Goal: Task Accomplishment & Management: Manage account settings

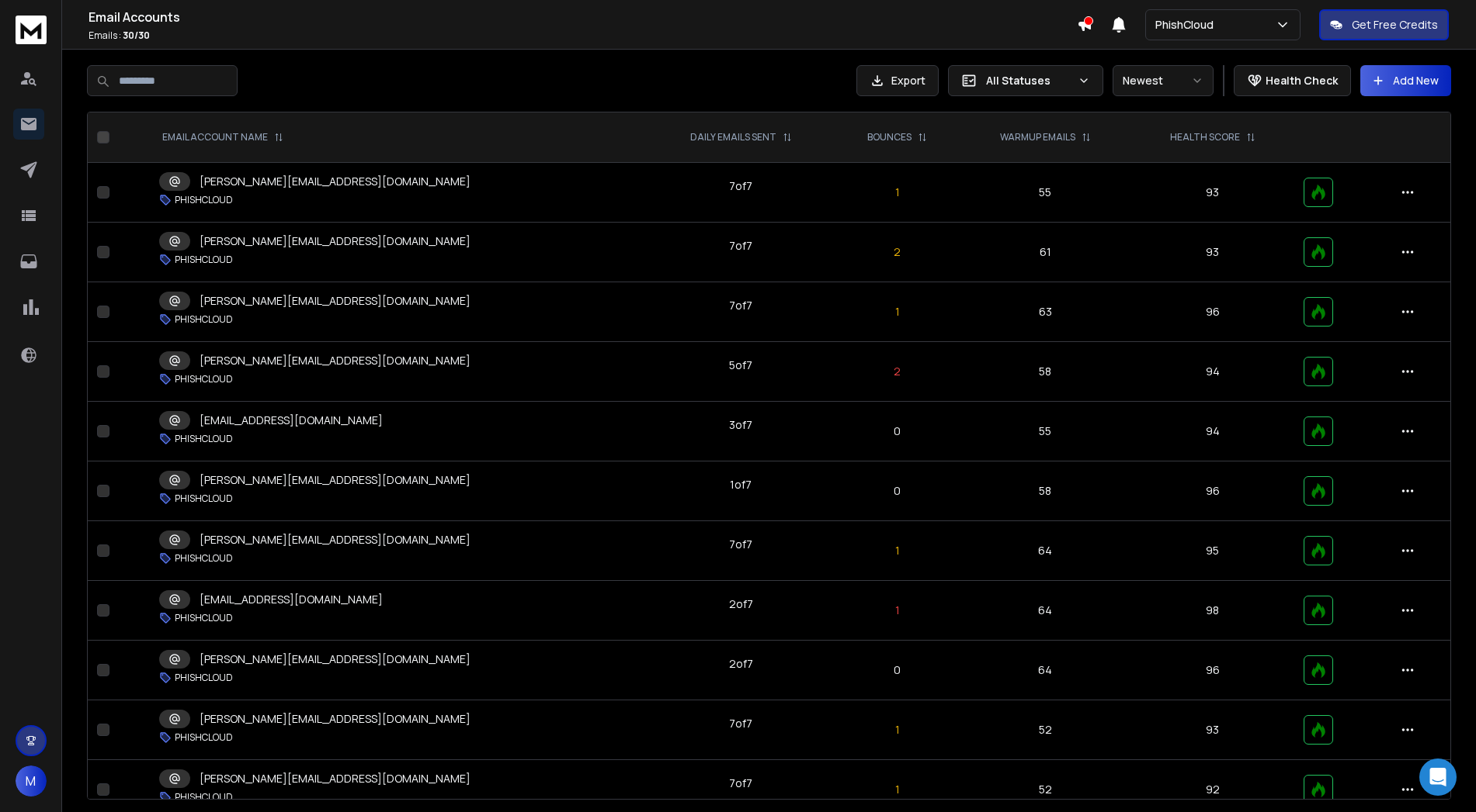
click at [1090, 79] on icon at bounding box center [1083, 80] width 13 height 13
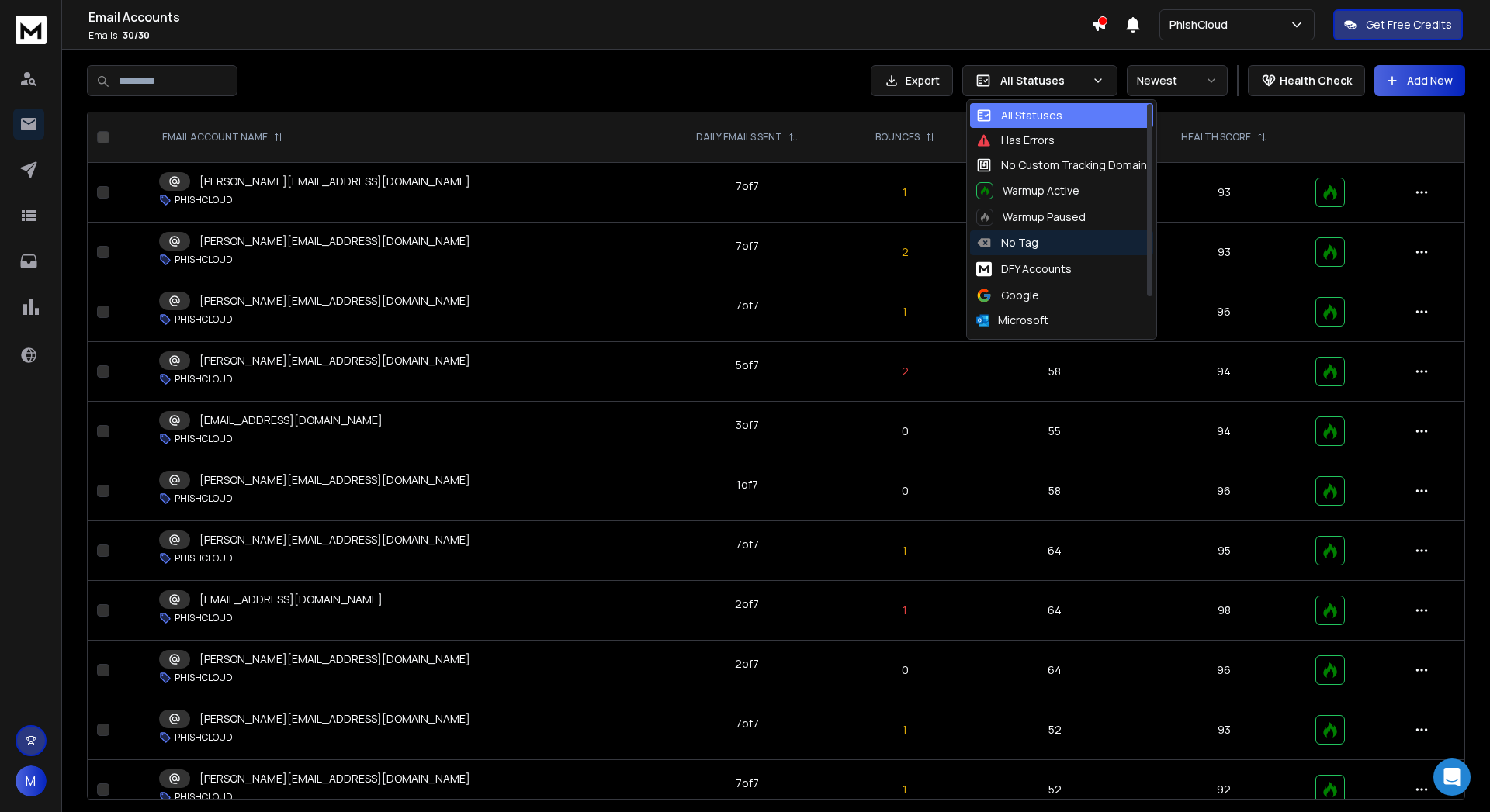
click at [1036, 241] on div "No Tag" at bounding box center [1007, 243] width 62 height 15
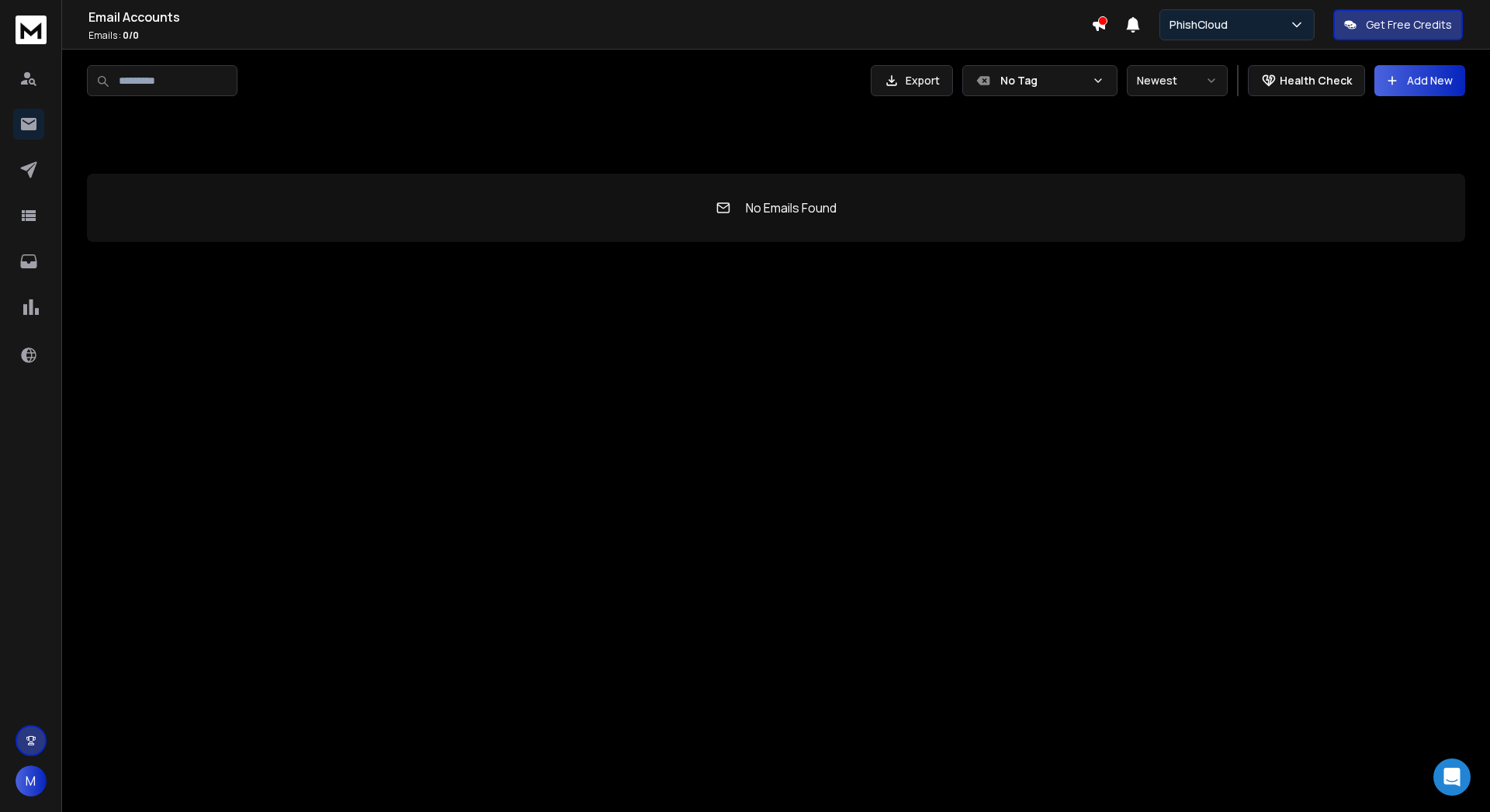
click at [1284, 23] on div "PhishCloud" at bounding box center [1237, 25] width 135 height 15
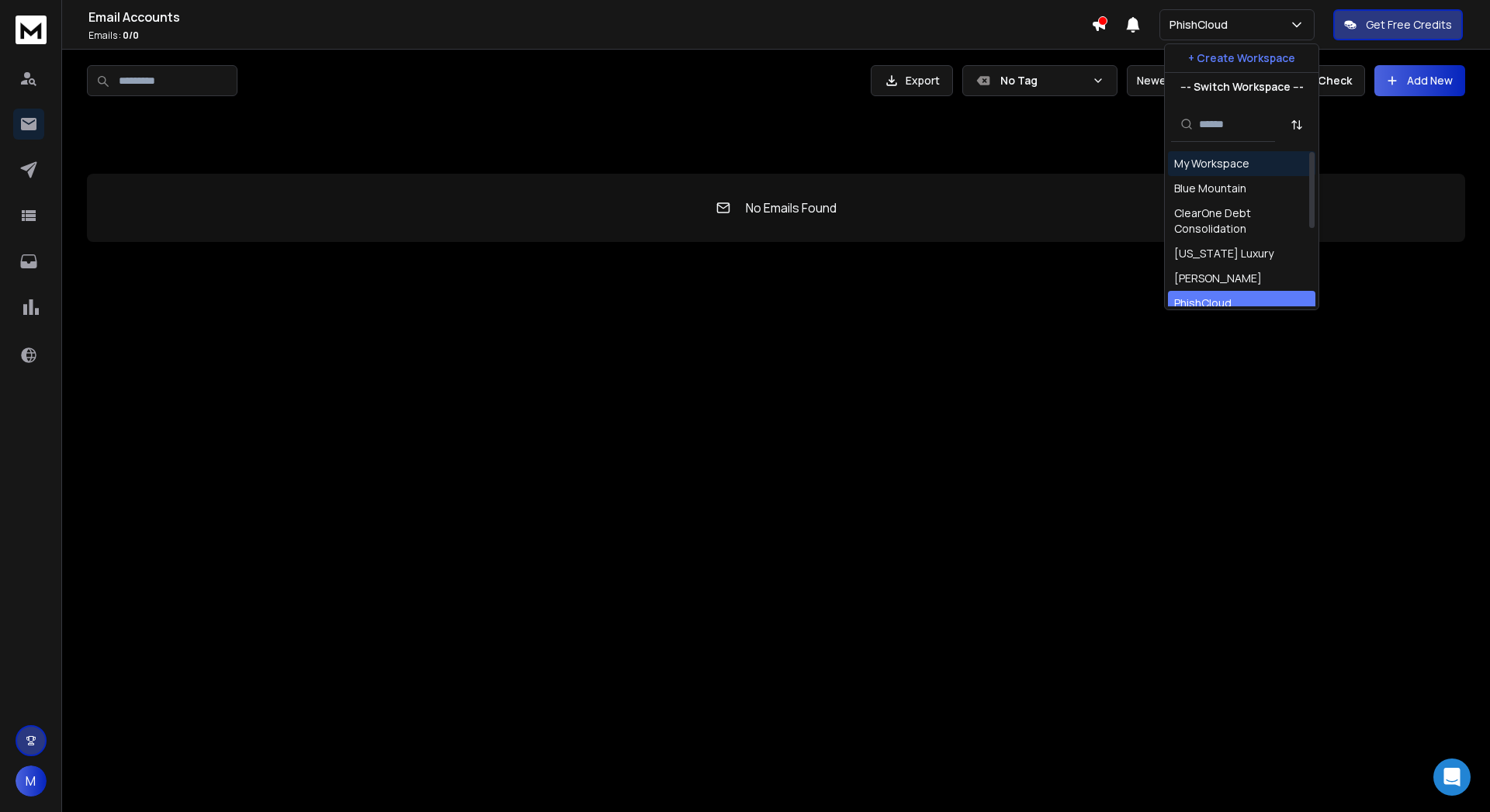
click at [1238, 162] on div "My Workspace" at bounding box center [1212, 163] width 75 height 15
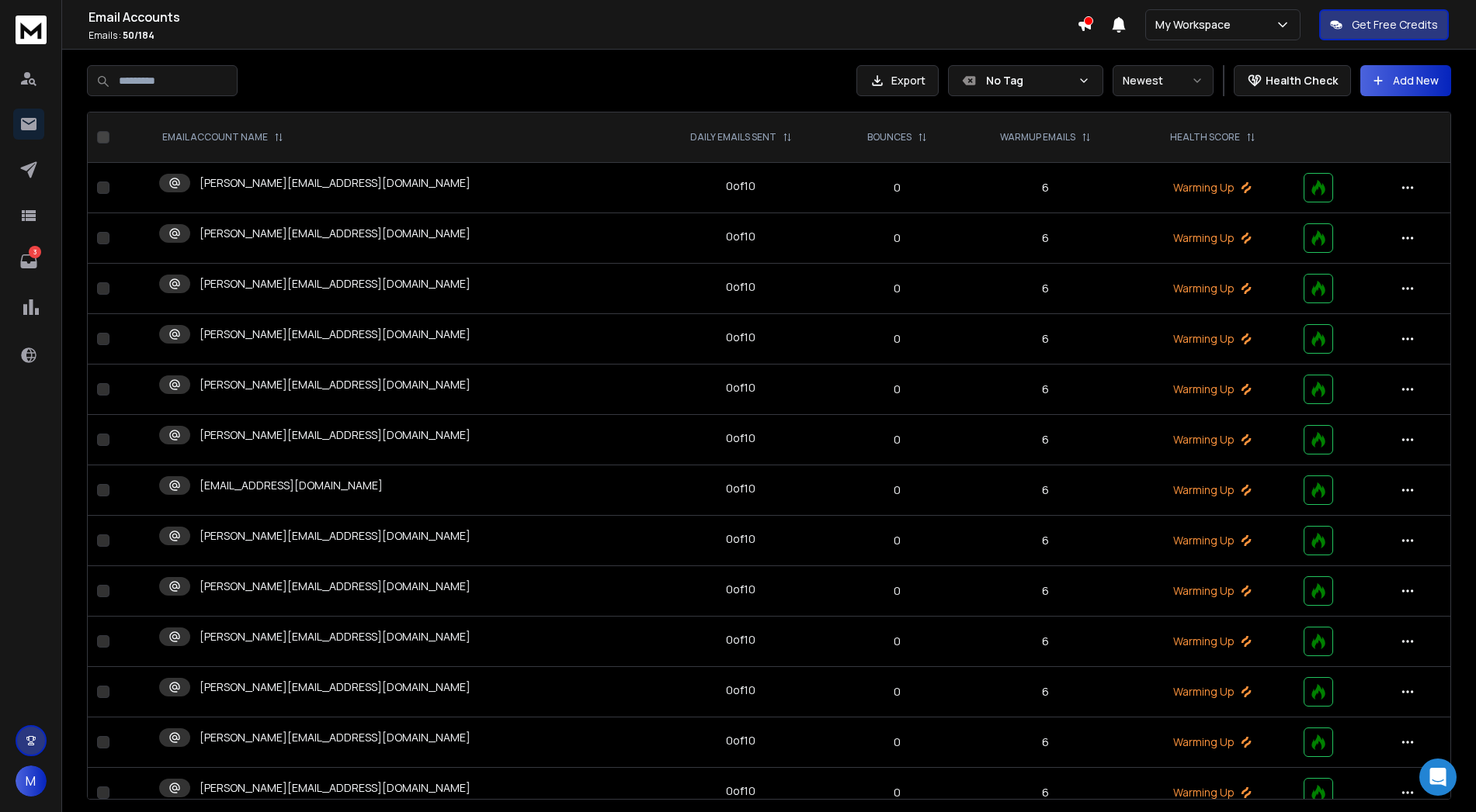
click at [1082, 134] on icon at bounding box center [1086, 137] width 9 height 9
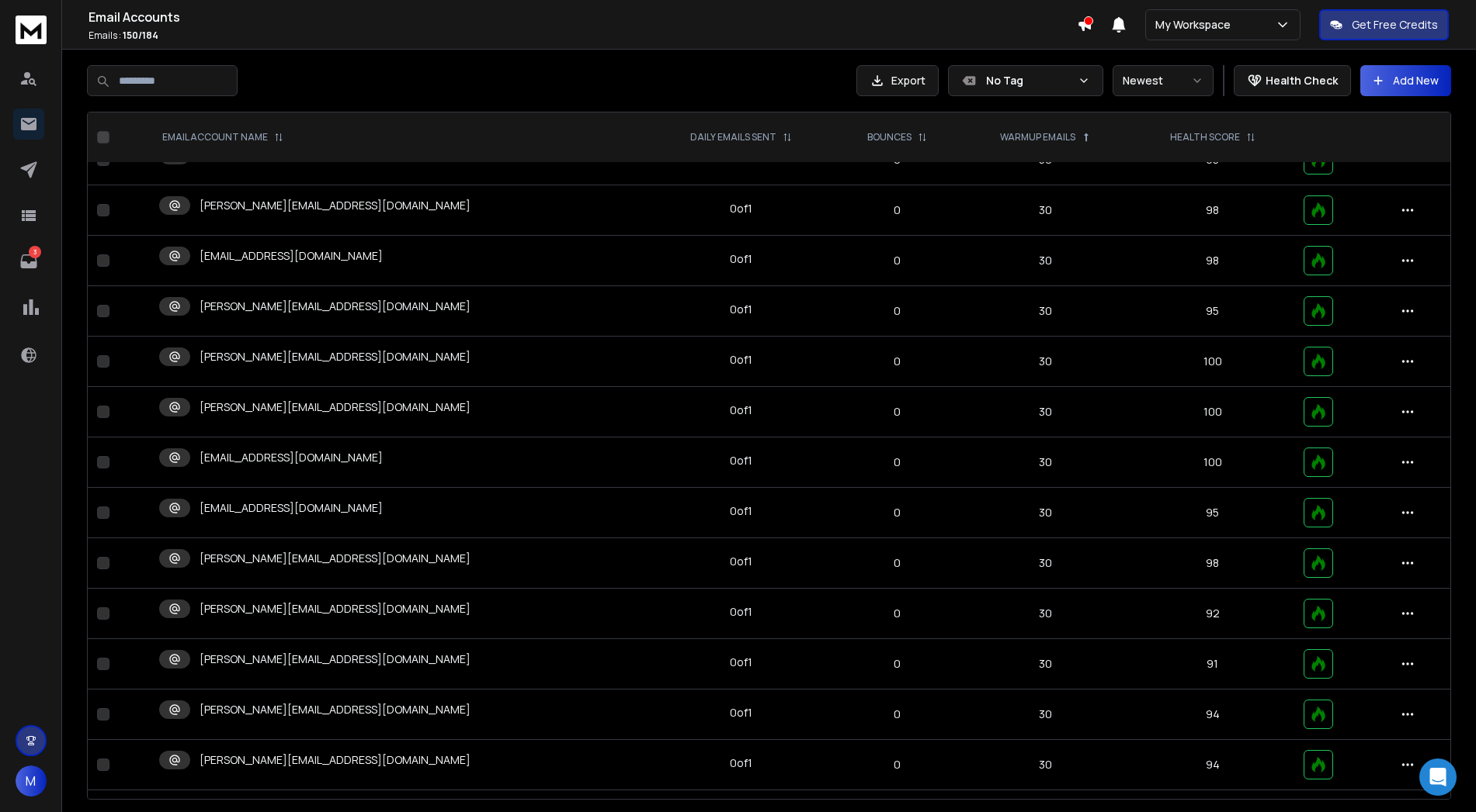
scroll to position [4734, 0]
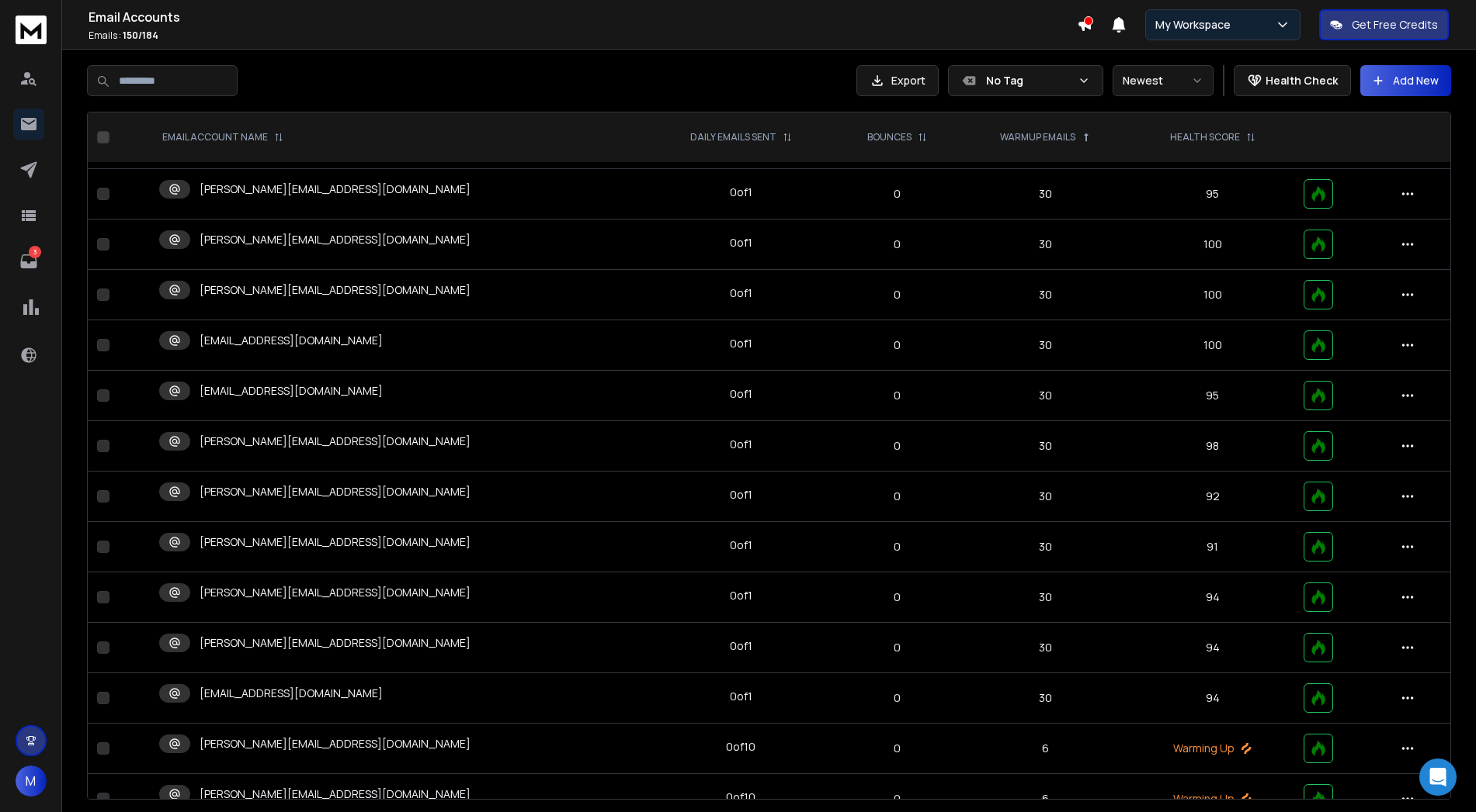
click at [1281, 23] on icon "button" at bounding box center [1282, 25] width 15 height 15
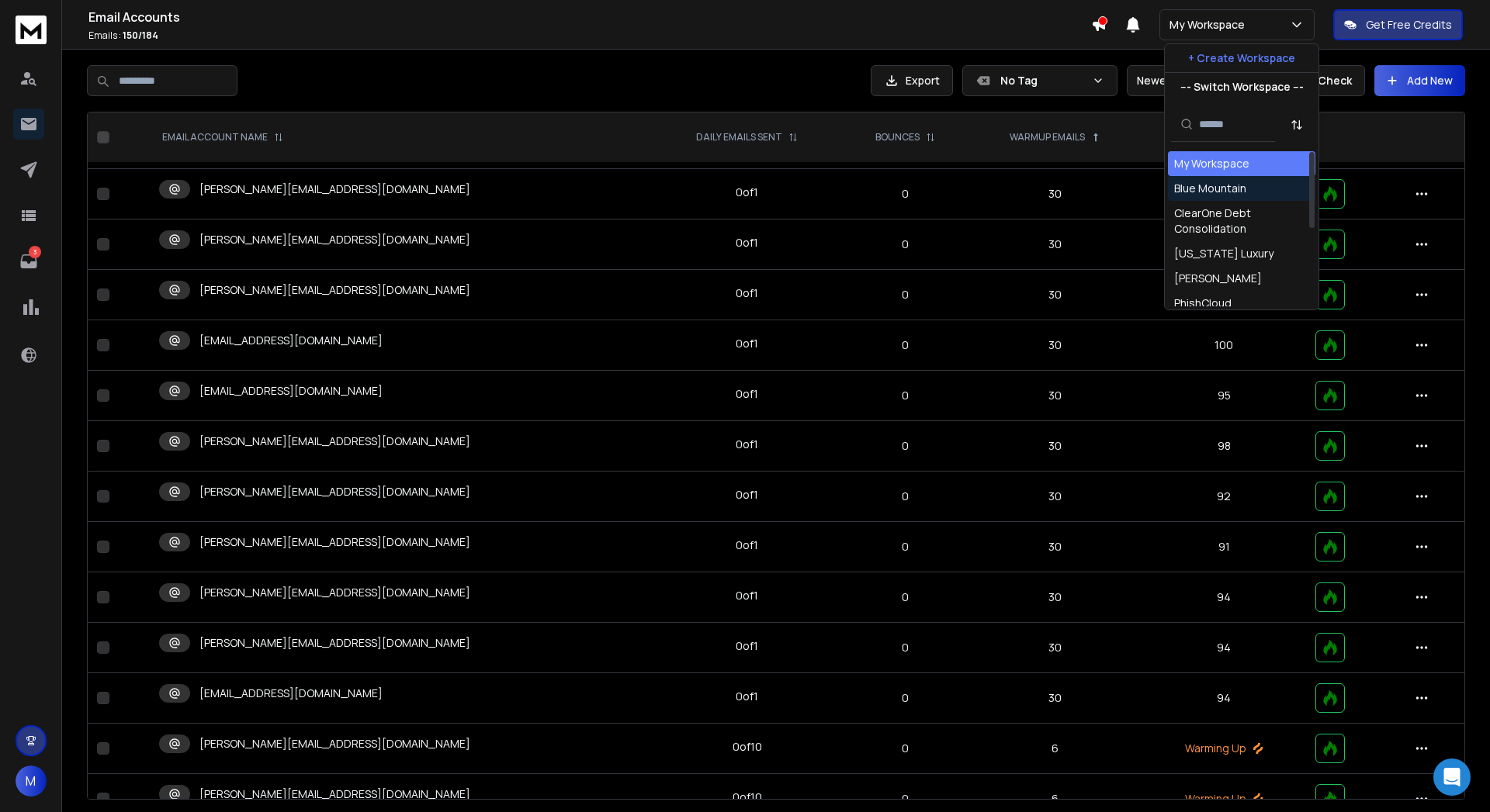
click at [1223, 193] on div "Blue Mountain" at bounding box center [1210, 189] width 72 height 15
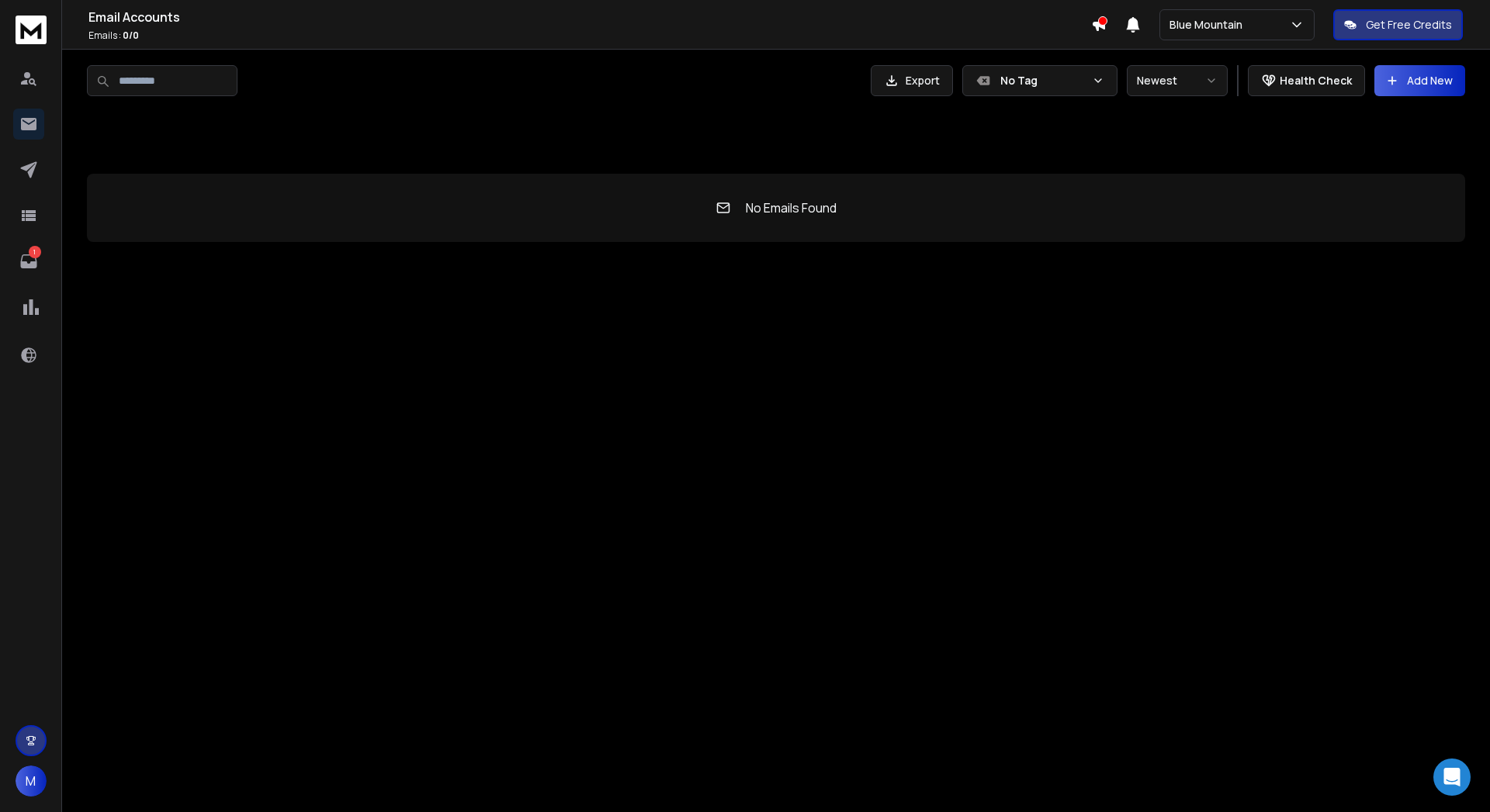
click at [1104, 77] on icon at bounding box center [1098, 80] width 13 height 13
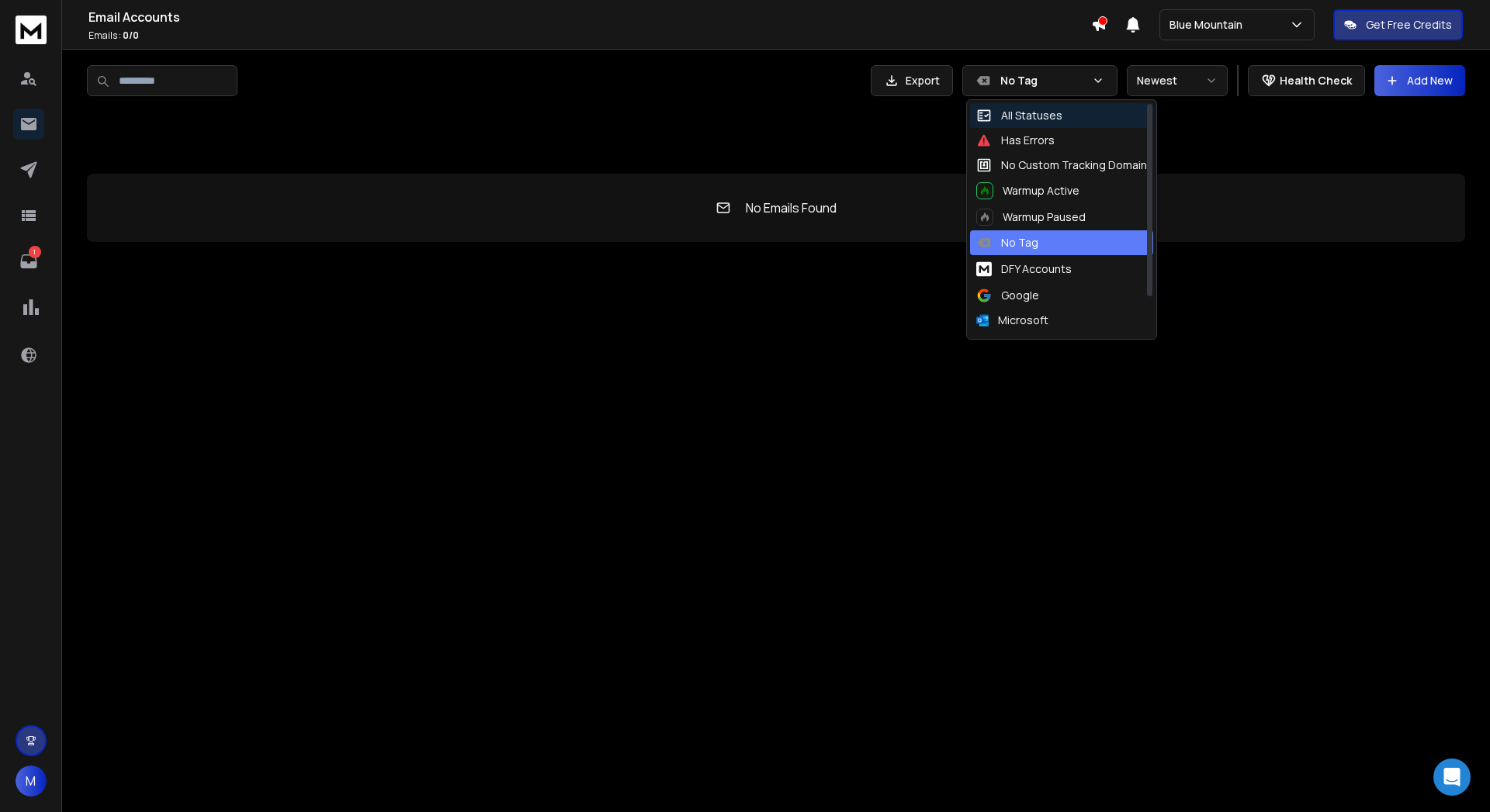
click at [1034, 118] on div "All Statuses" at bounding box center [1020, 116] width 86 height 15
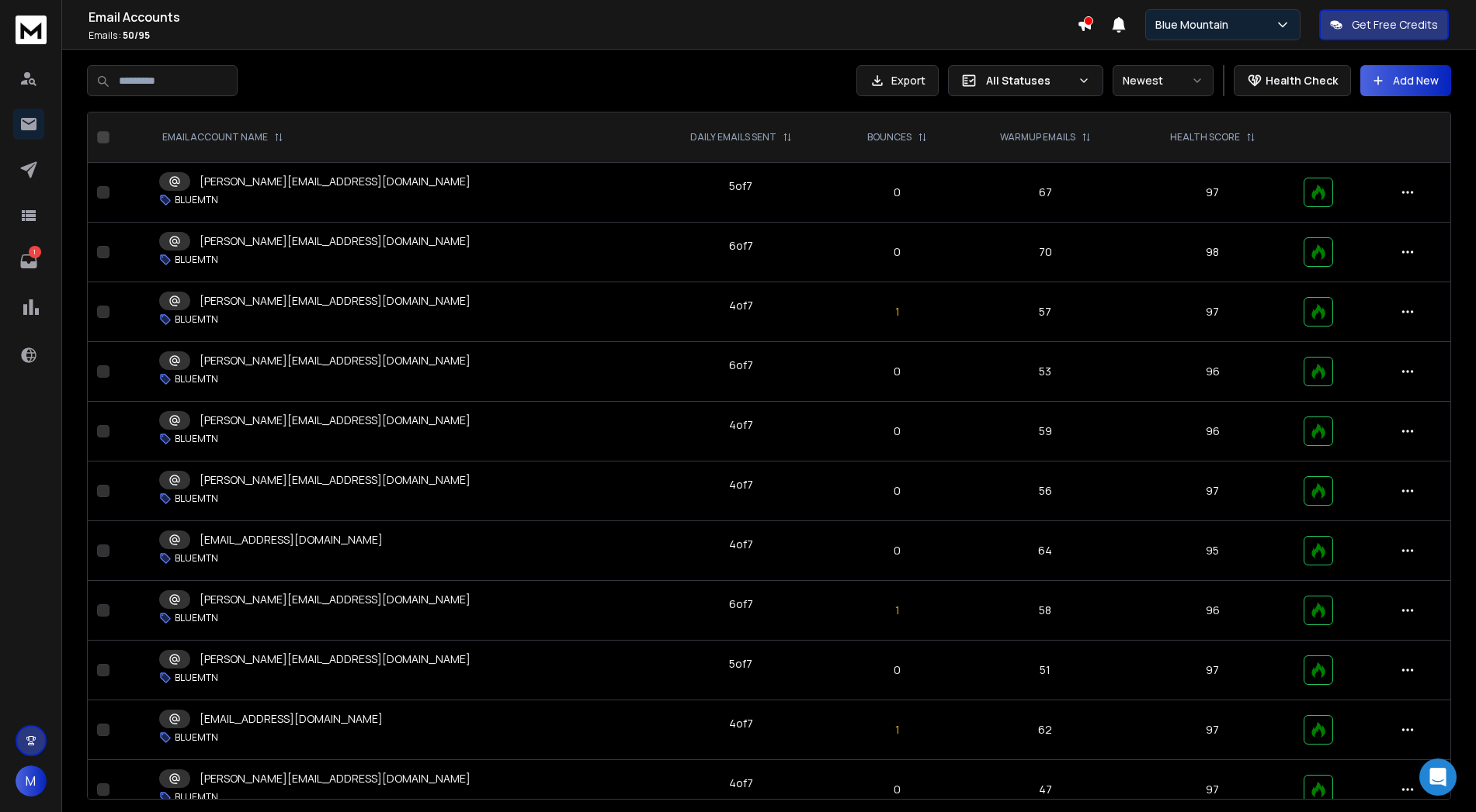
click at [1228, 24] on p "Blue Mountain" at bounding box center [1195, 25] width 80 height 15
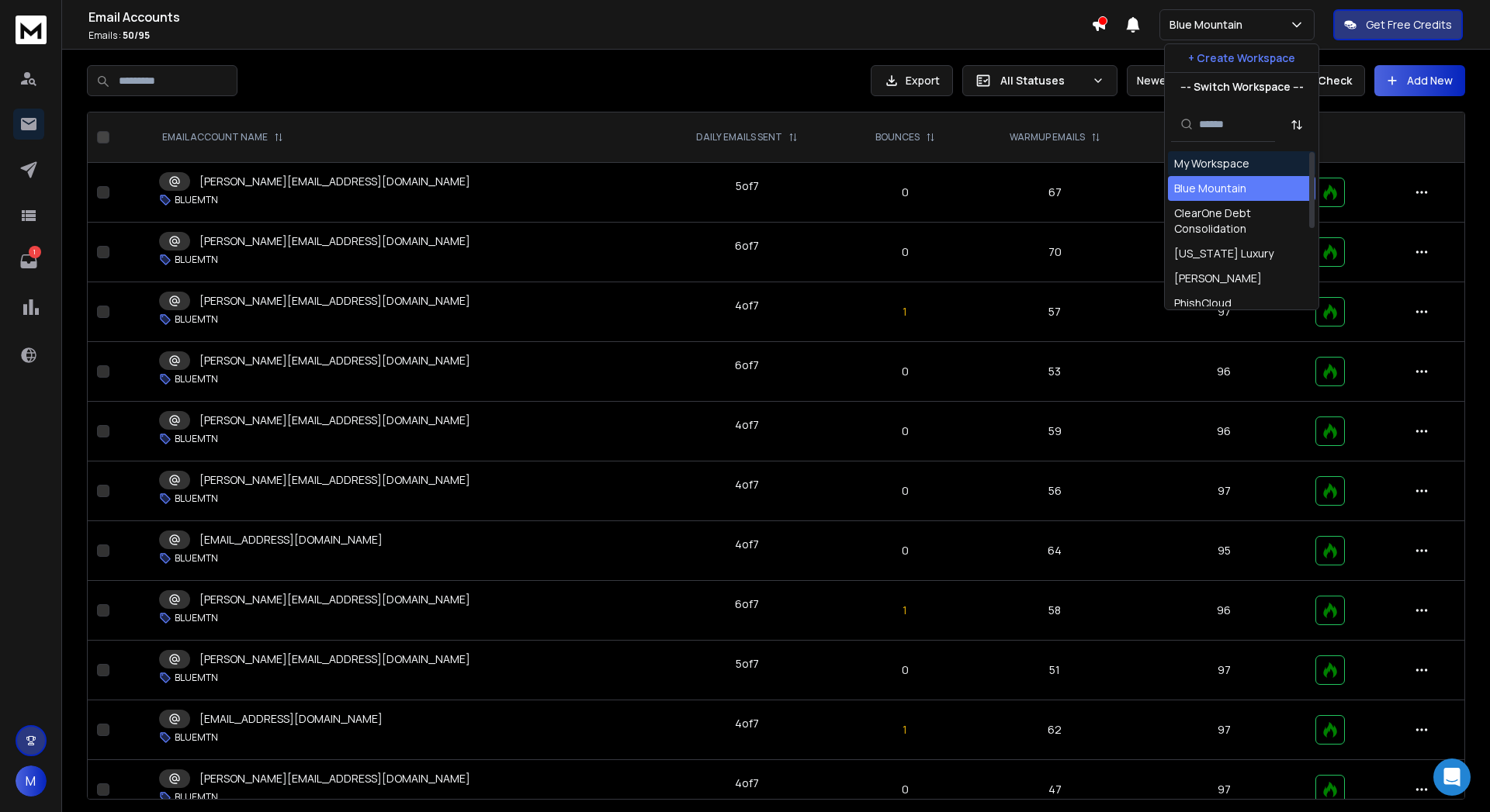
click at [1212, 162] on div "My Workspace" at bounding box center [1212, 163] width 75 height 15
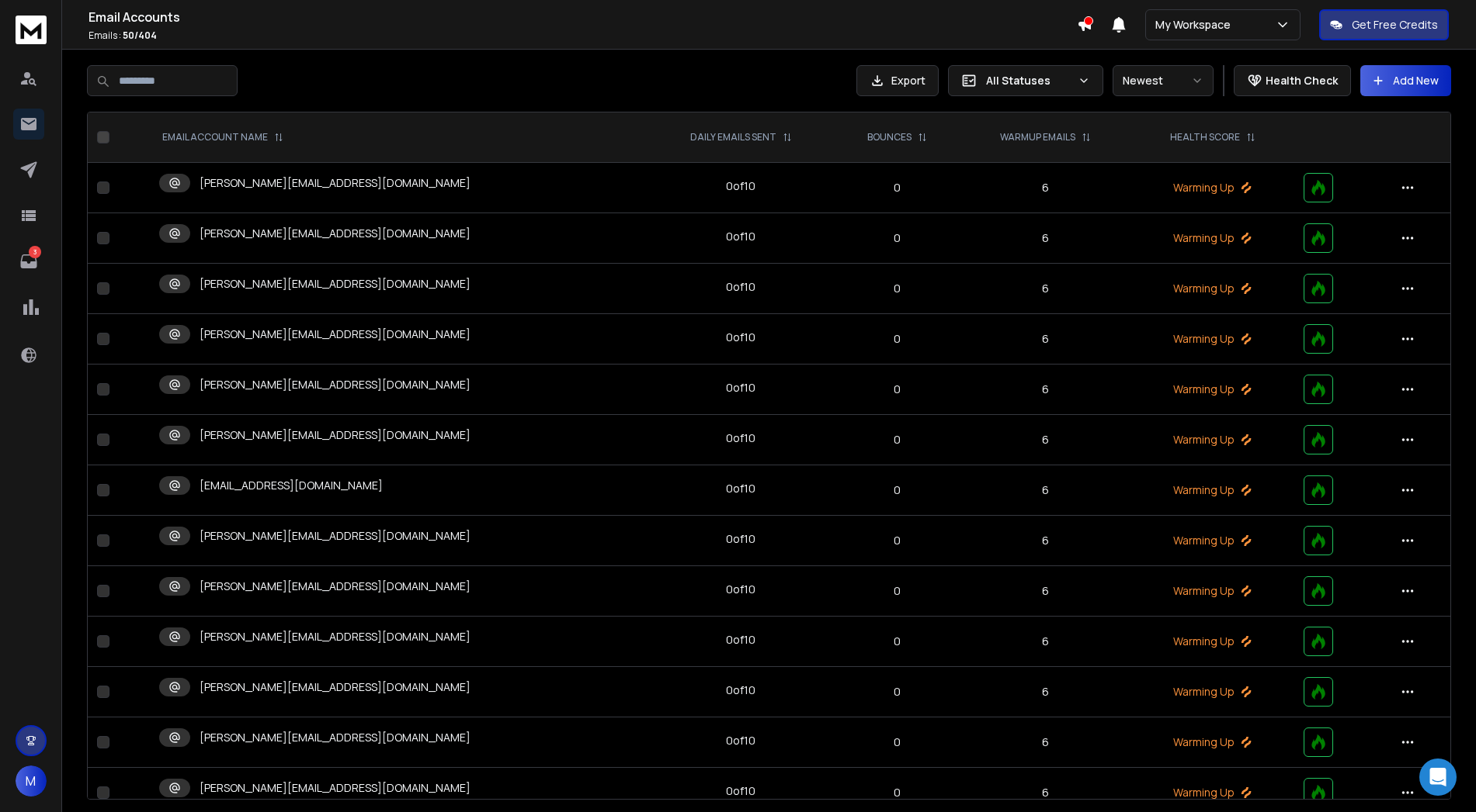
click at [1059, 82] on p "All Statuses" at bounding box center [1028, 80] width 85 height 15
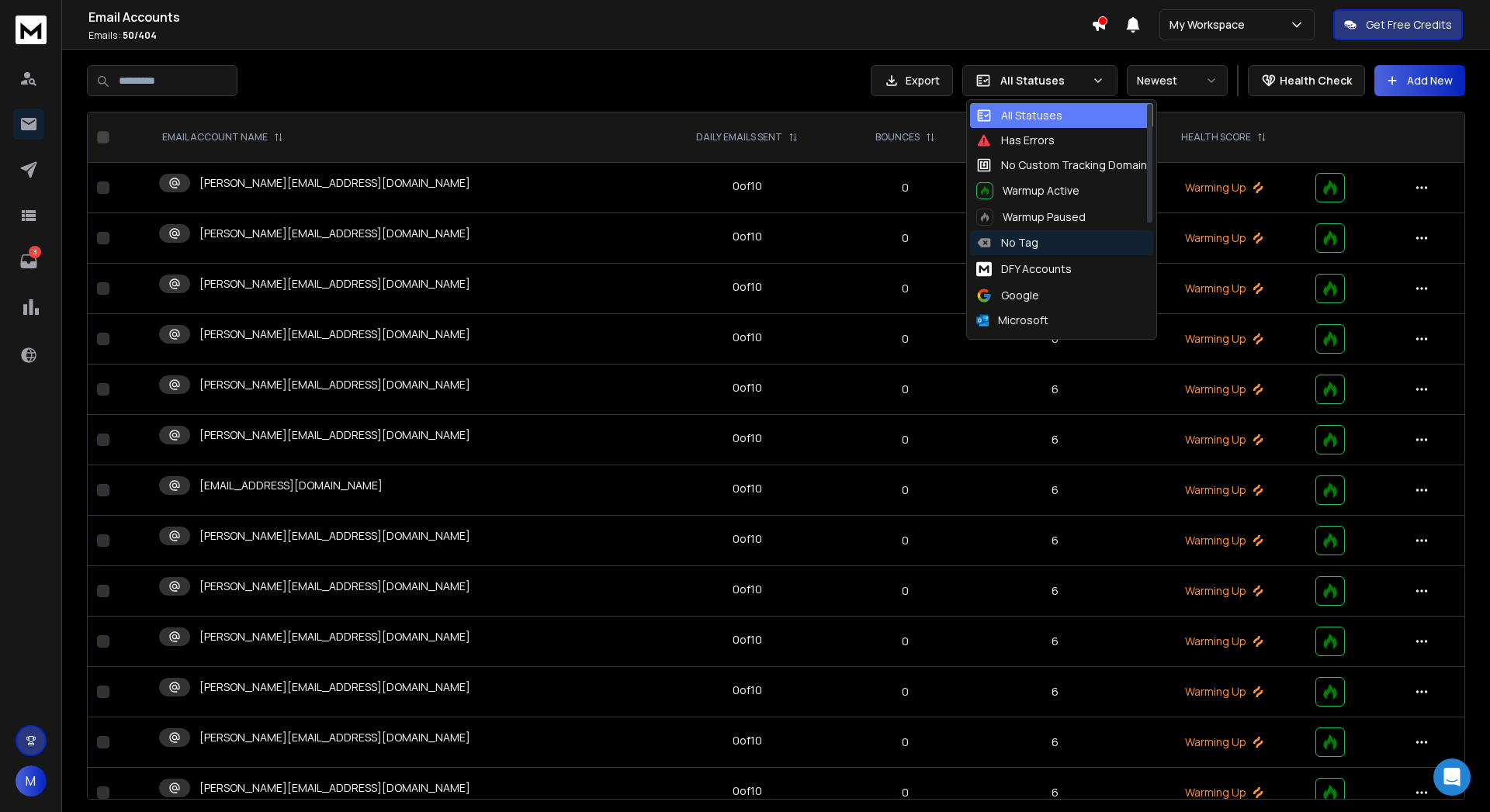
click at [1037, 239] on div "No Tag" at bounding box center [1062, 242] width 183 height 25
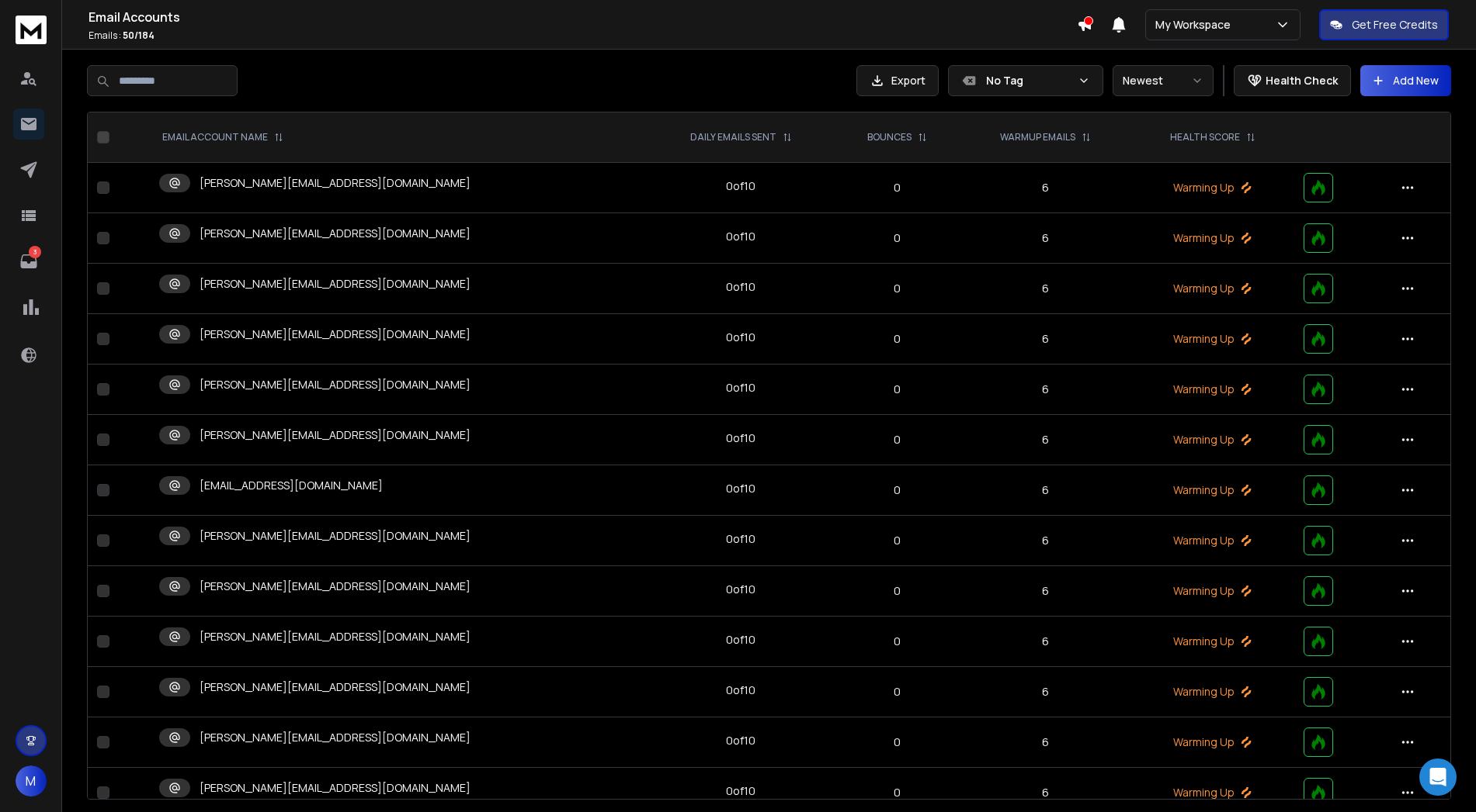
click at [201, 79] on input at bounding box center [162, 80] width 151 height 31
type input "*********"
click at [1082, 141] on icon at bounding box center [1086, 137] width 9 height 9
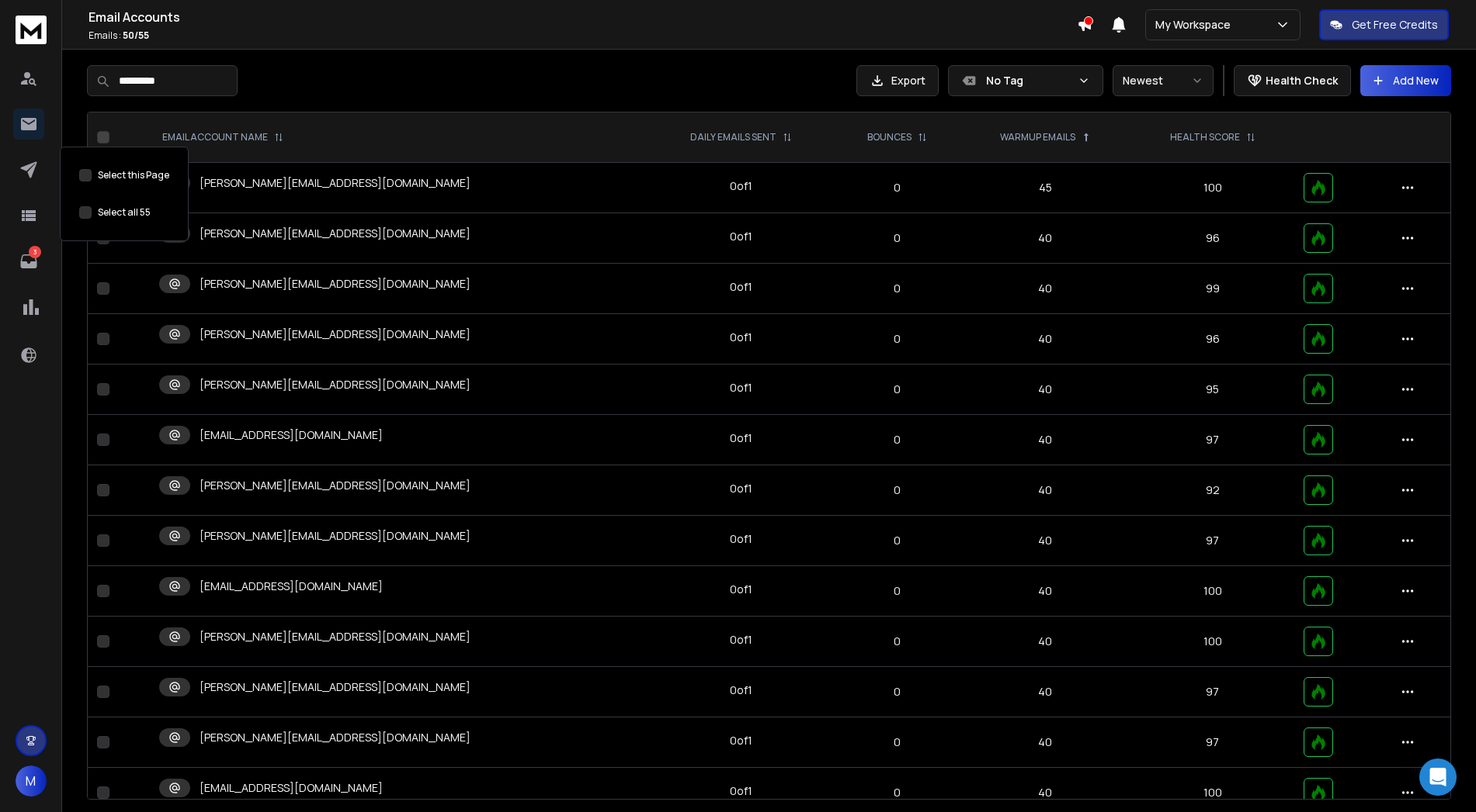
click at [85, 175] on button "Select this Page" at bounding box center [85, 175] width 13 height 13
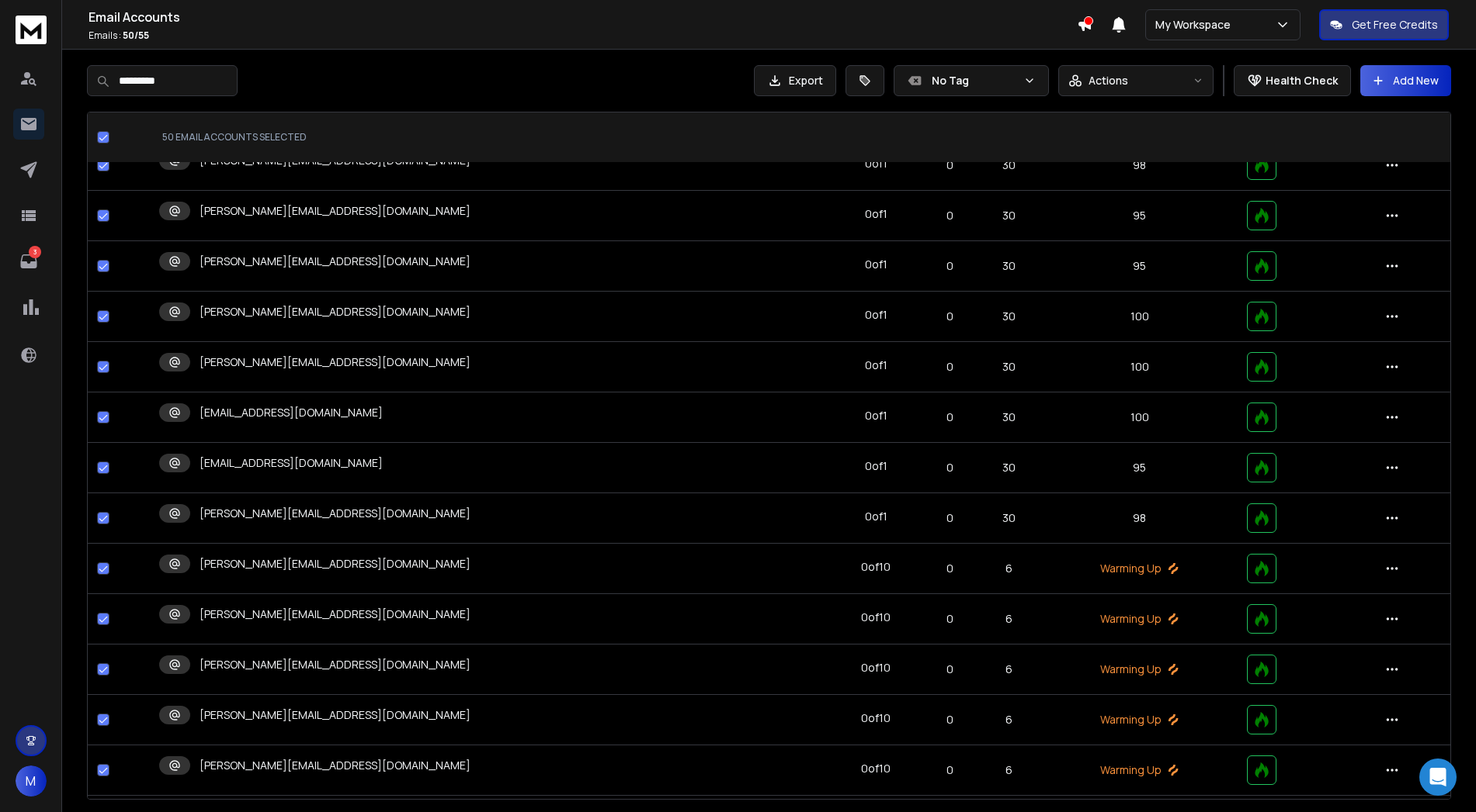
scroll to position [1164, 0]
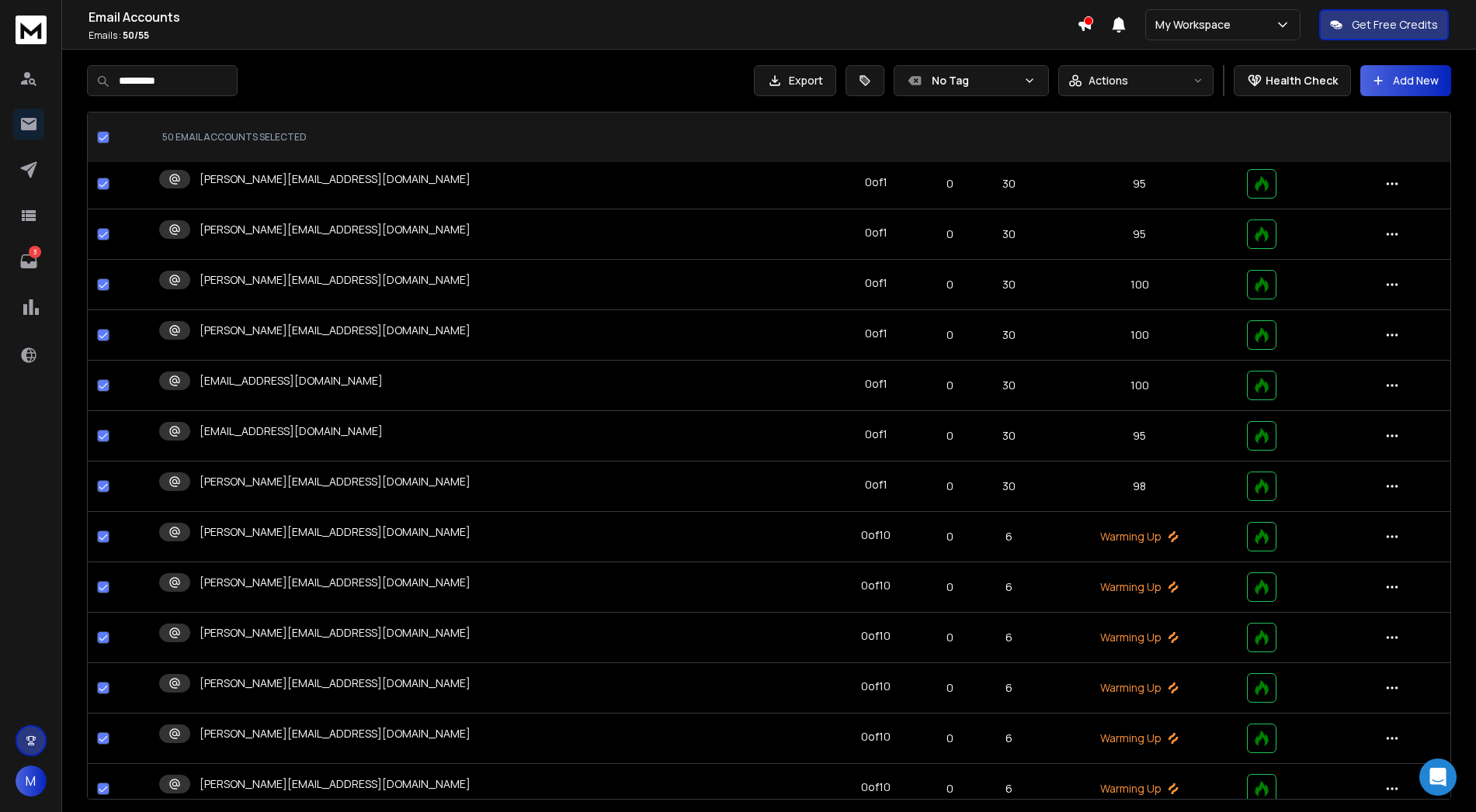
click at [103, 538] on button "button" at bounding box center [103, 536] width 13 height 13
click at [101, 589] on button "button" at bounding box center [103, 587] width 13 height 13
click at [100, 637] on button "button" at bounding box center [103, 638] width 13 height 13
click at [101, 689] on button "button" at bounding box center [103, 688] width 13 height 13
click at [98, 736] on button "button" at bounding box center [103, 738] width 13 height 13
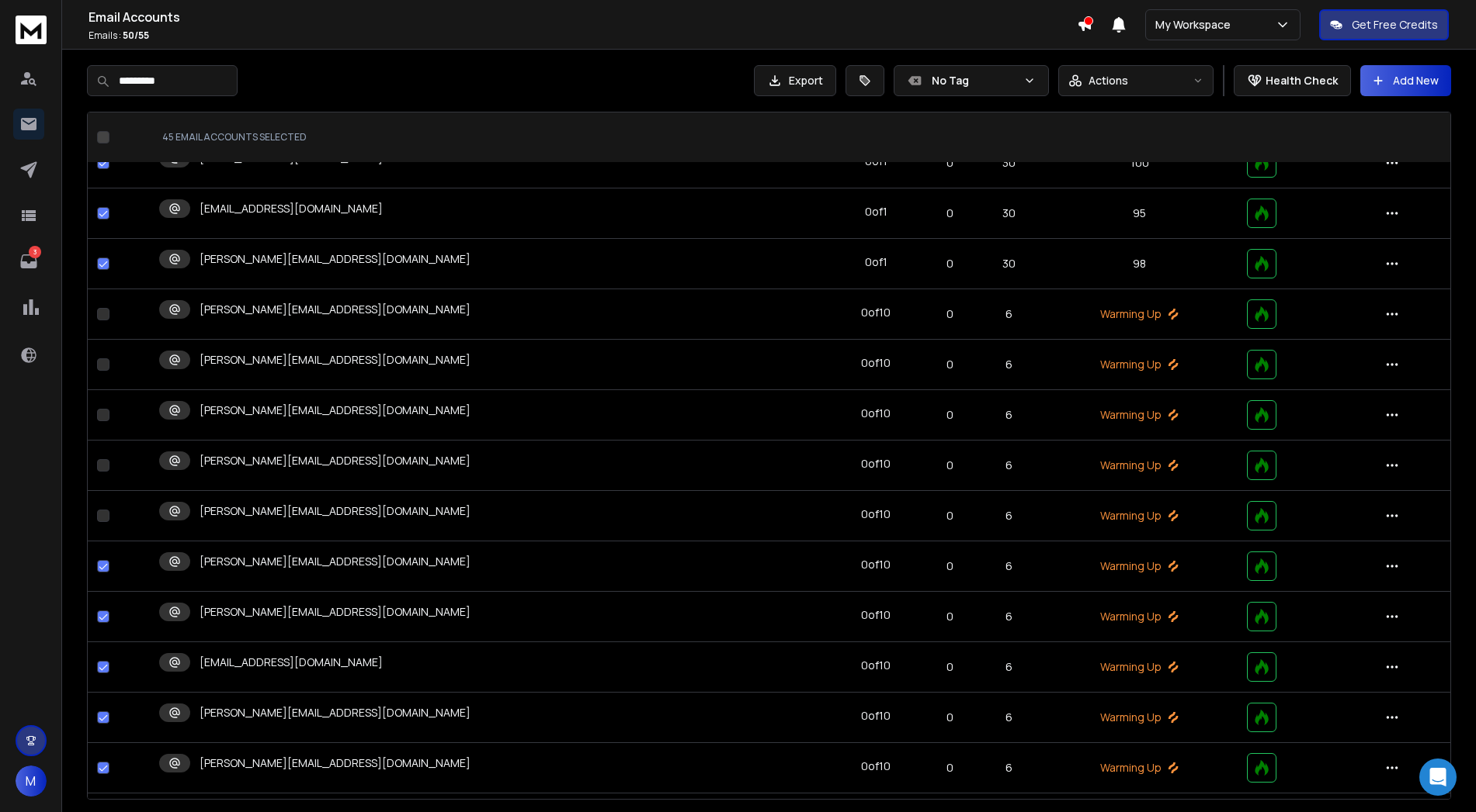
scroll to position [1455, 0]
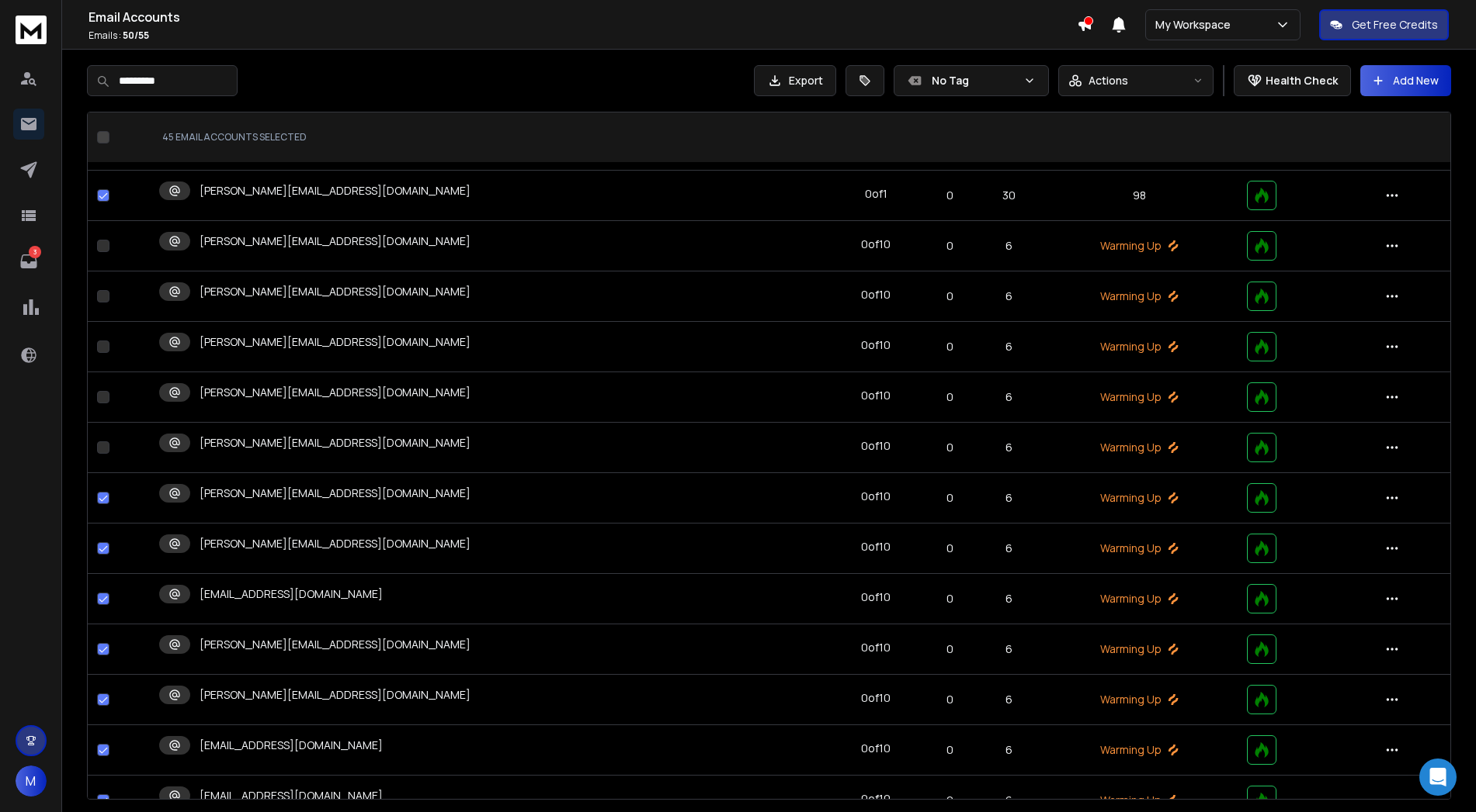
click at [100, 502] on button "button" at bounding box center [103, 498] width 13 height 13
click at [104, 549] on button "button" at bounding box center [103, 548] width 13 height 13
click at [102, 601] on button "button" at bounding box center [103, 599] width 13 height 13
click at [101, 650] on button "button" at bounding box center [103, 649] width 13 height 13
click at [102, 700] on button "button" at bounding box center [103, 700] width 13 height 13
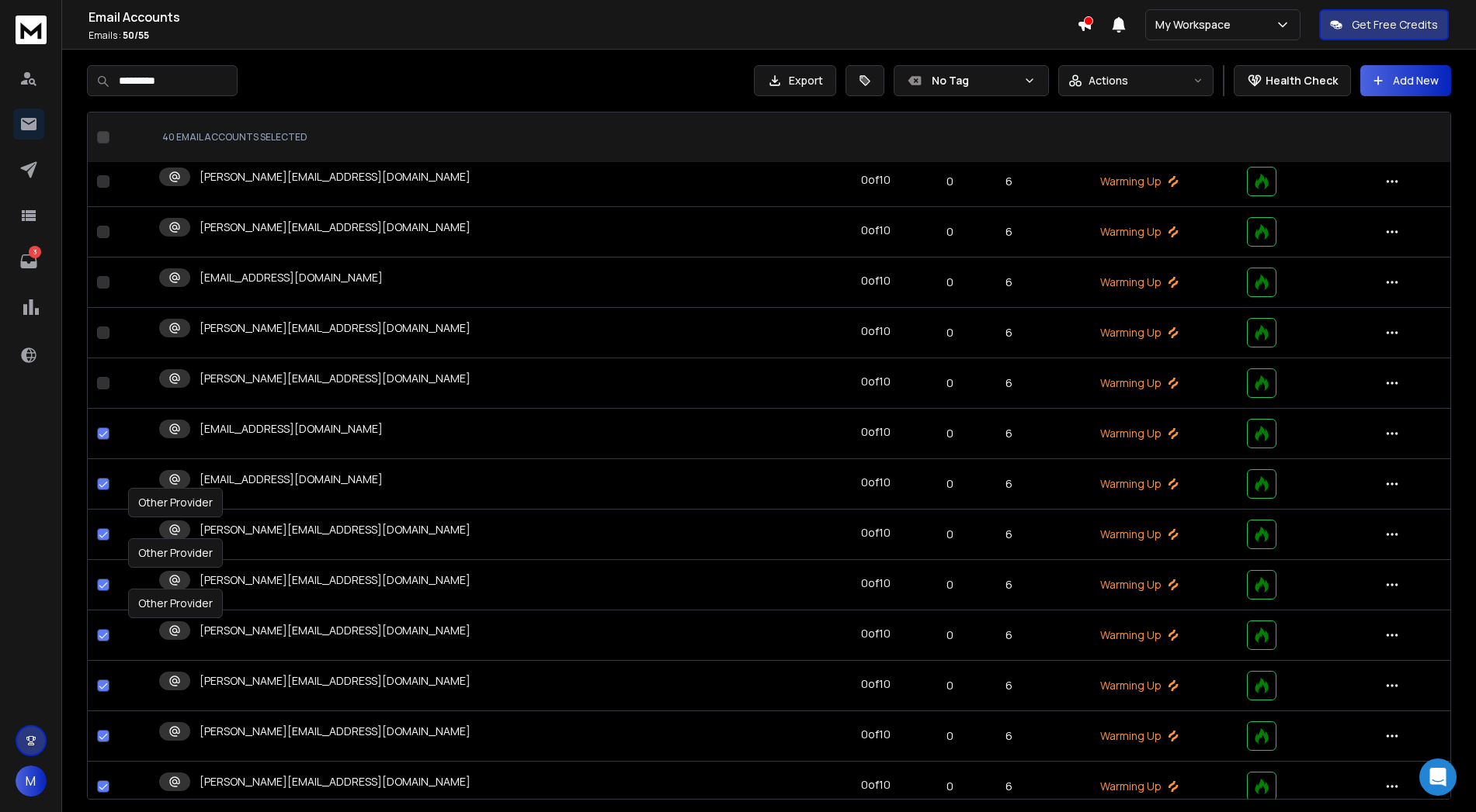
scroll to position [1843, 0]
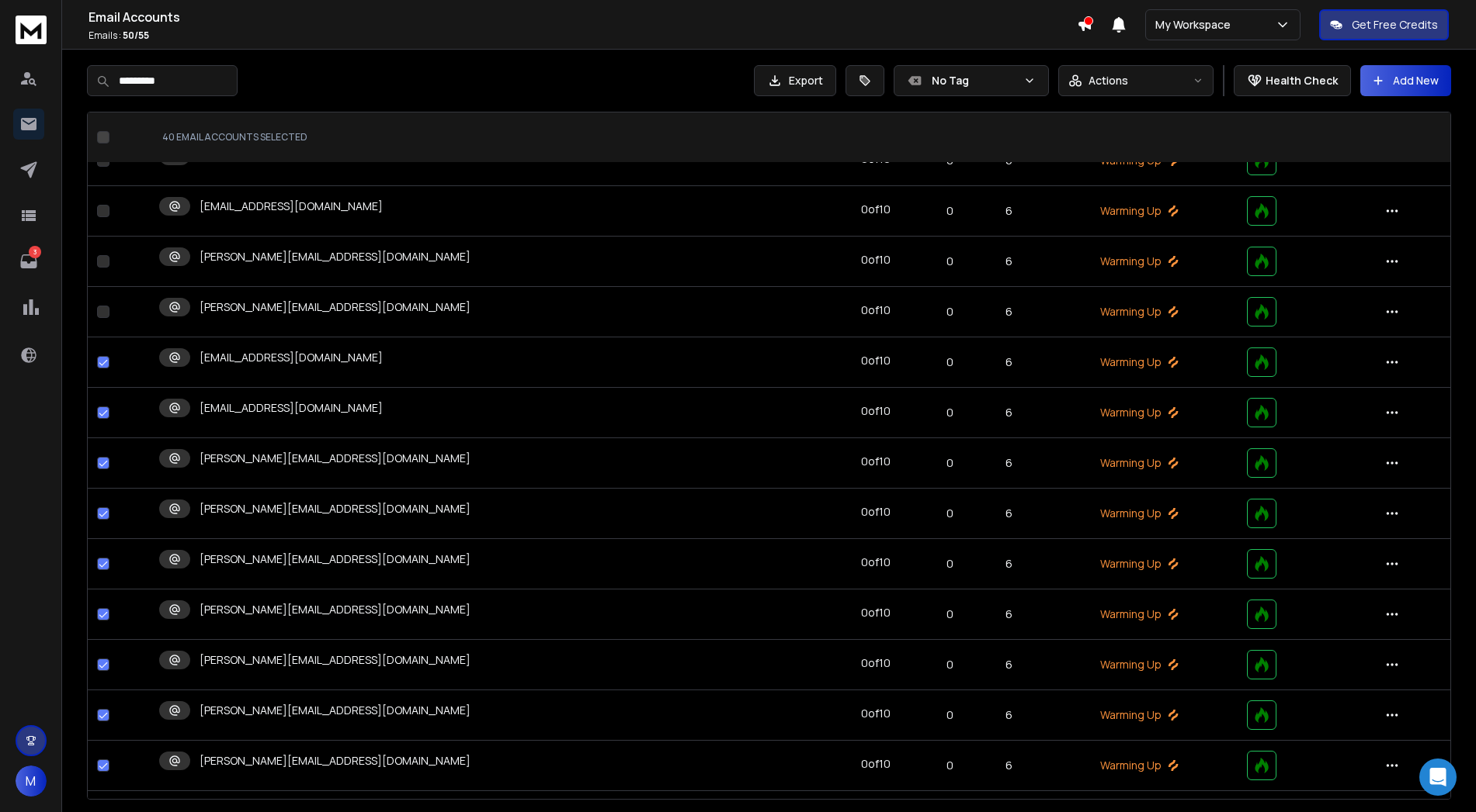
click at [100, 363] on button "button" at bounding box center [103, 362] width 13 height 13
click at [101, 414] on button "button" at bounding box center [103, 413] width 13 height 13
click at [102, 468] on button "button" at bounding box center [103, 463] width 13 height 13
click at [104, 517] on button "button" at bounding box center [103, 513] width 13 height 13
click at [102, 562] on button "button" at bounding box center [103, 564] width 13 height 13
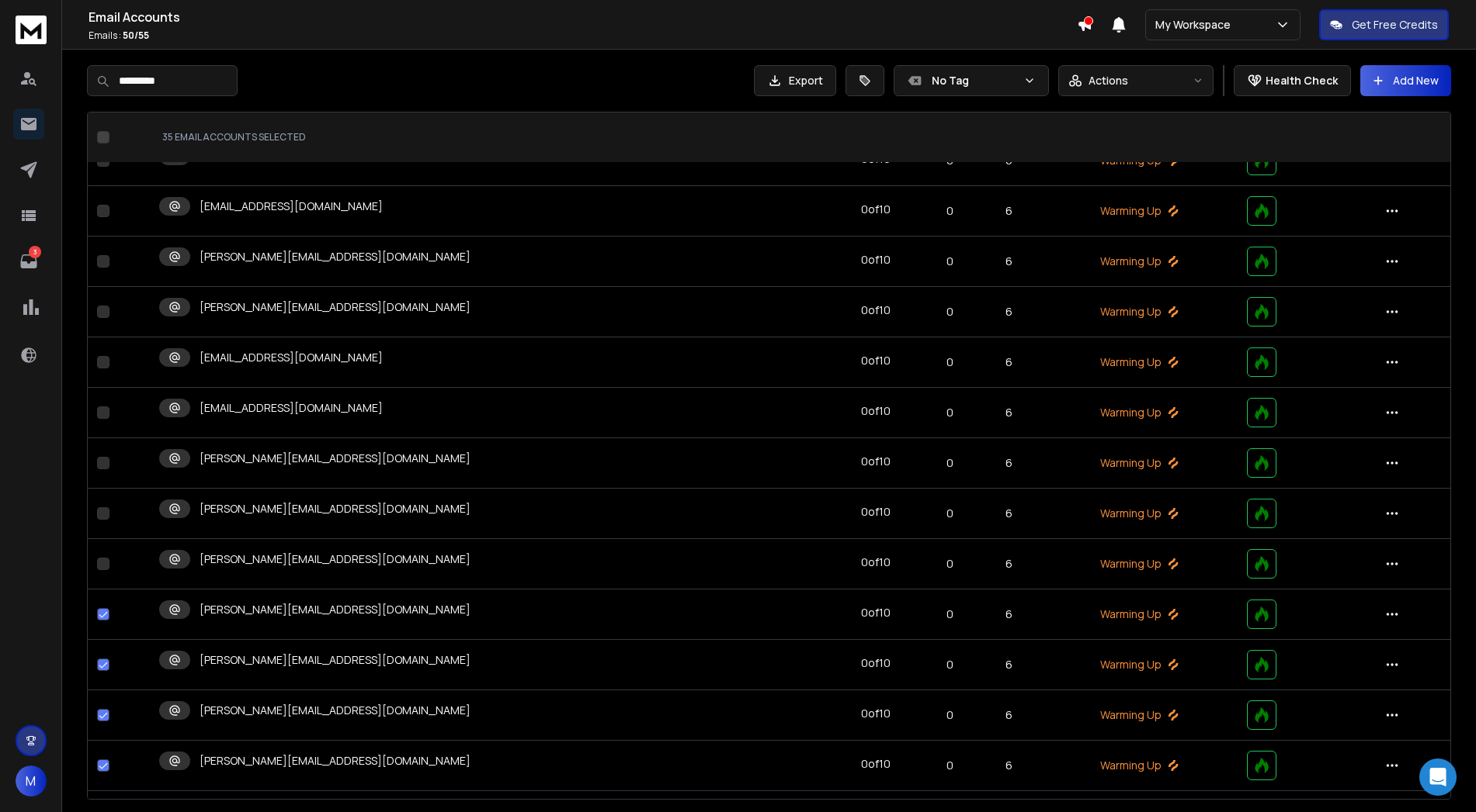
click at [100, 618] on button "button" at bounding box center [103, 614] width 13 height 13
click at [103, 667] on button "button" at bounding box center [103, 665] width 13 height 13
drag, startPoint x: 102, startPoint y: 712, endPoint x: 157, endPoint y: 691, distance: 58.9
click at [103, 713] on button "button" at bounding box center [103, 715] width 13 height 13
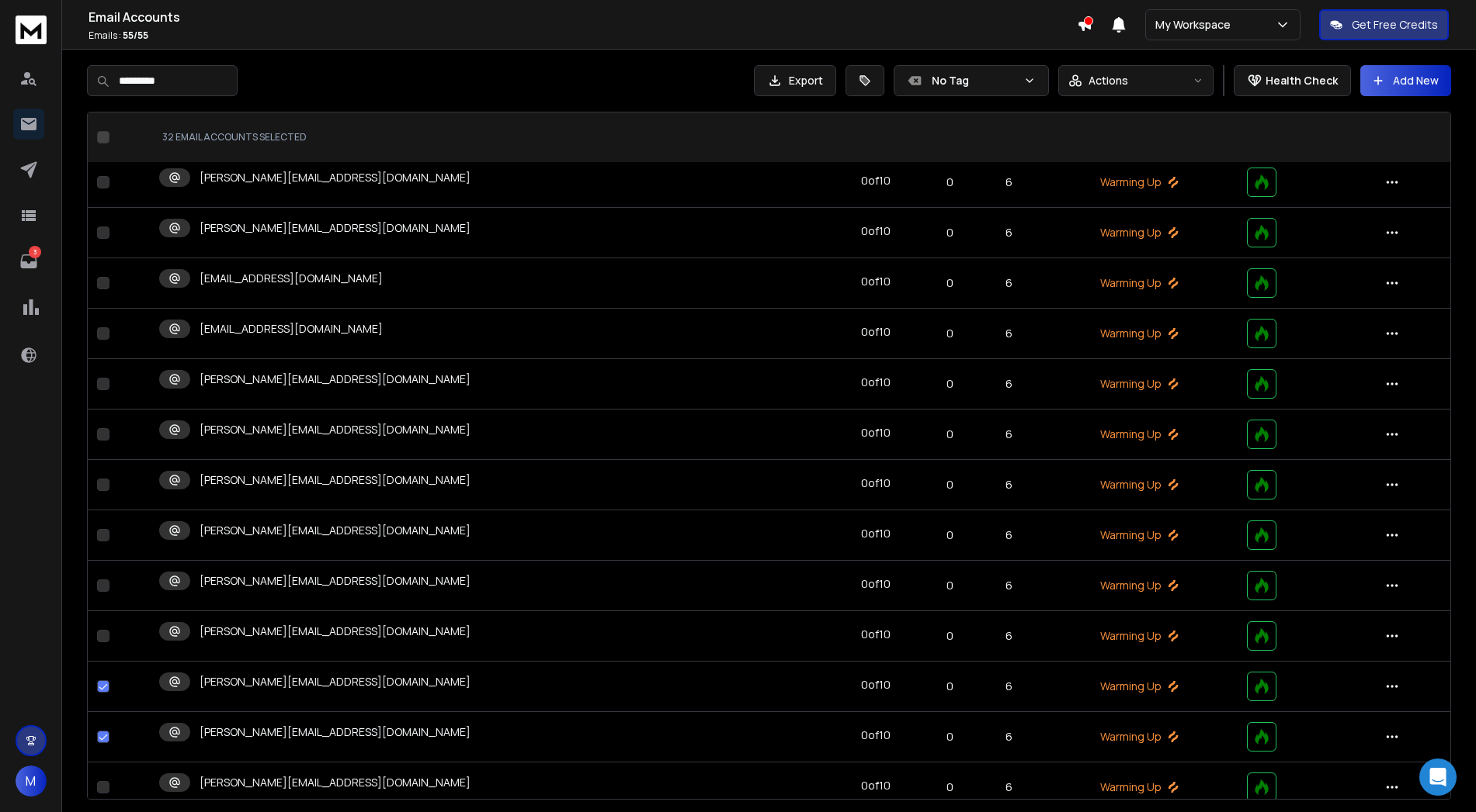
click at [105, 685] on button "button" at bounding box center [103, 686] width 13 height 13
click at [101, 736] on button "button" at bounding box center [103, 737] width 13 height 13
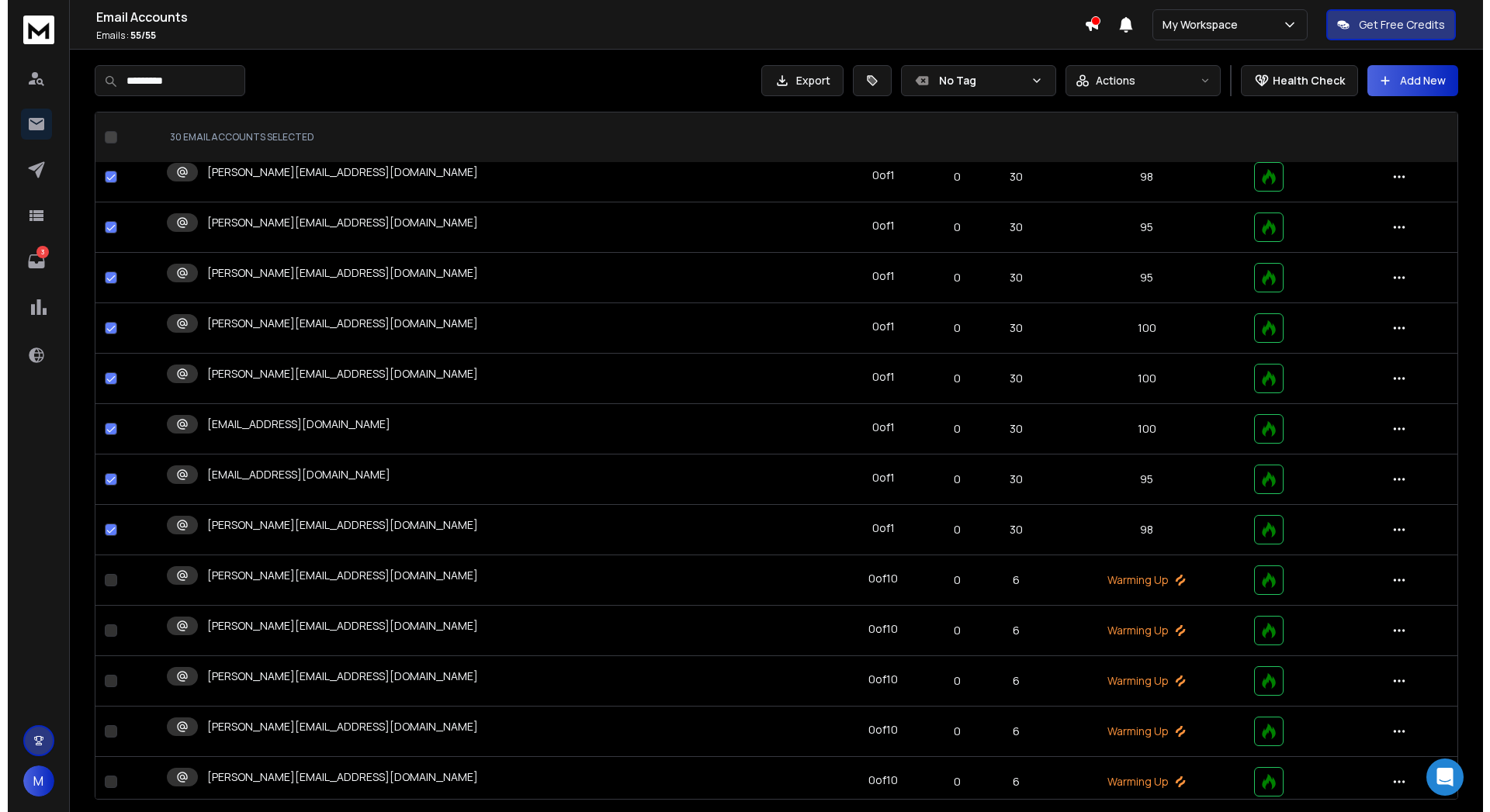
scroll to position [1146, 0]
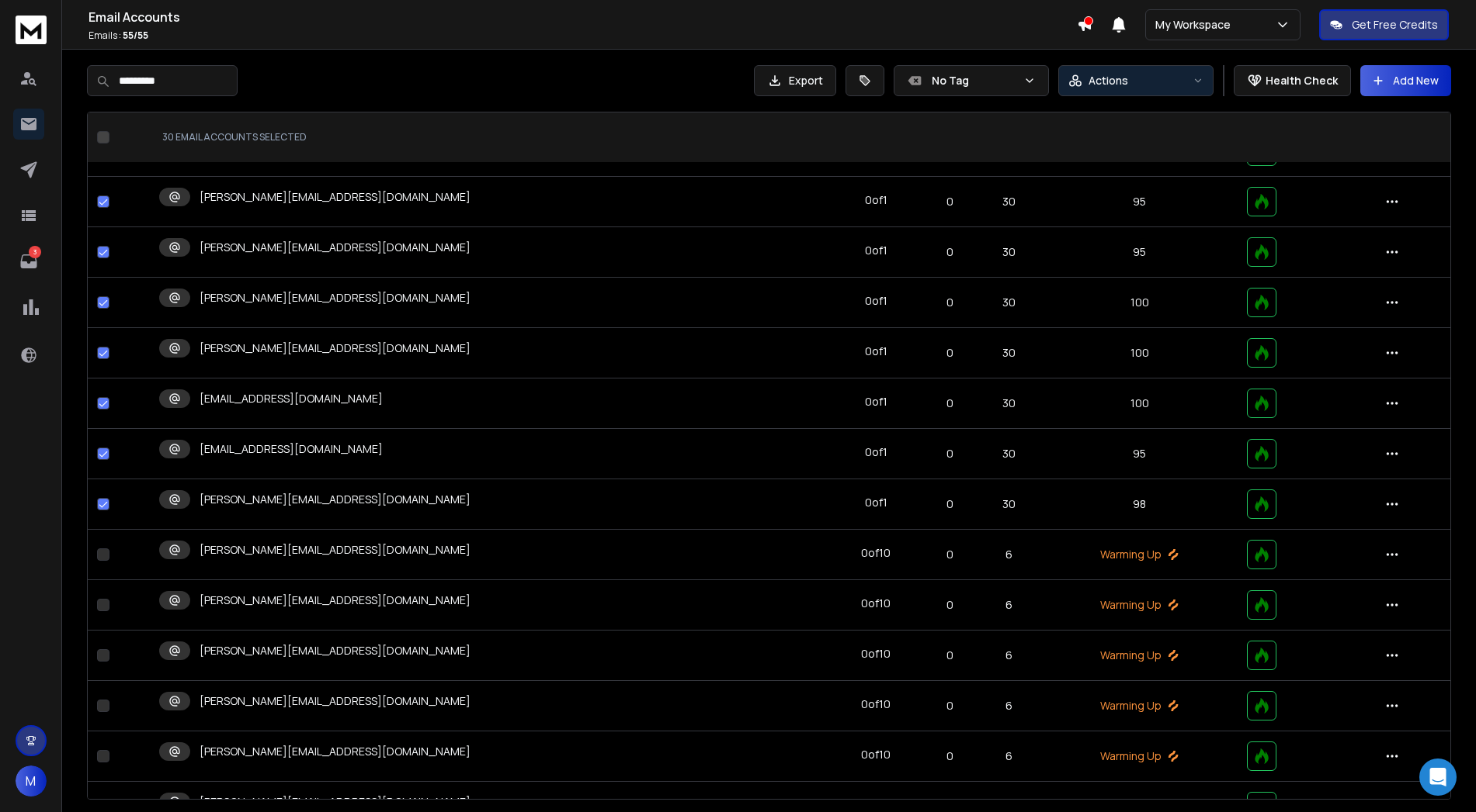
click at [1192, 79] on button "Actions" at bounding box center [1135, 80] width 155 height 31
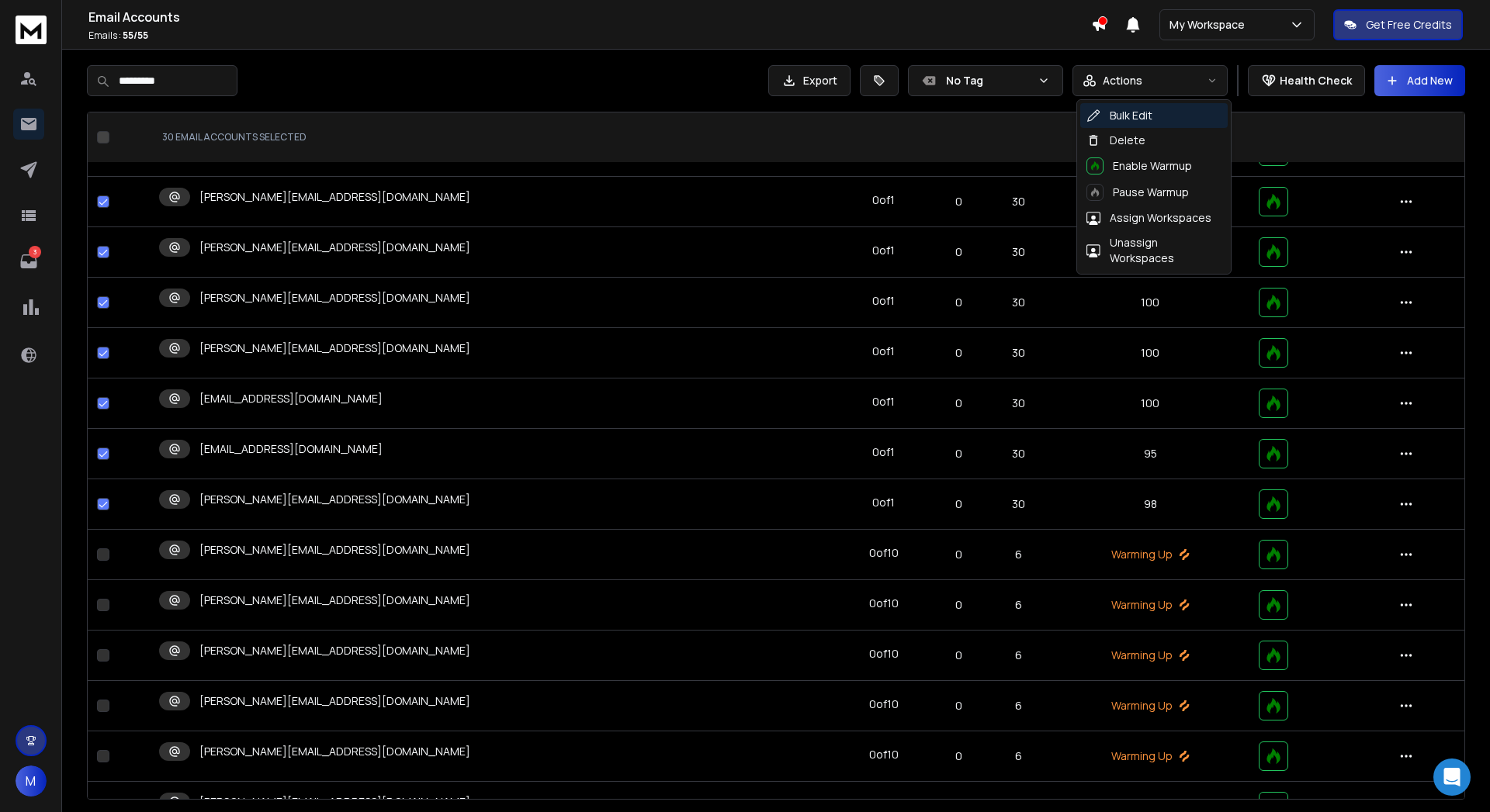
click at [1152, 116] on div "Bulk Edit" at bounding box center [1119, 116] width 66 height 15
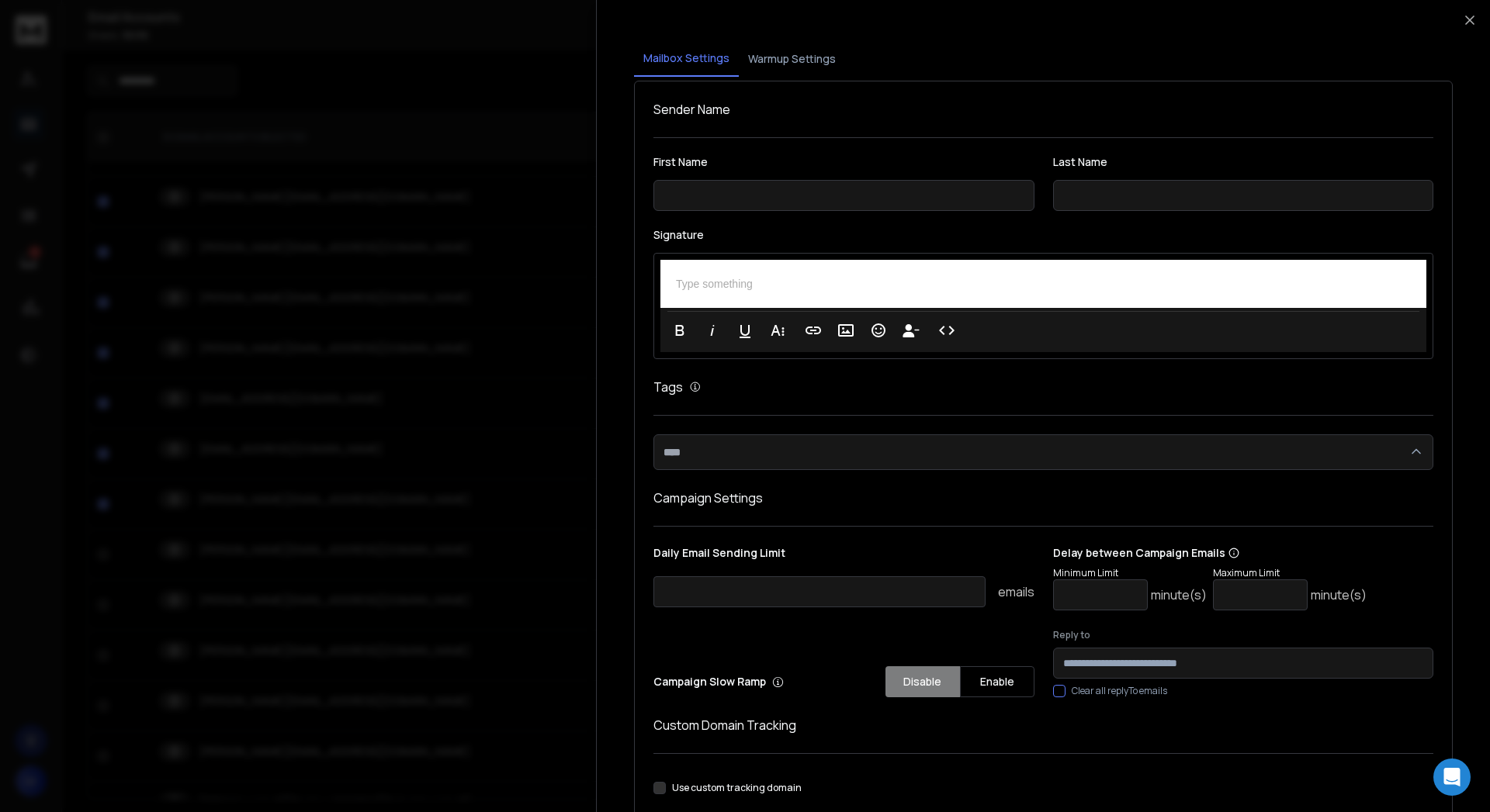
click at [825, 453] on div at bounding box center [1043, 453] width 780 height 36
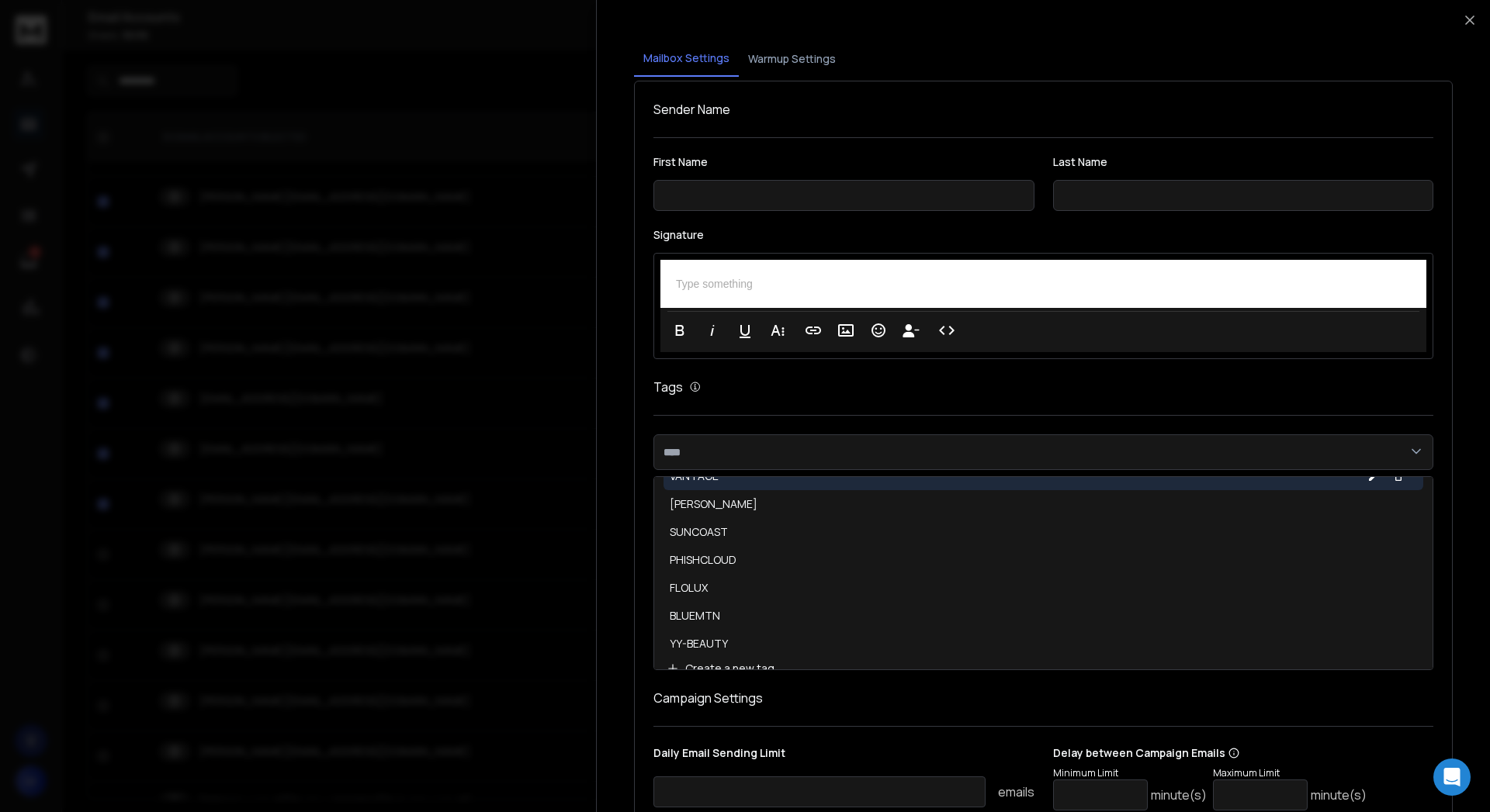
scroll to position [71, 0]
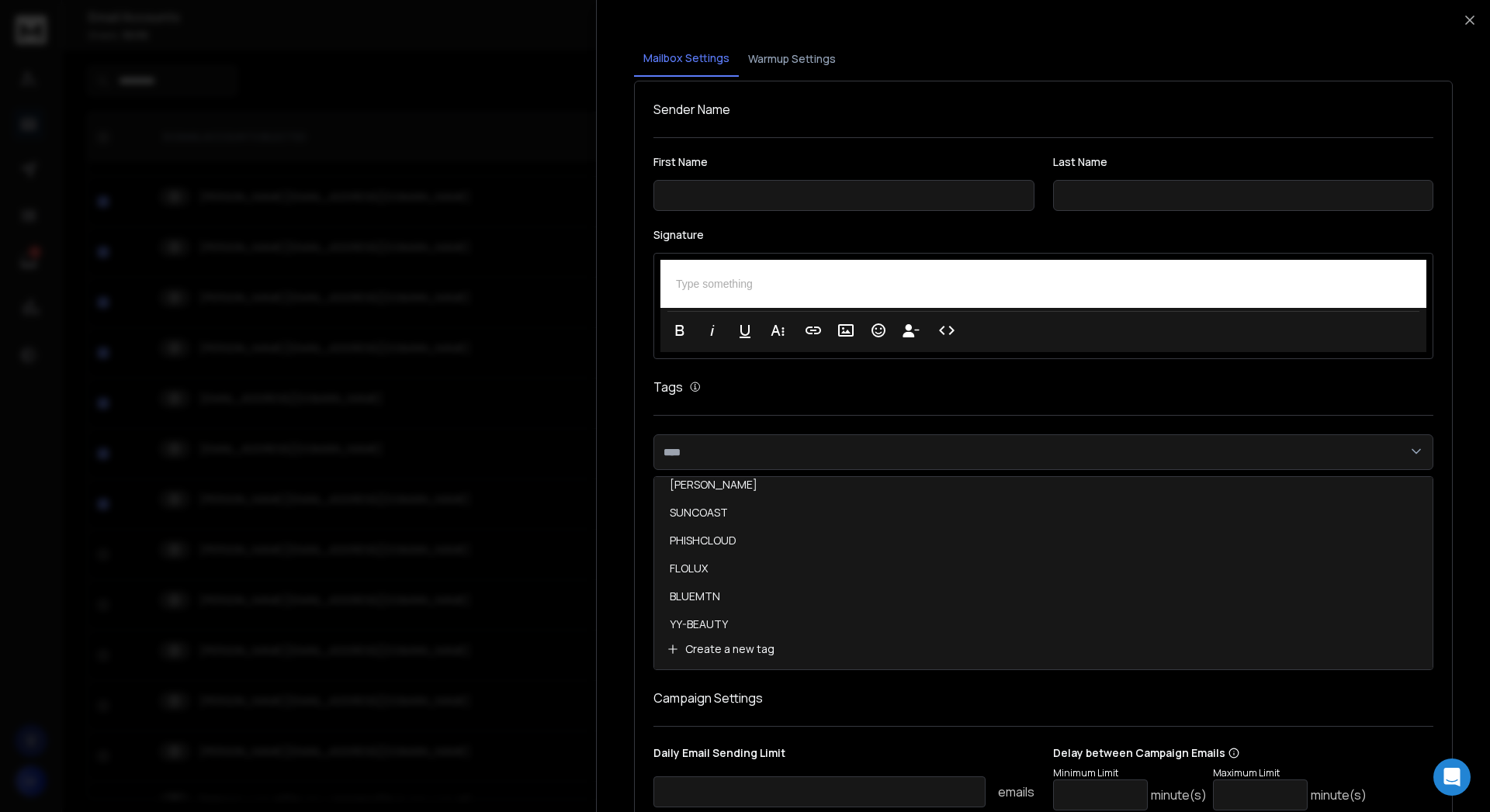
click at [730, 649] on p "Create a new tag" at bounding box center [729, 650] width 89 height 15
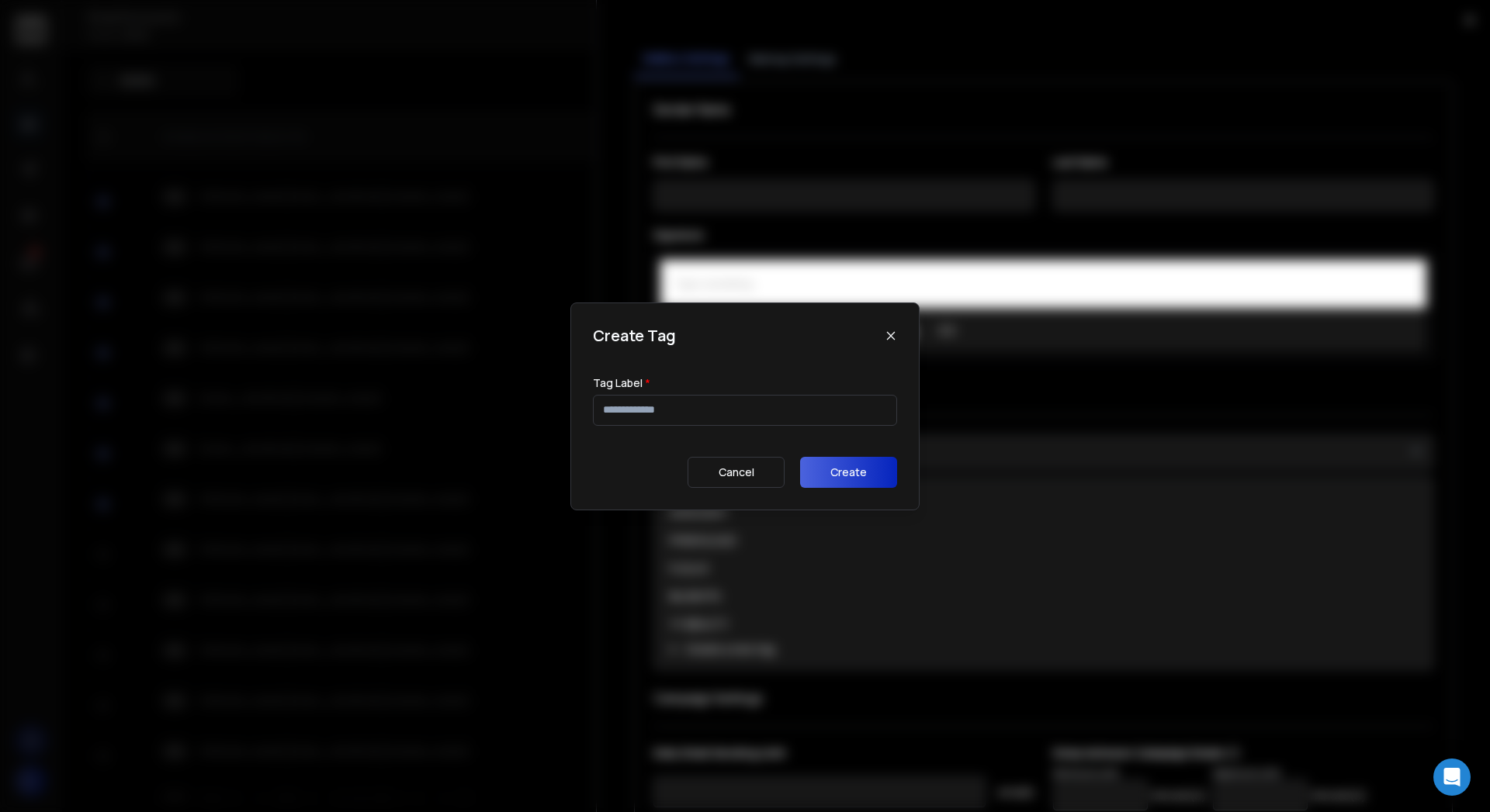
click at [718, 408] on input "text" at bounding box center [745, 410] width 305 height 31
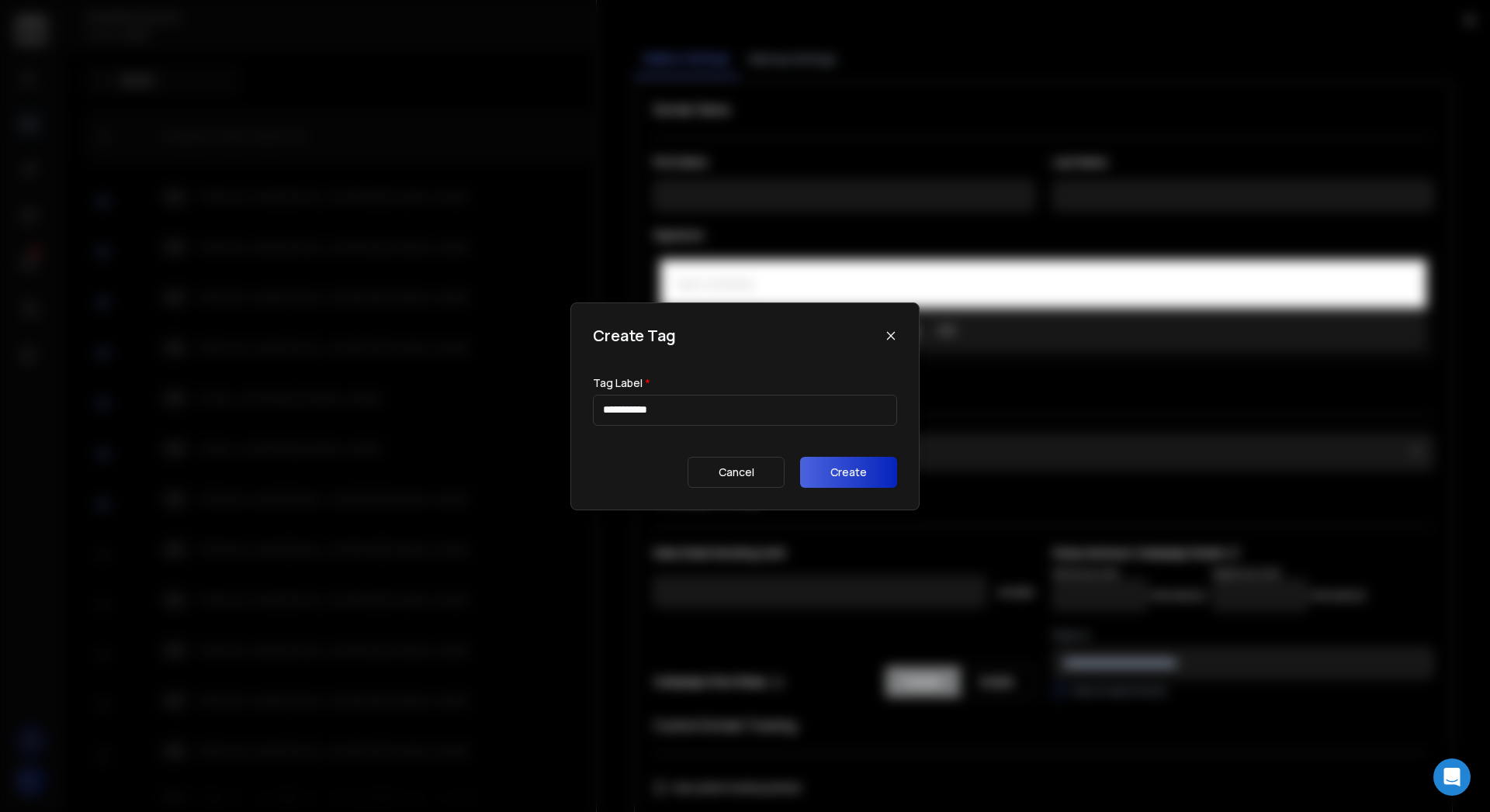
type input "**********"
click at [856, 474] on button "Create" at bounding box center [849, 472] width 97 height 31
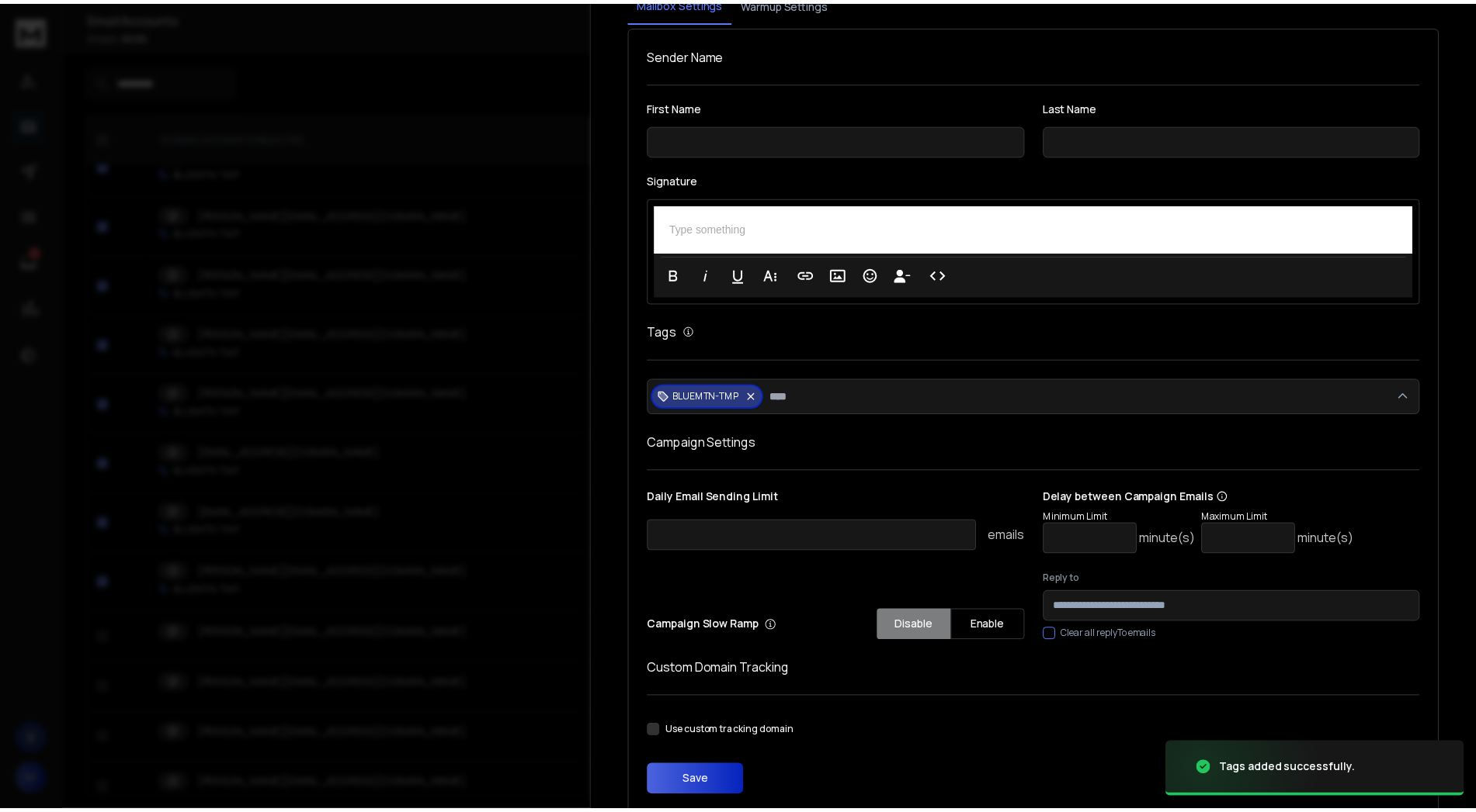
scroll to position [104, 0]
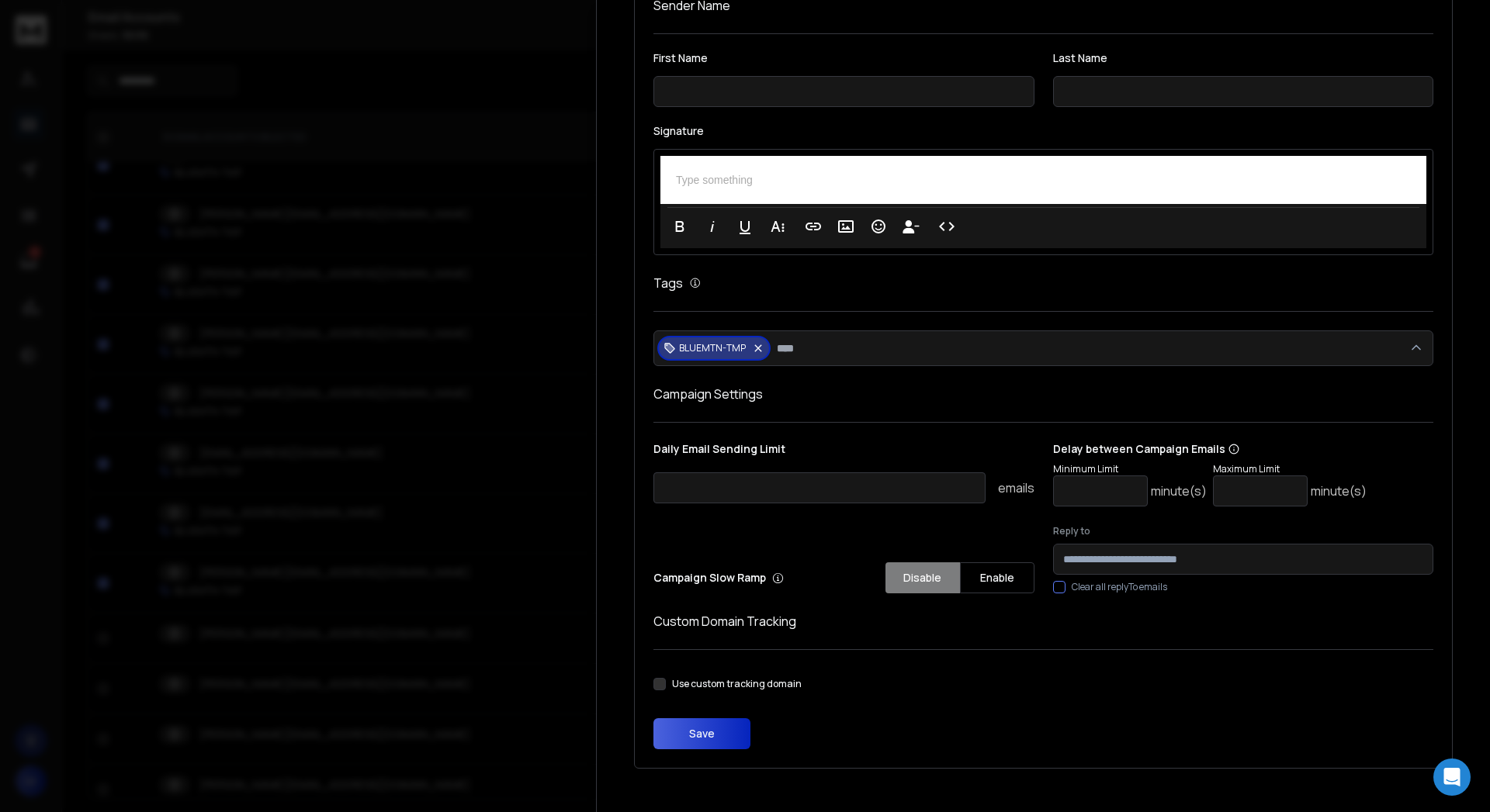
click at [723, 734] on button "Save" at bounding box center [701, 733] width 97 height 31
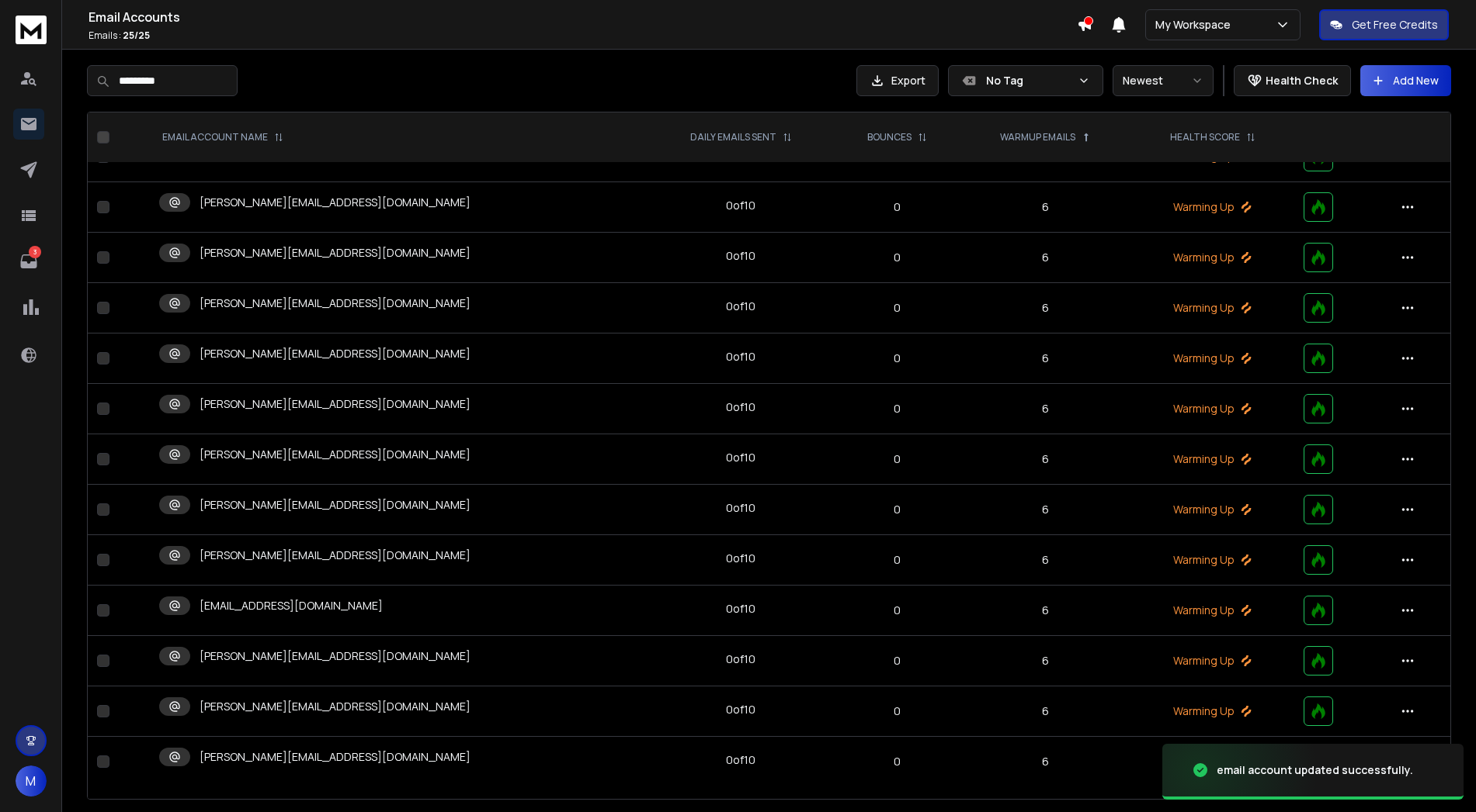
scroll to position [636, 0]
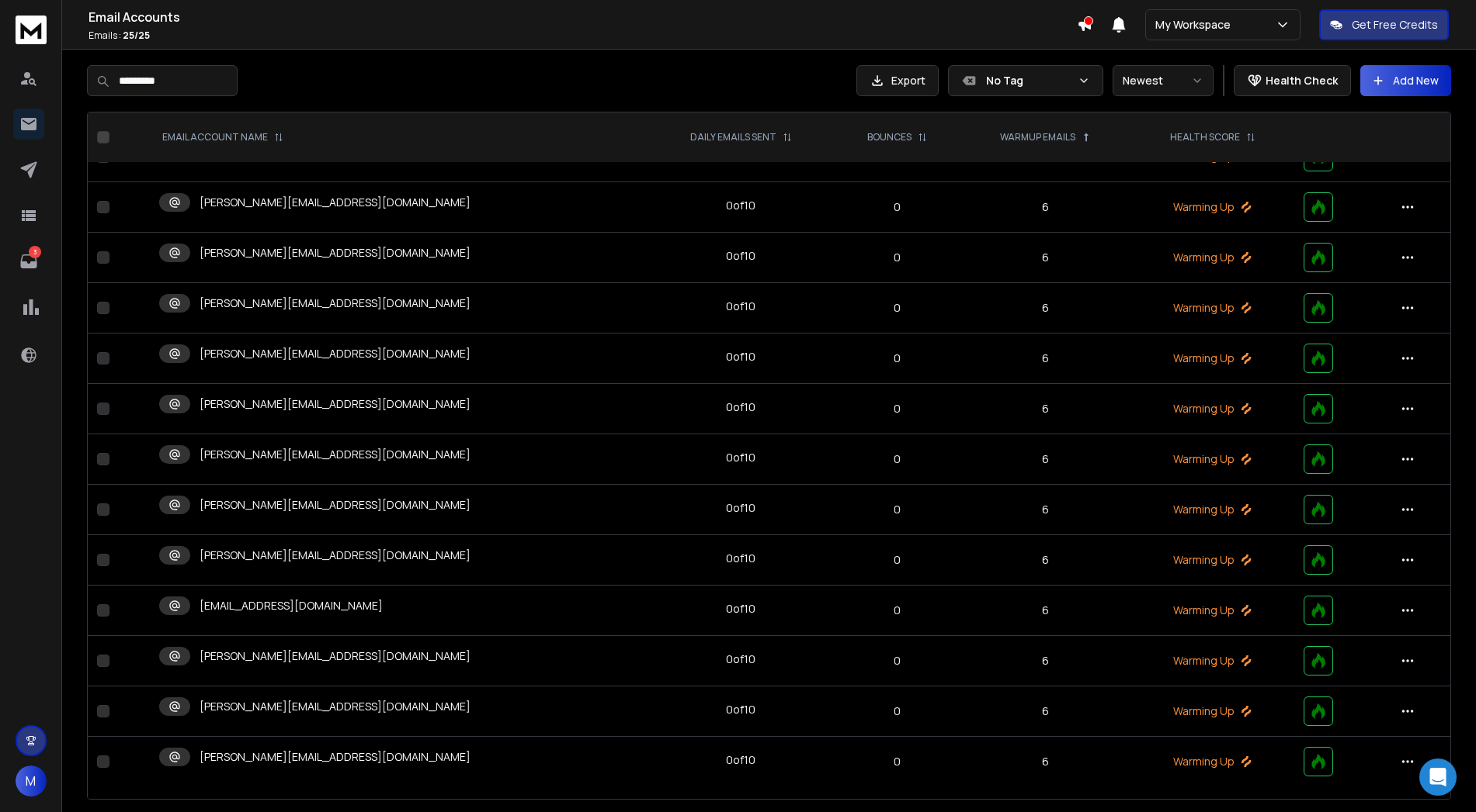
click at [201, 79] on input "*********" at bounding box center [162, 80] width 151 height 31
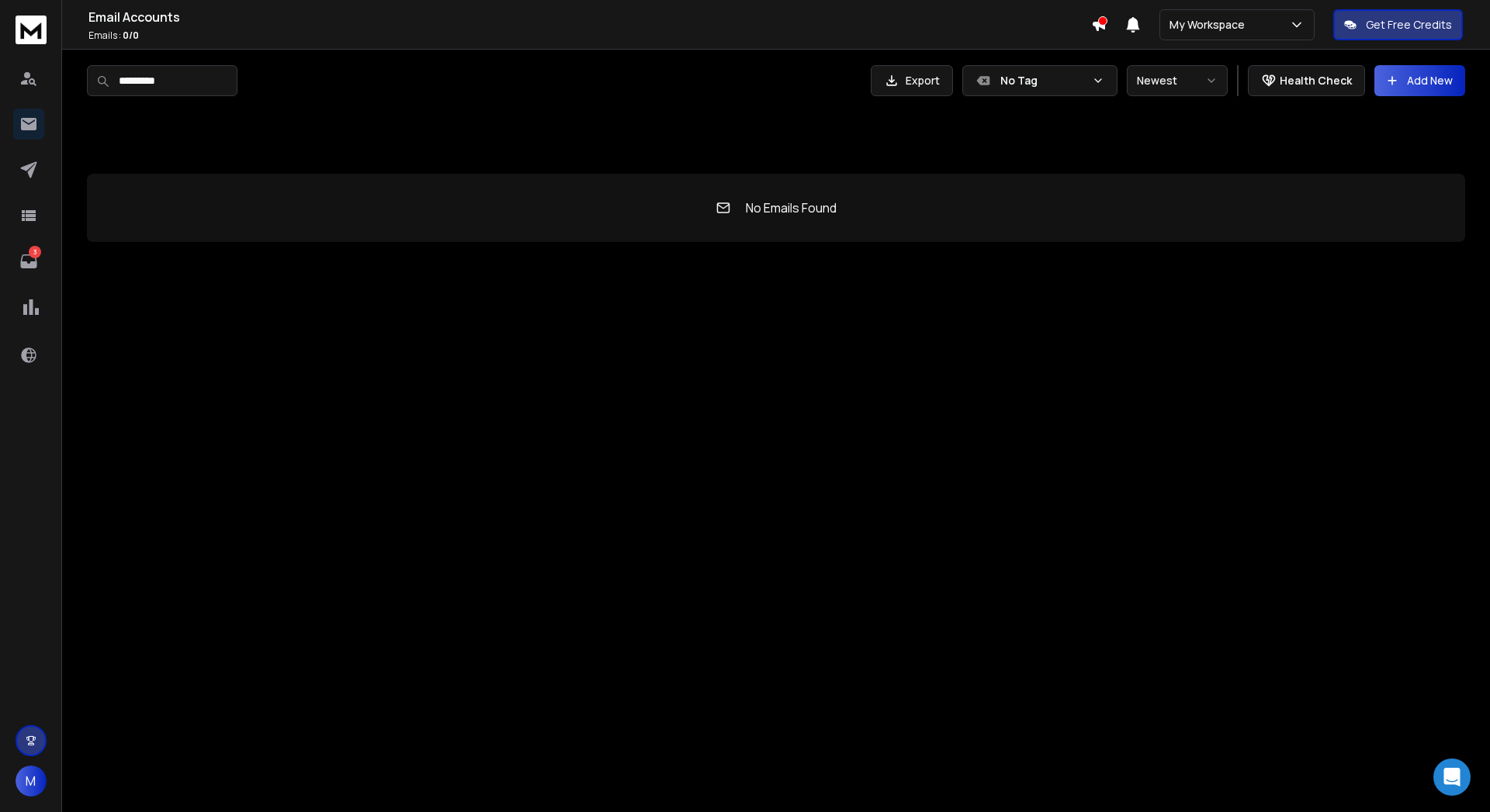
type input "**********"
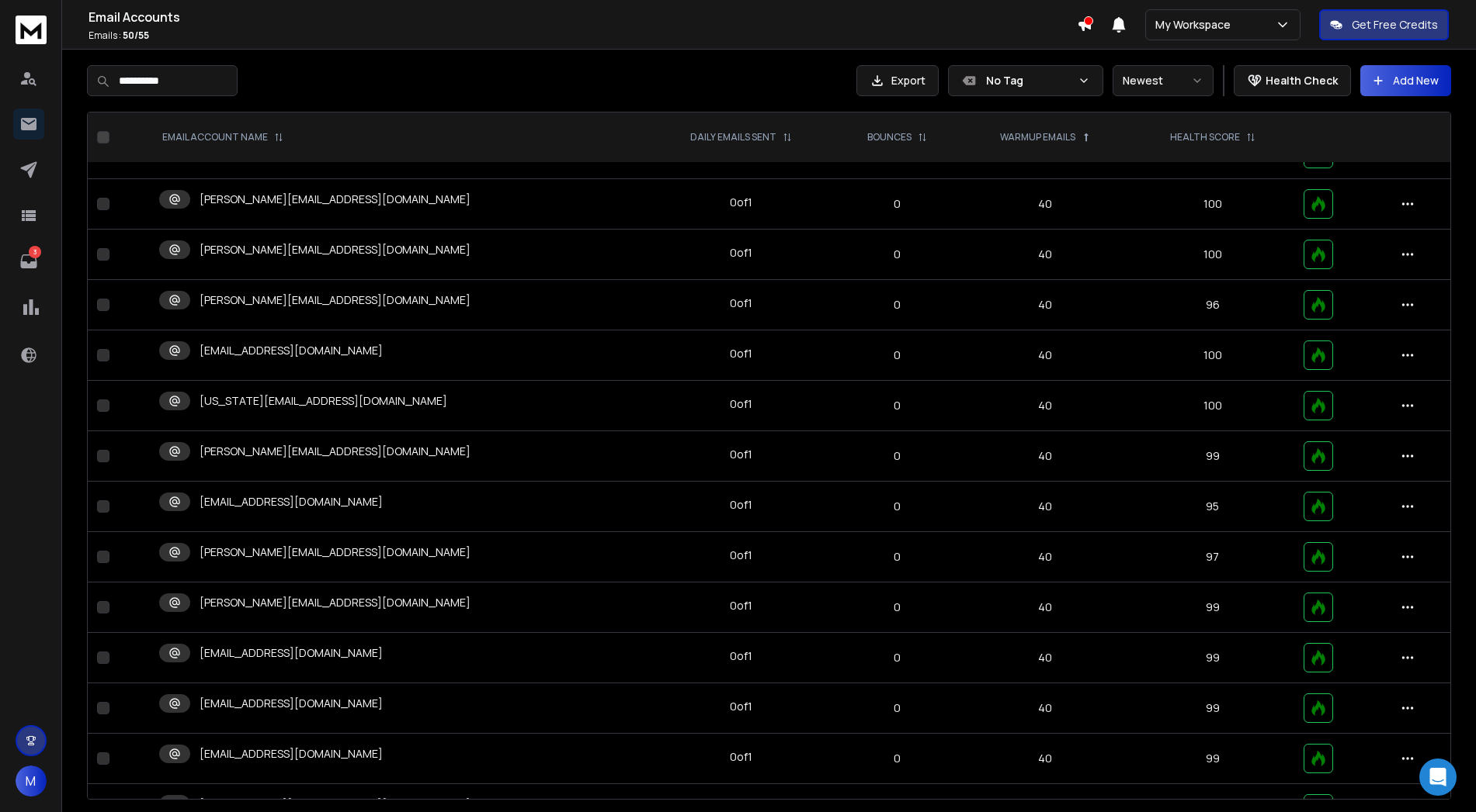
scroll to position [0, 0]
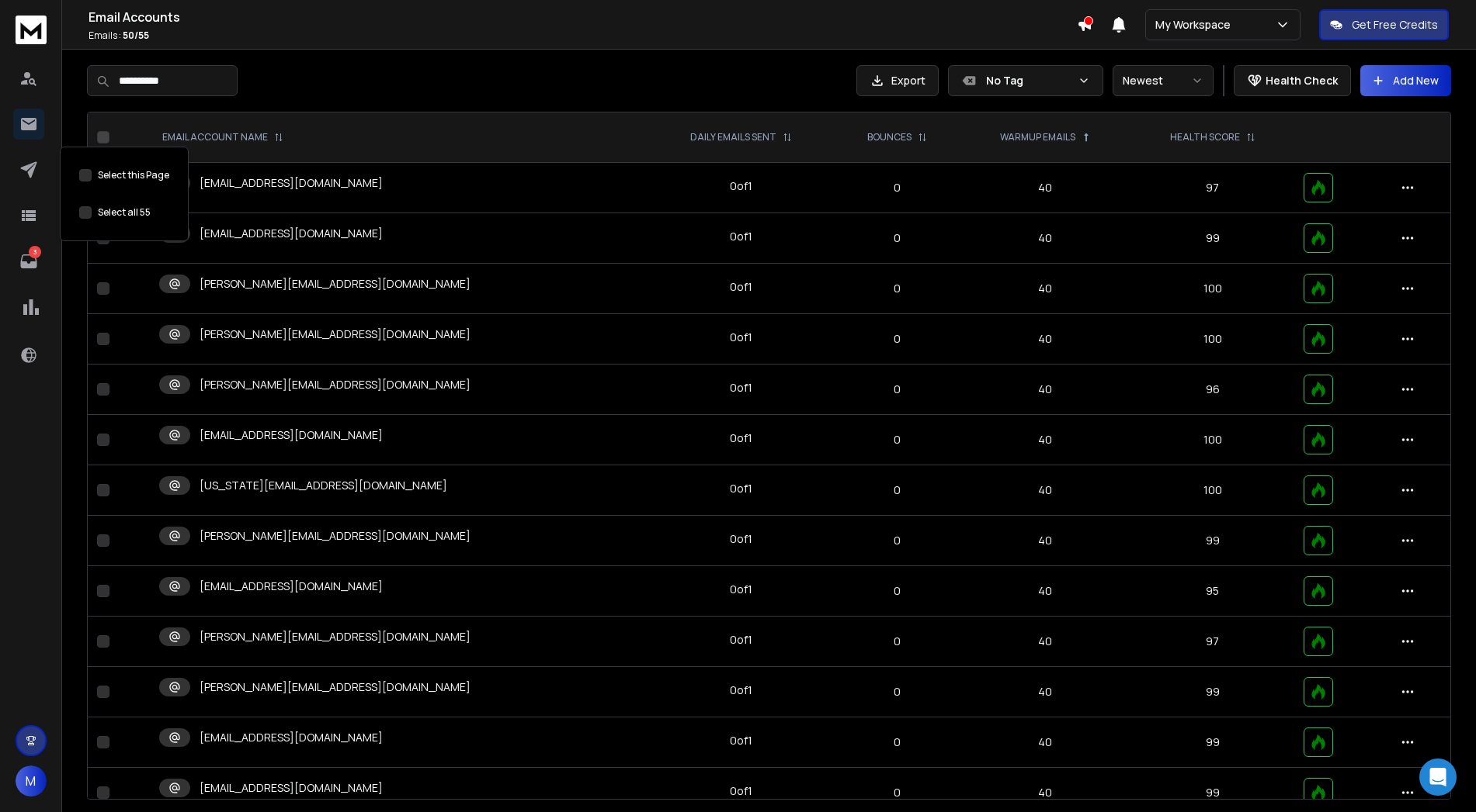
click at [85, 173] on button "Select this Page" at bounding box center [85, 175] width 13 height 13
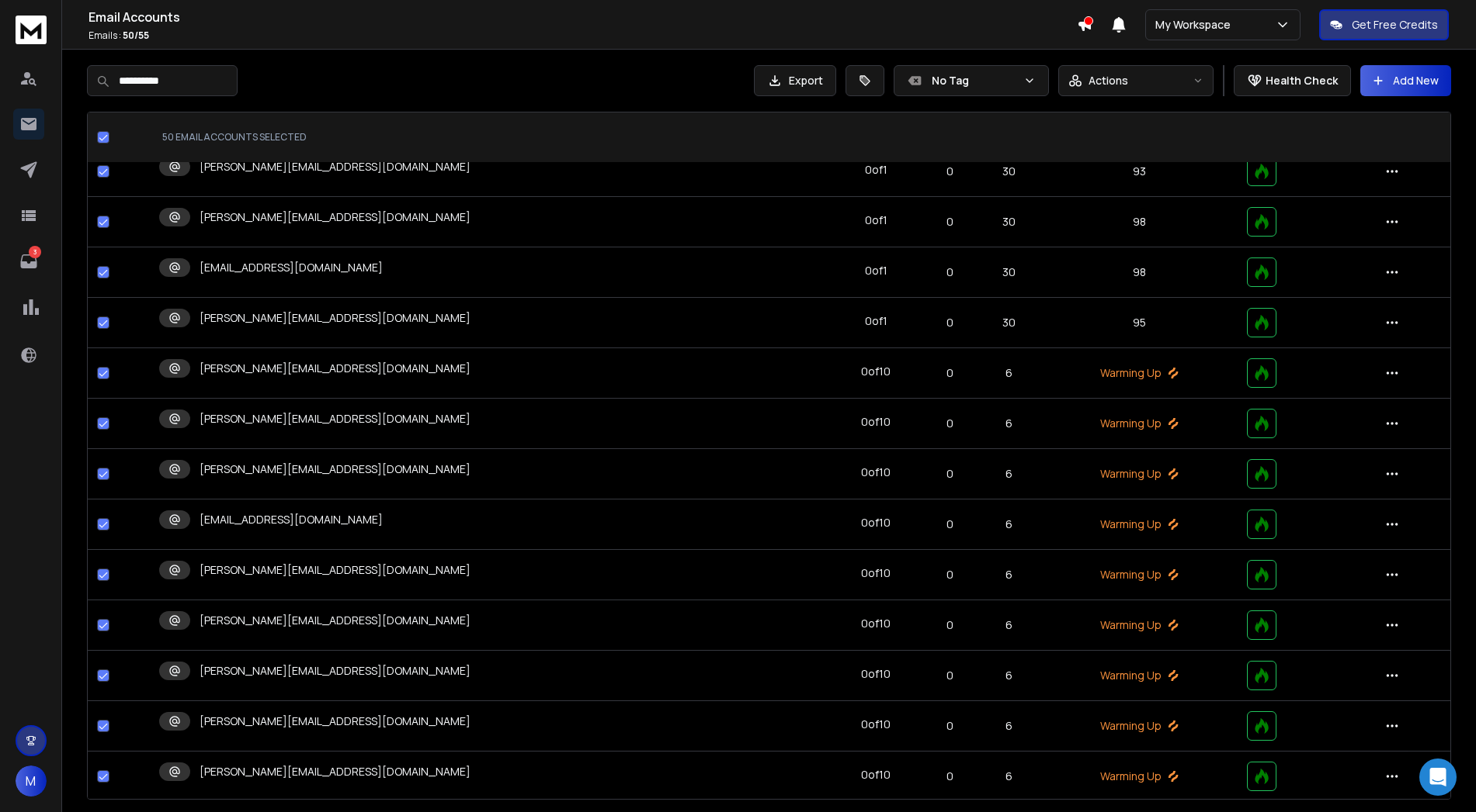
scroll to position [1358, 0]
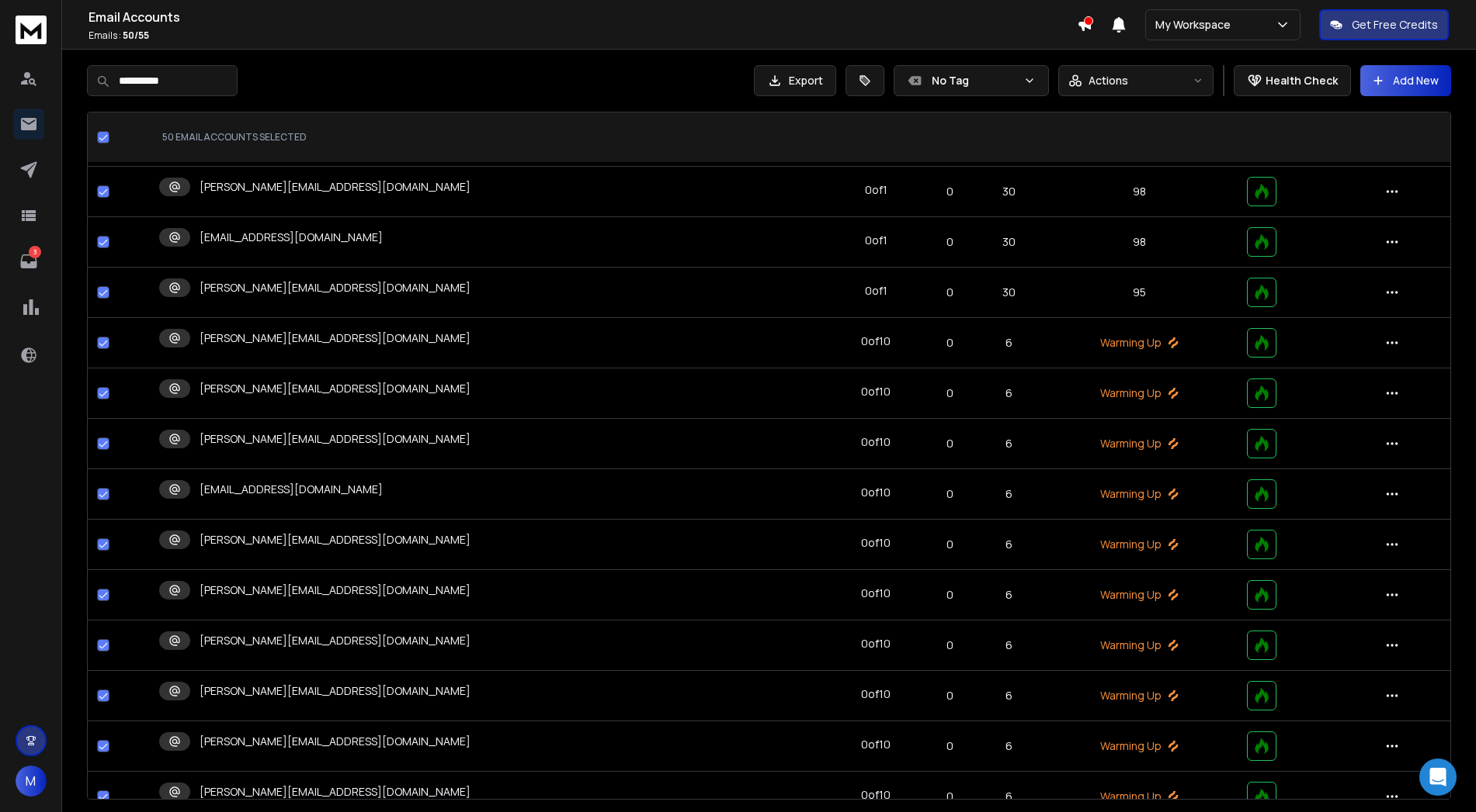
click at [99, 342] on button "button" at bounding box center [103, 343] width 13 height 13
click at [104, 395] on button "button" at bounding box center [103, 393] width 13 height 13
click at [102, 449] on button "button" at bounding box center [103, 443] width 13 height 13
click at [102, 497] on button "button" at bounding box center [103, 494] width 13 height 13
click at [104, 550] on button "button" at bounding box center [103, 545] width 13 height 13
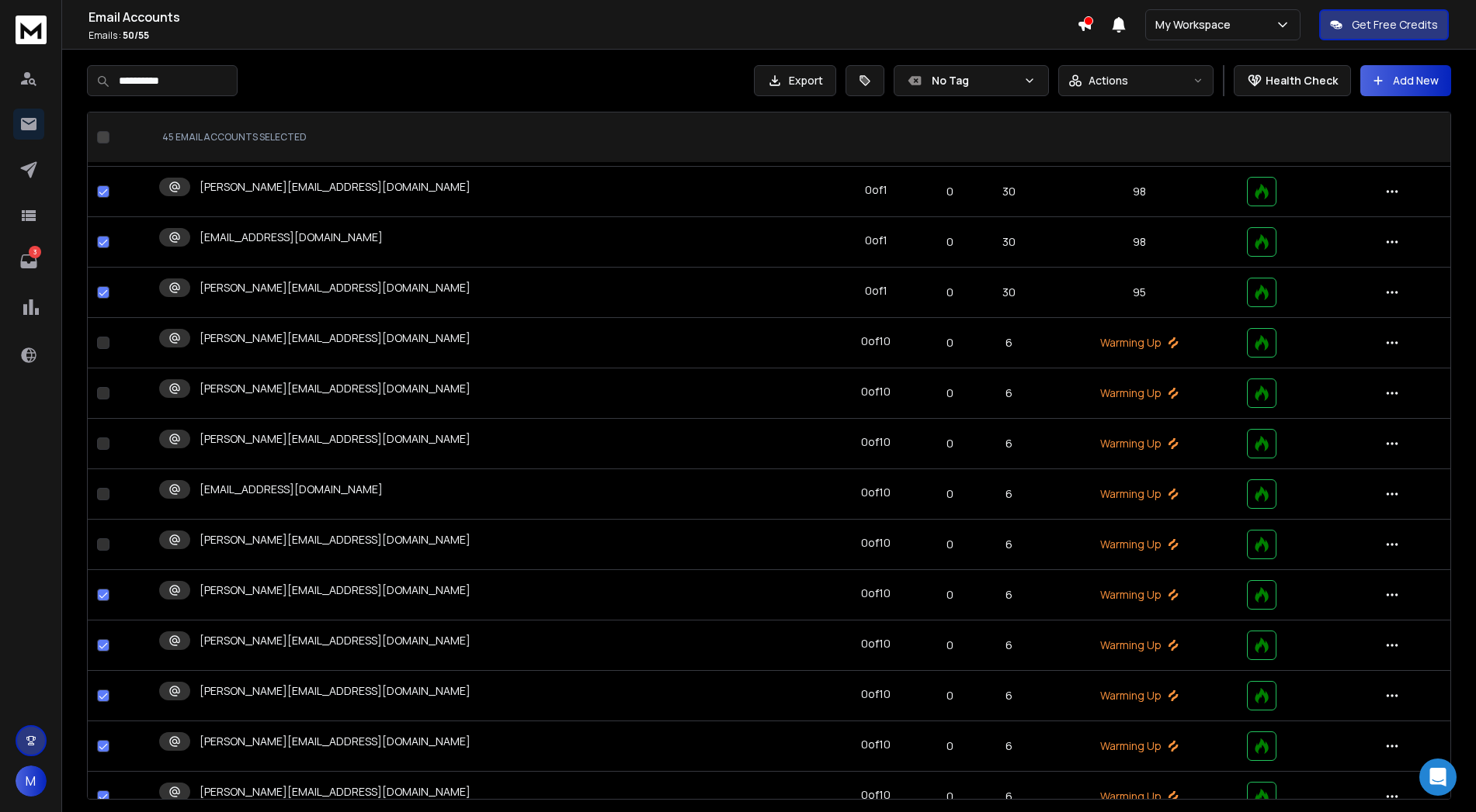
click at [104, 595] on button "button" at bounding box center [103, 595] width 13 height 13
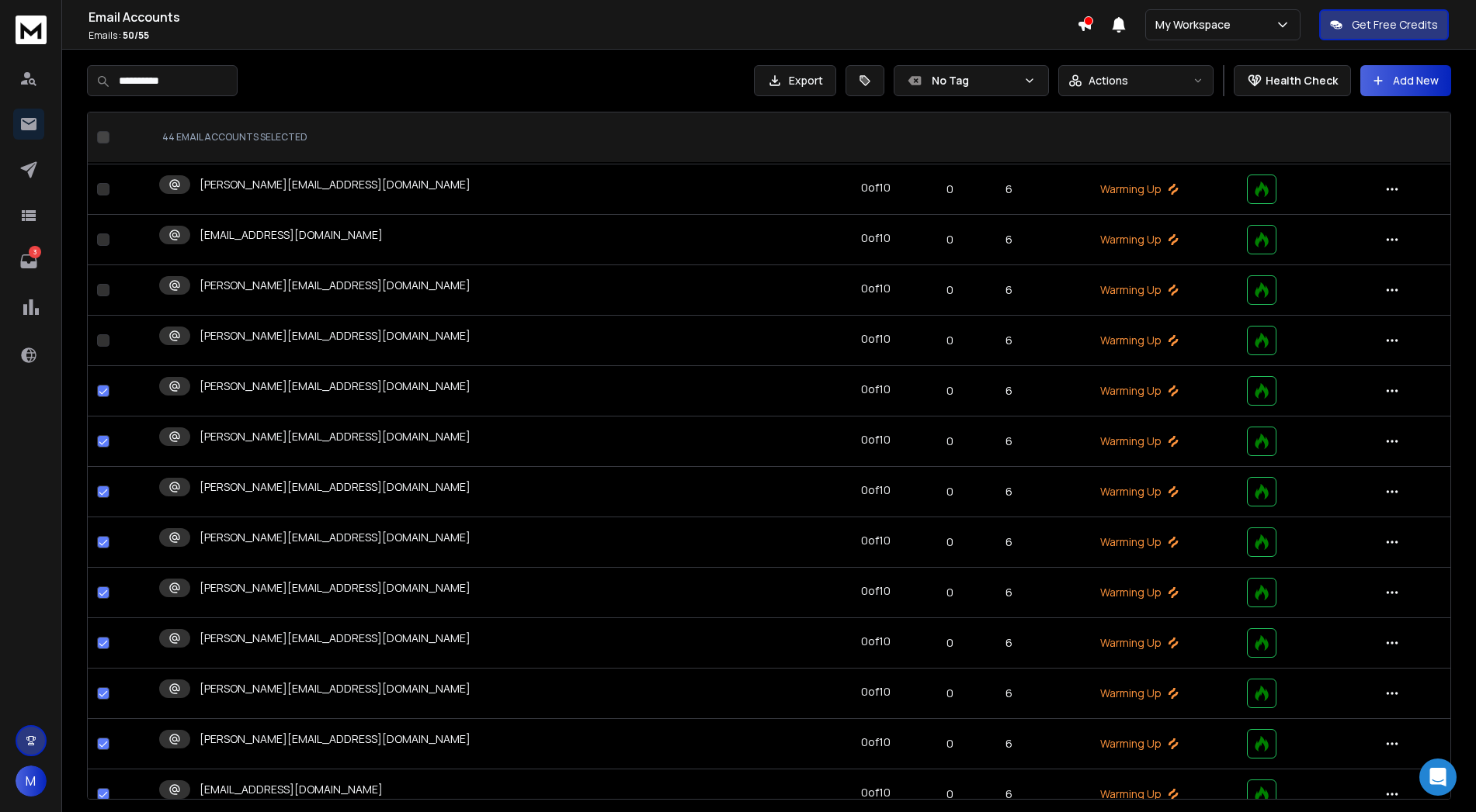
scroll to position [1649, 0]
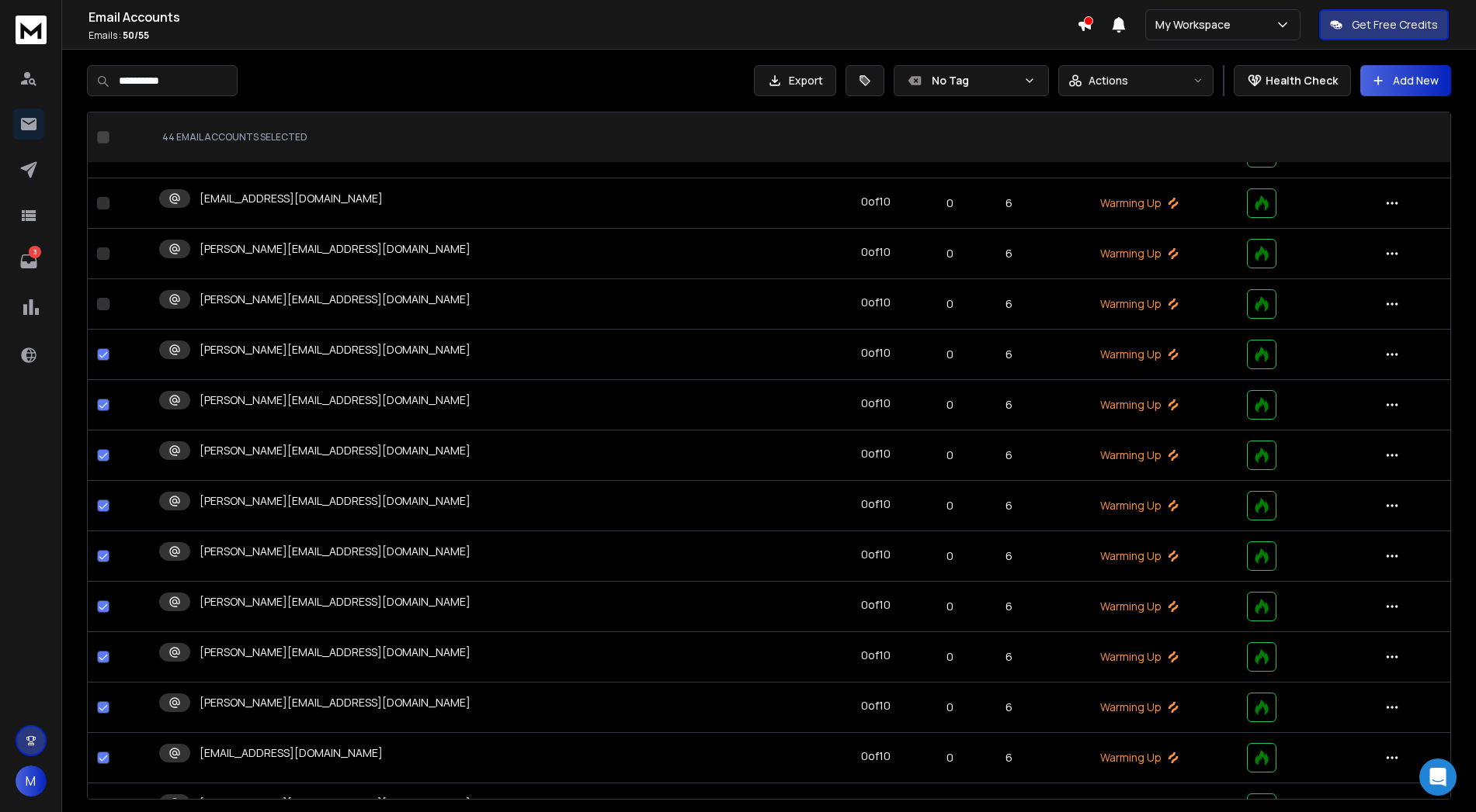
click at [106, 355] on button "button" at bounding box center [103, 354] width 13 height 13
click at [104, 407] on button "button" at bounding box center [103, 404] width 13 height 13
drag, startPoint x: 104, startPoint y: 455, endPoint x: 108, endPoint y: 475, distance: 20.4
click at [105, 455] on button "button" at bounding box center [103, 455] width 13 height 13
click at [104, 504] on button "button" at bounding box center [103, 506] width 13 height 13
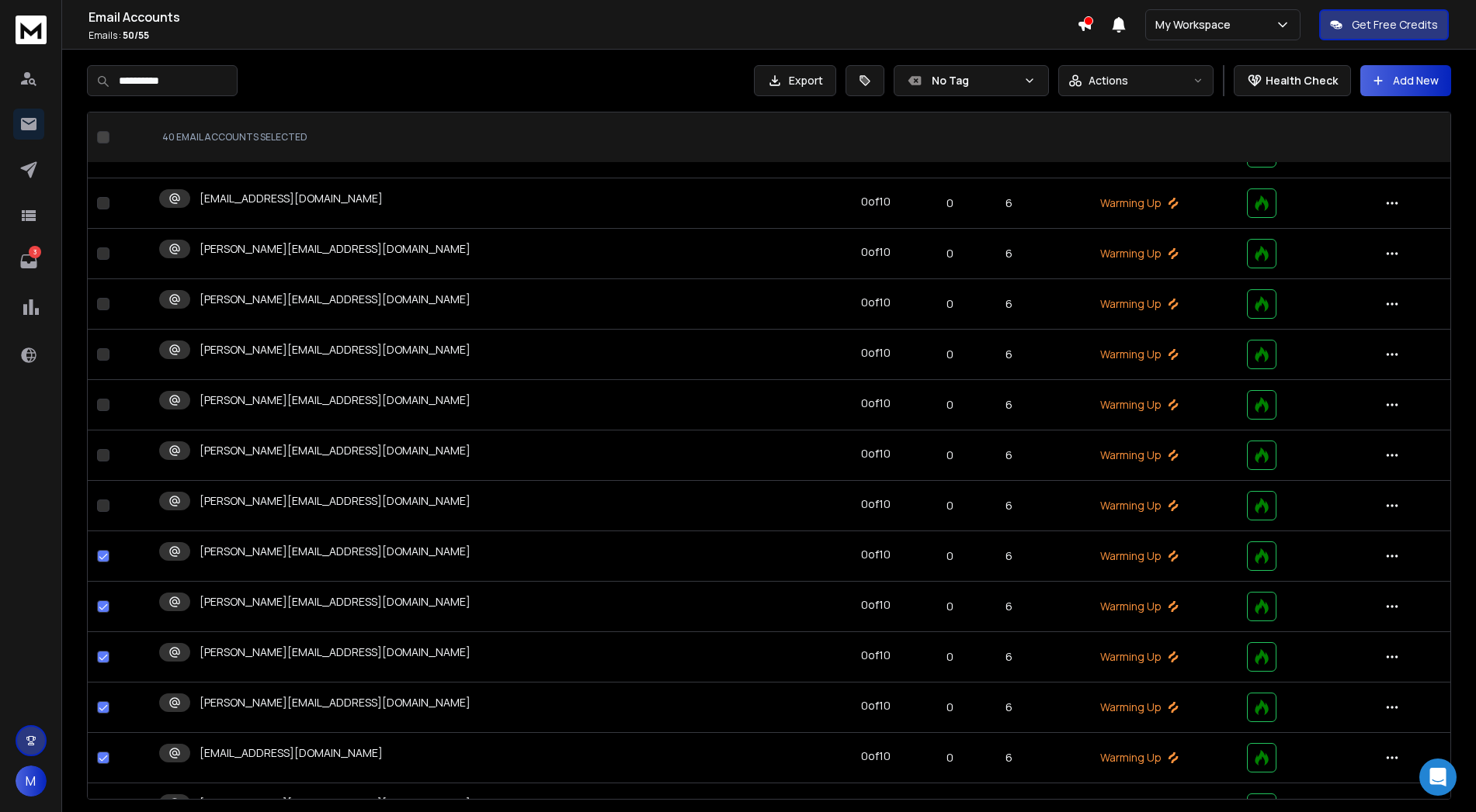
click at [101, 558] on button "button" at bounding box center [103, 556] width 13 height 13
click at [103, 606] on button "button" at bounding box center [103, 606] width 13 height 13
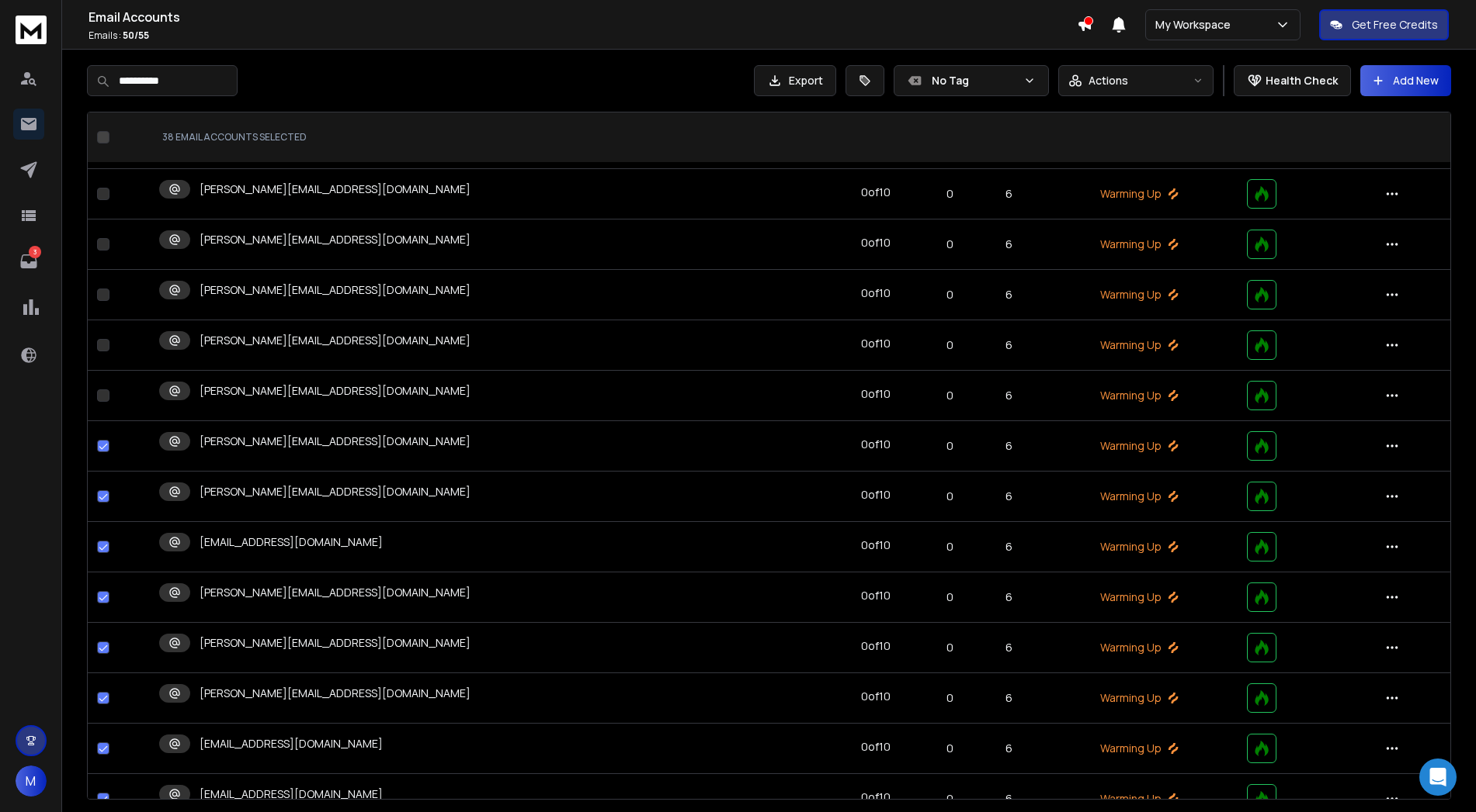
scroll to position [1922, 0]
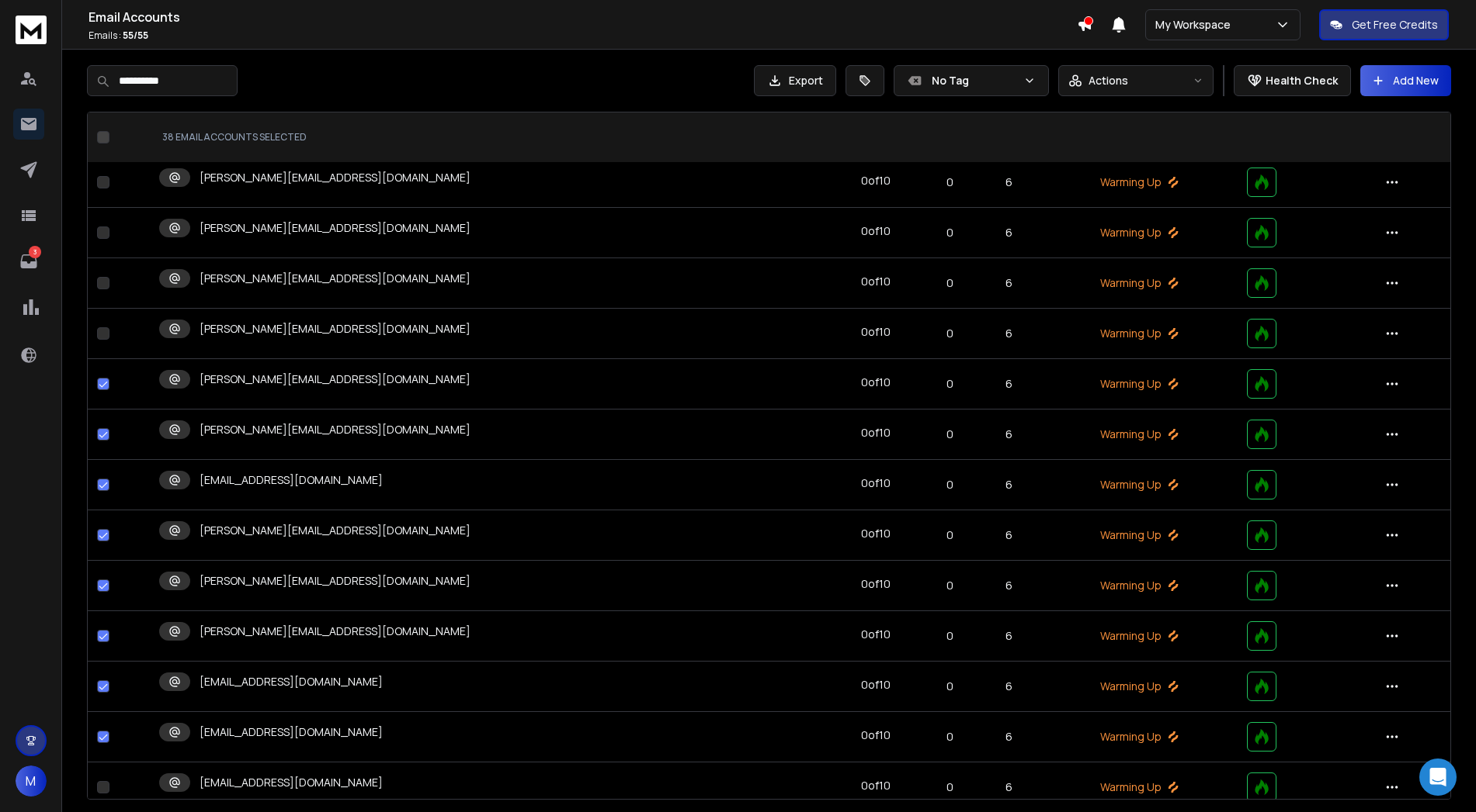
click at [101, 384] on button "button" at bounding box center [103, 384] width 13 height 13
click at [101, 436] on button "button" at bounding box center [103, 434] width 13 height 13
click at [107, 484] on button "button" at bounding box center [103, 485] width 13 height 13
click at [103, 535] on button "button" at bounding box center [103, 535] width 13 height 13
click at [102, 587] on button "button" at bounding box center [103, 585] width 13 height 13
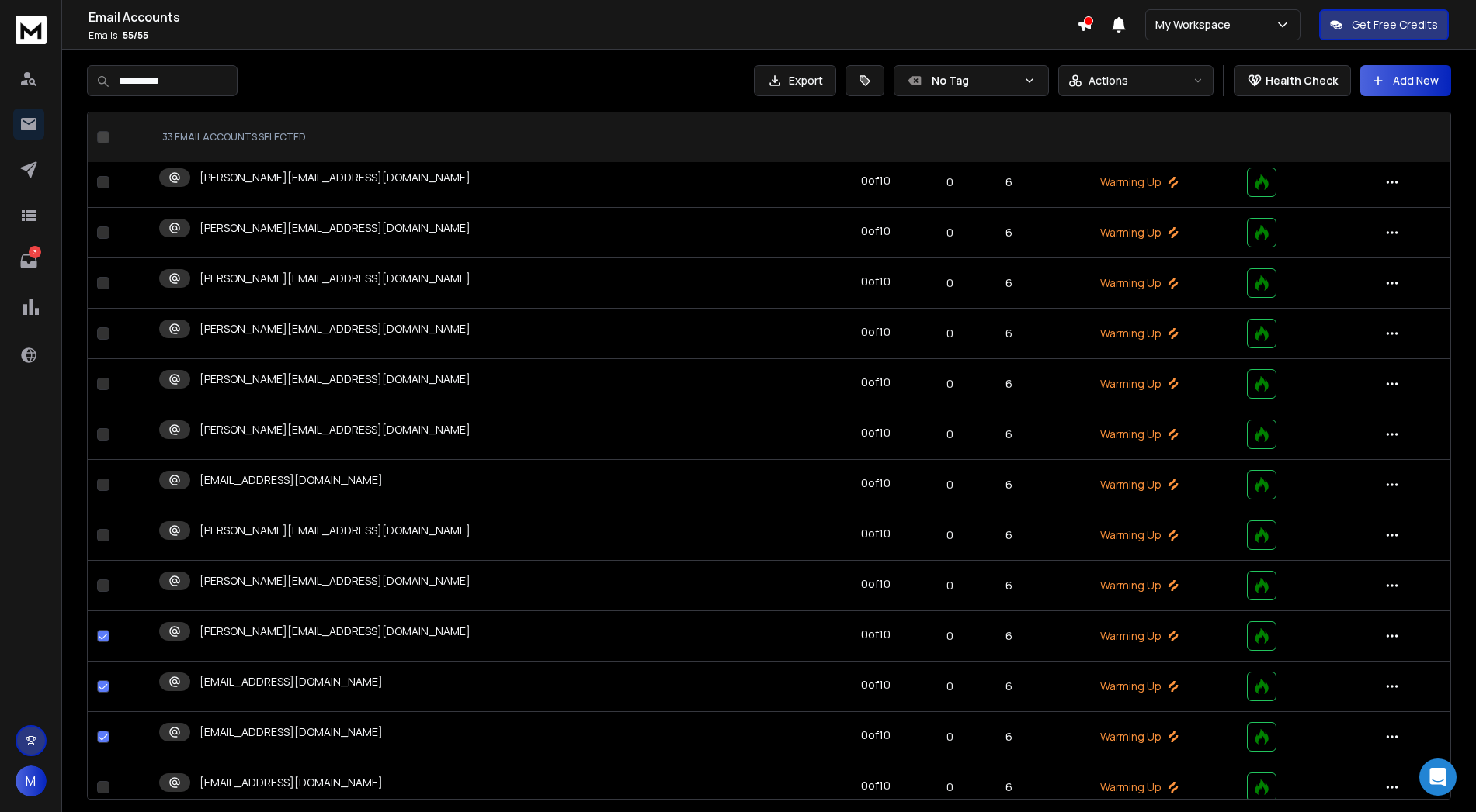
click at [104, 632] on button "button" at bounding box center [103, 636] width 13 height 13
click at [98, 686] on button "button" at bounding box center [103, 686] width 13 height 13
click at [100, 739] on button "button" at bounding box center [103, 737] width 13 height 13
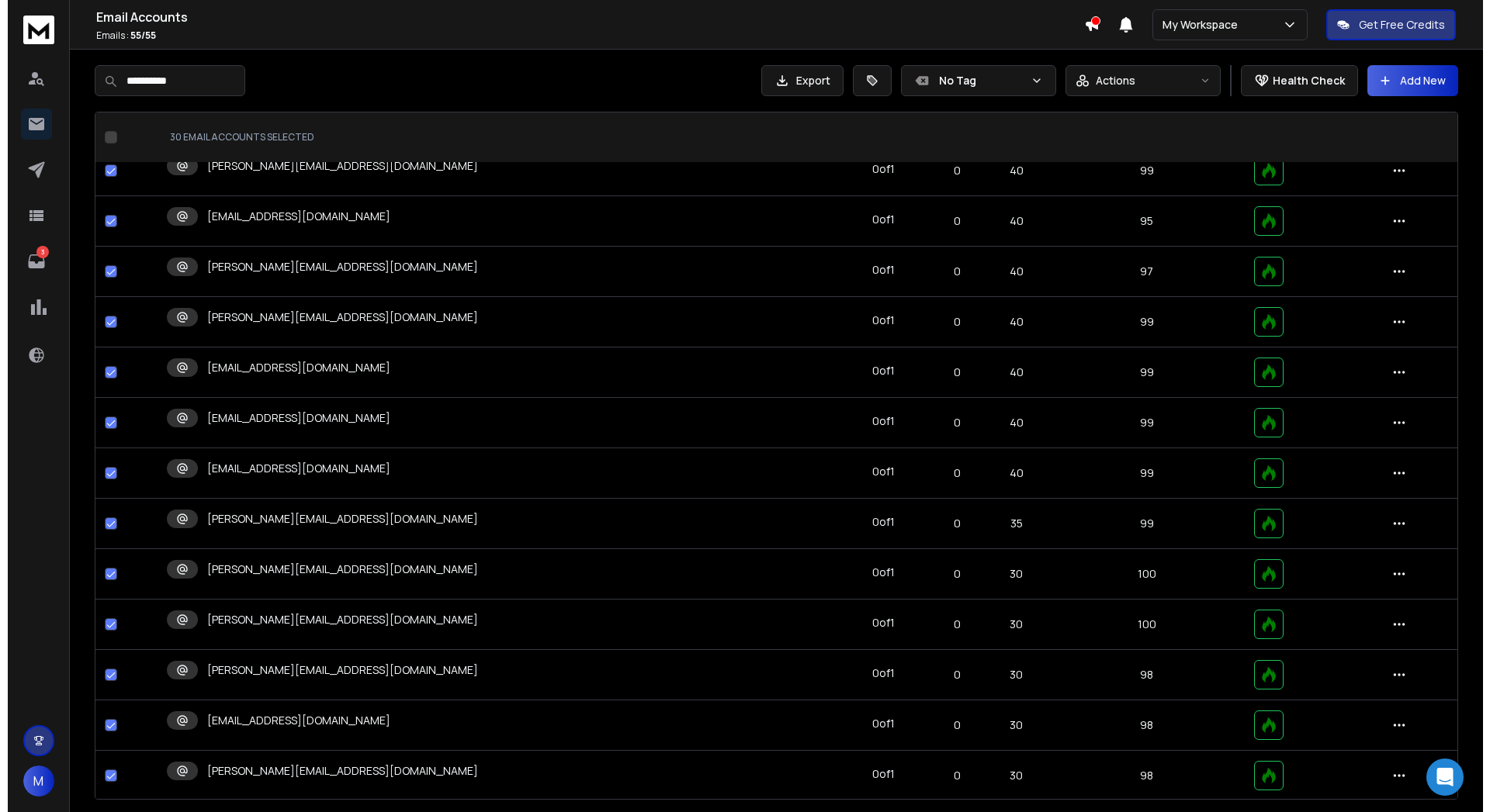
scroll to position [0, 0]
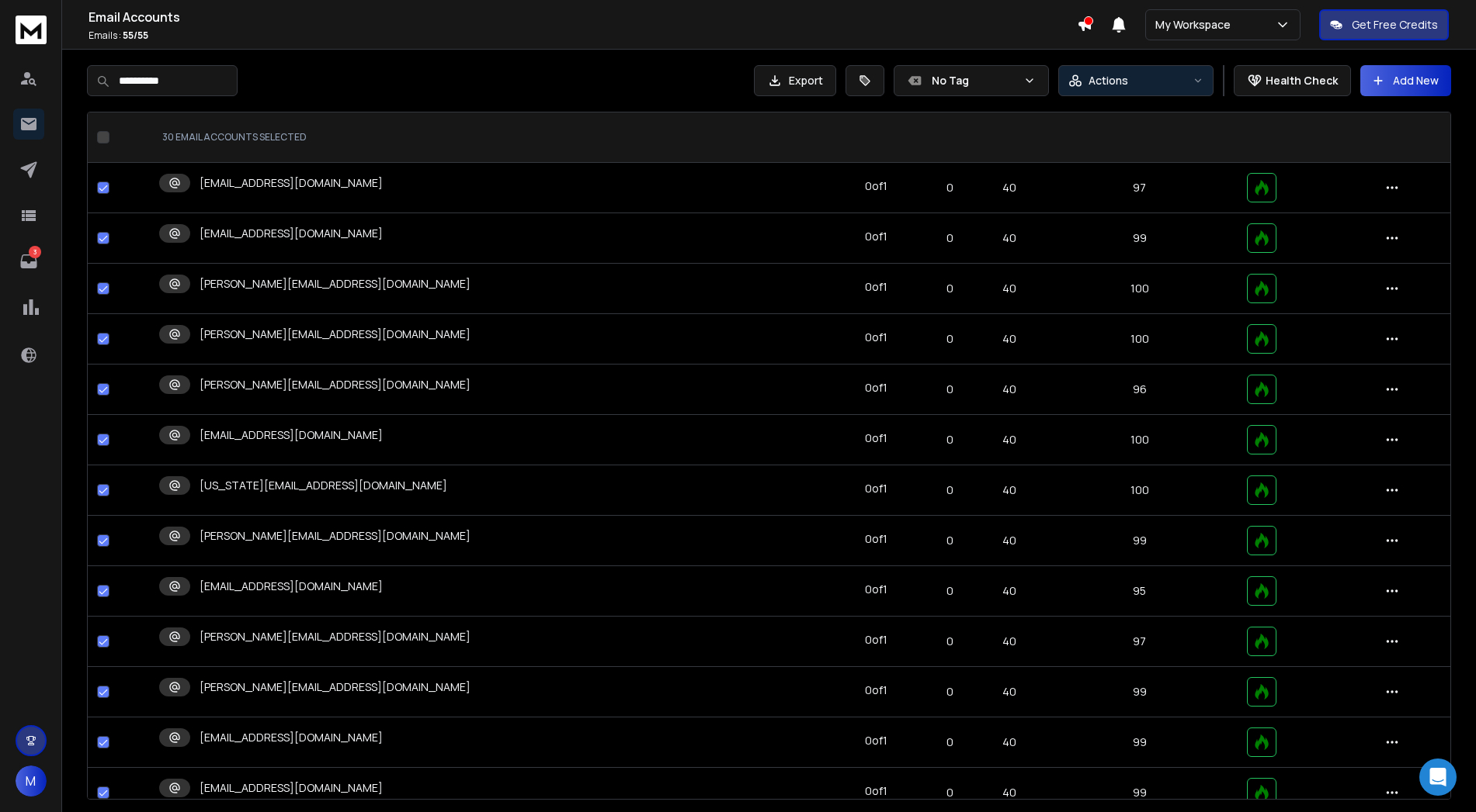
click at [1186, 83] on div "Actions" at bounding box center [1126, 80] width 118 height 15
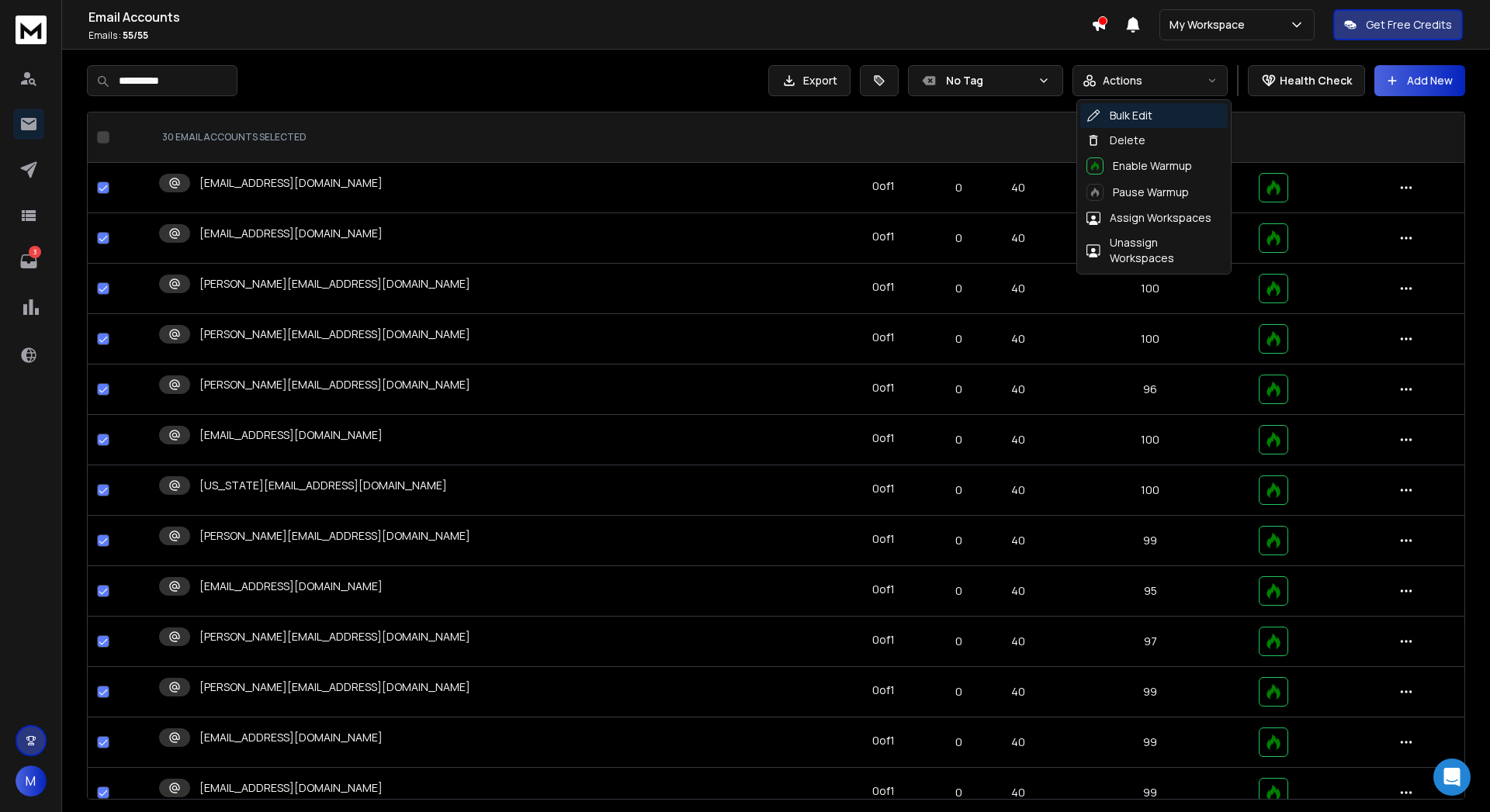
click at [1159, 117] on div "Bulk Edit" at bounding box center [1154, 115] width 147 height 25
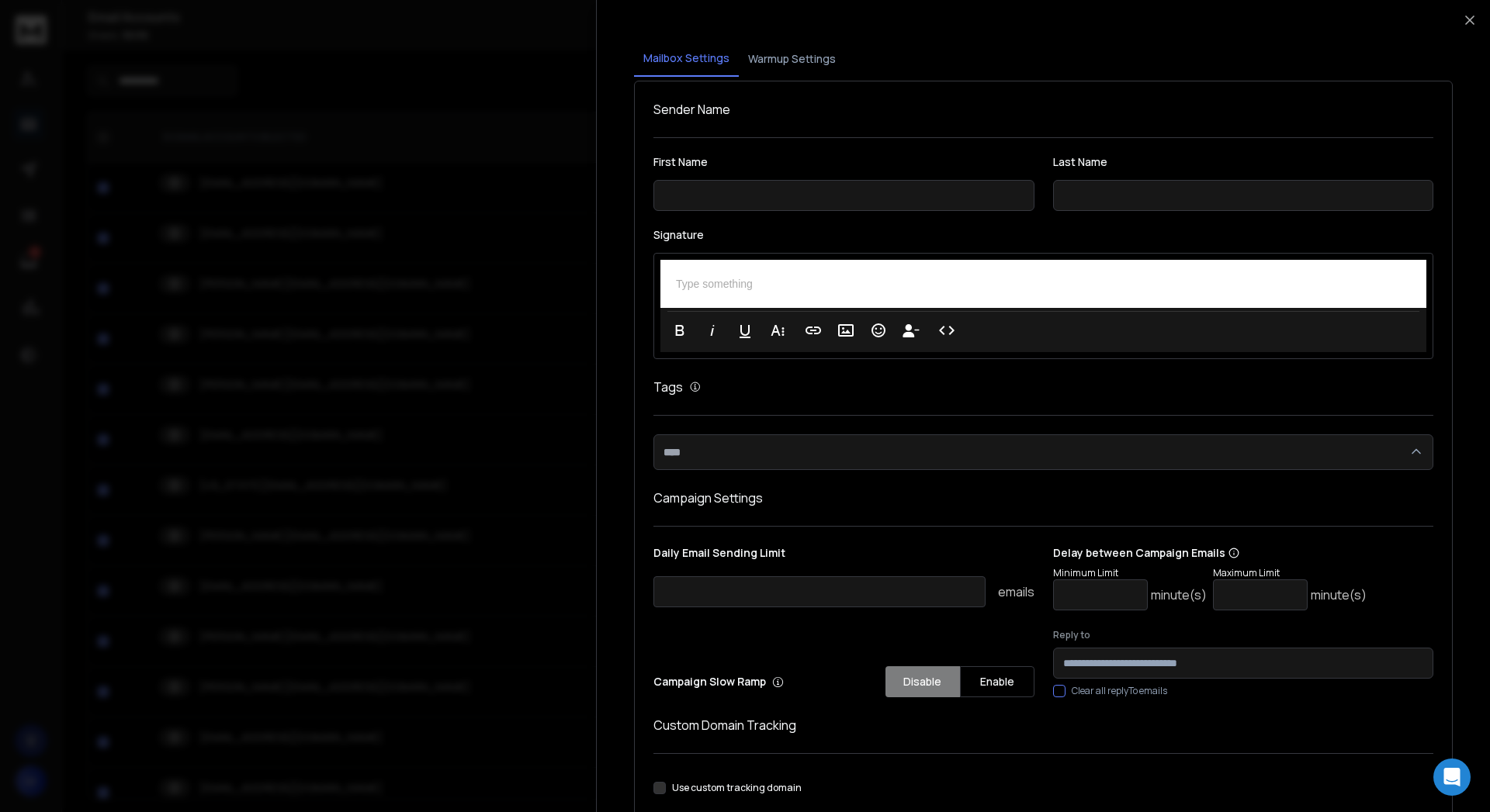
click at [824, 457] on div at bounding box center [1043, 453] width 780 height 36
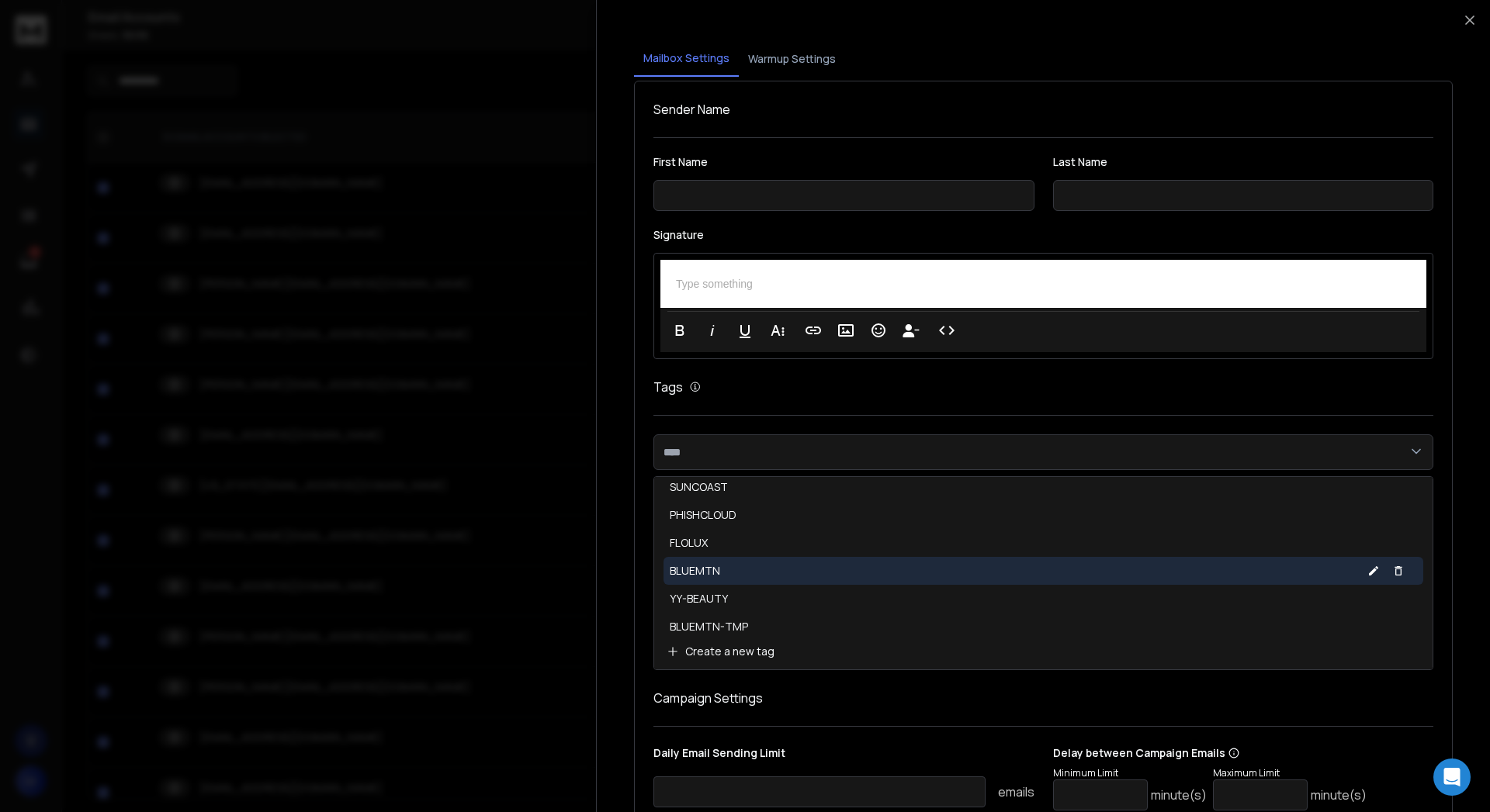
scroll to position [99, 0]
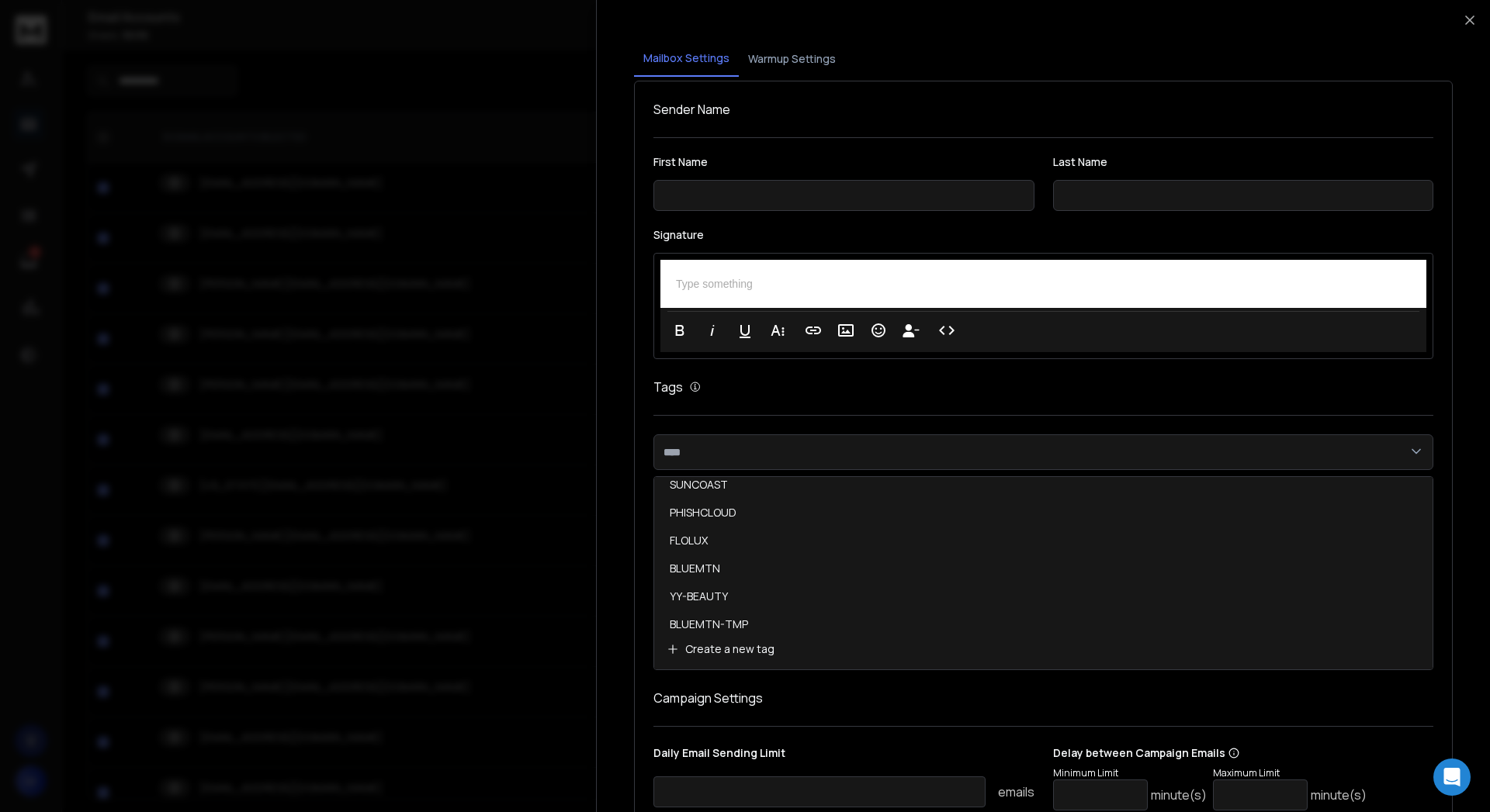
click at [740, 648] on p "Create a new tag" at bounding box center [729, 650] width 89 height 15
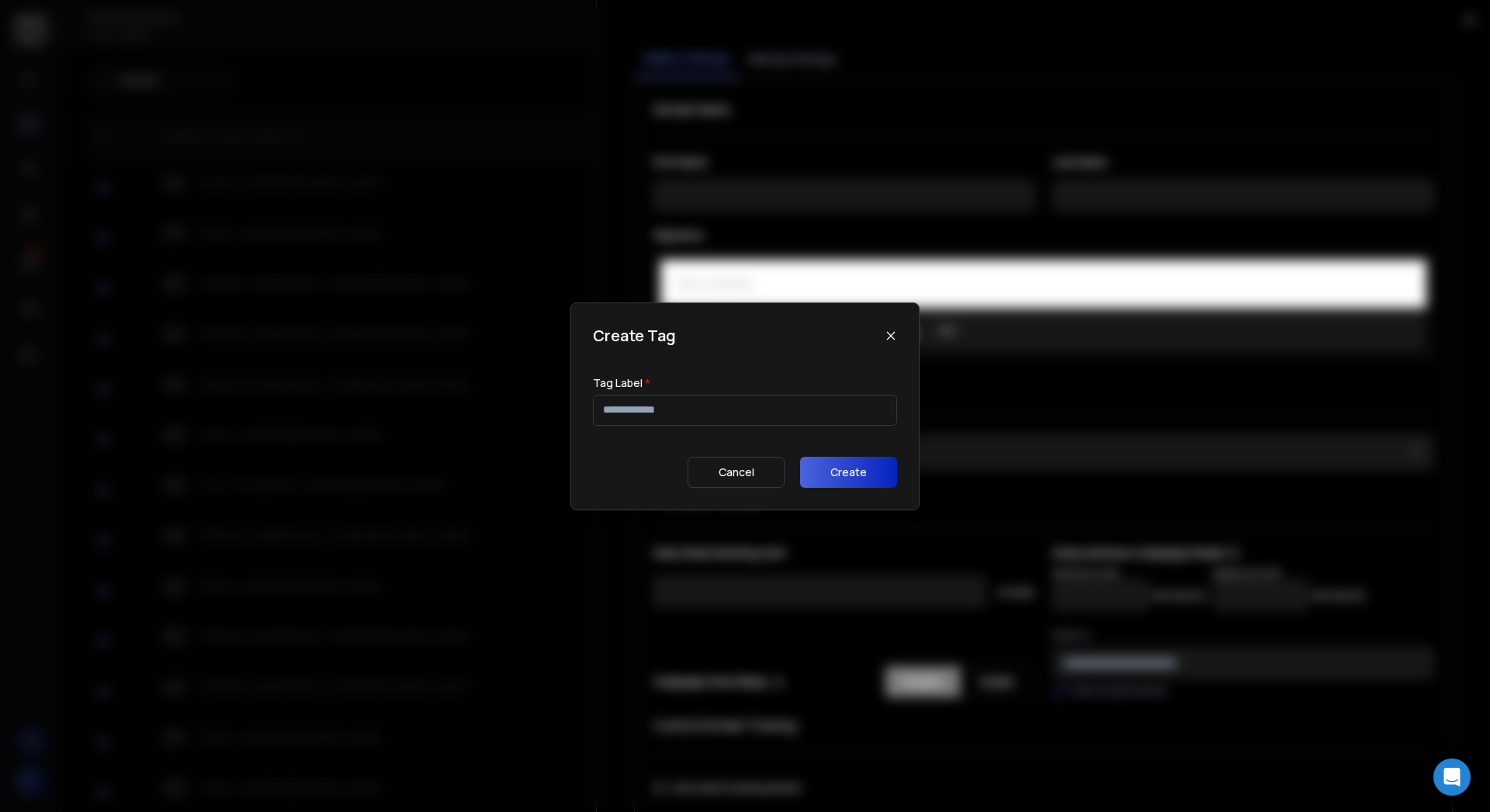
click at [721, 408] on input "text" at bounding box center [745, 410] width 305 height 31
type input "**********"
click at [839, 467] on button "Create" at bounding box center [849, 472] width 97 height 31
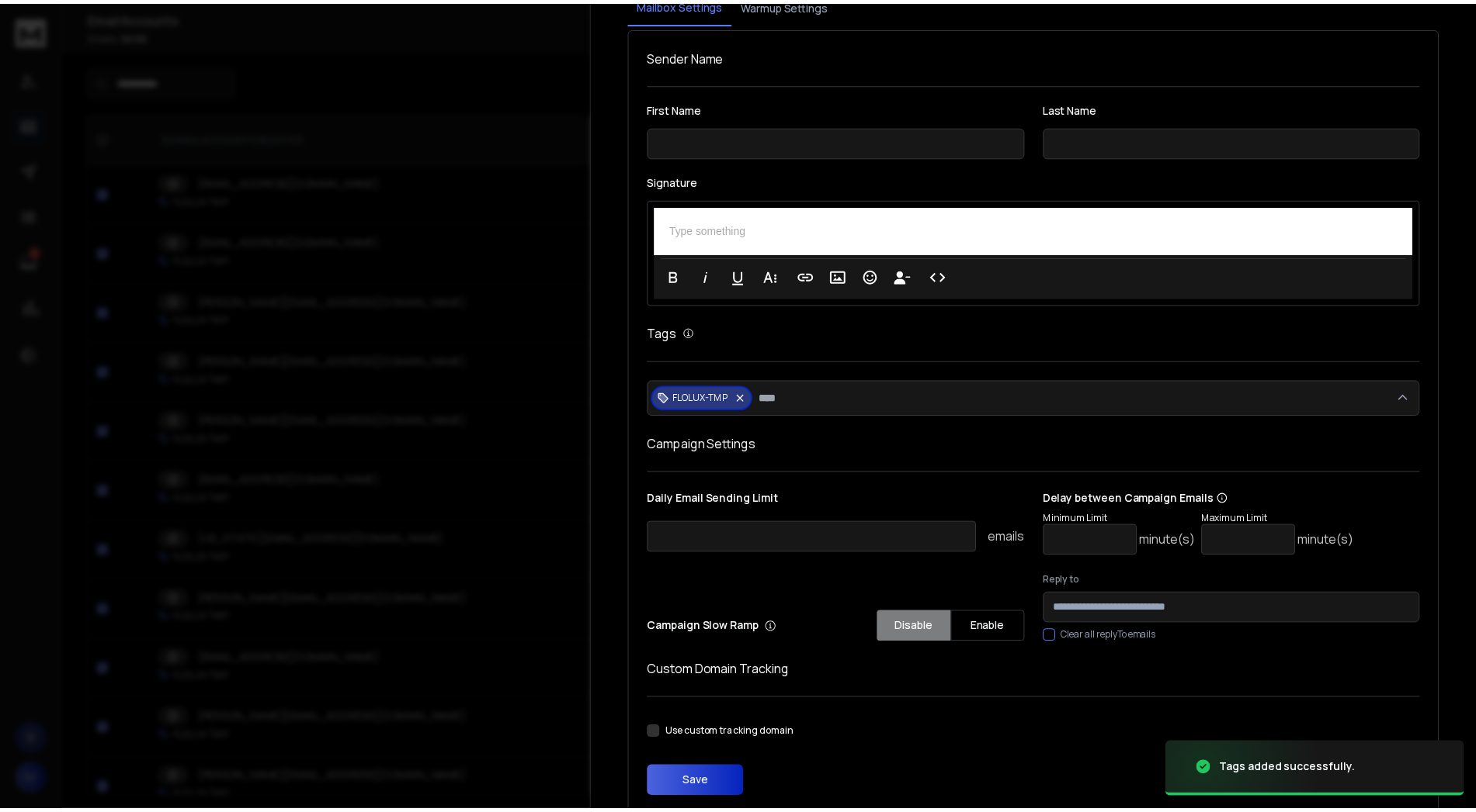
scroll to position [104, 0]
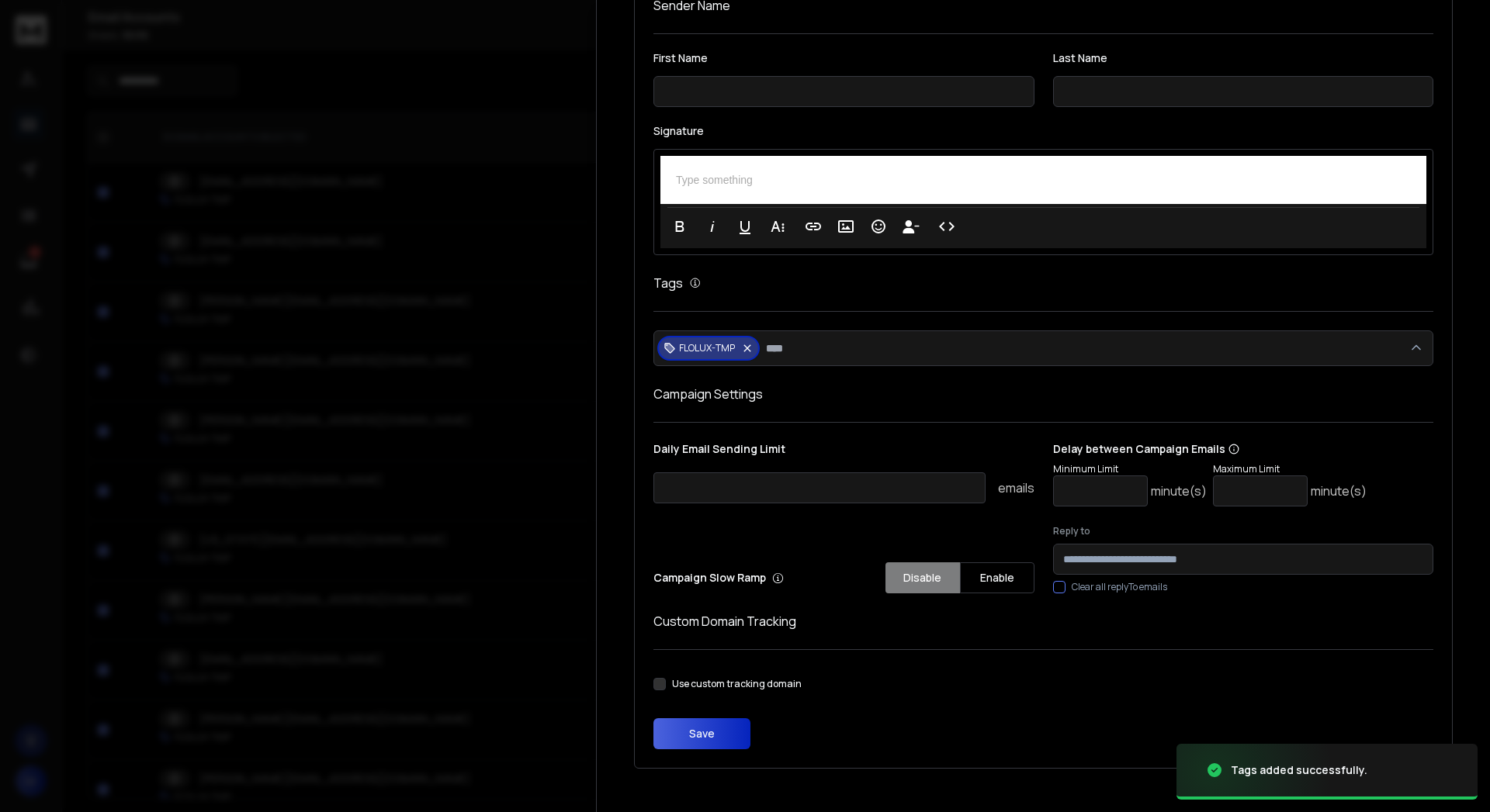
click at [681, 727] on button "Save" at bounding box center [701, 733] width 97 height 31
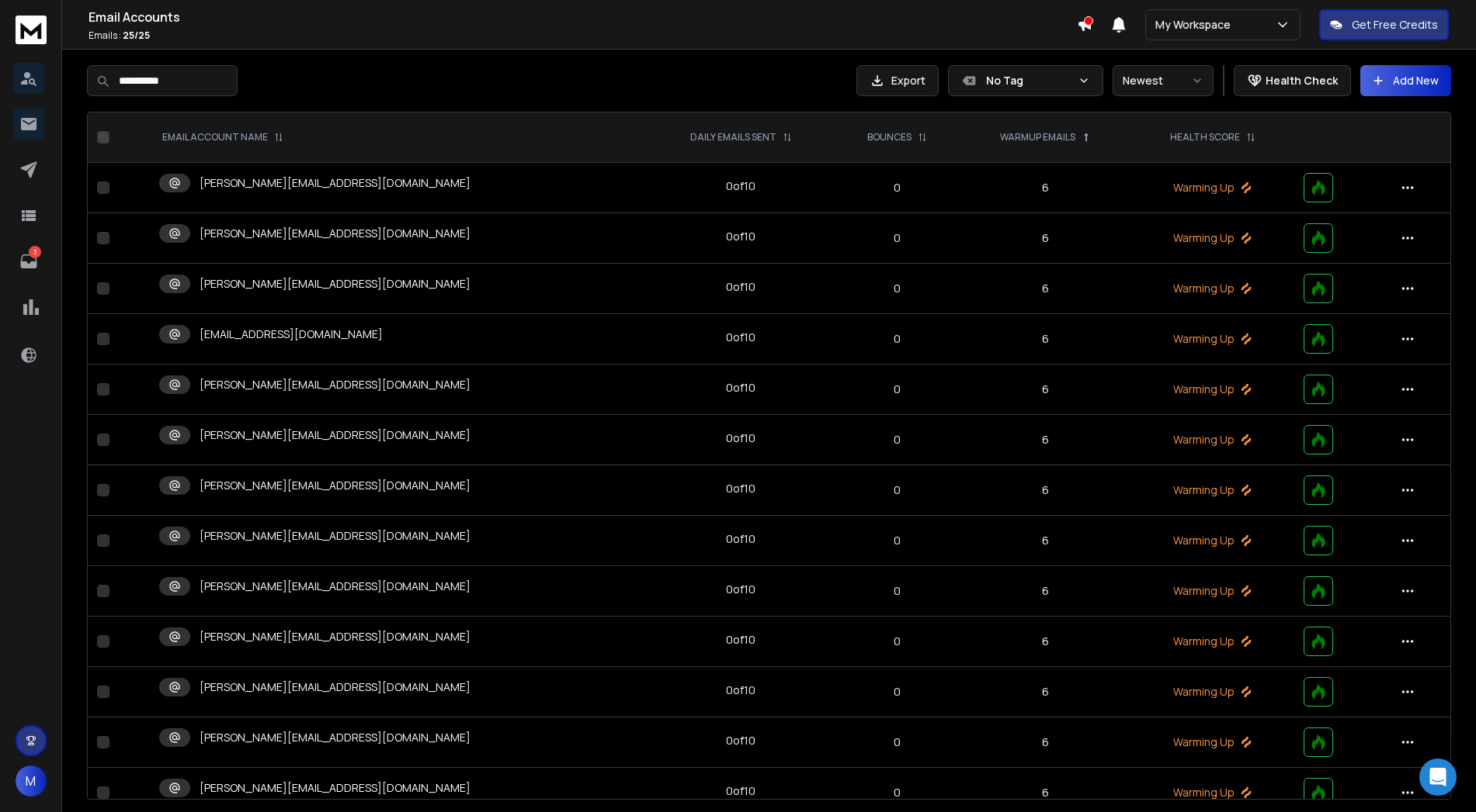
drag, startPoint x: 206, startPoint y: 74, endPoint x: 36, endPoint y: 66, distance: 170.2
click at [36, 66] on div "**********" at bounding box center [738, 408] width 1476 height 815
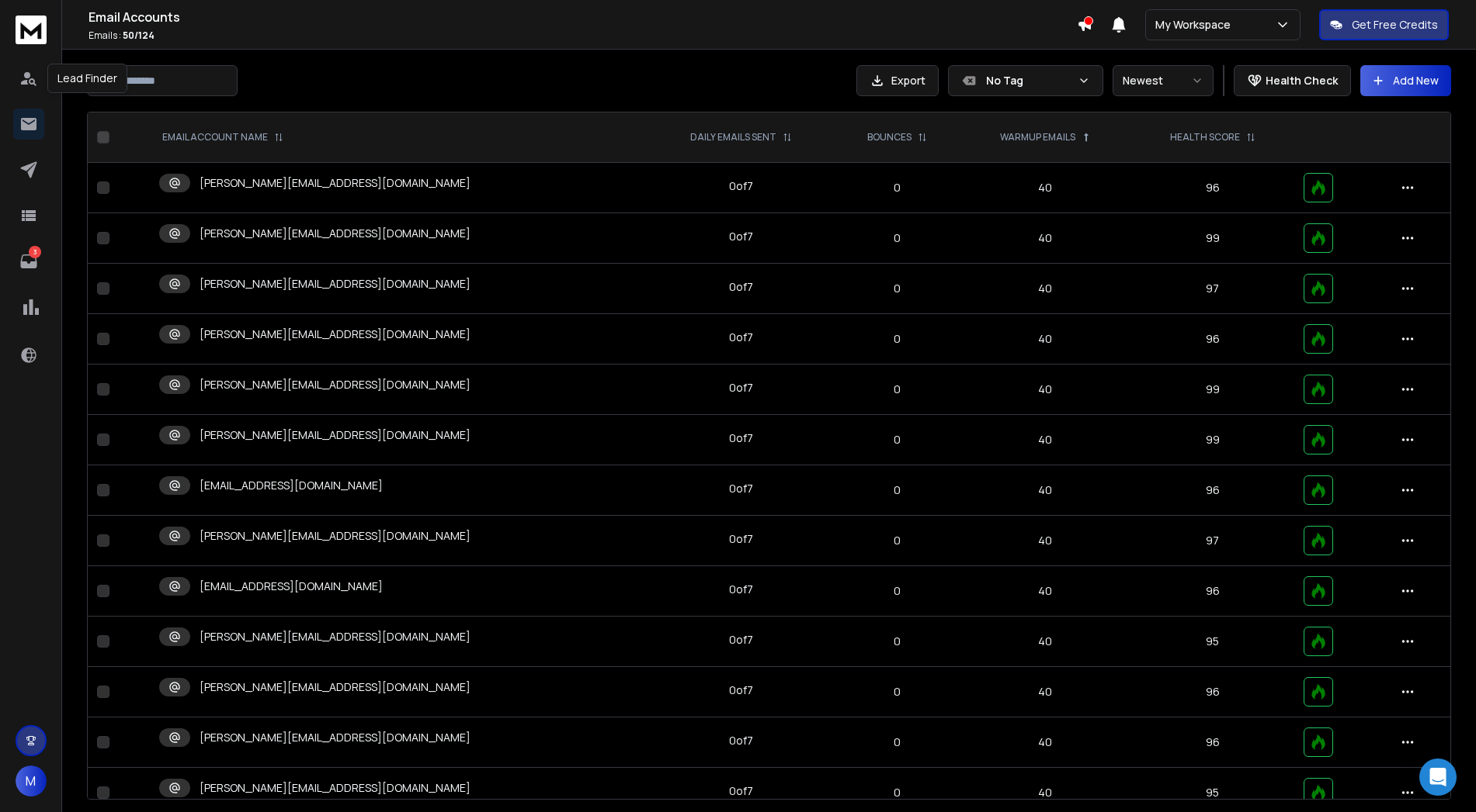
click at [202, 79] on input at bounding box center [162, 80] width 151 height 31
type input "*****"
click at [87, 175] on button "Select this Page" at bounding box center [85, 175] width 13 height 13
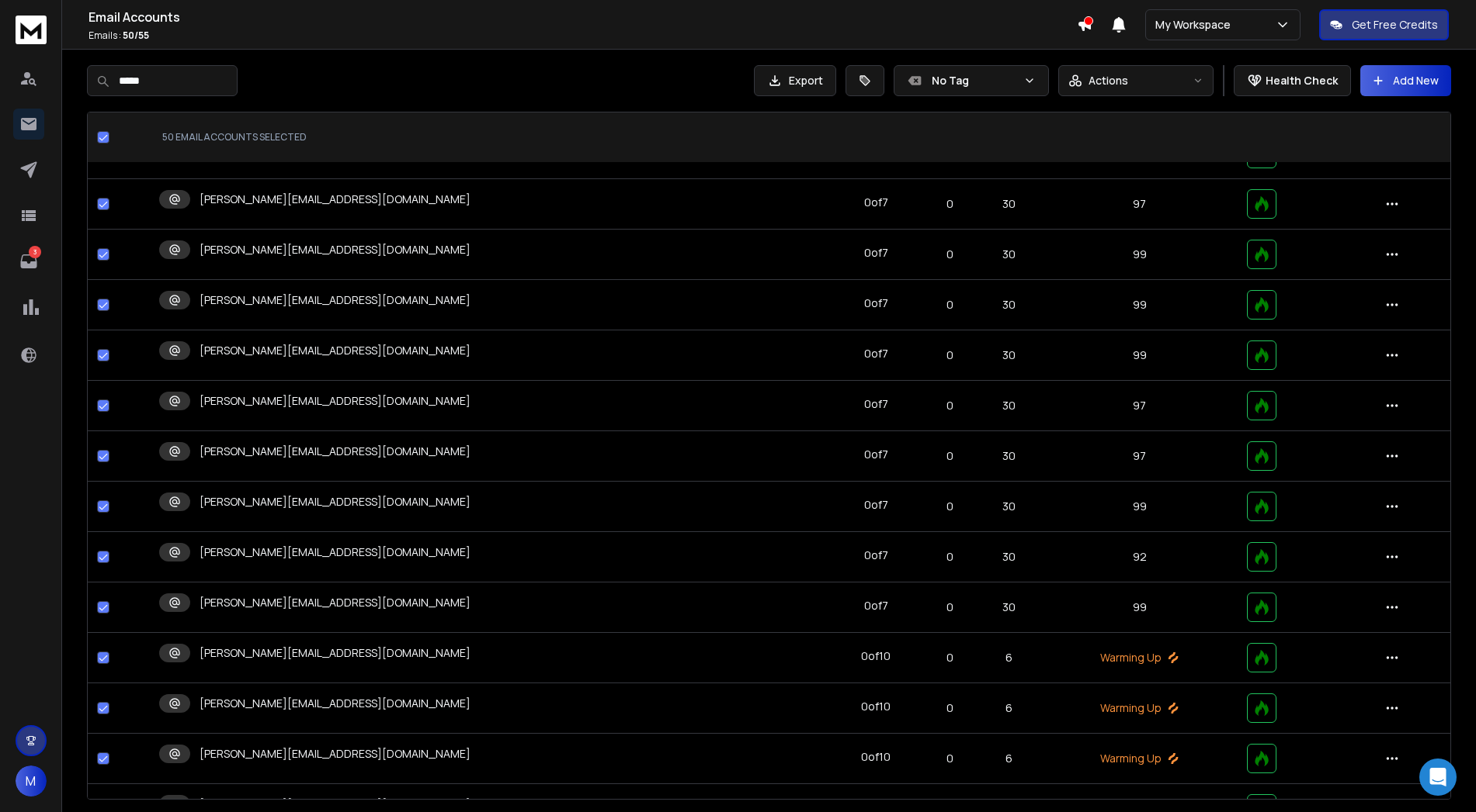
scroll to position [1067, 0]
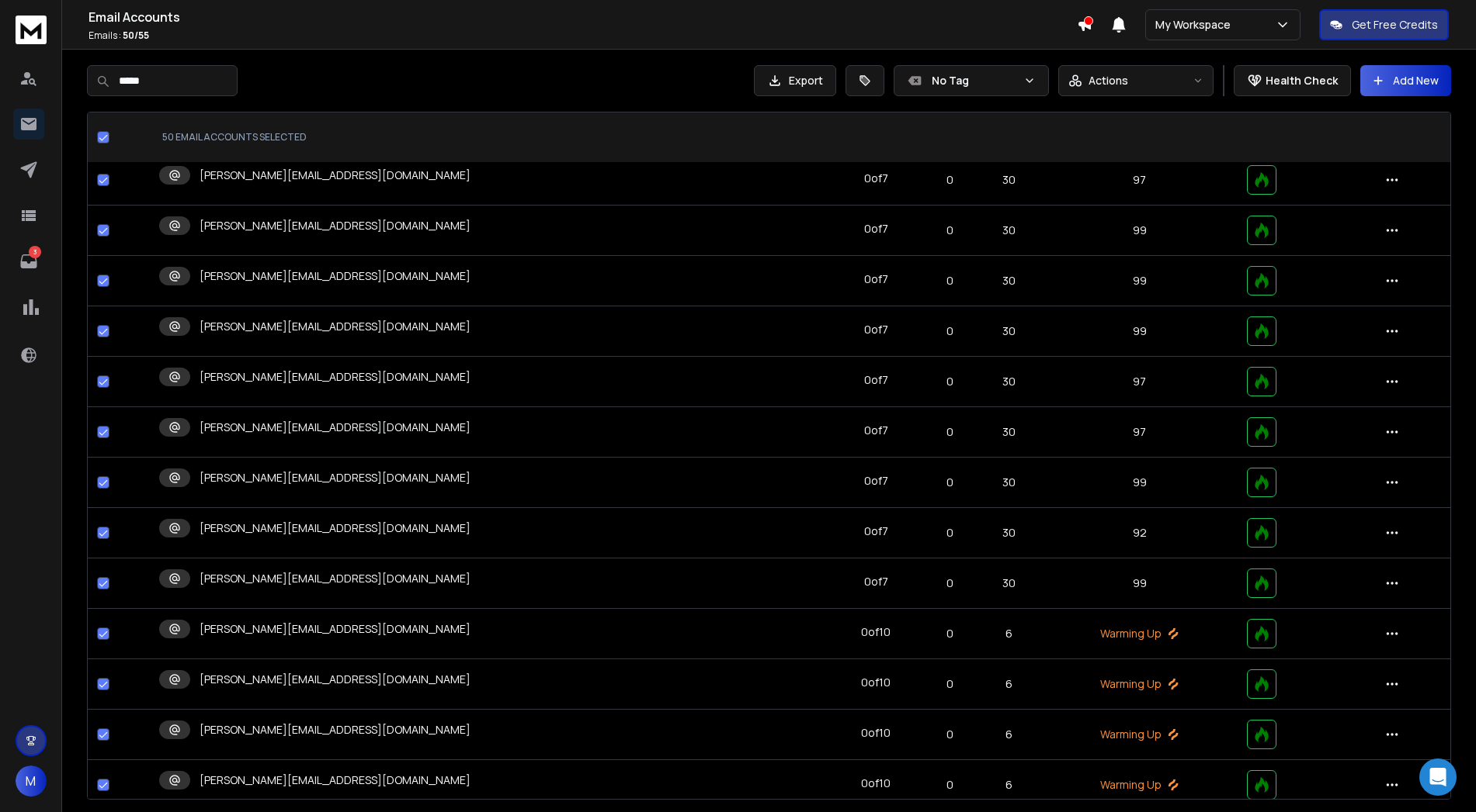
click at [99, 636] on button "button" at bounding box center [103, 634] width 13 height 13
click at [103, 687] on button "button" at bounding box center [103, 684] width 13 height 13
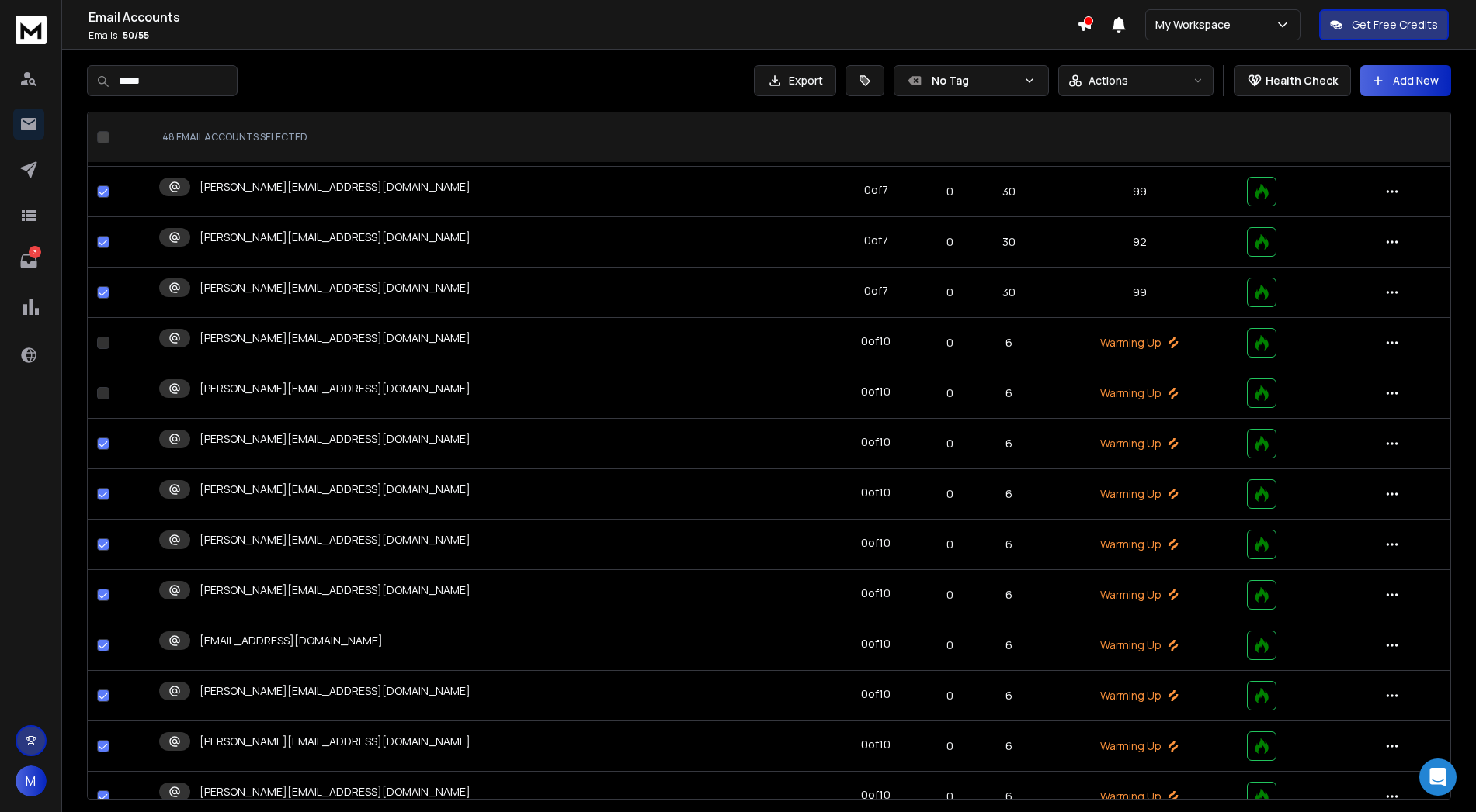
click at [100, 443] on button "button" at bounding box center [103, 443] width 13 height 13
click at [100, 492] on button "button" at bounding box center [103, 494] width 13 height 13
click at [102, 545] on button "button" at bounding box center [103, 545] width 13 height 13
click at [105, 597] on button "button" at bounding box center [103, 595] width 13 height 13
click at [103, 645] on button "button" at bounding box center [103, 645] width 13 height 13
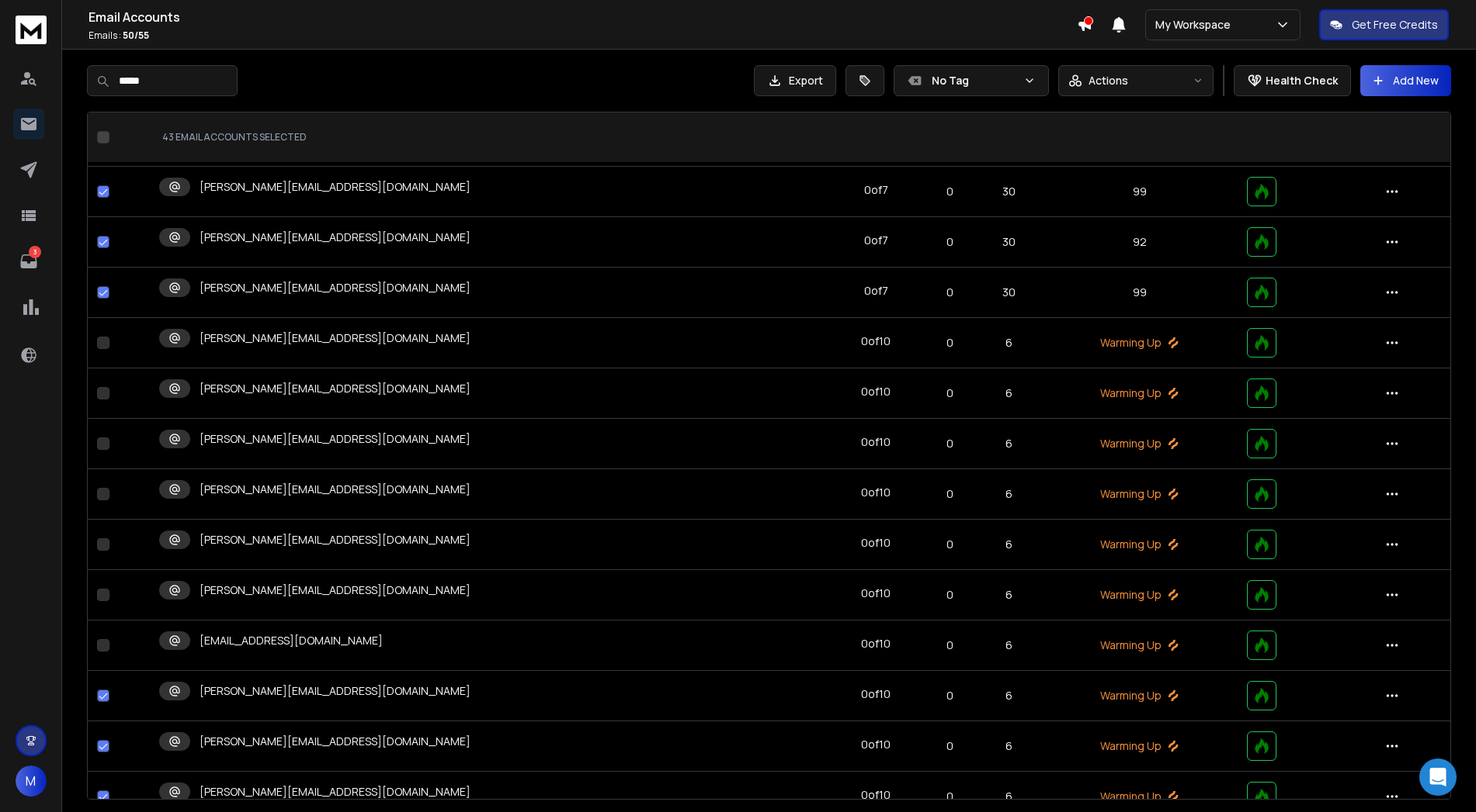
click at [102, 694] on button "button" at bounding box center [103, 695] width 13 height 13
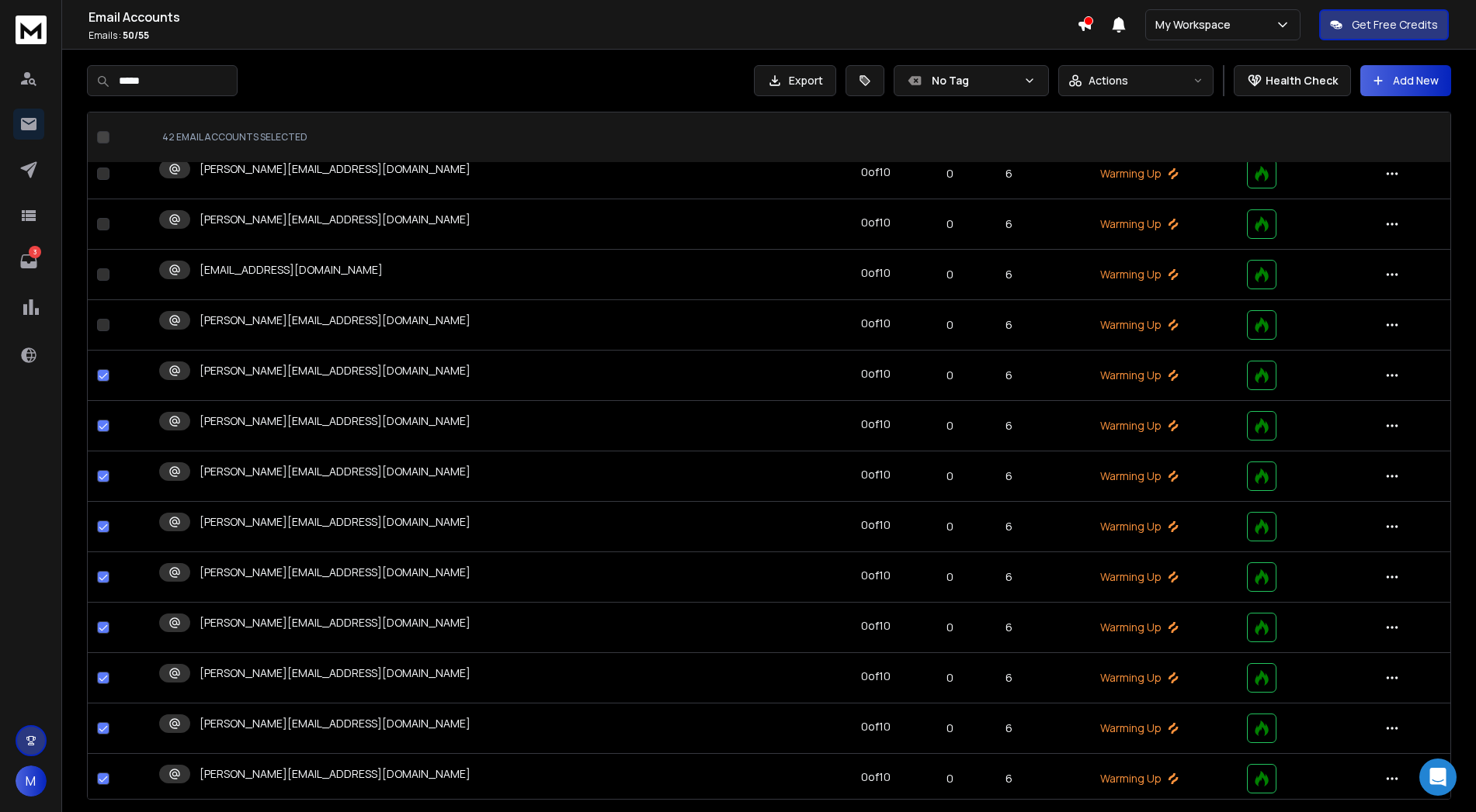
scroll to position [1746, 0]
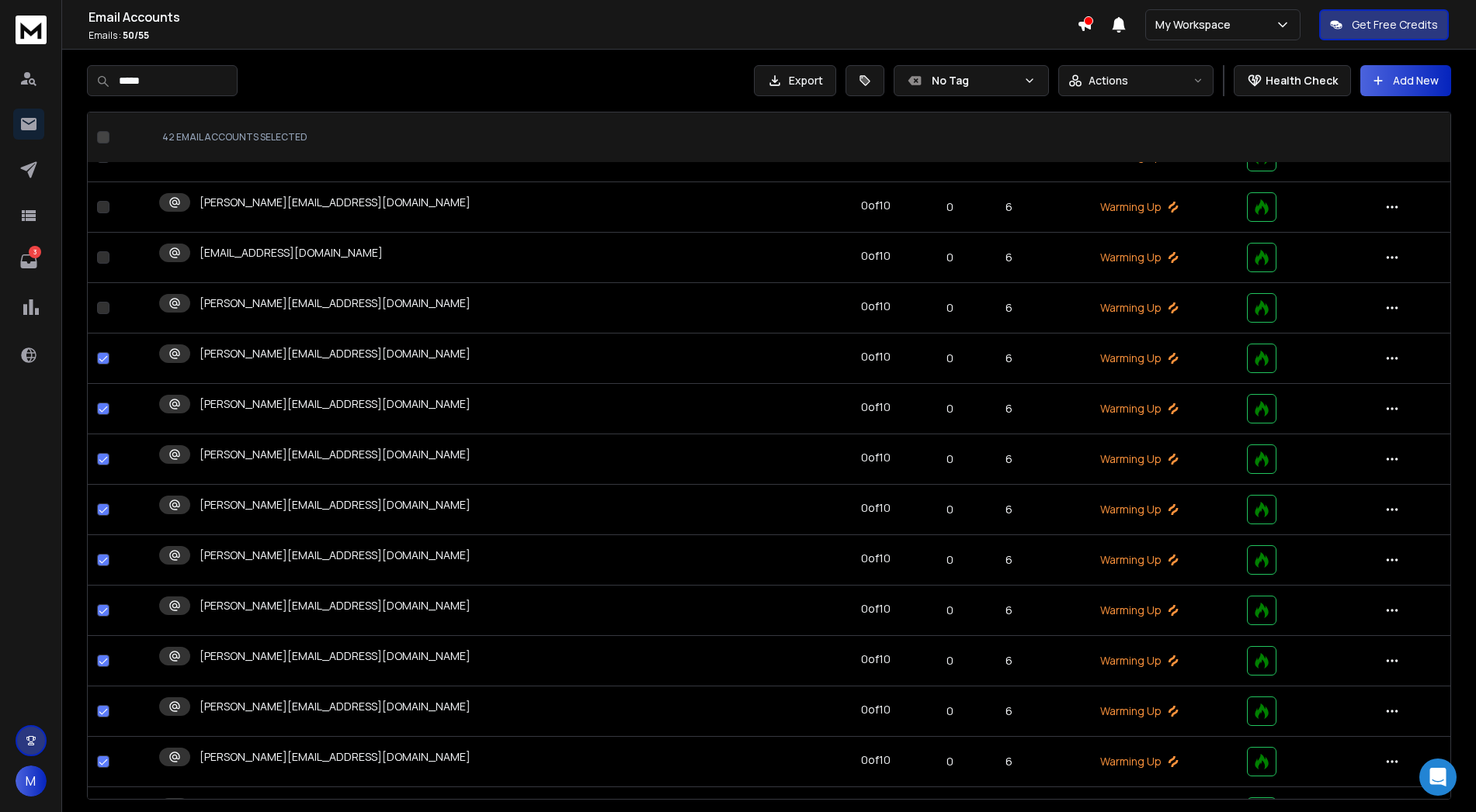
click at [103, 359] on button "button" at bounding box center [103, 358] width 13 height 13
click at [102, 408] on button "button" at bounding box center [103, 409] width 13 height 13
click at [102, 461] on button "button" at bounding box center [103, 459] width 13 height 13
click at [103, 512] on button "button" at bounding box center [103, 509] width 13 height 13
click at [103, 559] on button "button" at bounding box center [103, 560] width 13 height 13
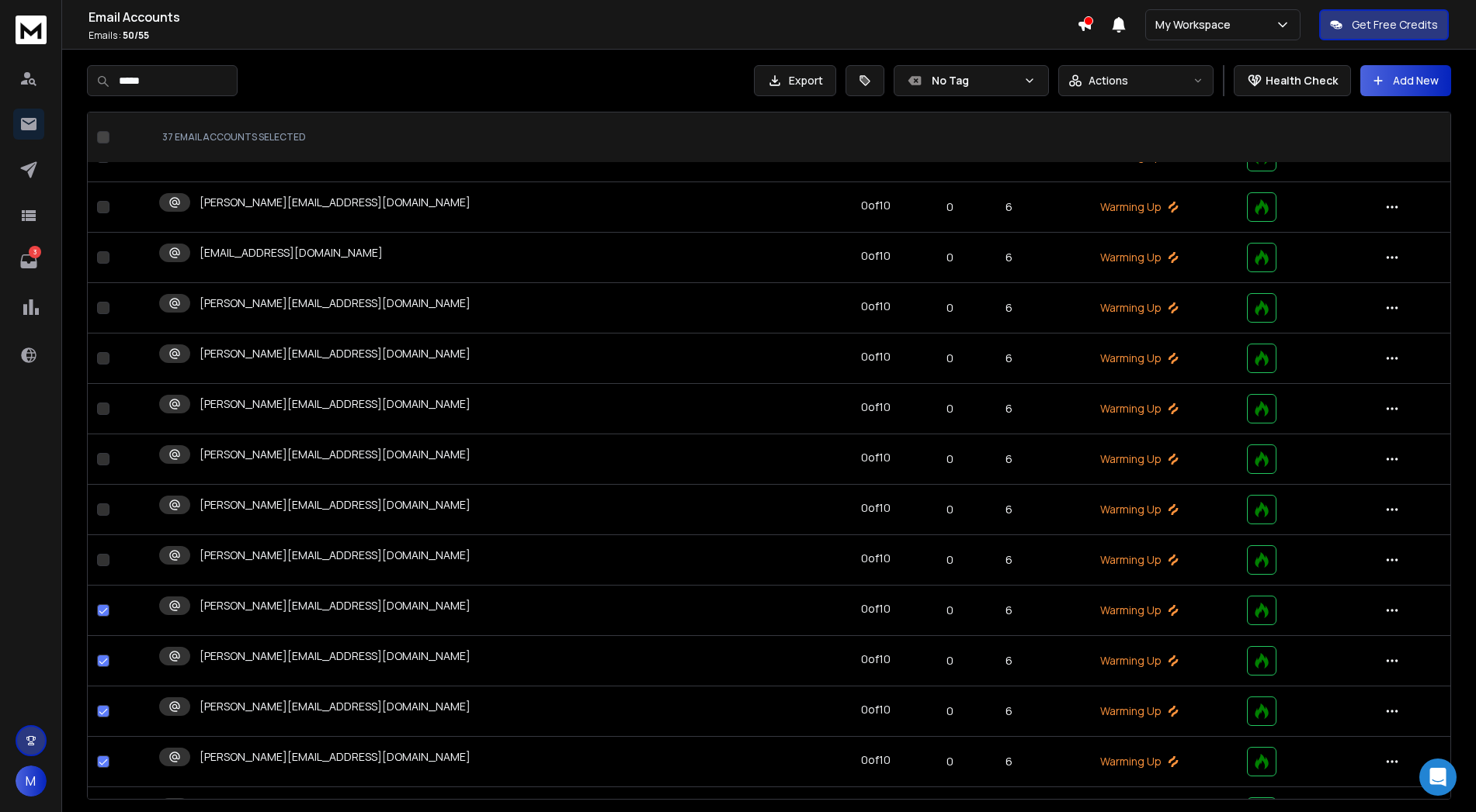
click at [106, 611] on button "button" at bounding box center [103, 611] width 13 height 13
click at [103, 661] on button "button" at bounding box center [103, 661] width 13 height 13
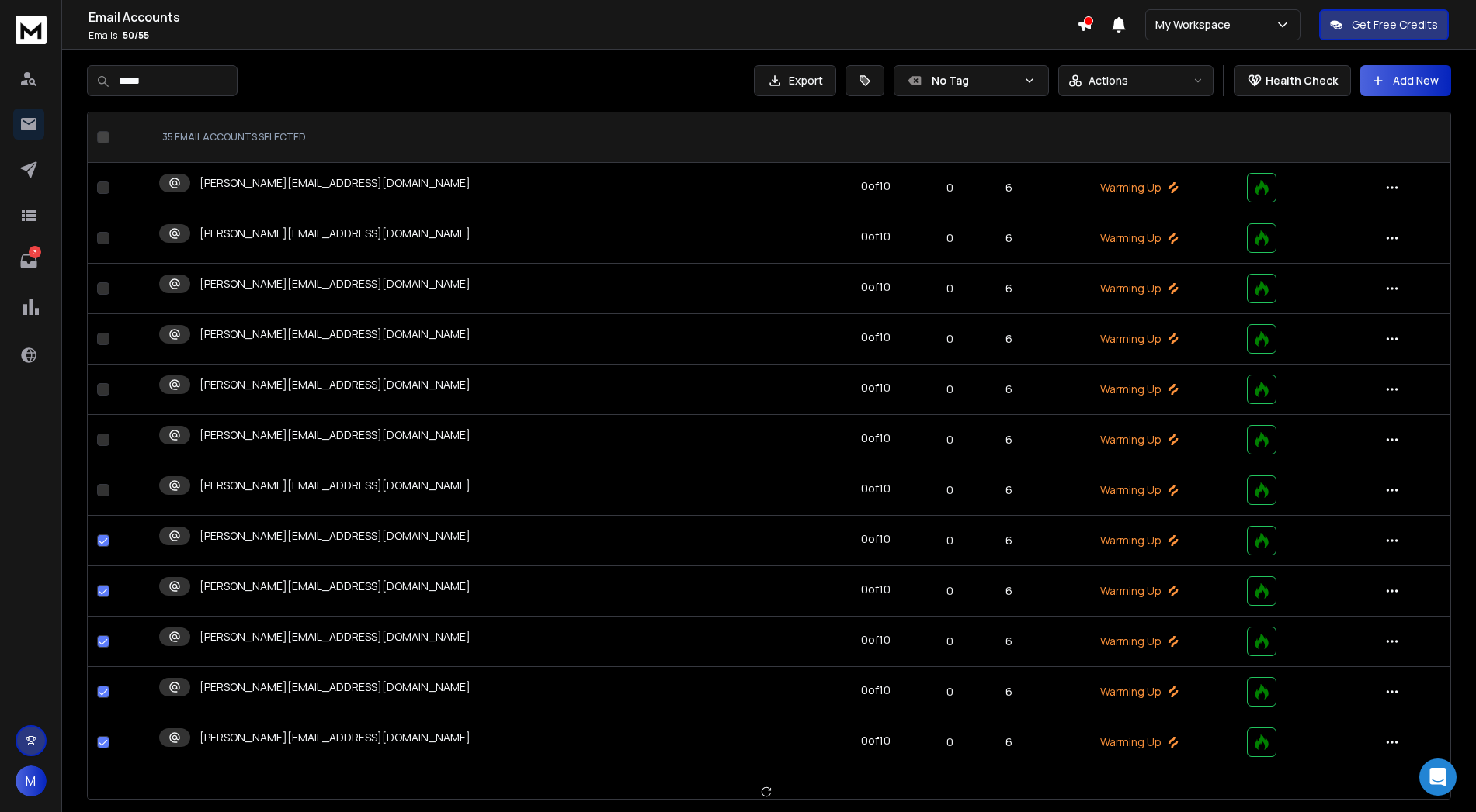
scroll to position [1922, 0]
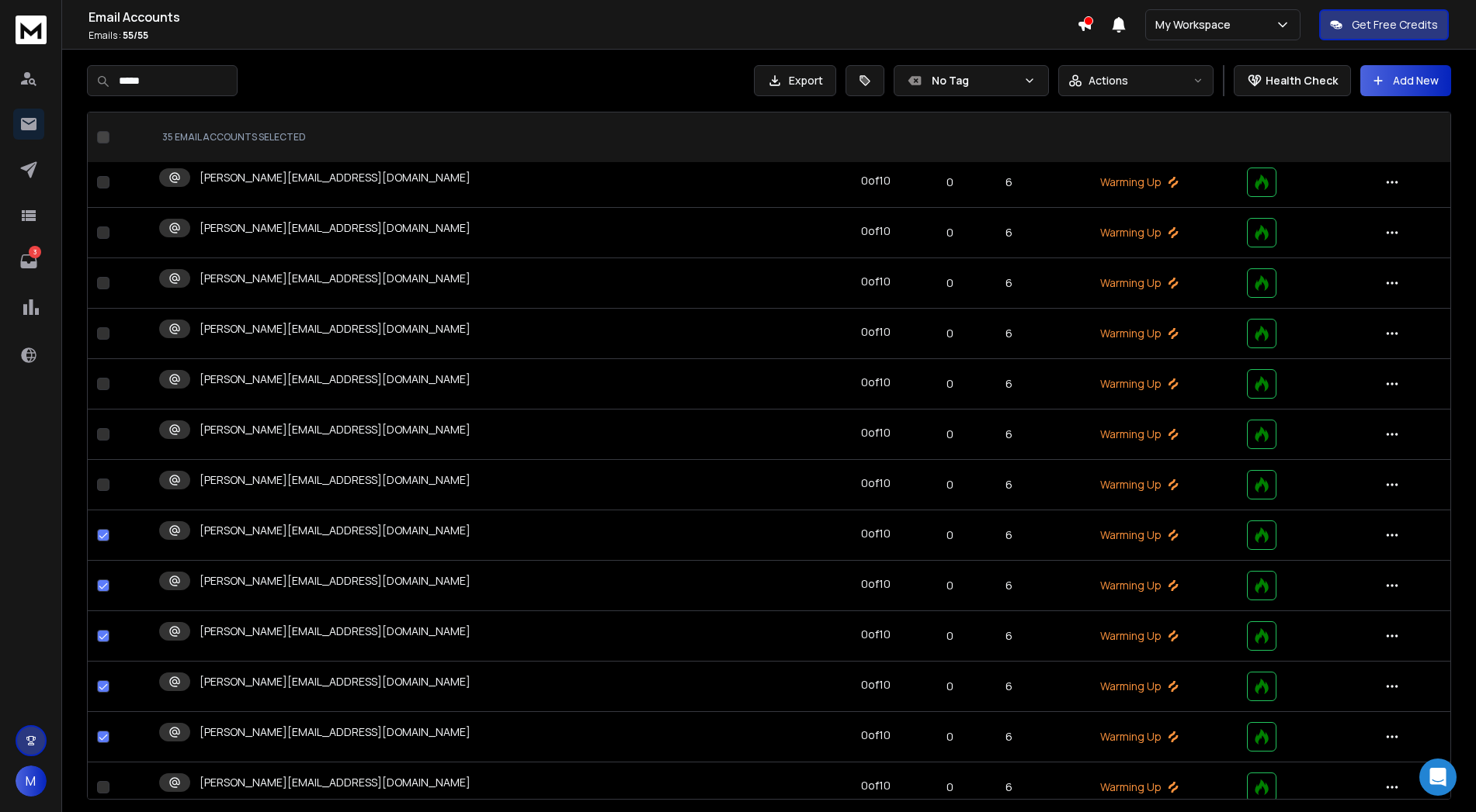
click at [103, 535] on button "button" at bounding box center [103, 535] width 13 height 13
click at [102, 584] on button "button" at bounding box center [103, 585] width 13 height 13
click at [104, 636] on button "button" at bounding box center [103, 636] width 13 height 13
click at [101, 684] on button "button" at bounding box center [103, 686] width 13 height 13
drag, startPoint x: 102, startPoint y: 733, endPoint x: 167, endPoint y: 708, distance: 69.6
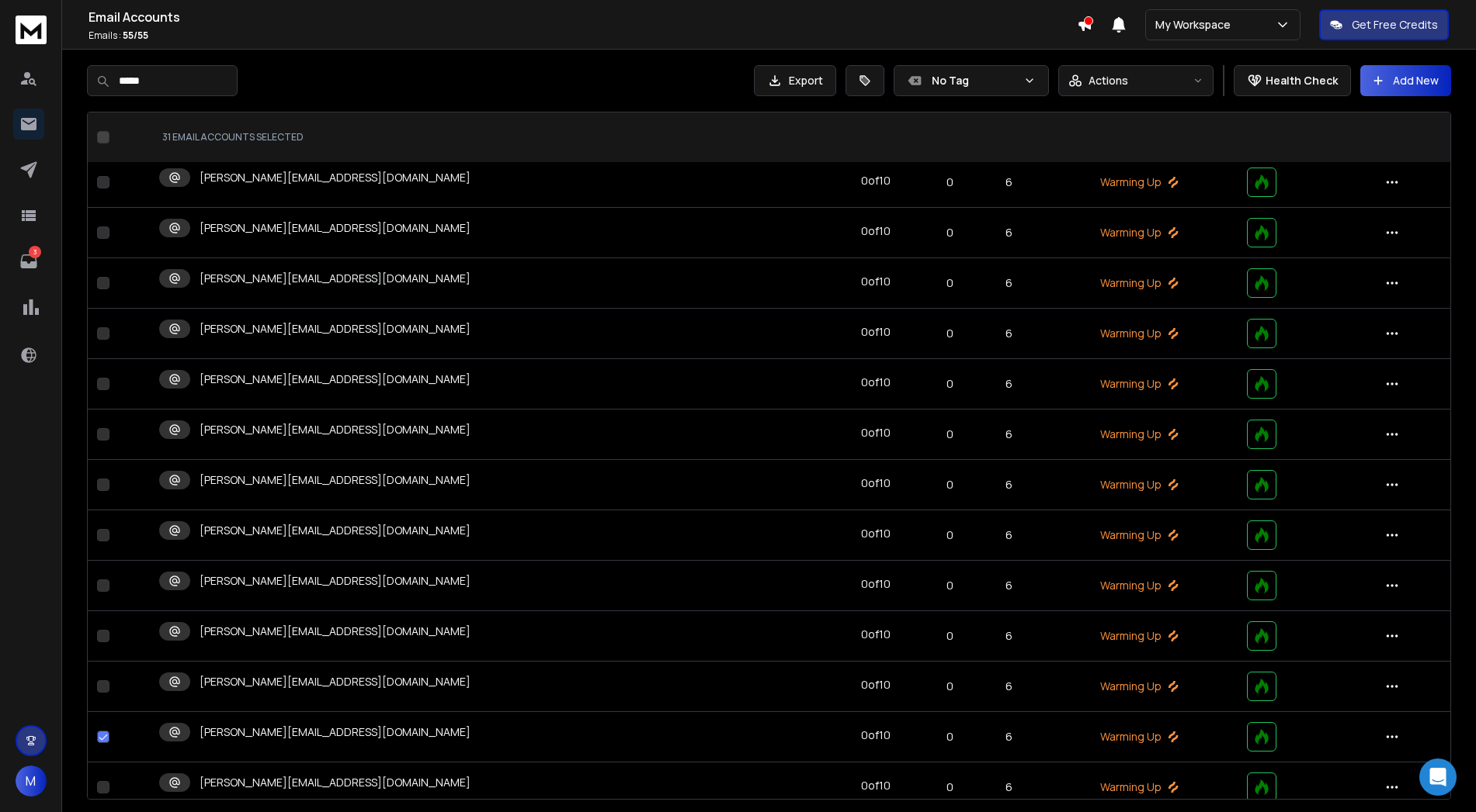
click at [103, 733] on button "button" at bounding box center [103, 737] width 13 height 13
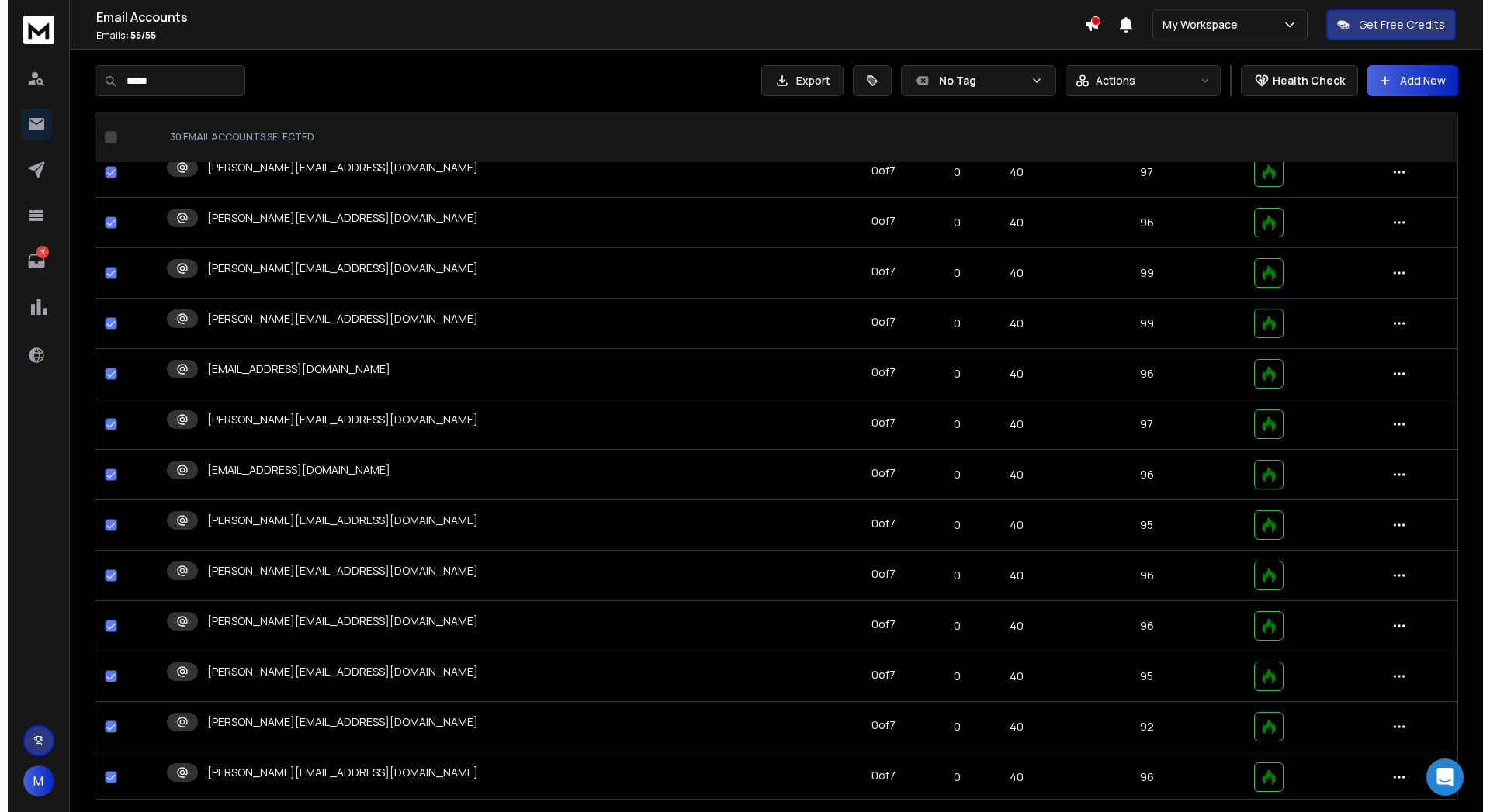
scroll to position [0, 0]
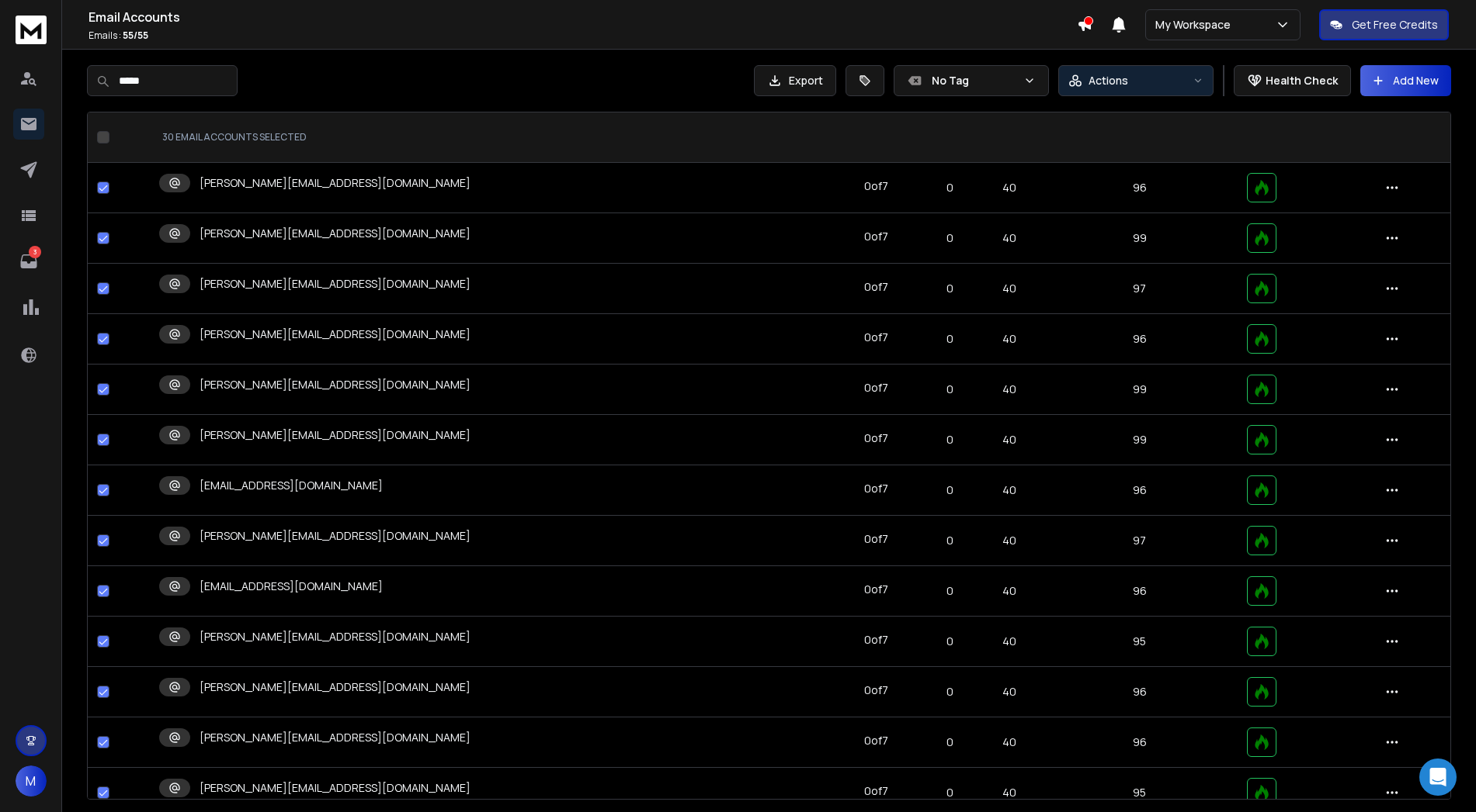
click at [1150, 74] on div "Actions" at bounding box center [1126, 80] width 118 height 15
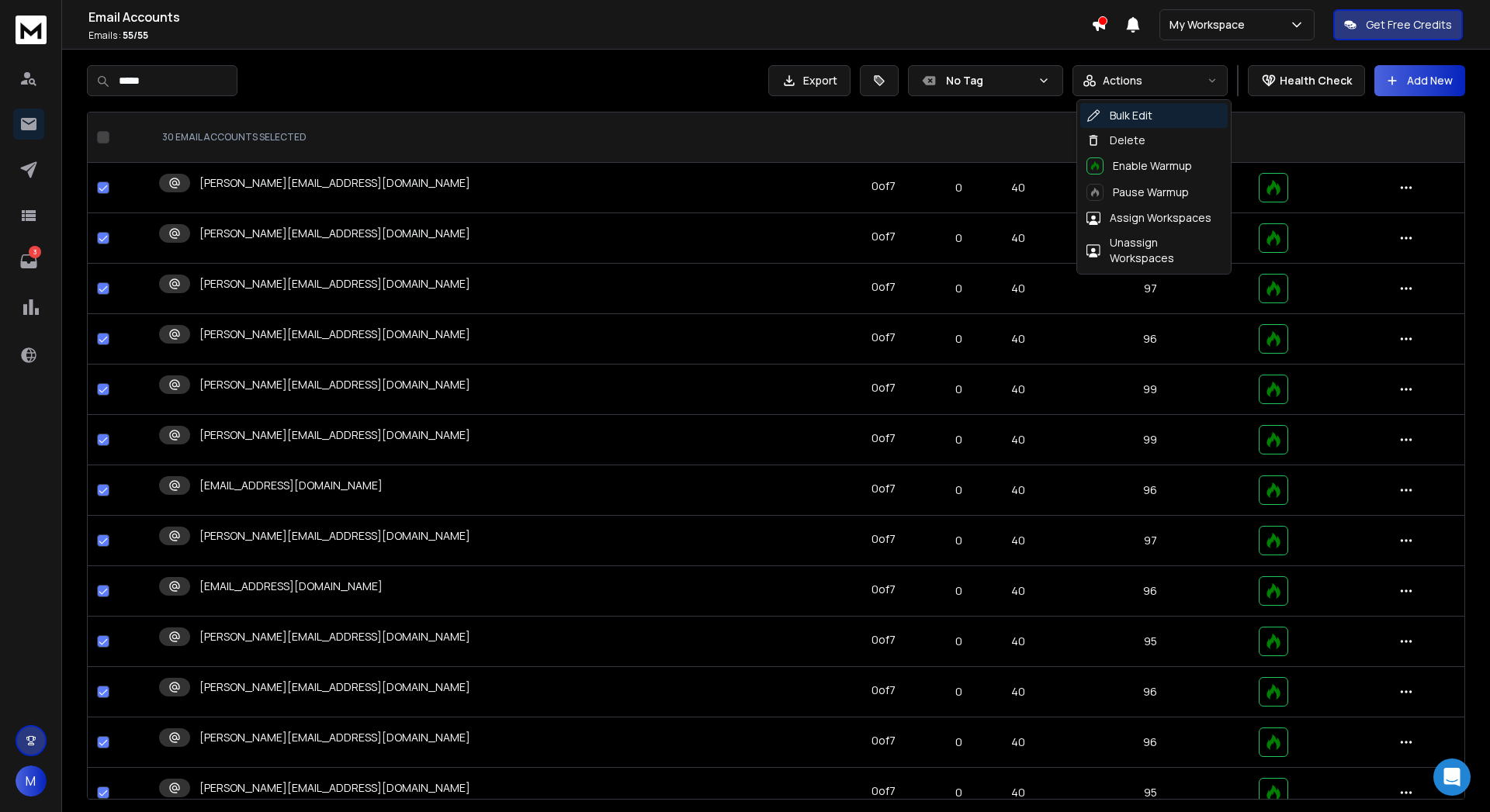
click at [1144, 113] on div "Bulk Edit" at bounding box center [1119, 116] width 66 height 15
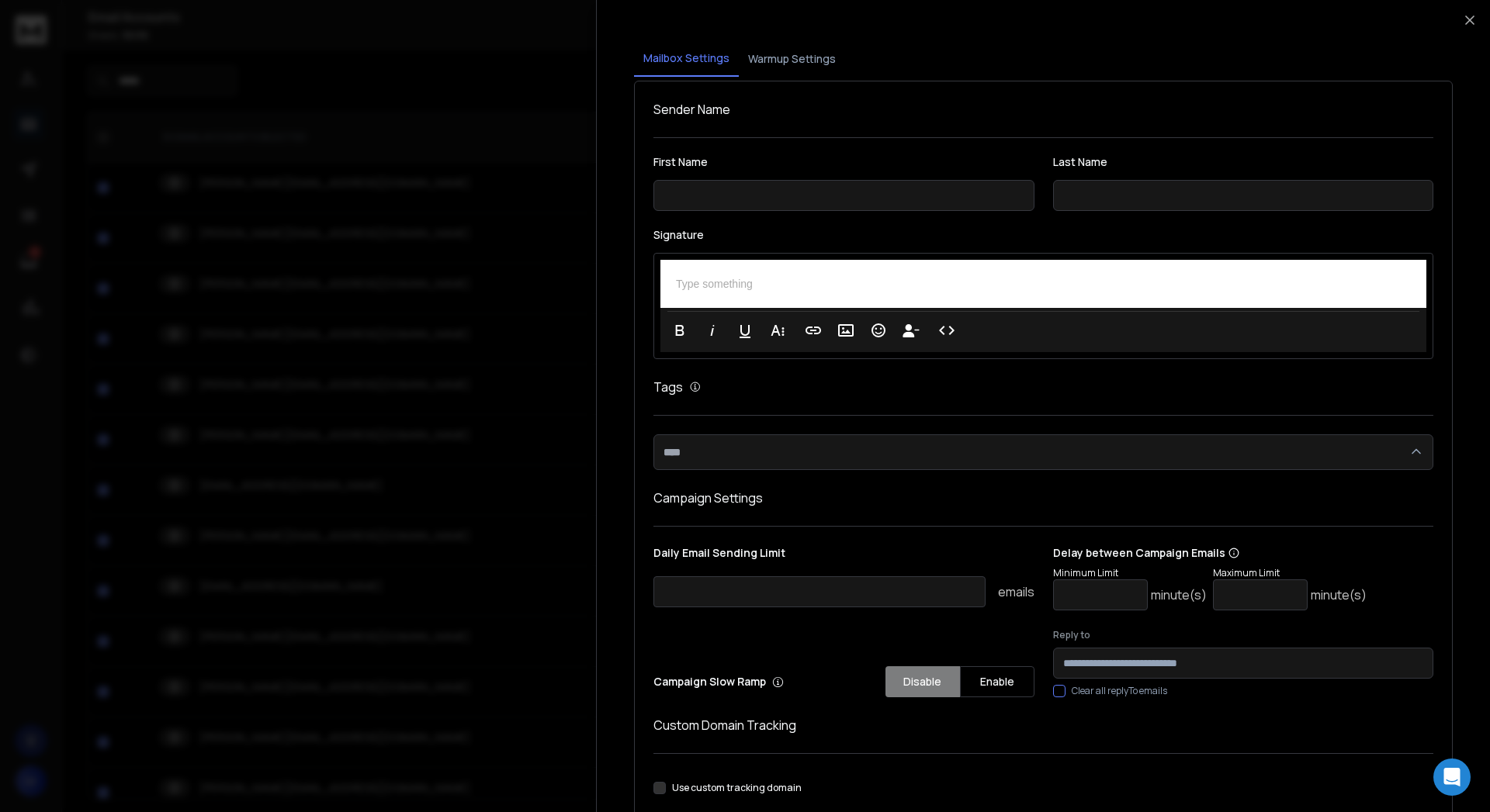
click at [778, 453] on input at bounding box center [718, 452] width 121 height 28
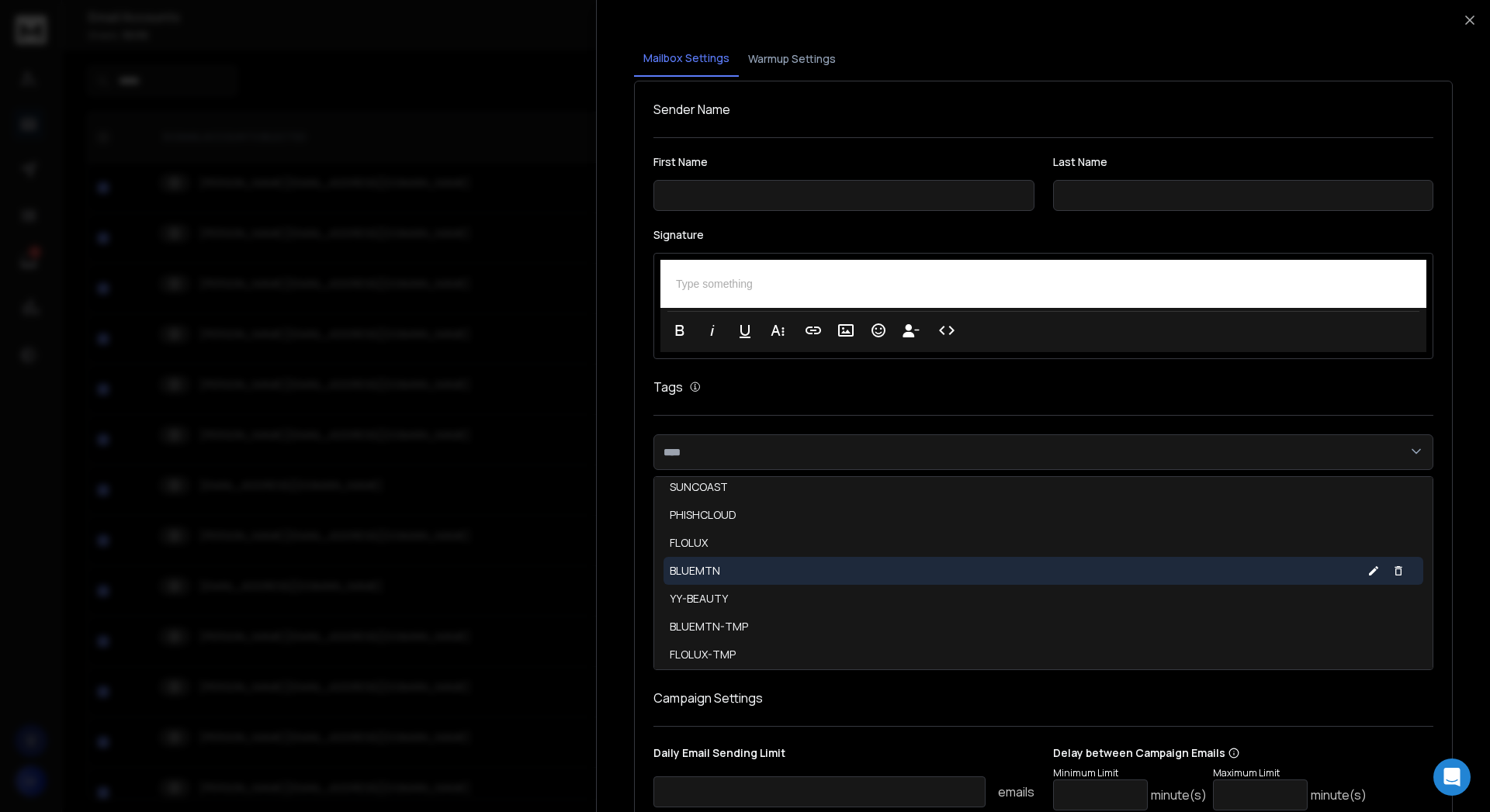
scroll to position [127, 0]
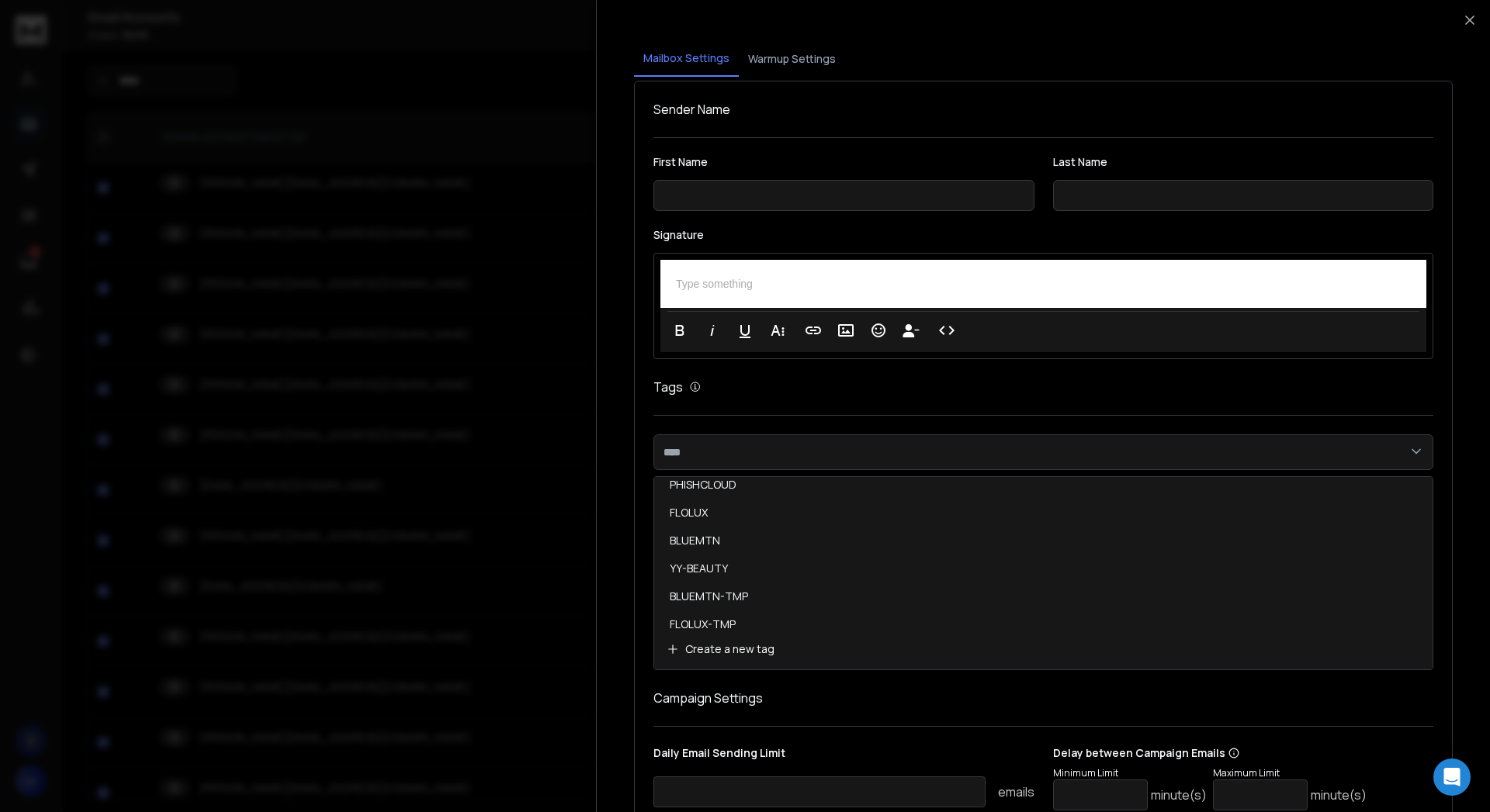
click at [718, 650] on p "Create a new tag" at bounding box center [729, 650] width 89 height 15
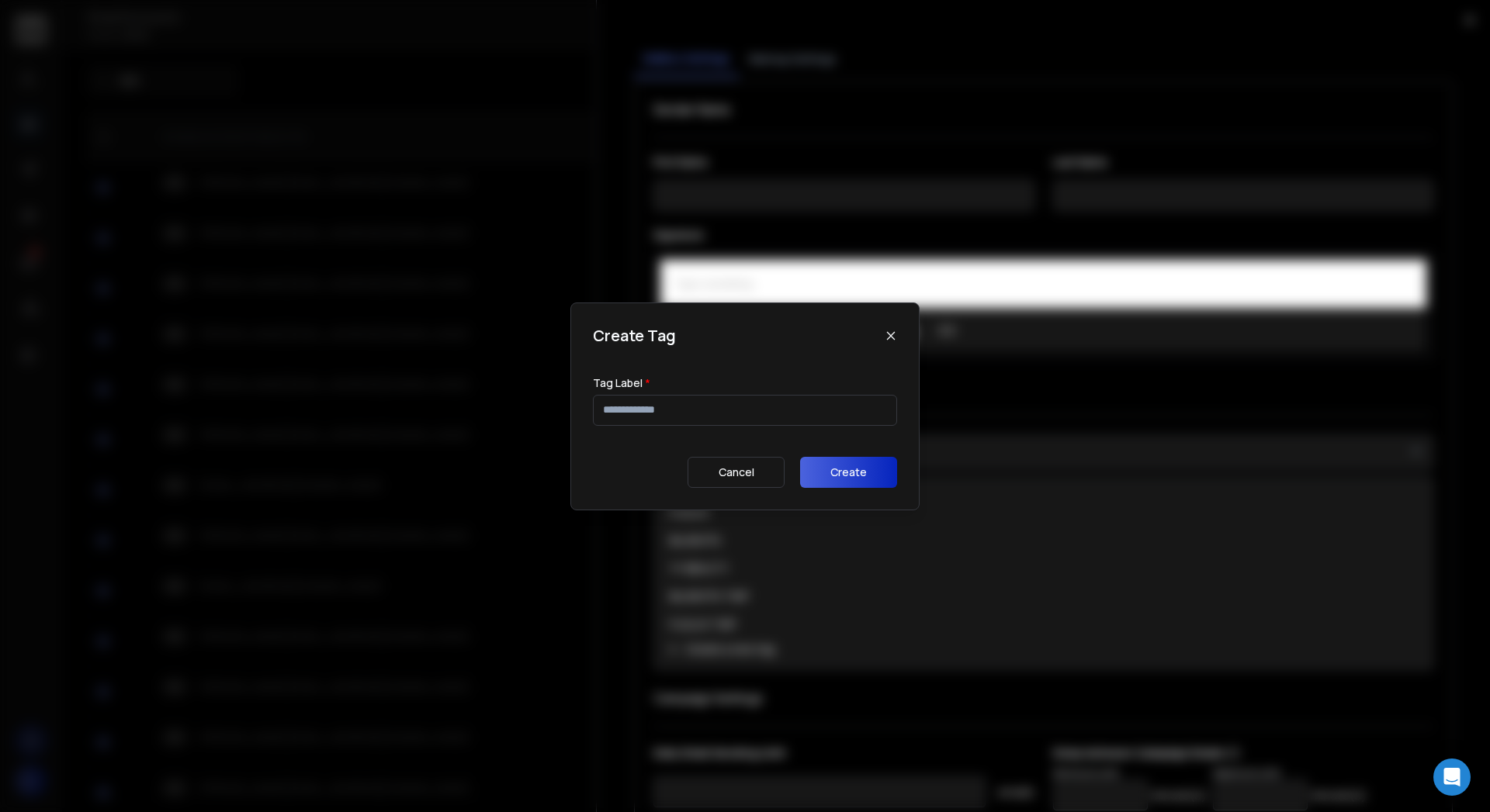
click at [718, 412] on input "text" at bounding box center [745, 410] width 305 height 31
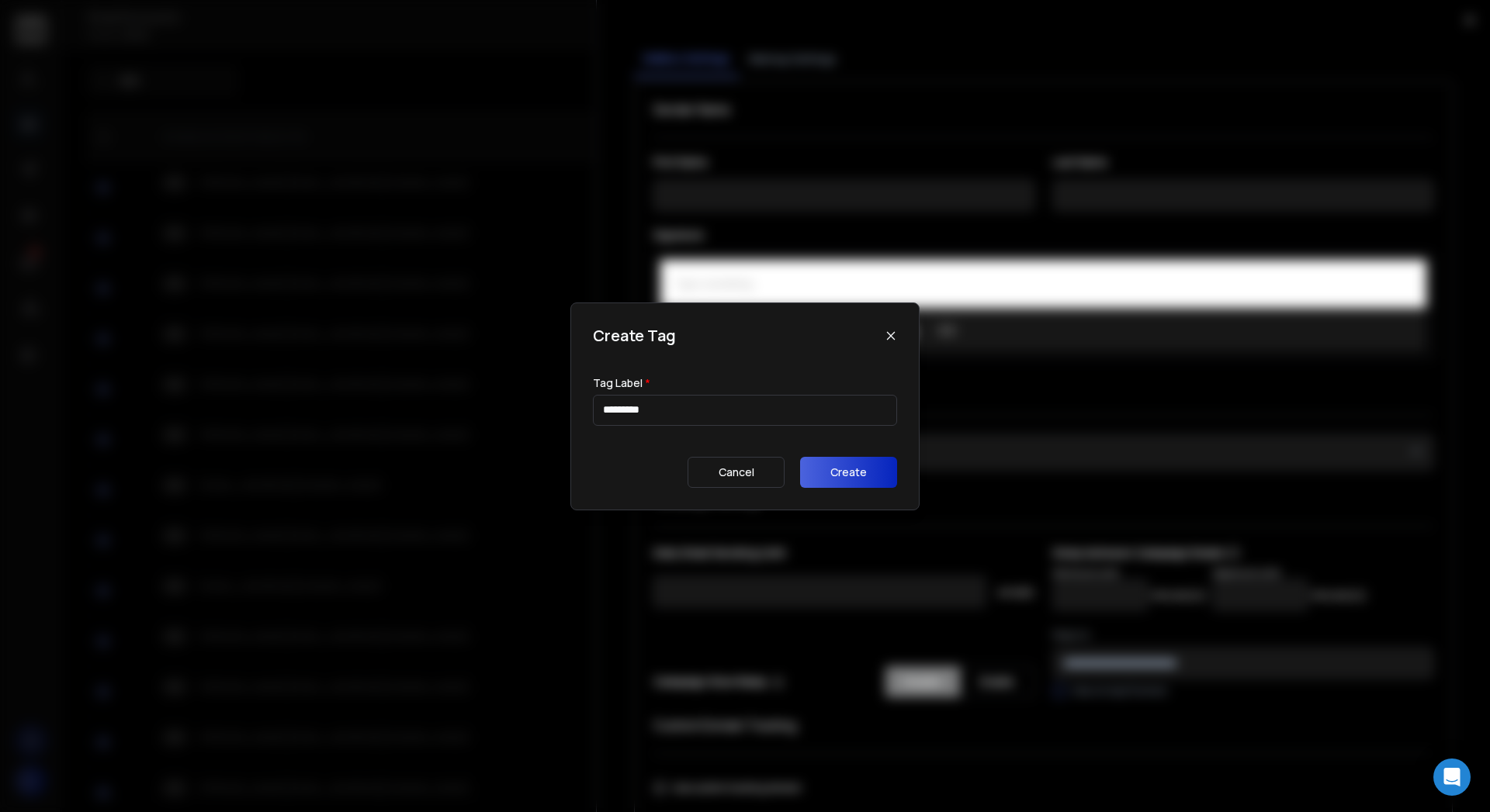
type input "*********"
click at [861, 475] on button "Create" at bounding box center [849, 472] width 97 height 31
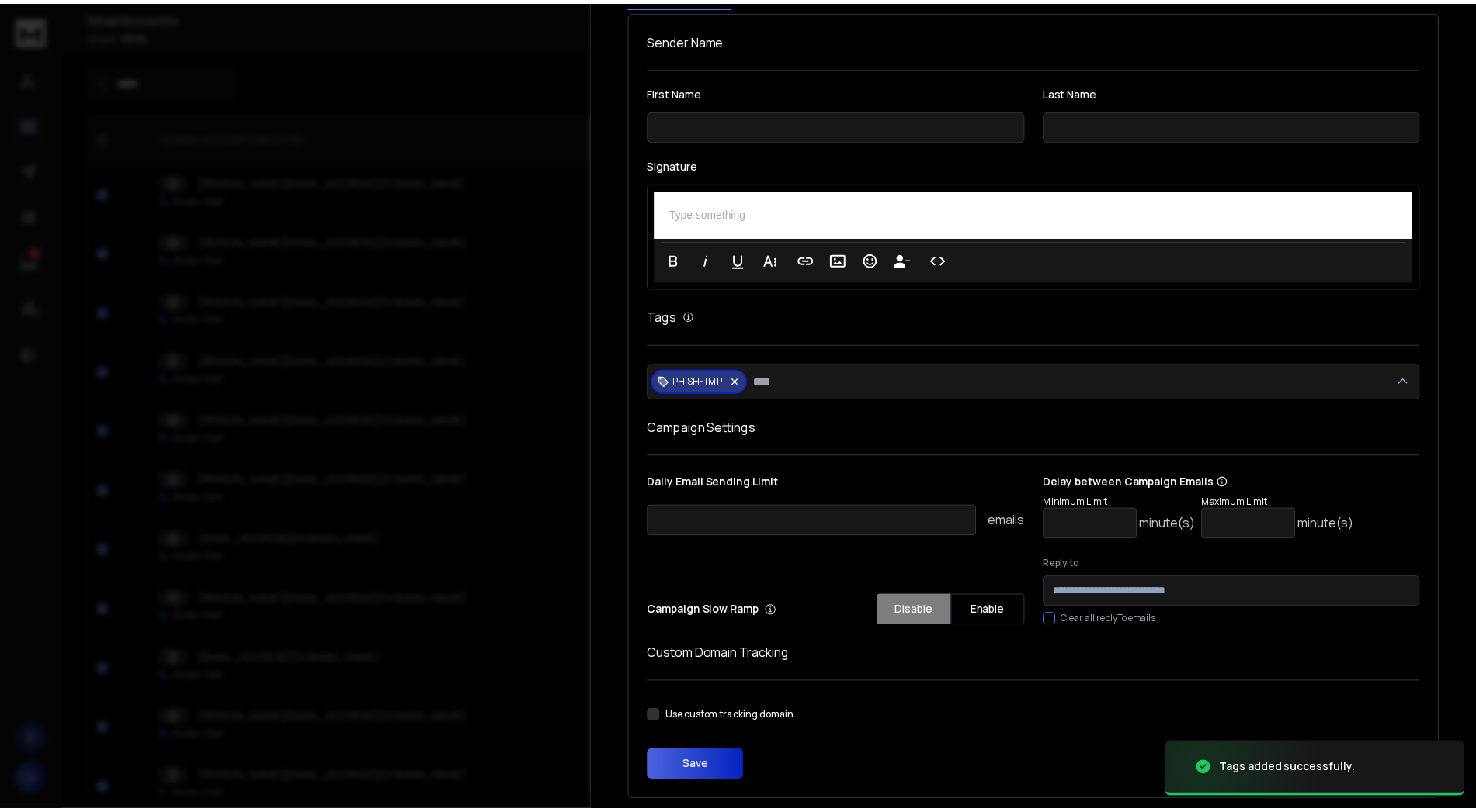
scroll to position [104, 0]
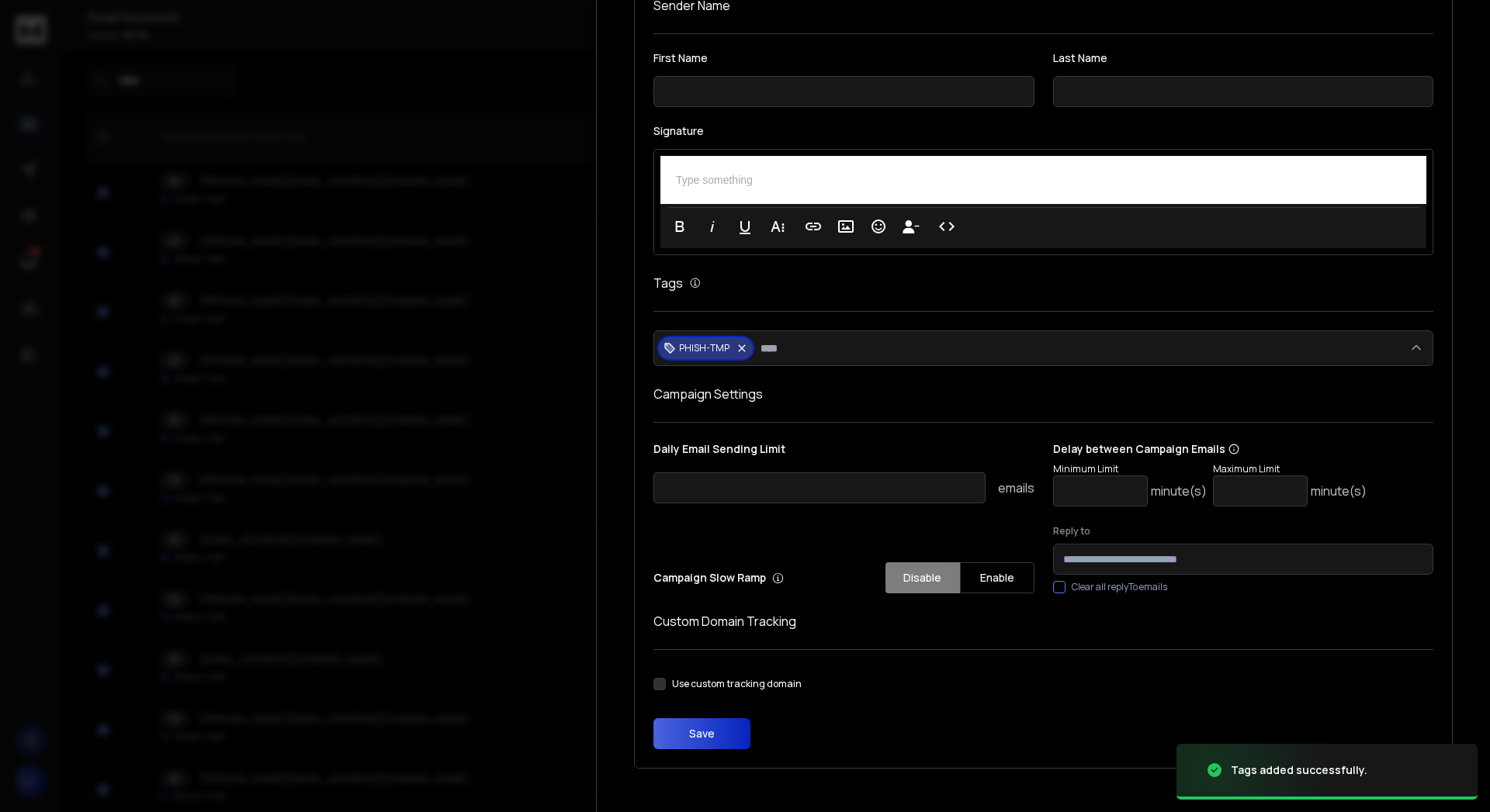
click at [718, 738] on button "Save" at bounding box center [701, 733] width 97 height 31
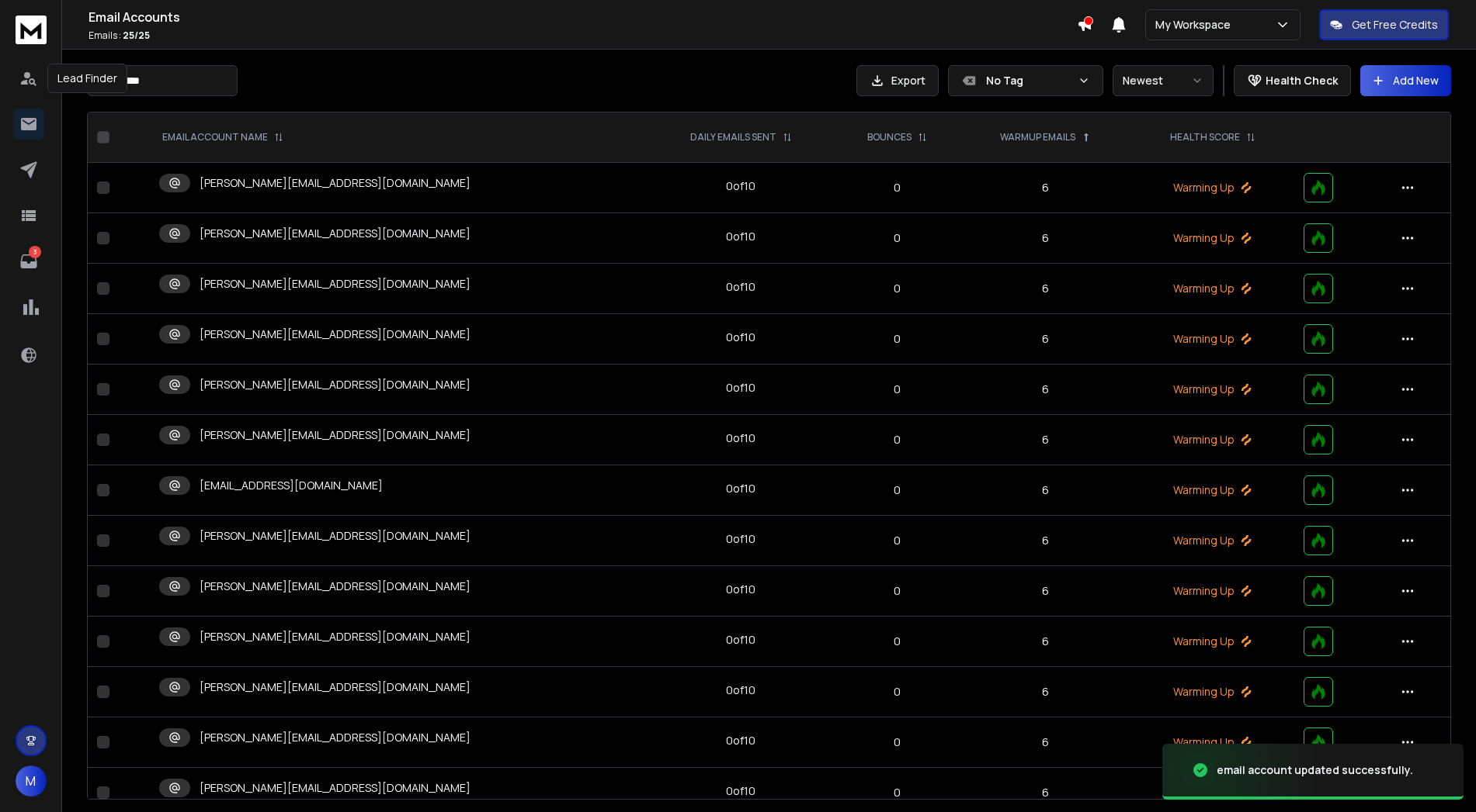
drag, startPoint x: 182, startPoint y: 85, endPoint x: -49, endPoint y: 69, distance: 231.6
click at [0, 69] on html "Get only verified leads with our AI-powered Lead Finder, starting at $22/mo Try…" at bounding box center [738, 406] width 1476 height 812
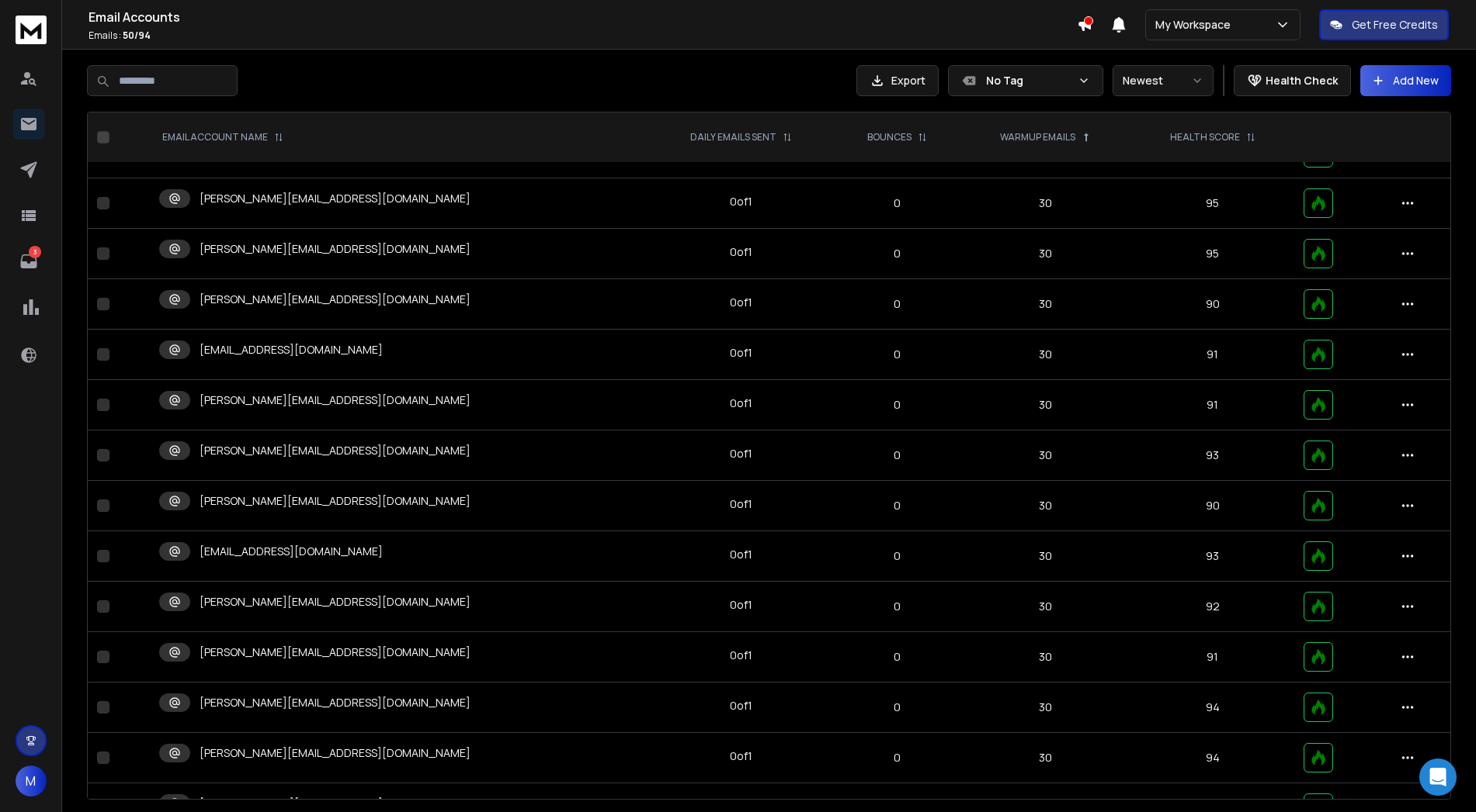
scroll to position [0, 0]
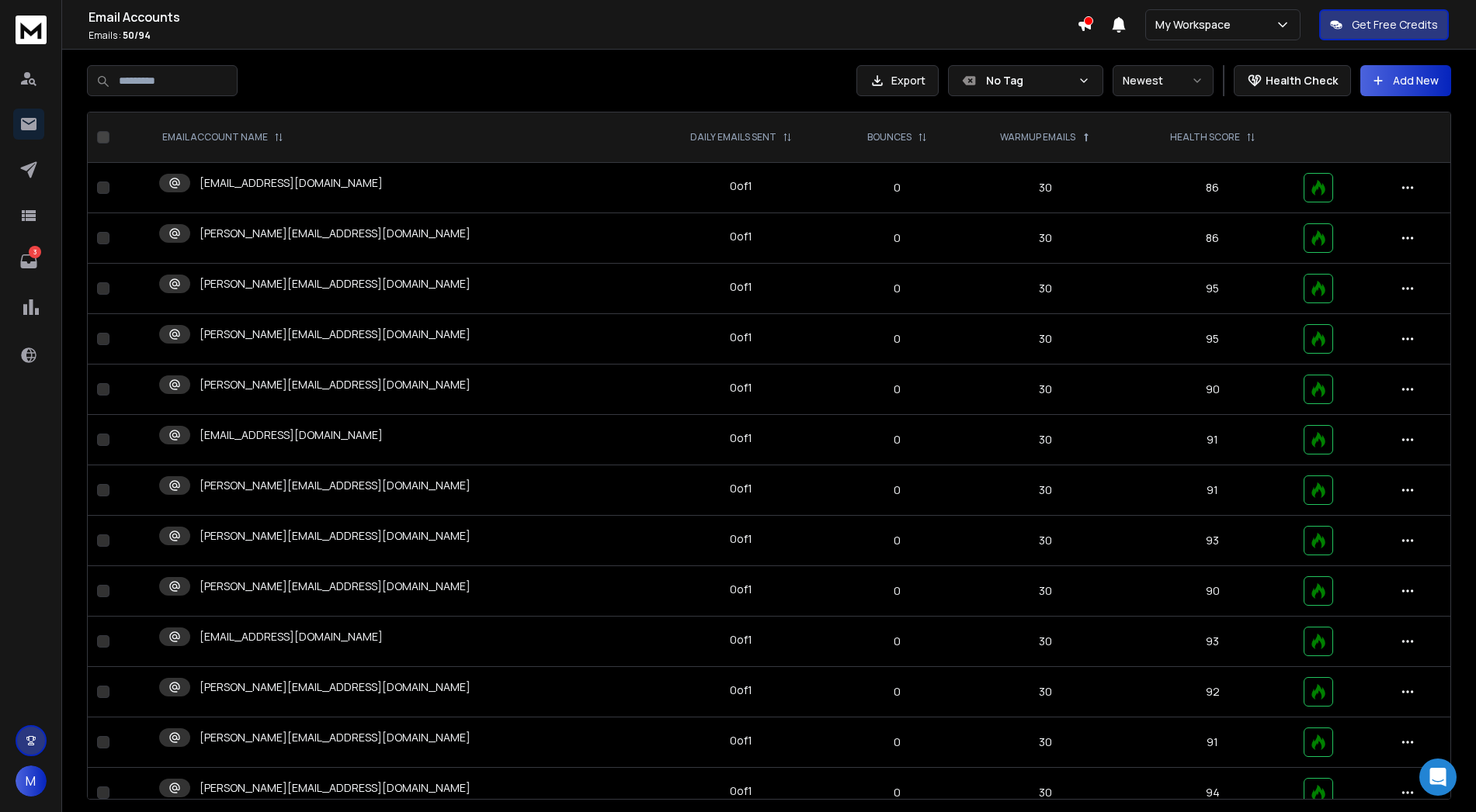
click at [98, 190] on button "button" at bounding box center [103, 188] width 13 height 13
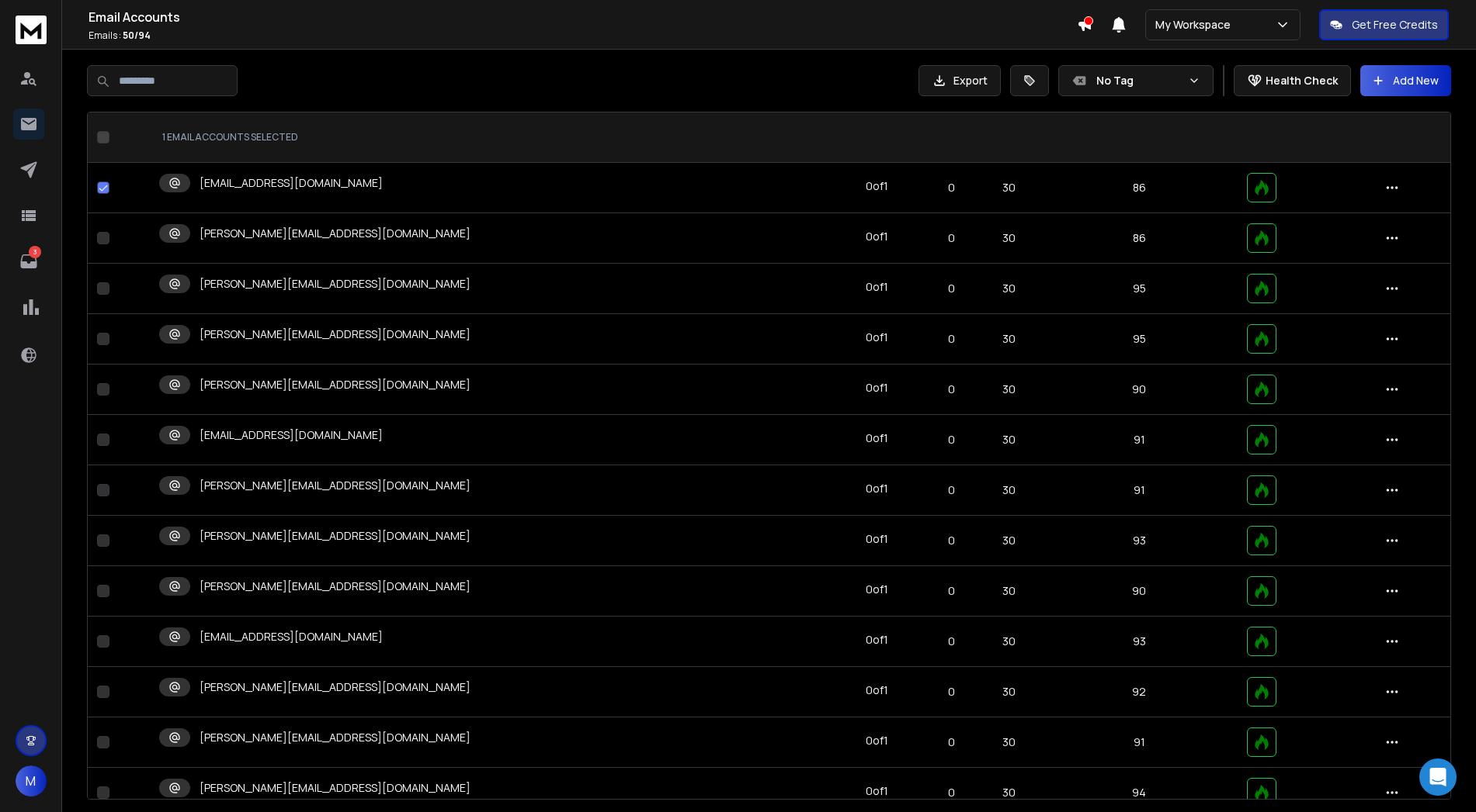
click at [100, 240] on button "button" at bounding box center [103, 238] width 13 height 13
click at [102, 292] on button "button" at bounding box center [103, 288] width 13 height 13
click at [101, 344] on button "button" at bounding box center [103, 339] width 13 height 13
click at [101, 392] on button "button" at bounding box center [103, 389] width 13 height 13
click at [24, 176] on icon at bounding box center [29, 170] width 19 height 19
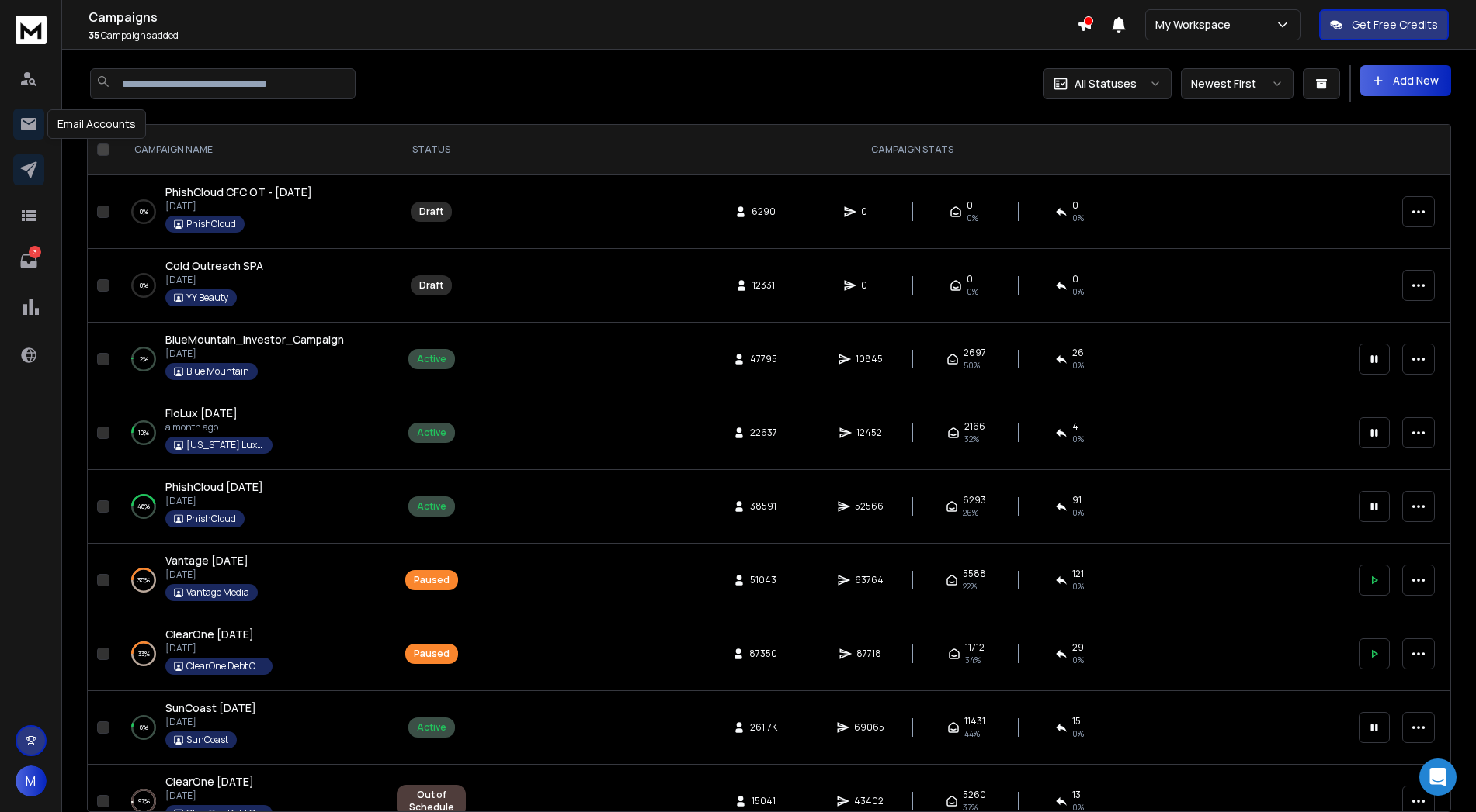
click at [25, 123] on icon at bounding box center [29, 123] width 15 height 13
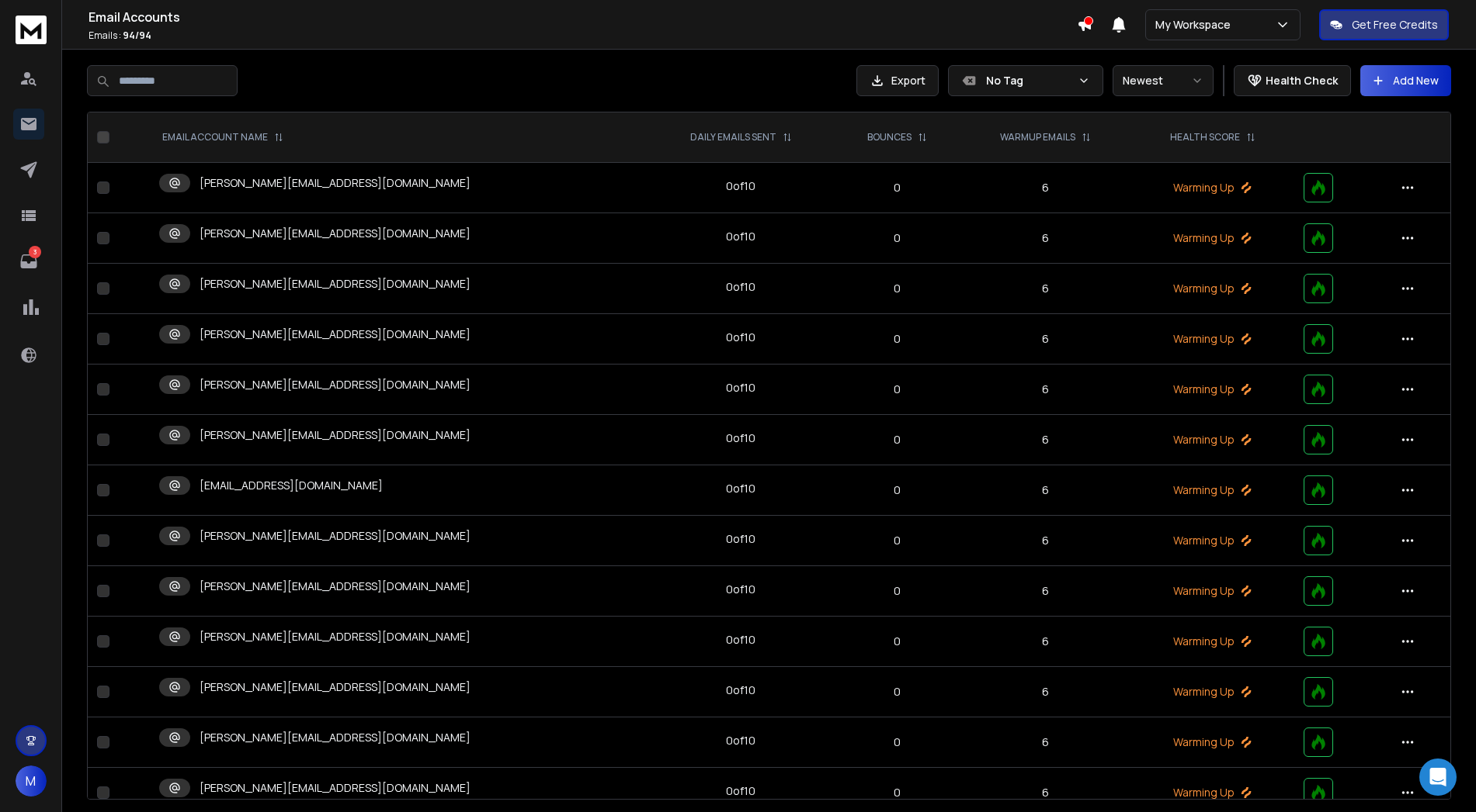
click at [1083, 80] on icon at bounding box center [1083, 80] width 13 height 13
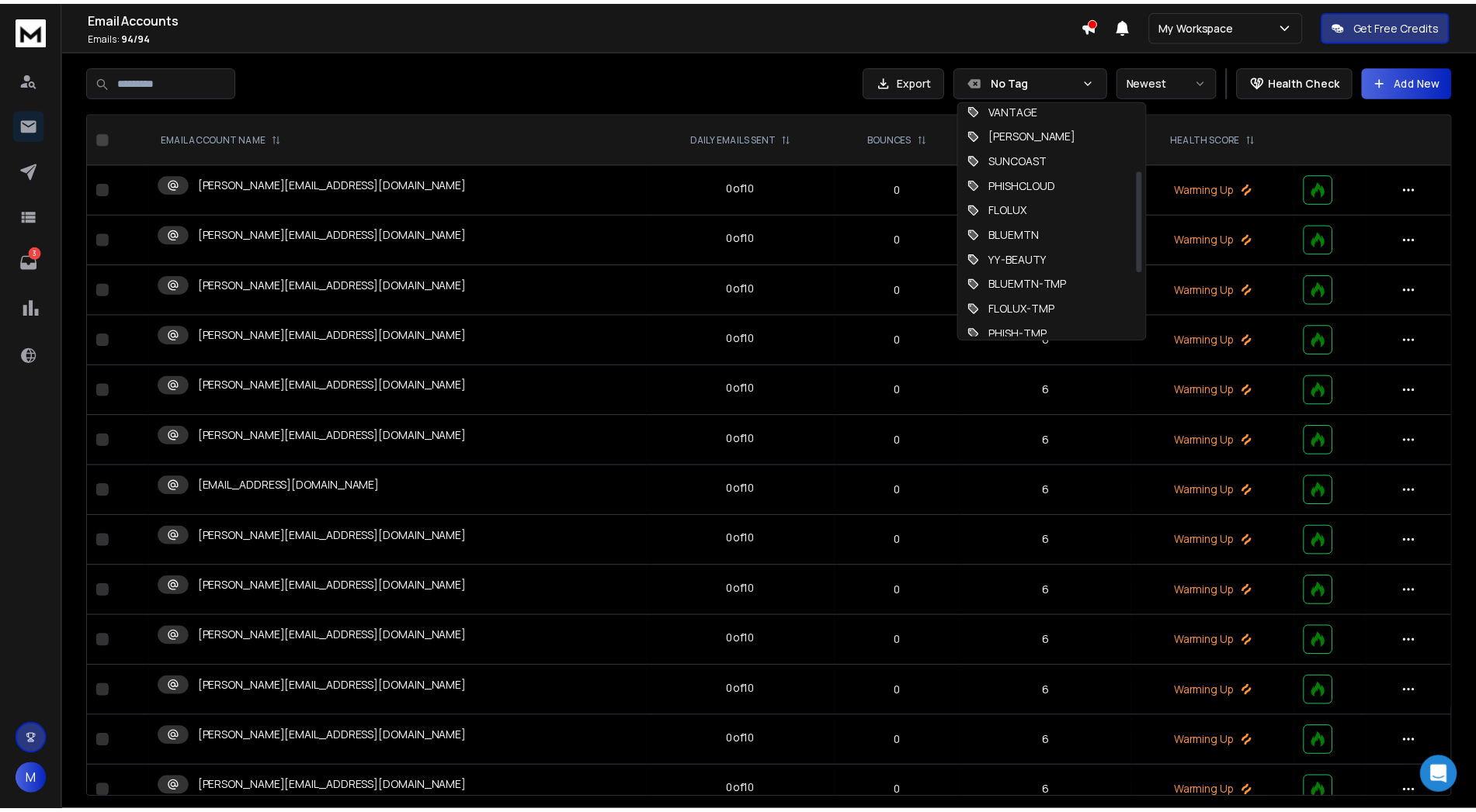
scroll to position [295, 0]
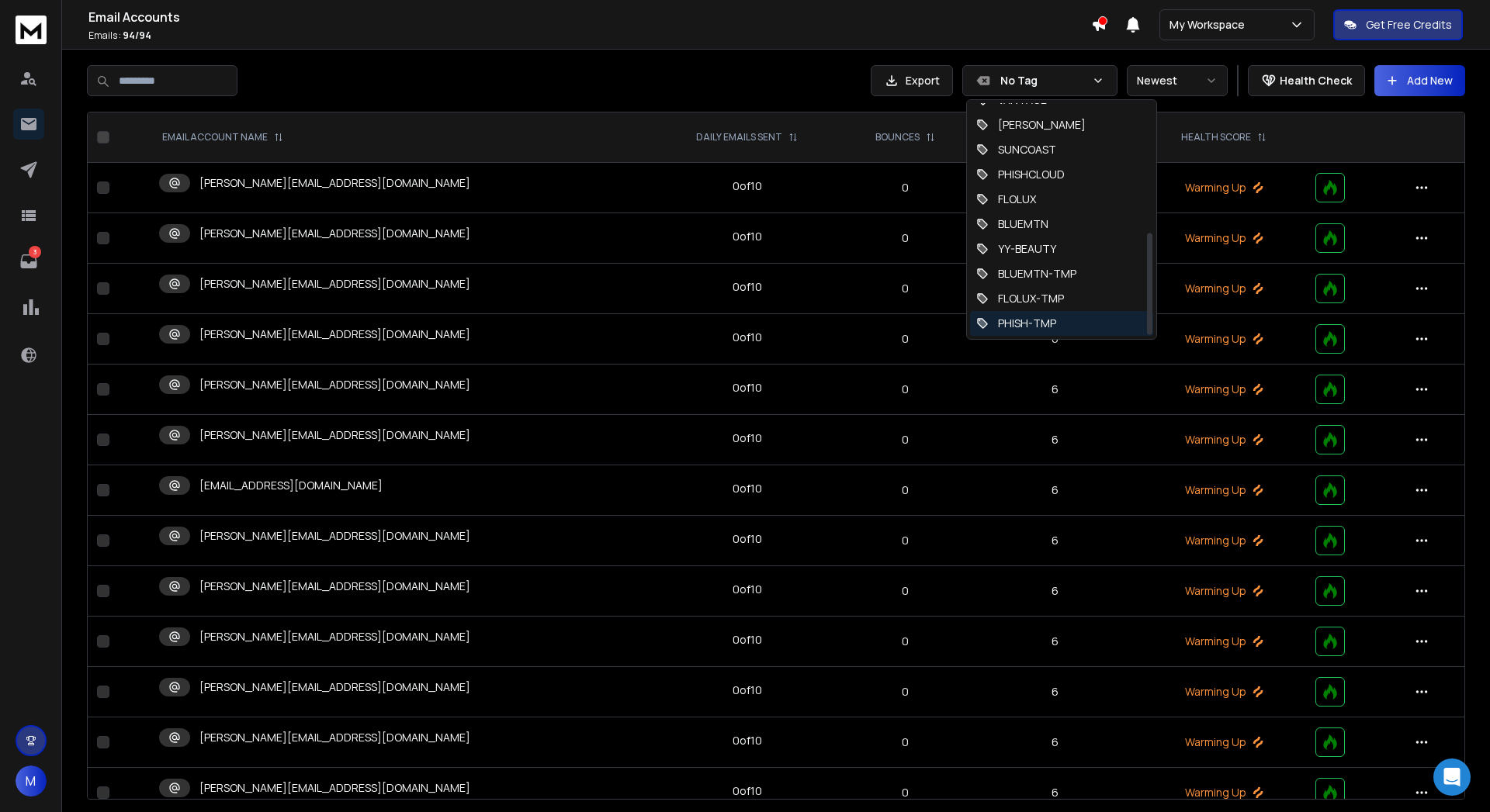
click at [1050, 317] on div "PHISH-TMP" at bounding box center [1016, 323] width 80 height 15
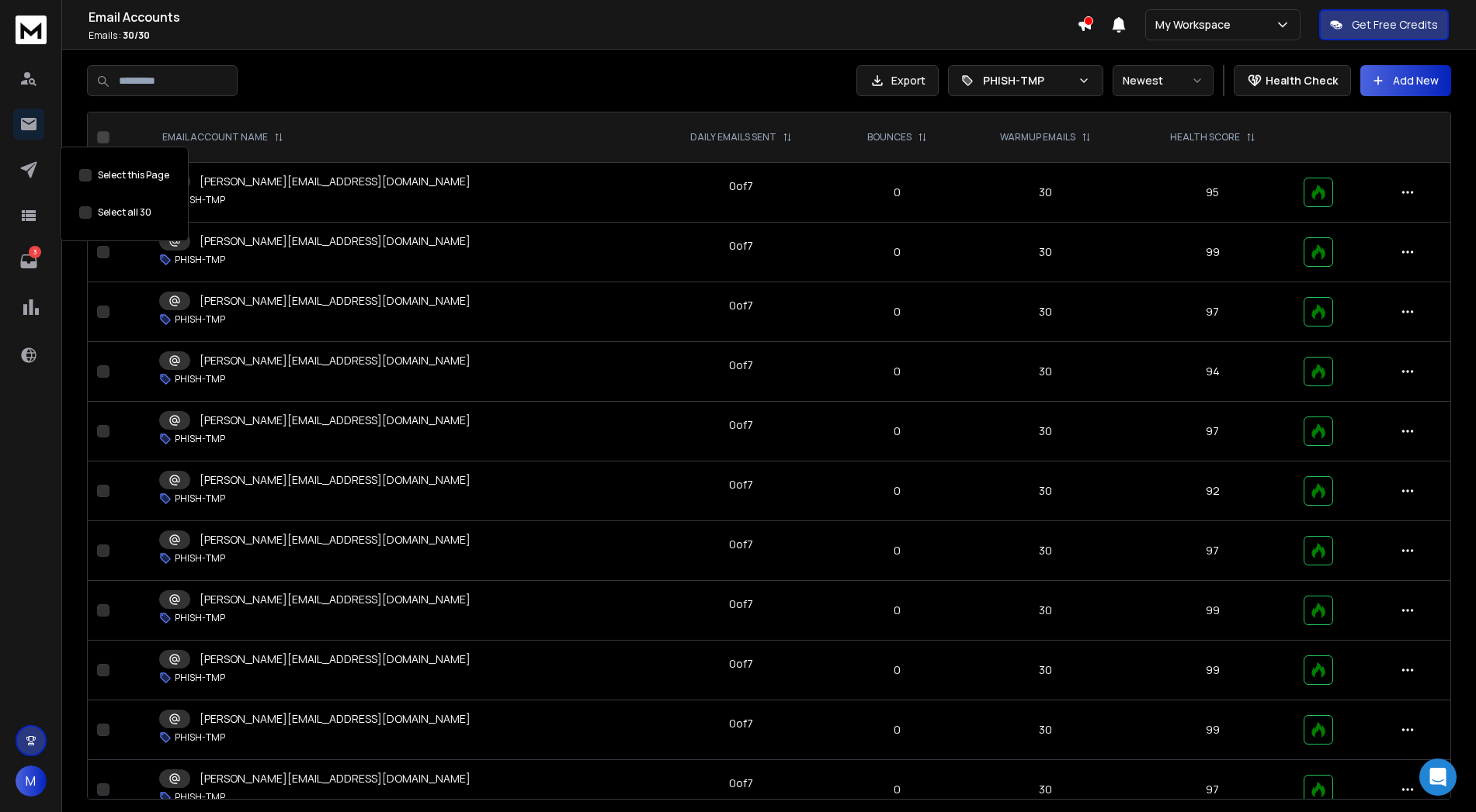
click at [80, 211] on button "Select this Page" at bounding box center [85, 212] width 13 height 13
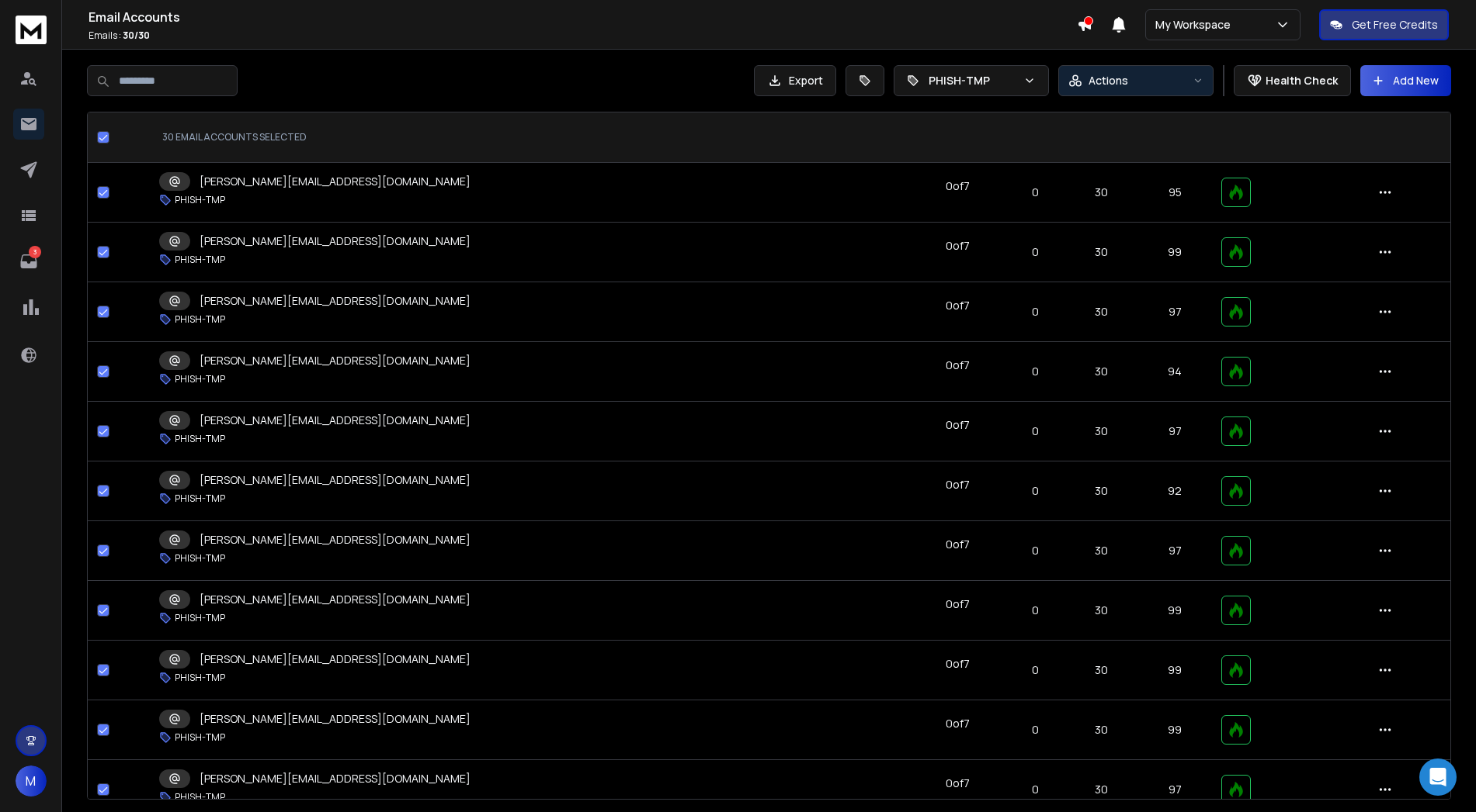
click at [1202, 80] on icon "button" at bounding box center [1198, 80] width 11 height 13
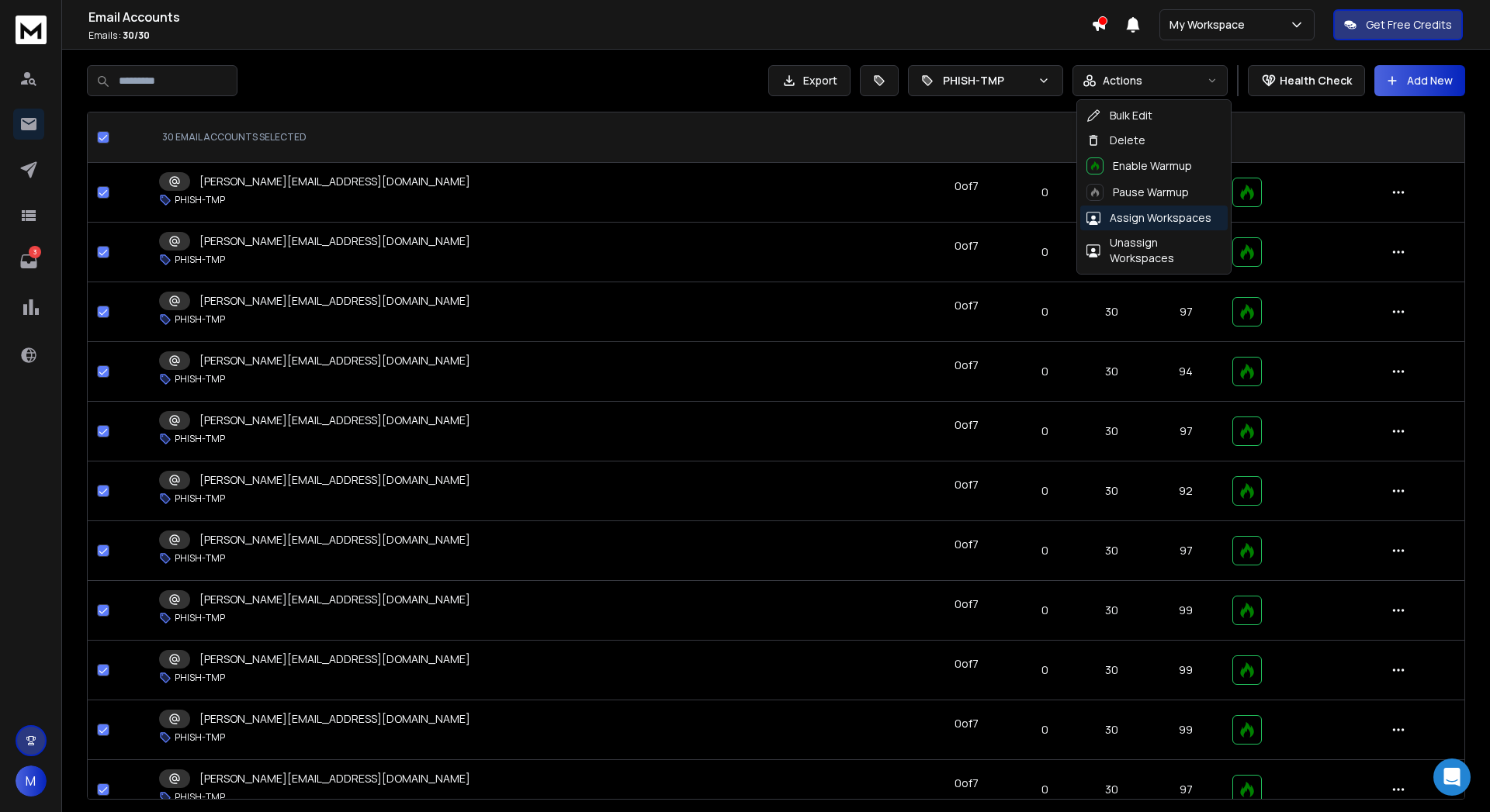
click at [1179, 217] on div "Assign Workspaces" at bounding box center [1149, 218] width 125 height 15
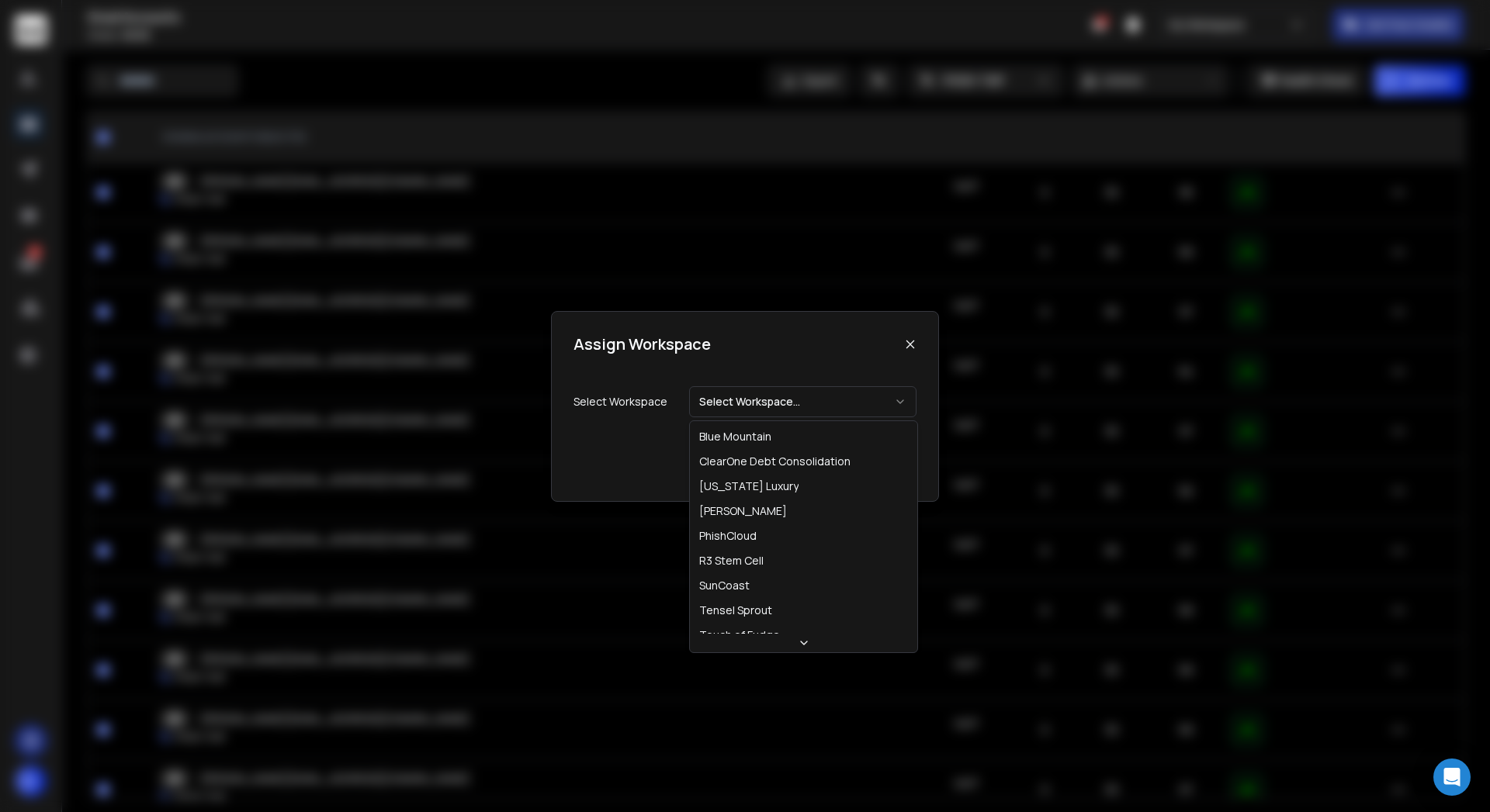
click at [876, 401] on button "Select Workspace..." at bounding box center [803, 402] width 228 height 31
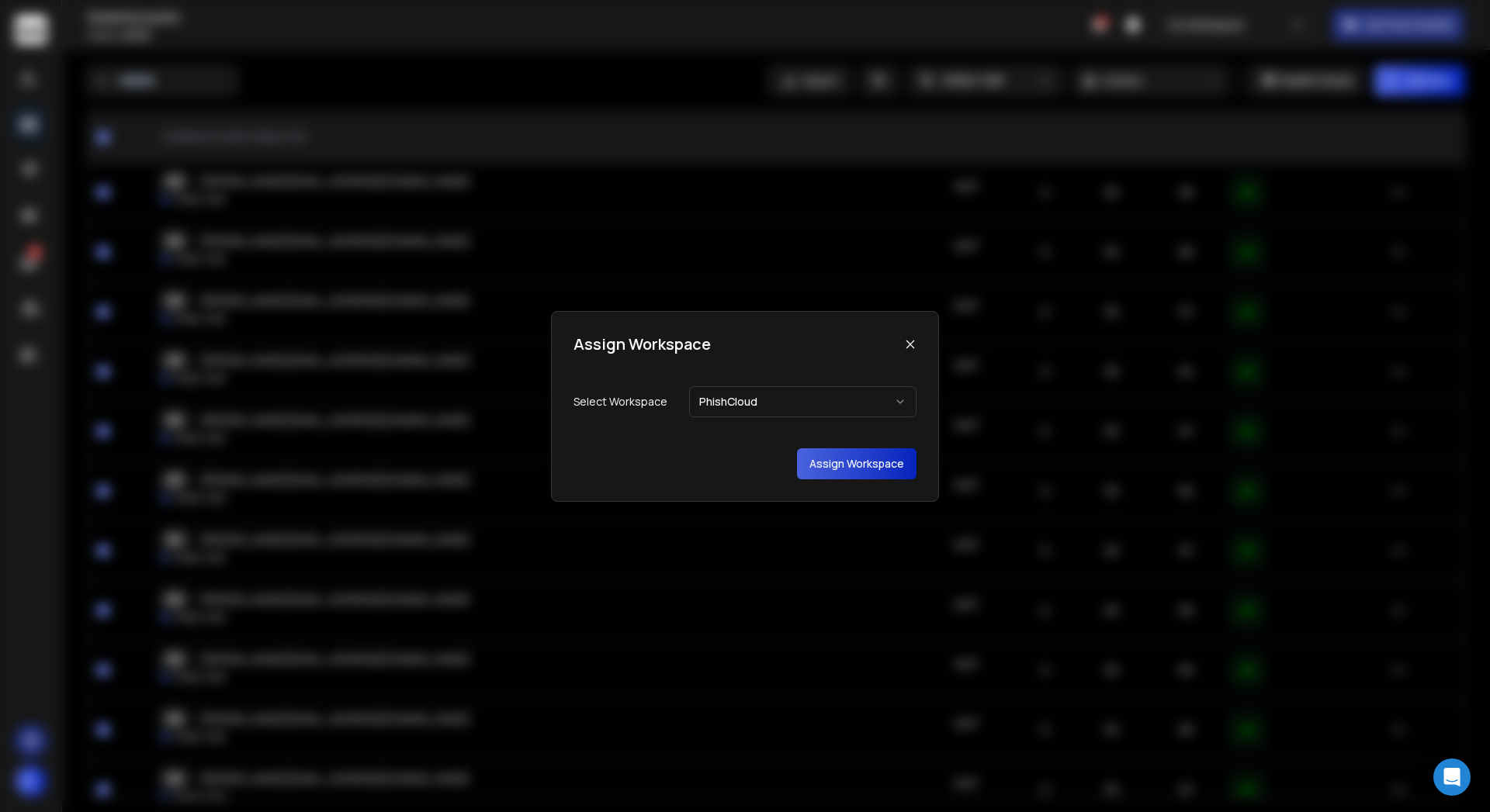
click at [891, 465] on button "Assign Workspace" at bounding box center [856, 464] width 119 height 31
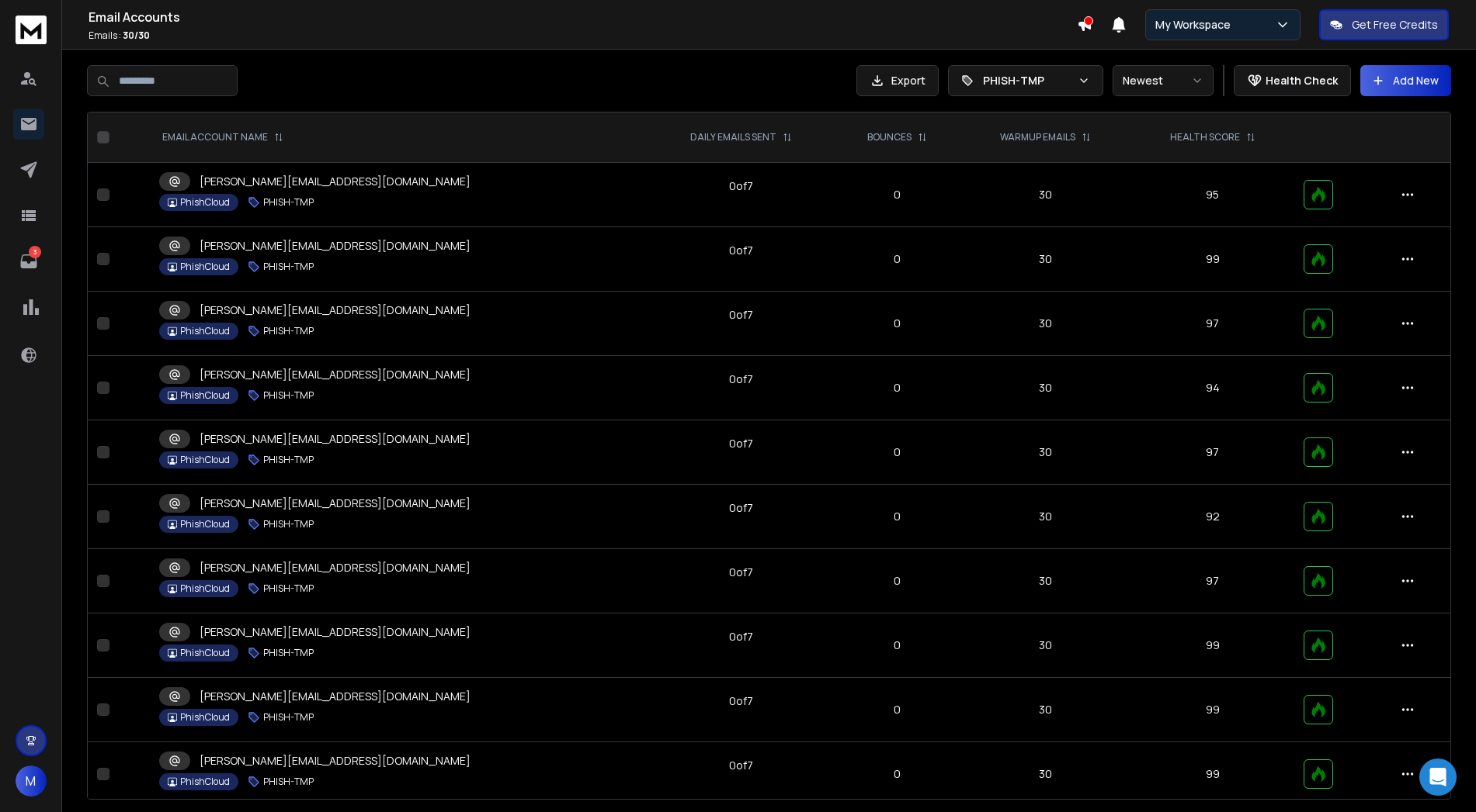
click at [1285, 24] on icon "button" at bounding box center [1282, 25] width 8 height 4
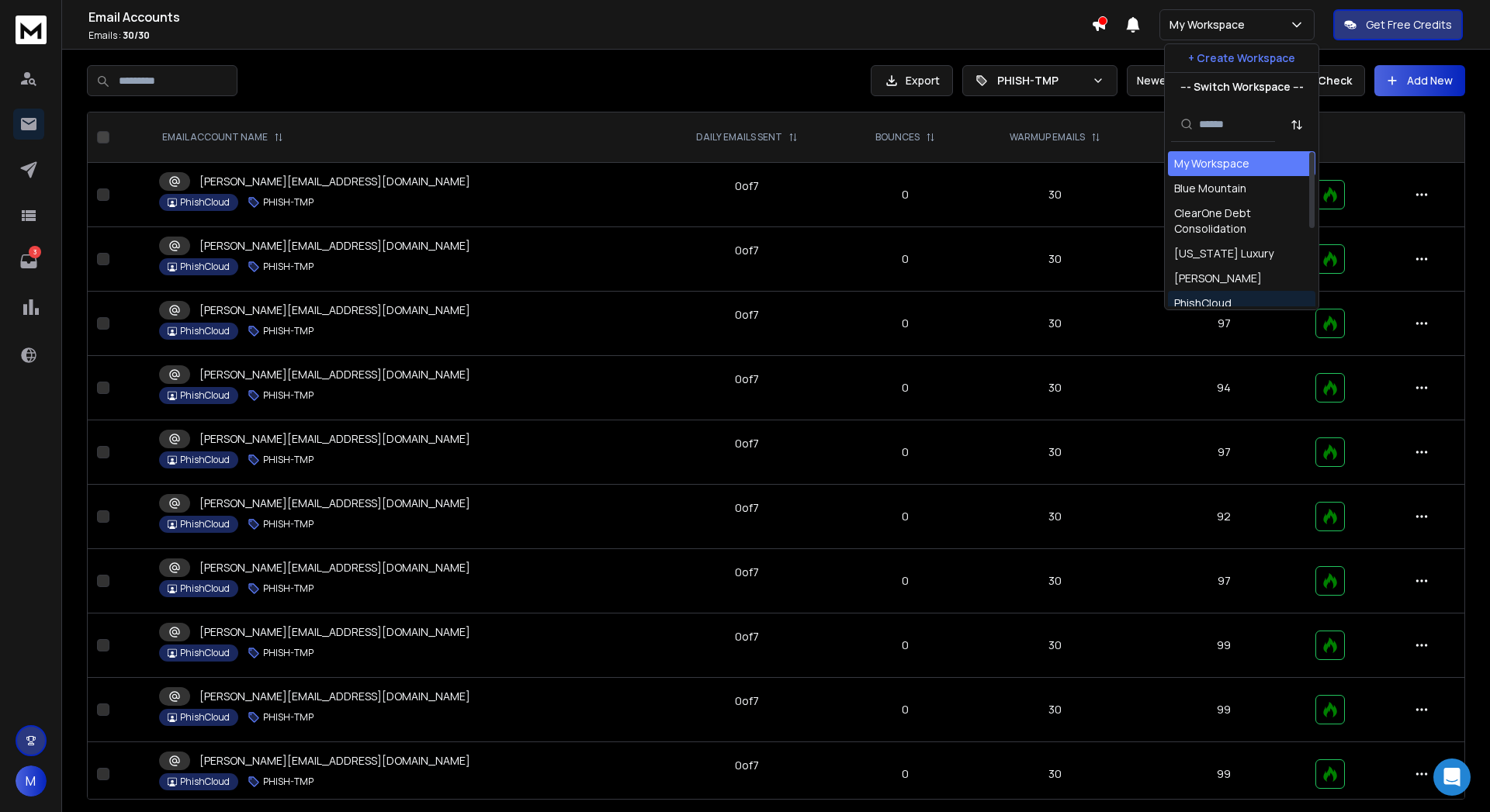
click at [1218, 294] on div "PhishCloud" at bounding box center [1242, 303] width 147 height 25
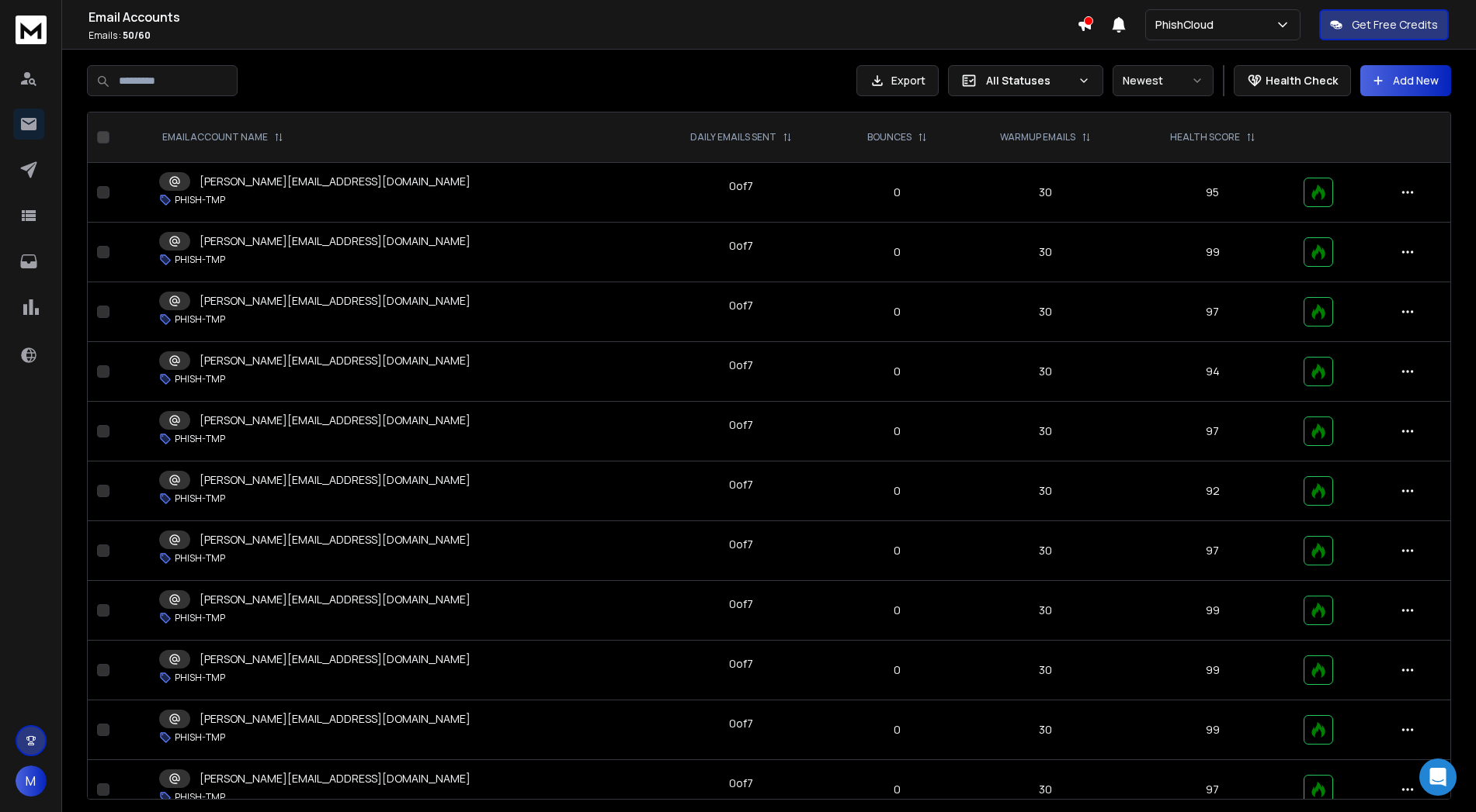
click at [1070, 81] on p "All Statuses" at bounding box center [1028, 80] width 85 height 15
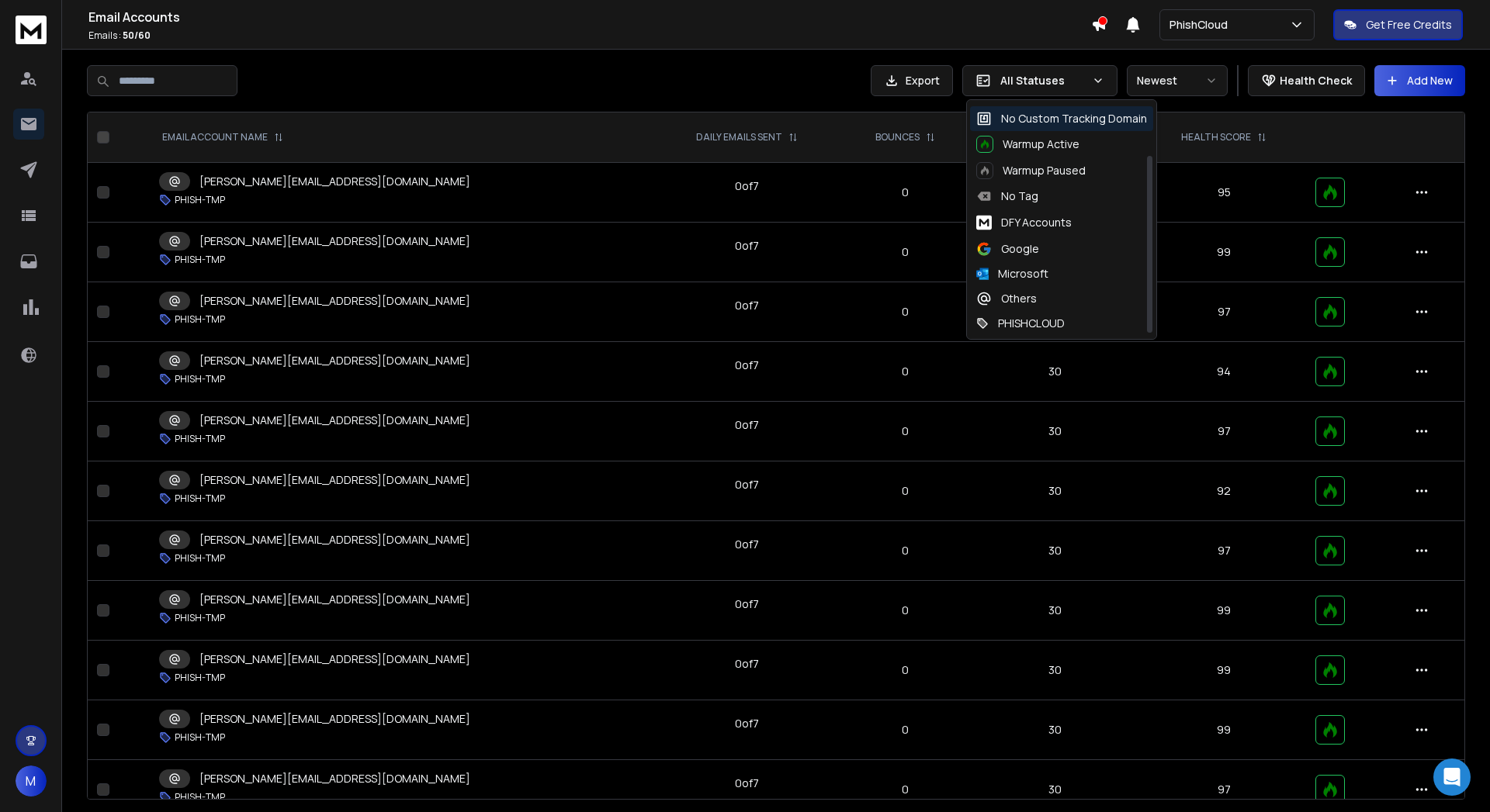
scroll to position [71, 0]
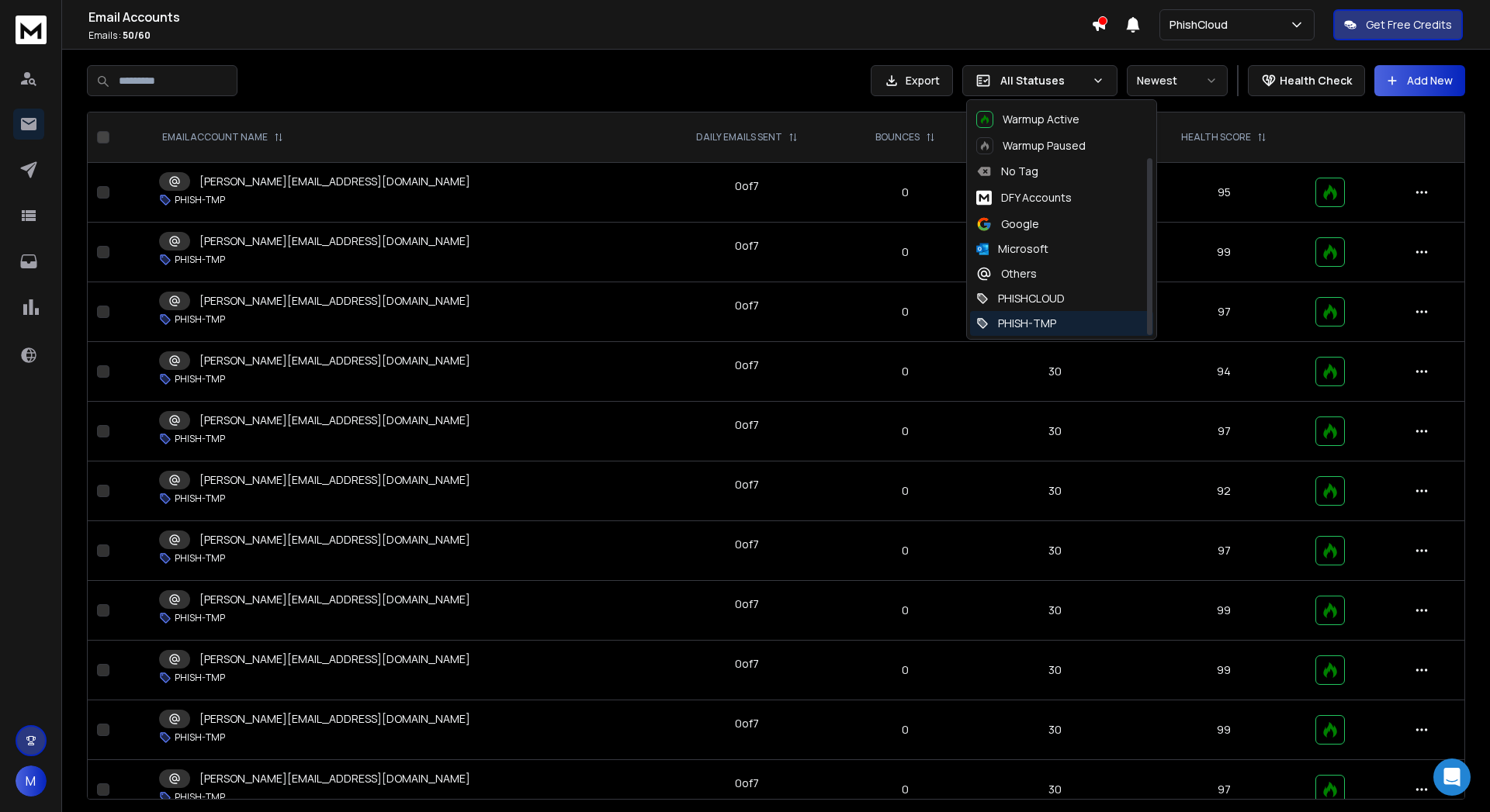
click at [1047, 321] on div "PHISH-TMP" at bounding box center [1016, 323] width 80 height 15
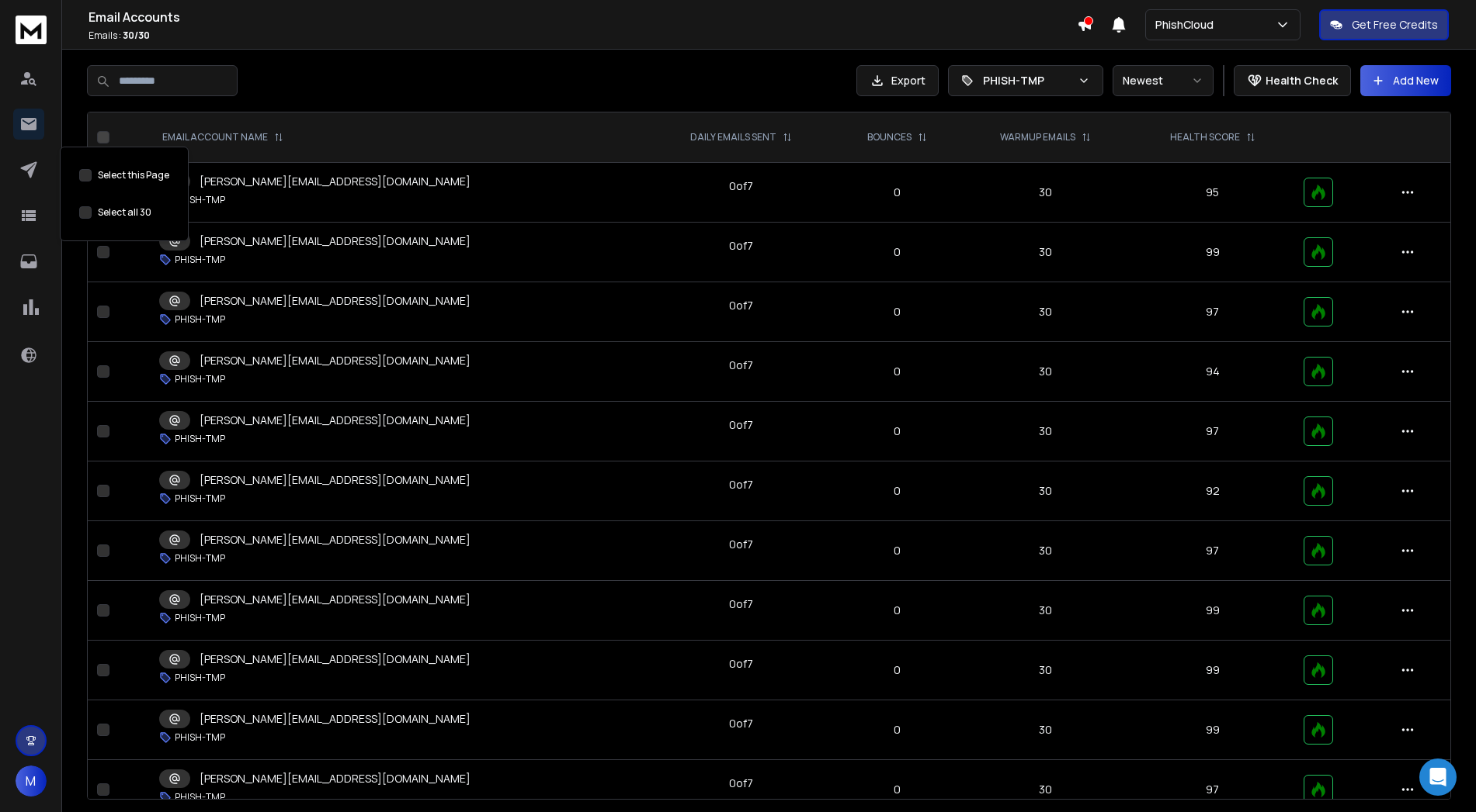
click at [85, 215] on button "Select this Page" at bounding box center [85, 212] width 13 height 13
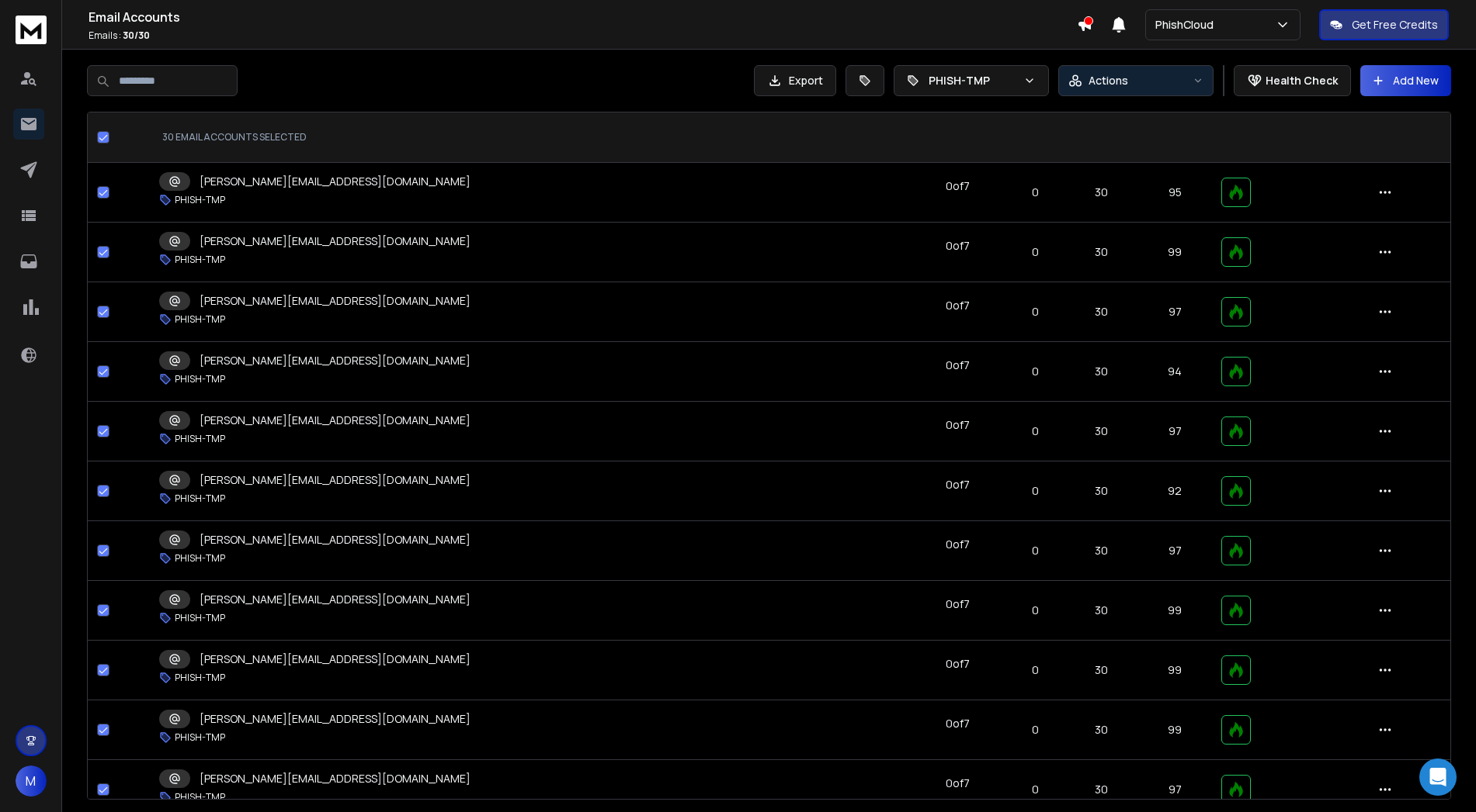
click at [1176, 82] on div "Actions" at bounding box center [1126, 80] width 118 height 15
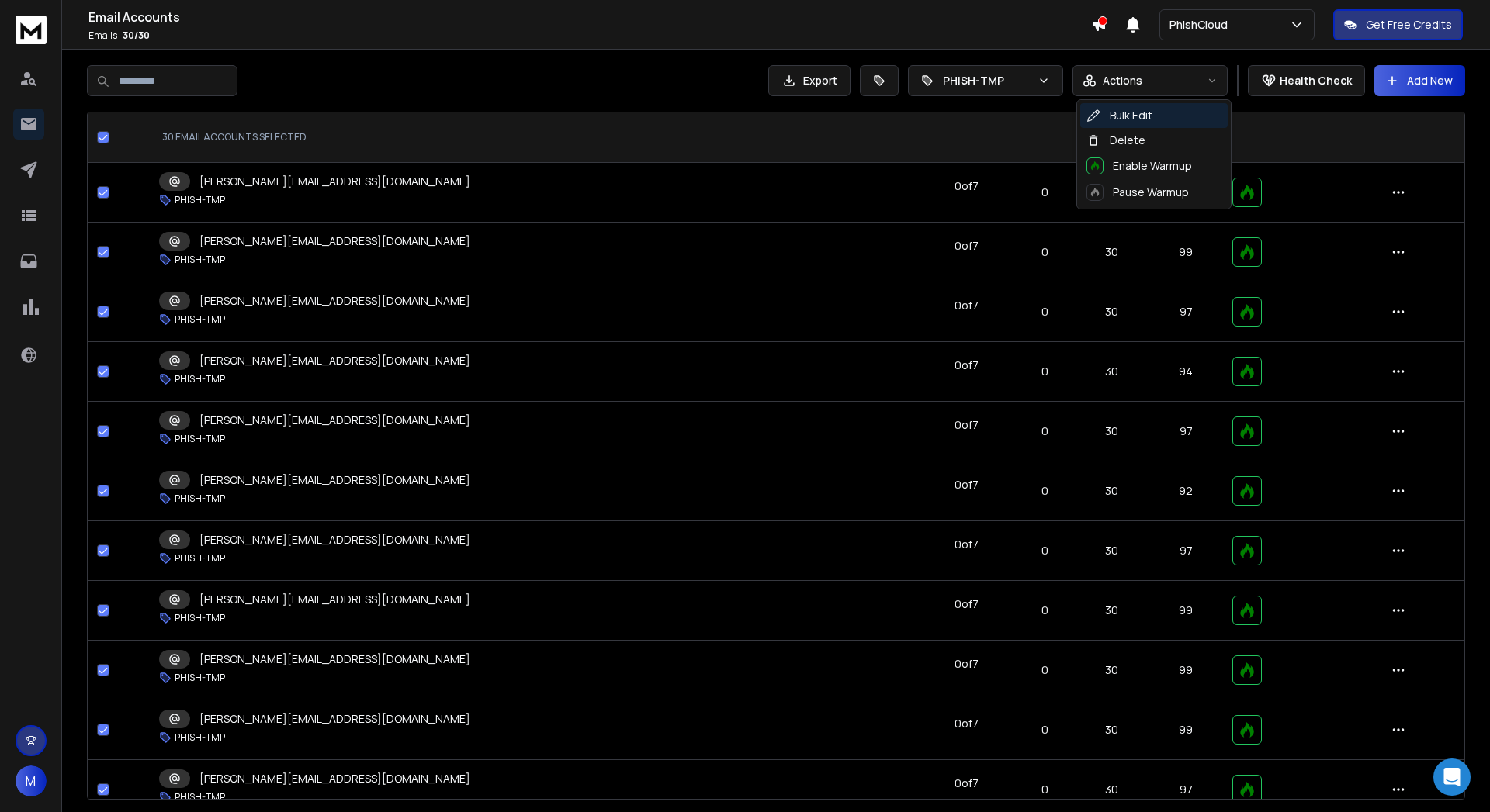
click at [1145, 116] on div "Bulk Edit" at bounding box center [1119, 116] width 66 height 15
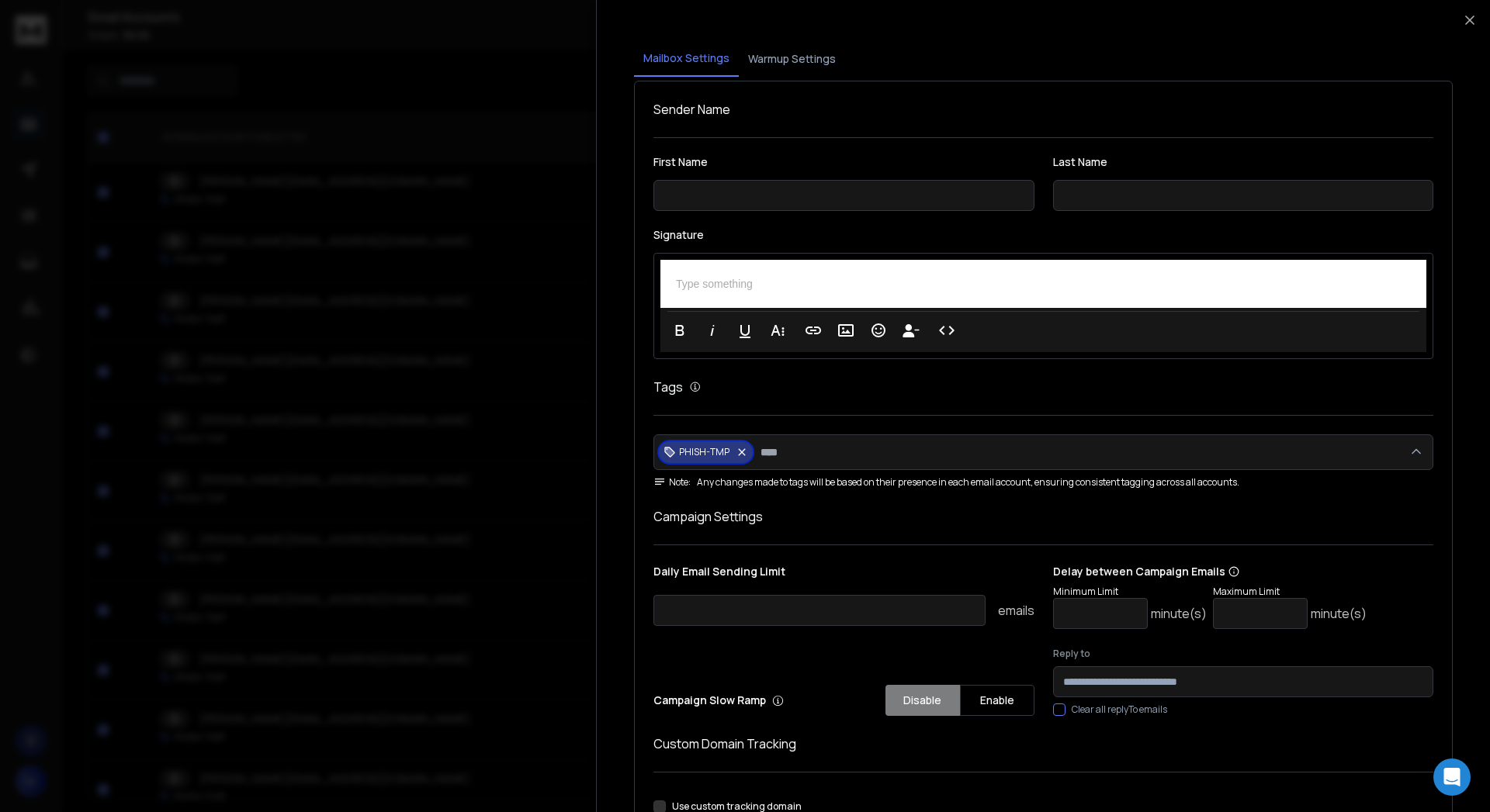
click at [800, 456] on input at bounding box center [815, 452] width 121 height 28
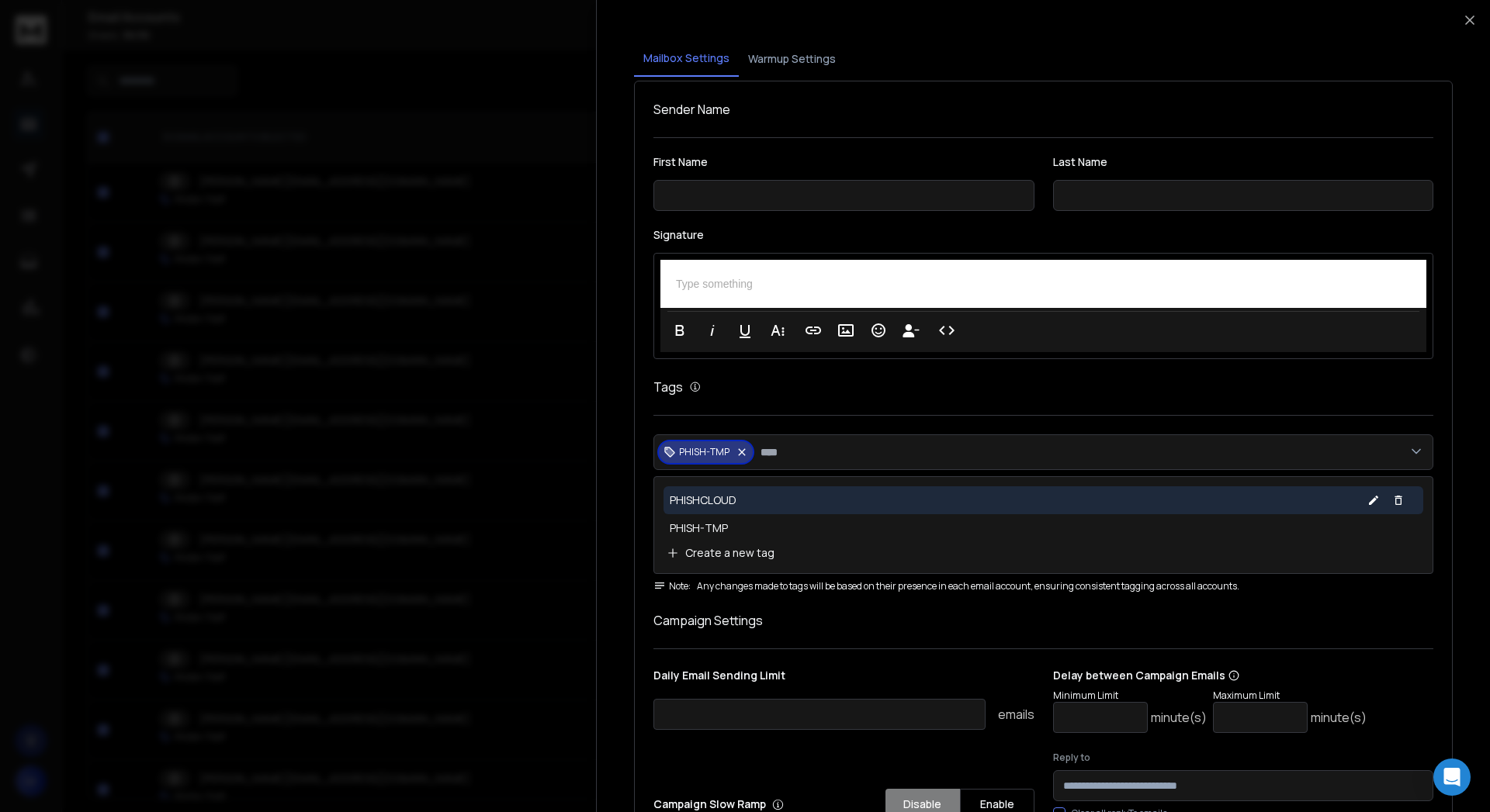
click at [747, 492] on div "PHISHCLOUD" at bounding box center [1043, 500] width 760 height 28
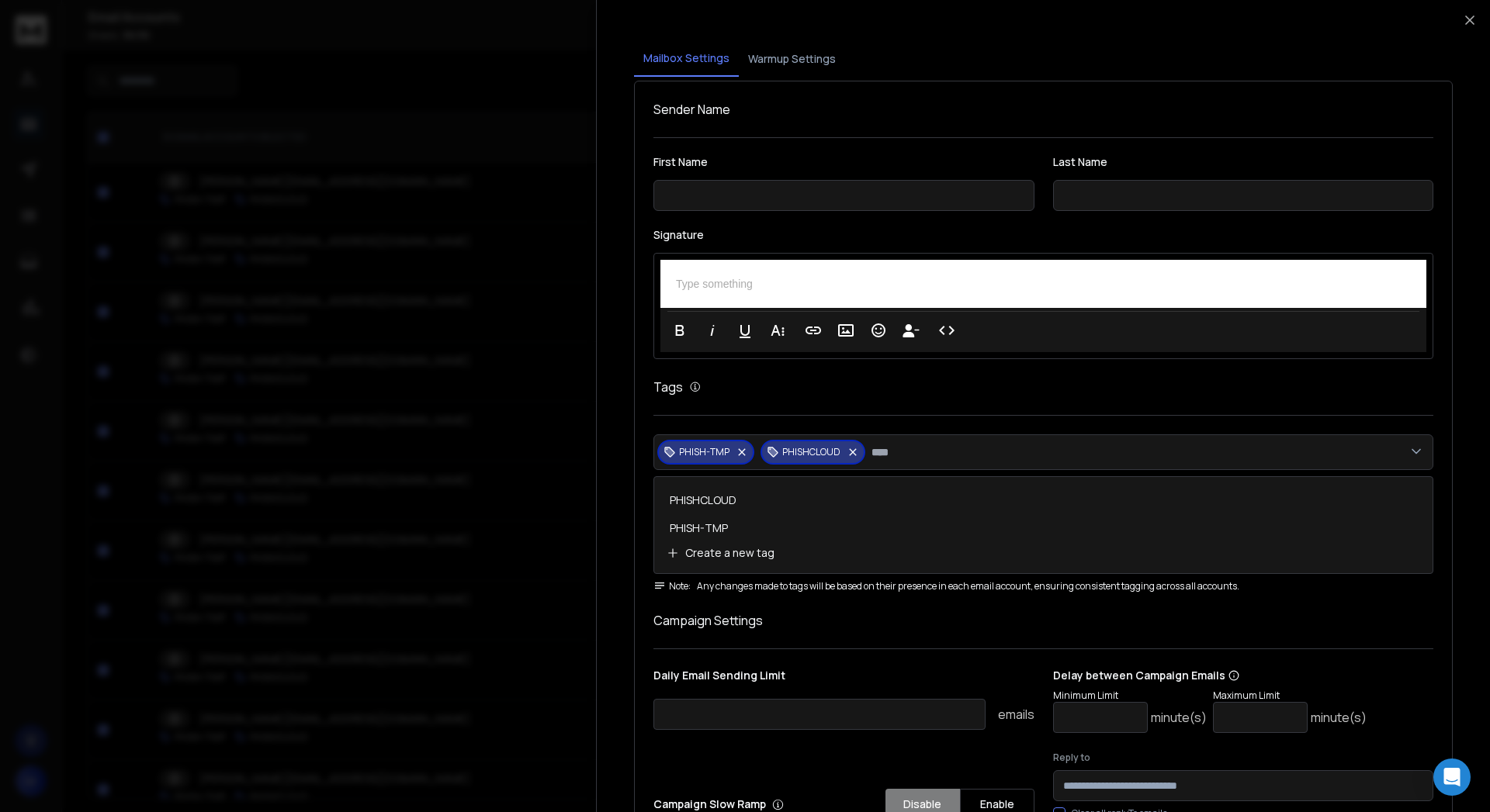
click at [740, 454] on icon at bounding box center [741, 453] width 7 height 7
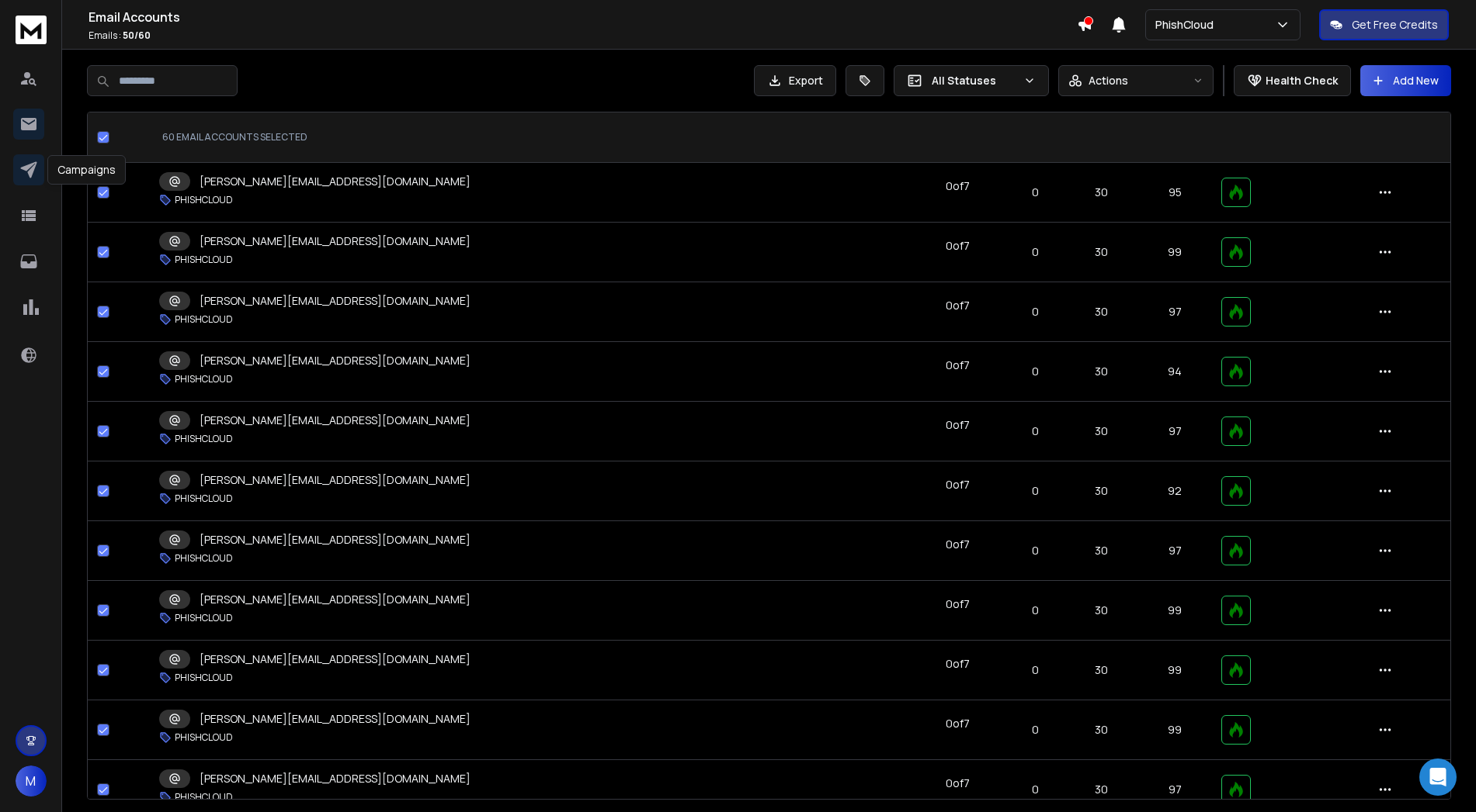
click at [30, 173] on icon at bounding box center [28, 169] width 16 height 16
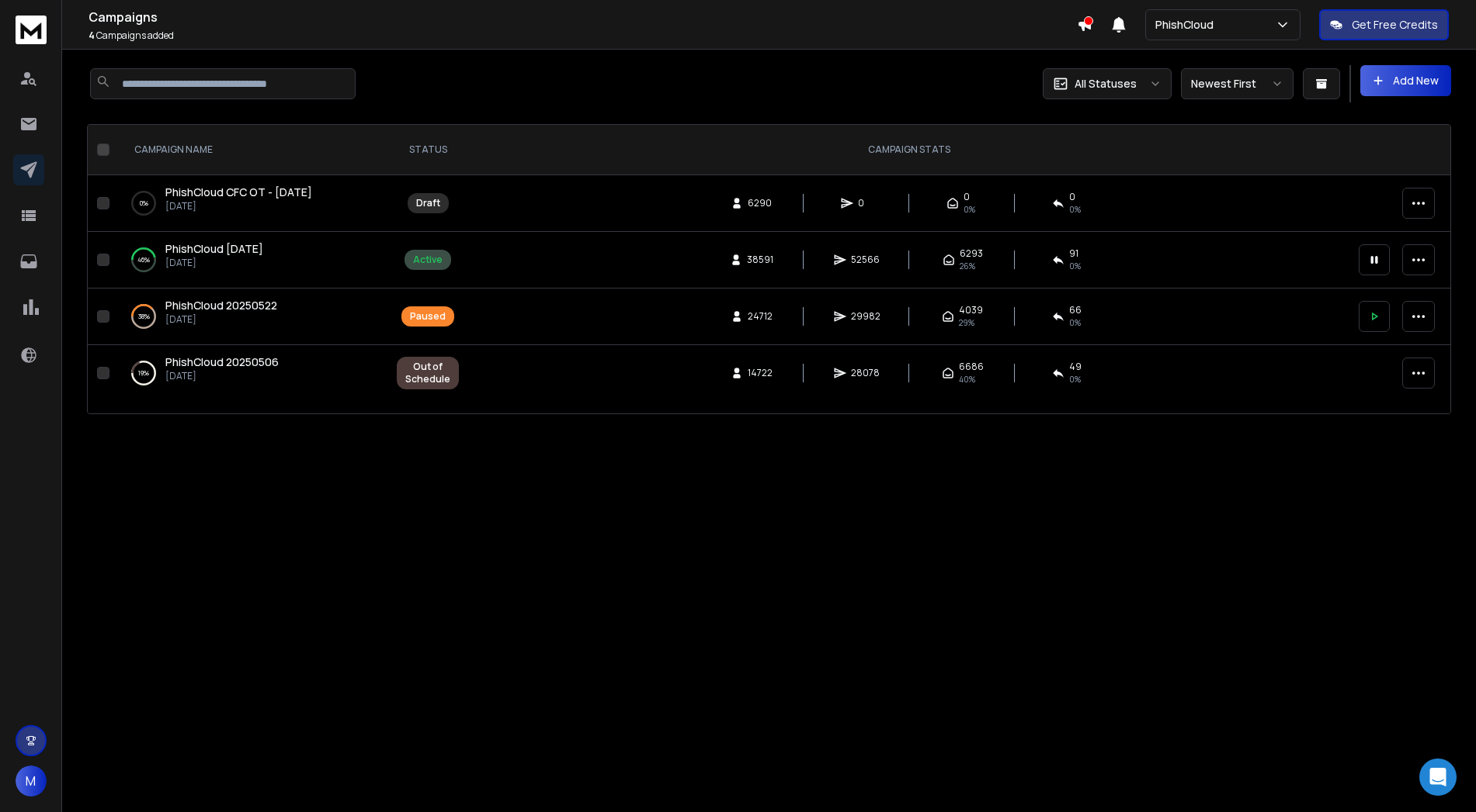
click at [219, 253] on span "PhishCloud July 2025" at bounding box center [214, 248] width 98 height 14
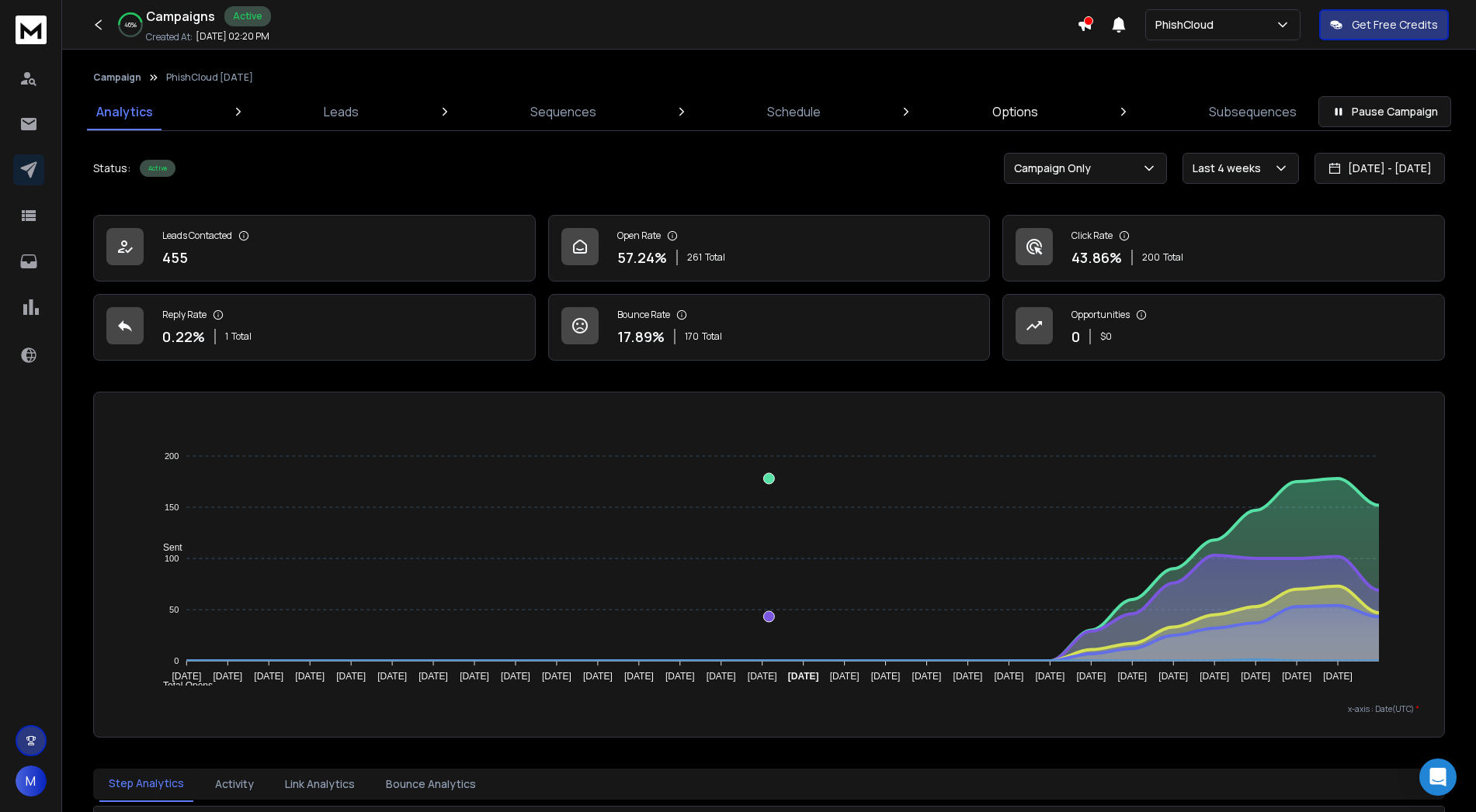
click at [1029, 108] on p "Options" at bounding box center [1015, 112] width 46 height 19
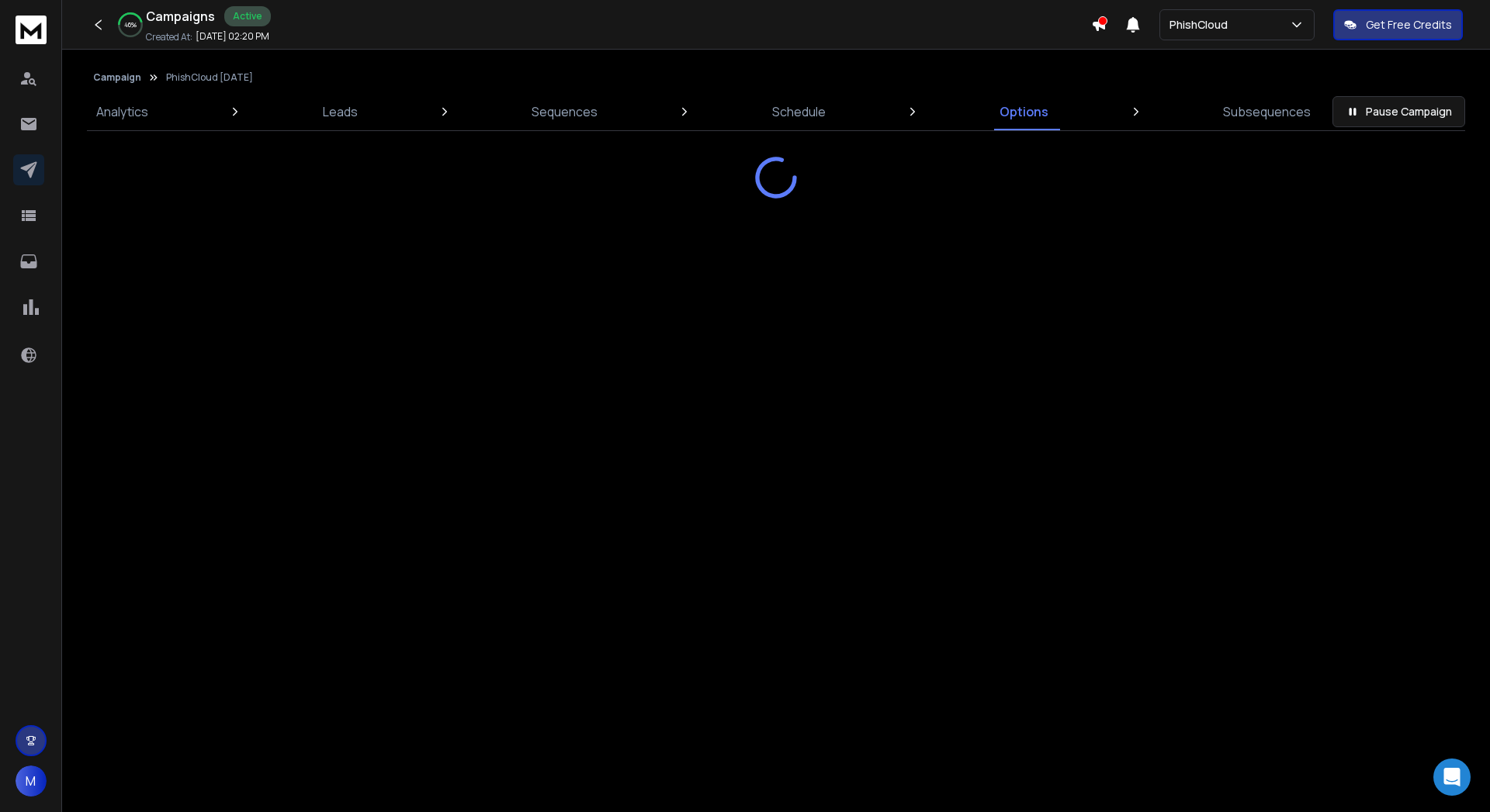
select select "**********"
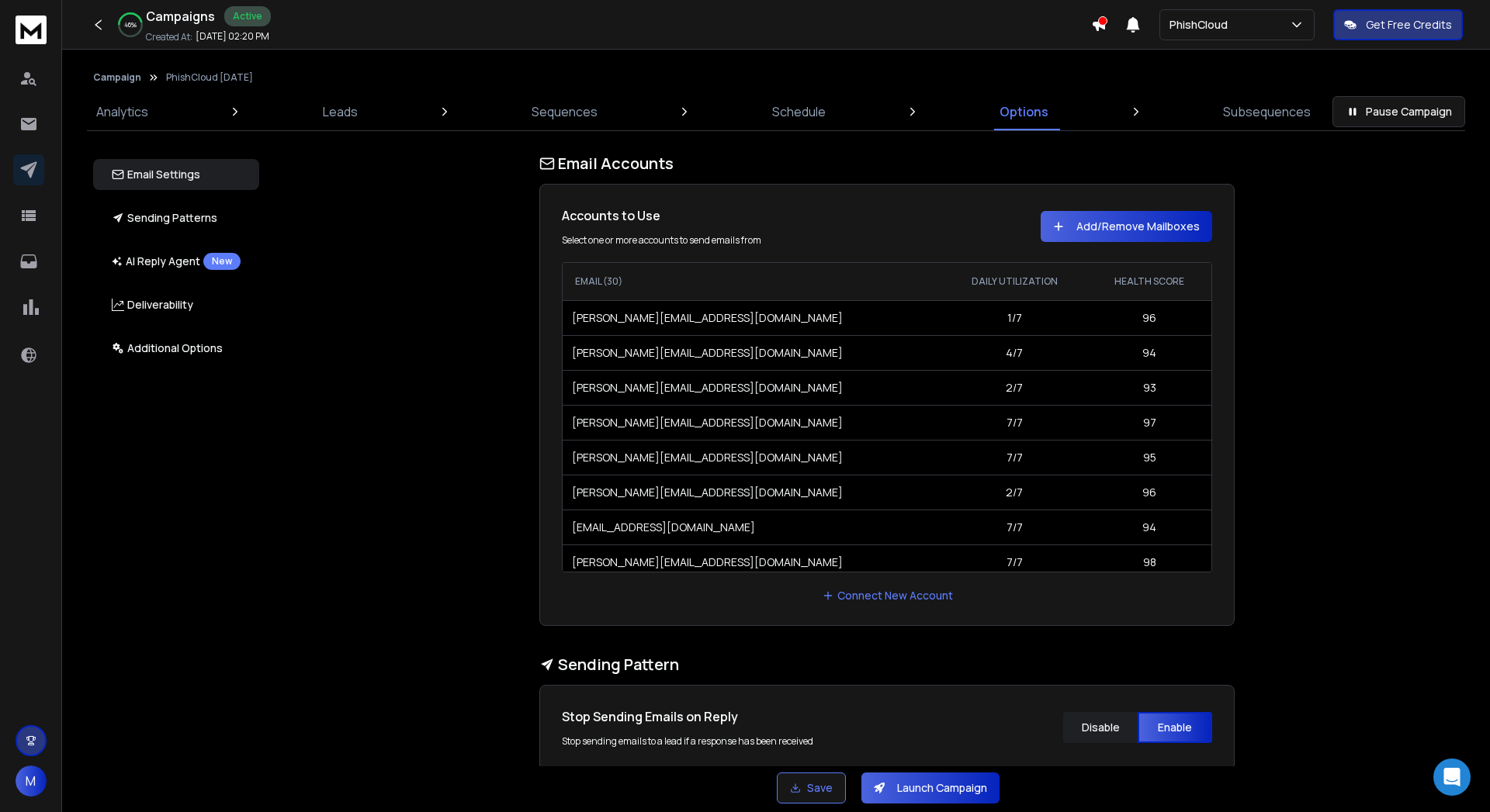
click at [1149, 221] on button "Add/Remove Mailboxes" at bounding box center [1126, 227] width 172 height 31
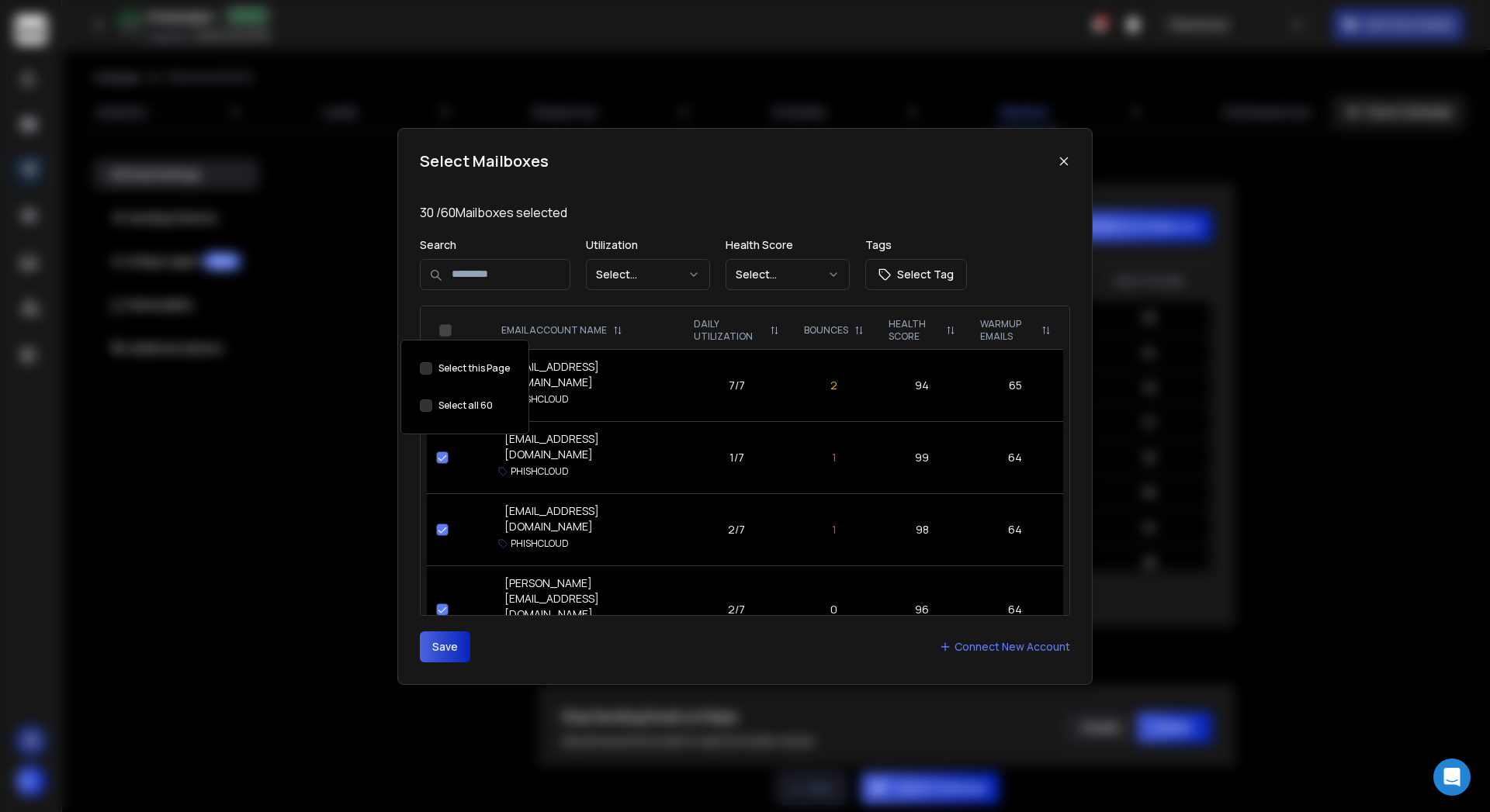
click at [423, 407] on button "Select this Page" at bounding box center [426, 405] width 13 height 13
click at [457, 650] on button "Save" at bounding box center [445, 647] width 51 height 31
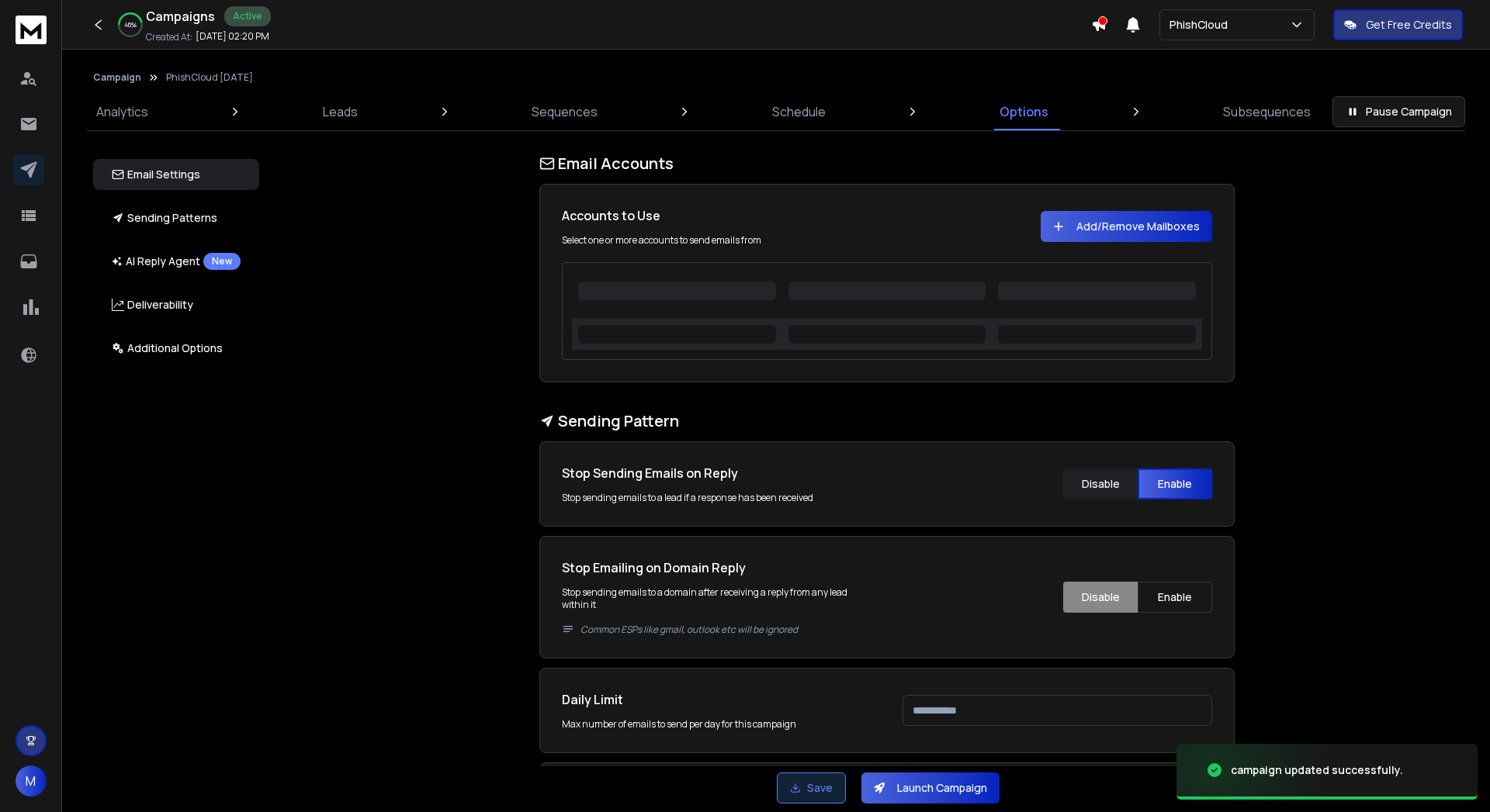
click at [785, 786] on button "Save" at bounding box center [811, 788] width 69 height 31
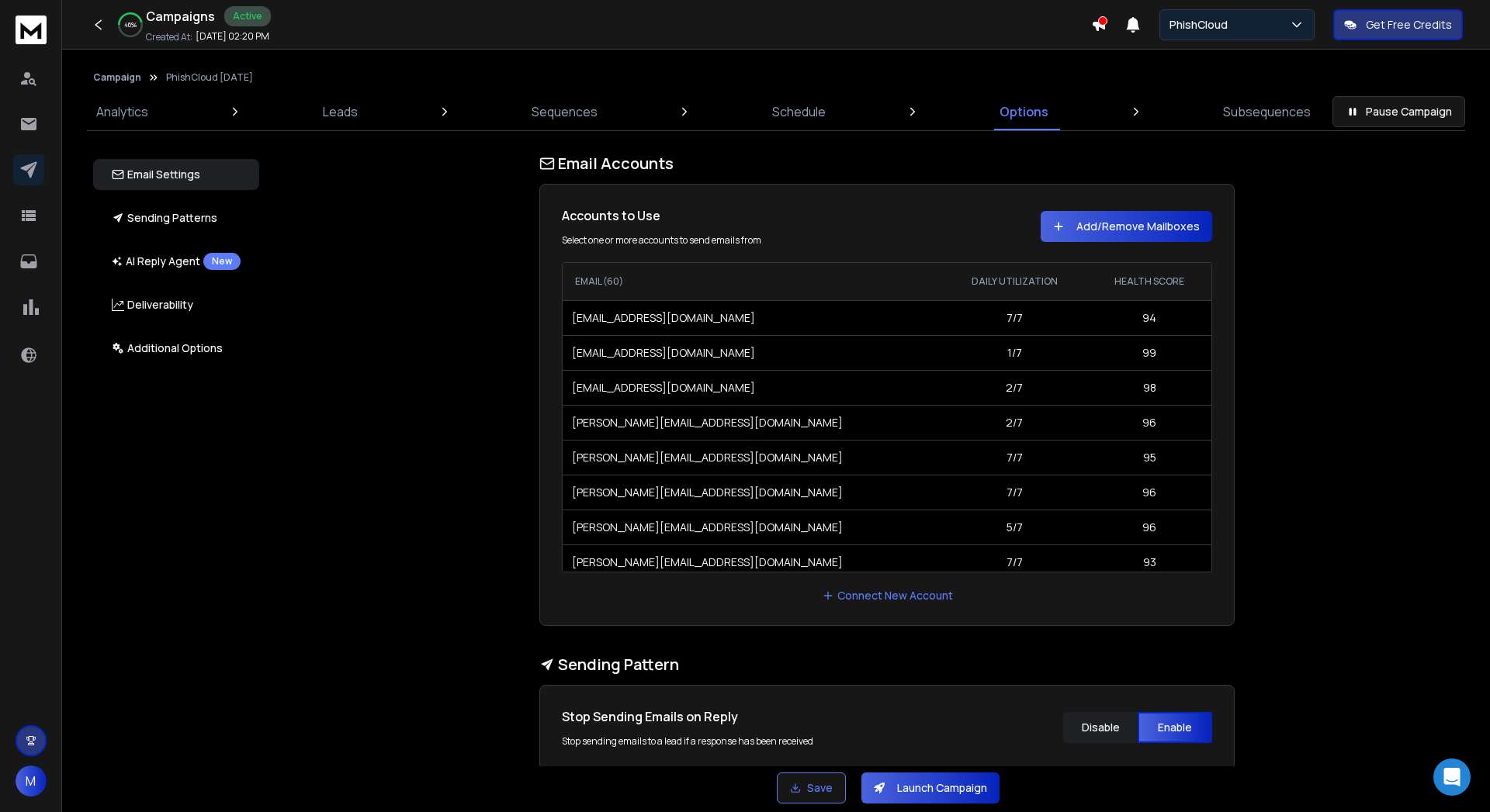
click at [1234, 29] on p "PhishCloud" at bounding box center [1201, 25] width 64 height 15
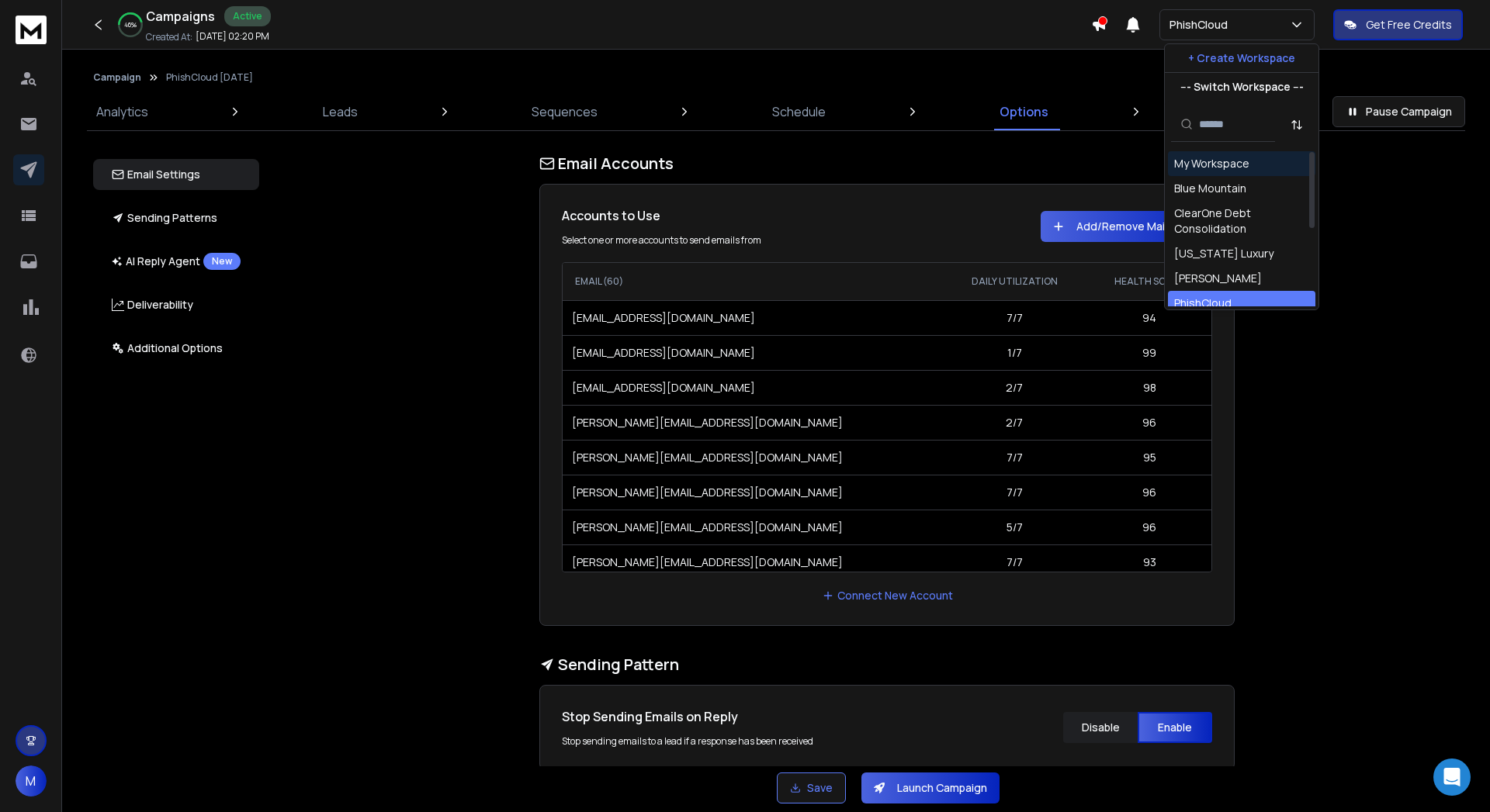
click at [1220, 161] on div "My Workspace" at bounding box center [1212, 163] width 75 height 15
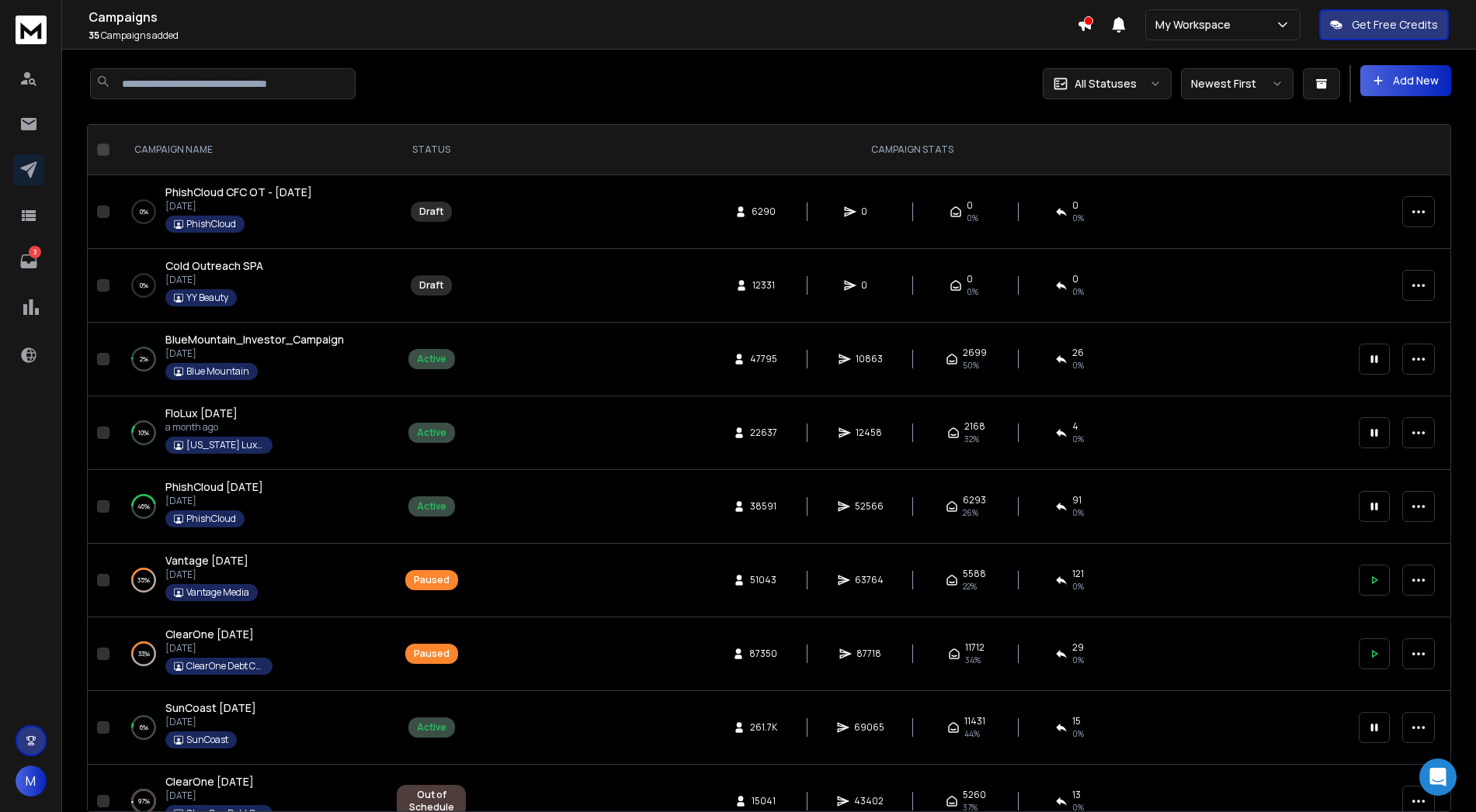
click at [233, 261] on span "Cold Outreach SPA" at bounding box center [214, 265] width 98 height 14
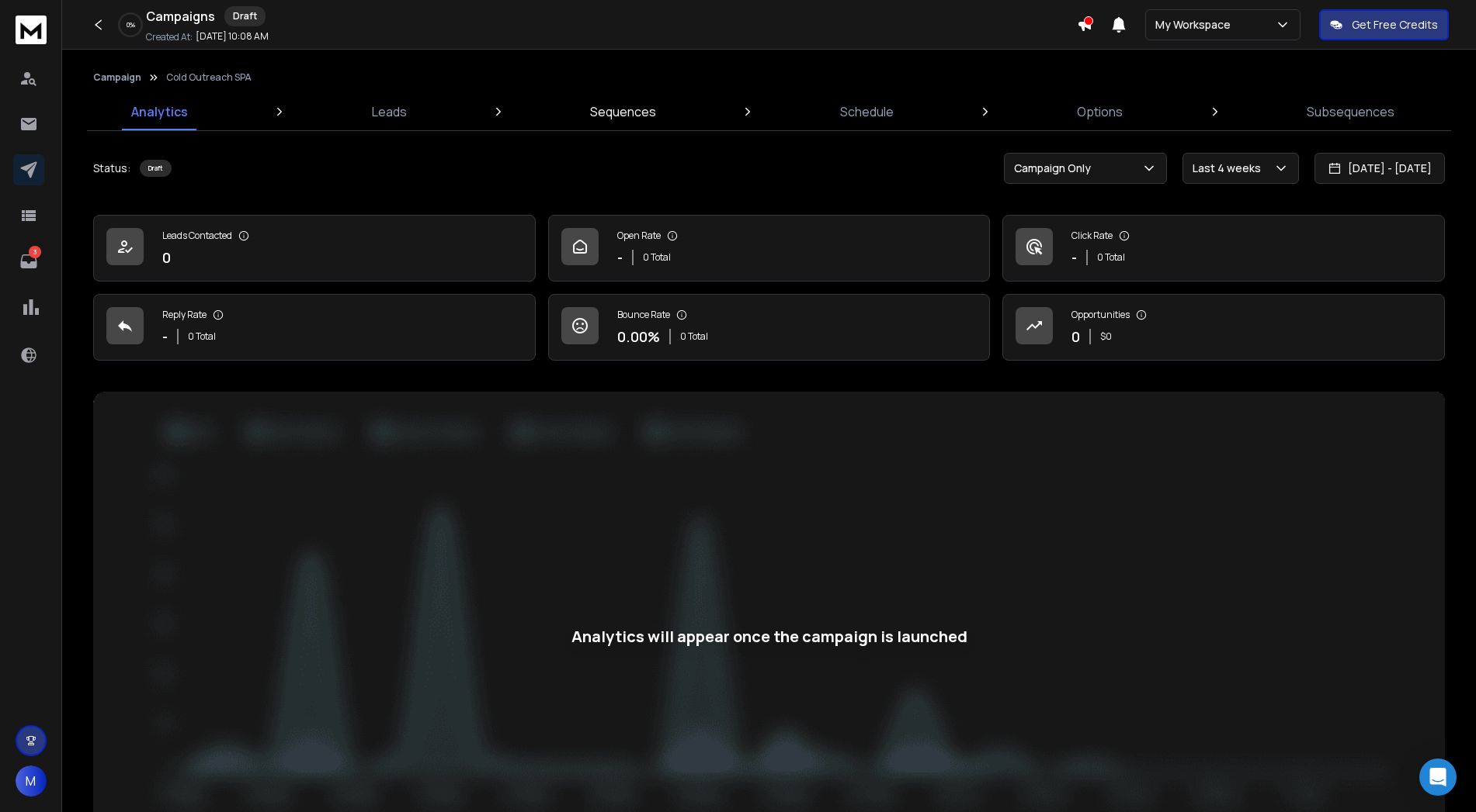
click at [629, 109] on p "Sequences" at bounding box center [623, 112] width 66 height 19
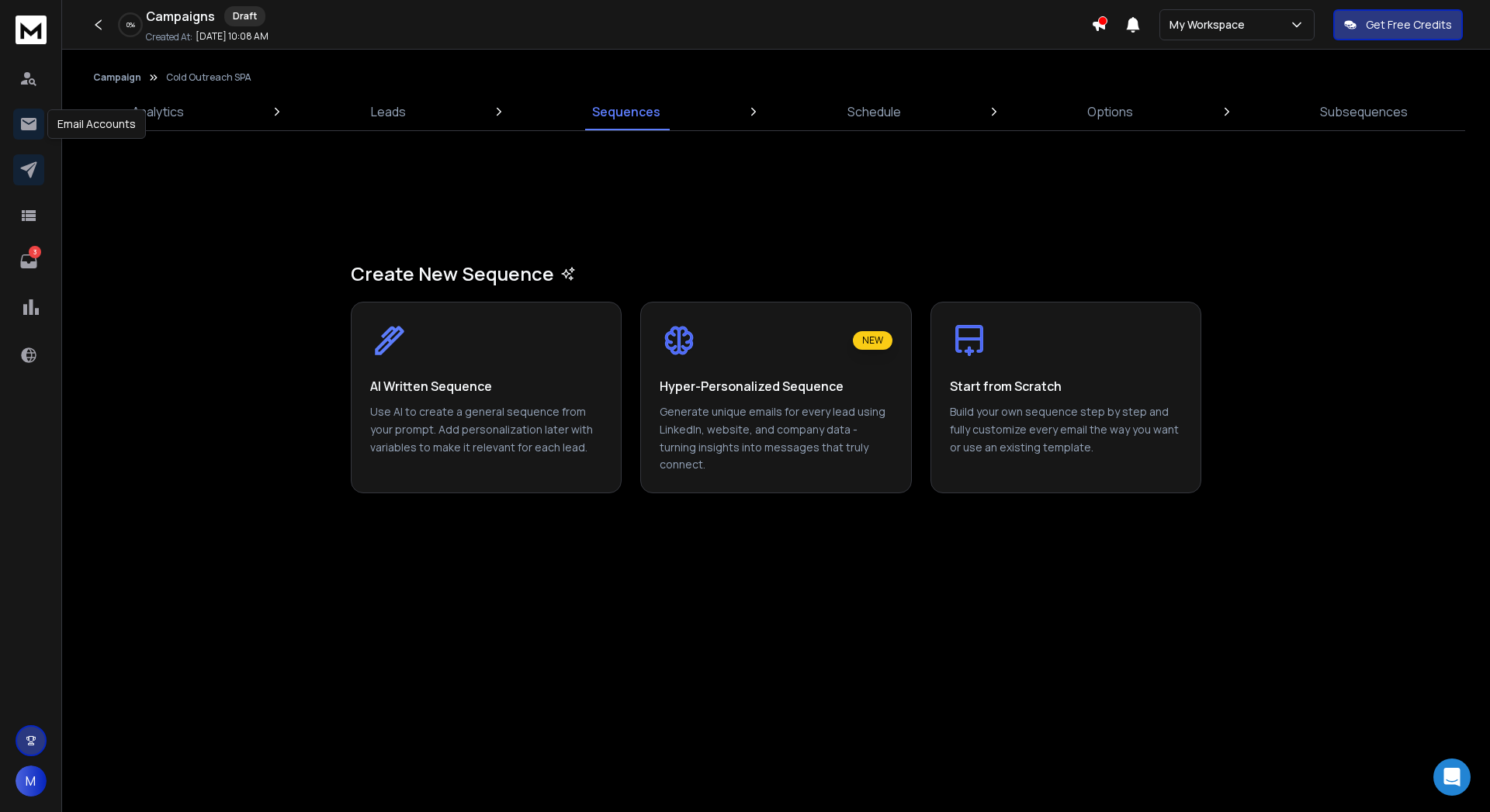
click at [33, 122] on icon at bounding box center [29, 123] width 15 height 13
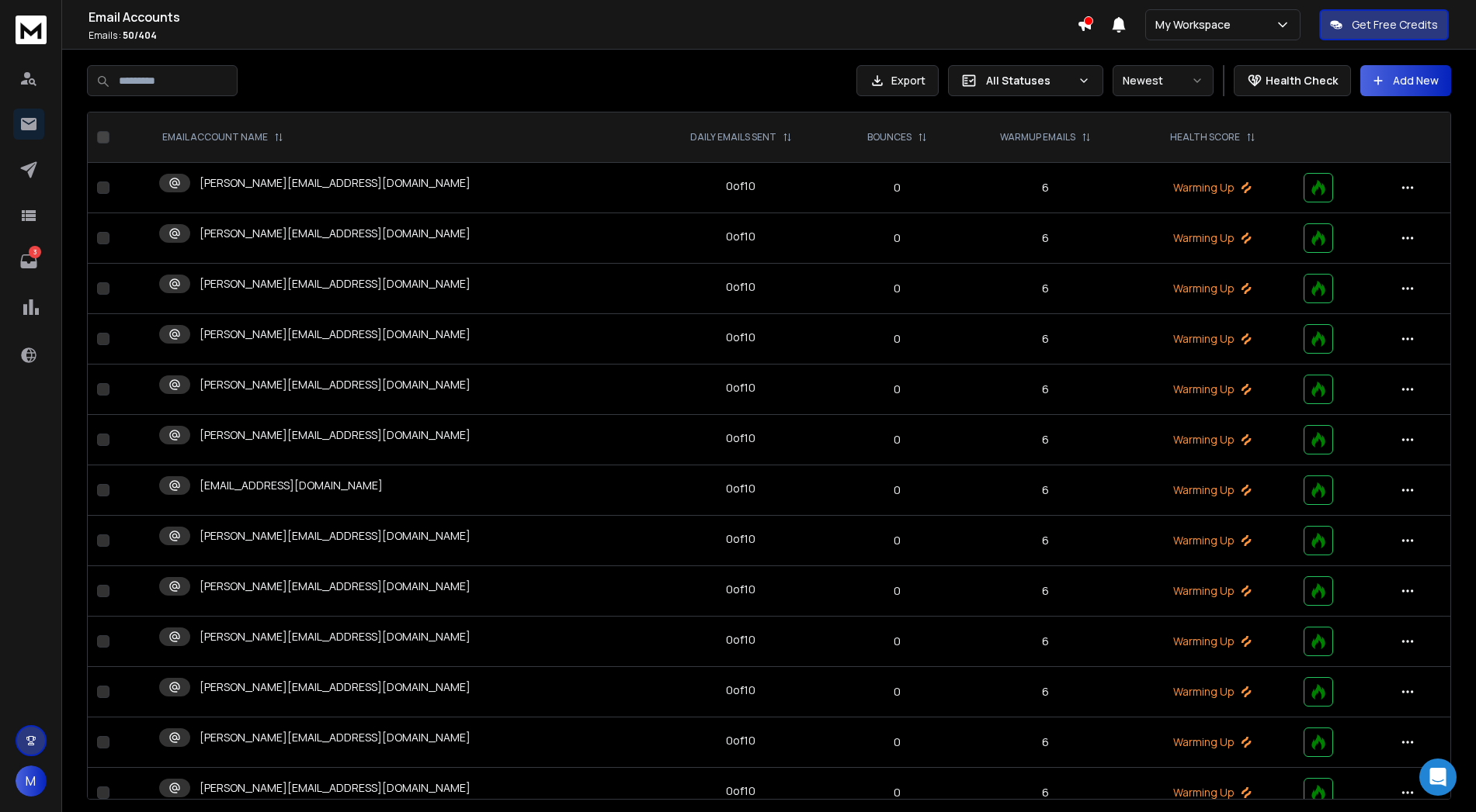
click at [1031, 136] on div "WARMUP EMAILS" at bounding box center [1044, 137] width 146 height 13
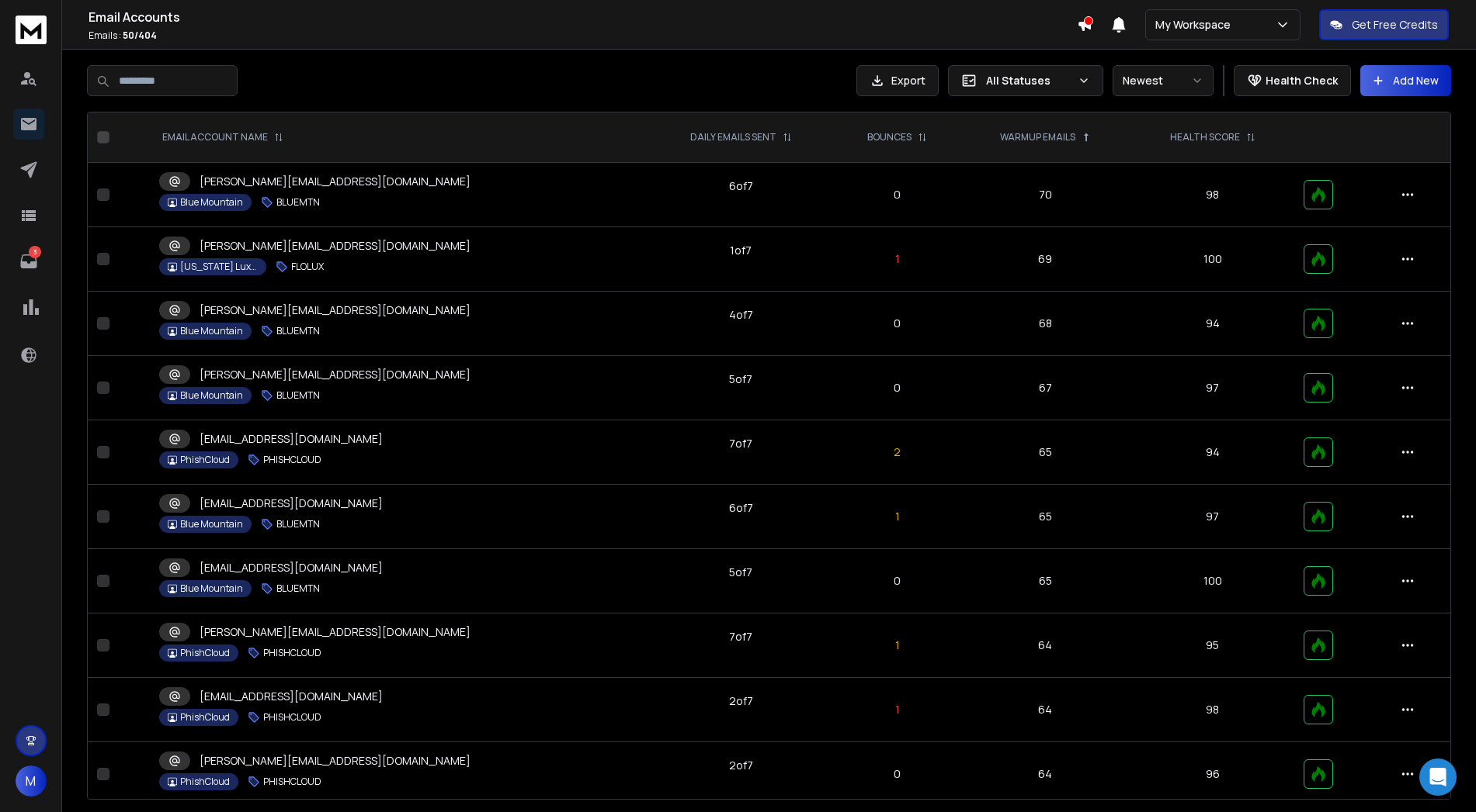
click at [1070, 78] on p "All Statuses" at bounding box center [1028, 80] width 85 height 15
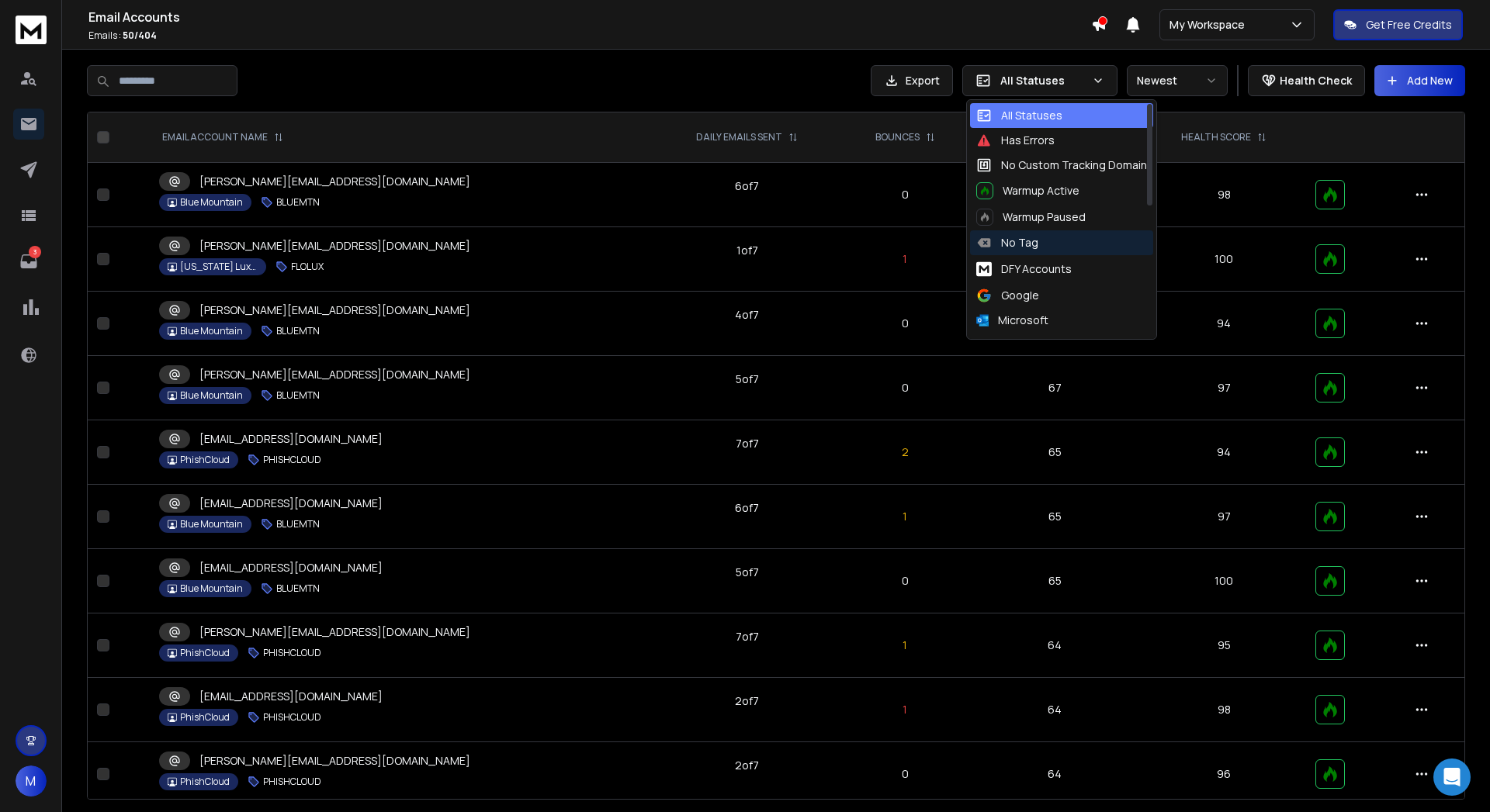
click at [1028, 239] on div "No Tag" at bounding box center [1007, 243] width 62 height 15
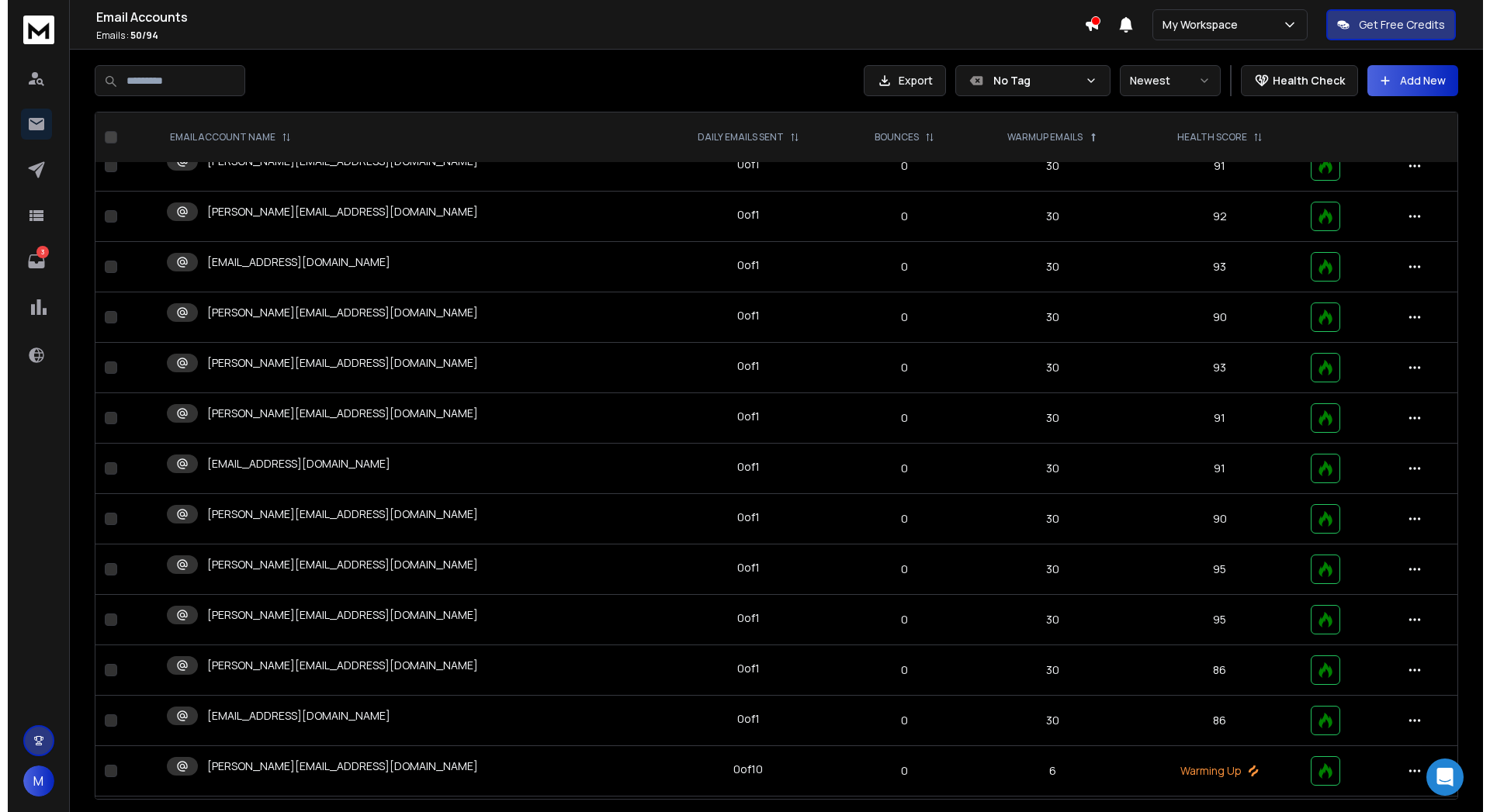
scroll to position [194, 0]
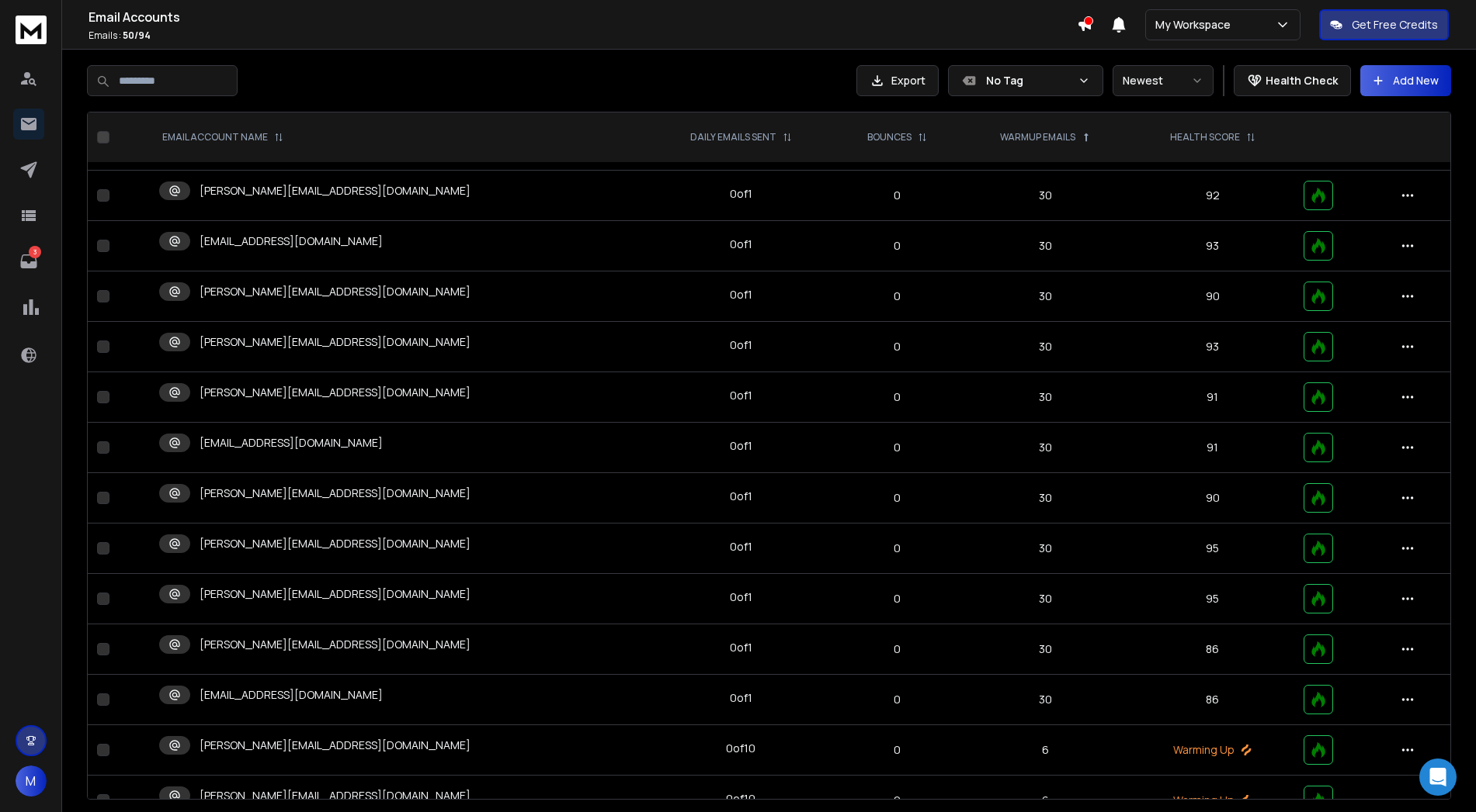
click at [100, 705] on button "button" at bounding box center [103, 700] width 13 height 13
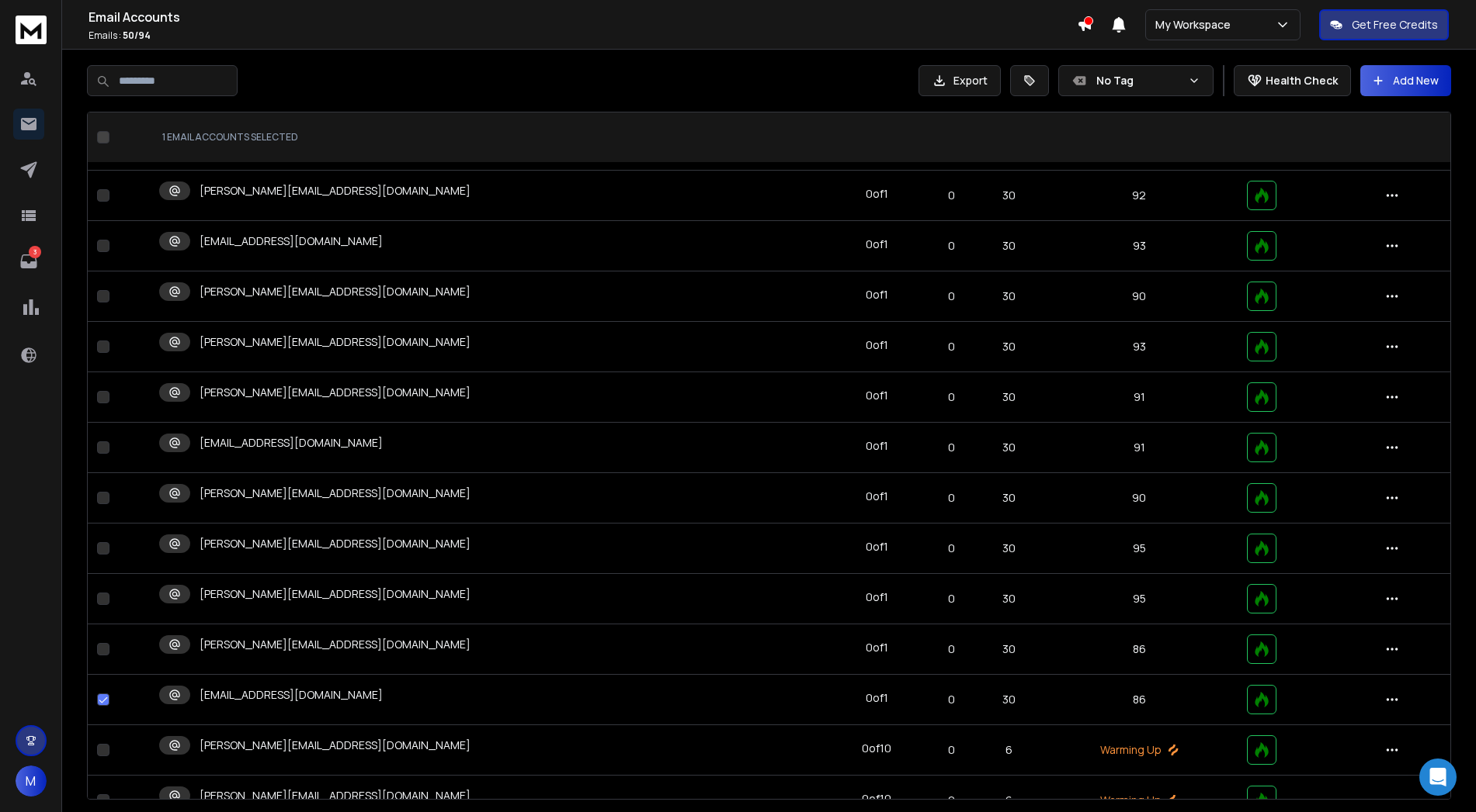
click at [98, 652] on button "button" at bounding box center [103, 649] width 13 height 13
click at [99, 596] on button "button" at bounding box center [103, 599] width 13 height 13
click at [102, 548] on button "button" at bounding box center [103, 548] width 13 height 13
click at [102, 500] on button "button" at bounding box center [103, 498] width 13 height 13
click at [1146, 80] on div "Actions" at bounding box center [1126, 80] width 118 height 15
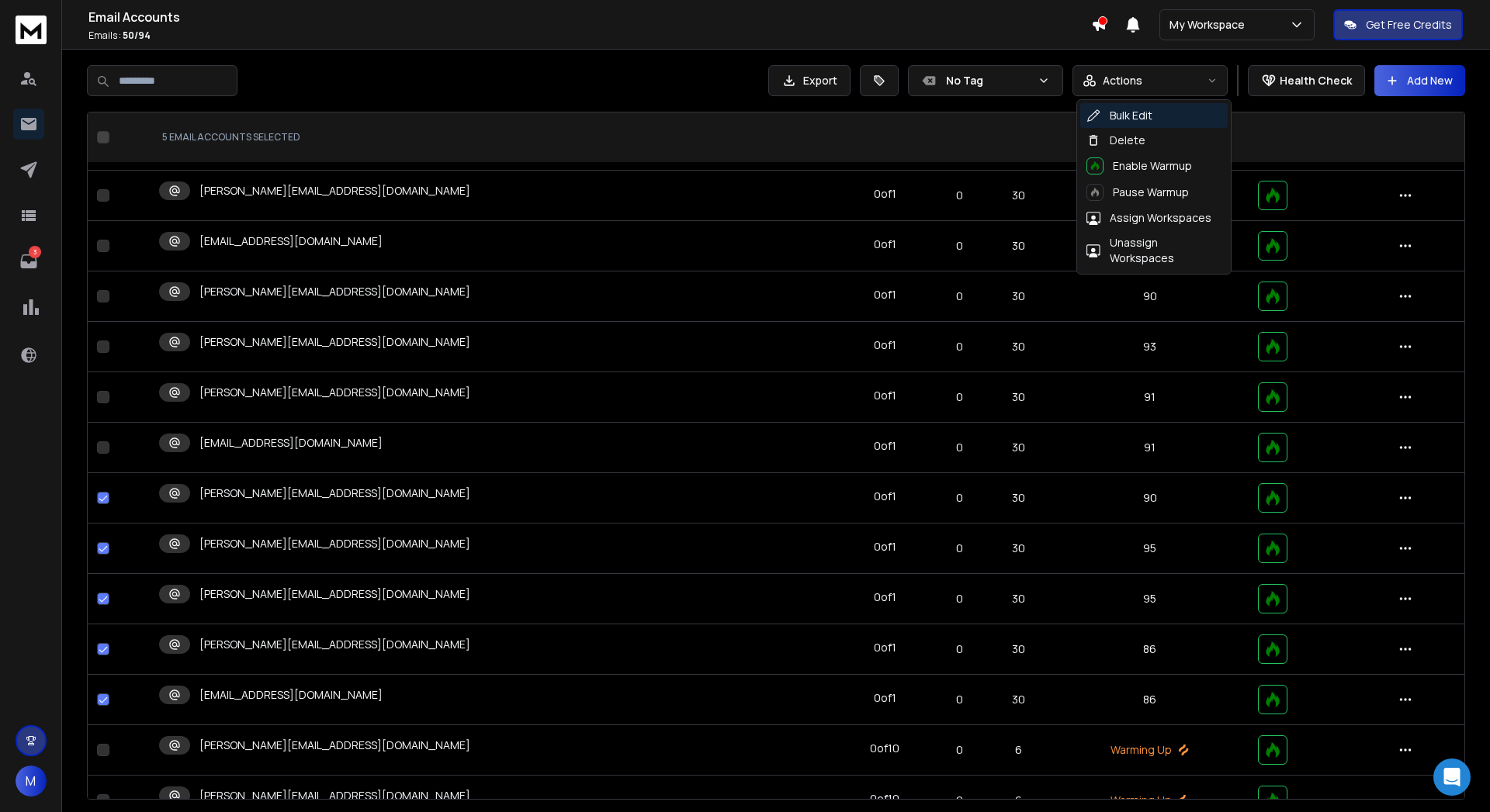
click at [1146, 115] on div "Bulk Edit" at bounding box center [1119, 116] width 66 height 15
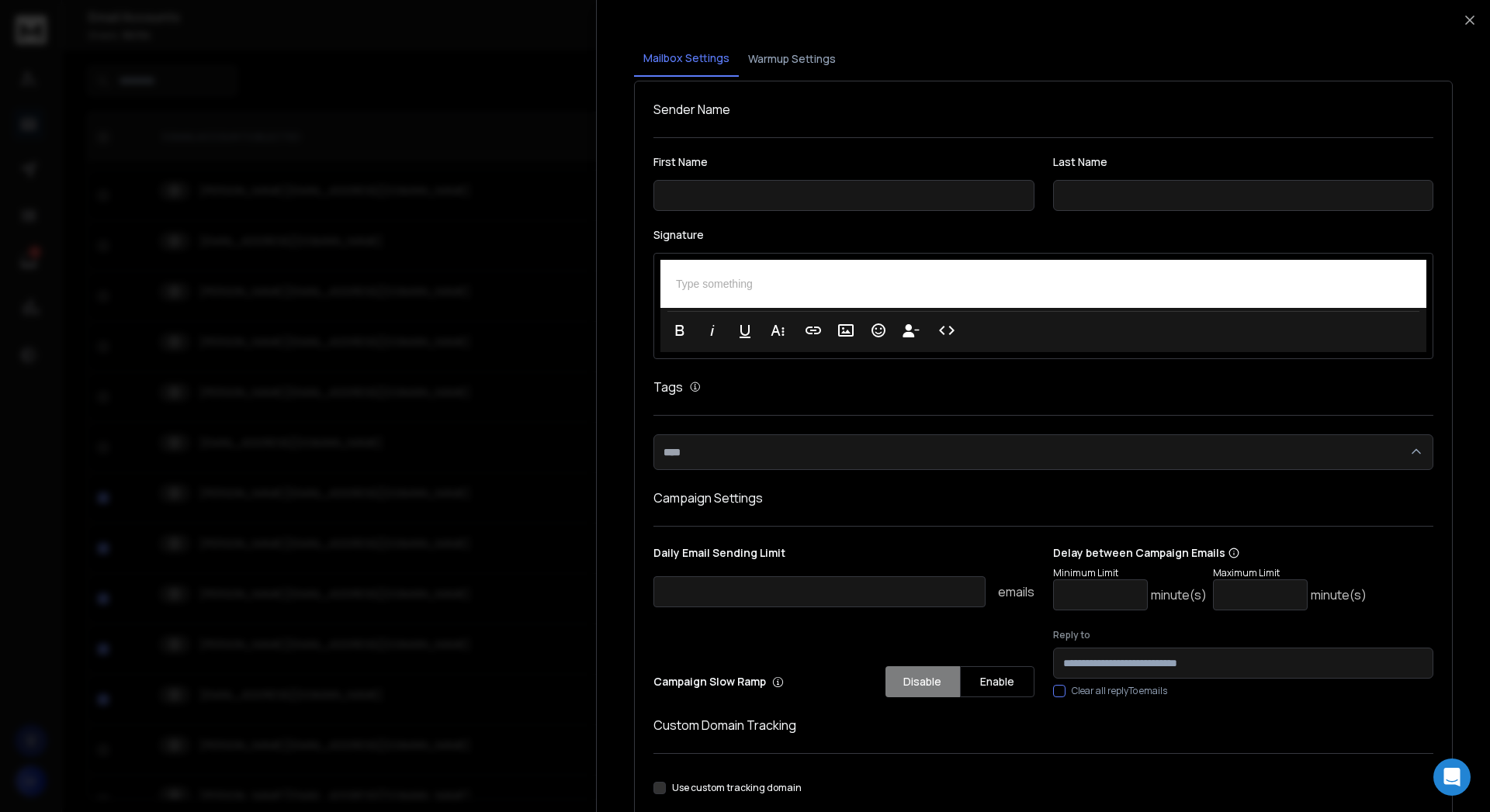
click at [838, 452] on div at bounding box center [1043, 453] width 780 height 36
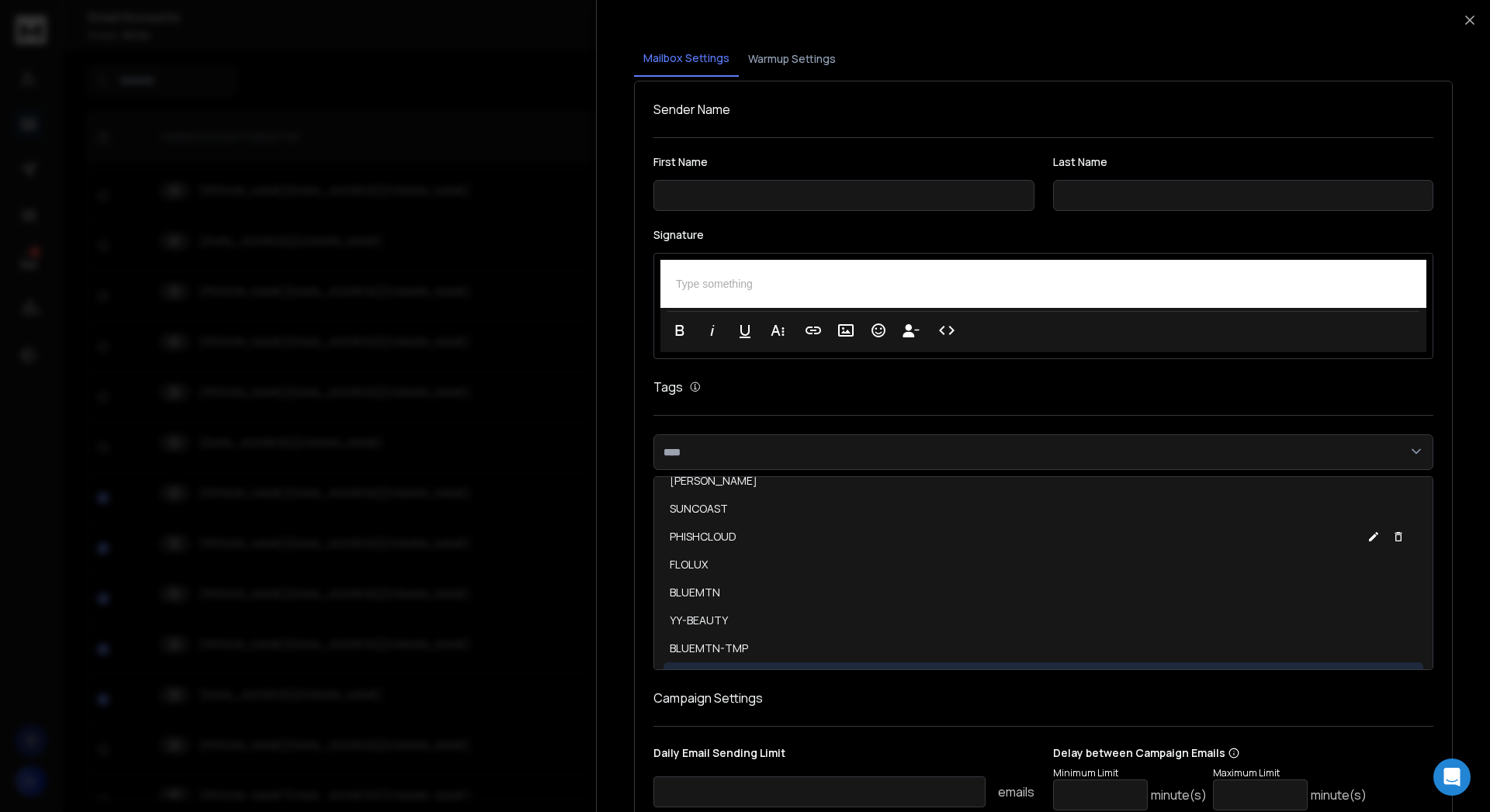
scroll to position [155, 0]
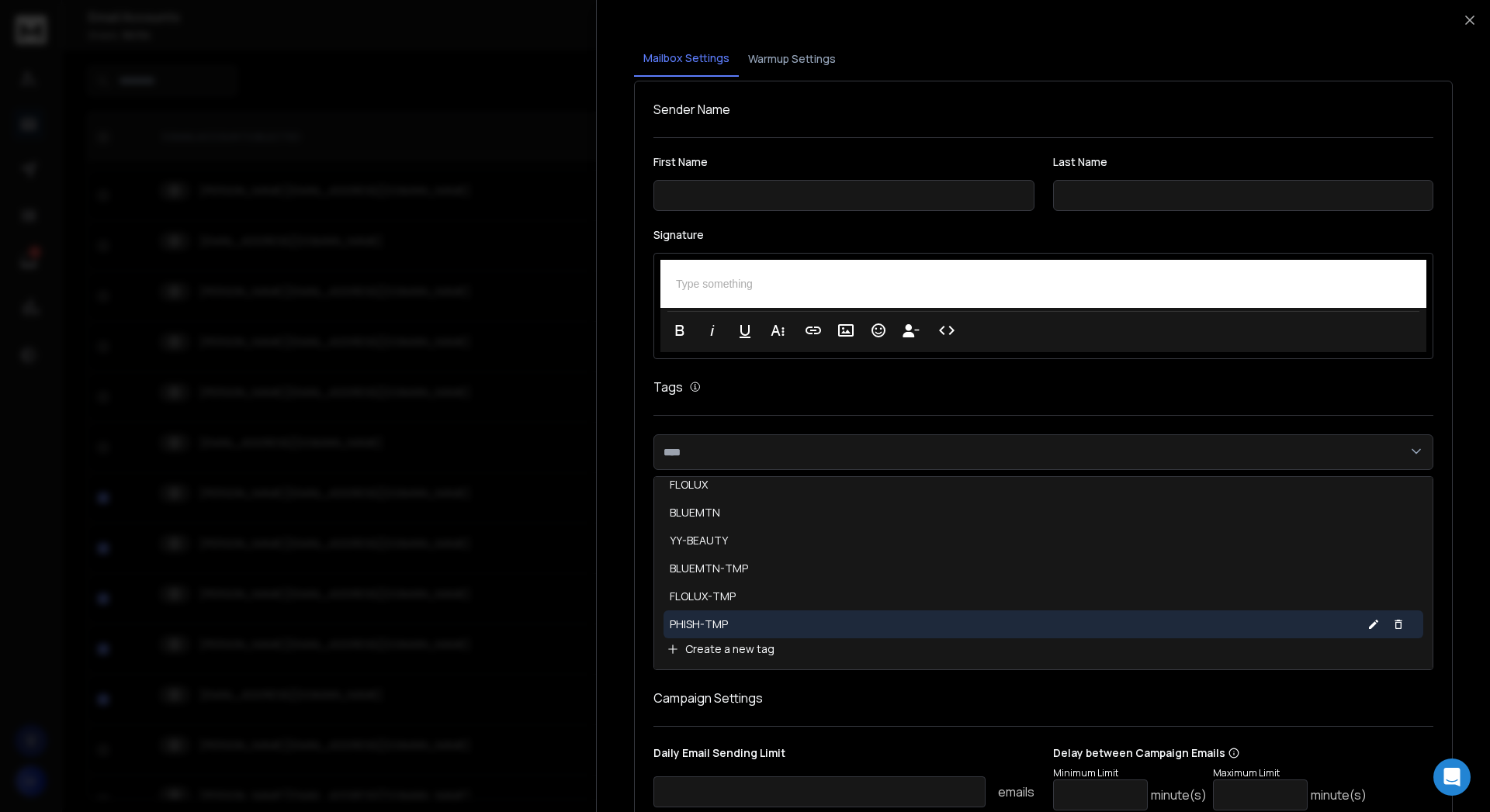
click at [729, 617] on div "PHISH-TMP" at bounding box center [1043, 624] width 760 height 28
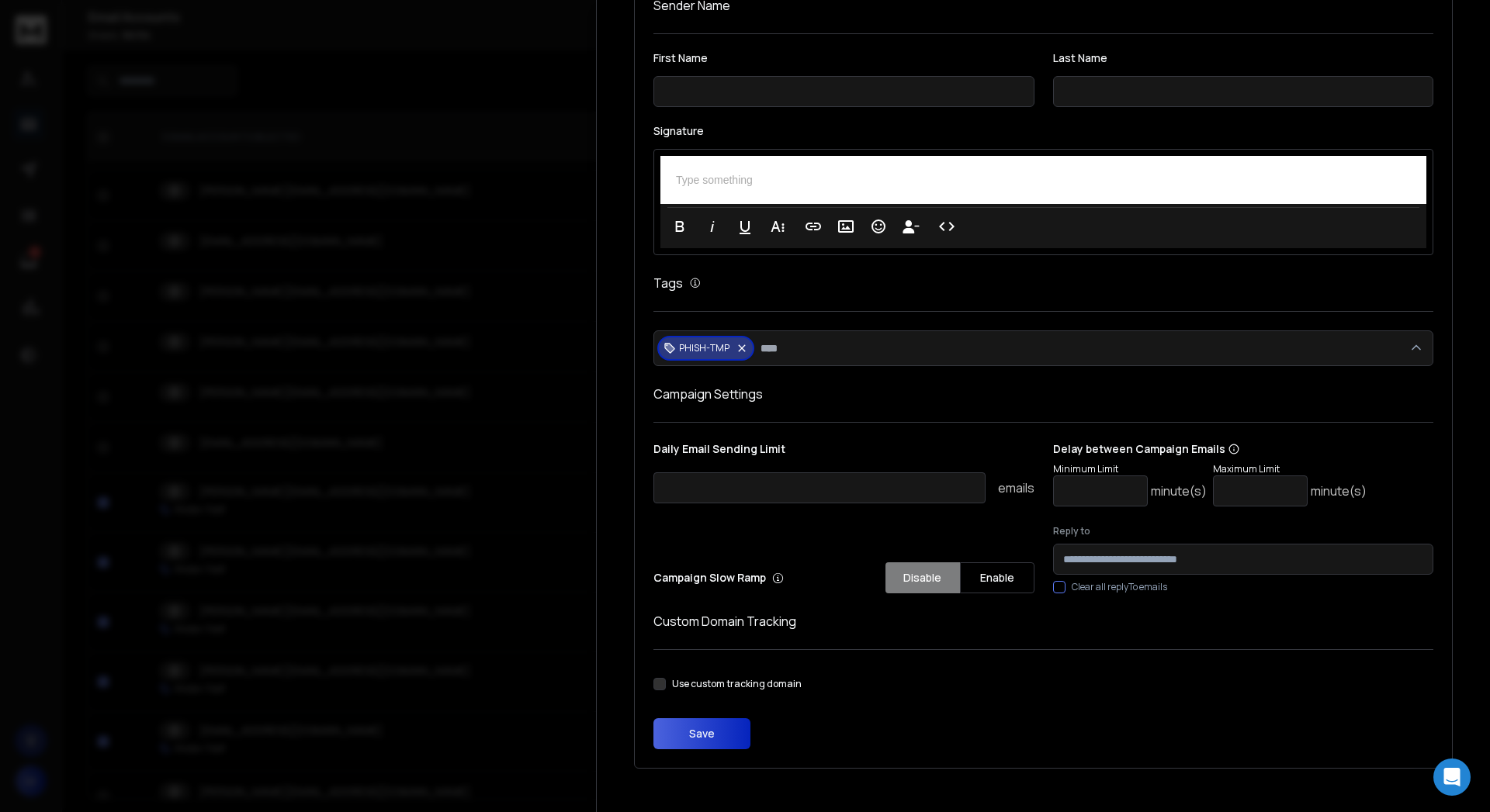
click at [691, 735] on button "Save" at bounding box center [701, 733] width 97 height 31
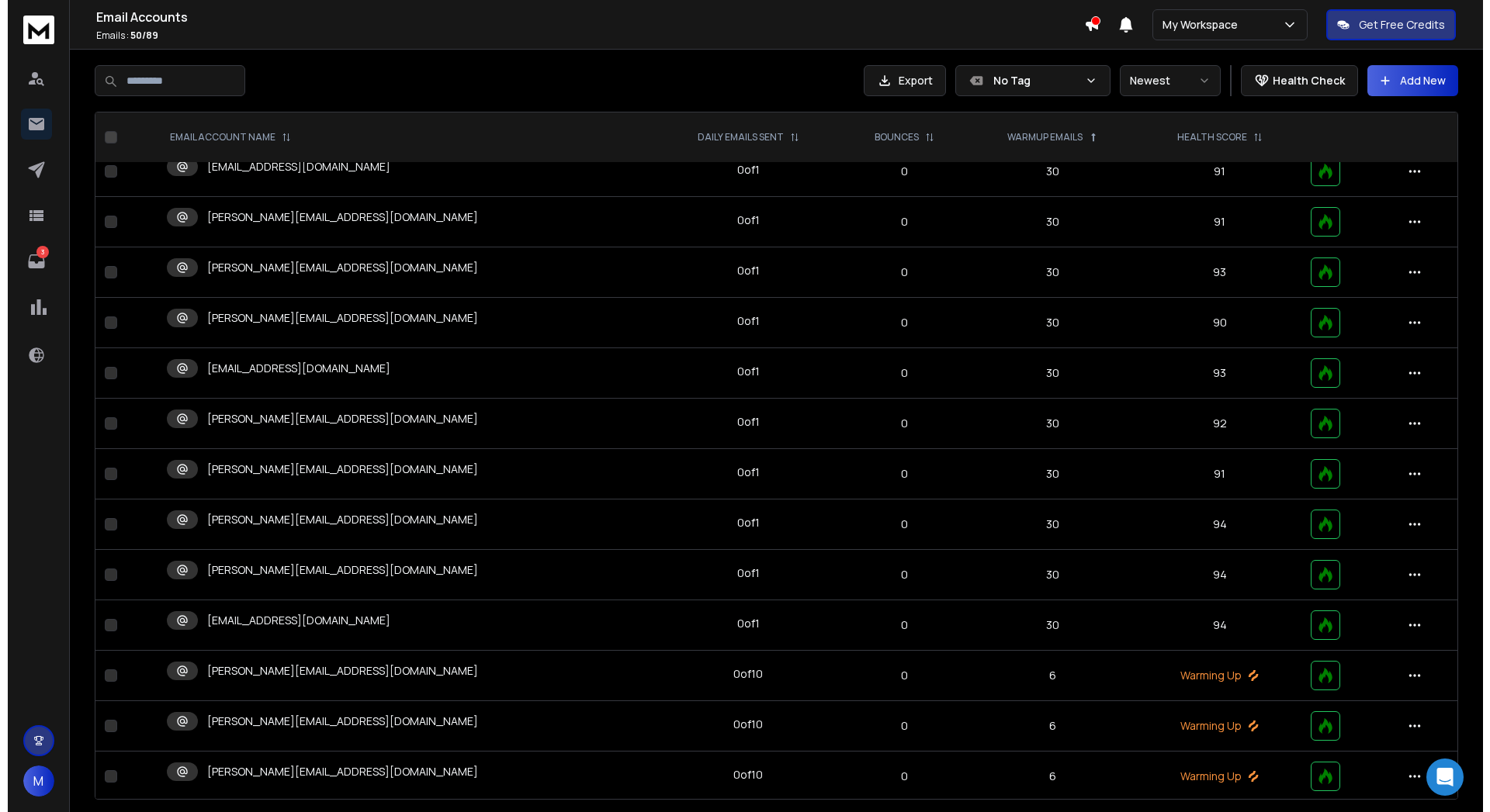
scroll to position [0, 0]
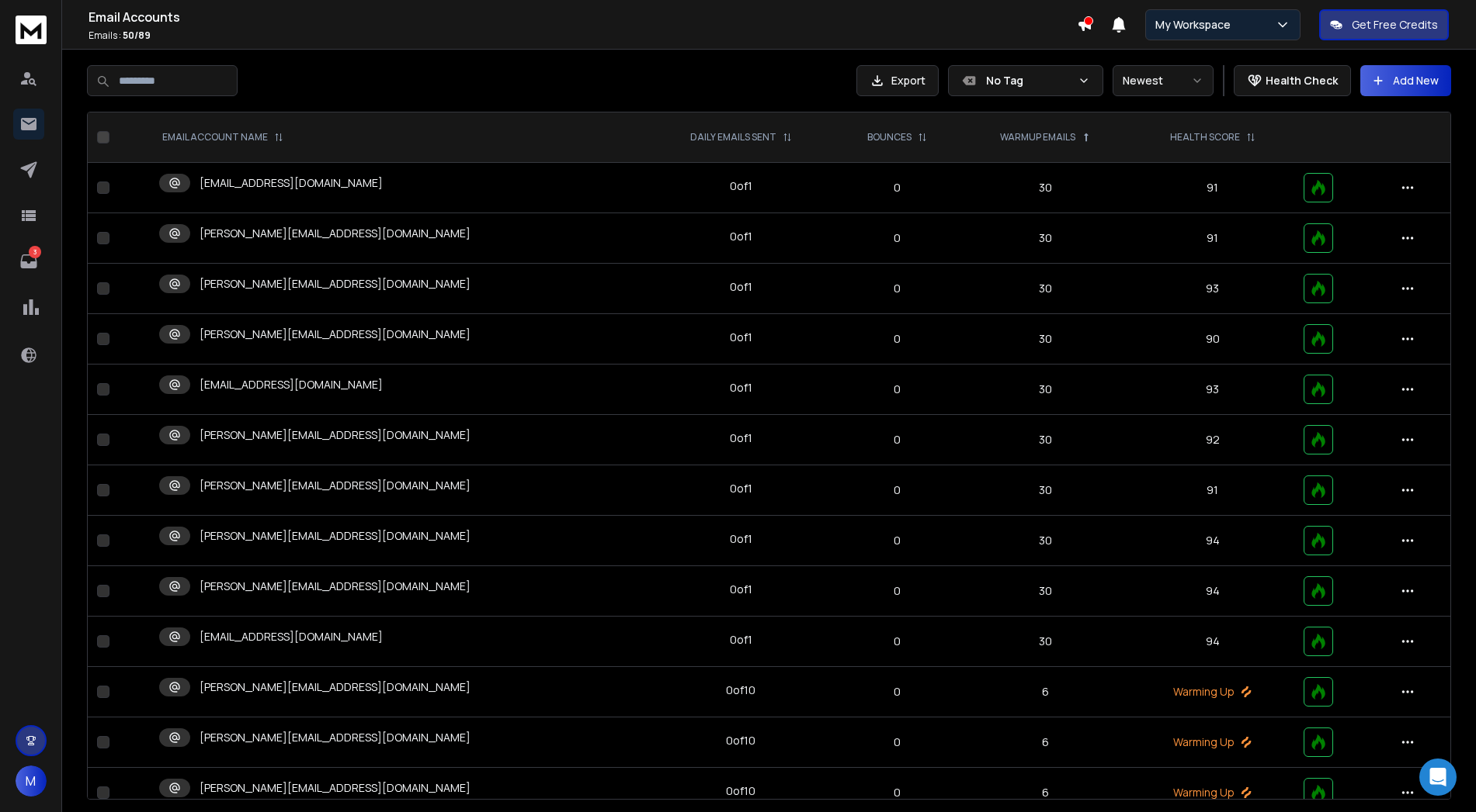
click at [1279, 23] on icon "button" at bounding box center [1282, 25] width 15 height 15
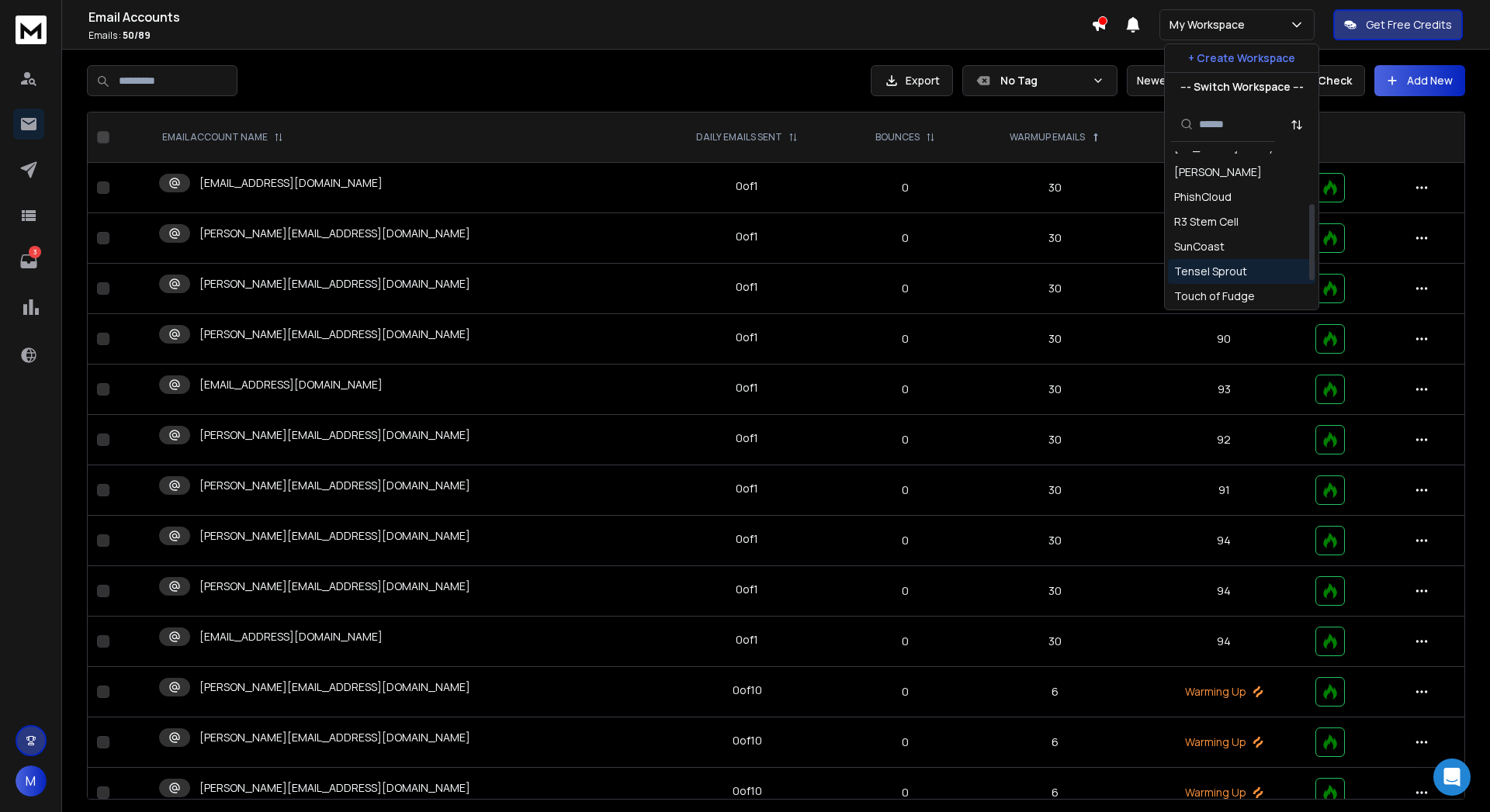
scroll to position [158, 0]
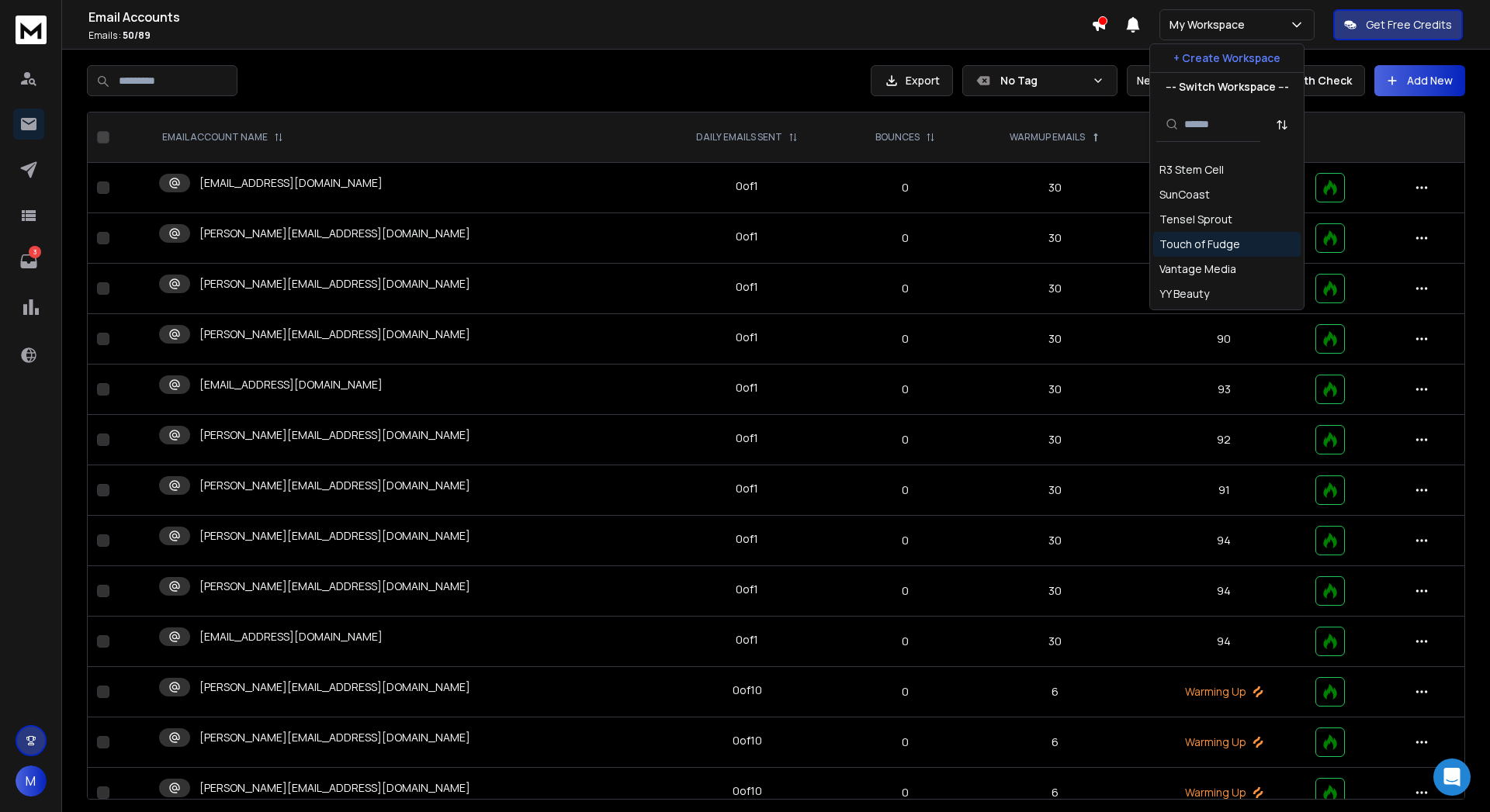
click at [101, 191] on button "button" at bounding box center [103, 188] width 13 height 13
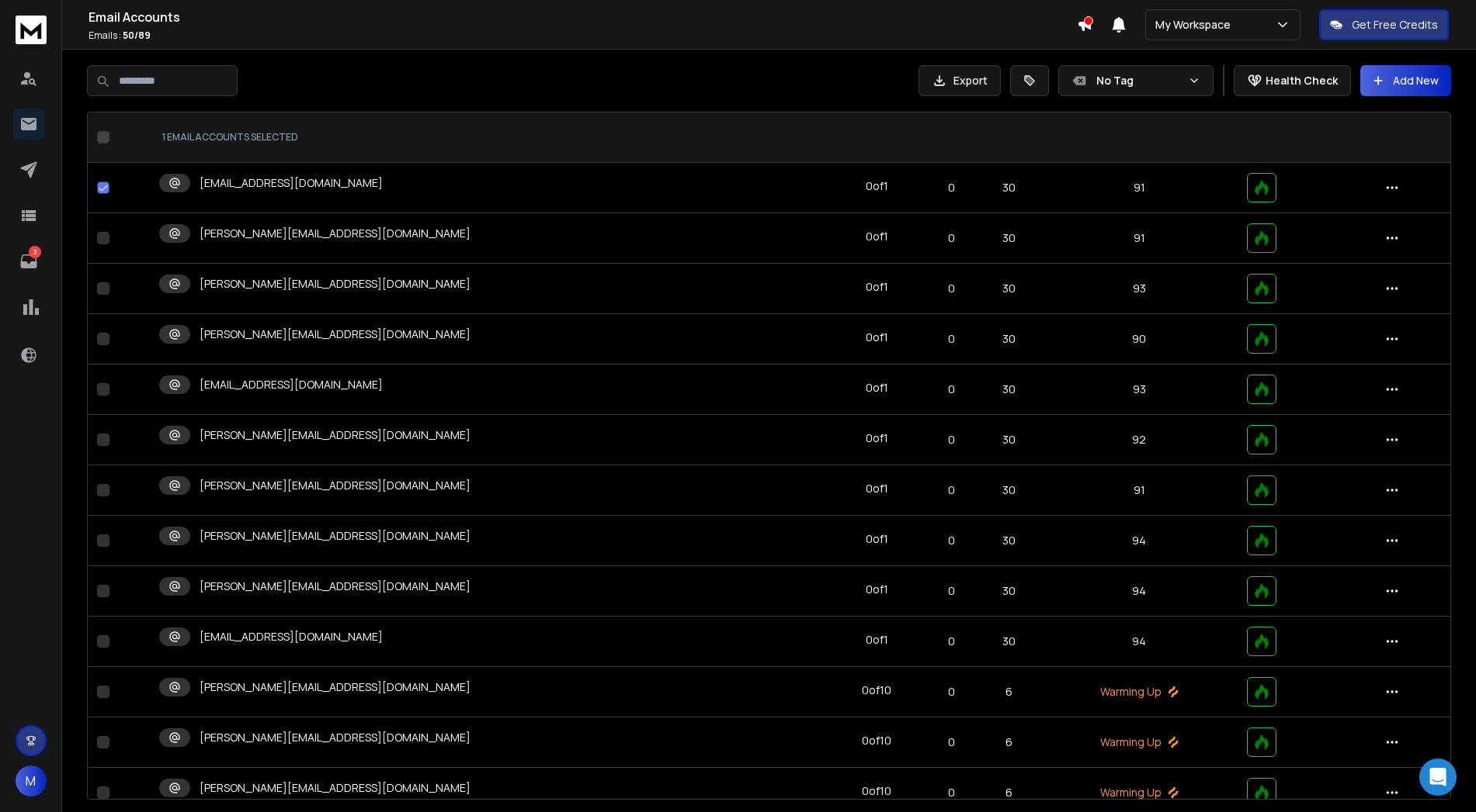
click at [103, 239] on button "button" at bounding box center [103, 238] width 13 height 13
click at [102, 288] on button "button" at bounding box center [103, 288] width 13 height 13
click at [102, 339] on button "button" at bounding box center [103, 339] width 13 height 13
click at [105, 389] on button "button" at bounding box center [103, 389] width 13 height 13
click at [1166, 80] on div "Actions" at bounding box center [1126, 80] width 118 height 15
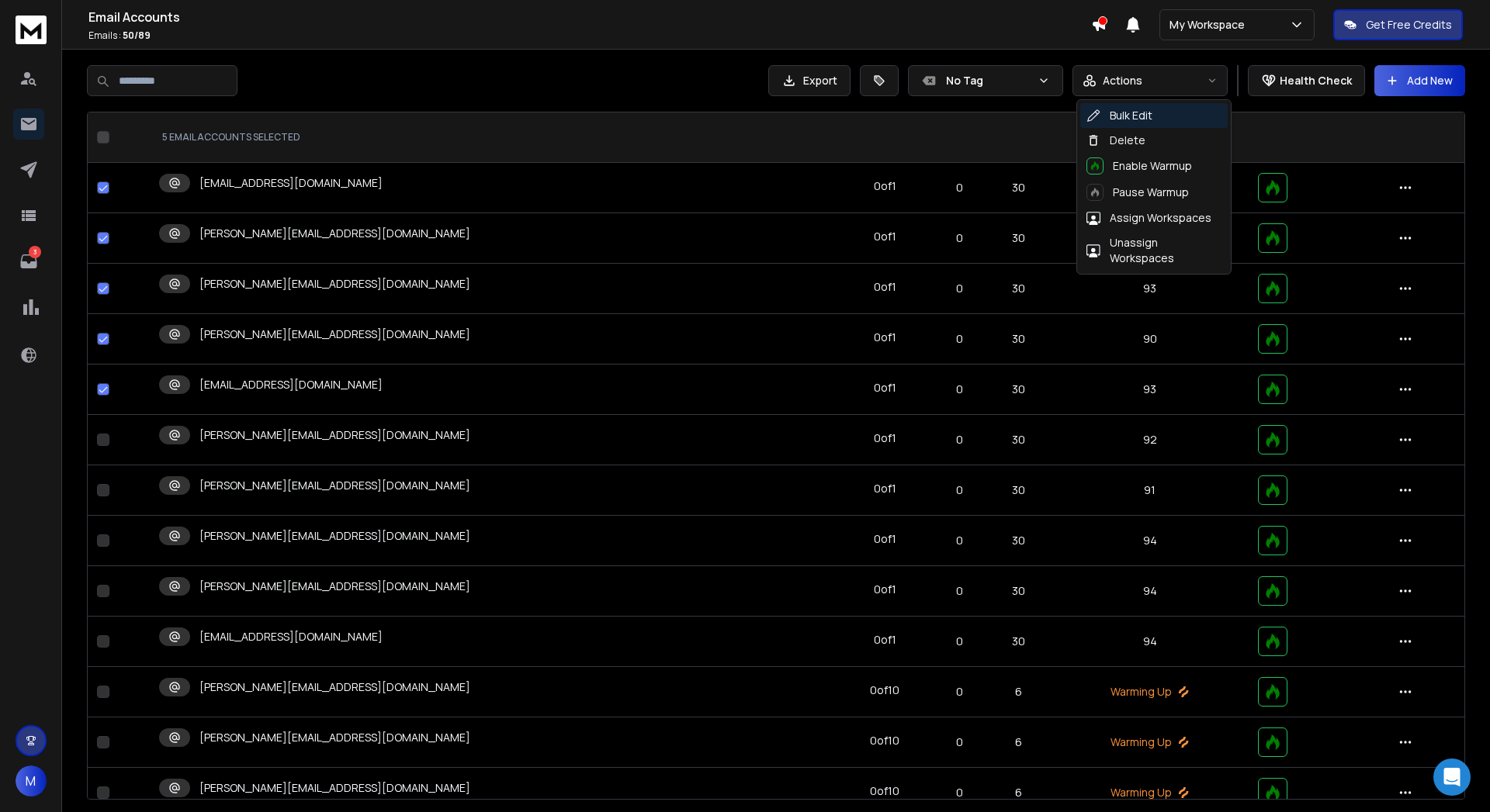
click at [1147, 118] on div "Bulk Edit" at bounding box center [1119, 116] width 66 height 15
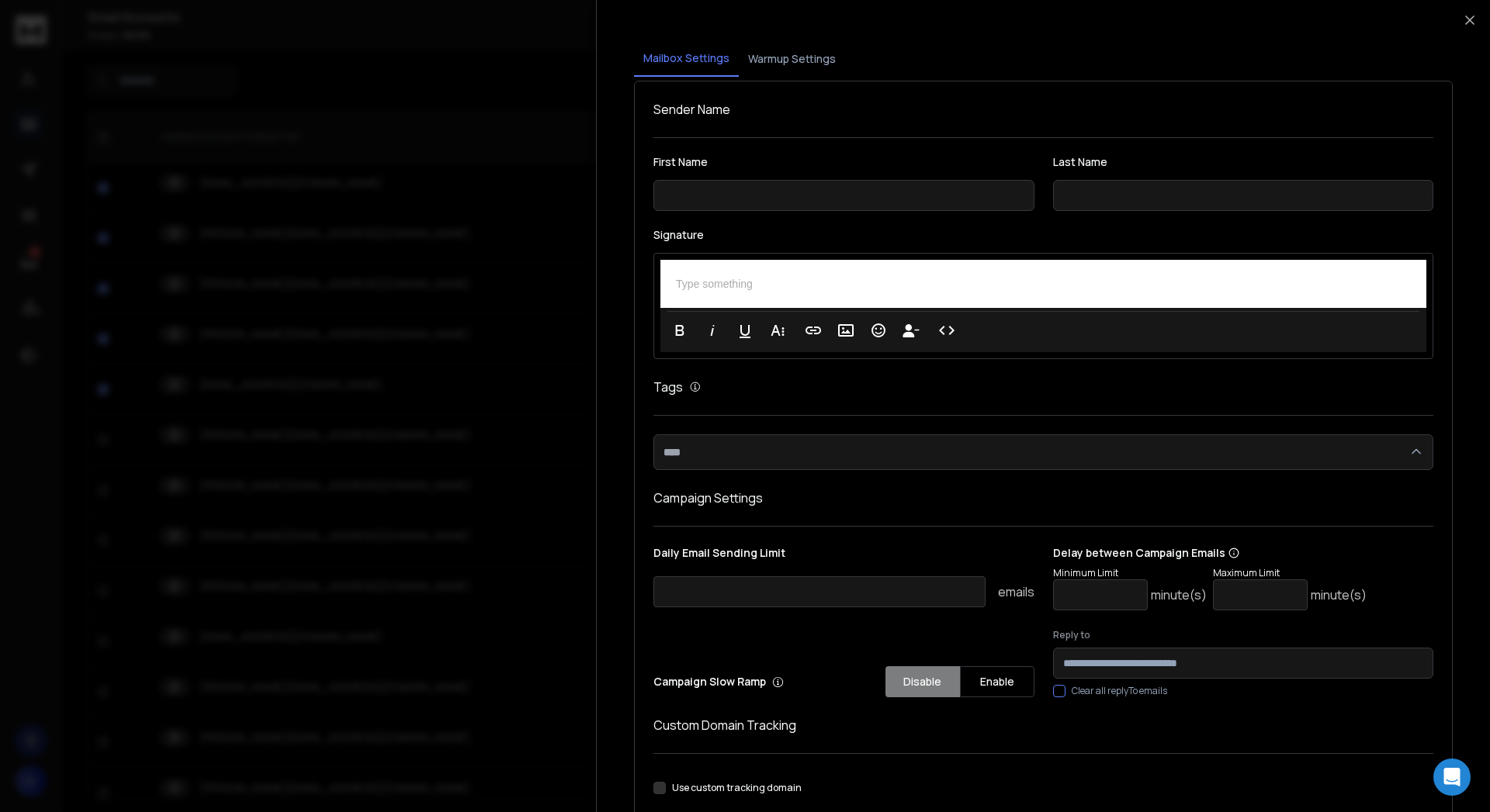
click at [870, 458] on div at bounding box center [1043, 453] width 780 height 36
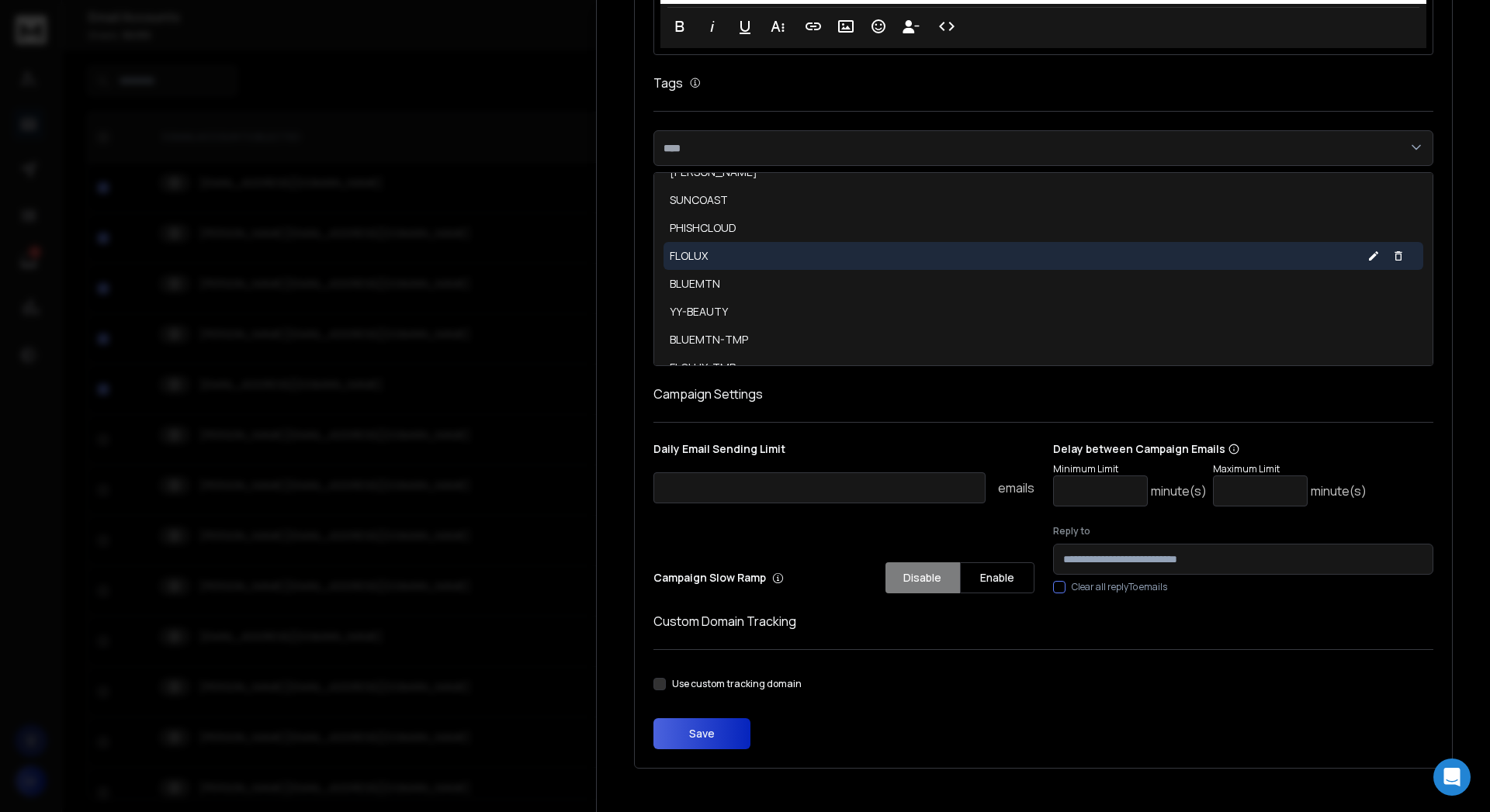
scroll to position [0, 0]
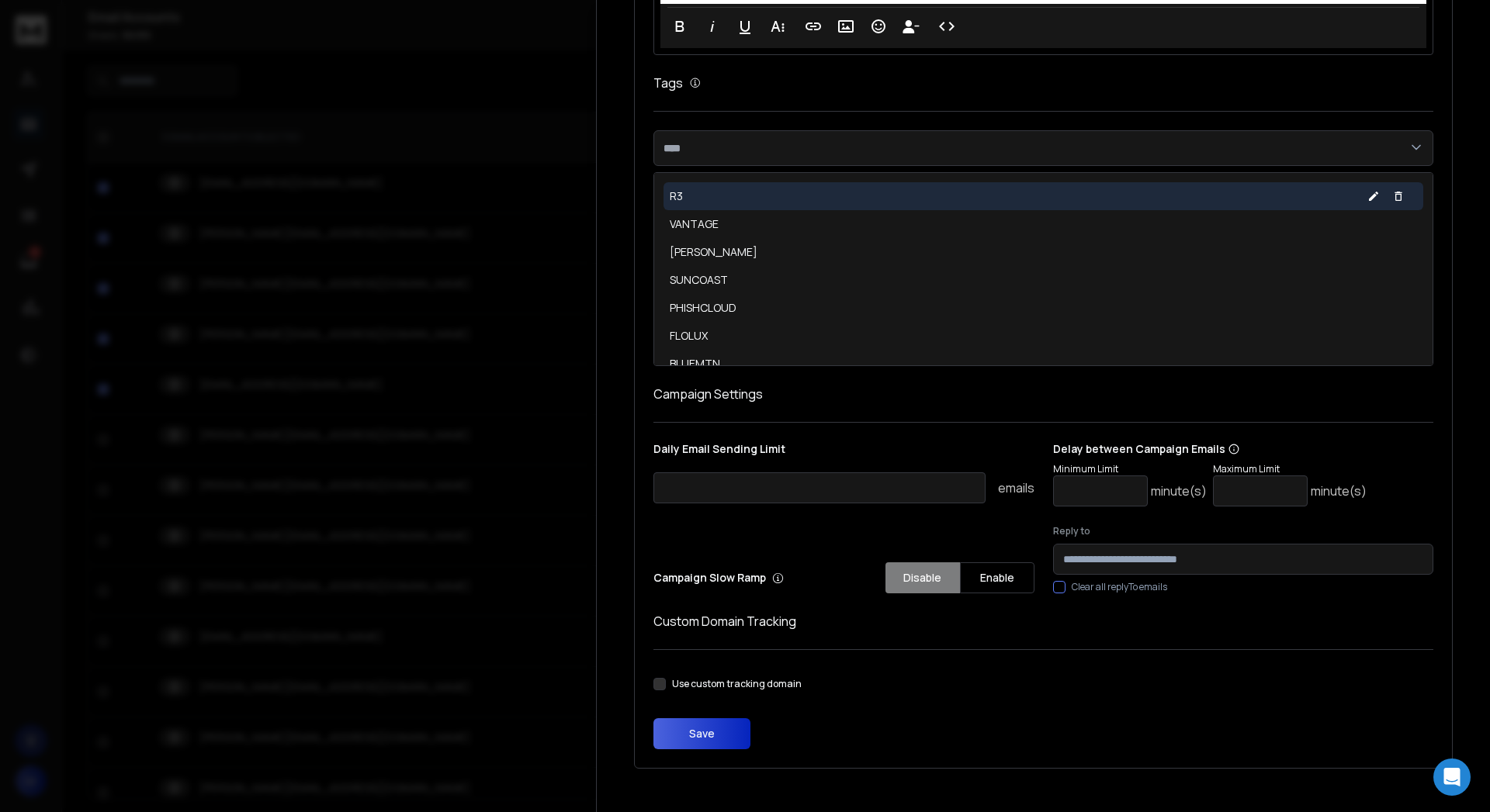
click at [679, 193] on p "R3" at bounding box center [677, 196] width 14 height 15
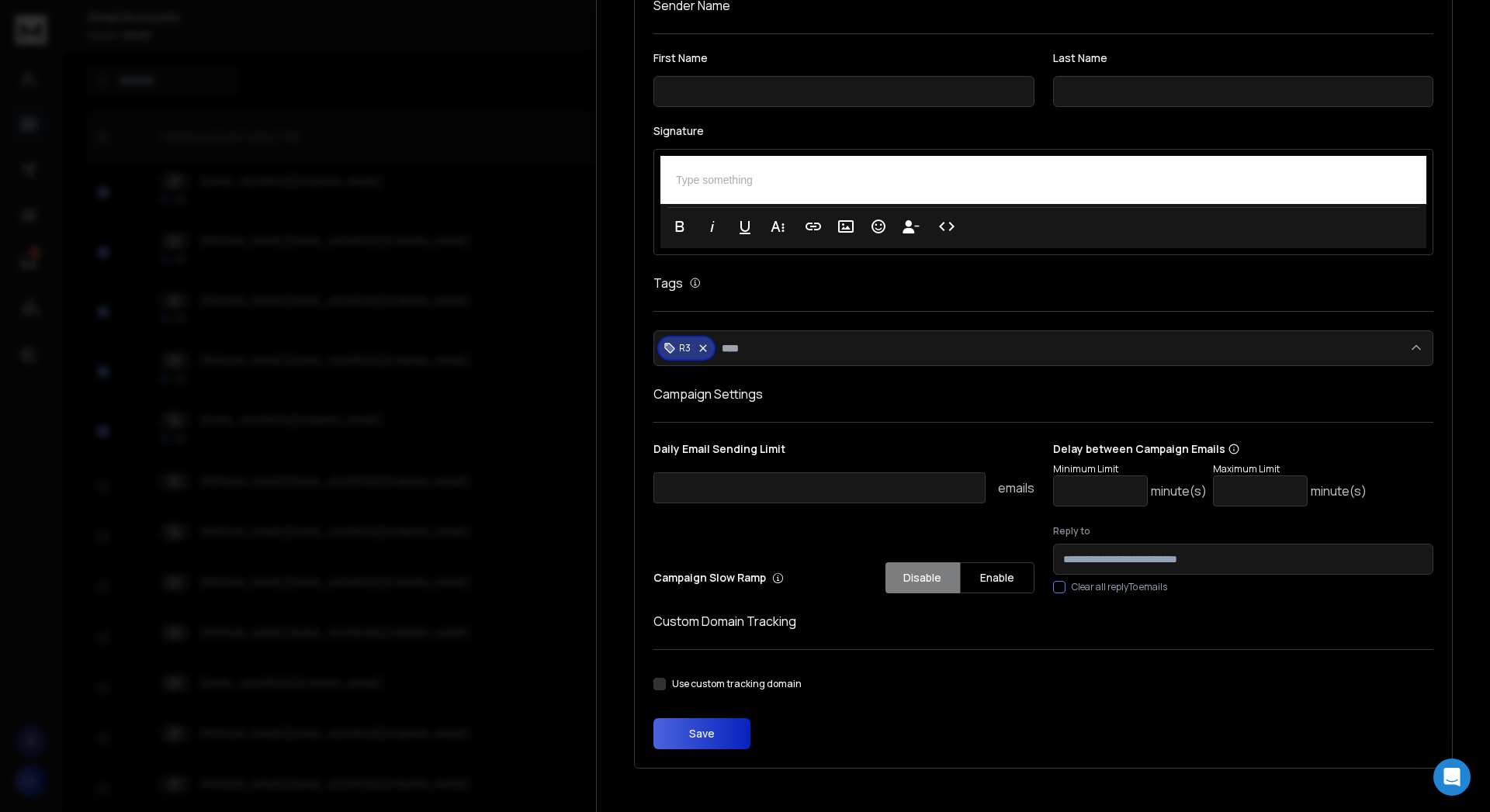
click at [692, 737] on button "Save" at bounding box center [701, 733] width 97 height 31
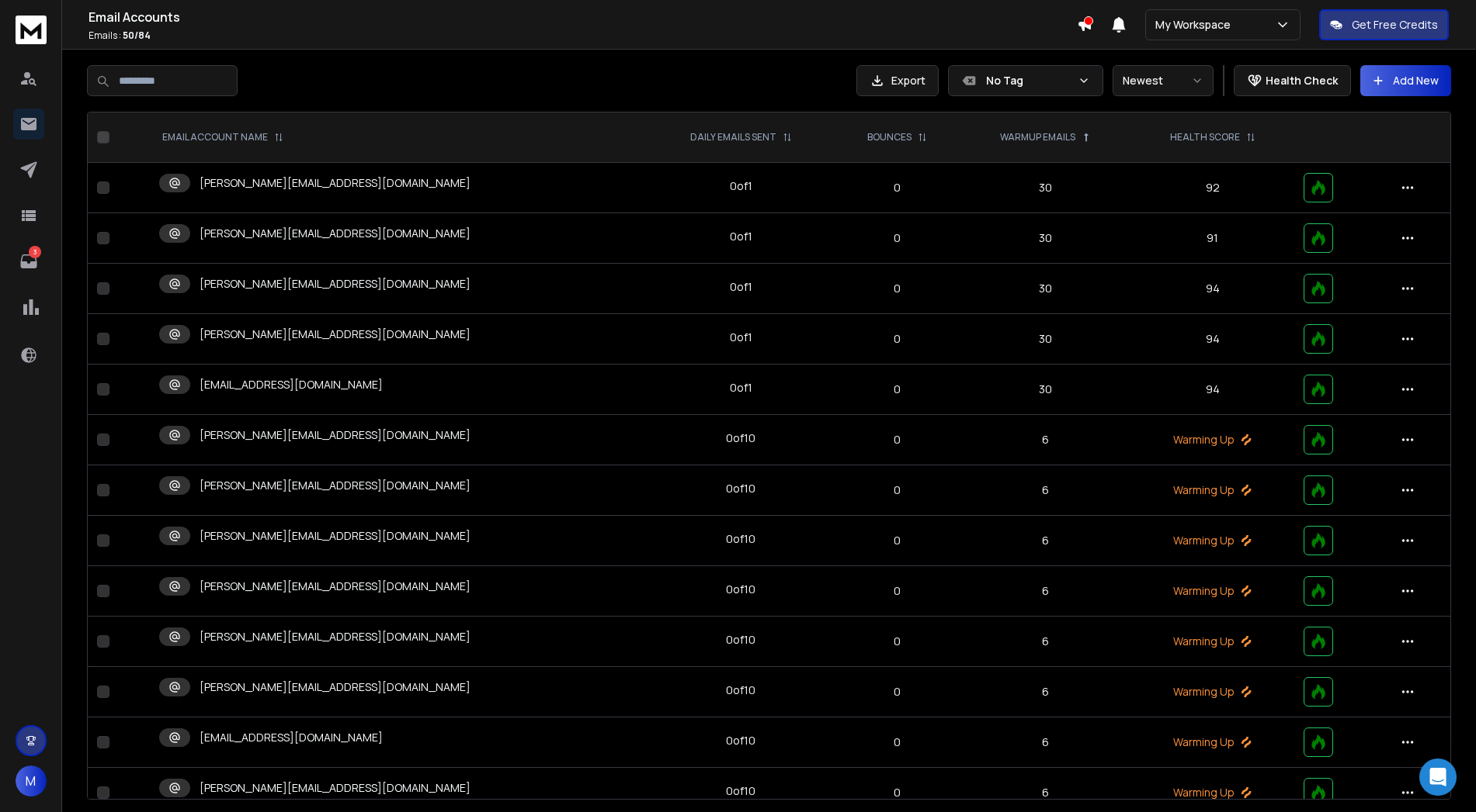
click at [99, 190] on button "button" at bounding box center [103, 188] width 13 height 13
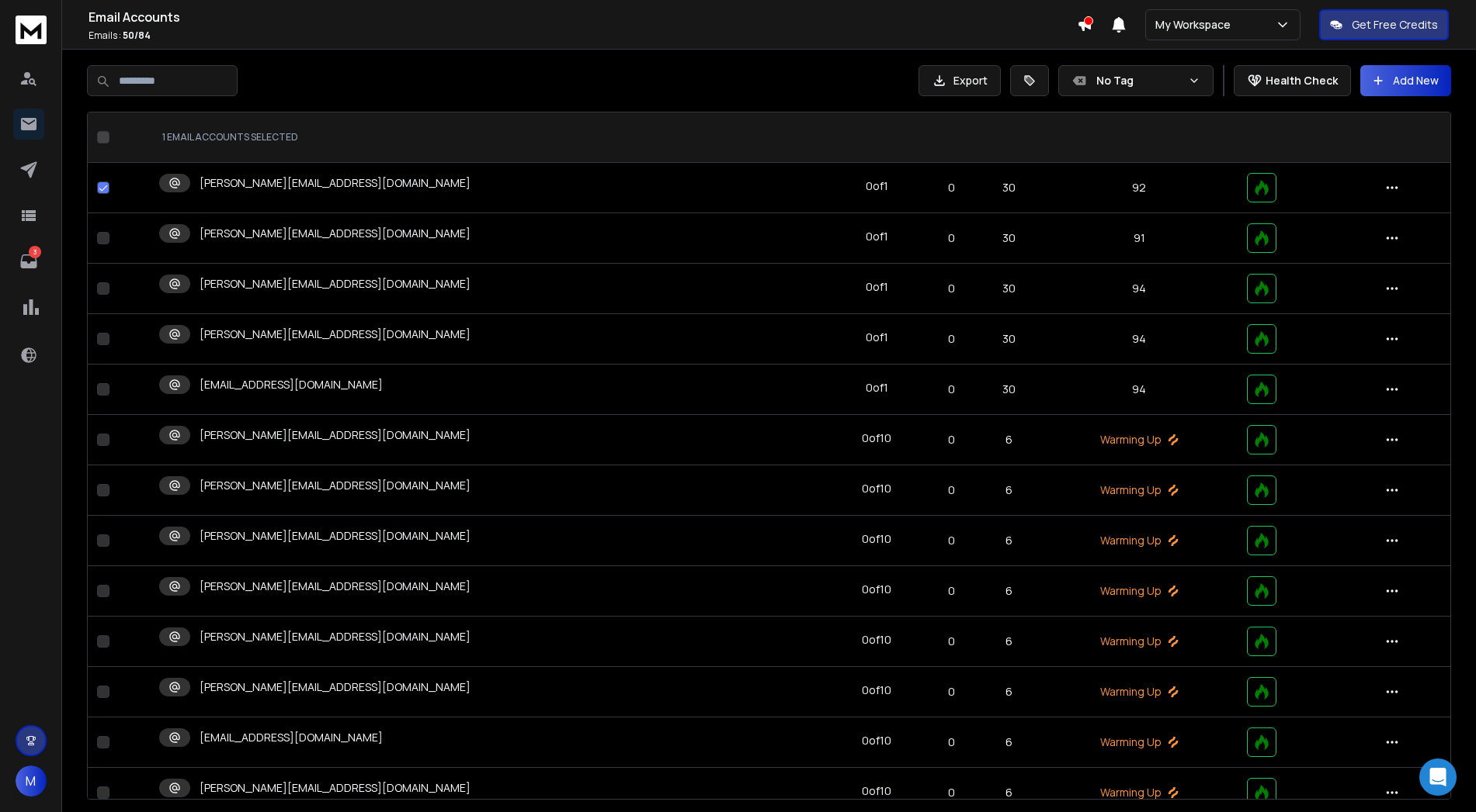
click at [103, 237] on button "button" at bounding box center [103, 238] width 13 height 13
click at [100, 288] on button "button" at bounding box center [103, 288] width 13 height 13
click at [102, 343] on button "button" at bounding box center [103, 339] width 13 height 13
click at [105, 389] on button "button" at bounding box center [103, 389] width 13 height 13
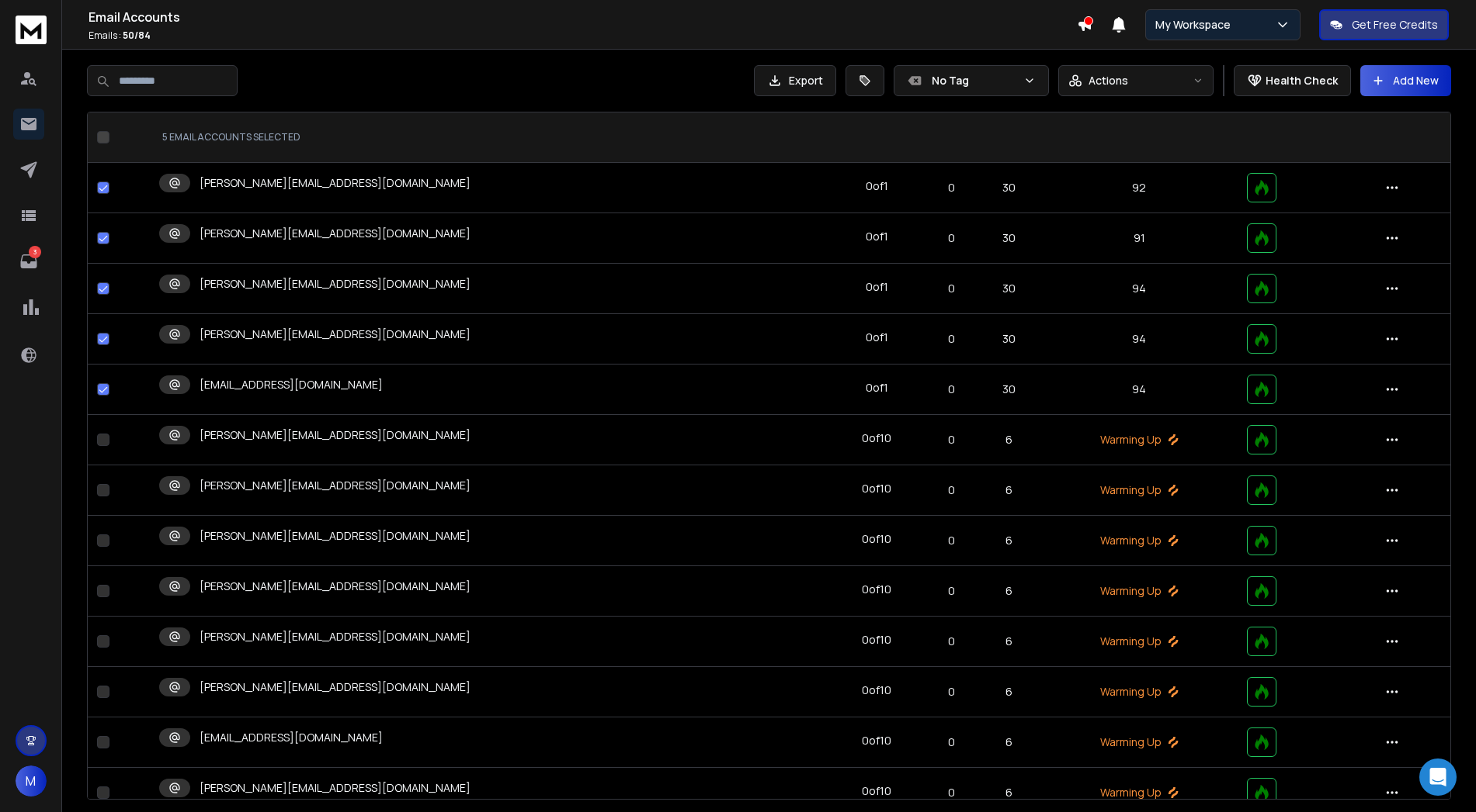
click at [1260, 29] on div "My Workspace" at bounding box center [1223, 25] width 135 height 15
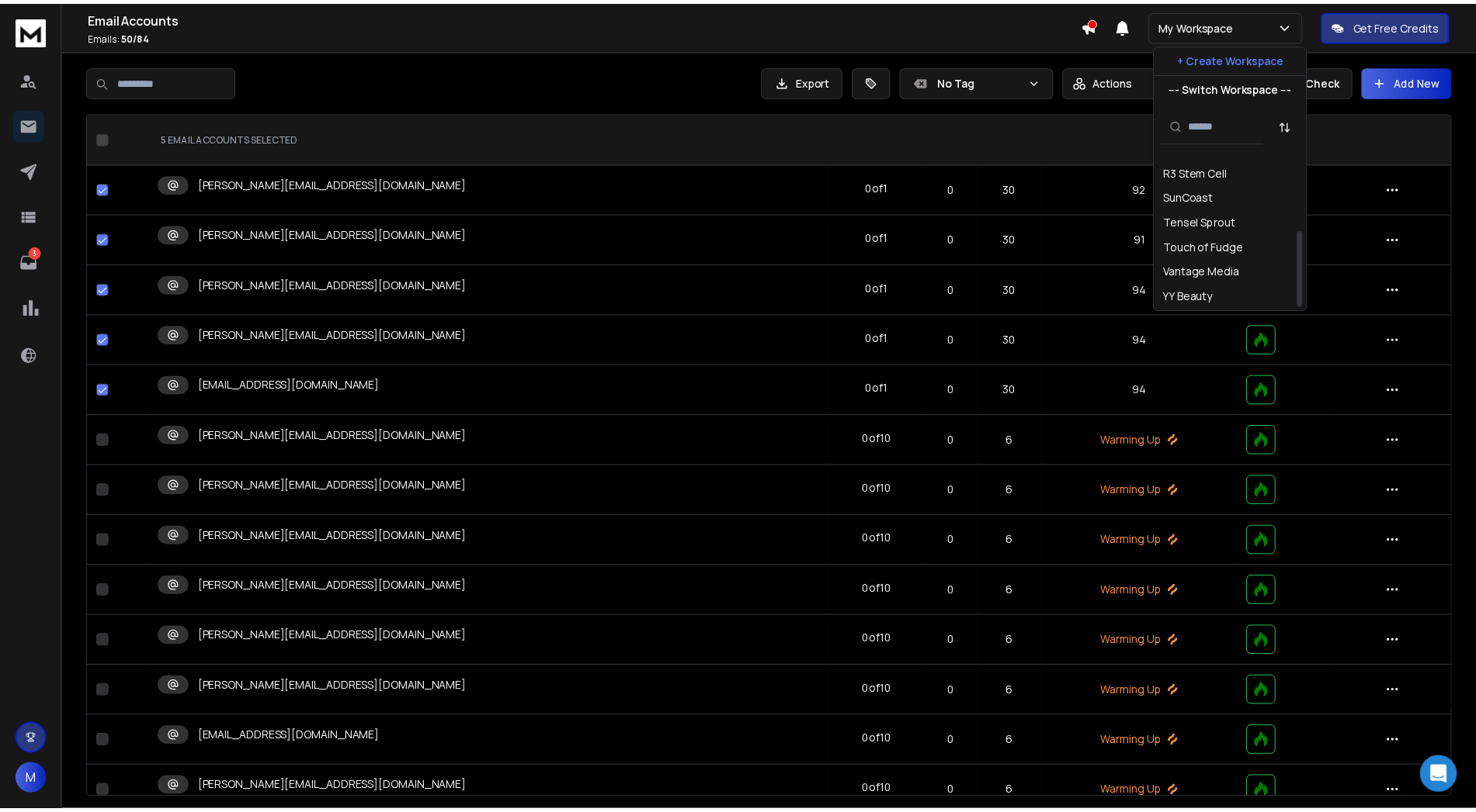
scroll to position [158, 0]
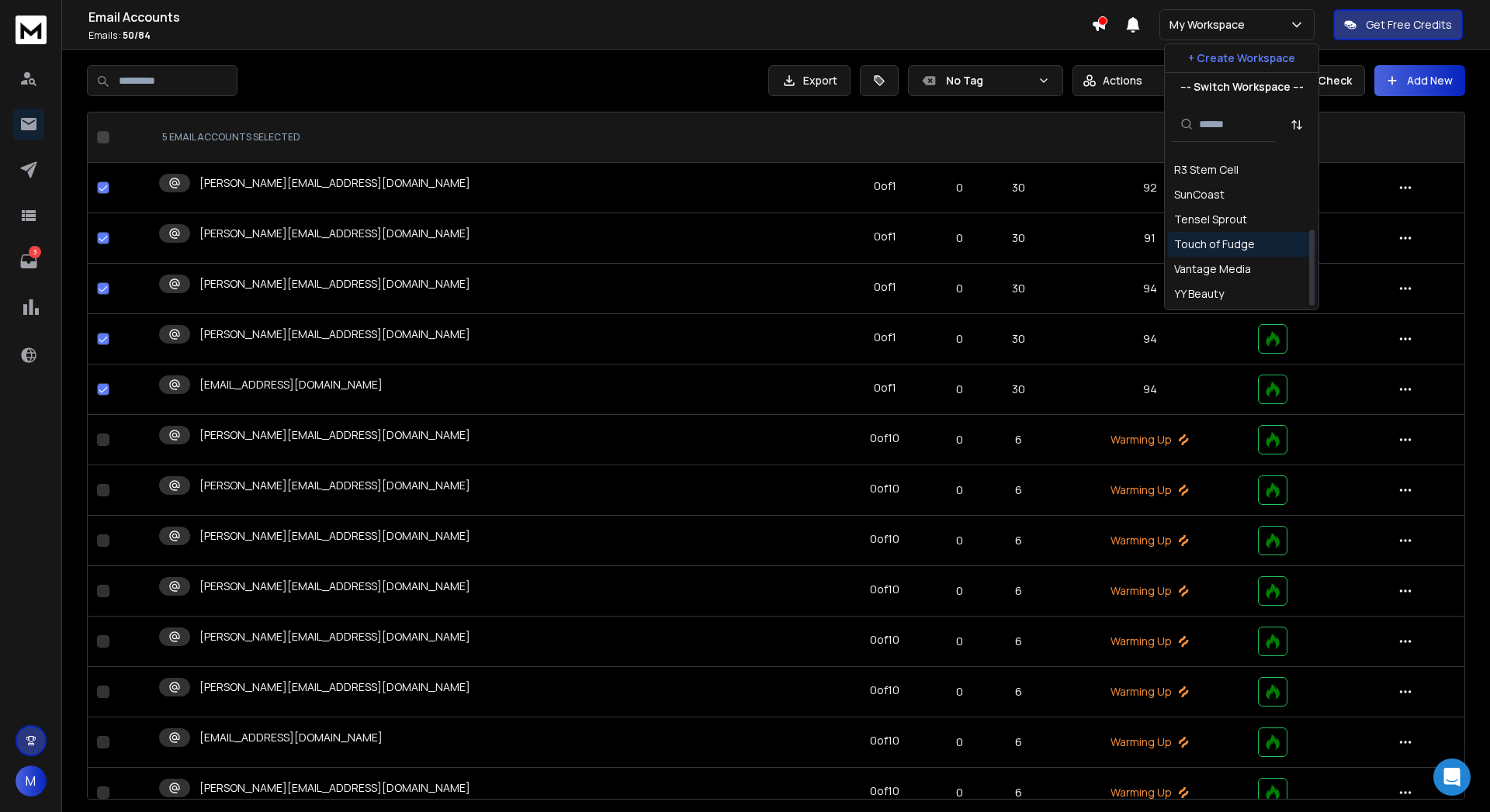
click at [1223, 237] on div "Touch of Fudge" at bounding box center [1214, 244] width 80 height 15
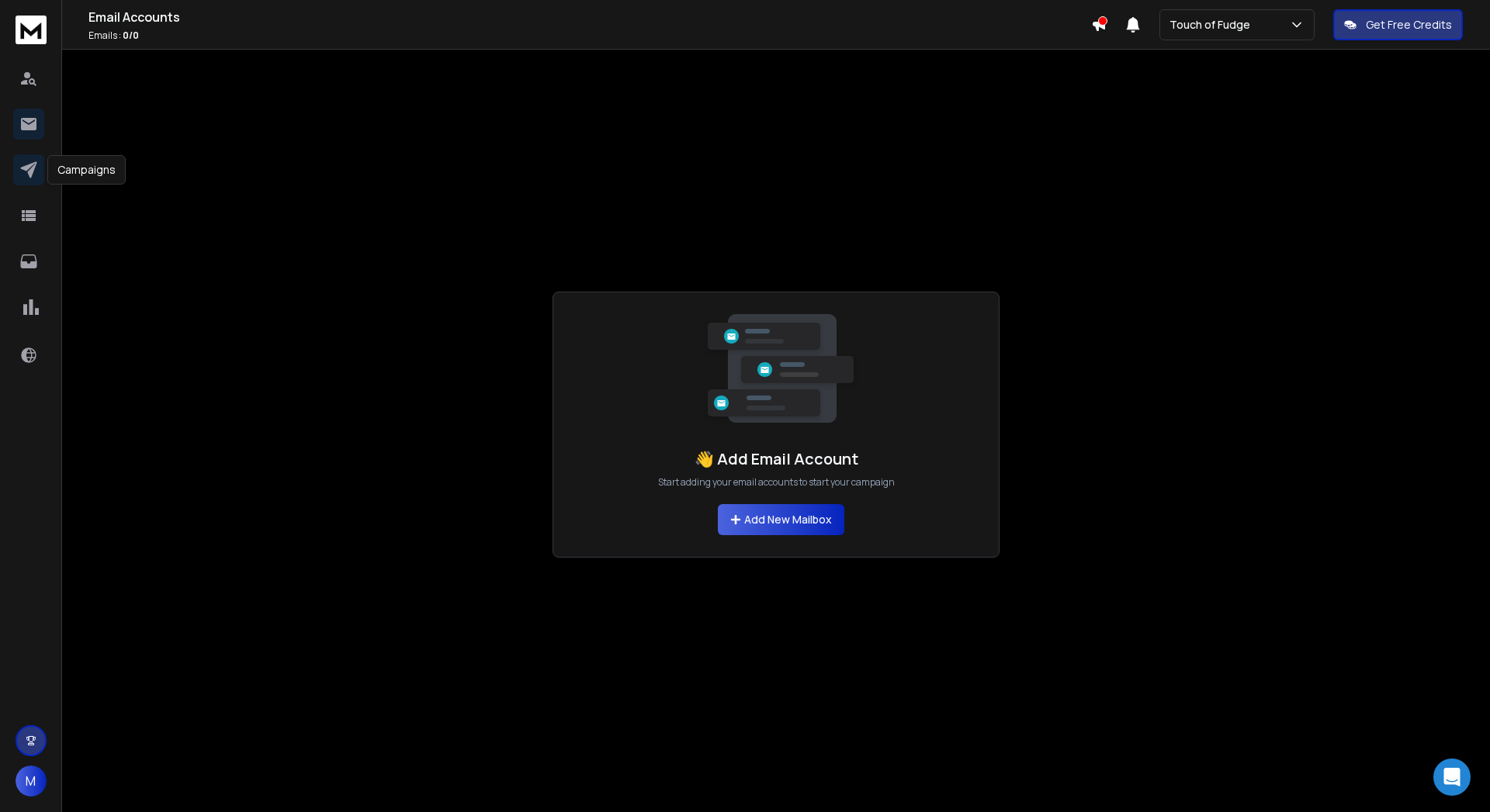
click at [26, 171] on icon at bounding box center [29, 170] width 19 height 19
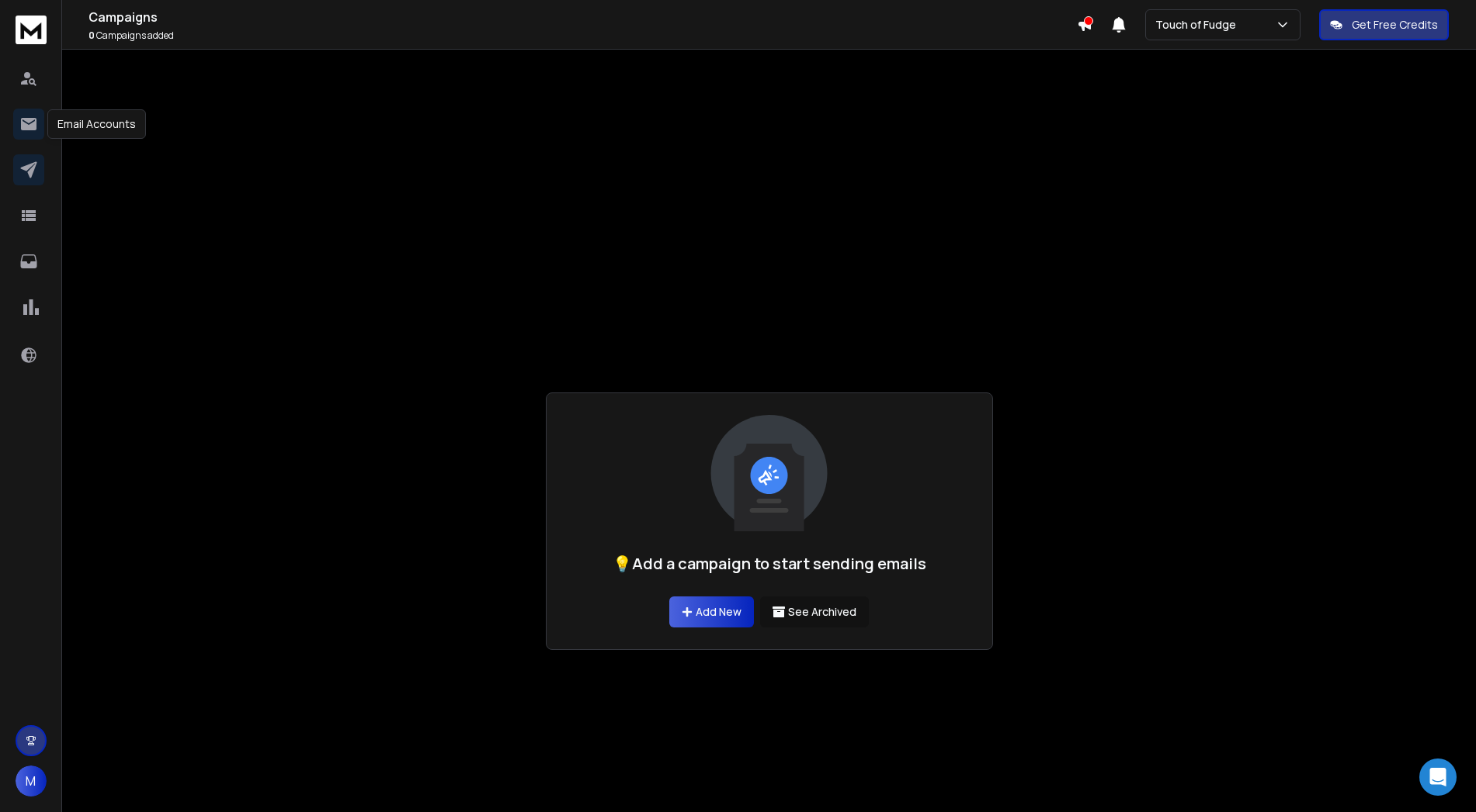
click at [35, 124] on icon at bounding box center [29, 123] width 15 height 13
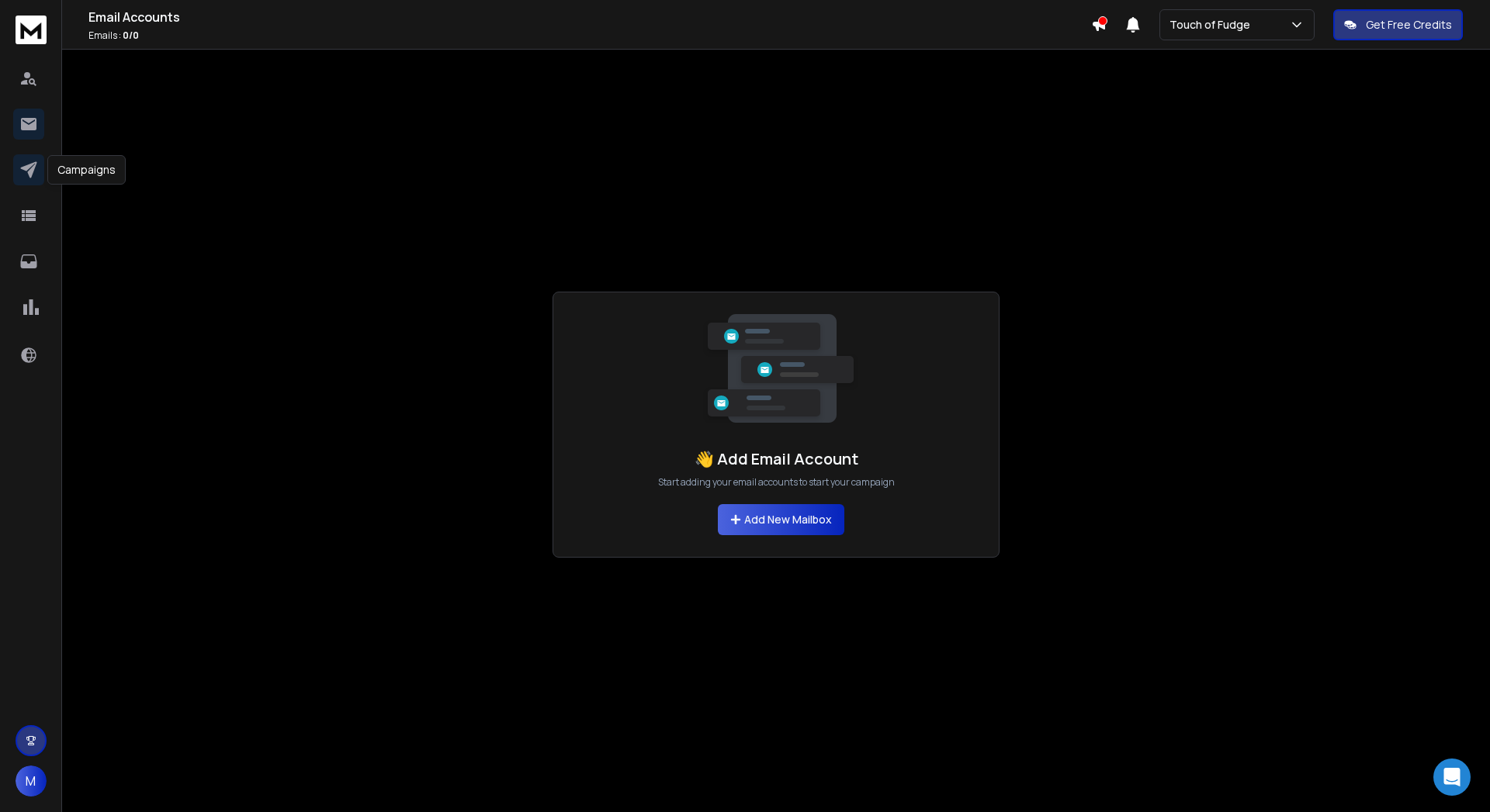
click at [20, 158] on link at bounding box center [29, 170] width 31 height 31
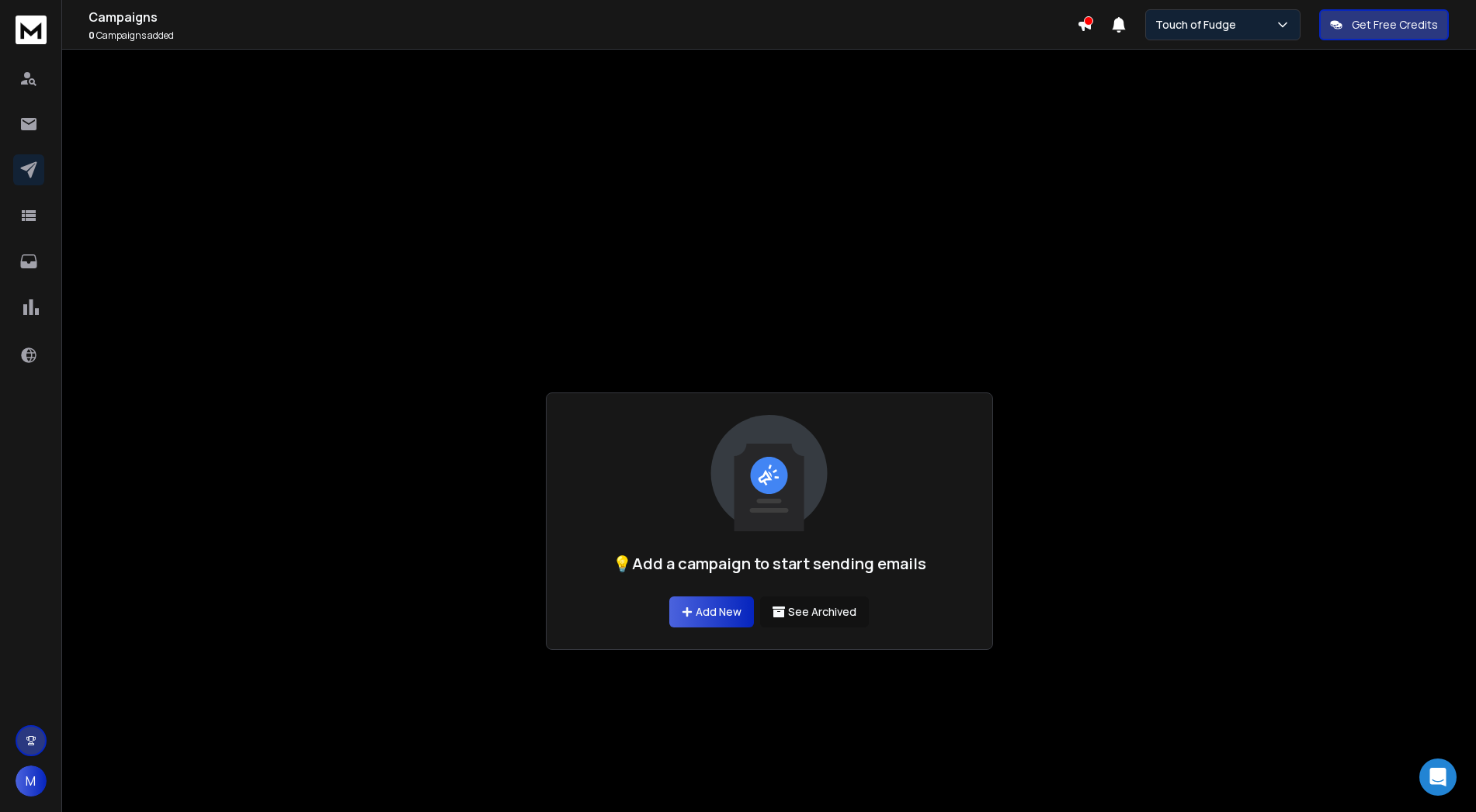
click at [1267, 25] on div "Touch of Fudge" at bounding box center [1223, 25] width 135 height 15
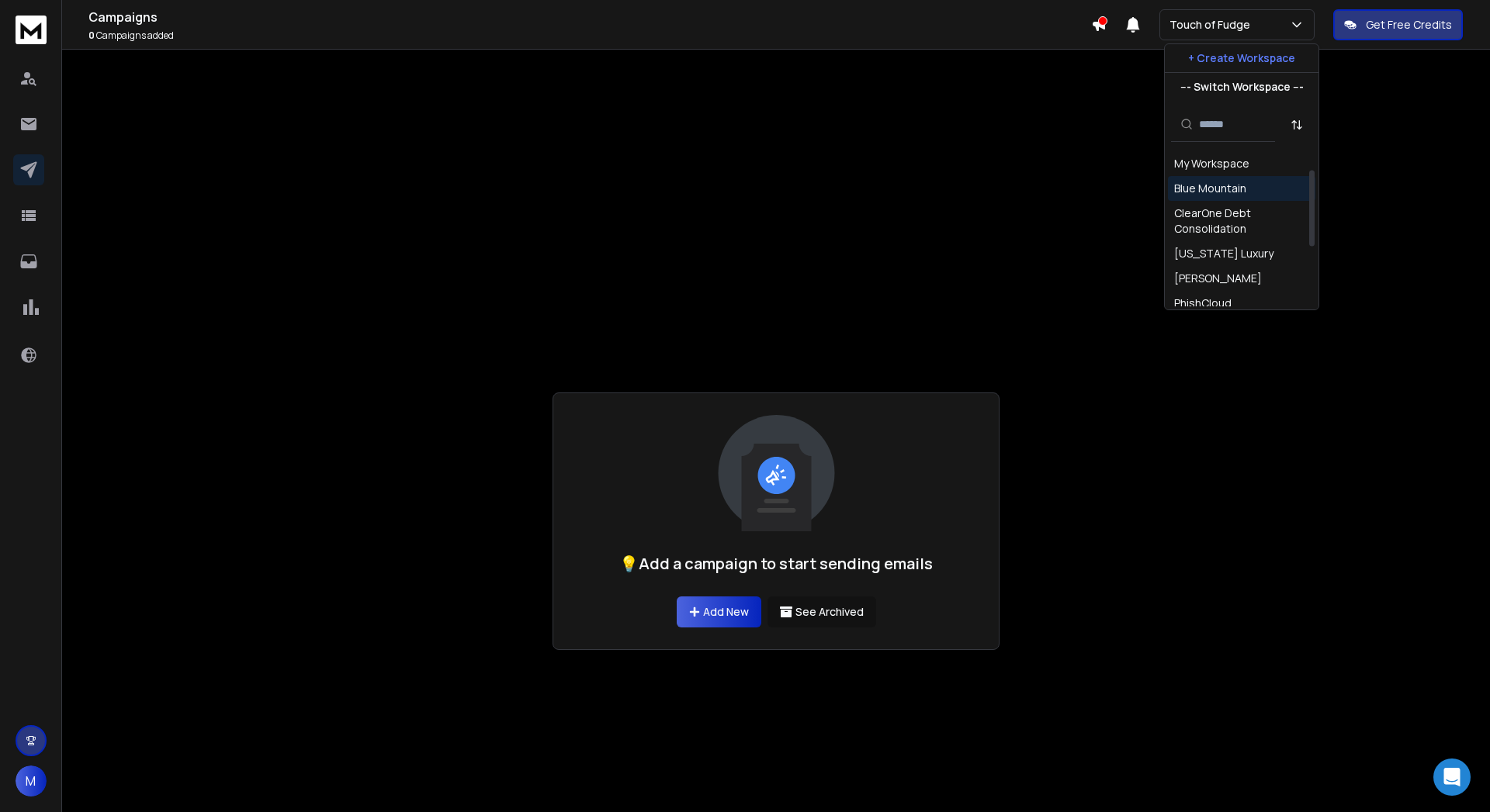
scroll to position [97, 0]
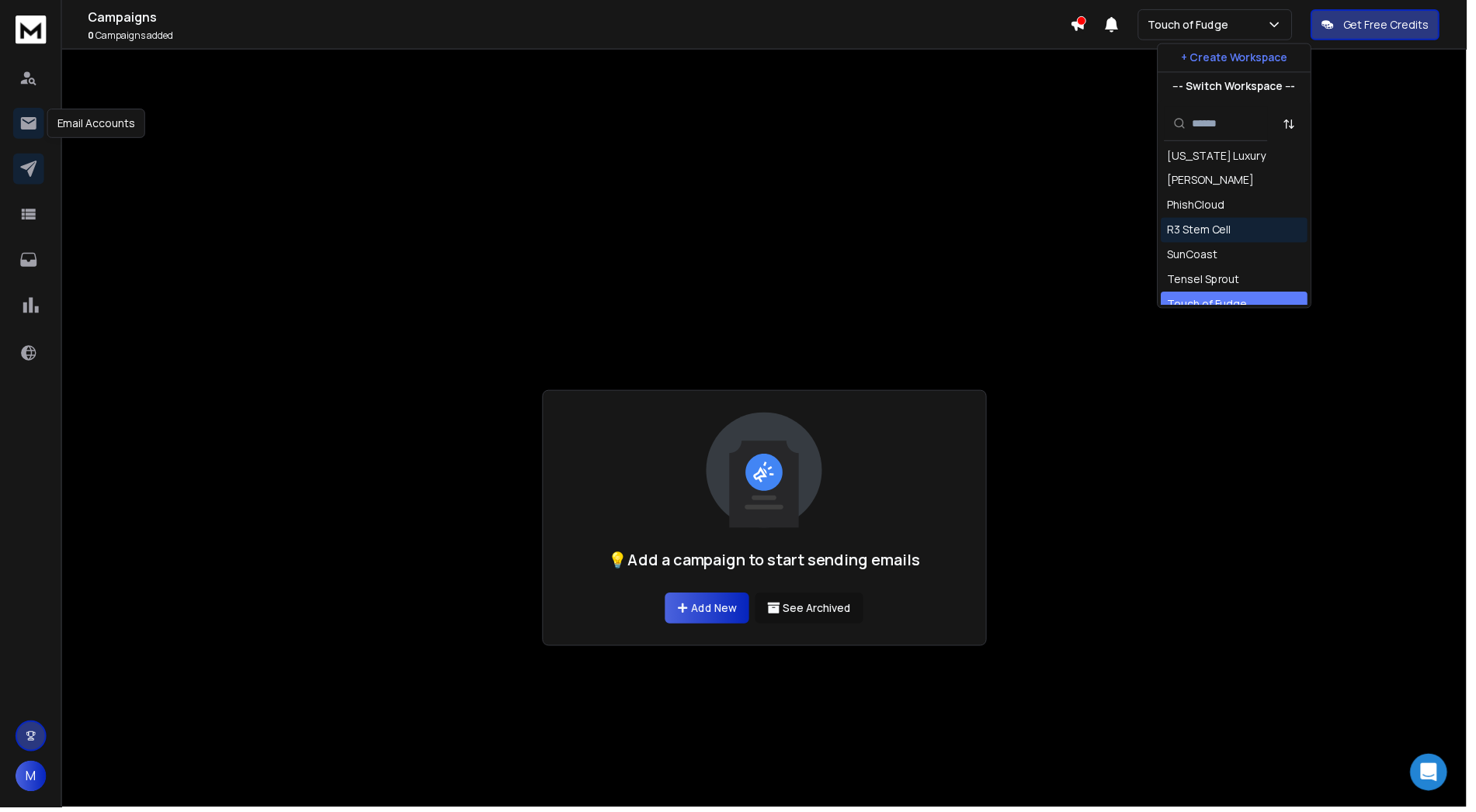
click at [33, 118] on icon at bounding box center [29, 124] width 19 height 19
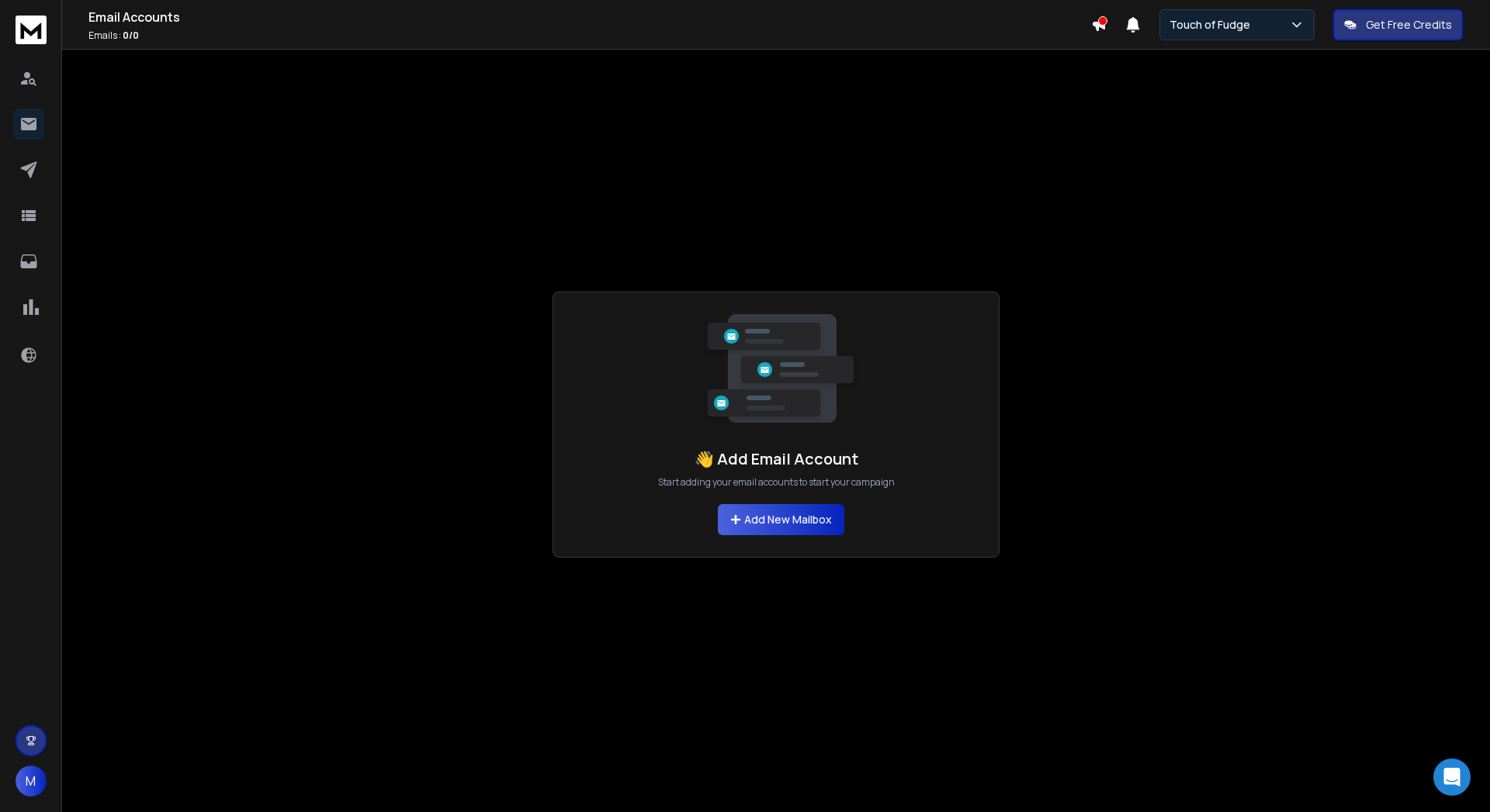
click at [1273, 28] on div "Touch of Fudge" at bounding box center [1237, 25] width 135 height 15
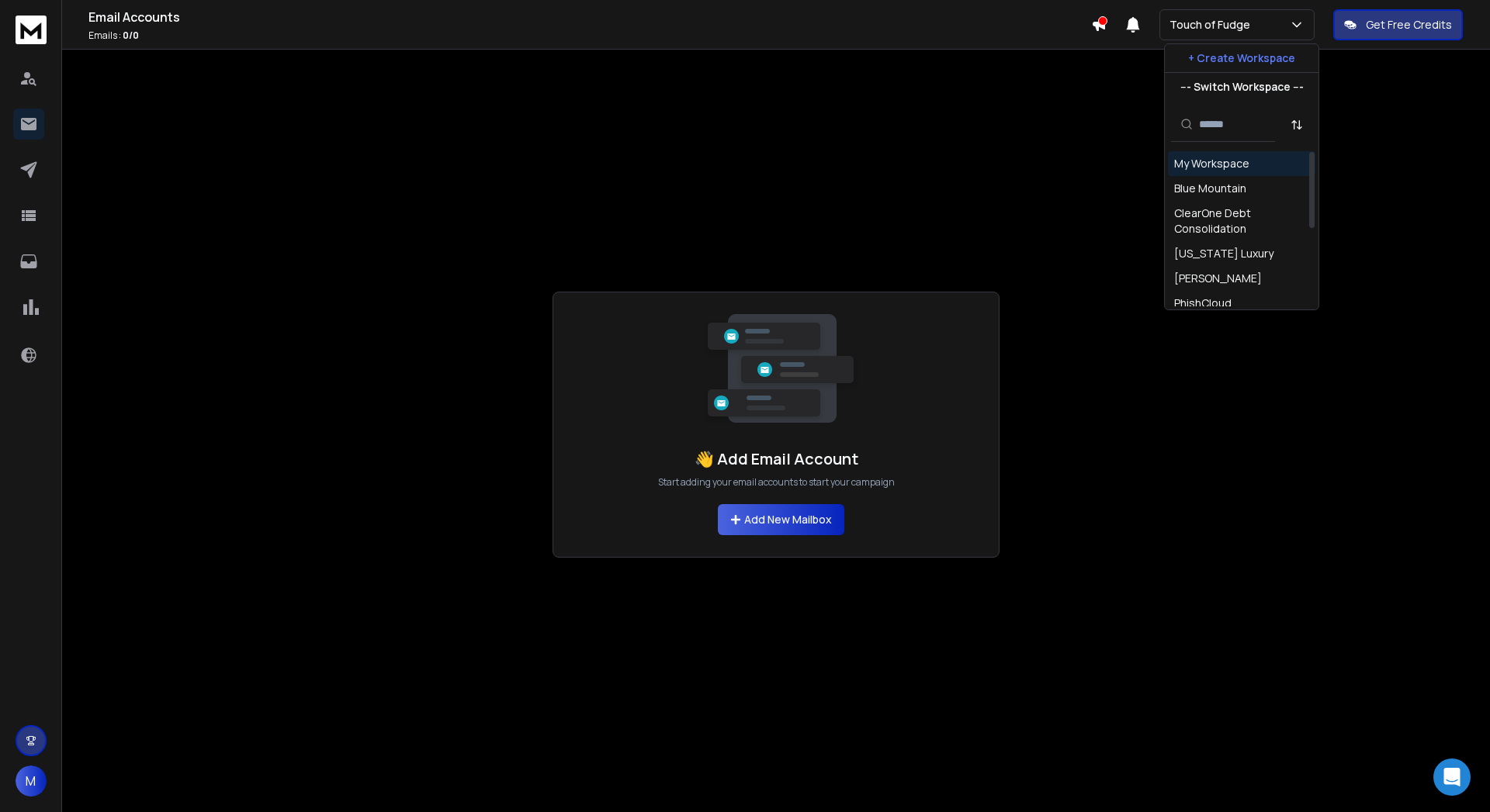
click at [1210, 162] on div "My Workspace" at bounding box center [1212, 163] width 75 height 15
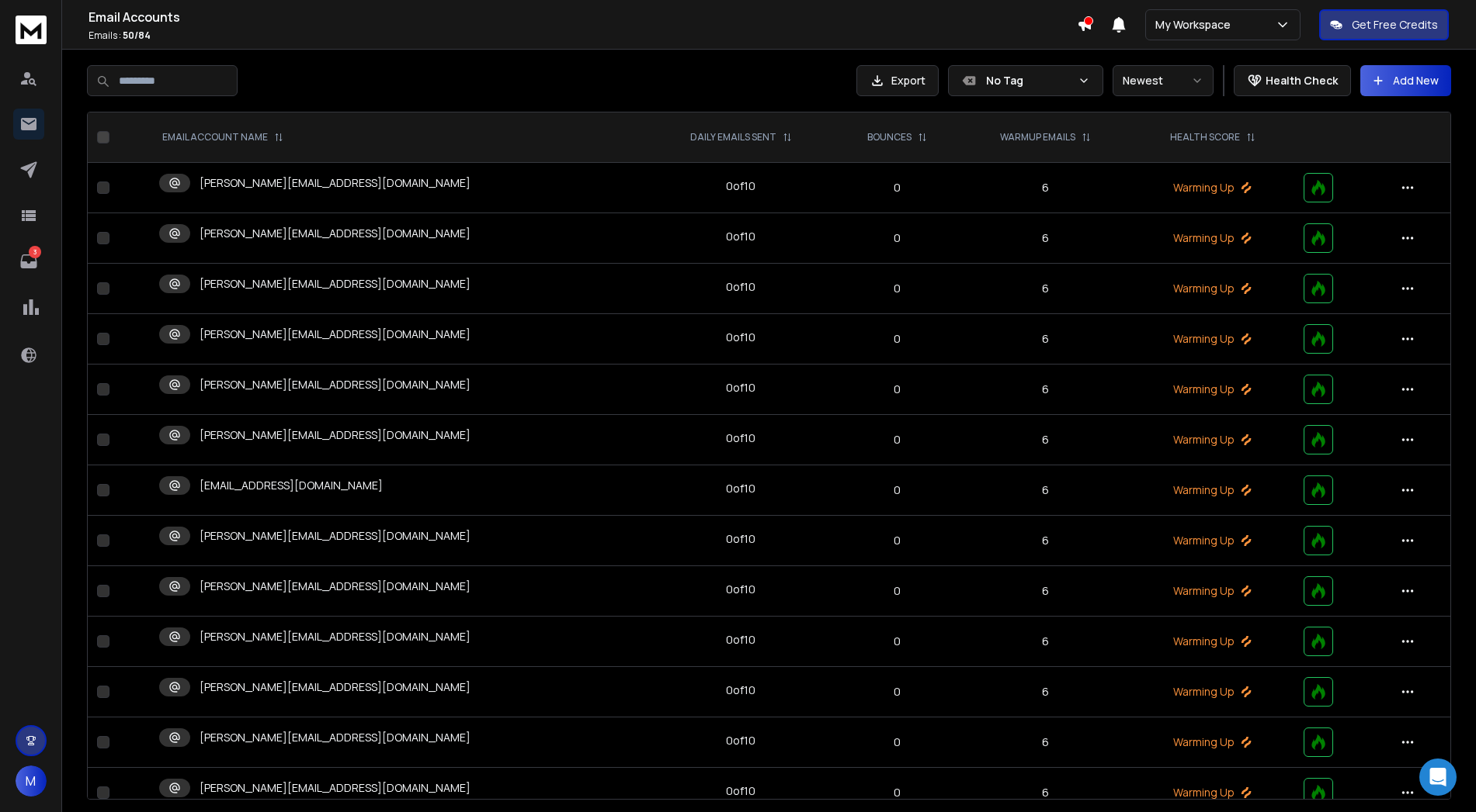
click at [1082, 139] on icon at bounding box center [1086, 137] width 9 height 9
click at [99, 192] on button "button" at bounding box center [103, 188] width 13 height 13
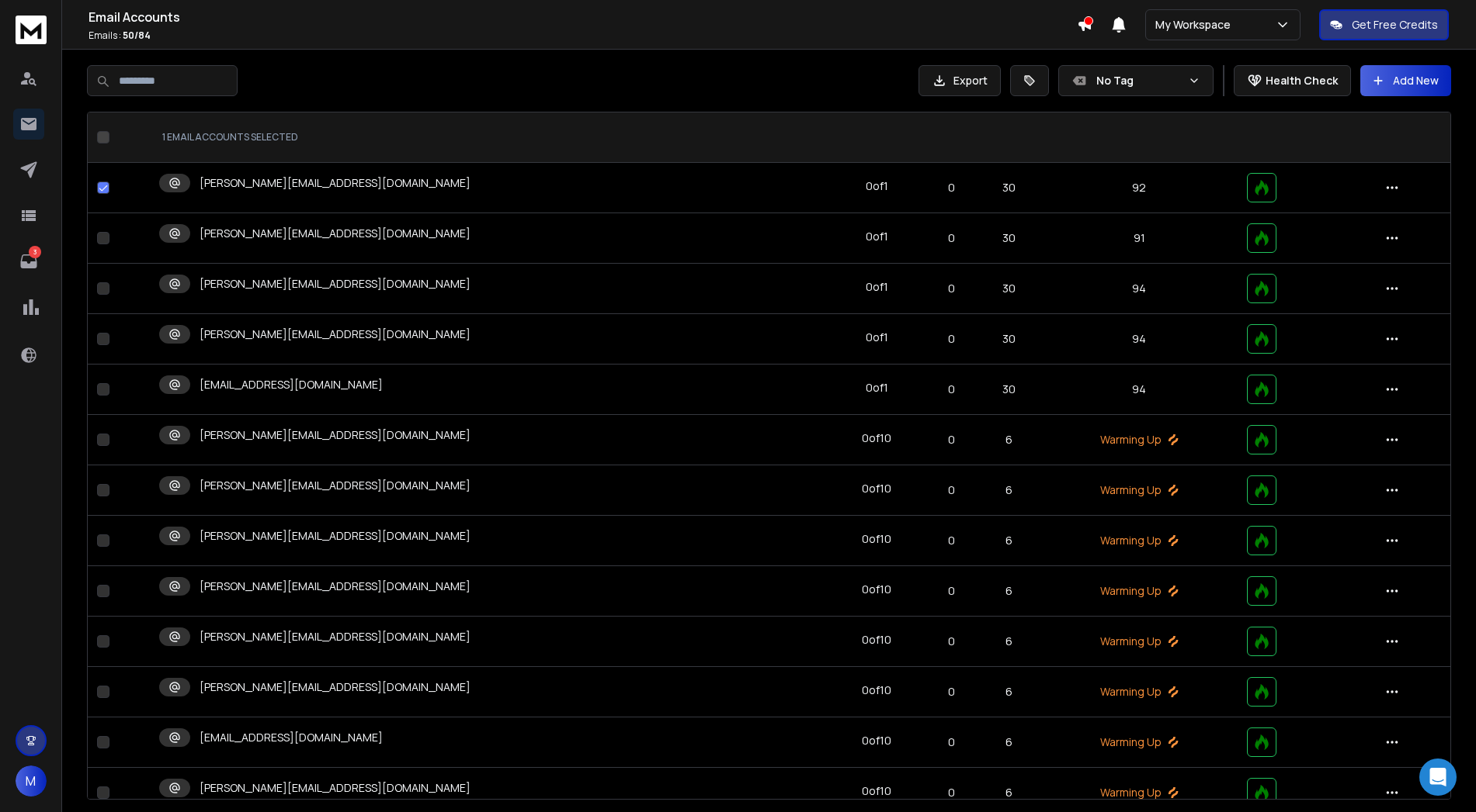
click at [101, 241] on button "button" at bounding box center [103, 238] width 13 height 13
click at [105, 294] on button "button" at bounding box center [103, 288] width 13 height 13
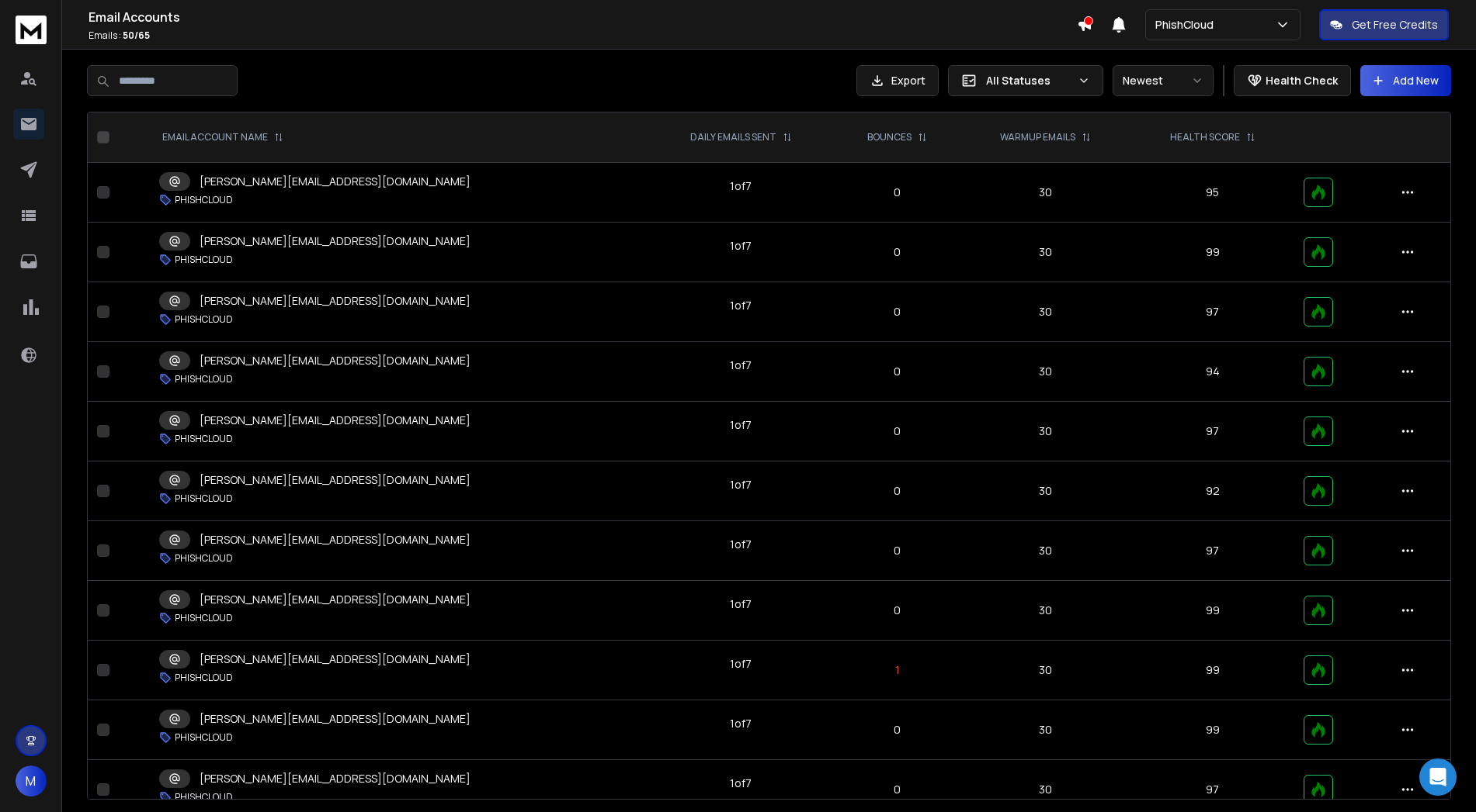
click at [1056, 74] on p "All Statuses" at bounding box center [1028, 80] width 85 height 15
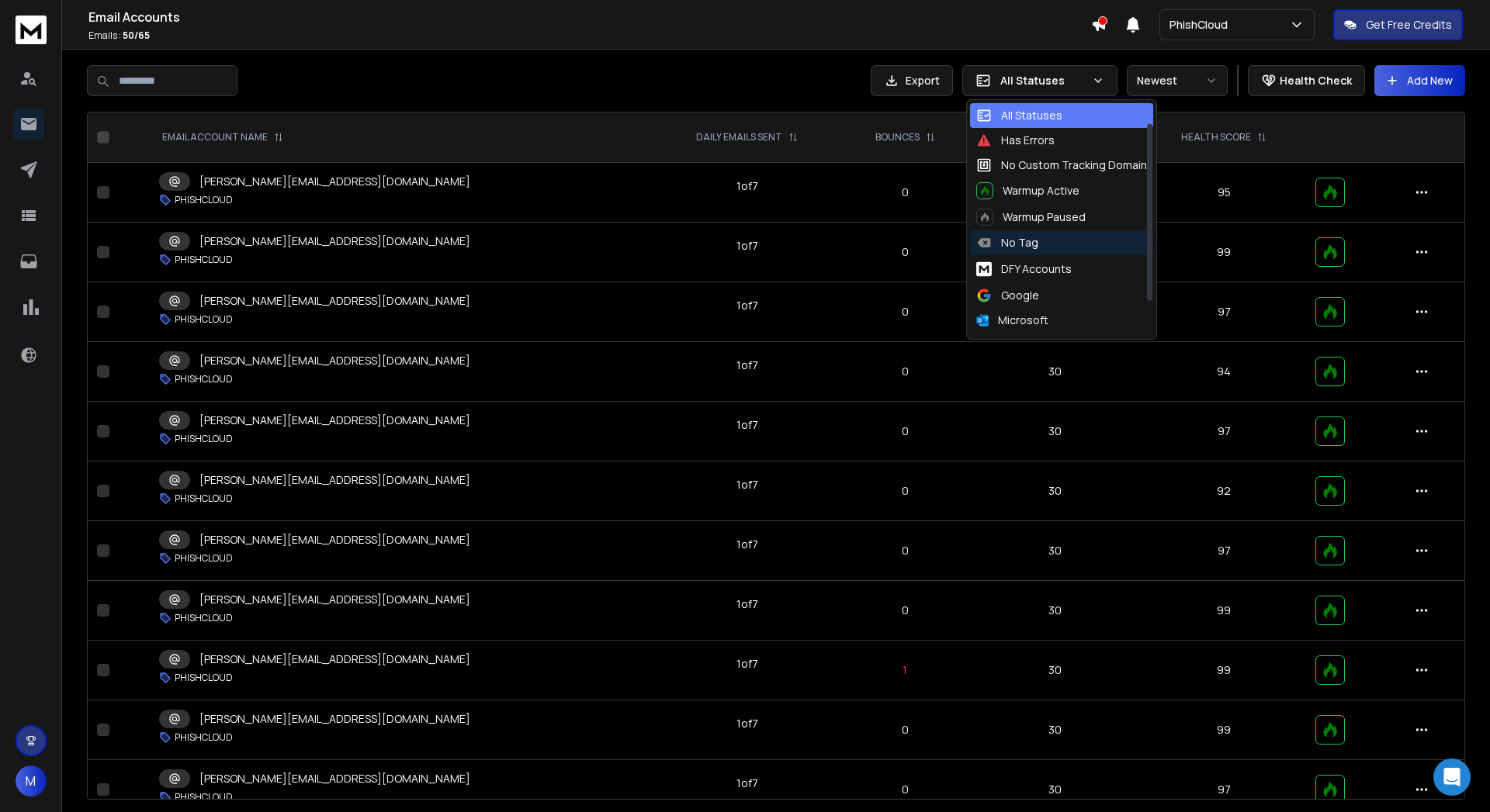
scroll to position [71, 0]
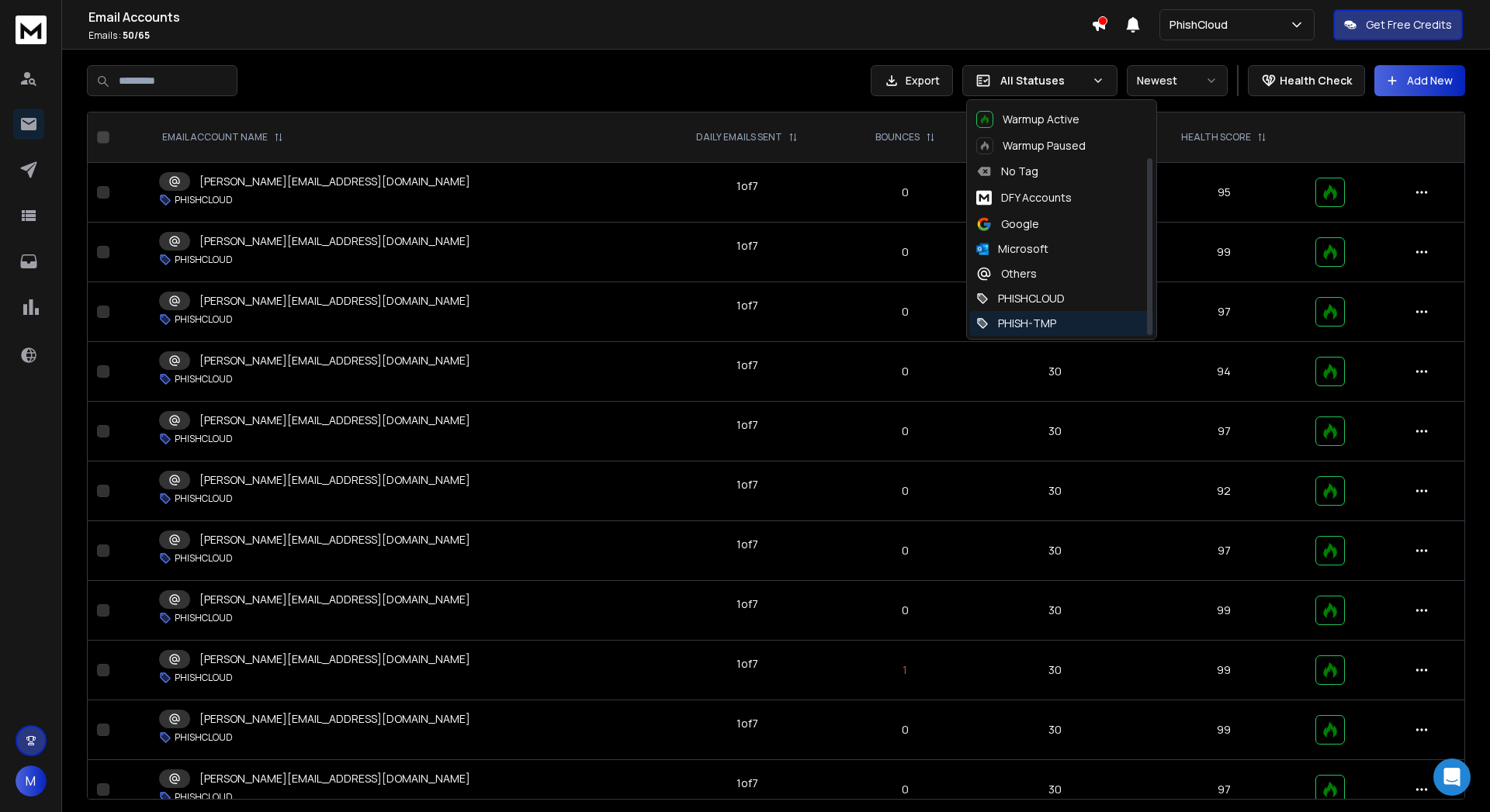
click at [1036, 321] on div "PHISH-TMP" at bounding box center [1016, 323] width 80 height 15
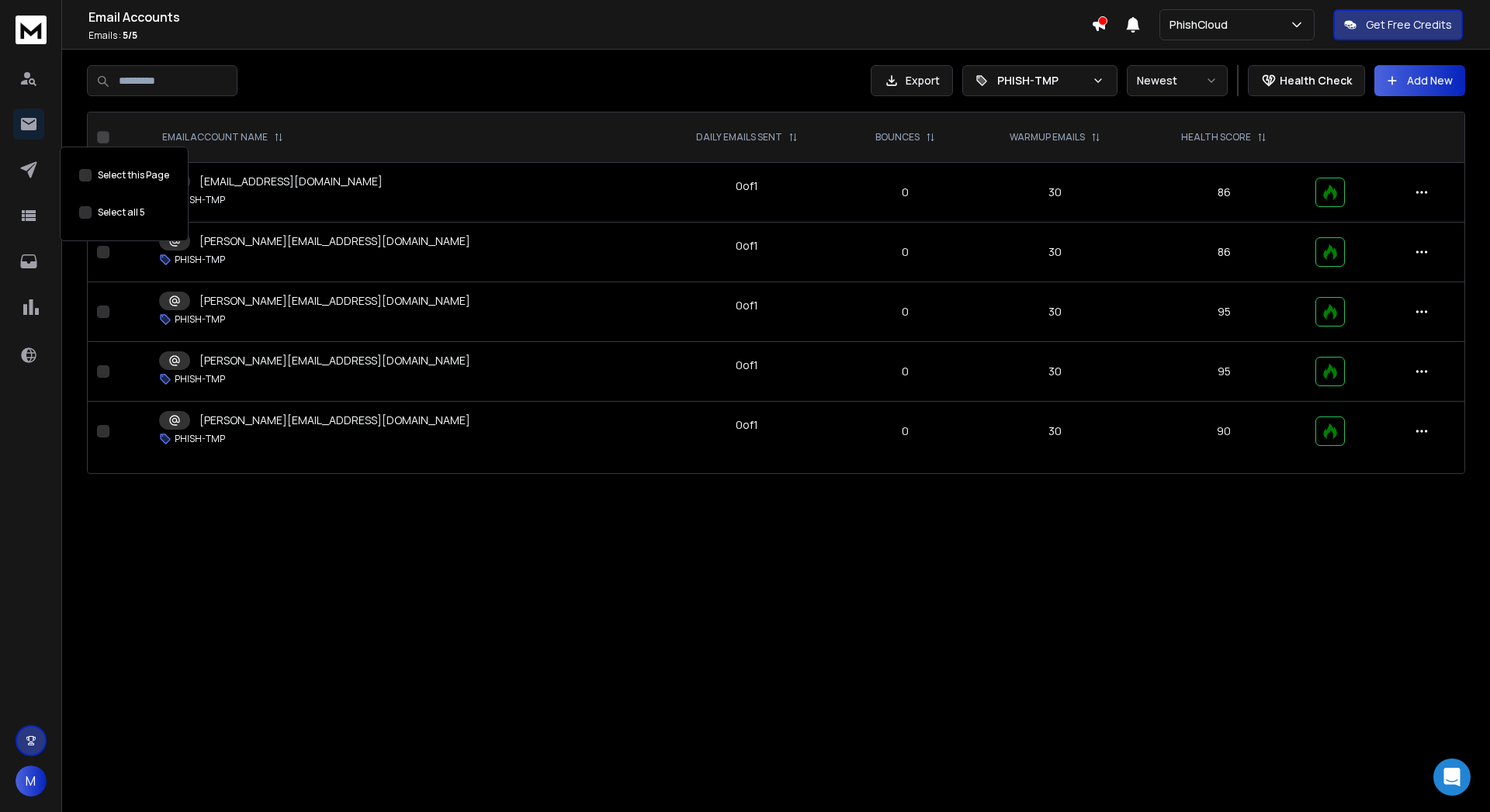
click at [83, 214] on button "Select this Page" at bounding box center [85, 212] width 13 height 13
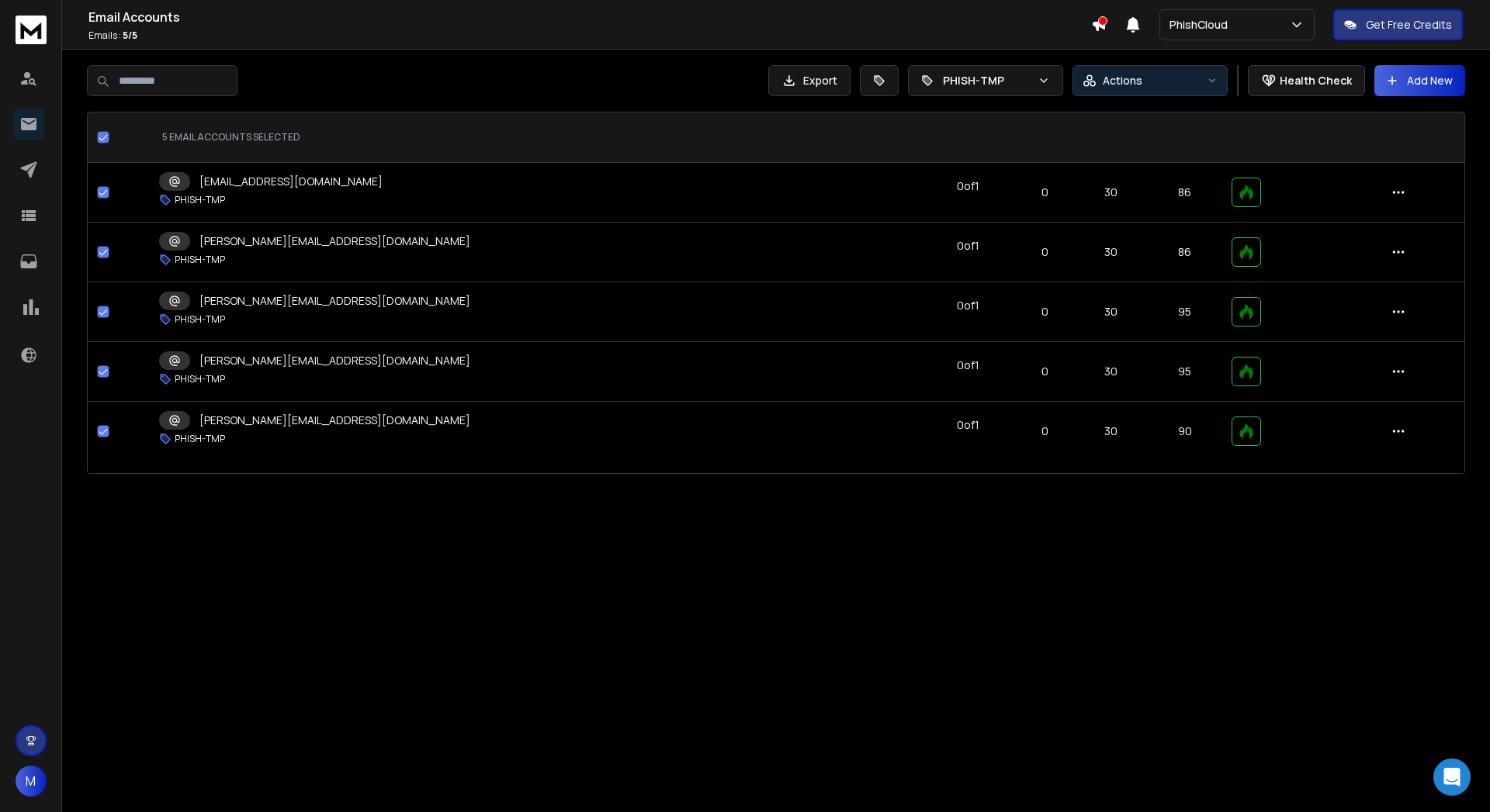
click at [1162, 75] on div "Actions" at bounding box center [1141, 80] width 118 height 15
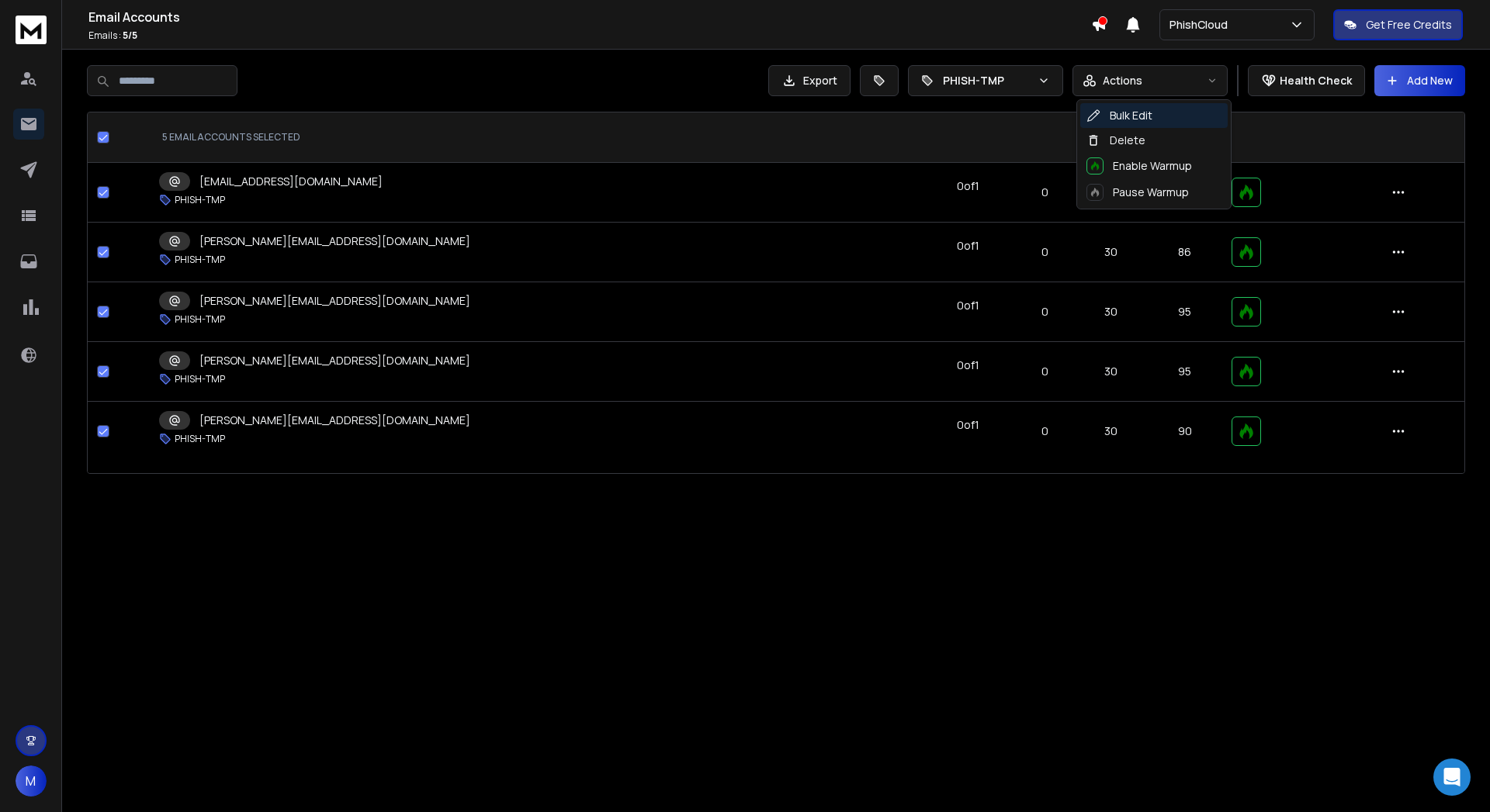
click at [1159, 117] on div "Bulk Edit" at bounding box center [1154, 115] width 147 height 25
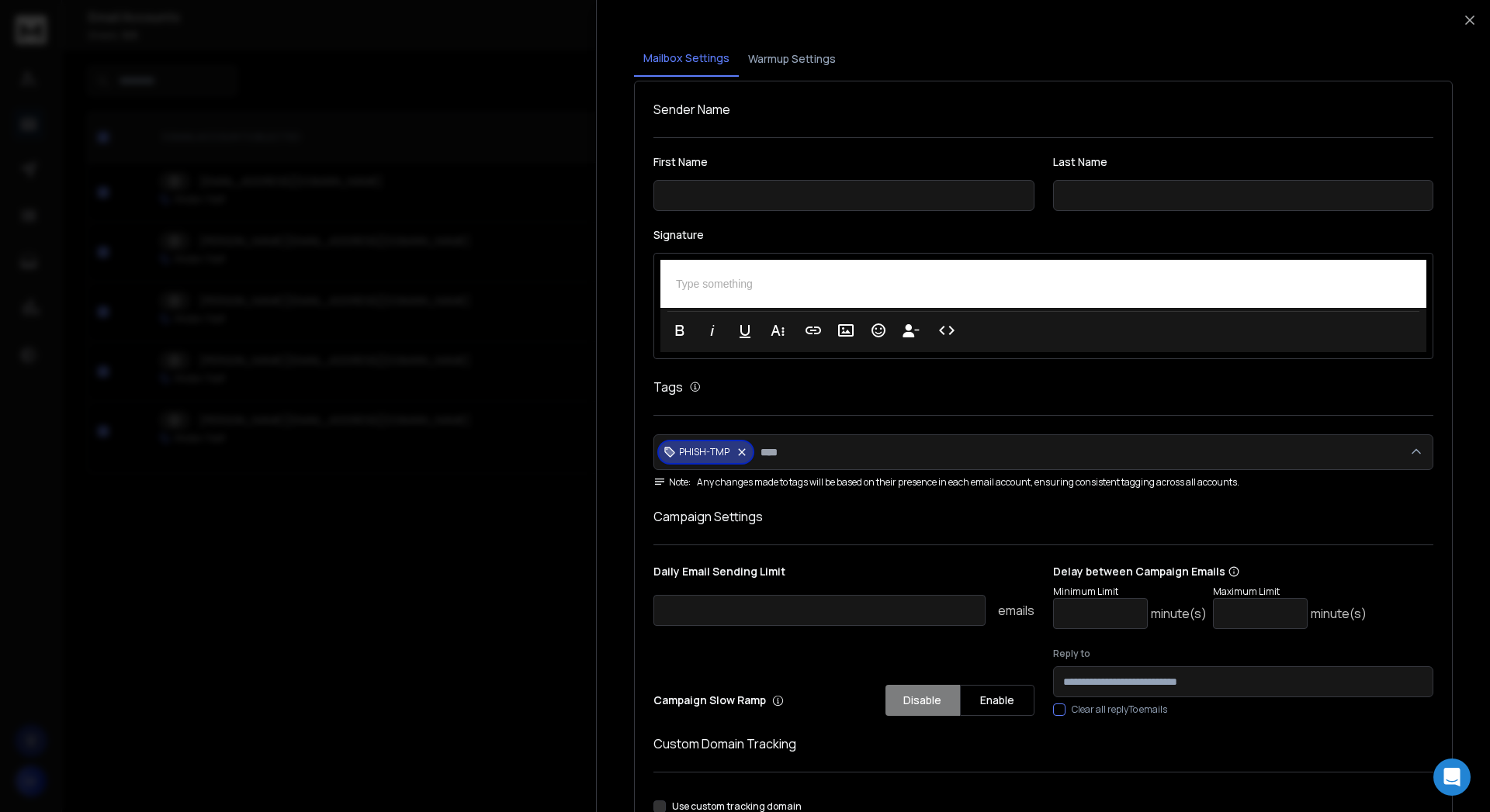
click at [824, 452] on input at bounding box center [815, 452] width 121 height 28
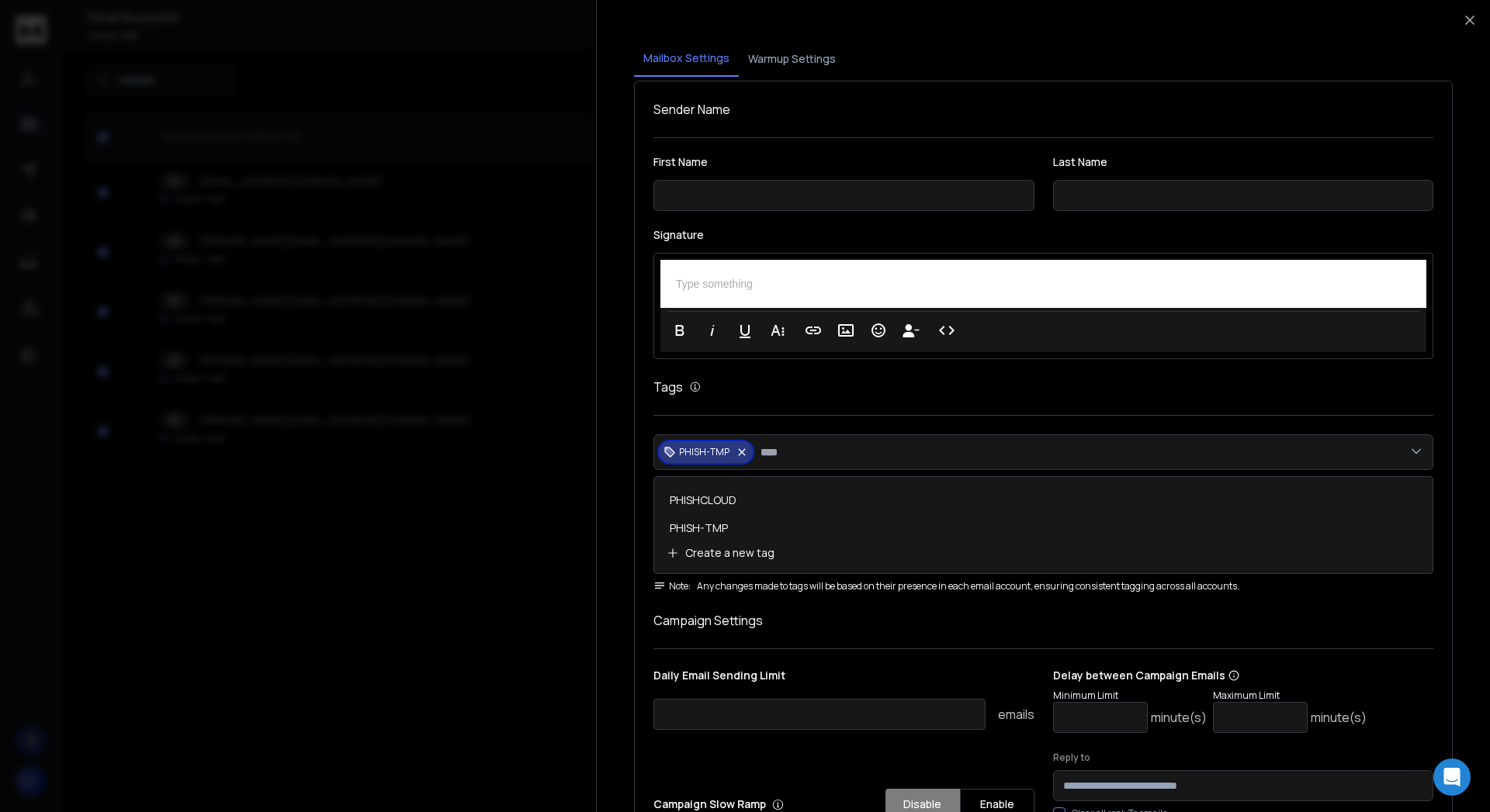
click at [761, 554] on p "Create a new tag" at bounding box center [729, 553] width 89 height 15
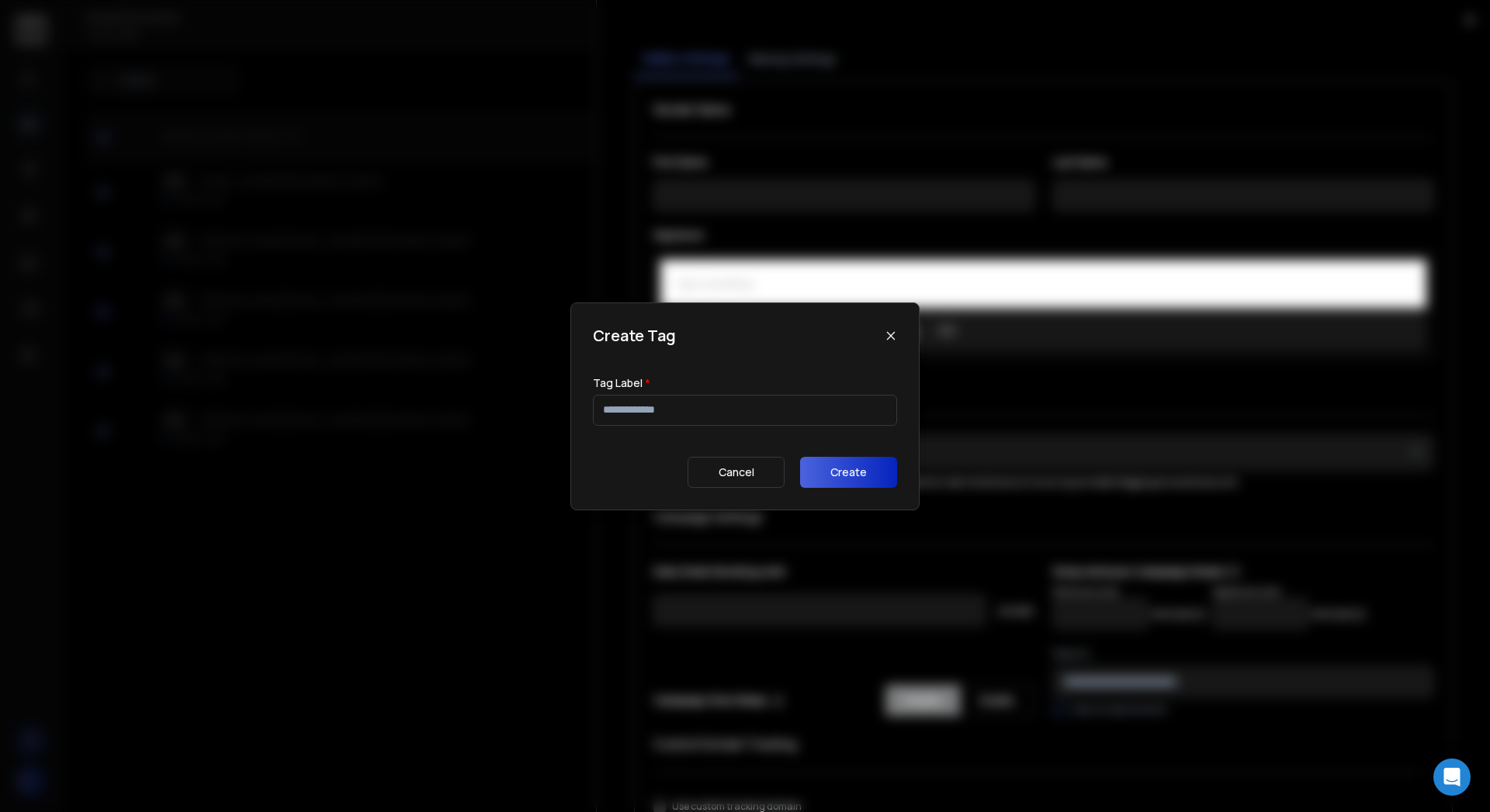
click at [760, 407] on input "text" at bounding box center [745, 410] width 305 height 31
type input "**********"
click at [871, 473] on button "Create" at bounding box center [849, 472] width 97 height 31
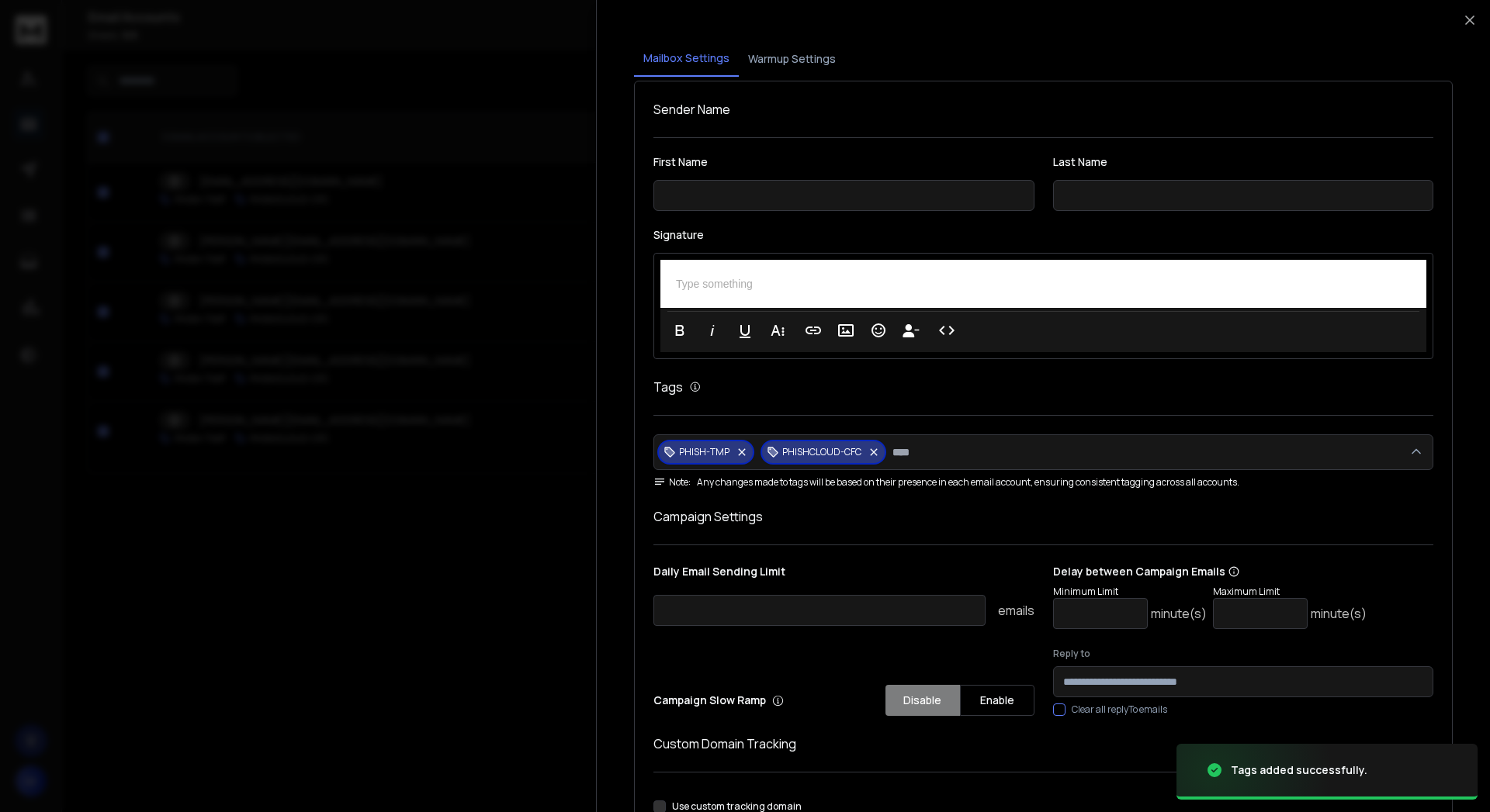
click at [740, 453] on icon at bounding box center [742, 452] width 13 height 13
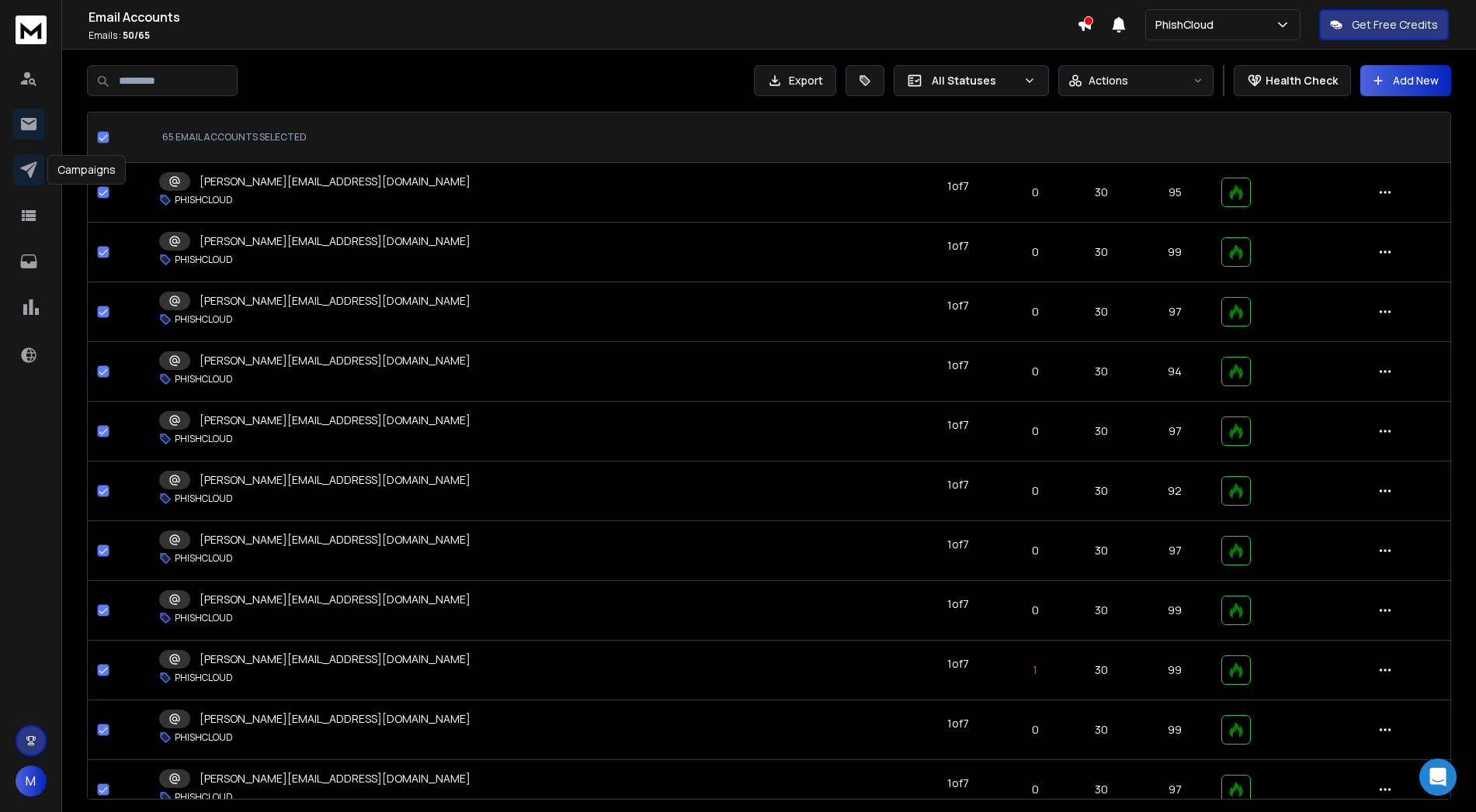
click at [14, 169] on link at bounding box center [29, 170] width 31 height 31
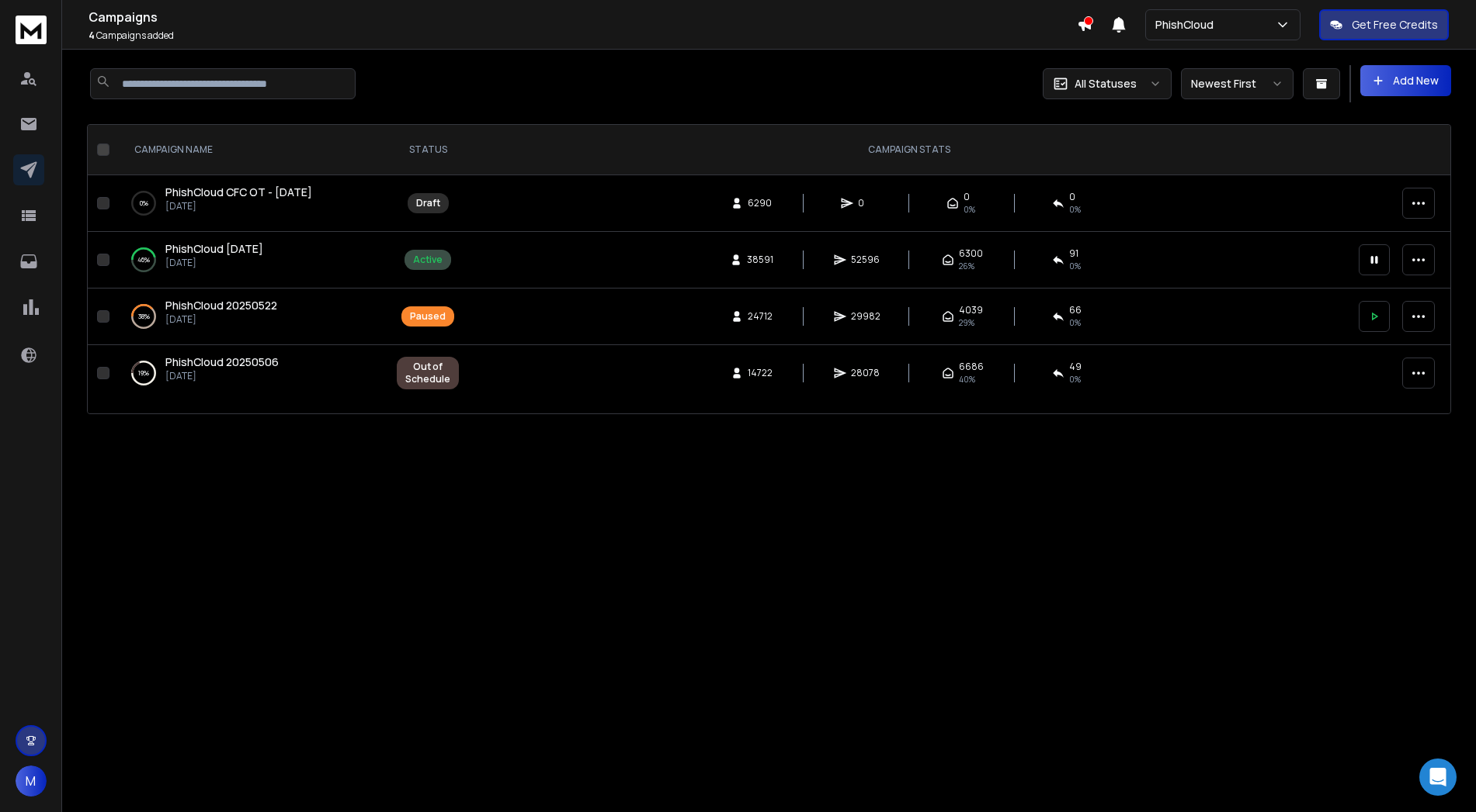
click at [297, 190] on span "PhishCloud CFC OT - September 2025" at bounding box center [238, 191] width 146 height 14
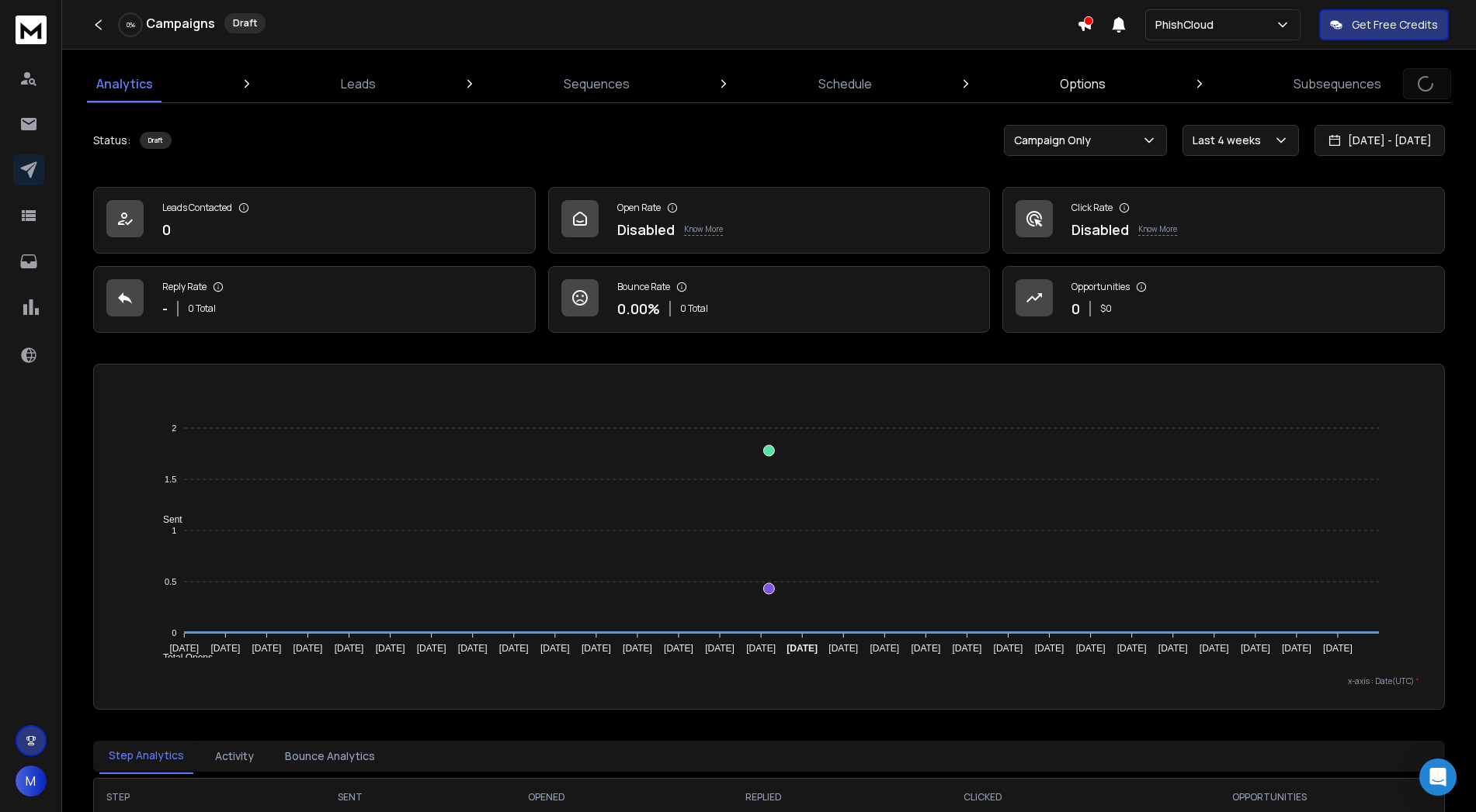
click at [1082, 85] on p "Options" at bounding box center [1082, 84] width 46 height 19
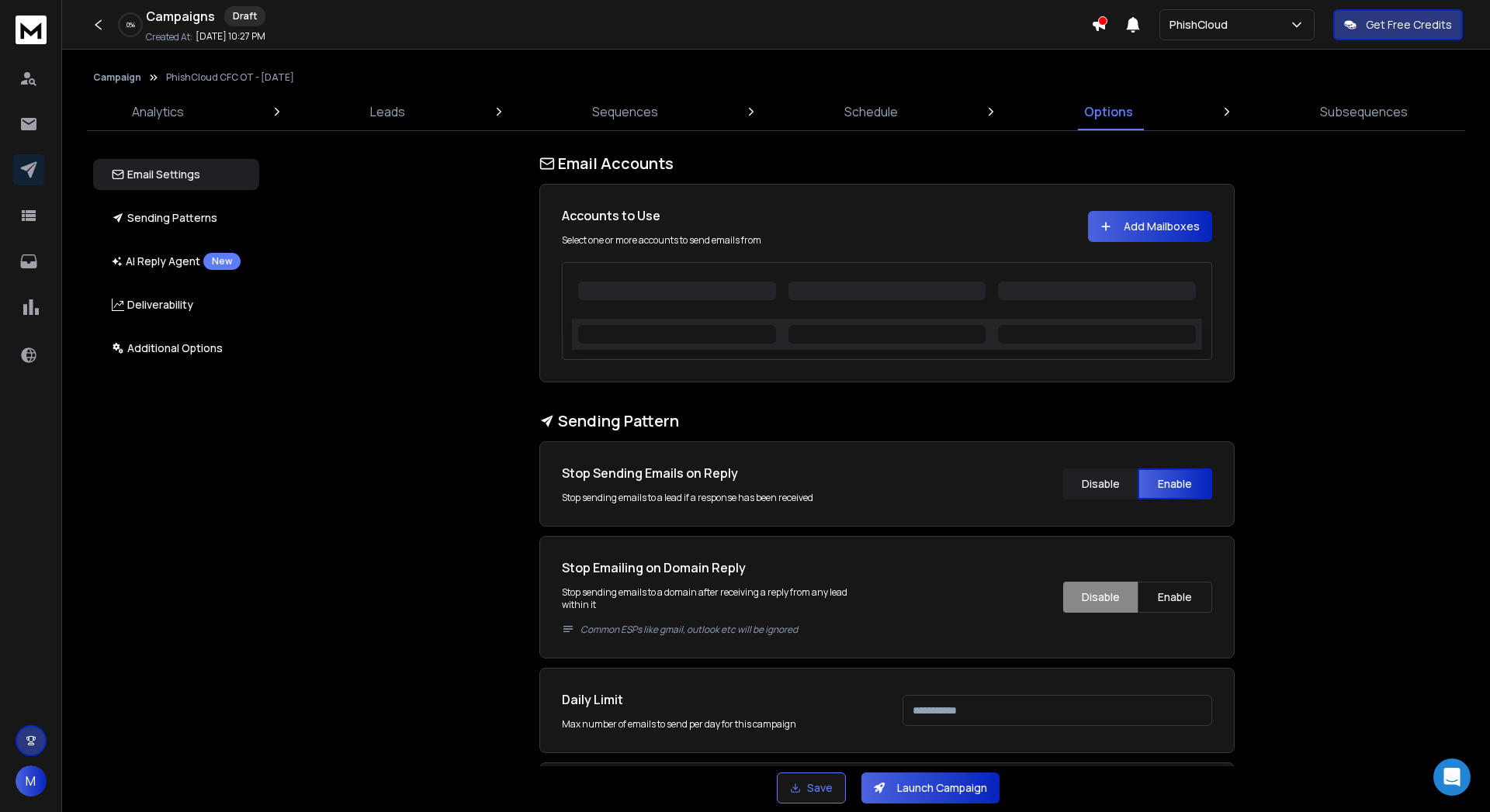
click at [1160, 222] on button "Add Mailboxes" at bounding box center [1150, 227] width 124 height 31
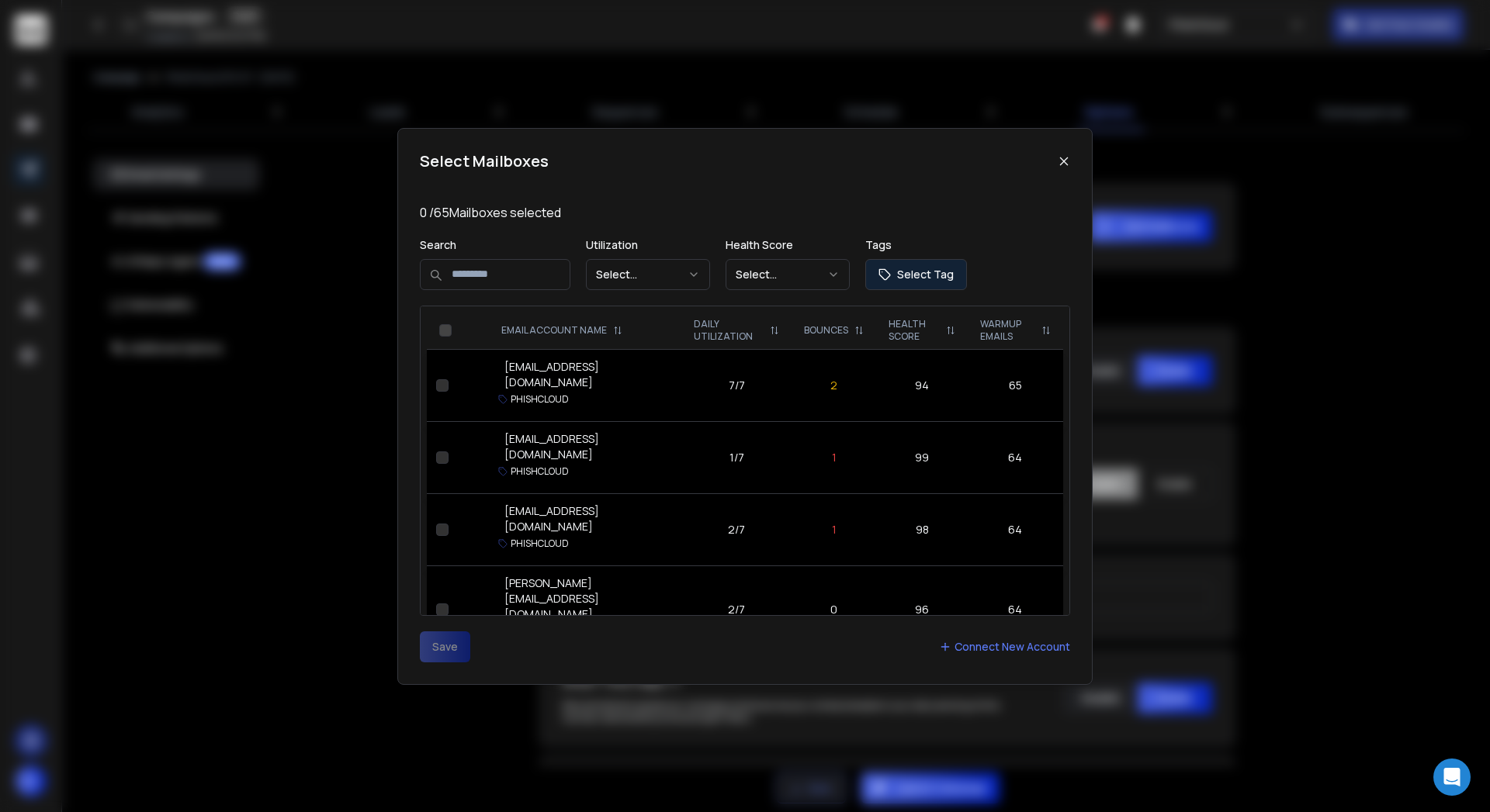
click at [934, 277] on button "Select Tag" at bounding box center [916, 274] width 102 height 31
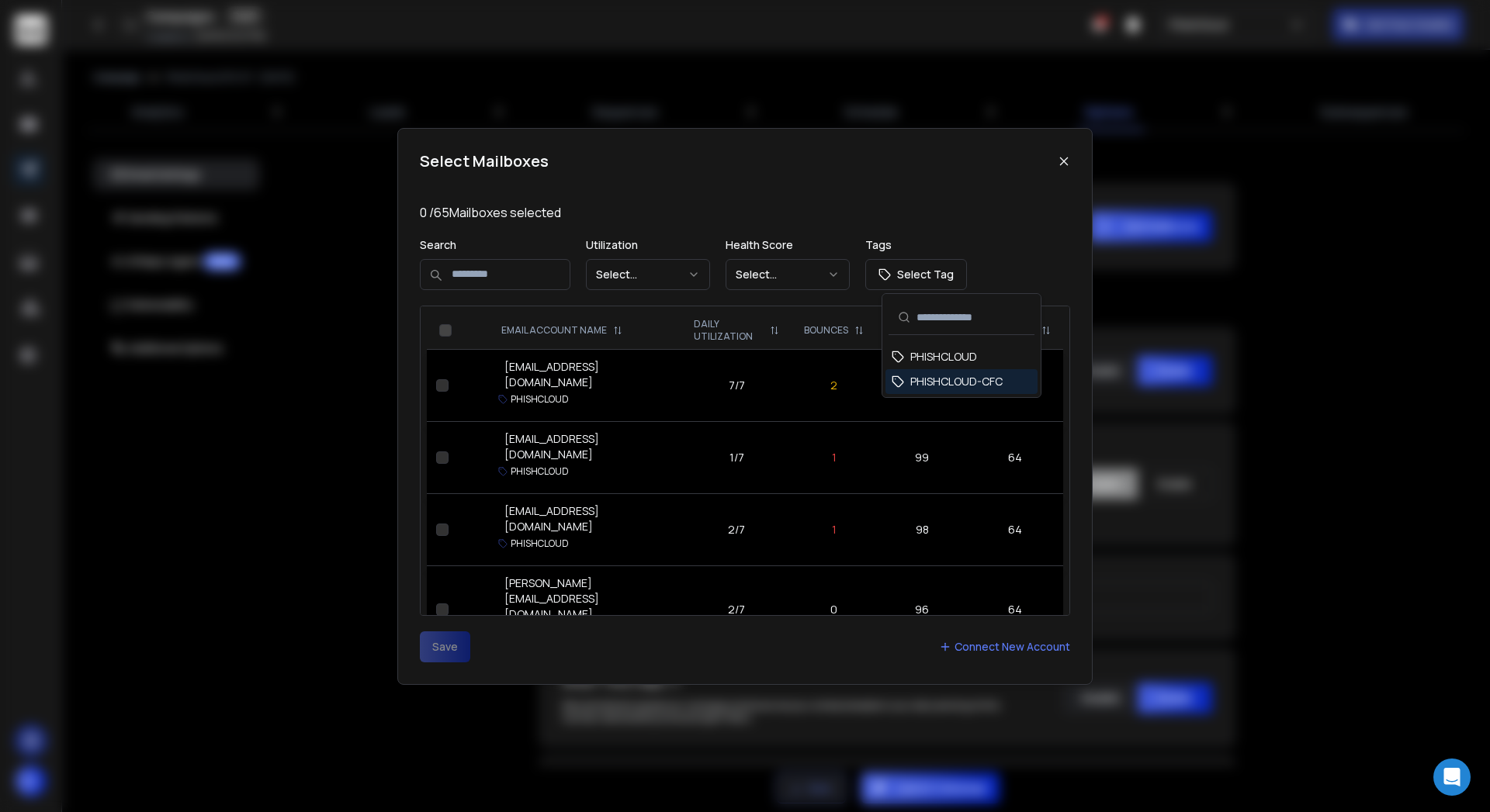
click at [950, 374] on span "PHISHCLOUD-CFC" at bounding box center [956, 381] width 92 height 15
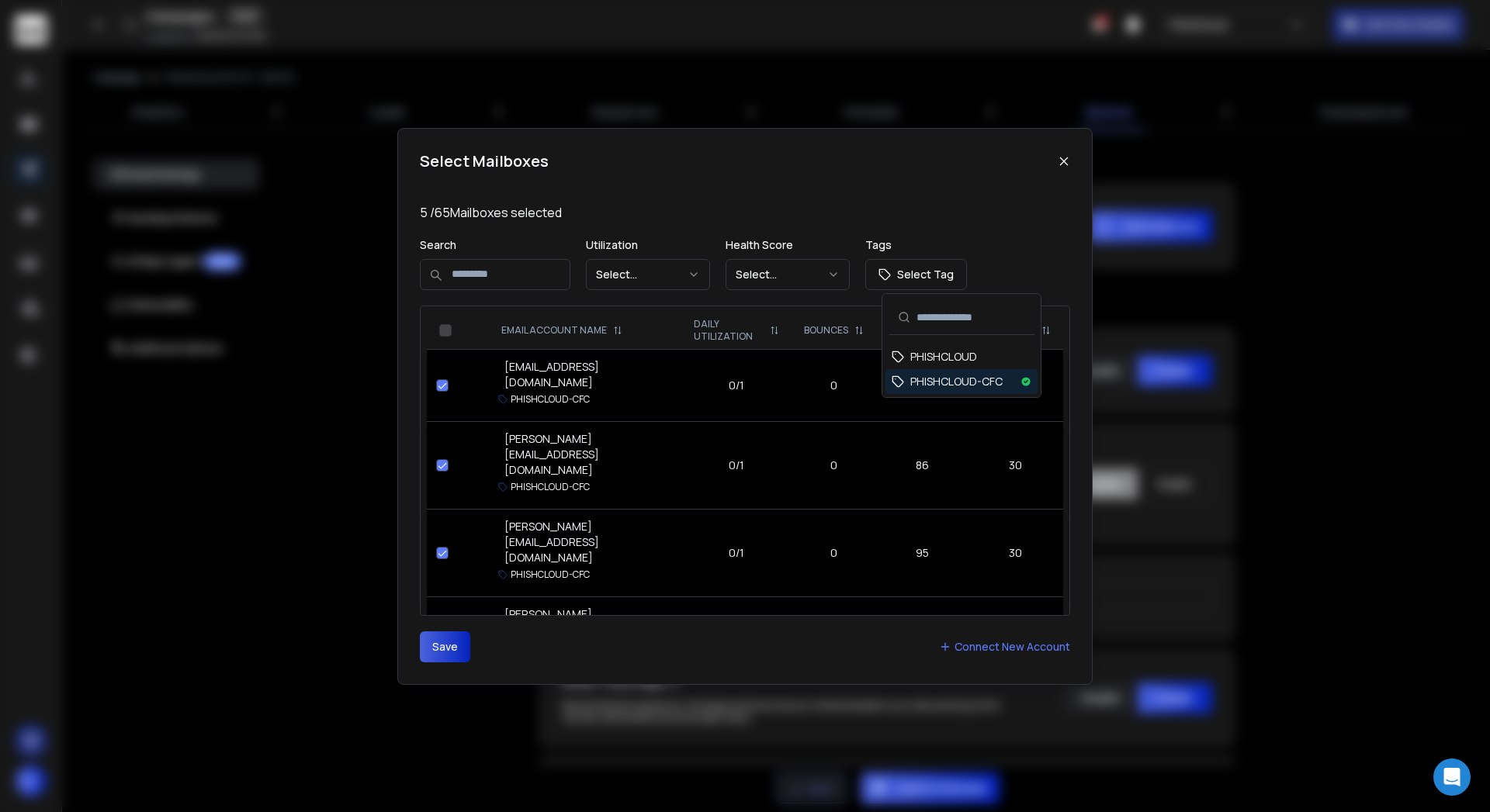
click at [446, 653] on button "Save" at bounding box center [445, 647] width 51 height 31
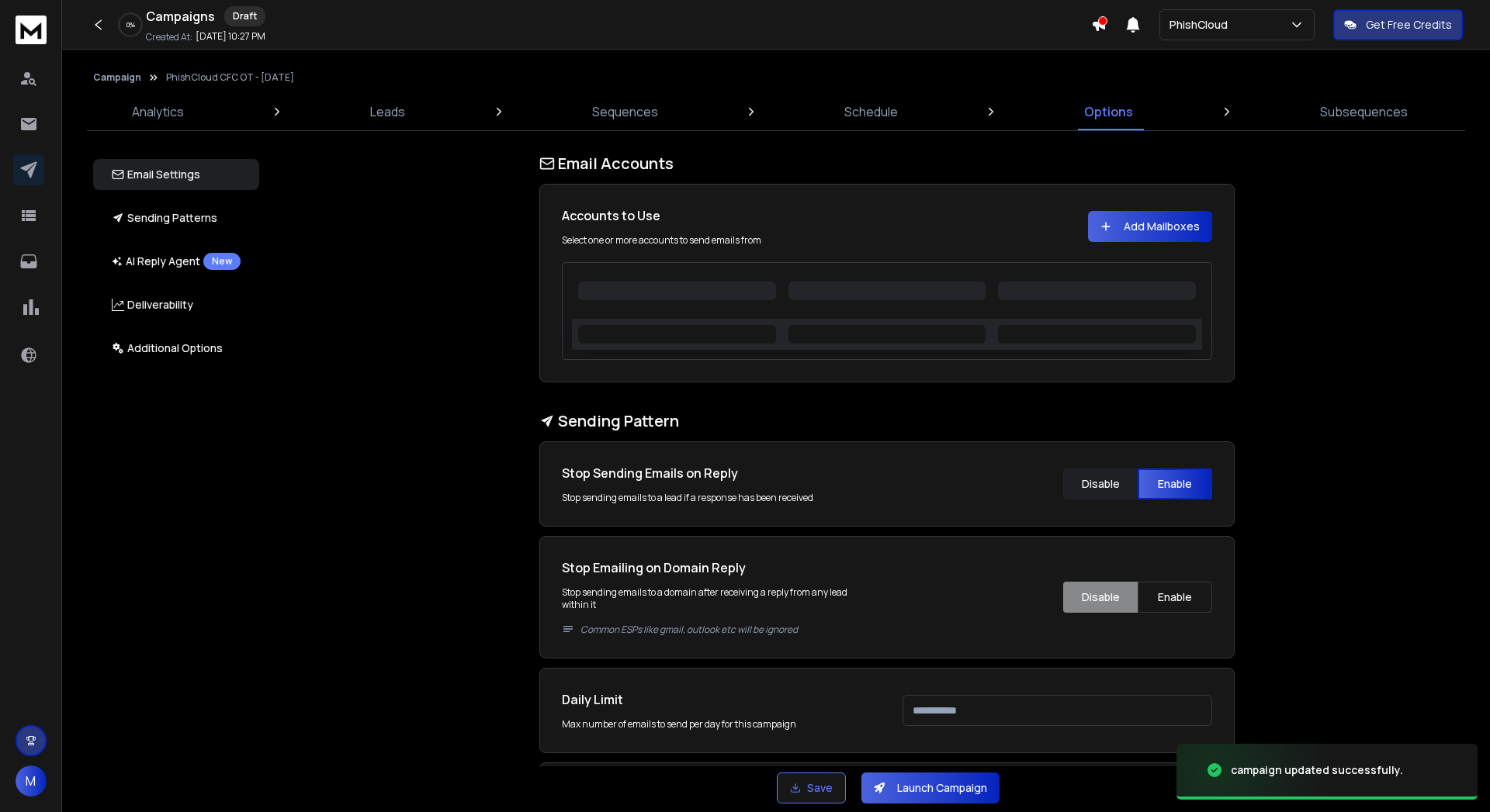
click at [805, 785] on button "Save" at bounding box center [811, 788] width 69 height 31
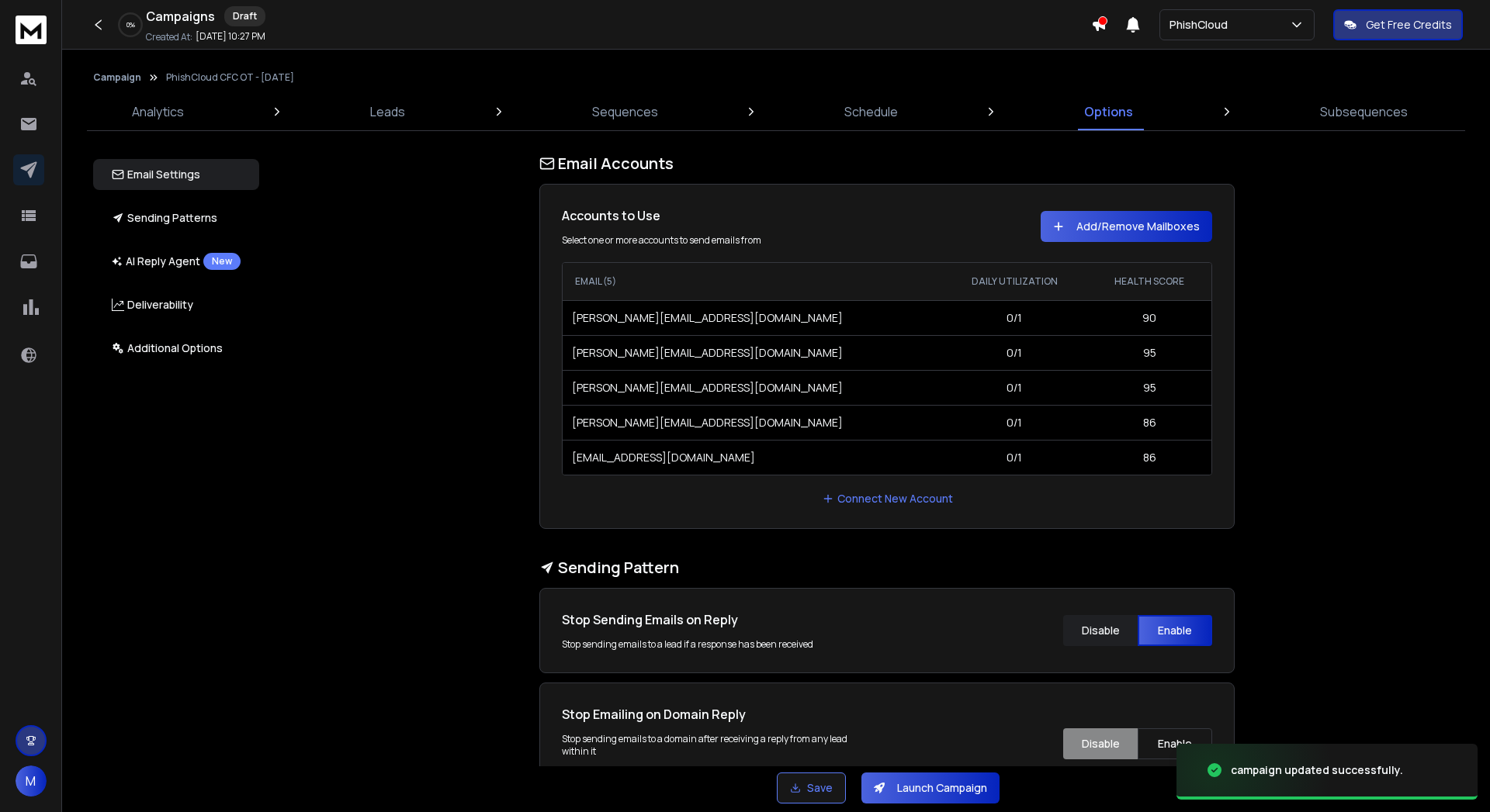
click at [906, 788] on button "Launch Campaign" at bounding box center [930, 788] width 138 height 31
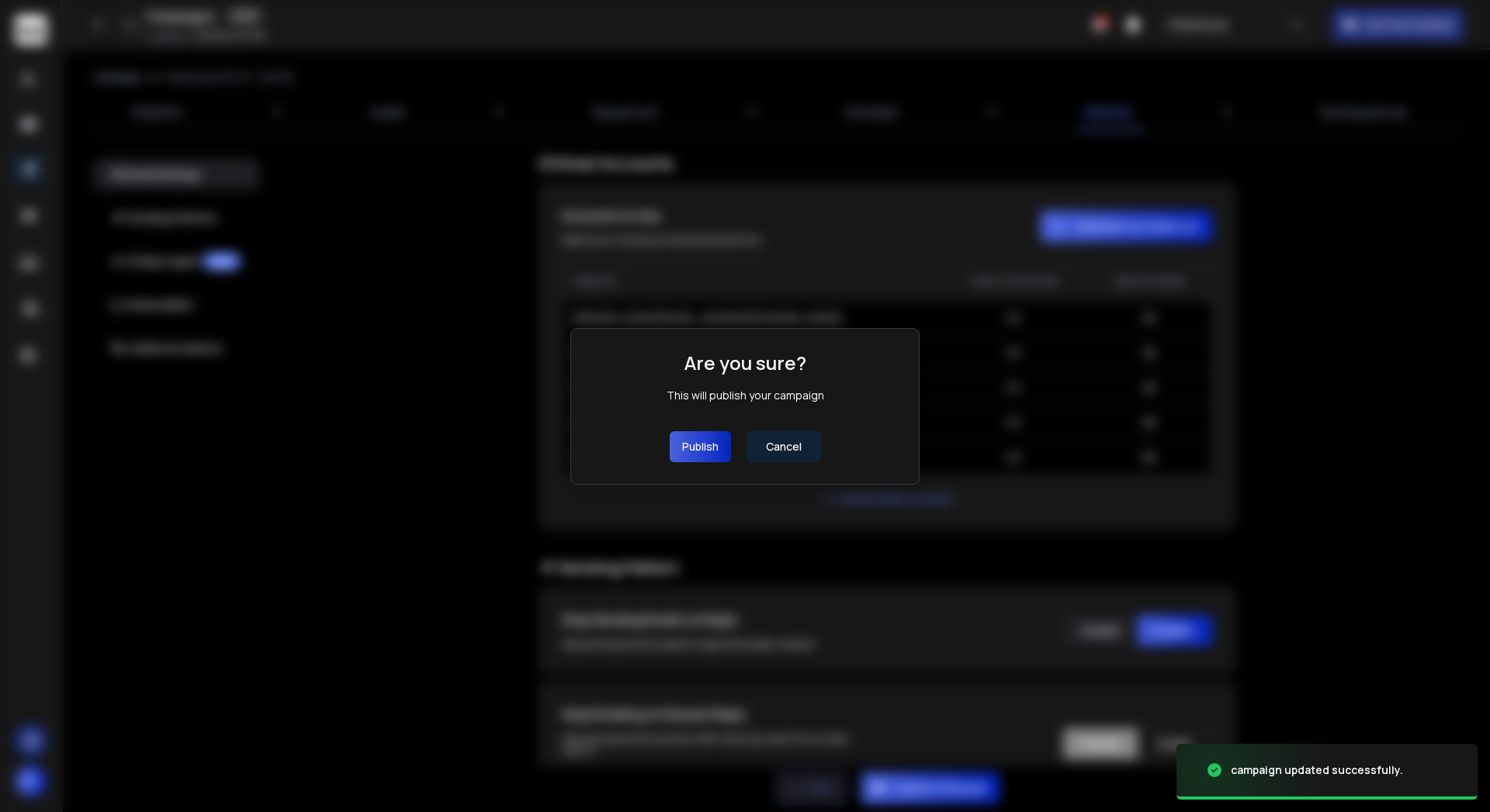
click at [711, 442] on button "Publish" at bounding box center [701, 447] width 61 height 31
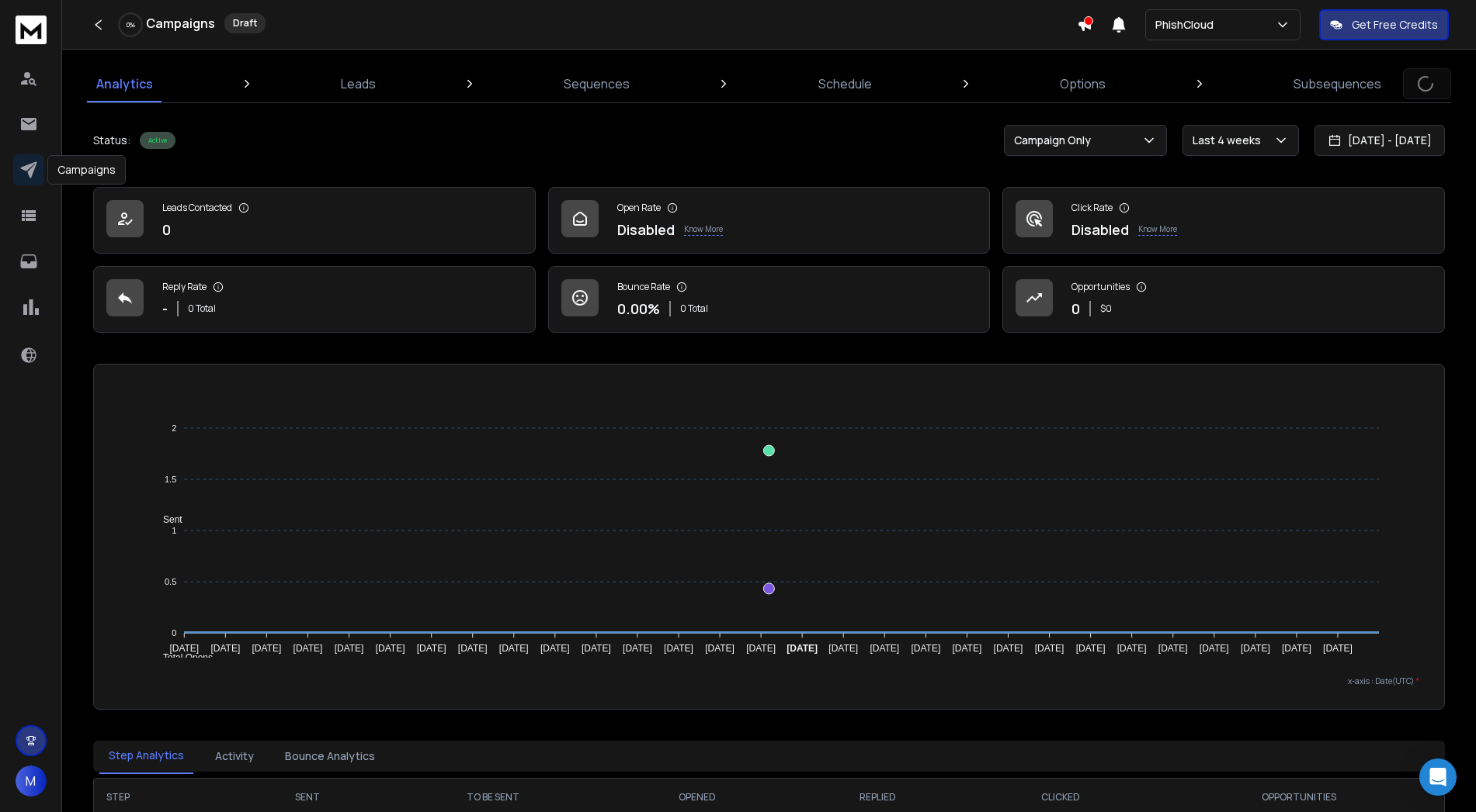
click at [24, 173] on icon at bounding box center [29, 170] width 19 height 19
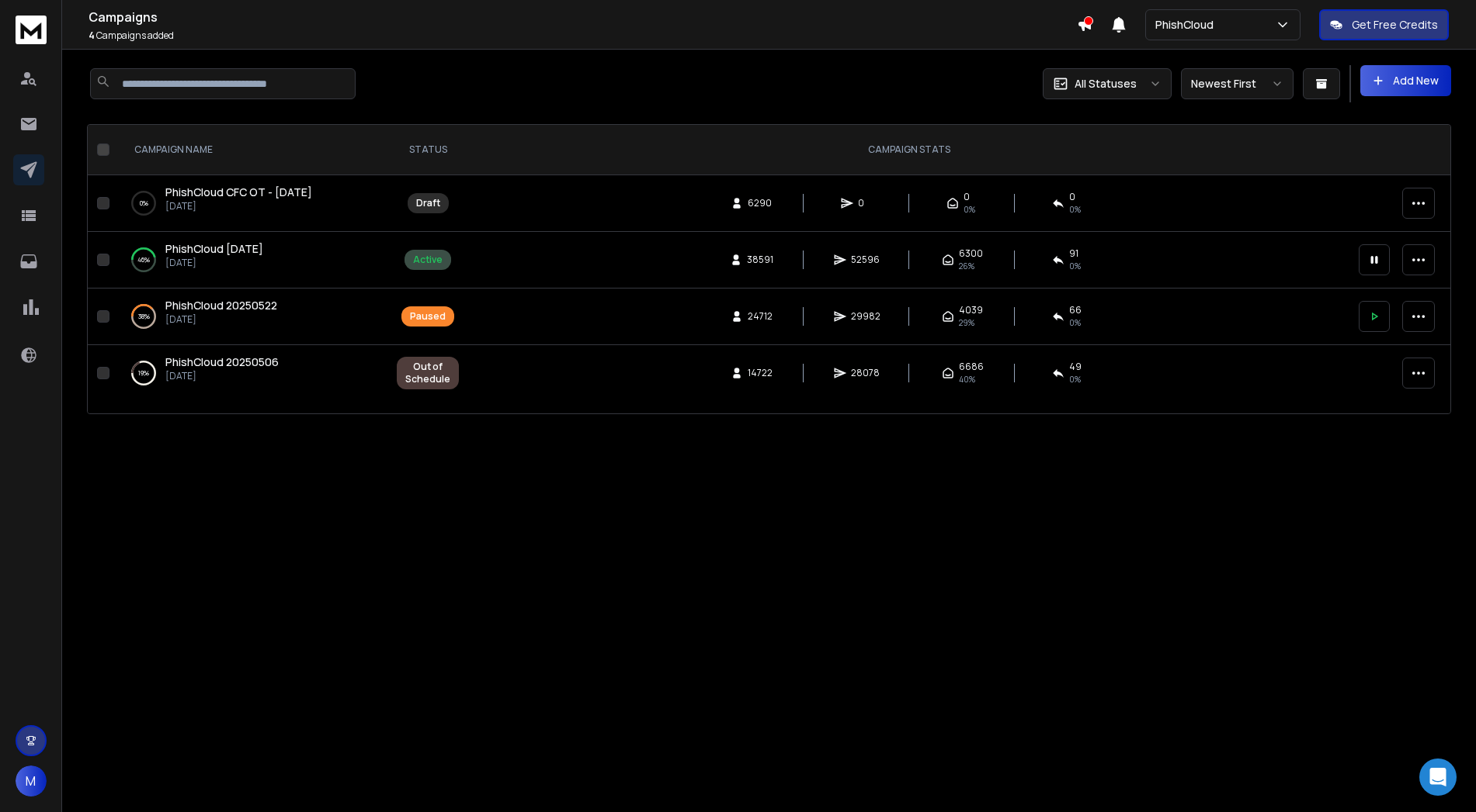
click at [1417, 205] on icon "button" at bounding box center [1418, 203] width 15 height 15
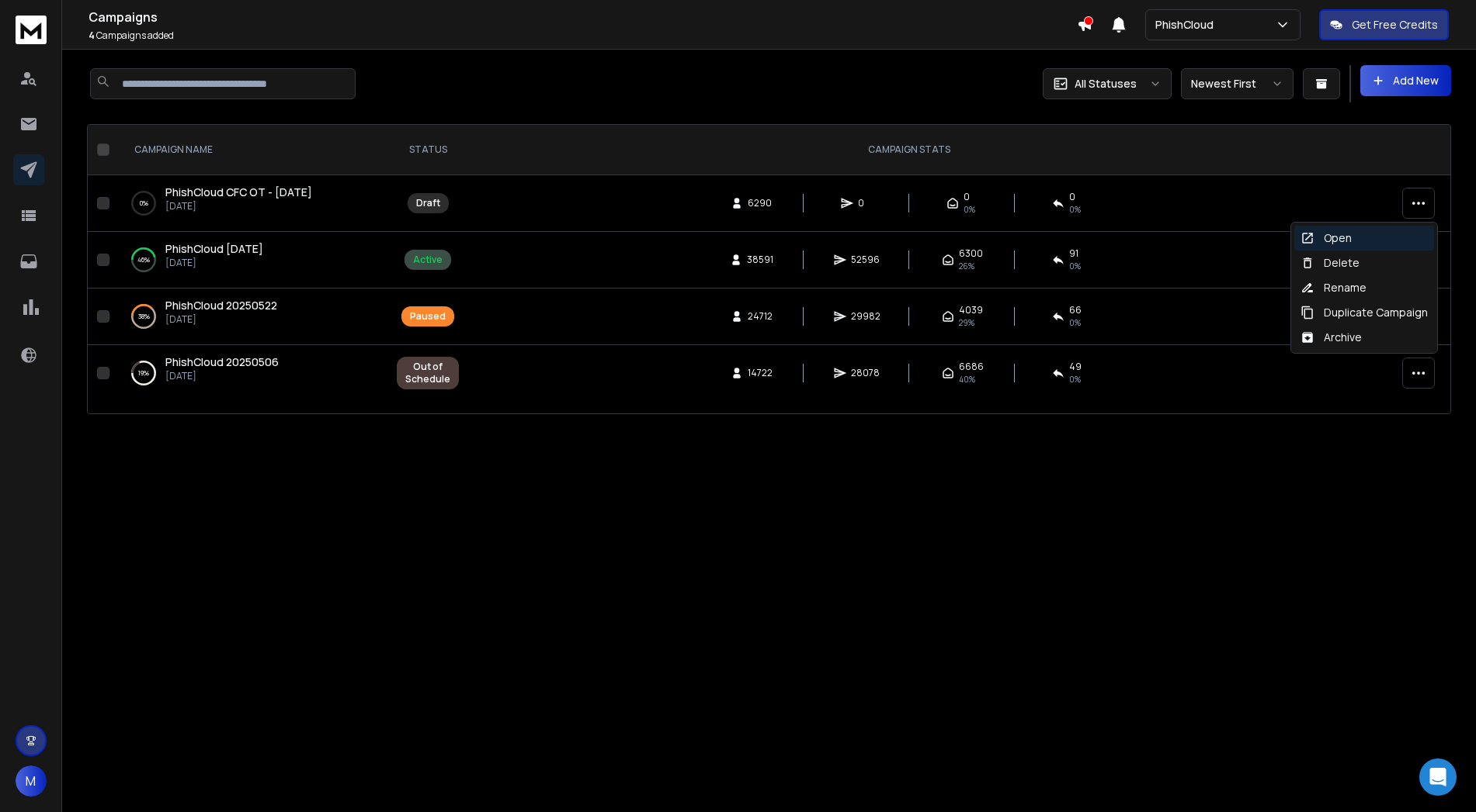
click at [1223, 129] on th "CAMPAIGN STATS" at bounding box center [908, 151] width 881 height 51
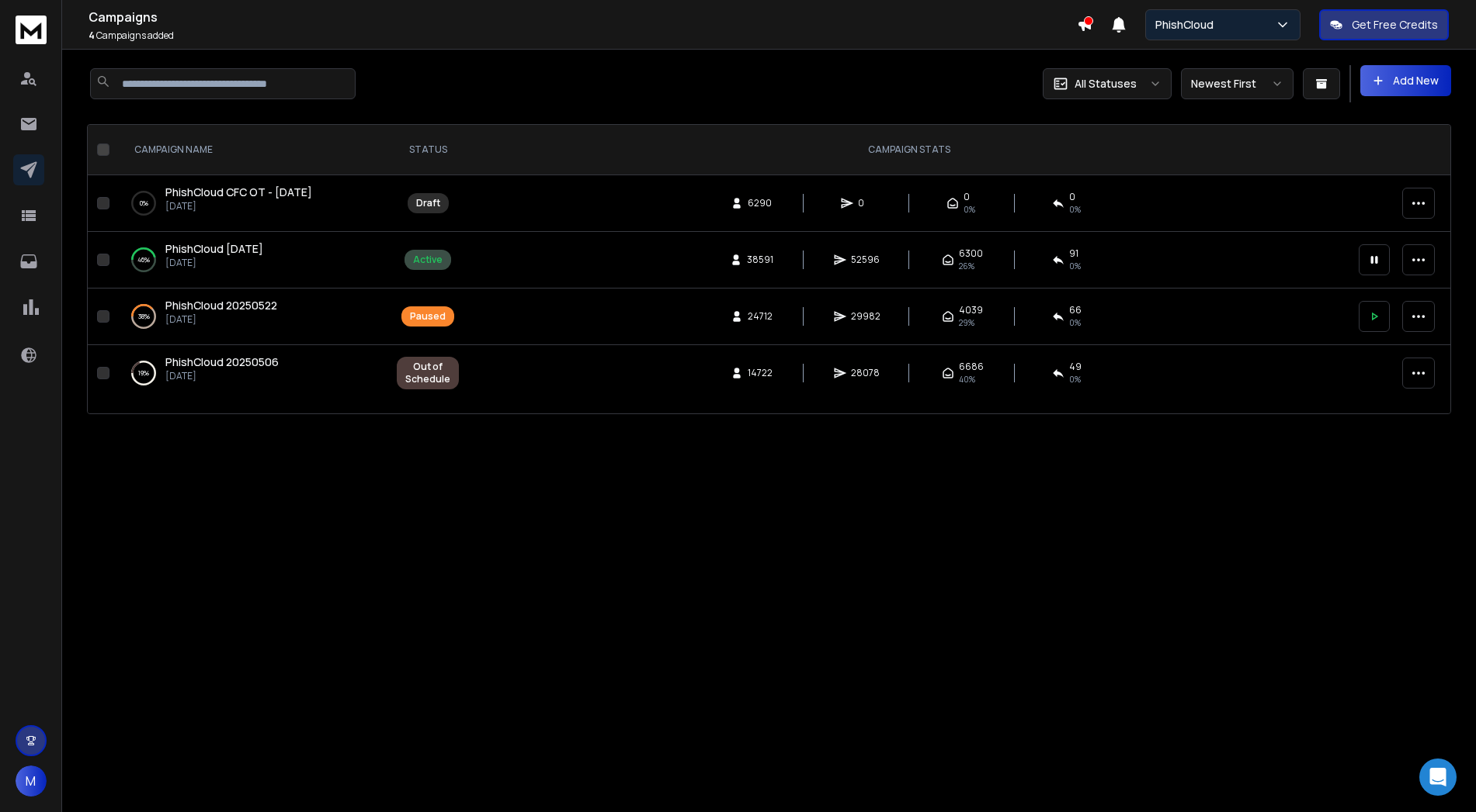
click at [1285, 30] on icon "button" at bounding box center [1282, 25] width 15 height 15
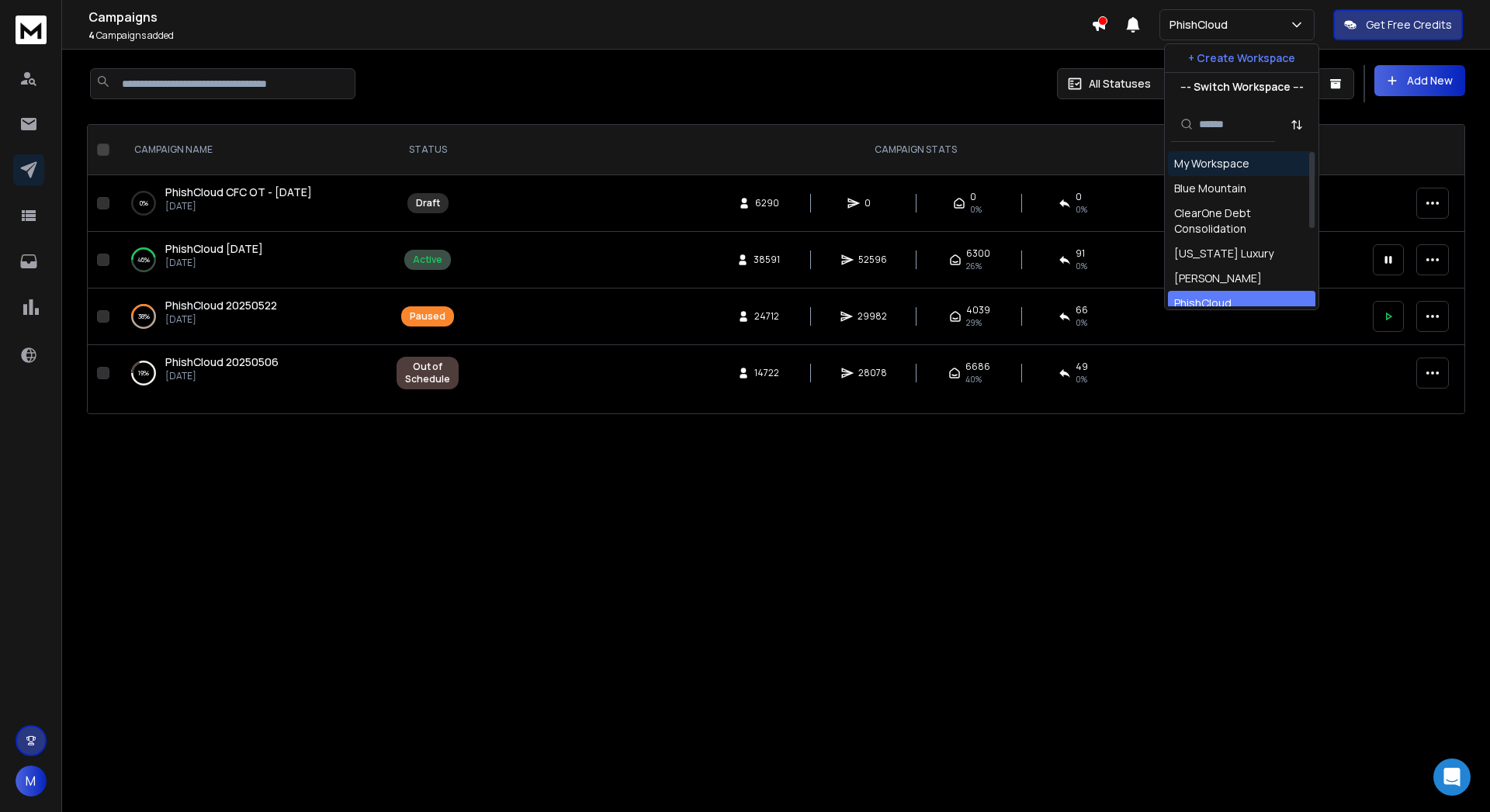
click at [1219, 163] on div "My Workspace" at bounding box center [1212, 163] width 75 height 15
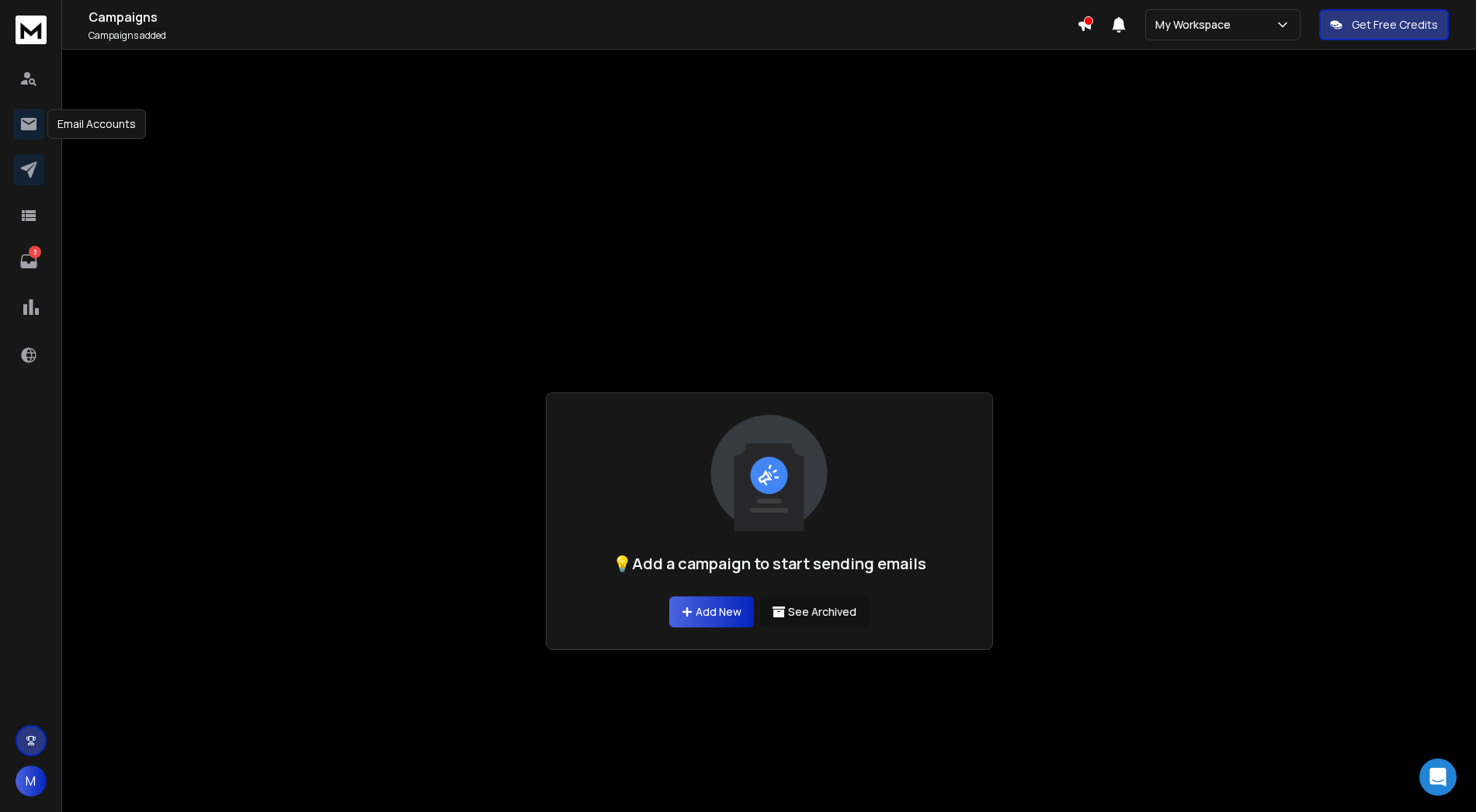
click at [27, 123] on icon at bounding box center [29, 124] width 19 height 19
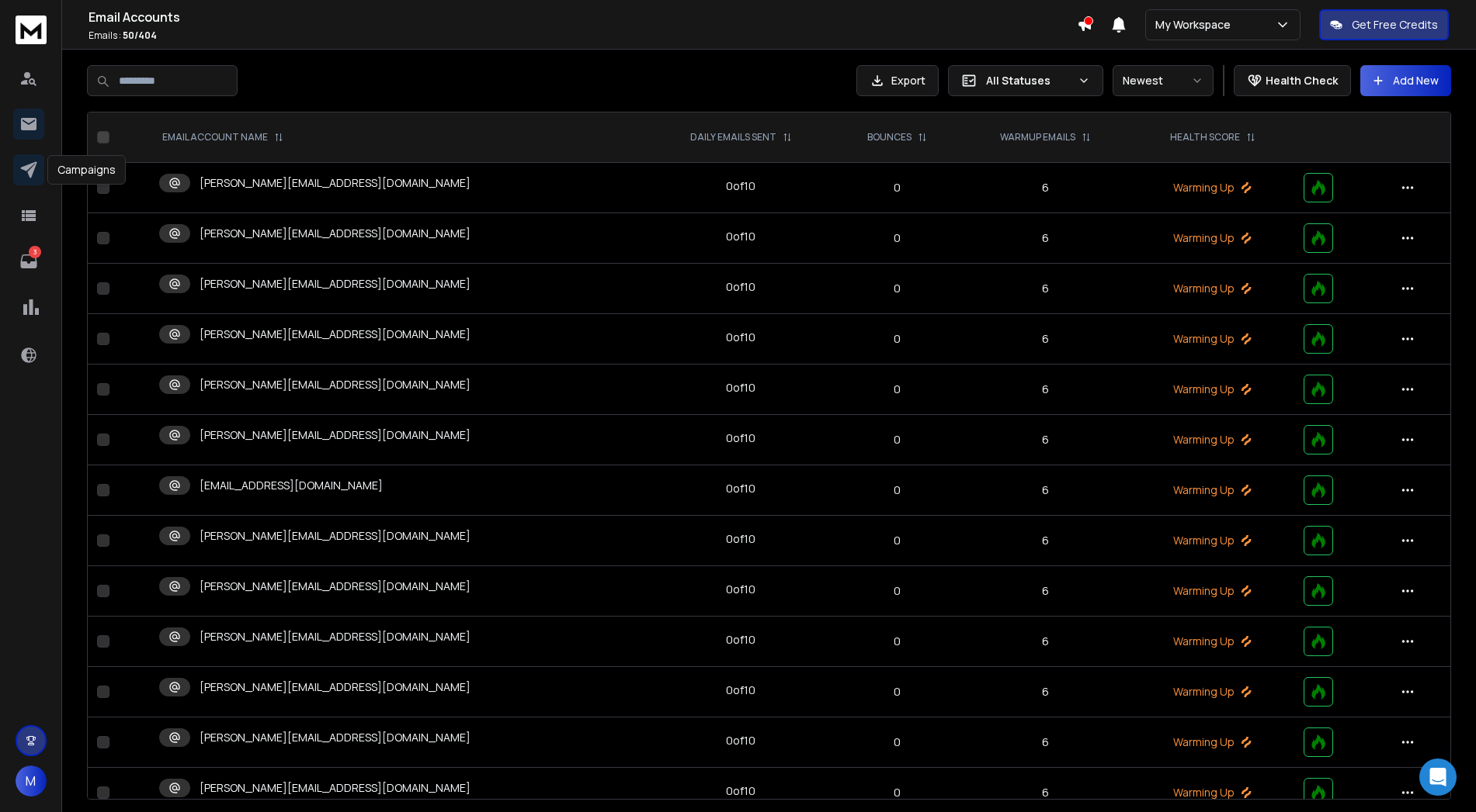
click at [31, 169] on icon at bounding box center [28, 169] width 16 height 16
click at [24, 173] on icon at bounding box center [29, 170] width 19 height 19
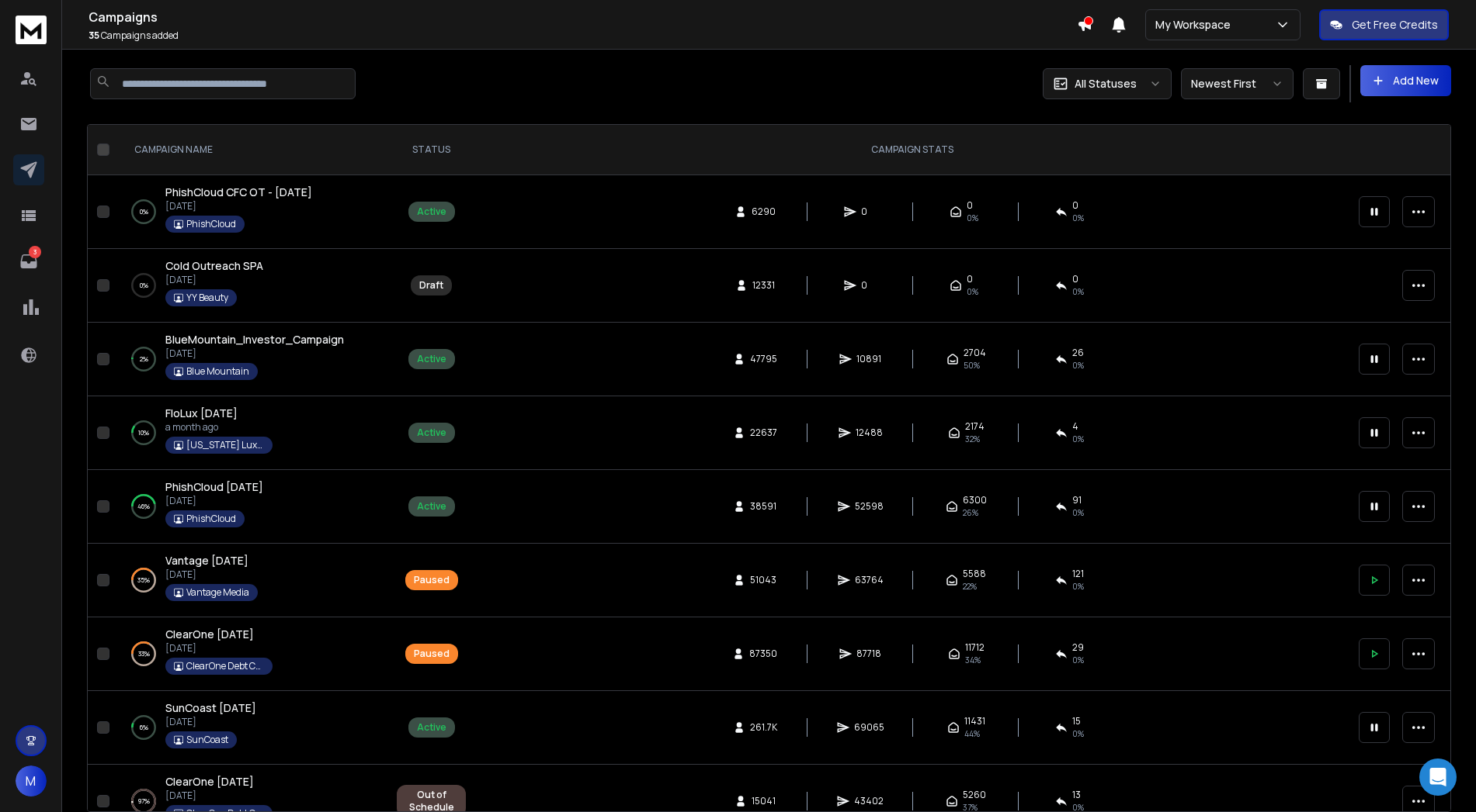
click at [305, 194] on span "PhishCloud CFC OT - September 2025" at bounding box center [238, 191] width 146 height 14
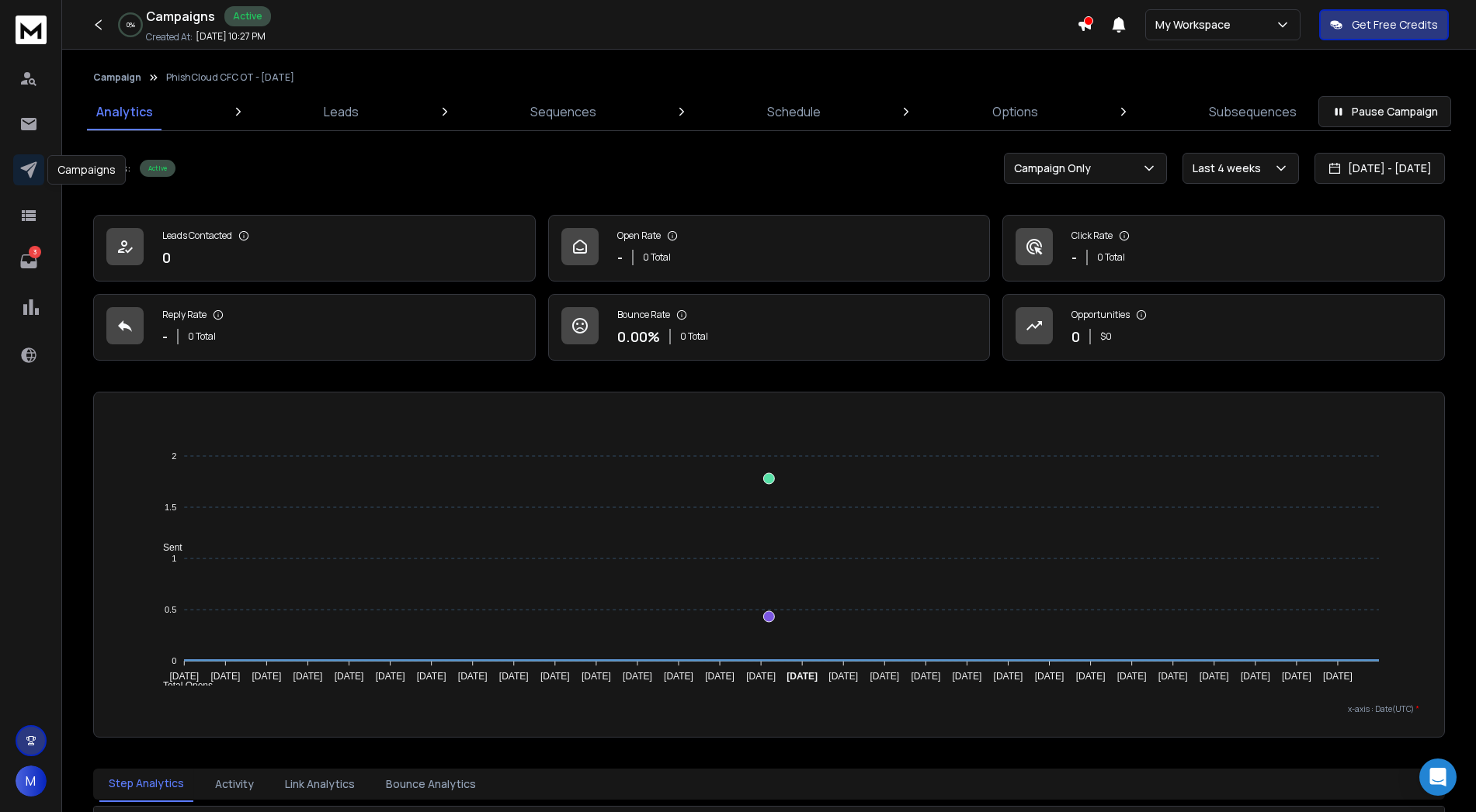
click at [33, 171] on icon at bounding box center [29, 170] width 19 height 19
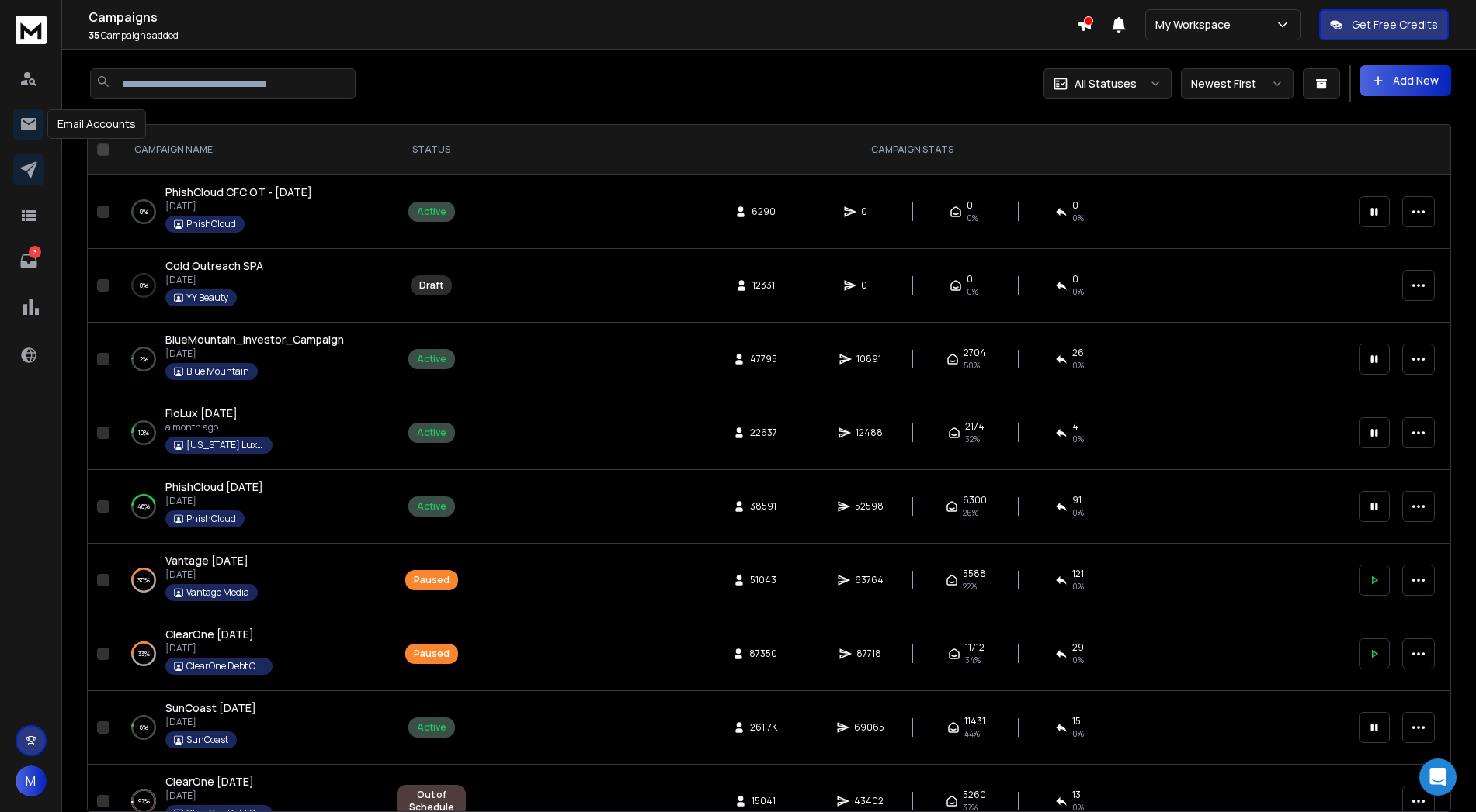
click at [26, 129] on icon at bounding box center [29, 123] width 15 height 13
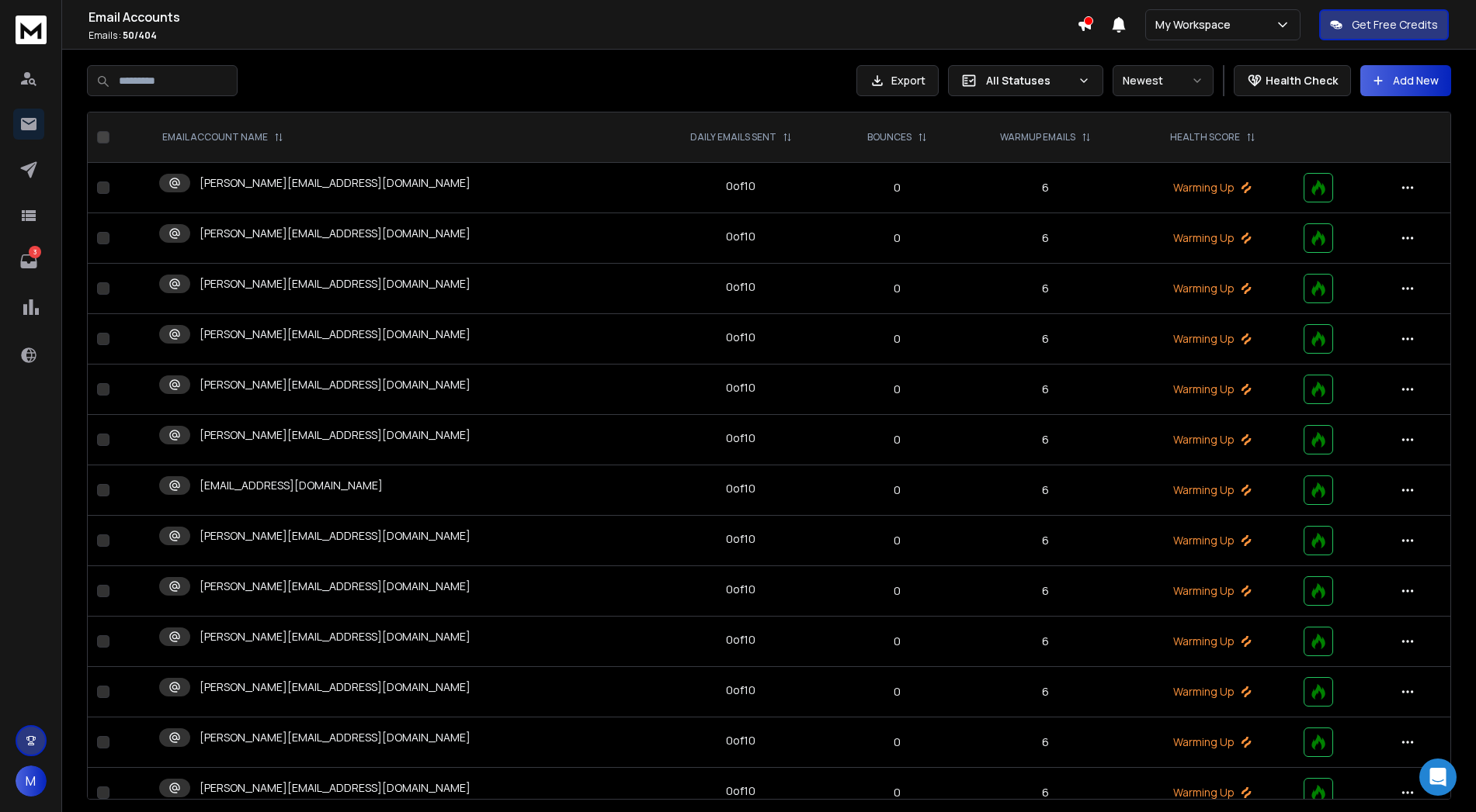
click at [1085, 74] on icon at bounding box center [1083, 80] width 13 height 13
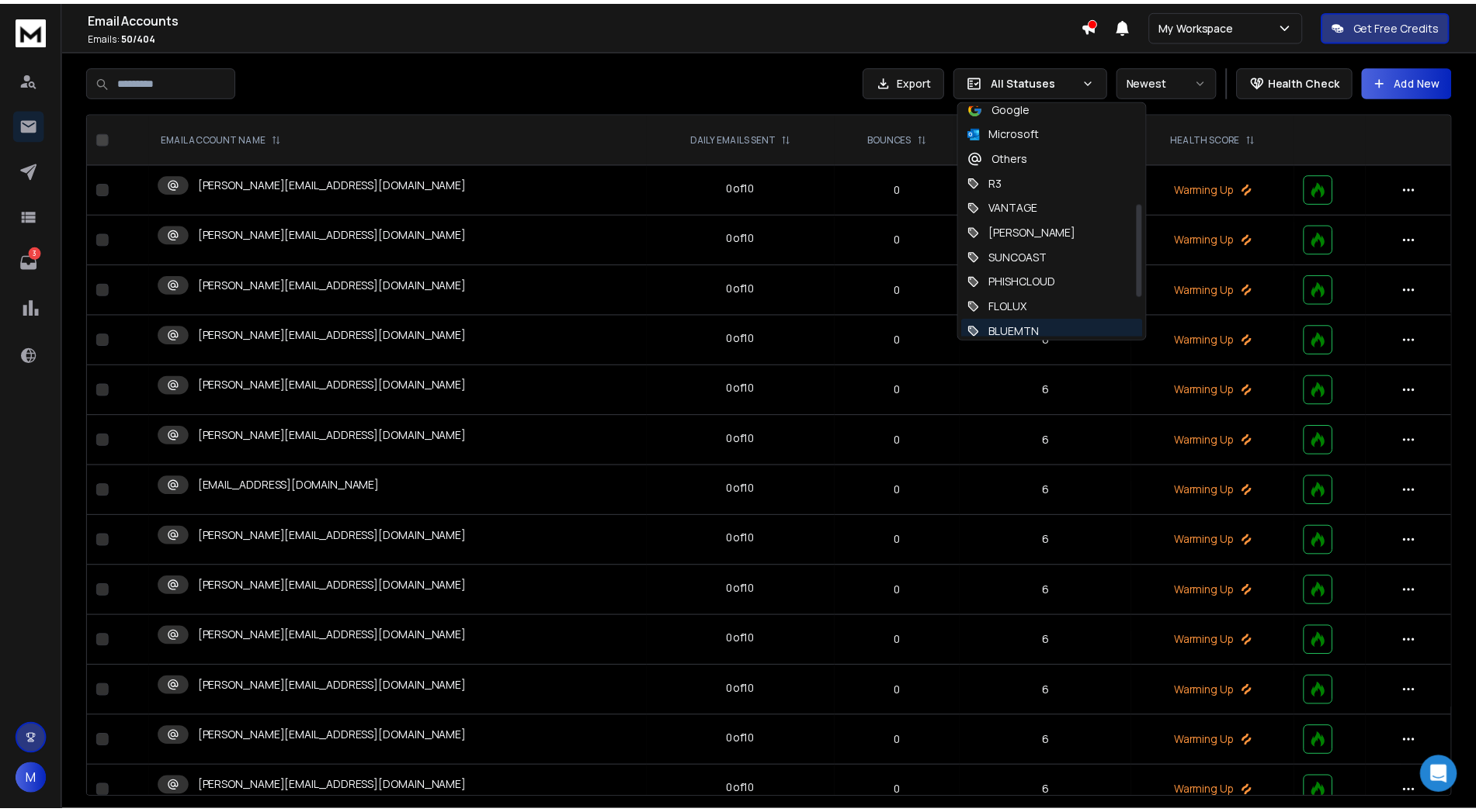
scroll to position [344, 0]
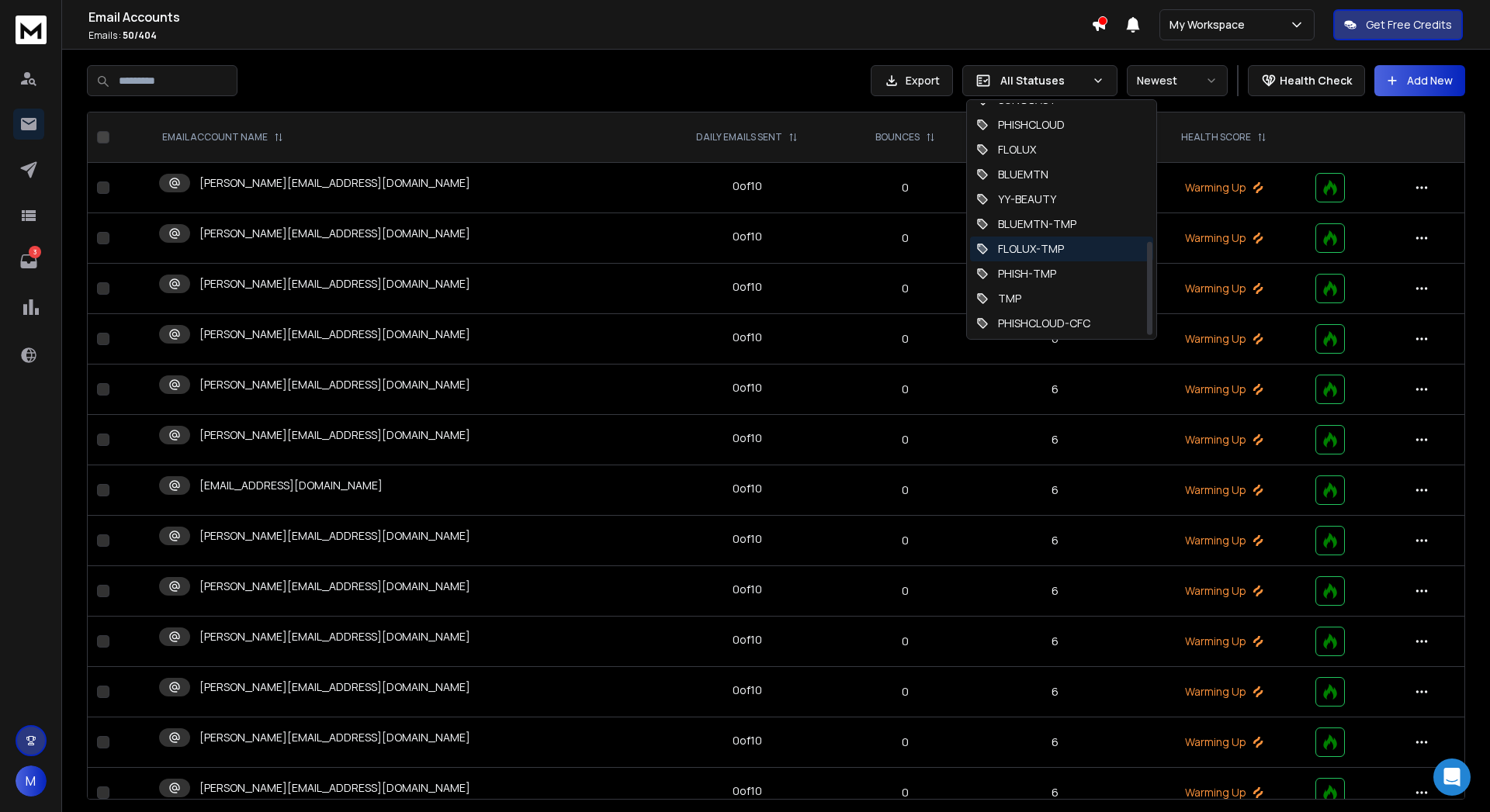
click at [1042, 244] on div "FLOLUX-TMP" at bounding box center [1020, 249] width 88 height 15
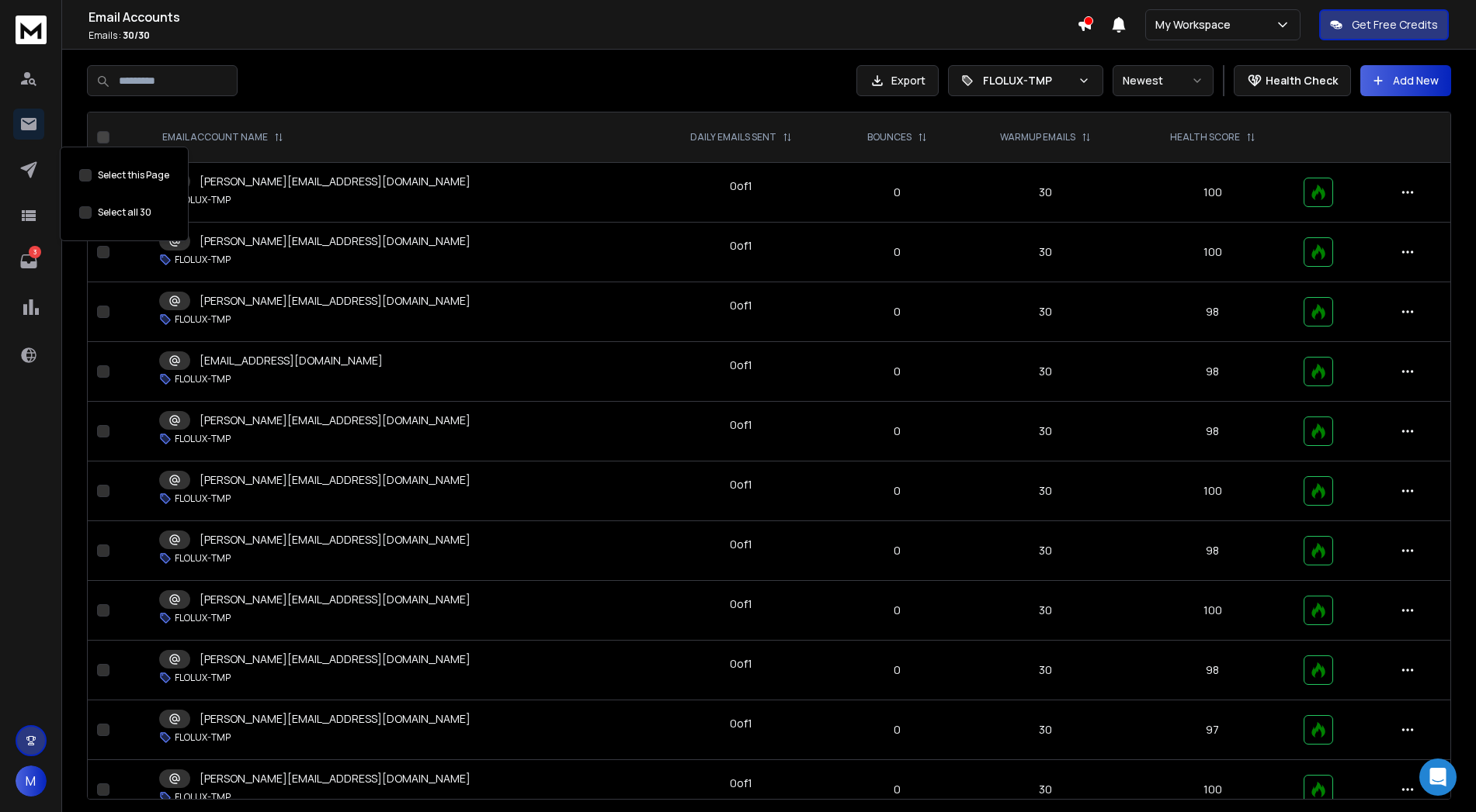
click at [83, 213] on button "Select this Page" at bounding box center [85, 212] width 13 height 13
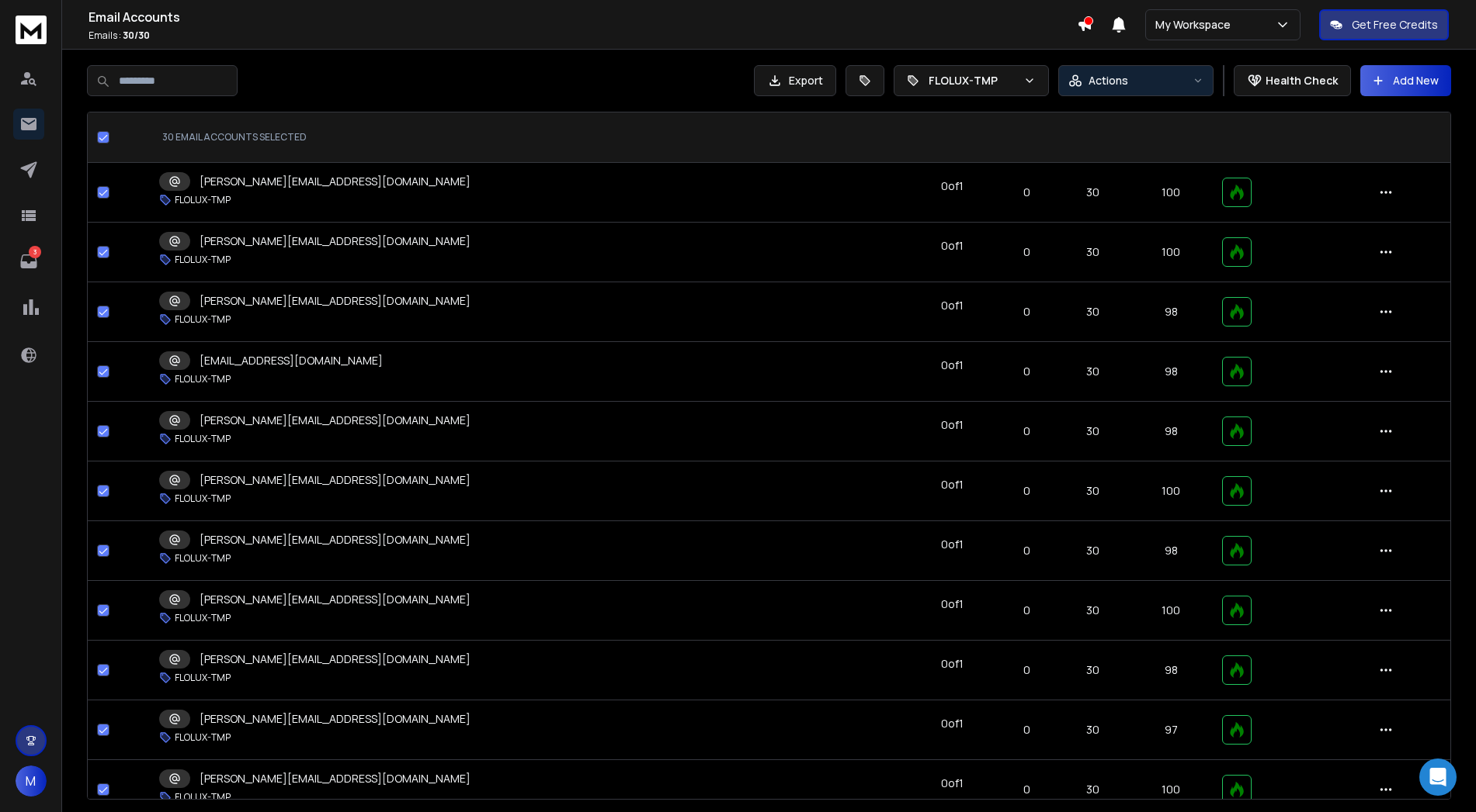
click at [1153, 85] on div "Actions" at bounding box center [1126, 80] width 118 height 15
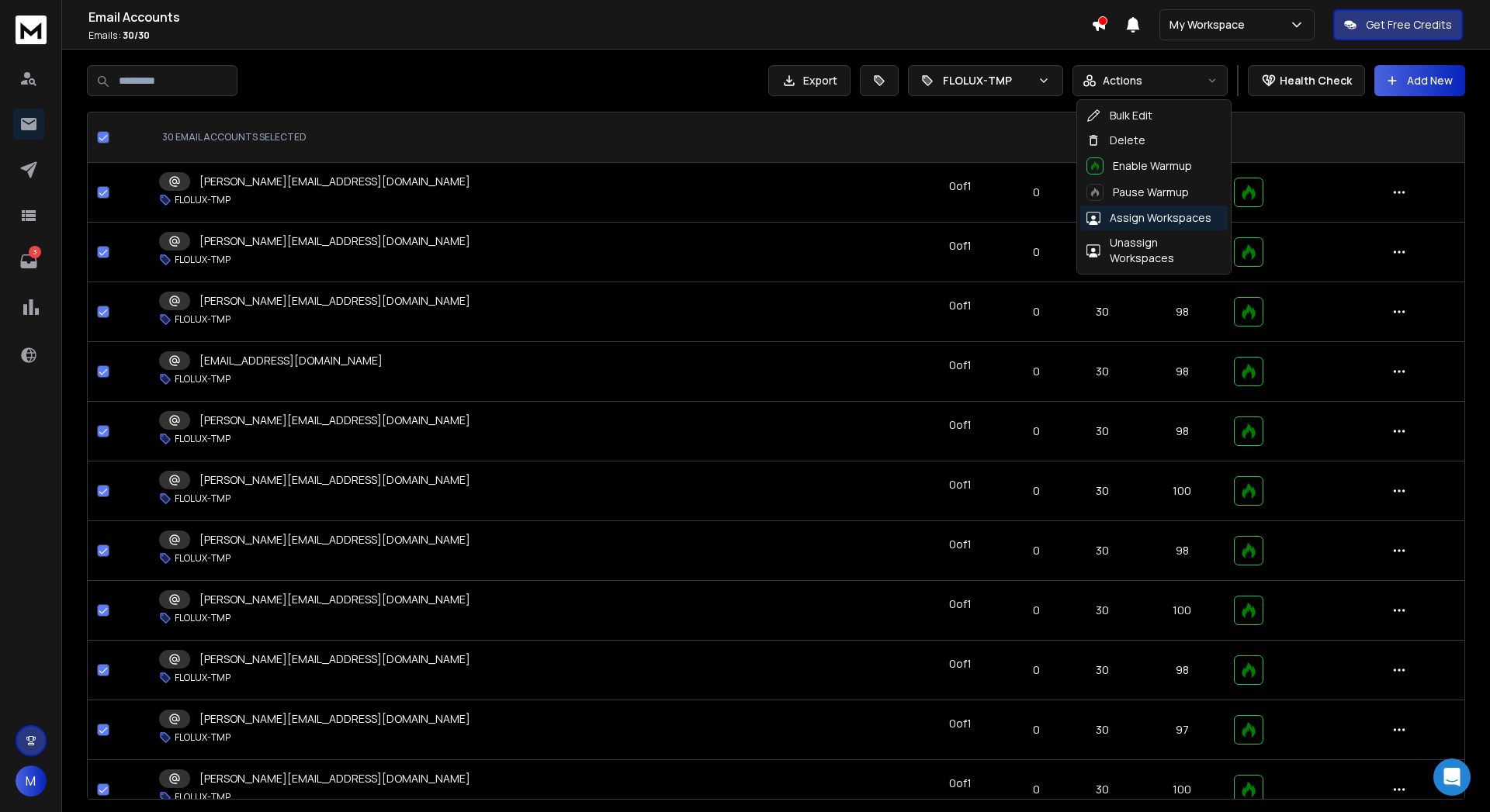
click at [1135, 212] on div "Assign Workspaces" at bounding box center [1149, 218] width 125 height 15
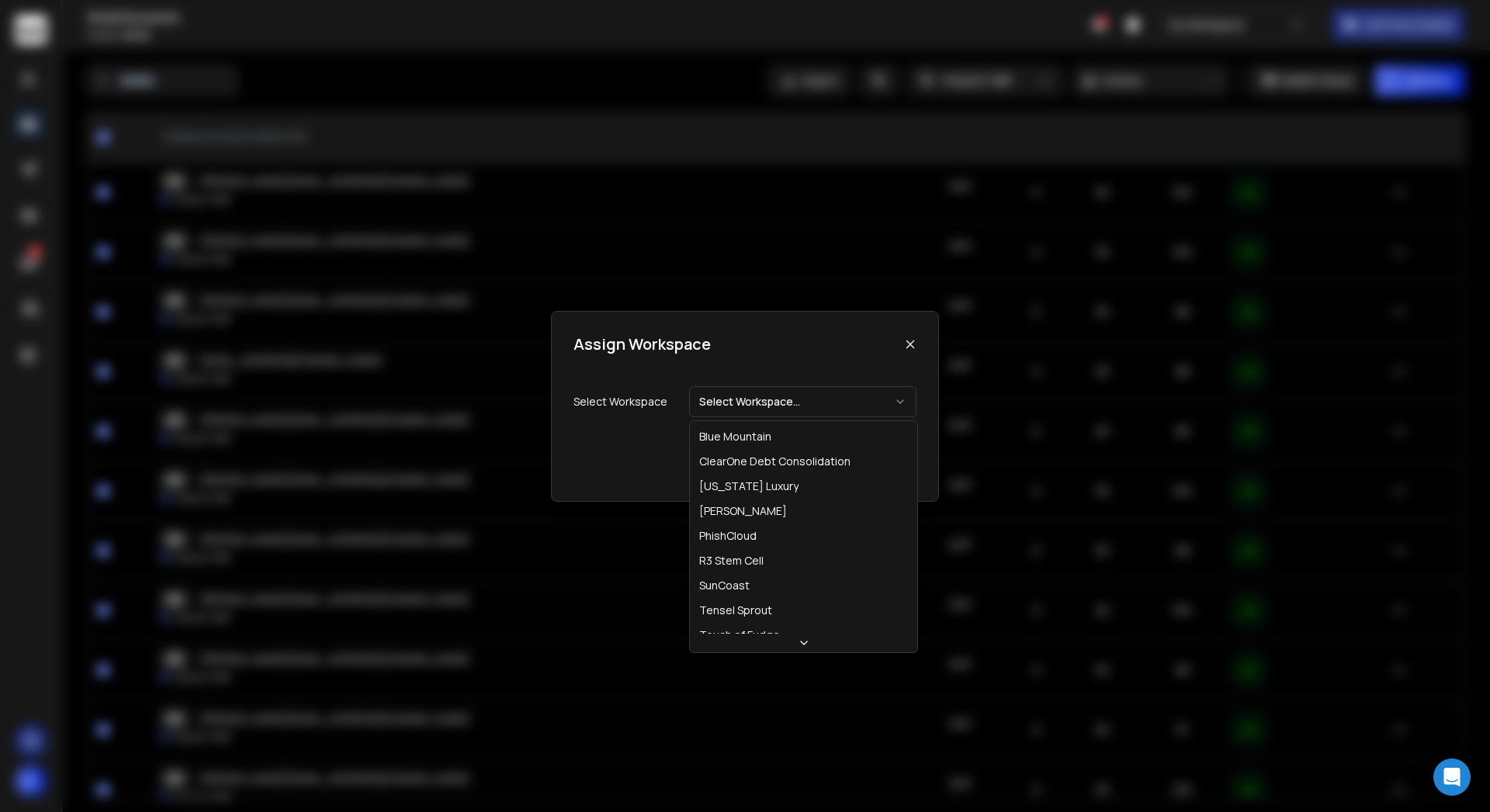
click at [774, 393] on button "Select Workspace..." at bounding box center [803, 402] width 228 height 31
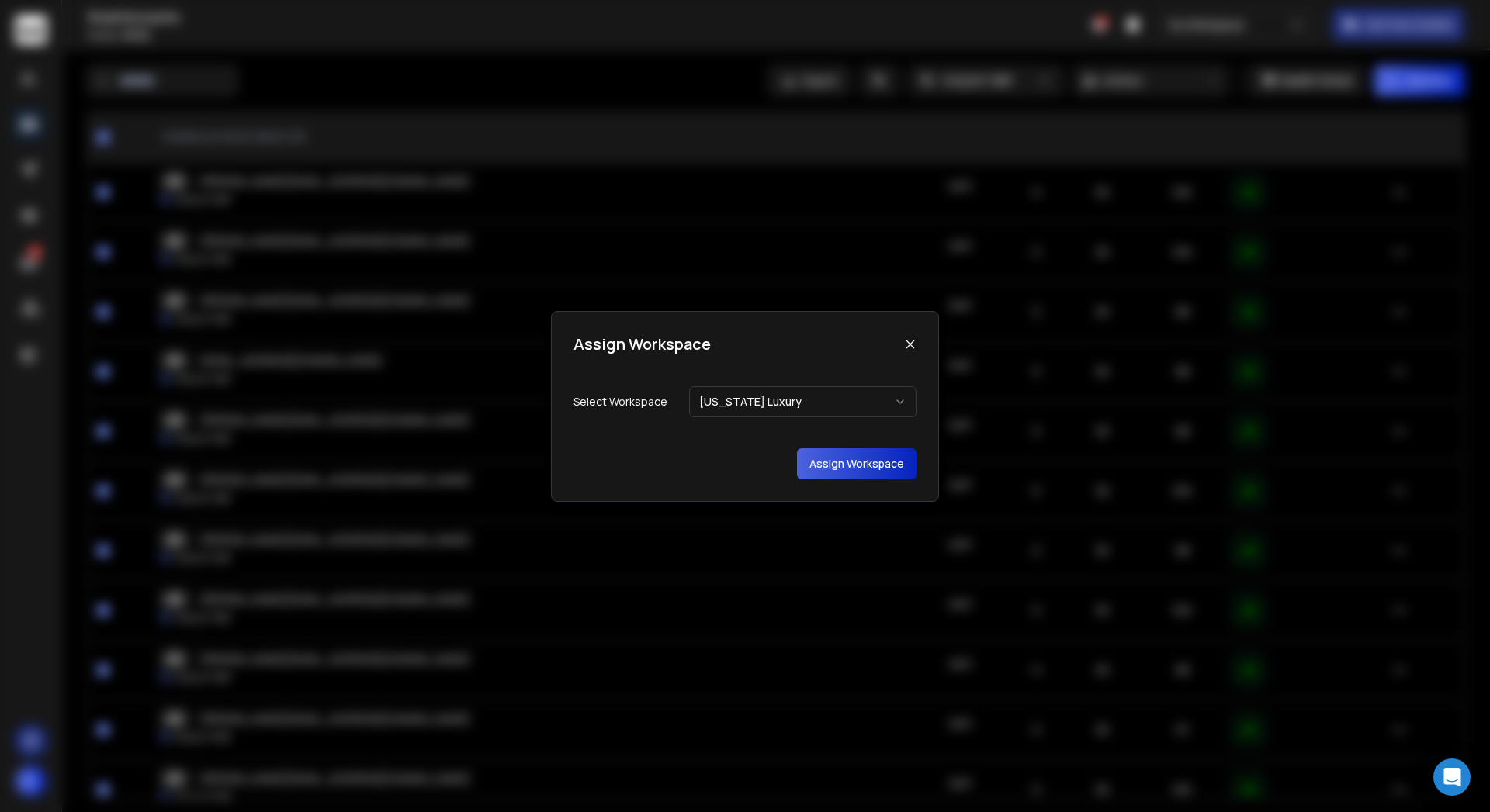
click at [833, 461] on button "Assign Workspace" at bounding box center [856, 464] width 119 height 31
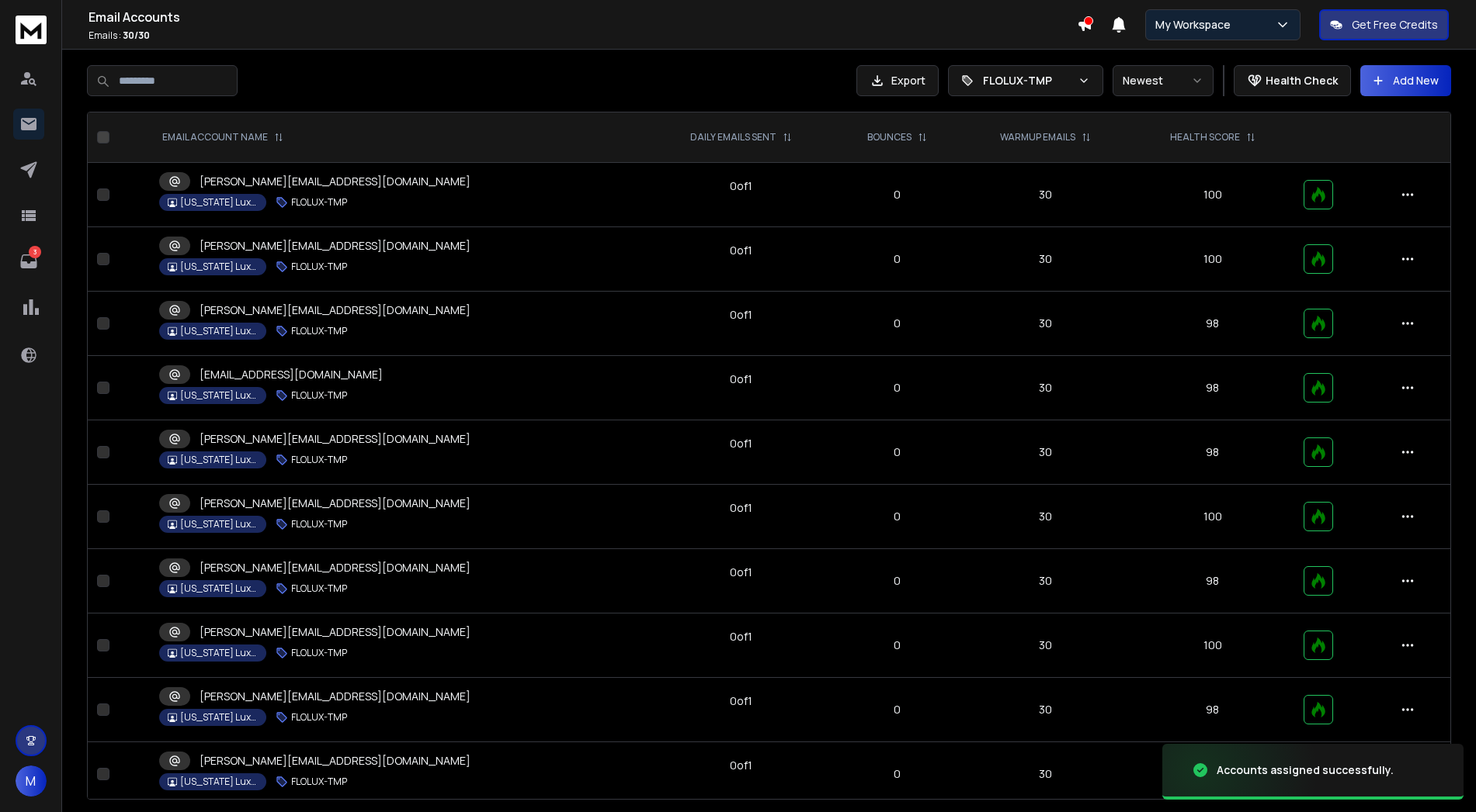
click at [1244, 25] on div "My Workspace" at bounding box center [1223, 25] width 135 height 15
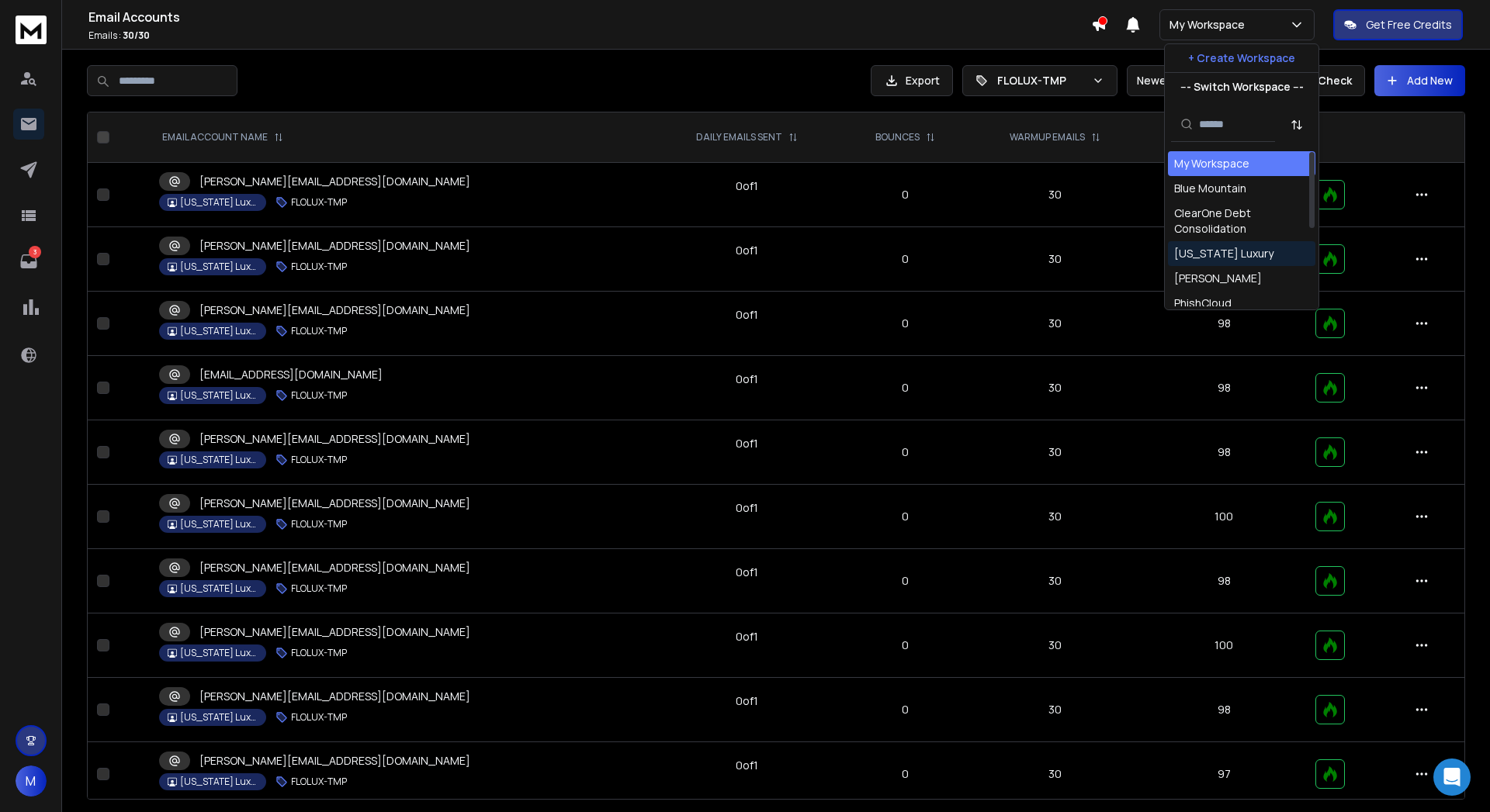
click at [1211, 258] on div "[US_STATE] Luxury" at bounding box center [1223, 254] width 99 height 15
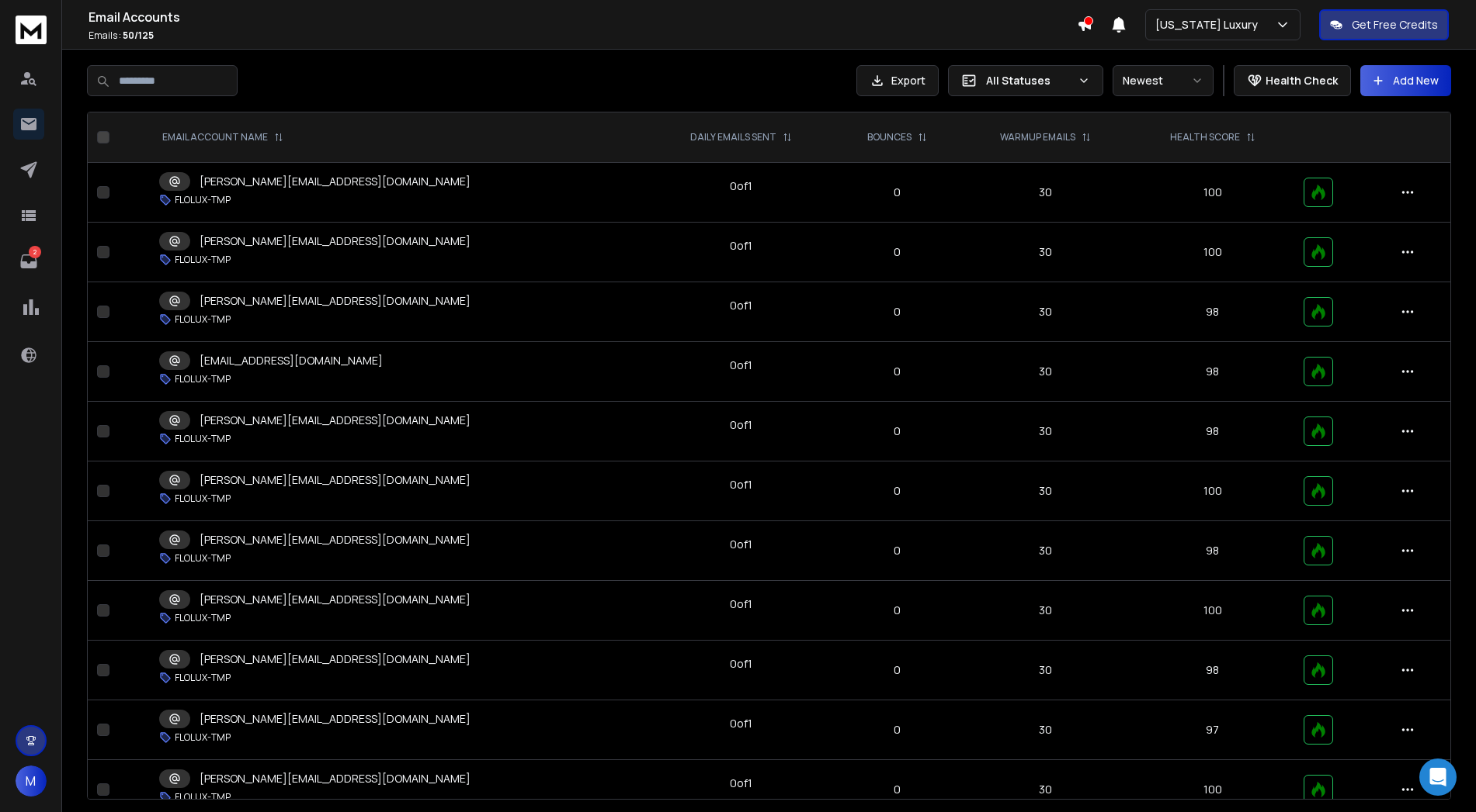
click at [1058, 86] on p "All Statuses" at bounding box center [1028, 80] width 85 height 15
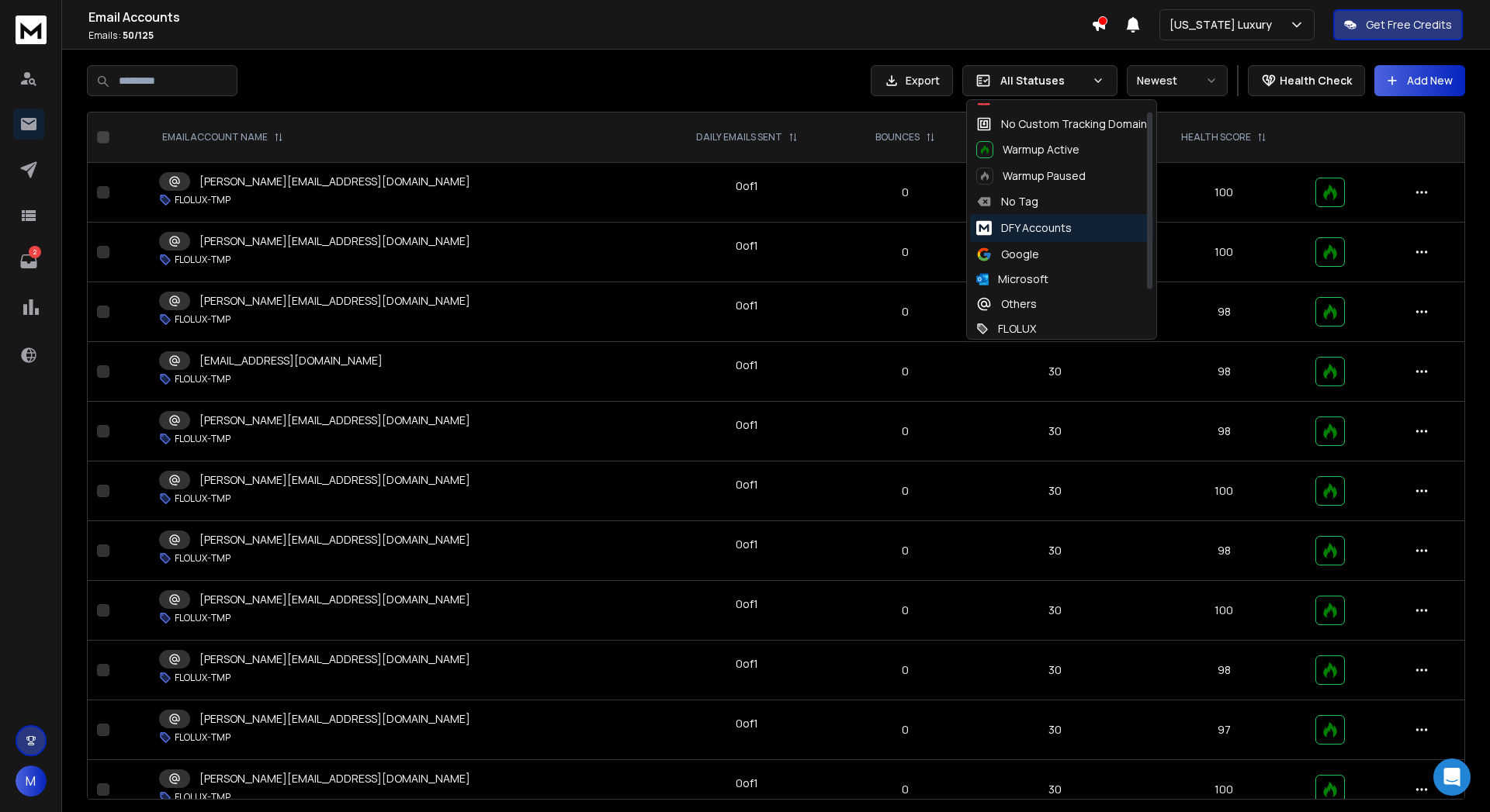
scroll to position [71, 0]
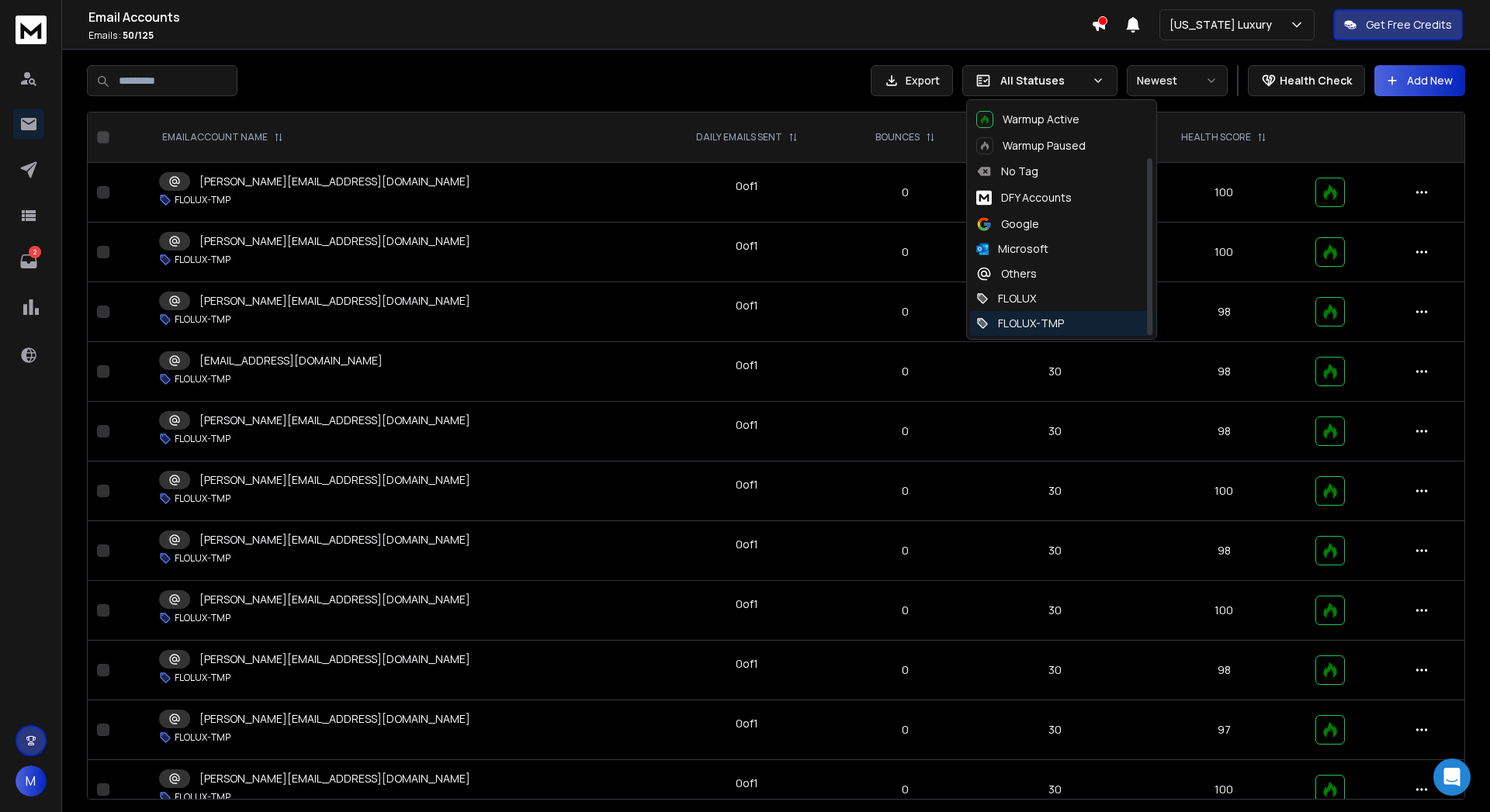
click at [1050, 319] on div "FLOLUX-TMP" at bounding box center [1020, 323] width 88 height 15
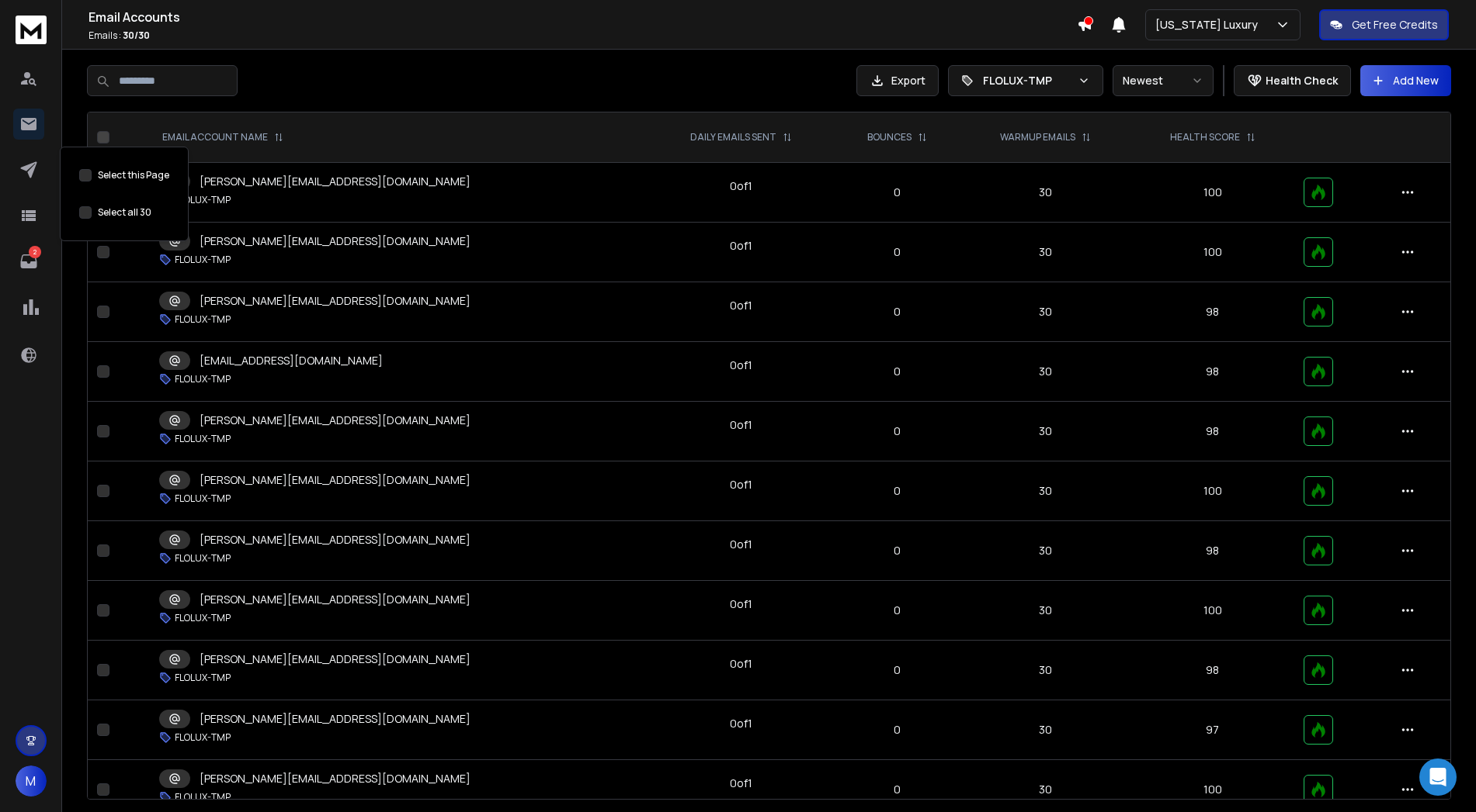
click at [83, 215] on button "Select this Page" at bounding box center [85, 212] width 13 height 13
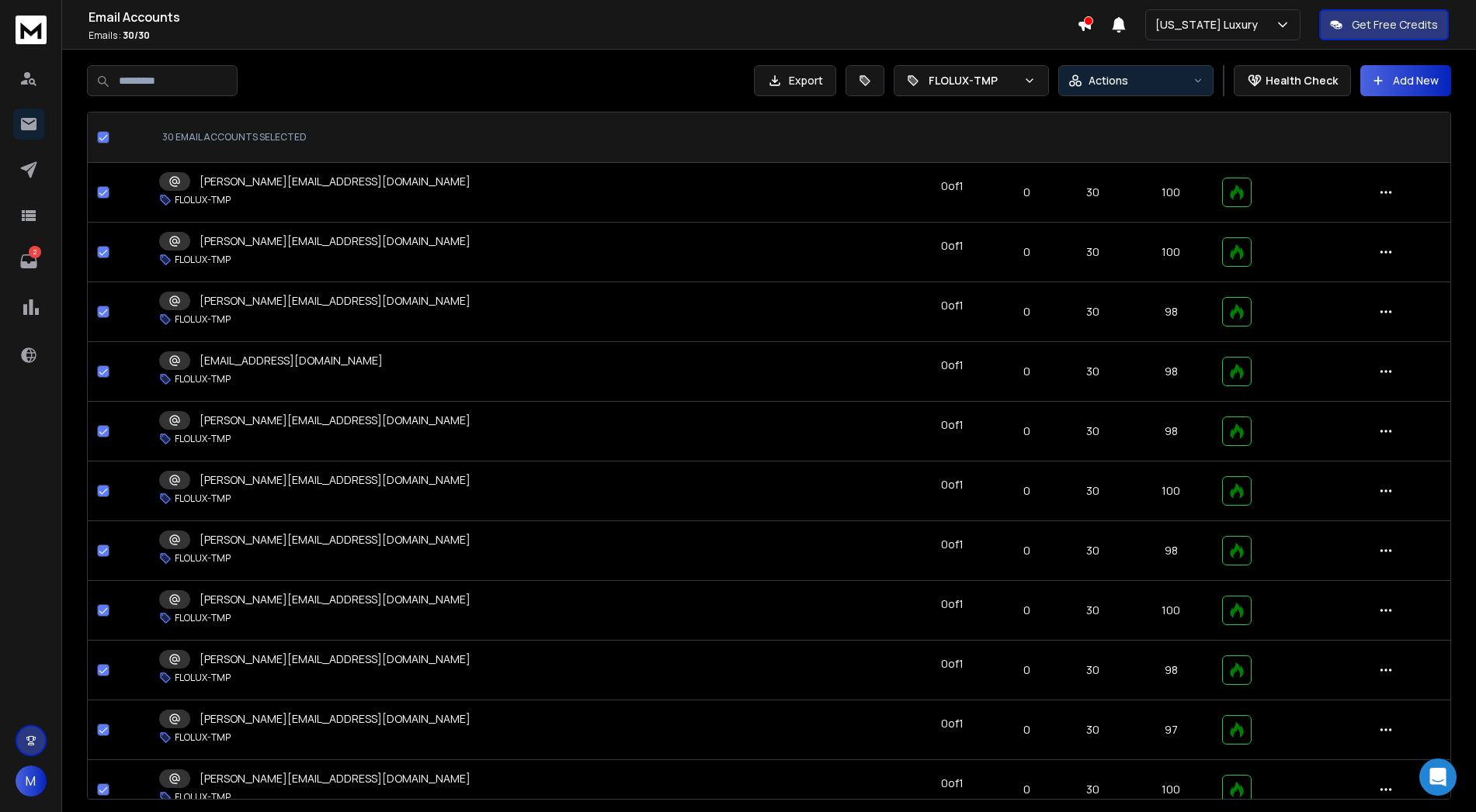
click at [1128, 80] on p "Actions" at bounding box center [1108, 80] width 40 height 15
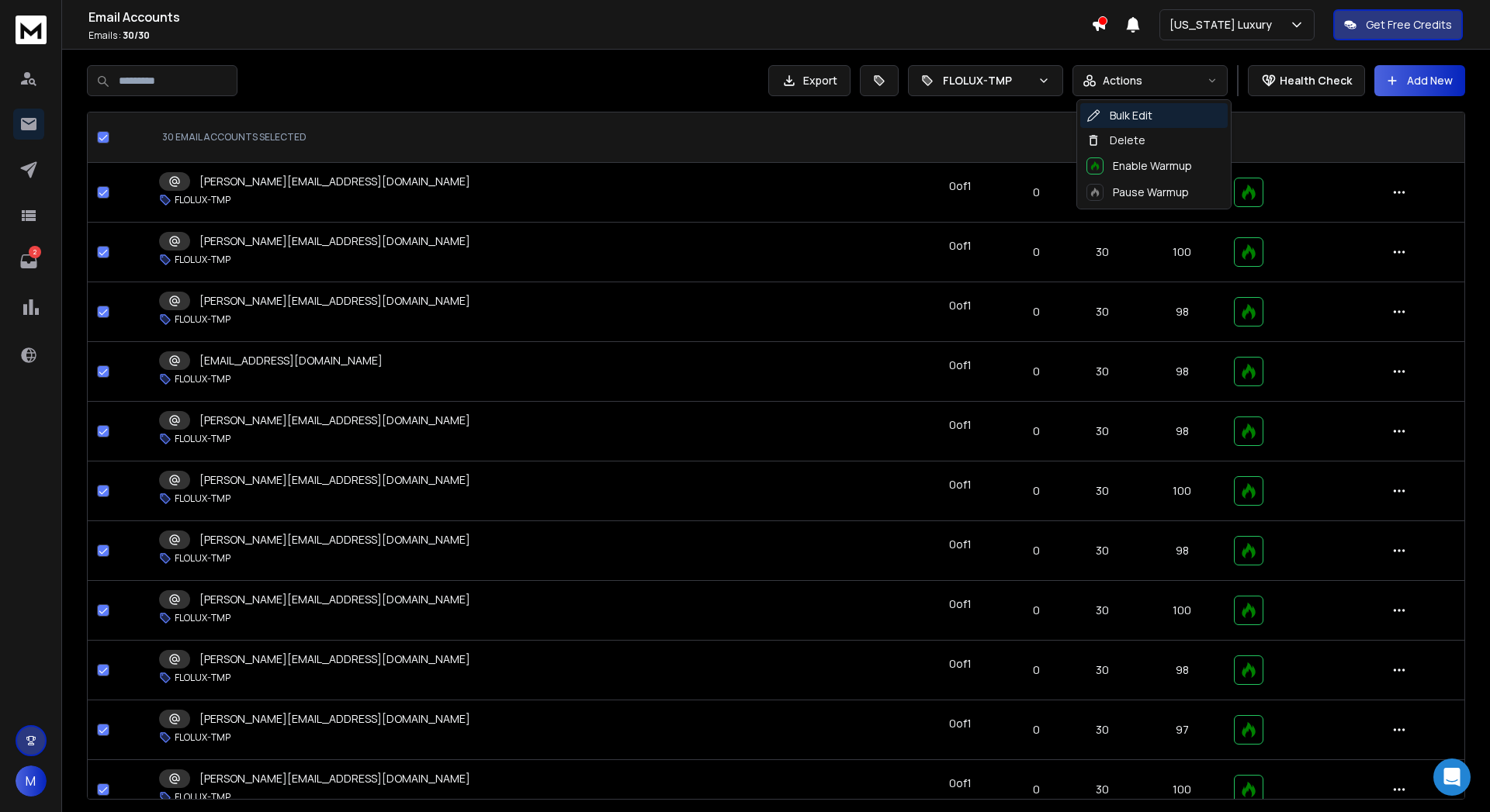
click at [1130, 118] on div "Bulk Edit" at bounding box center [1119, 116] width 66 height 15
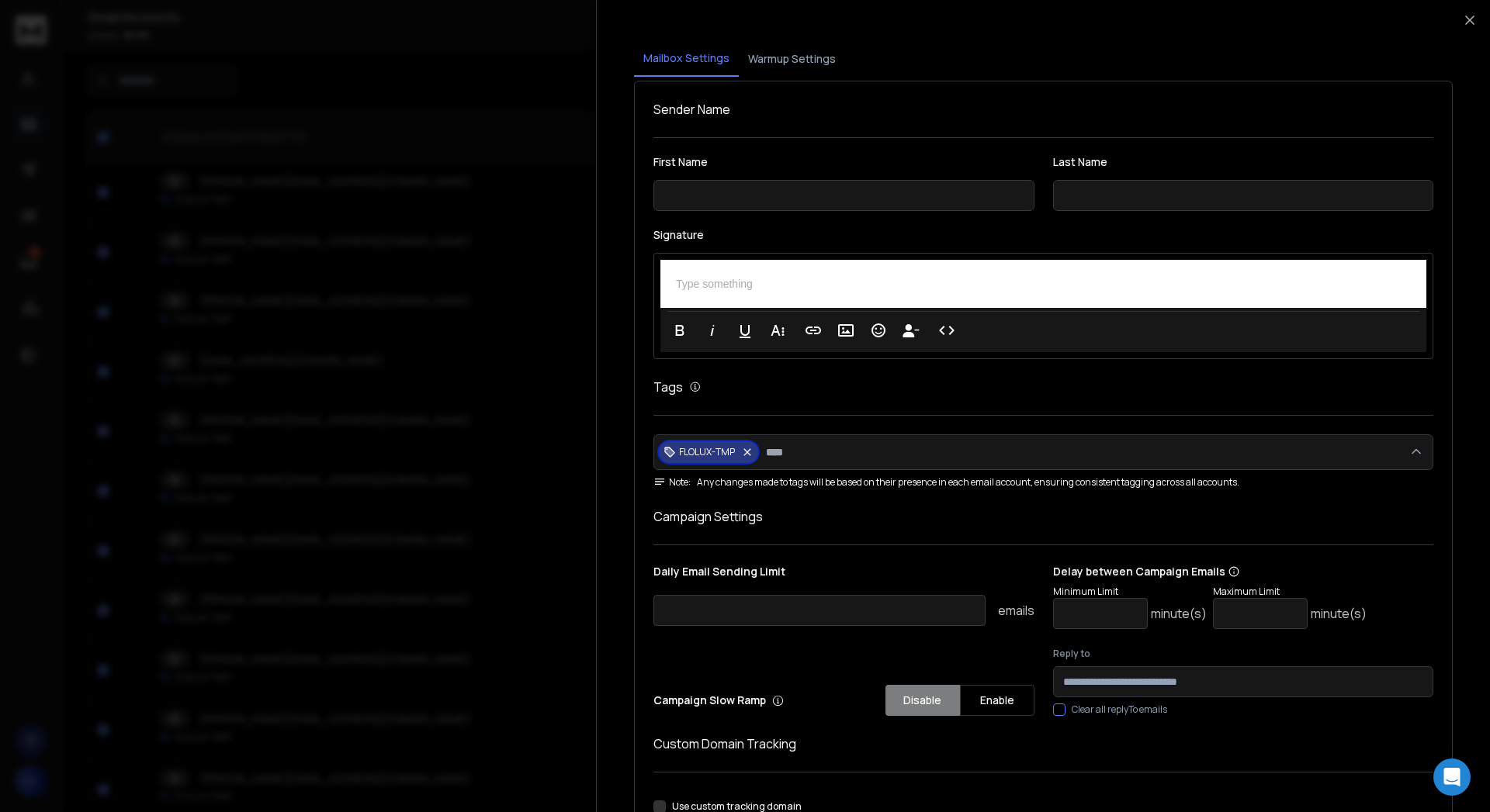
click at [807, 455] on input at bounding box center [820, 452] width 121 height 28
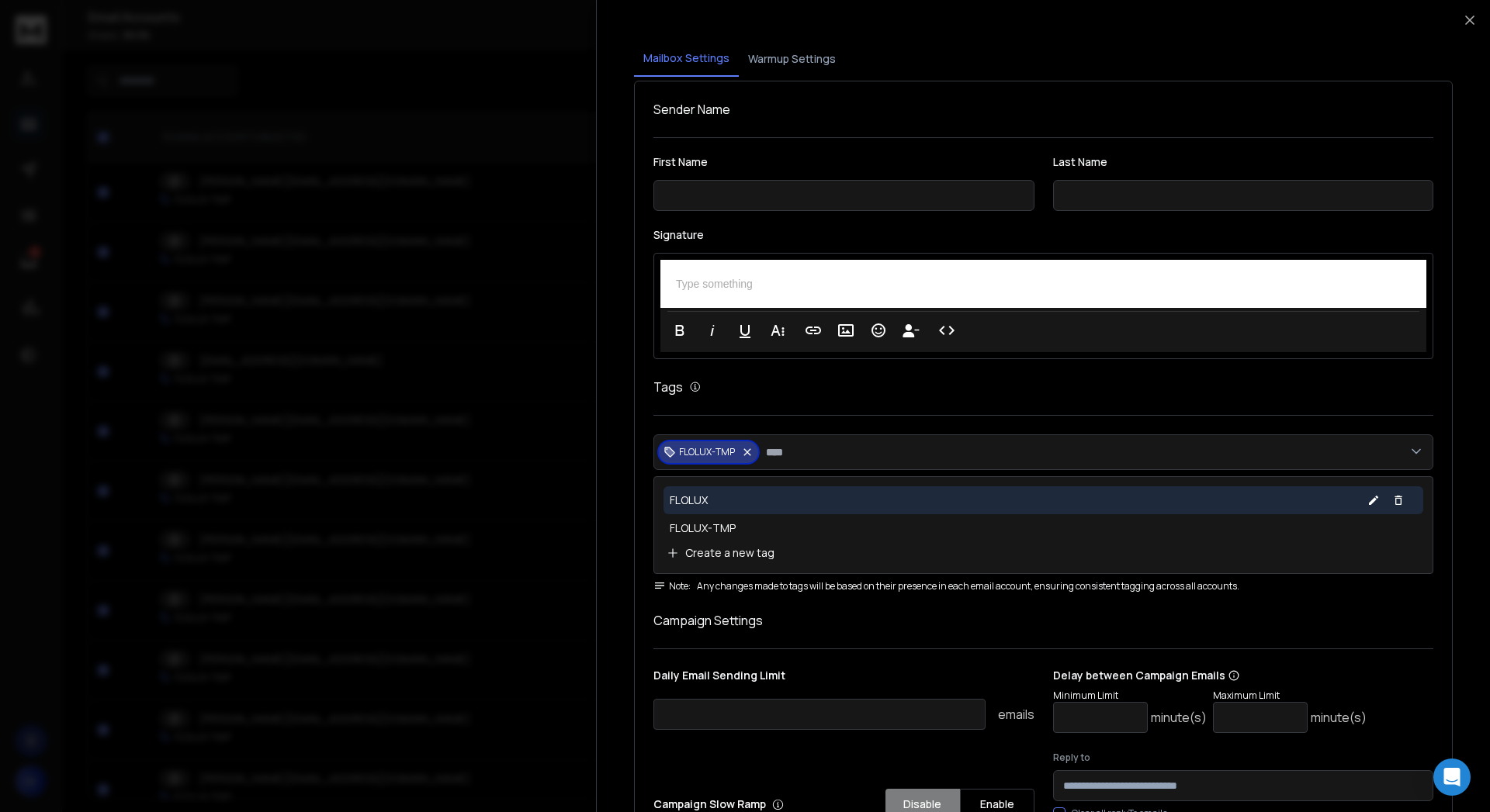
click at [697, 502] on p "FLOLUX" at bounding box center [689, 500] width 38 height 15
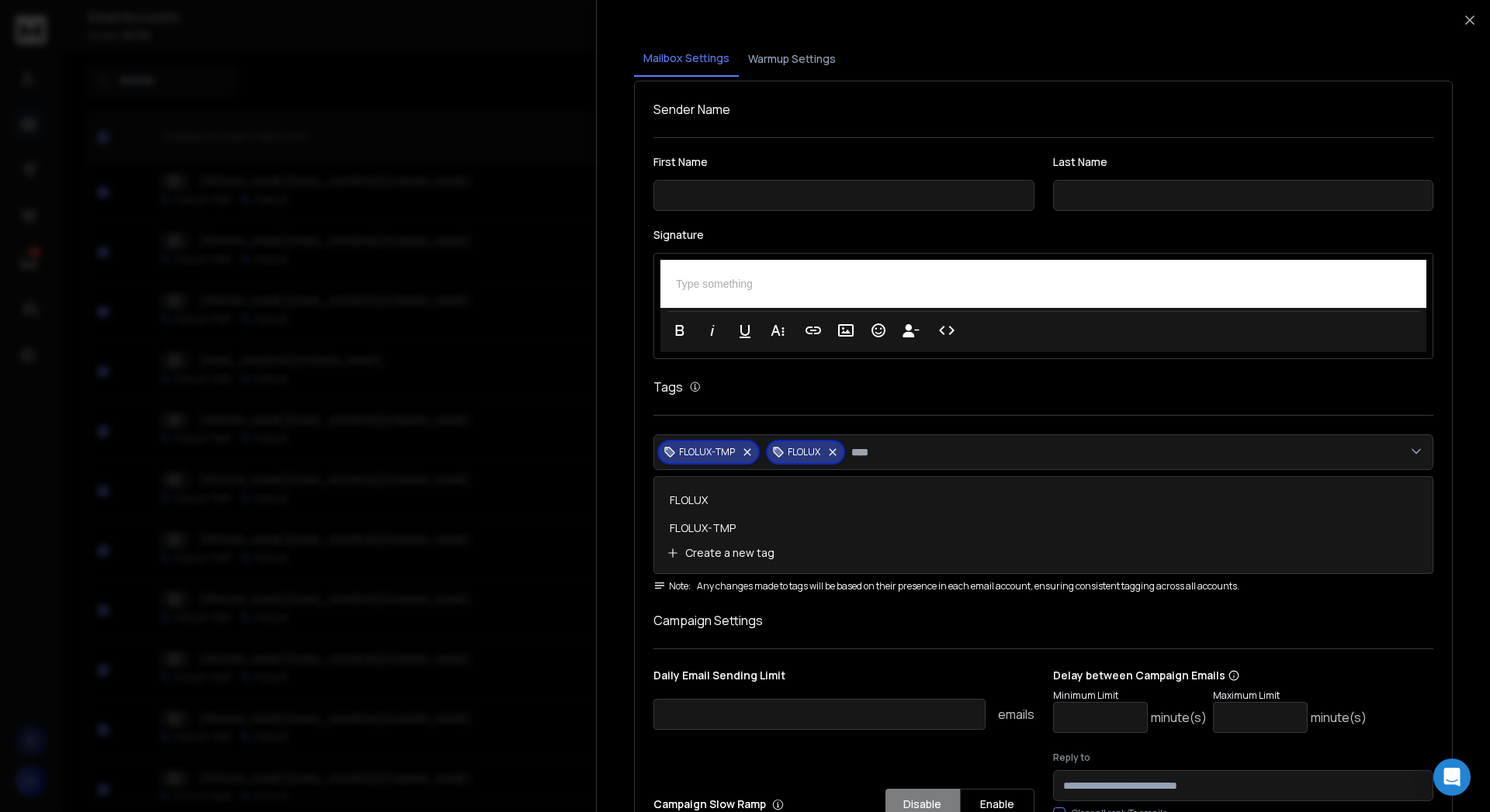
click at [746, 449] on icon at bounding box center [747, 452] width 13 height 13
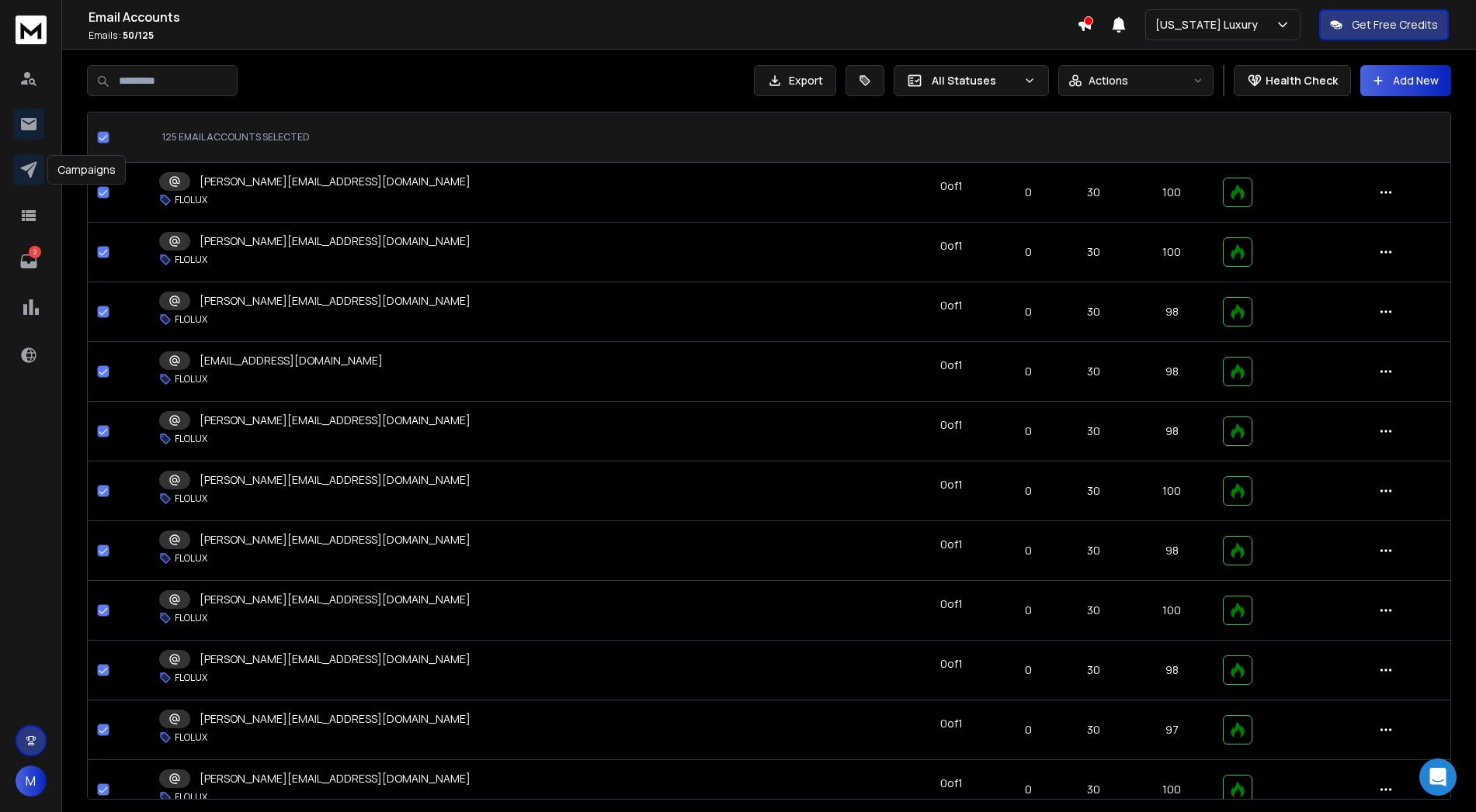
click at [26, 173] on icon at bounding box center [29, 170] width 19 height 19
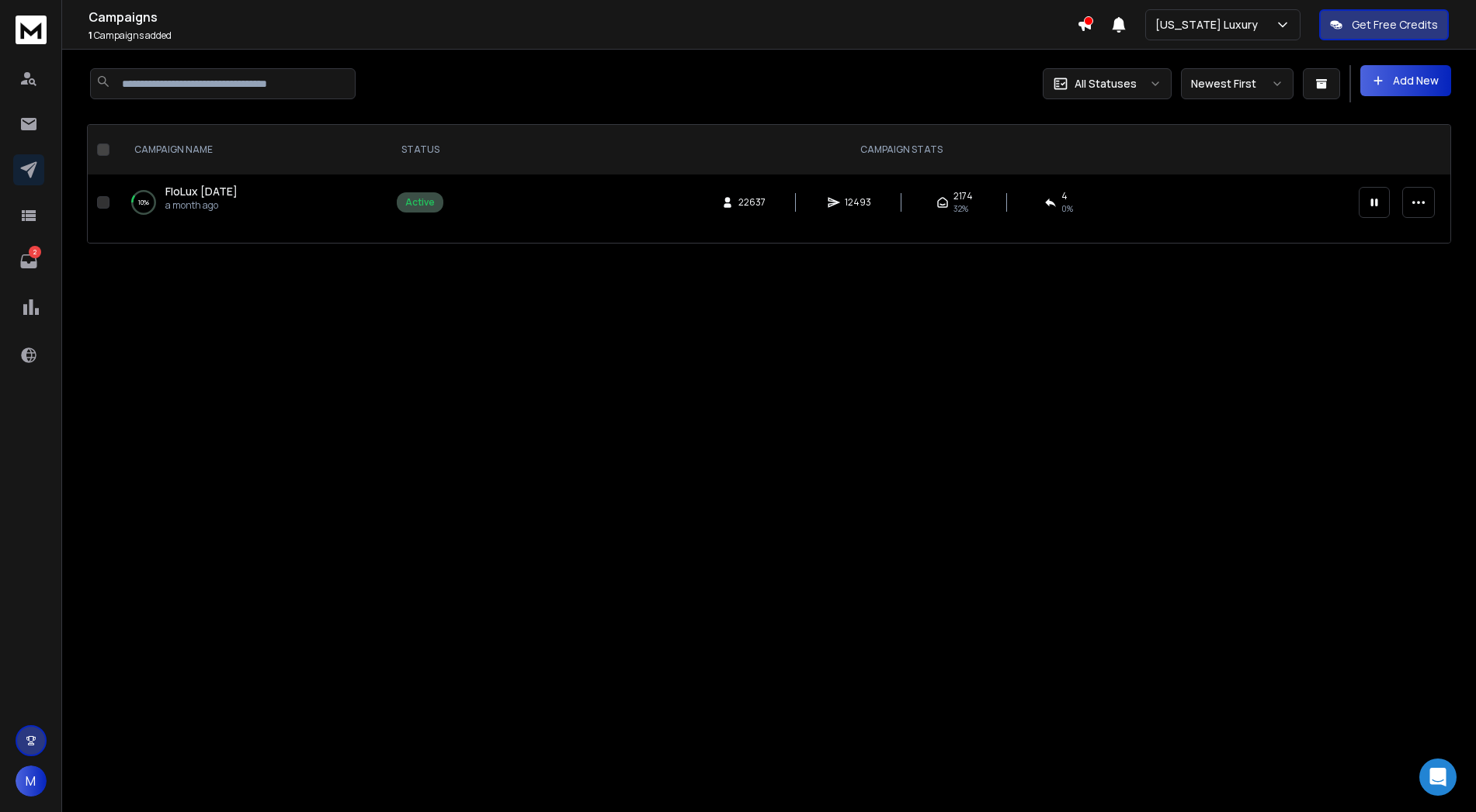
click at [238, 194] on span "FloLux [DATE]" at bounding box center [201, 190] width 72 height 14
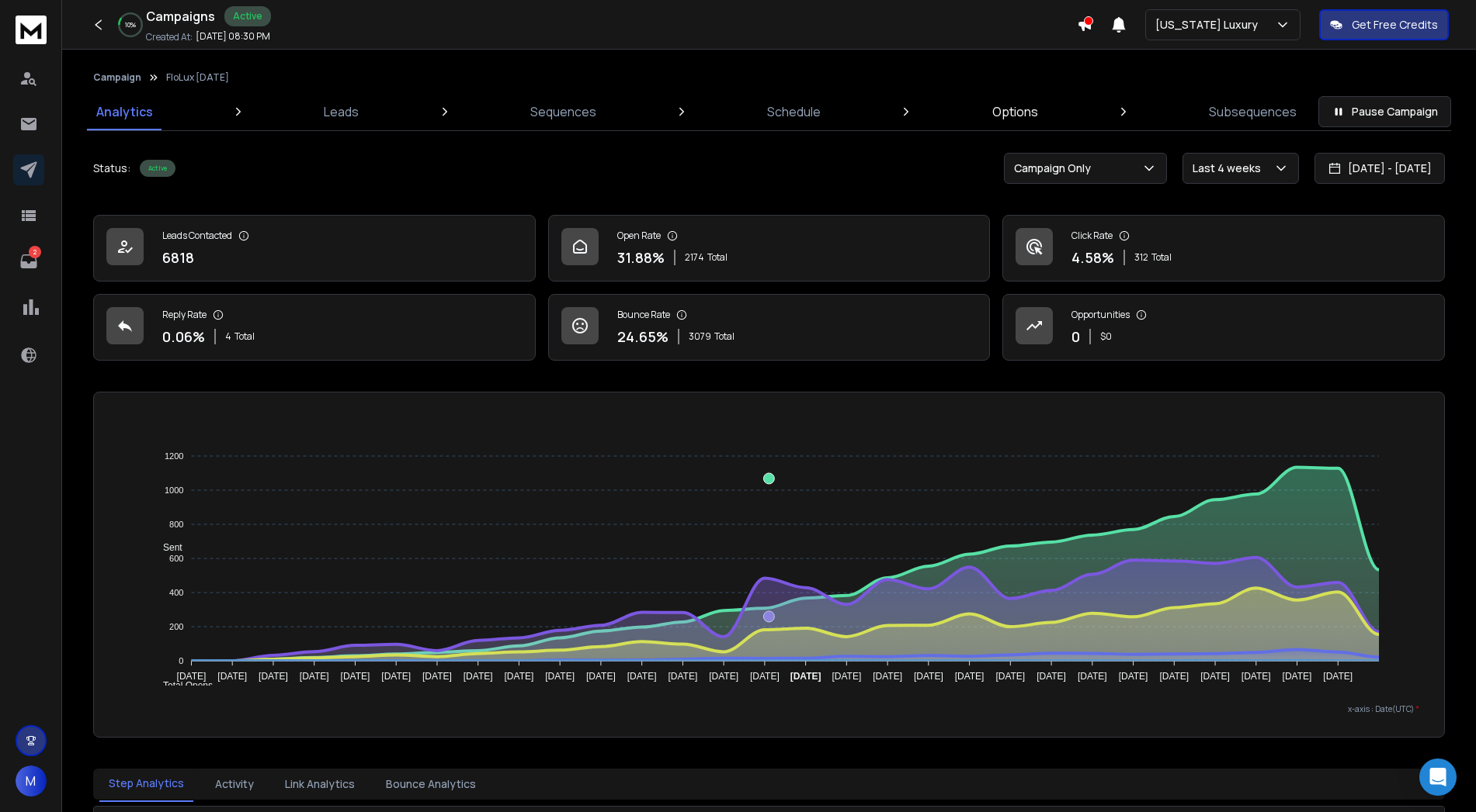
click at [1011, 109] on p "Options" at bounding box center [1015, 112] width 46 height 19
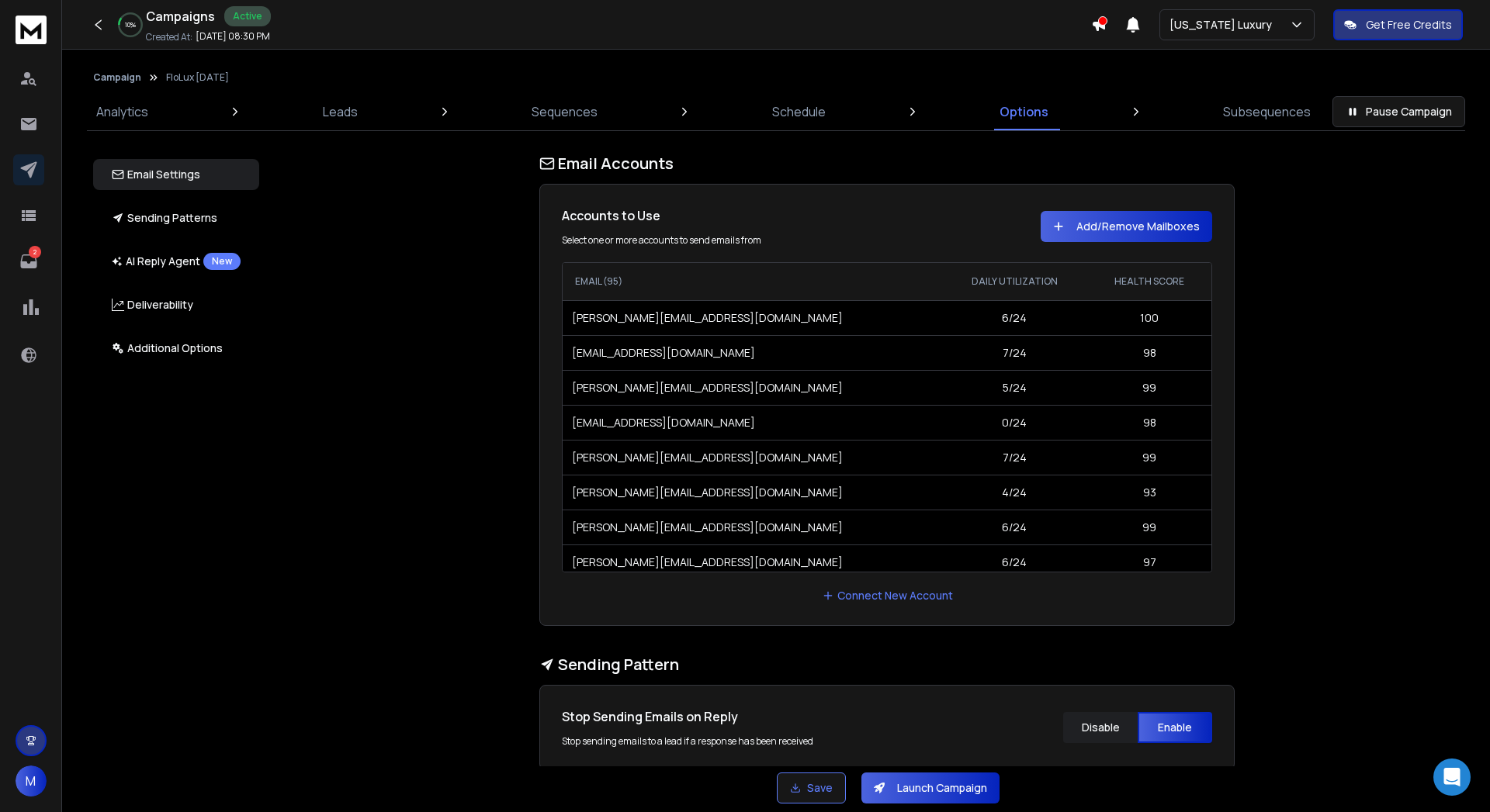
click at [1143, 227] on button "Add/Remove Mailboxes" at bounding box center [1126, 227] width 172 height 31
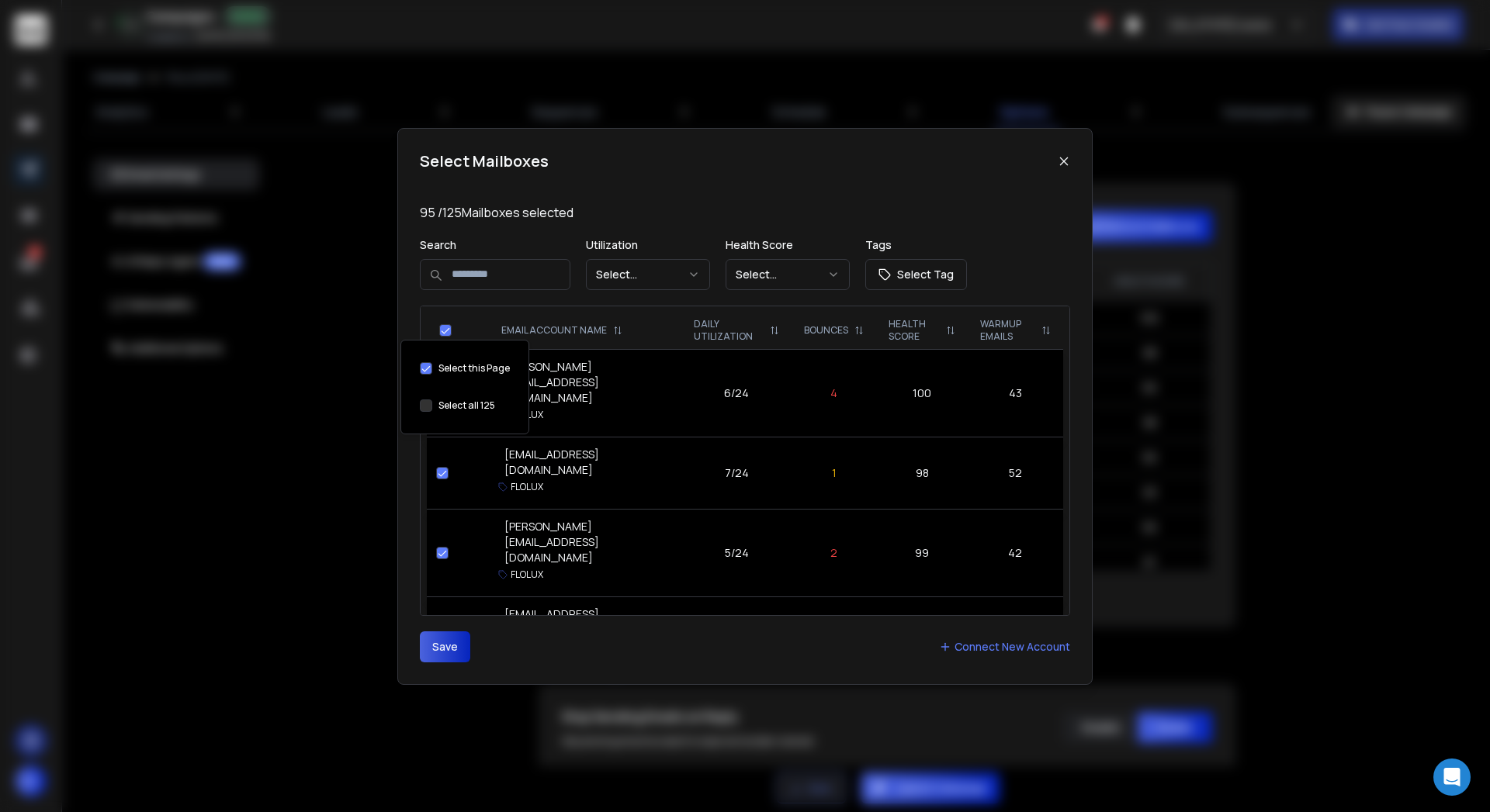
click at [426, 404] on button "Select this Page" at bounding box center [426, 405] width 13 height 13
click at [439, 655] on button "Save" at bounding box center [445, 647] width 51 height 31
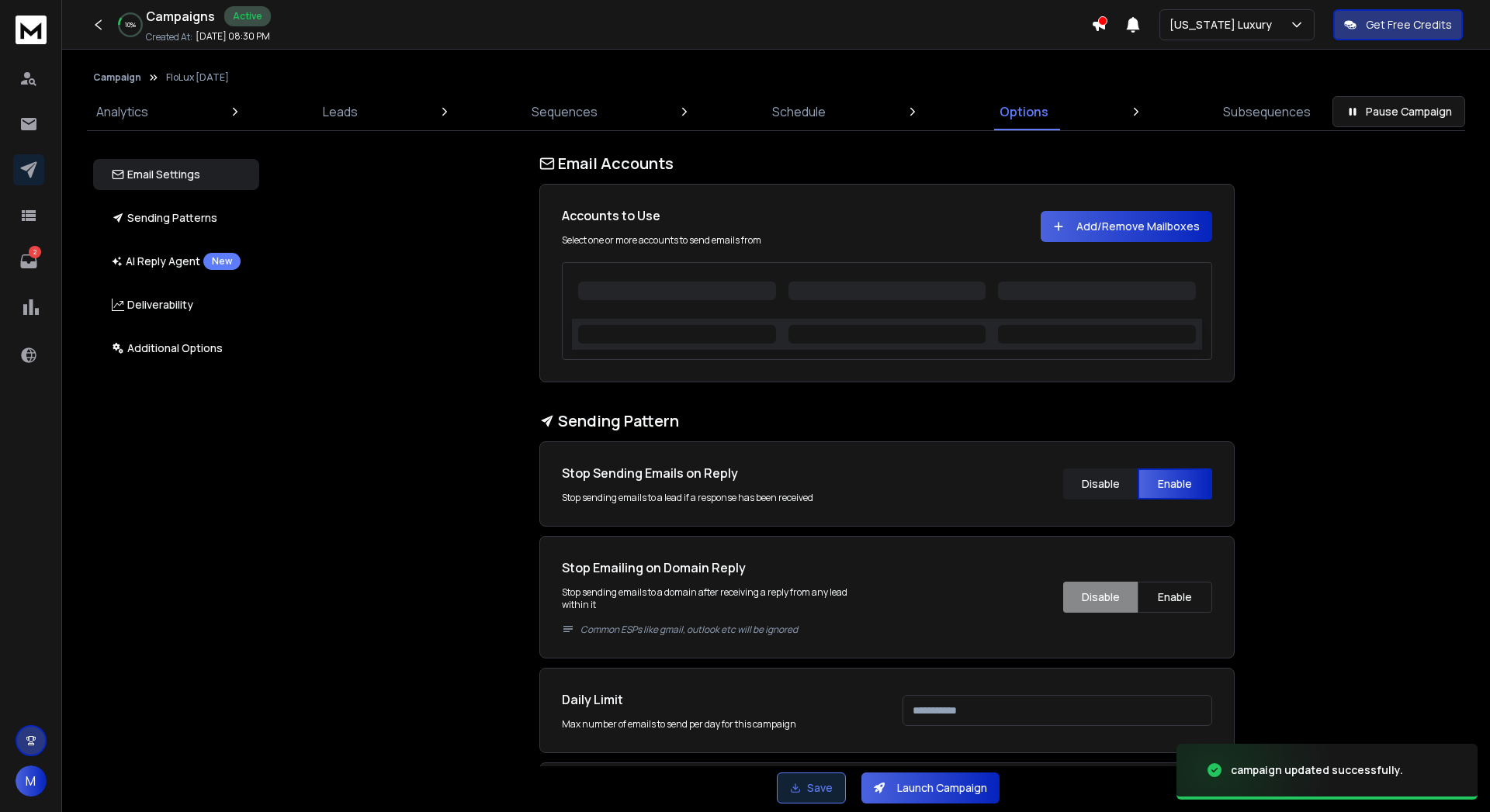
click at [793, 793] on icon "submit" at bounding box center [795, 792] width 8 height 3
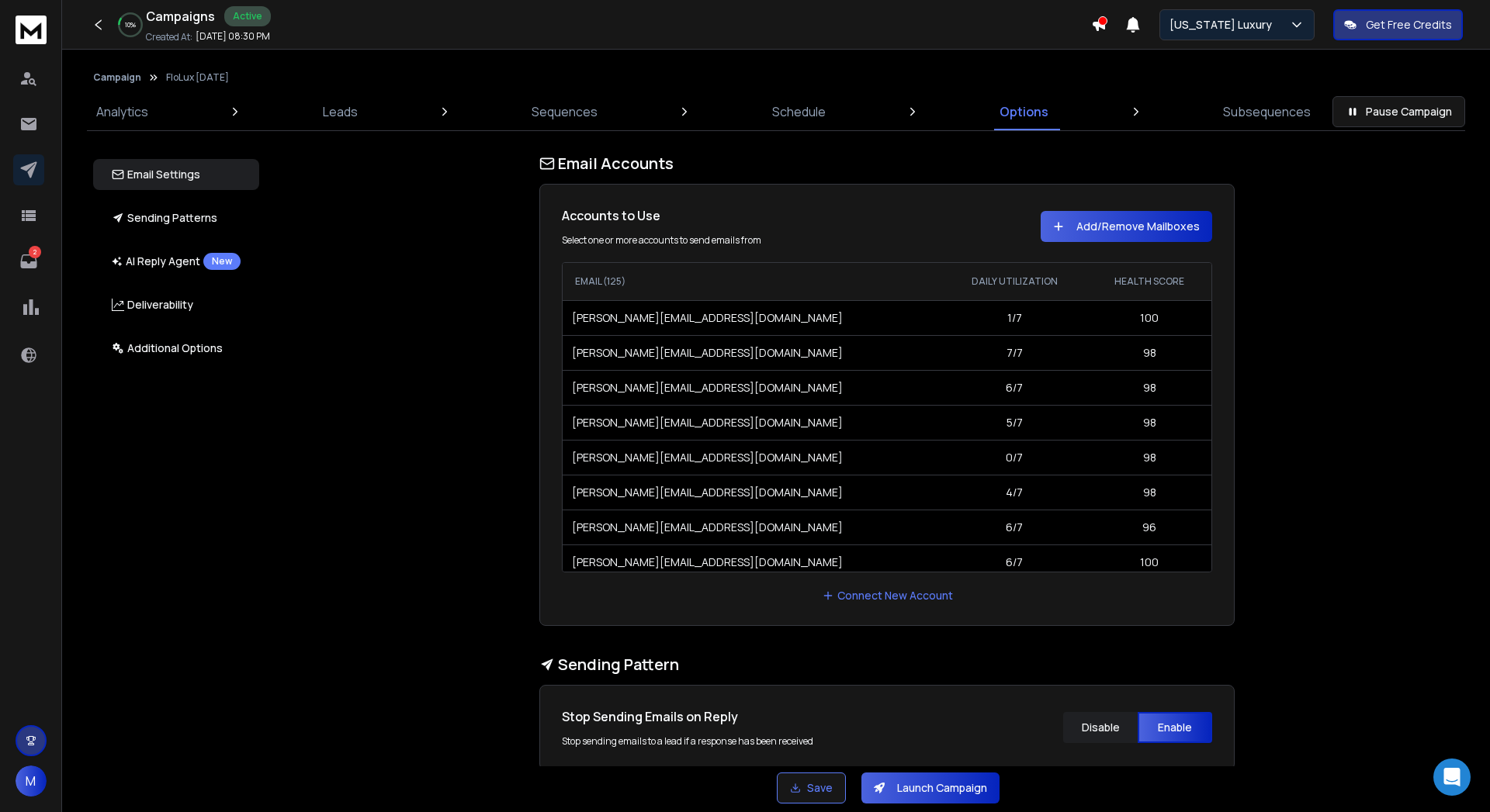
click at [1296, 26] on icon "button" at bounding box center [1297, 25] width 15 height 15
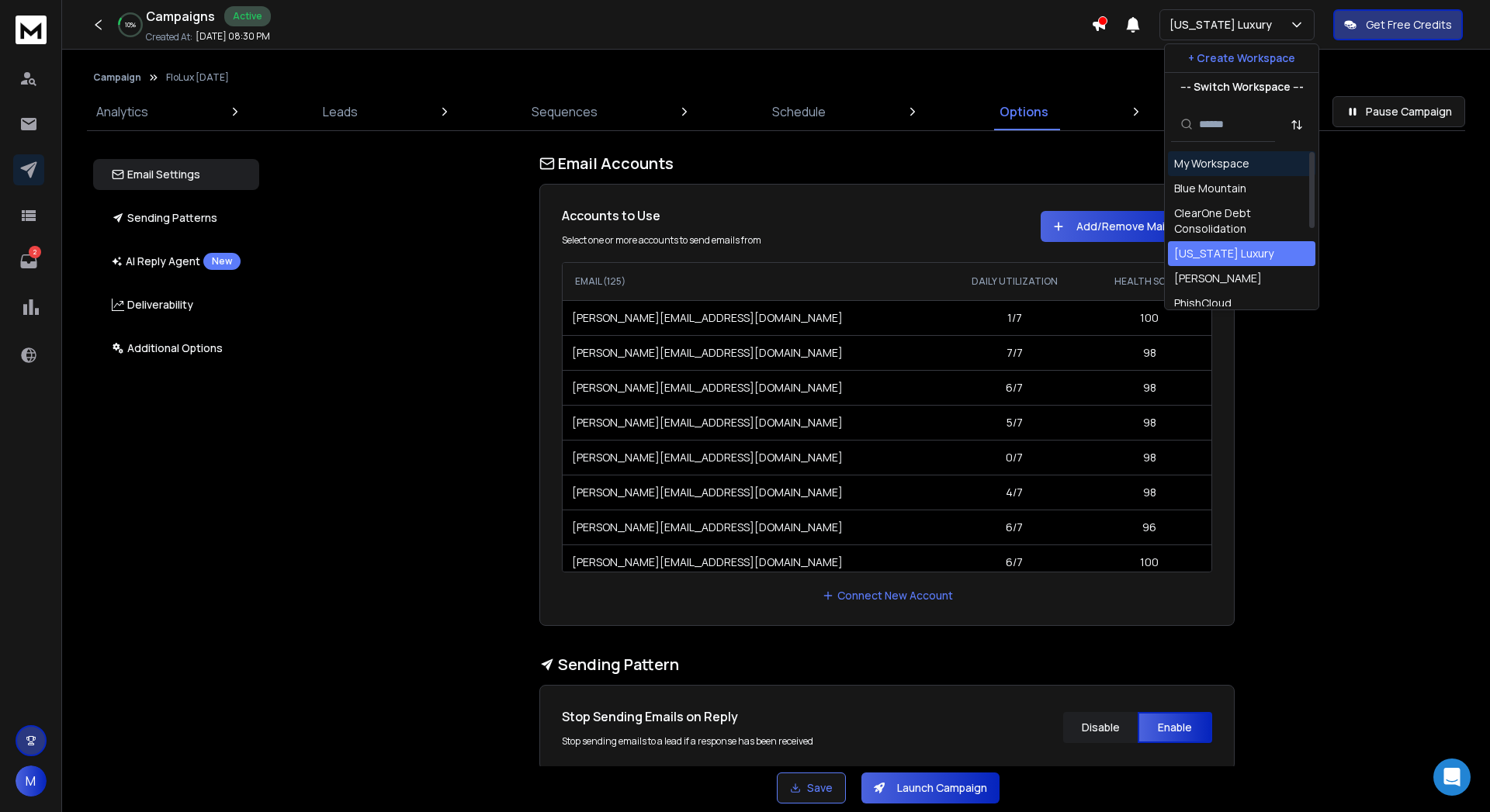
click at [1215, 160] on div "My Workspace" at bounding box center [1212, 163] width 75 height 15
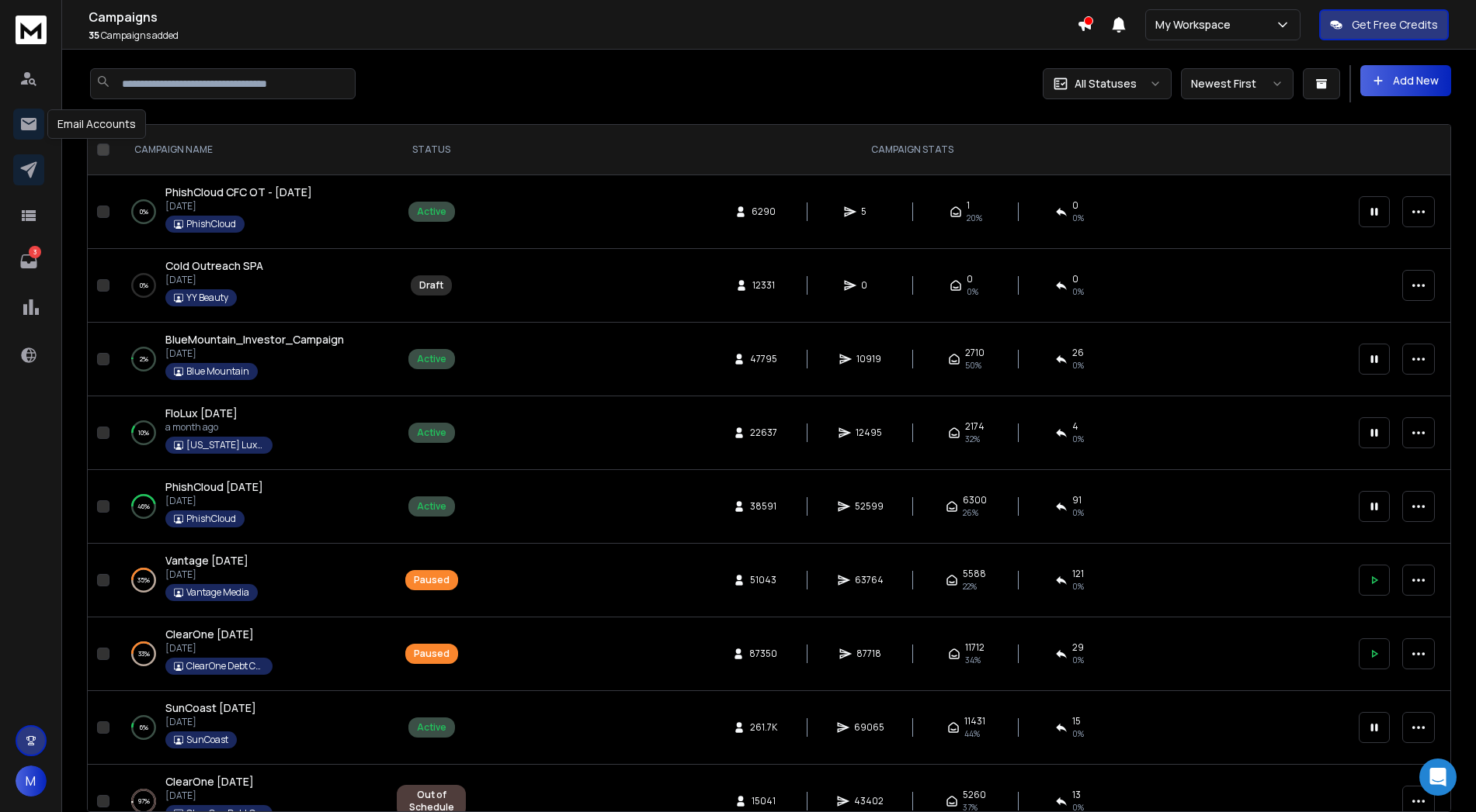
click at [23, 128] on icon at bounding box center [29, 123] width 15 height 13
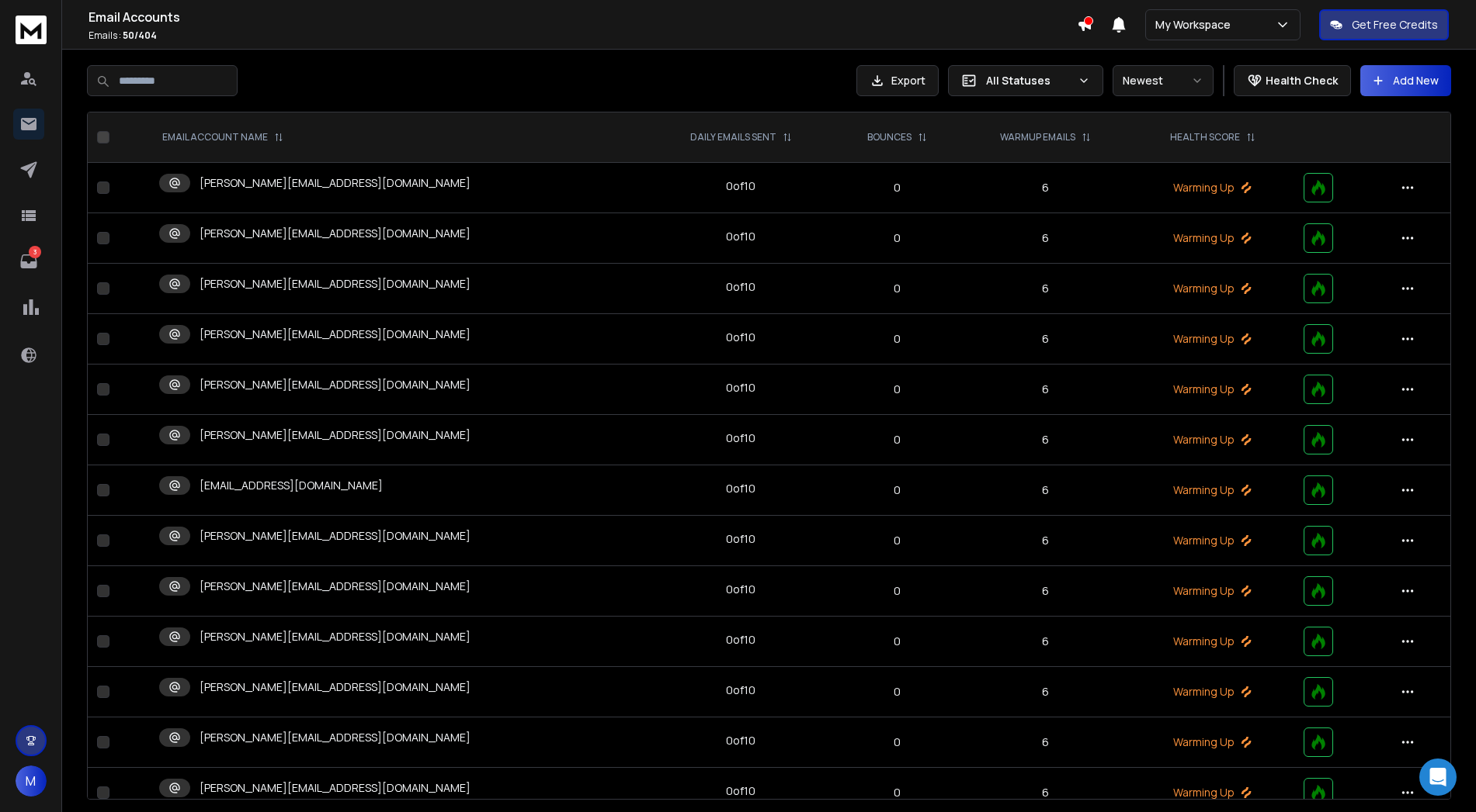
click at [1076, 80] on div "All Statuses" at bounding box center [1025, 80] width 155 height 31
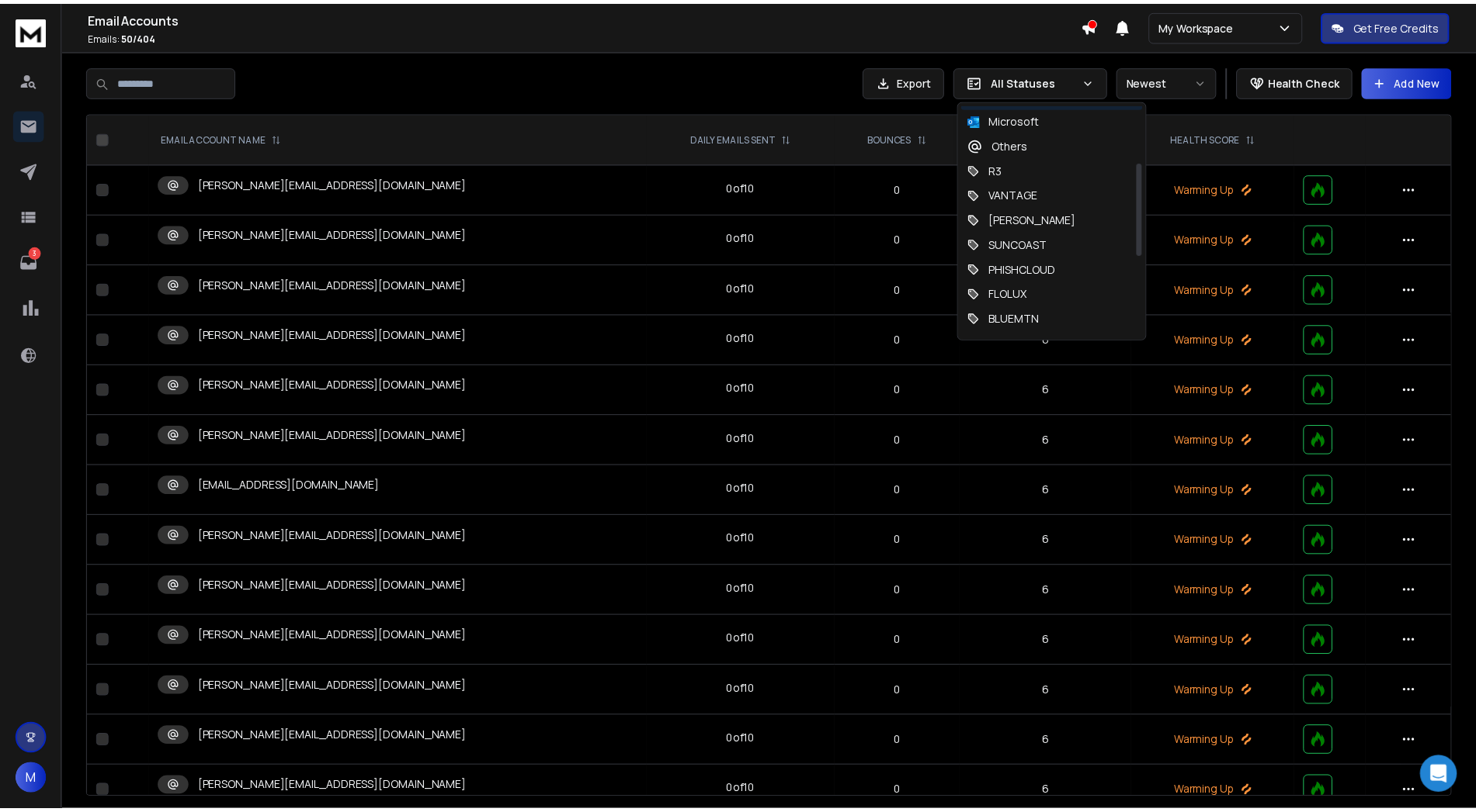
scroll to position [344, 0]
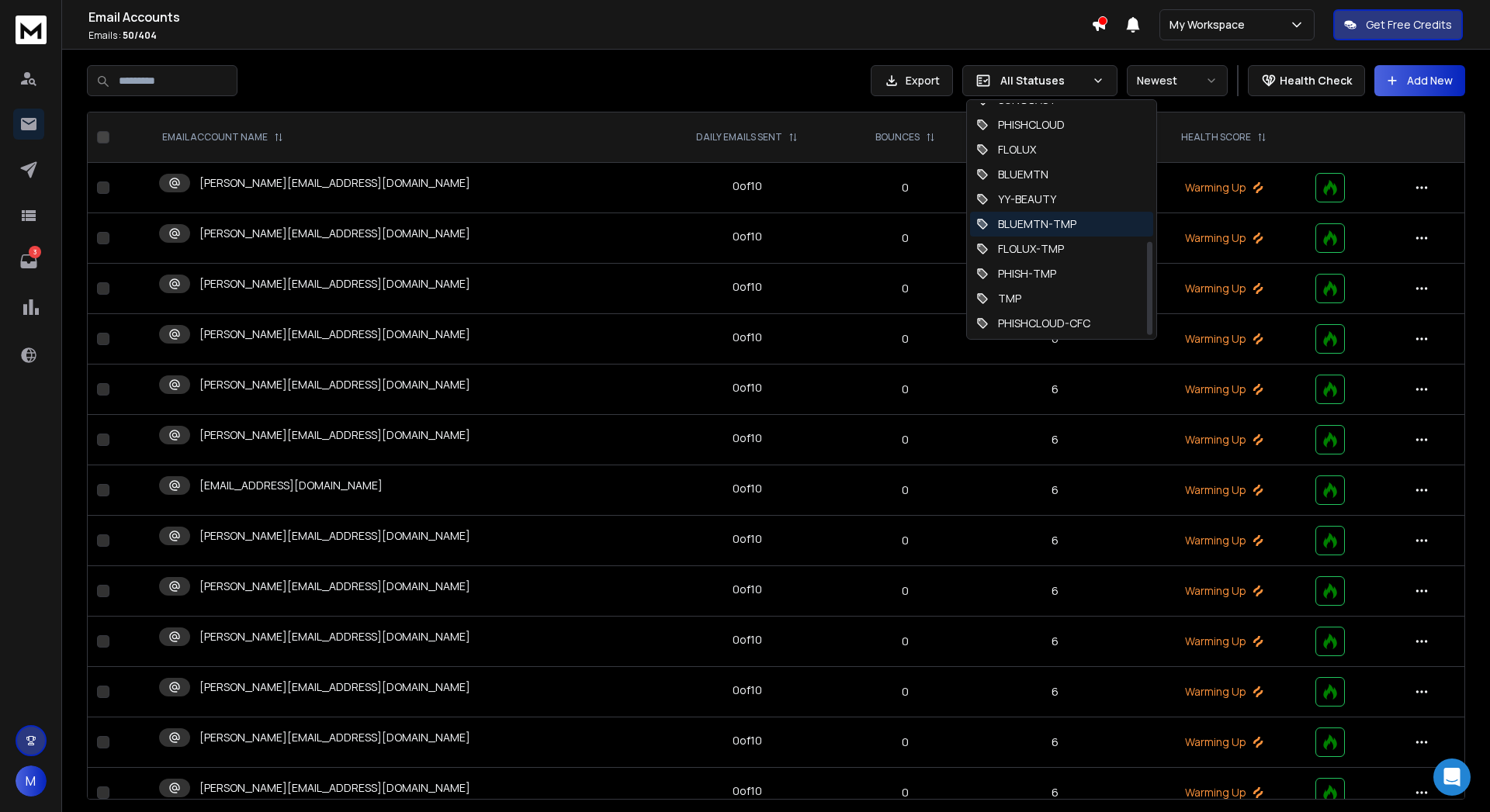
click at [1034, 221] on div "BLUEMTN-TMP" at bounding box center [1026, 224] width 100 height 15
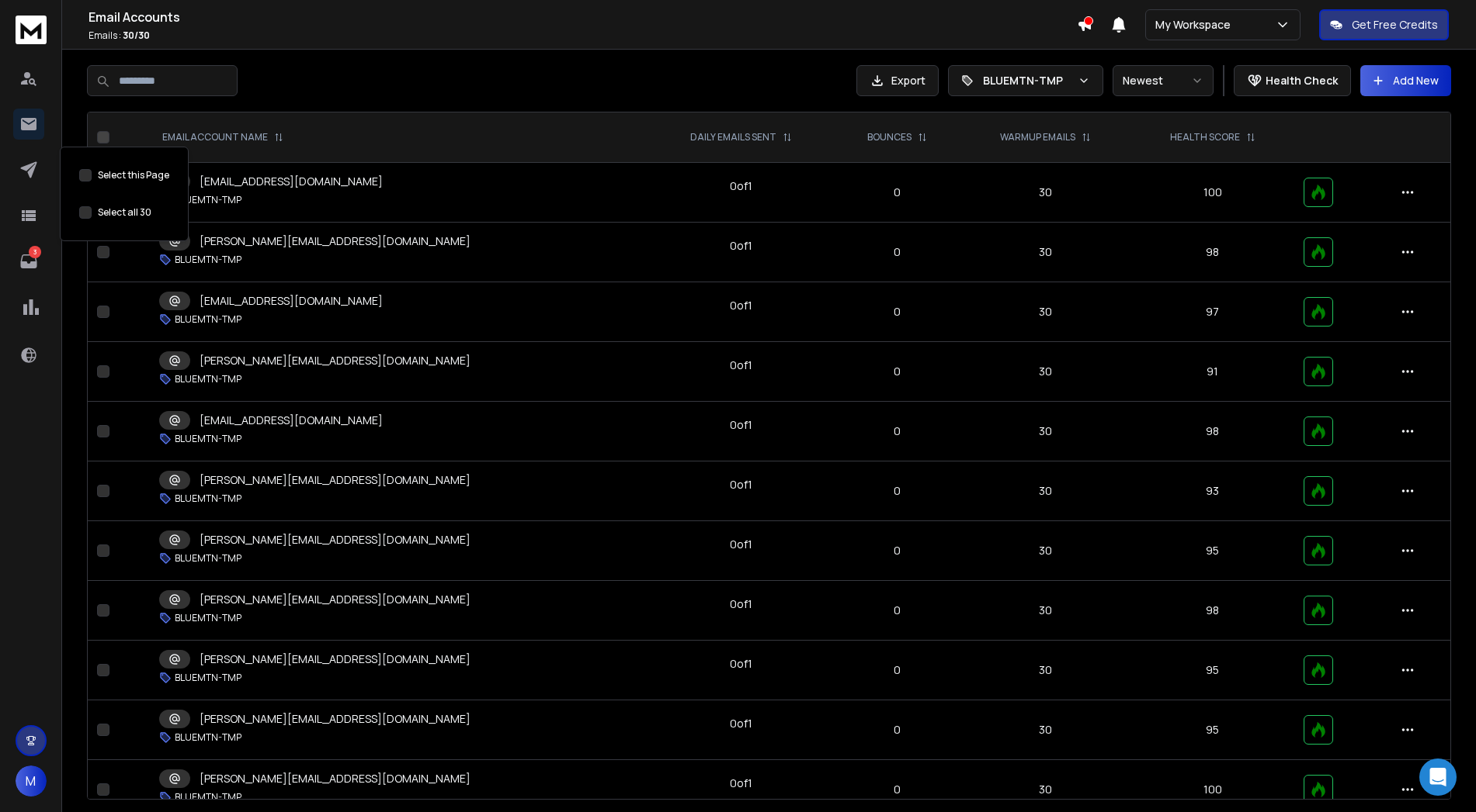
click at [85, 211] on button "Select this Page" at bounding box center [85, 212] width 13 height 13
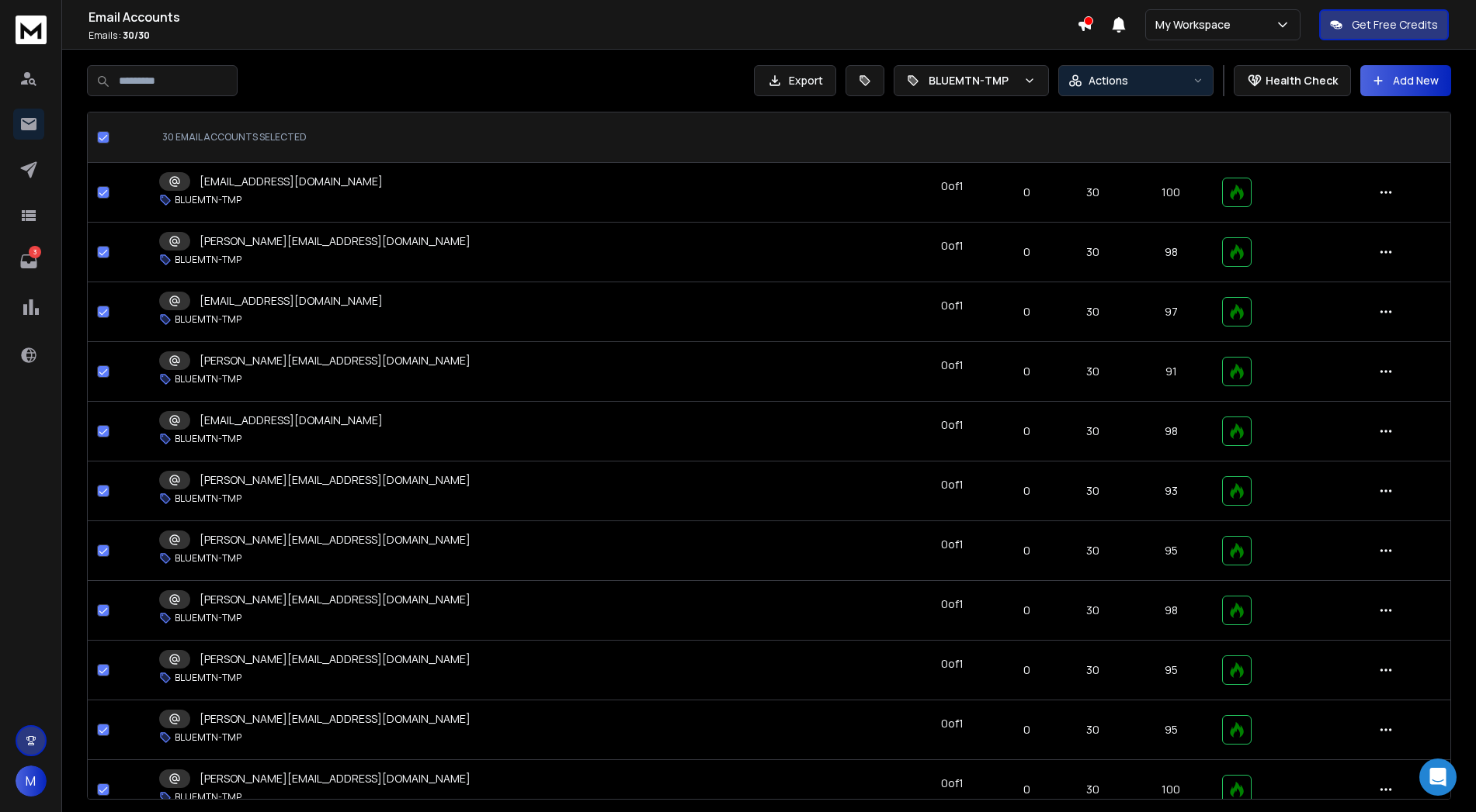
click at [1154, 79] on div "Actions" at bounding box center [1126, 80] width 118 height 15
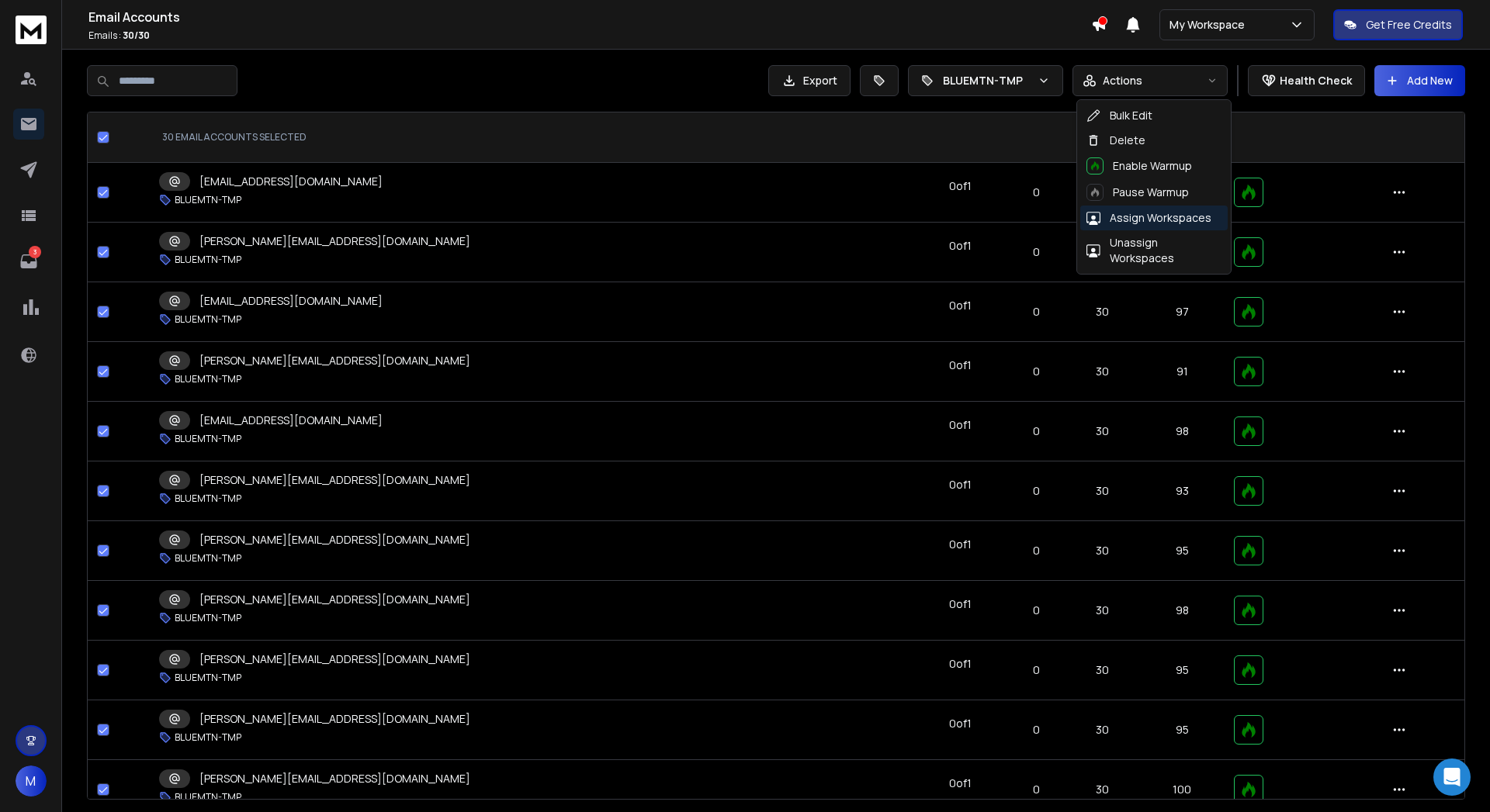
click at [1150, 220] on div "Assign Workspaces" at bounding box center [1149, 218] width 125 height 15
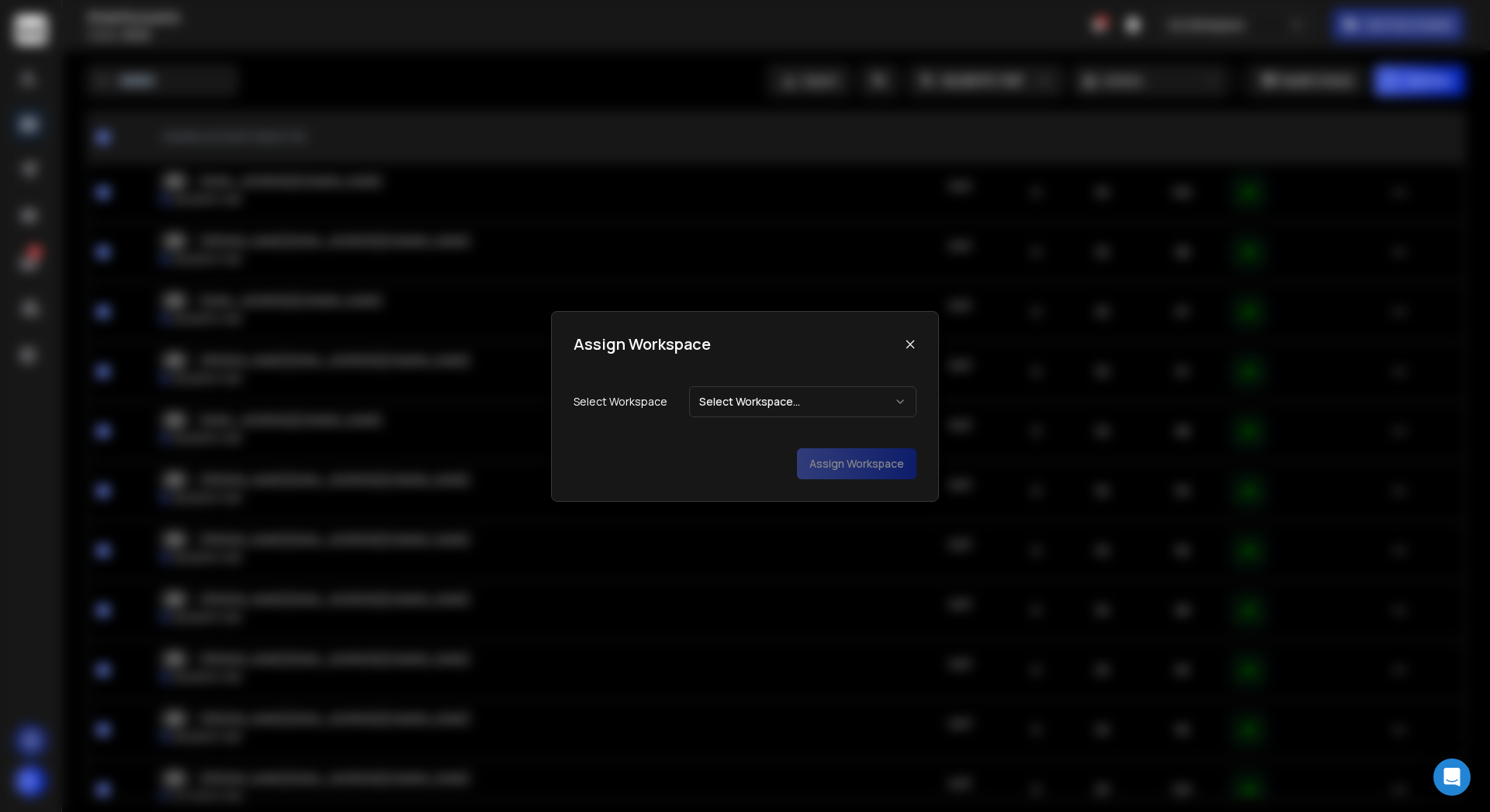
click at [805, 400] on button "Select Workspace..." at bounding box center [803, 402] width 228 height 31
click at [873, 464] on button "Assign Workspace" at bounding box center [856, 464] width 119 height 31
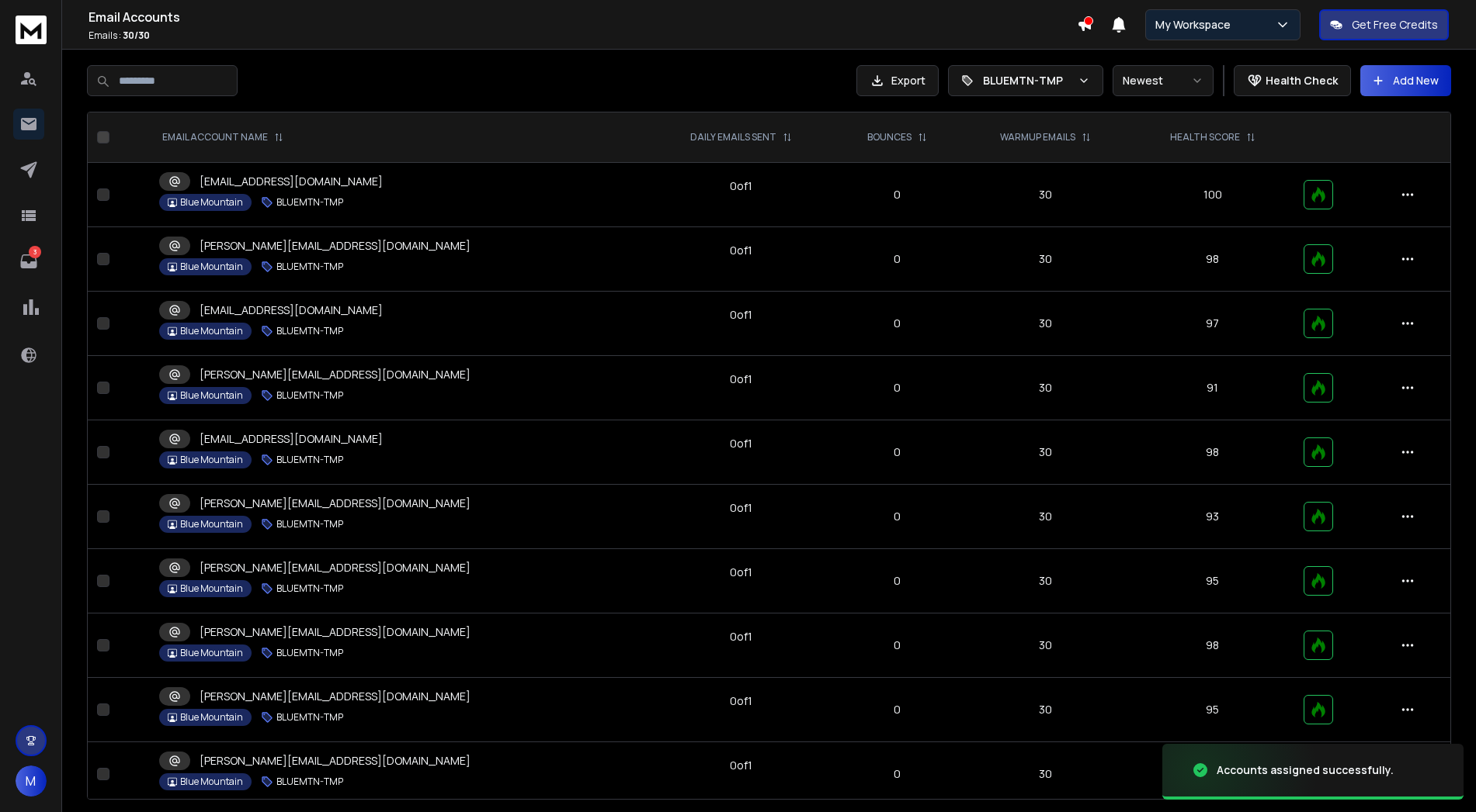
click at [1274, 28] on div "My Workspace" at bounding box center [1223, 25] width 135 height 15
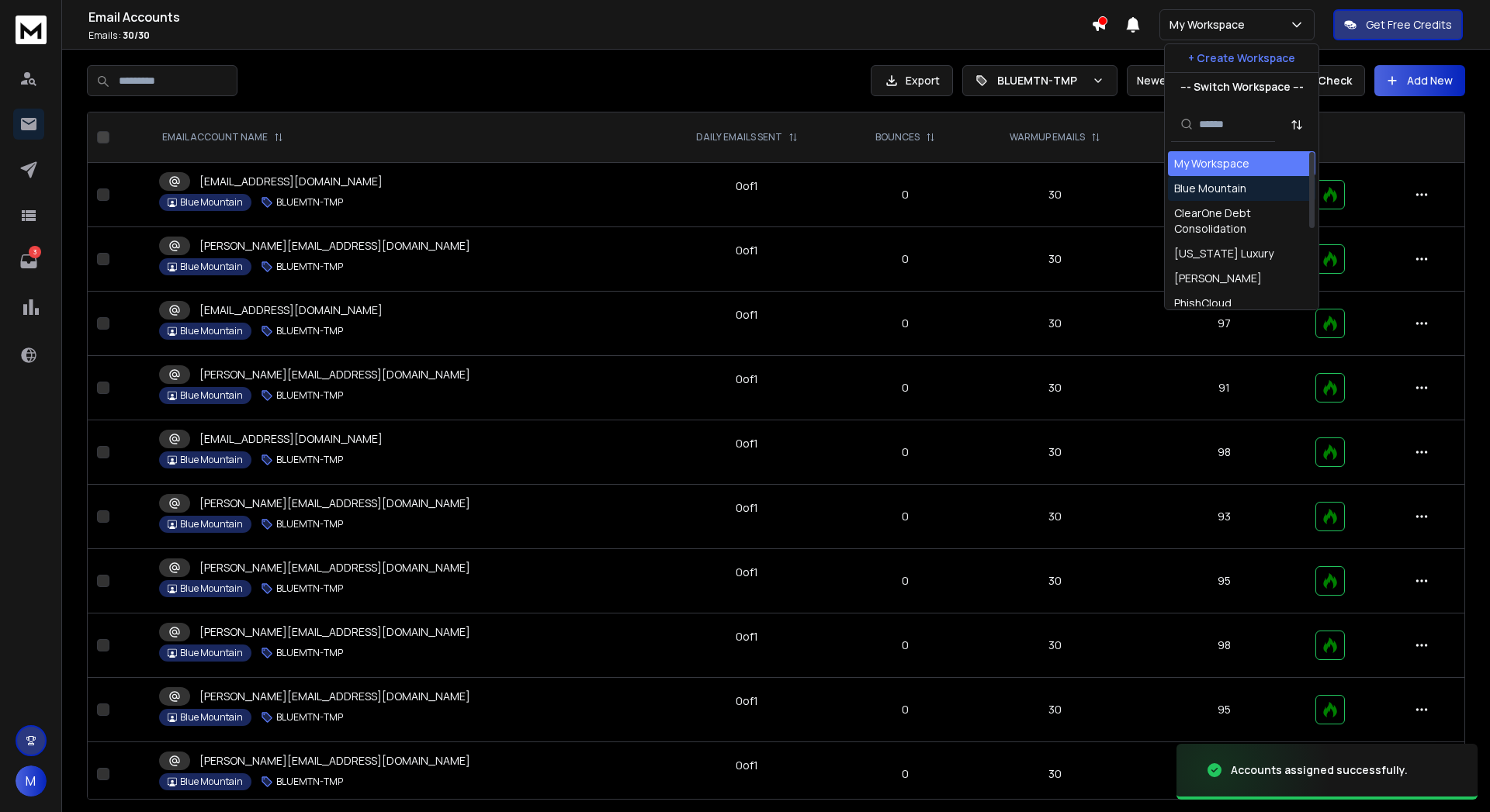
click at [1216, 184] on div "Blue Mountain" at bounding box center [1210, 189] width 72 height 15
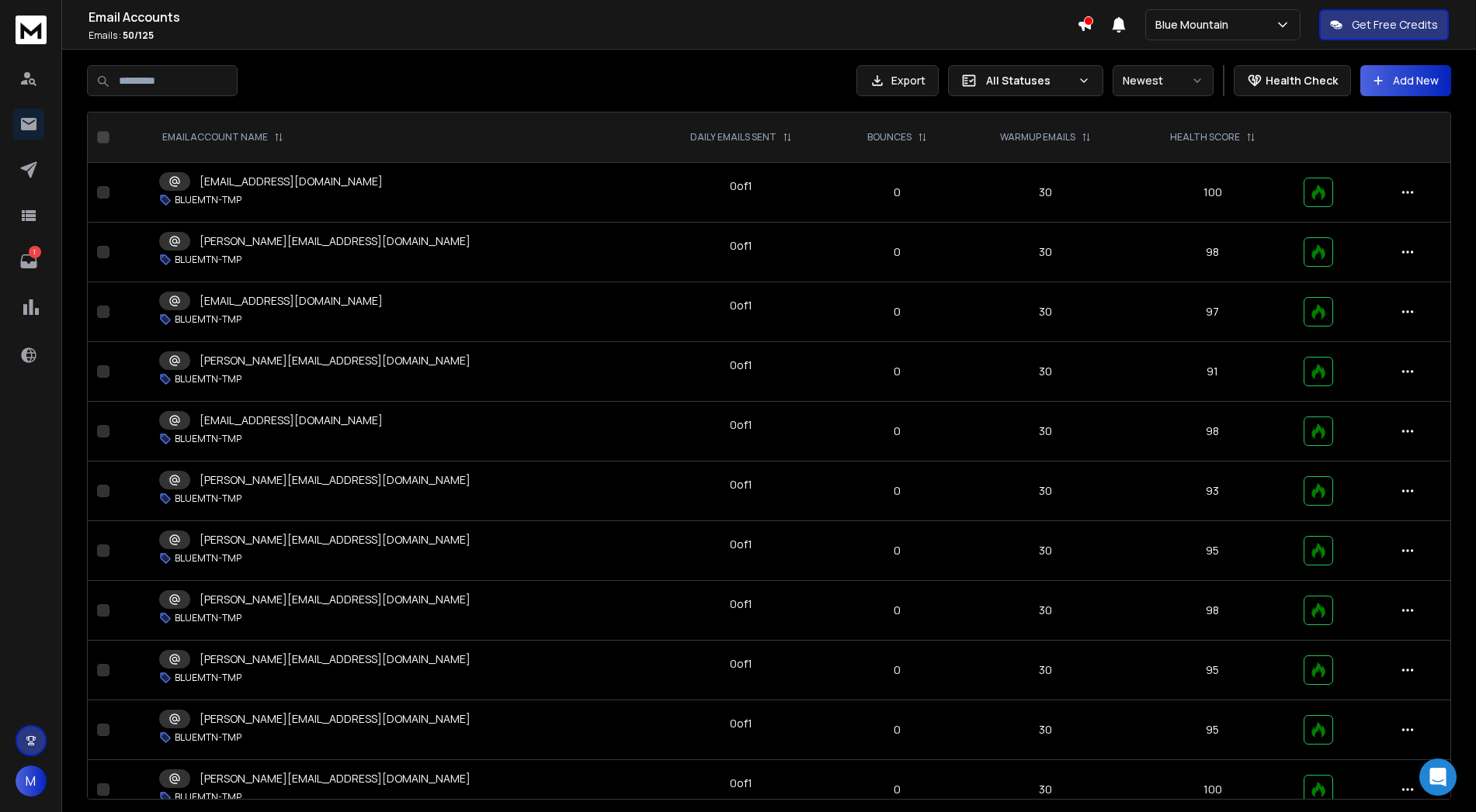
click at [1077, 77] on div "All Statuses" at bounding box center [1025, 80] width 155 height 31
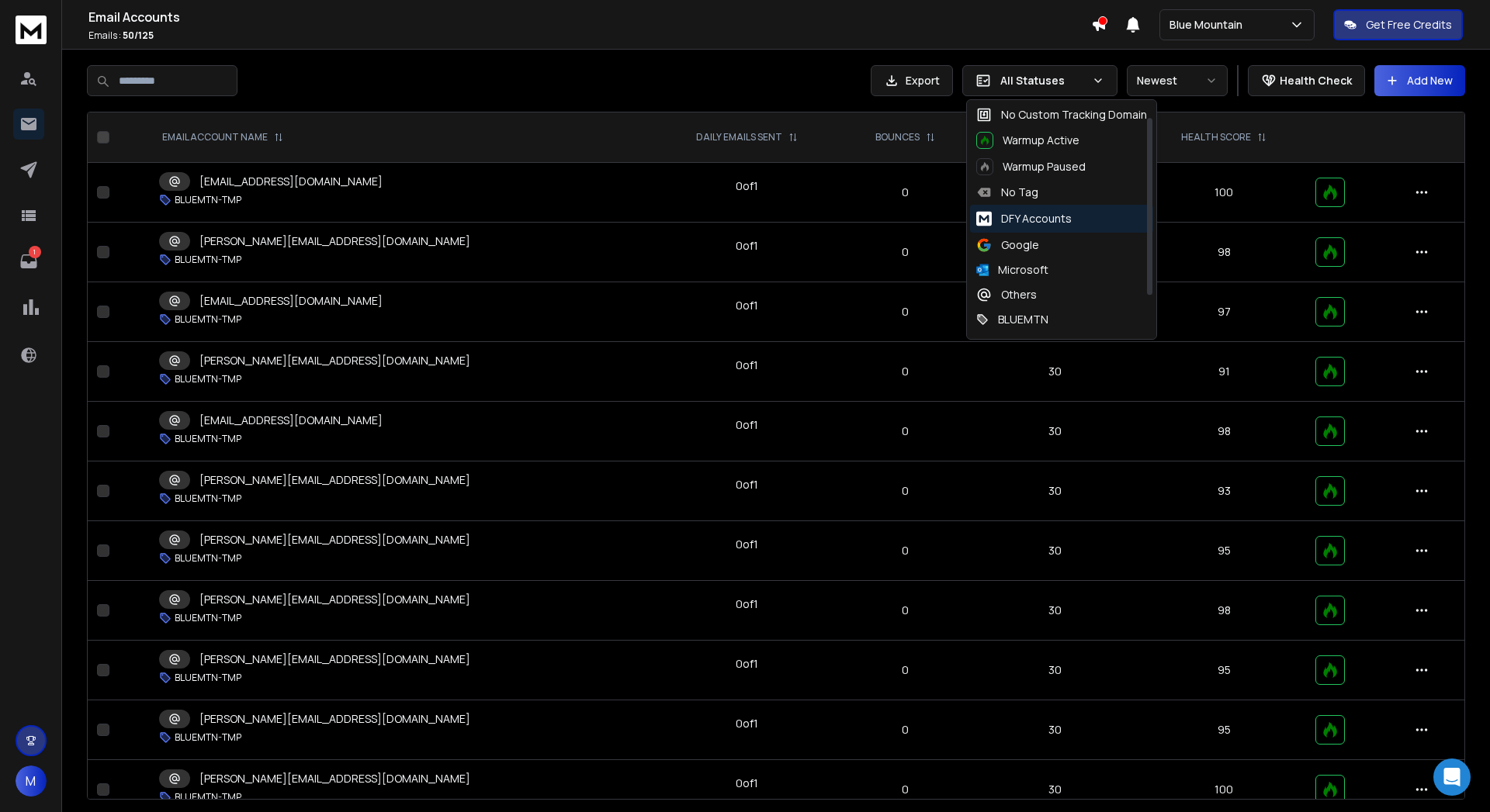
scroll to position [71, 0]
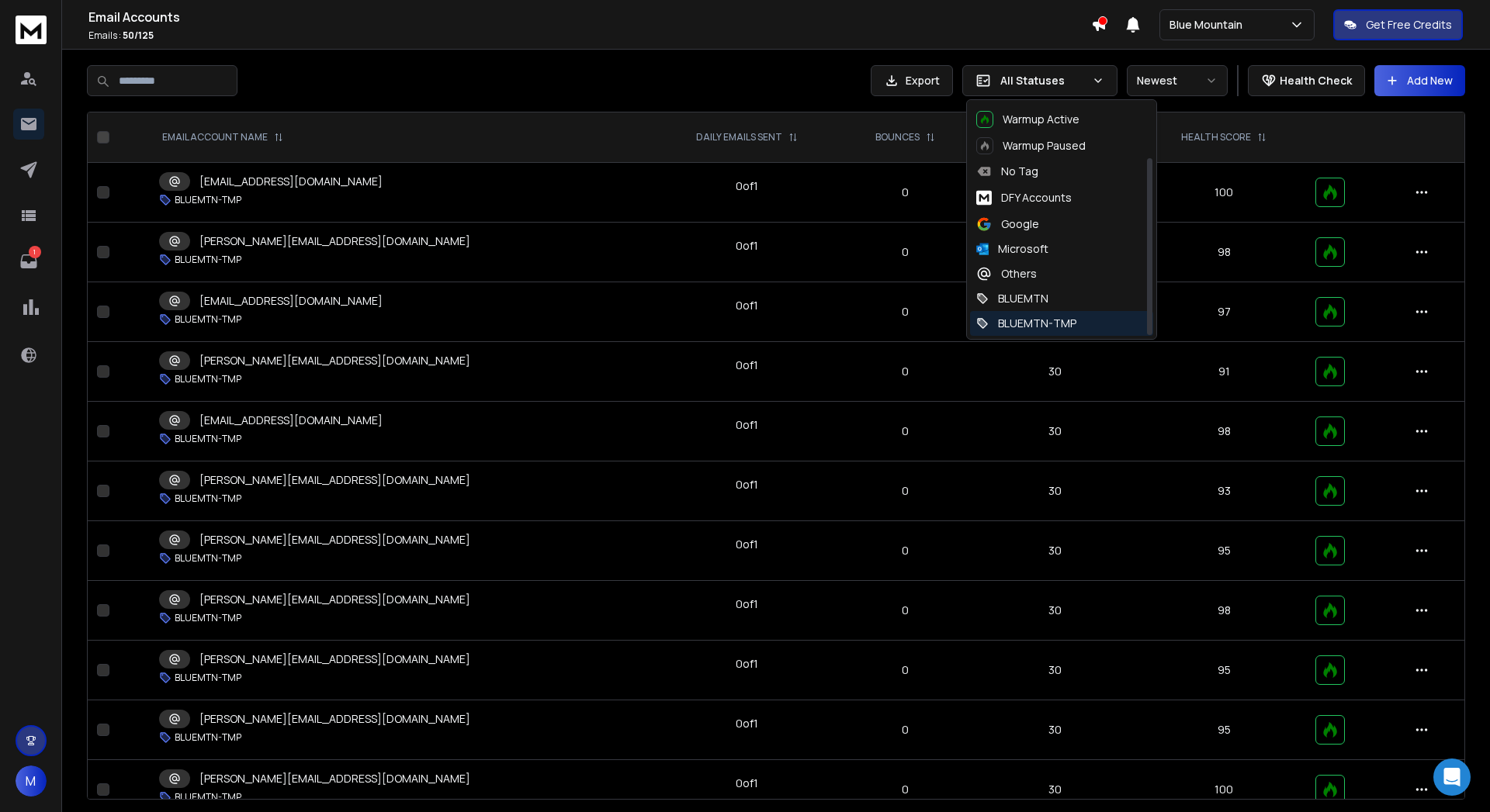
click at [1031, 324] on div "BLUEMTN-TMP" at bounding box center [1026, 323] width 100 height 15
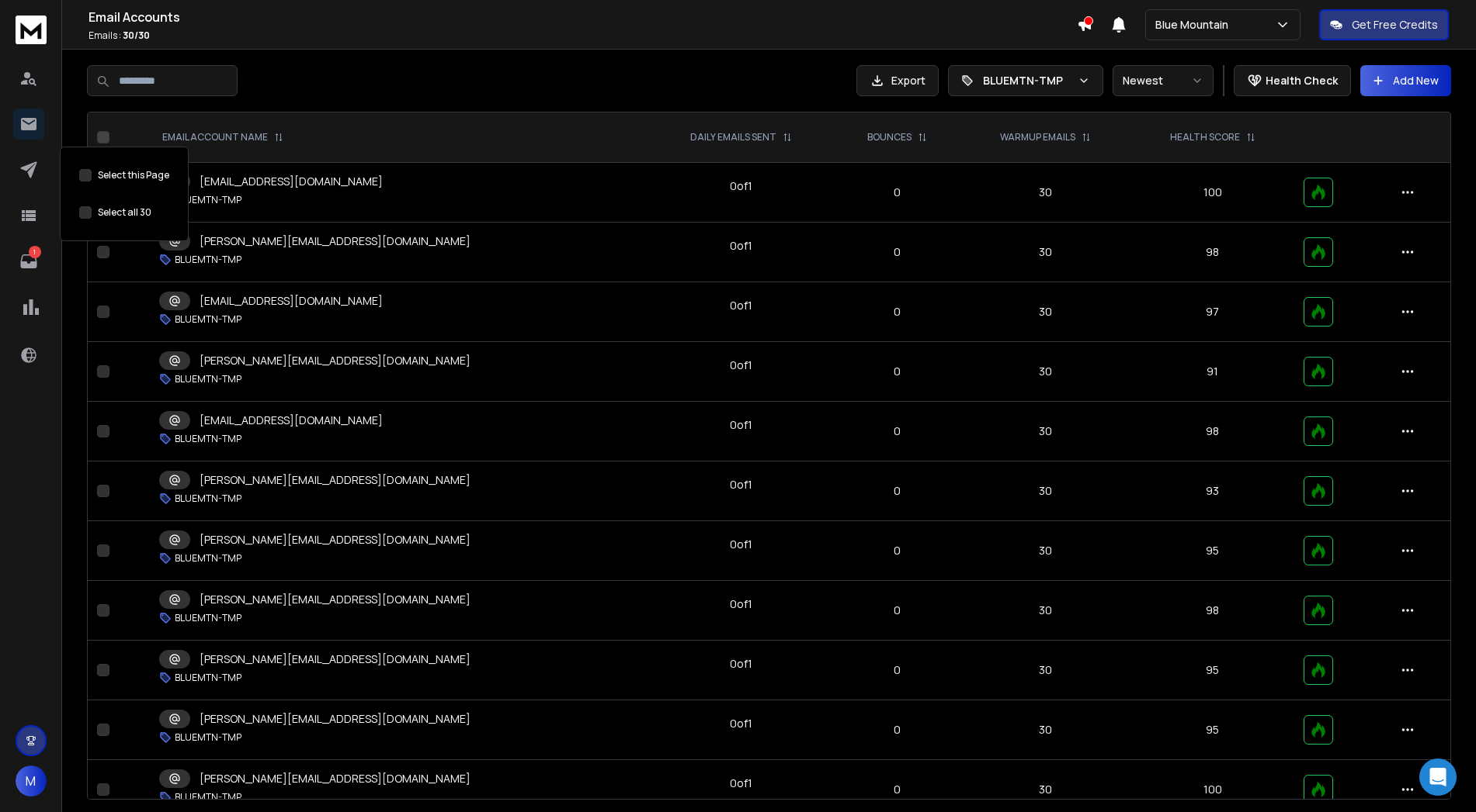
click at [85, 212] on button "Select this Page" at bounding box center [85, 212] width 13 height 13
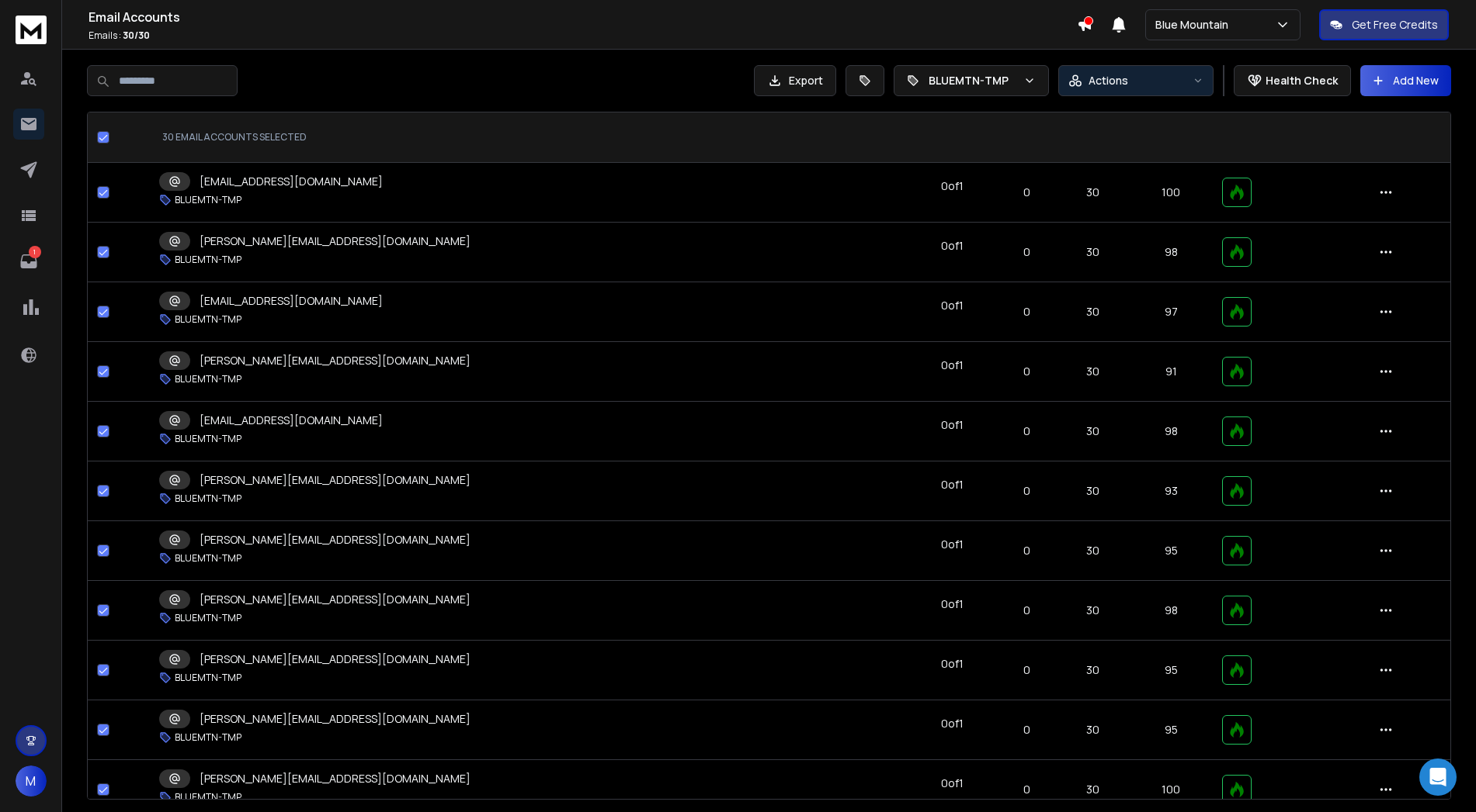
click at [1157, 85] on div "Actions" at bounding box center [1126, 80] width 118 height 15
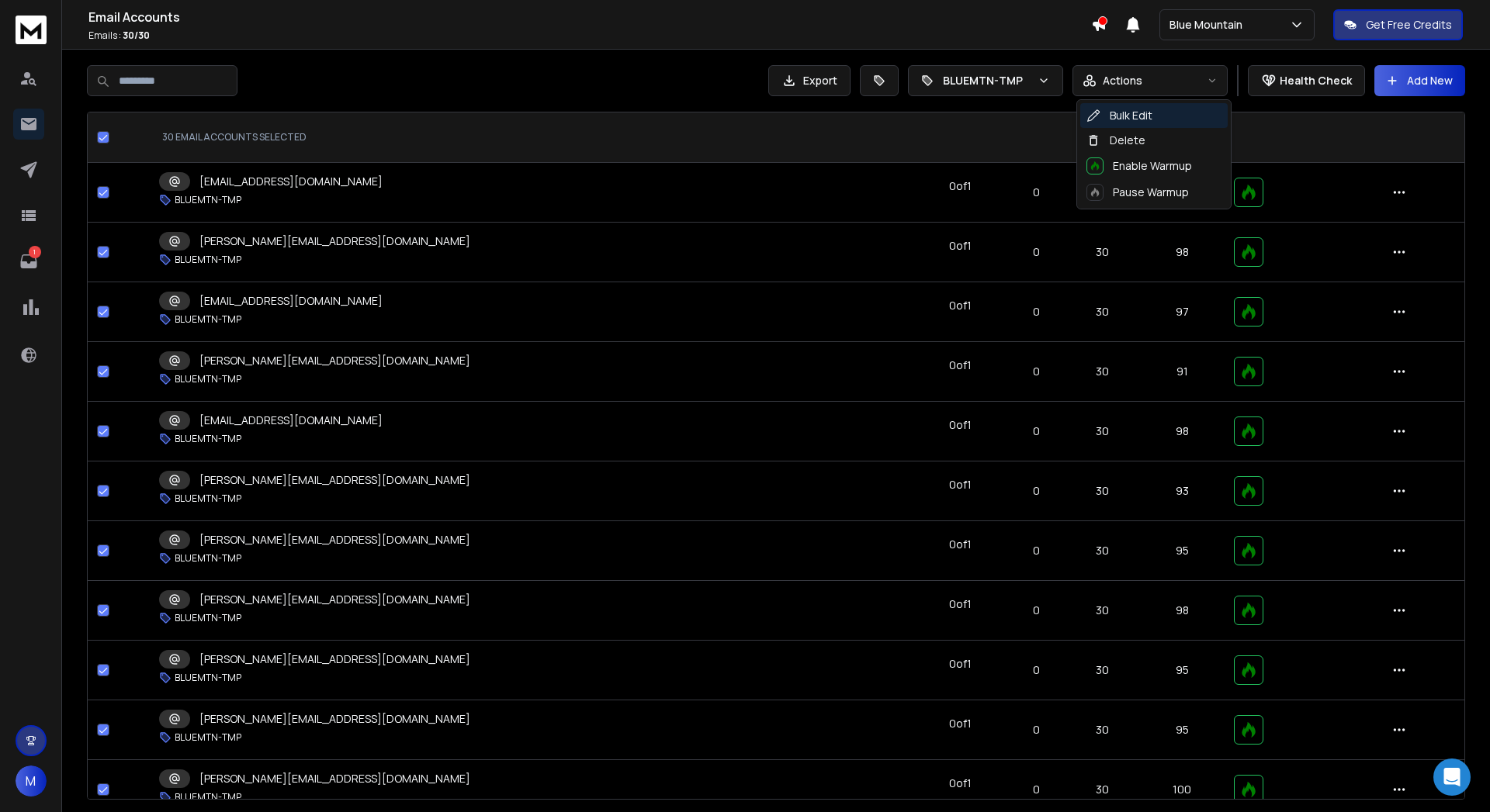
click at [1152, 110] on div "Bulk Edit" at bounding box center [1119, 116] width 66 height 15
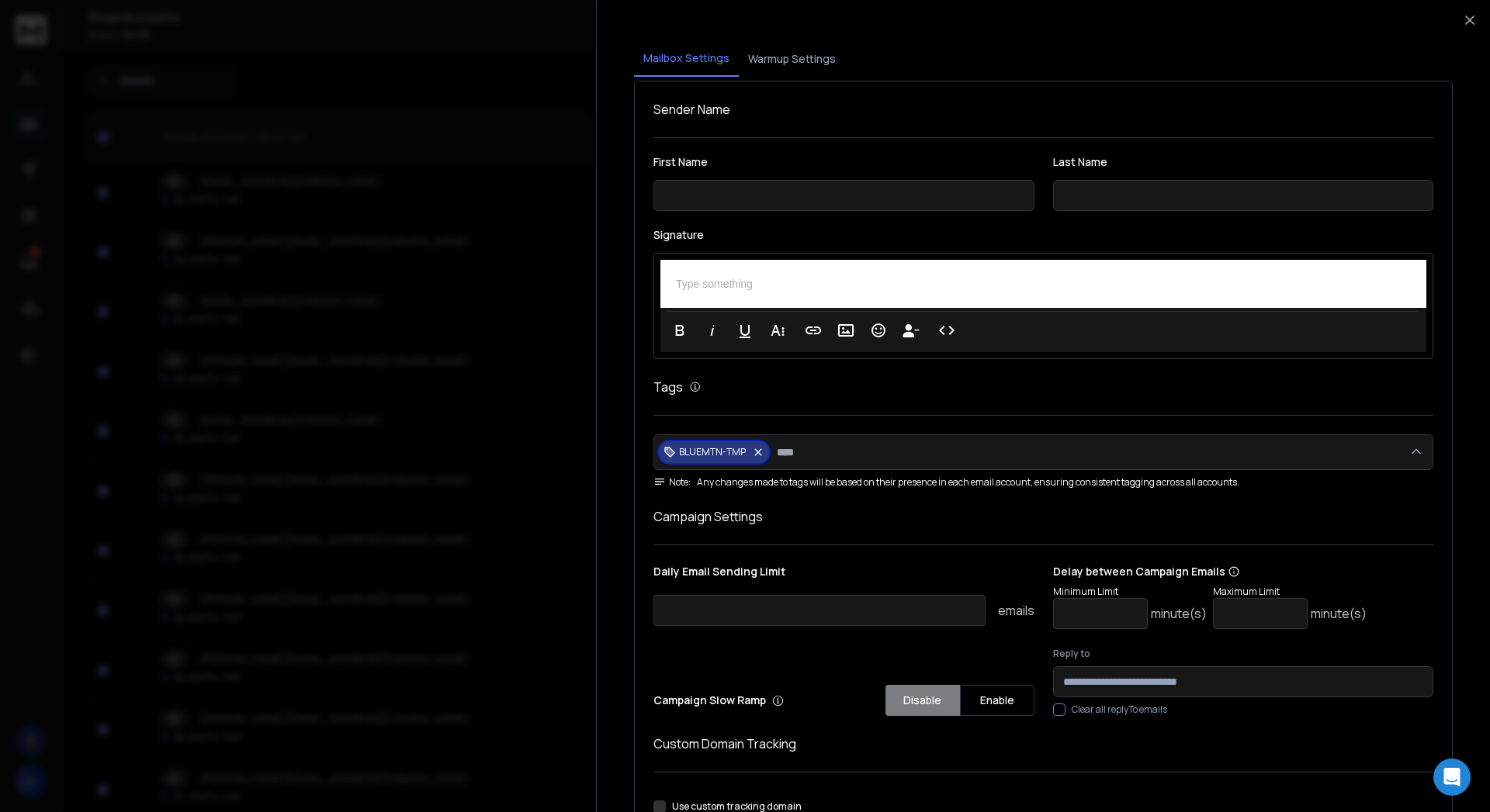
click at [1074, 617] on input "number" at bounding box center [1101, 613] width 95 height 31
type input "**"
click at [821, 458] on input at bounding box center [831, 452] width 121 height 28
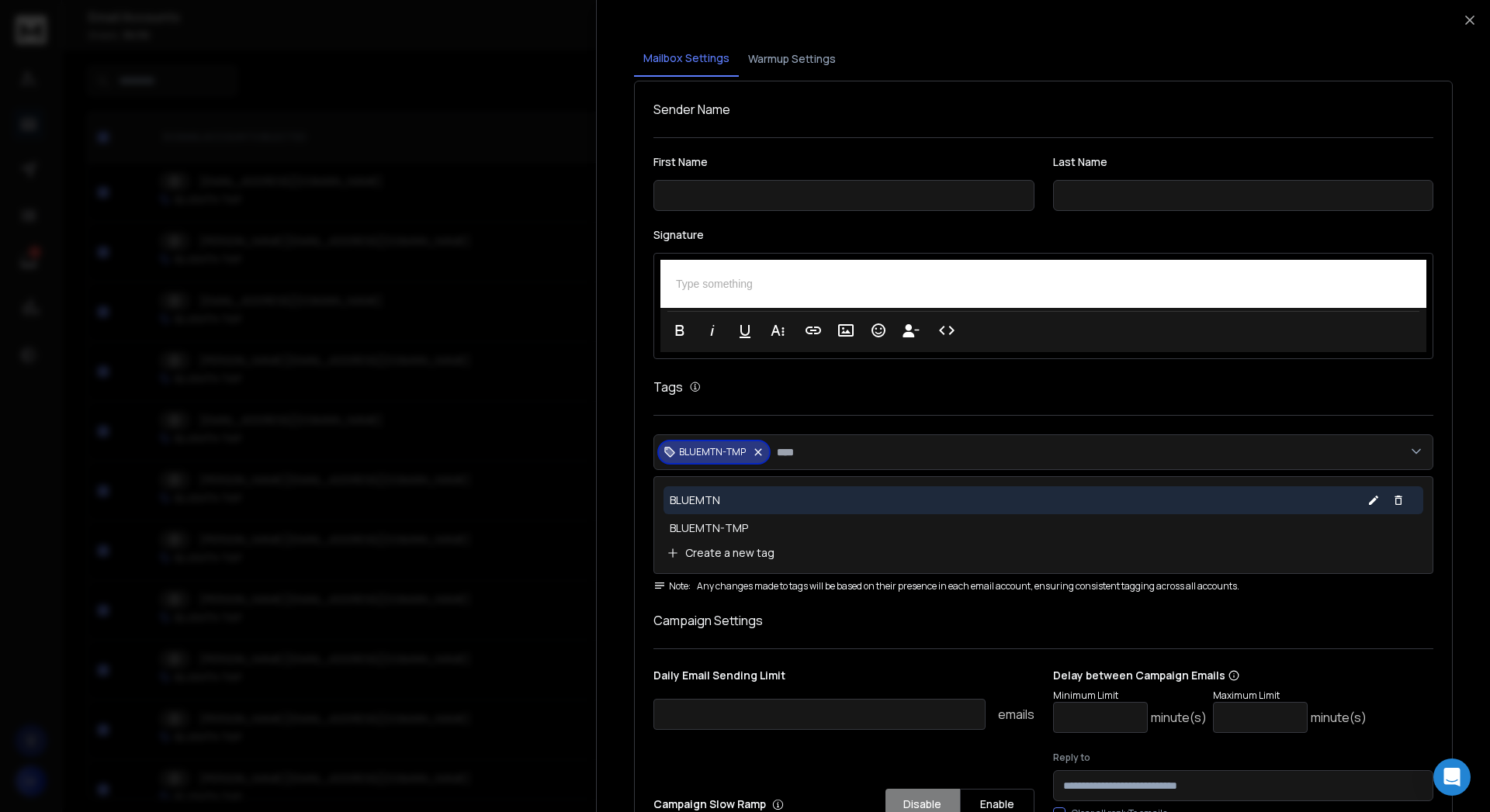
click at [719, 505] on div "BLUEMTN" at bounding box center [1043, 500] width 760 height 28
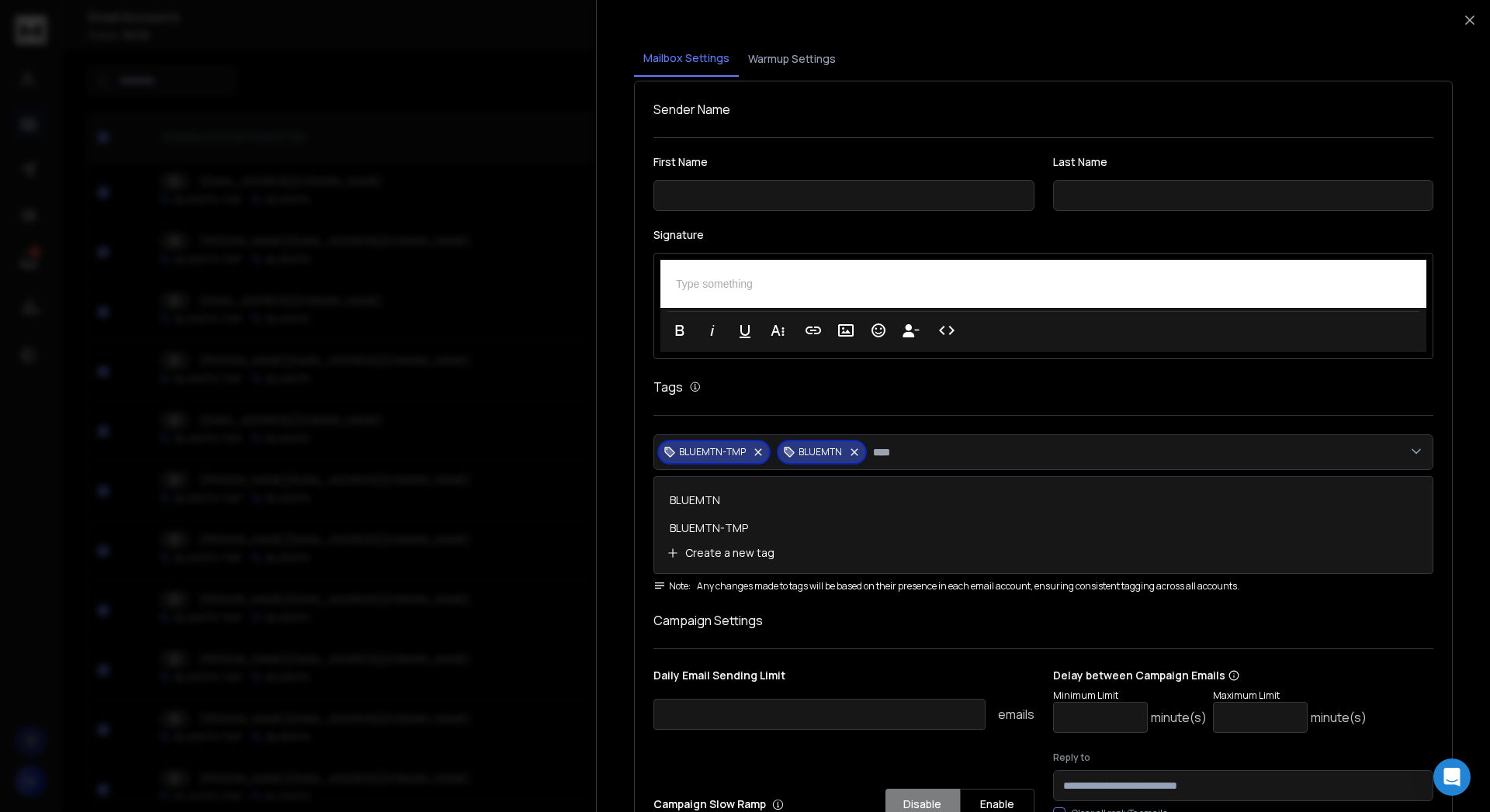
click at [756, 453] on icon at bounding box center [758, 453] width 7 height 7
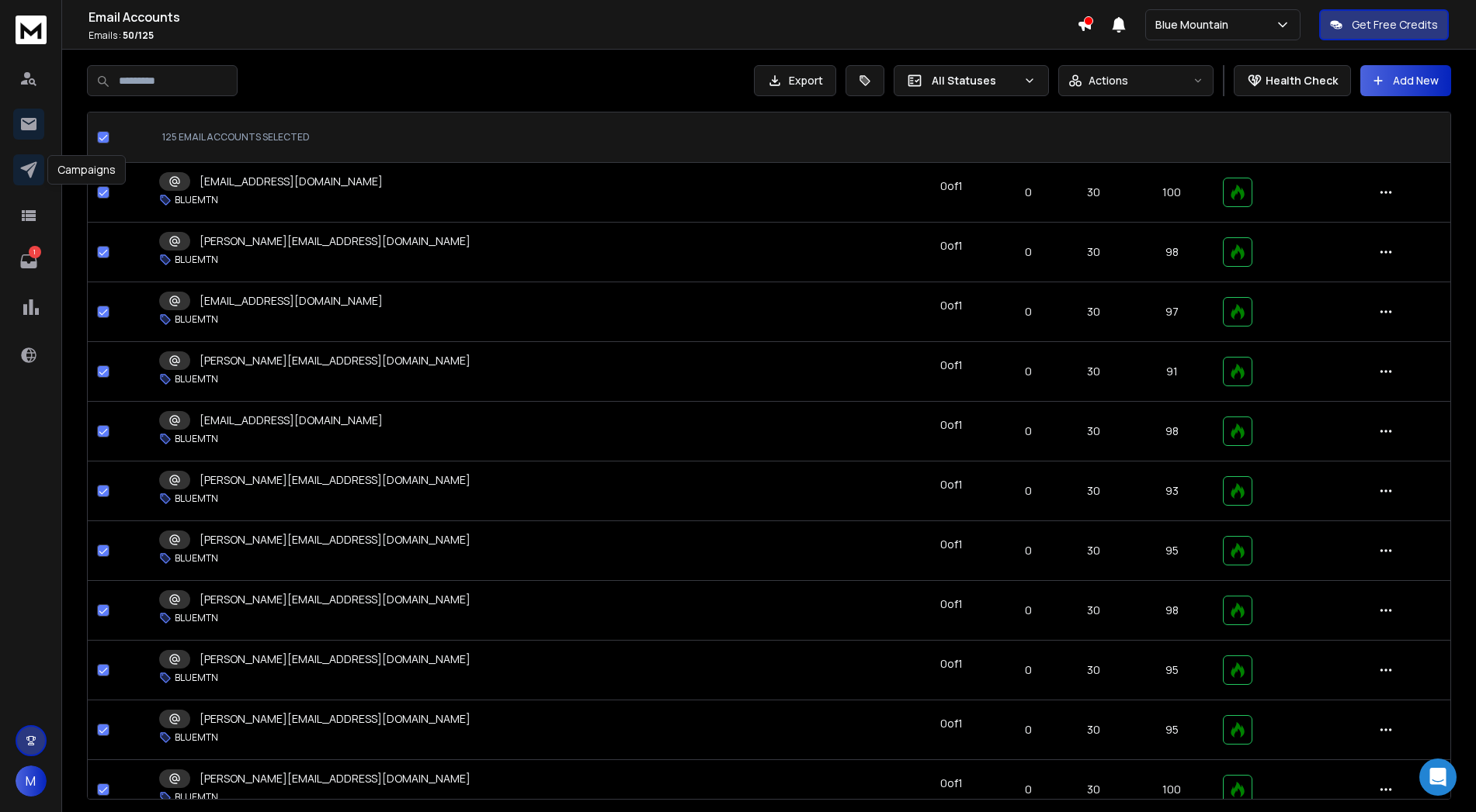
click at [30, 170] on icon at bounding box center [28, 169] width 16 height 16
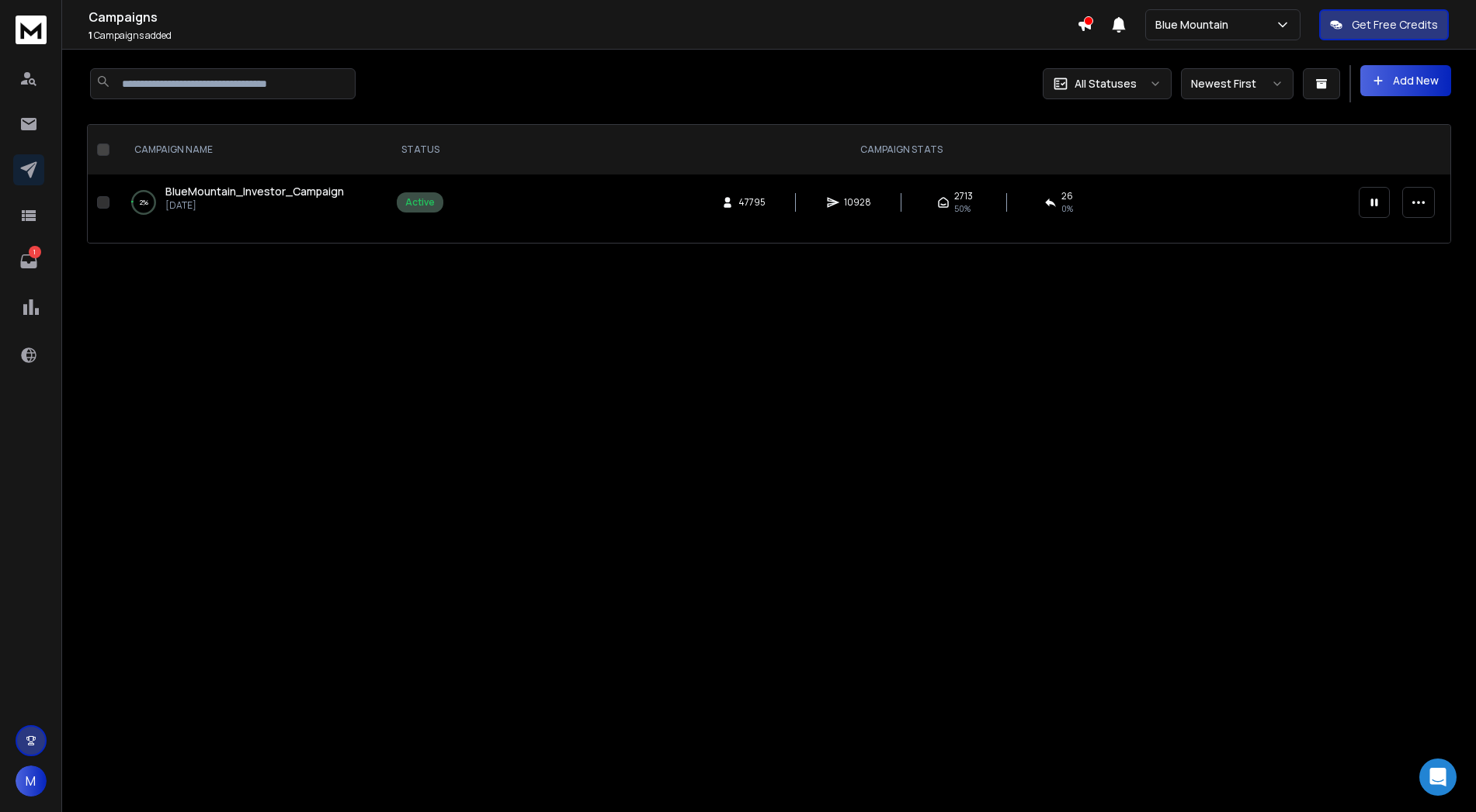
click at [297, 192] on span "BlueMountain_Investor_Campaign" at bounding box center [254, 190] width 179 height 14
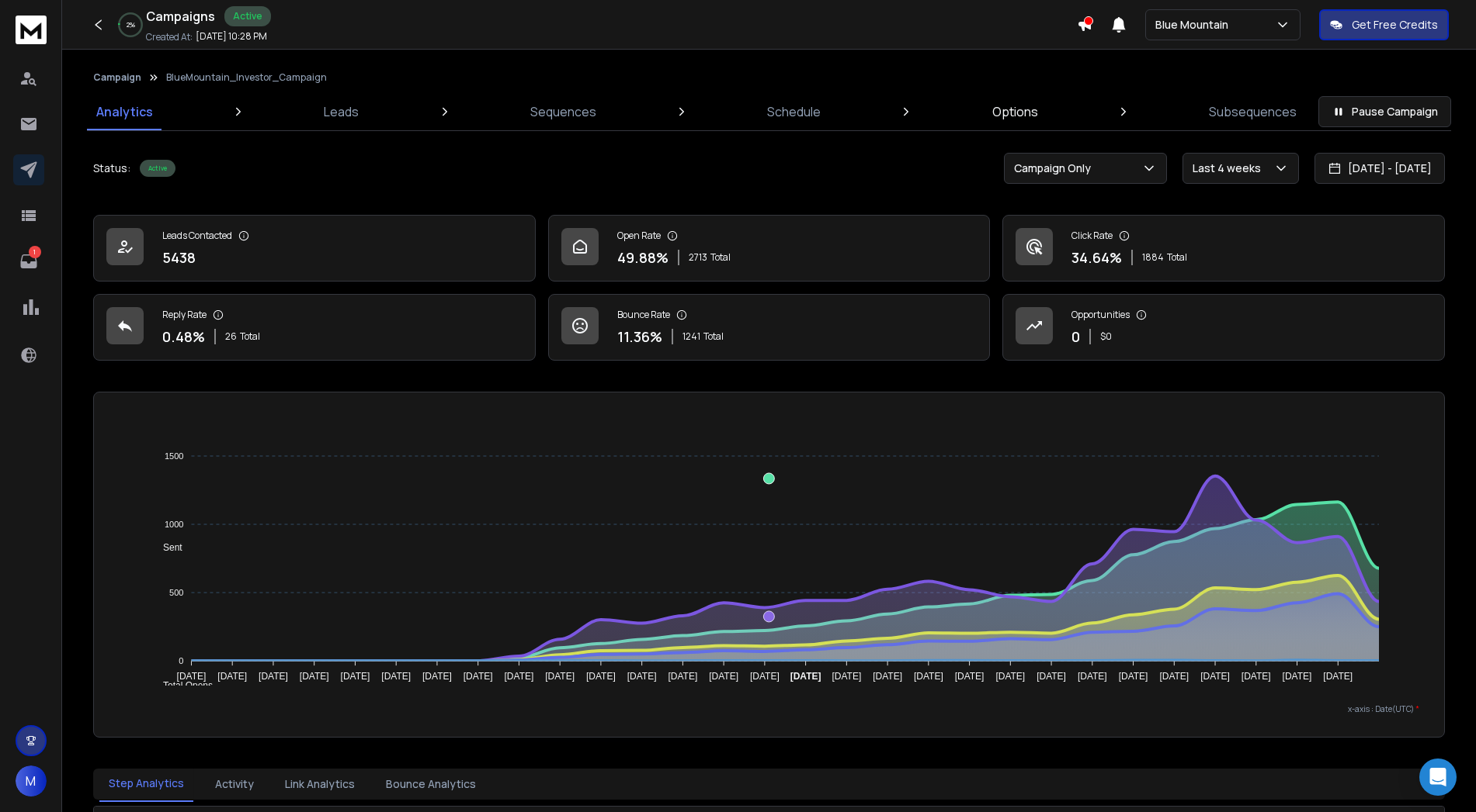
click at [998, 109] on p "Options" at bounding box center [1015, 112] width 46 height 19
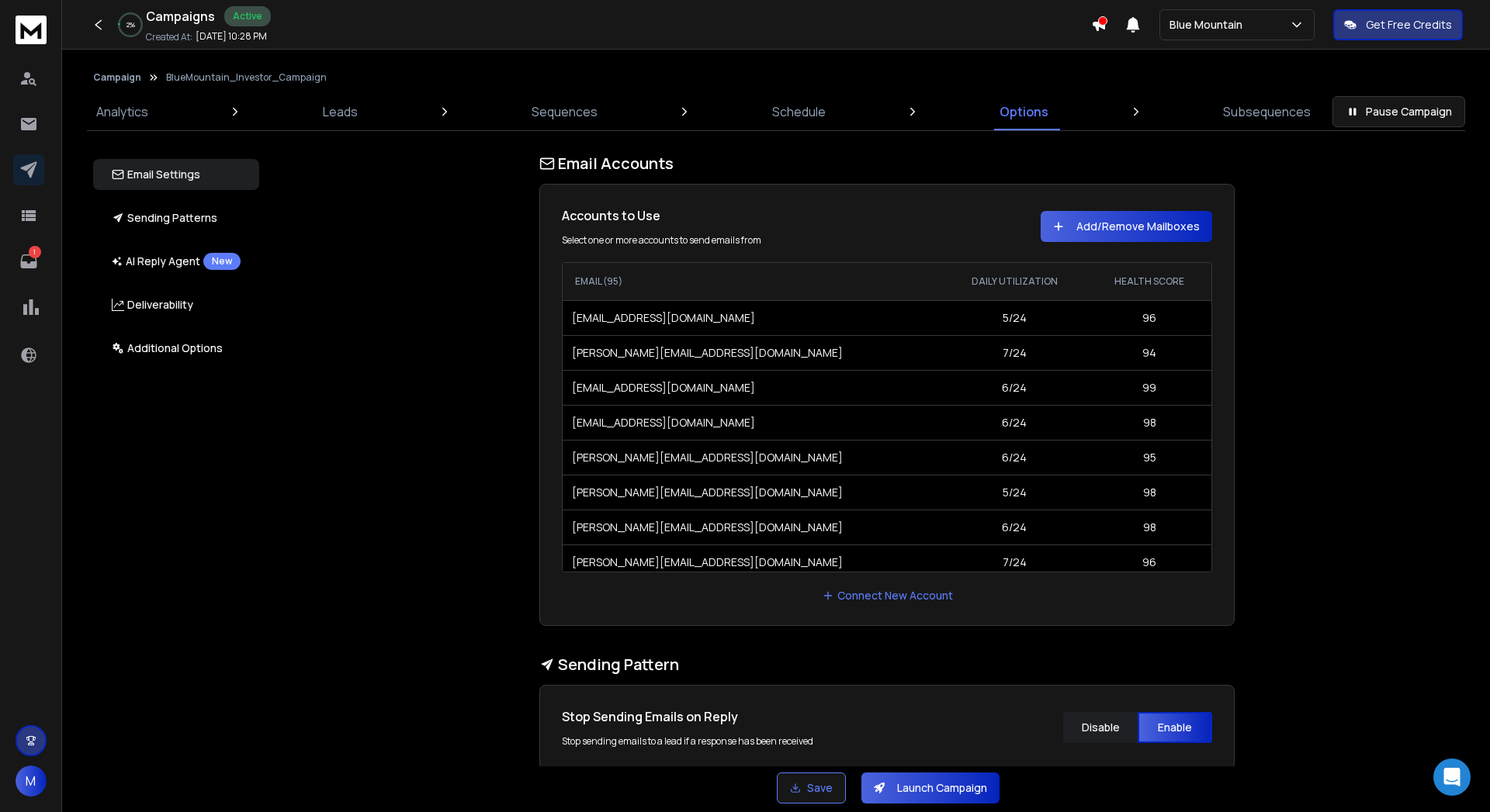
click at [1141, 227] on button "Add/Remove Mailboxes" at bounding box center [1126, 227] width 172 height 31
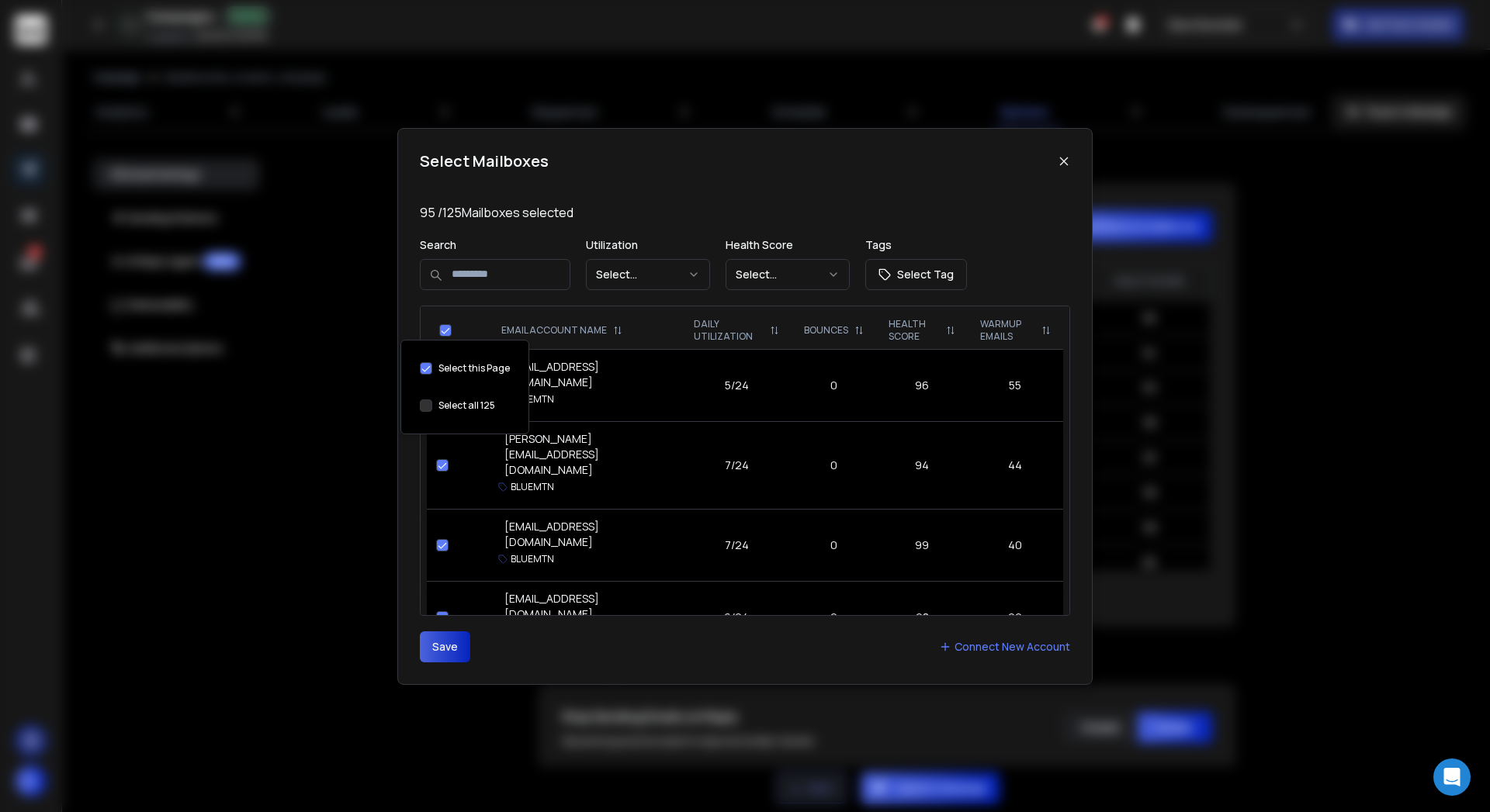
click at [426, 409] on button "Select this Page" at bounding box center [426, 405] width 13 height 13
click at [439, 652] on button "Save" at bounding box center [445, 647] width 51 height 31
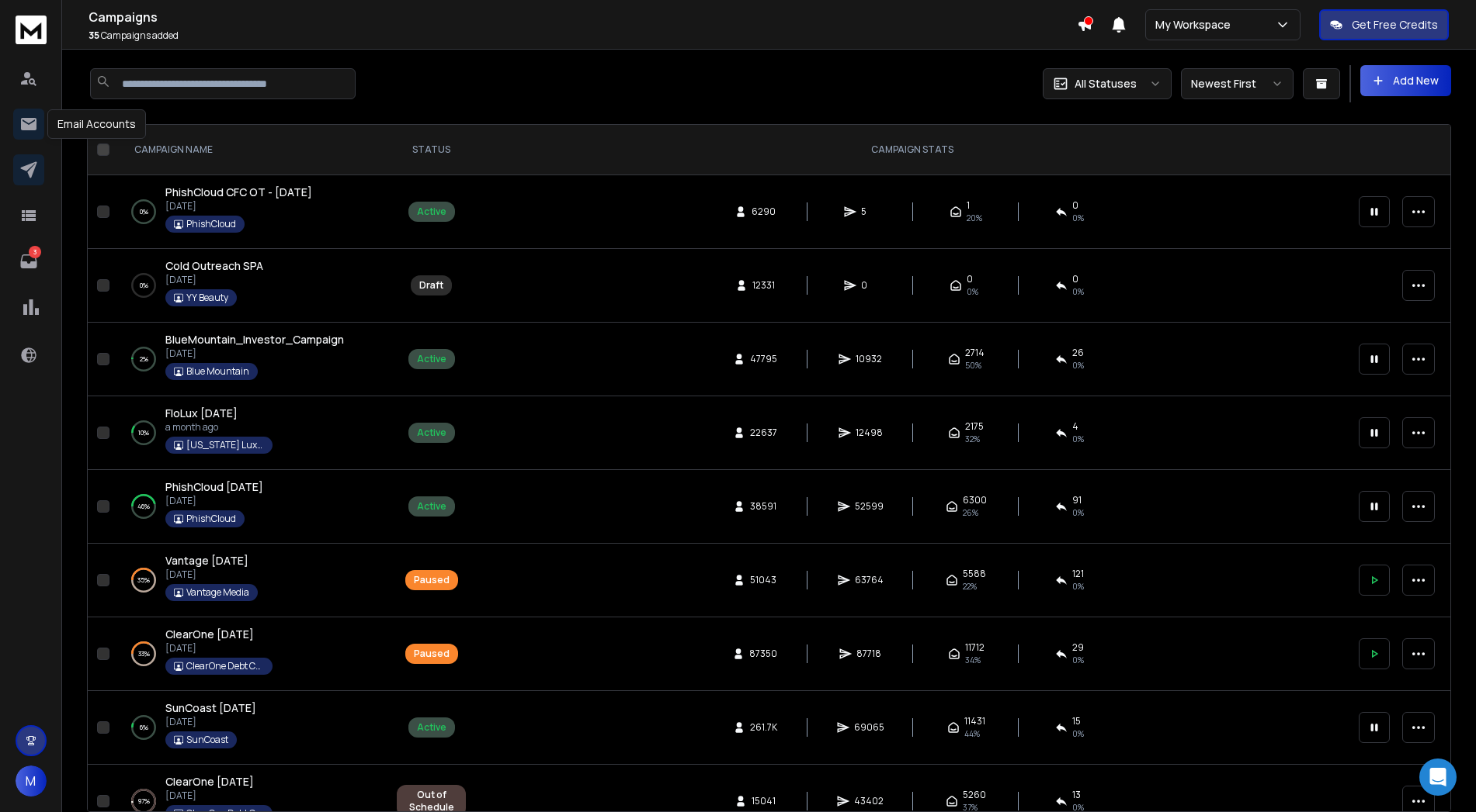
click at [32, 132] on icon at bounding box center [29, 124] width 19 height 19
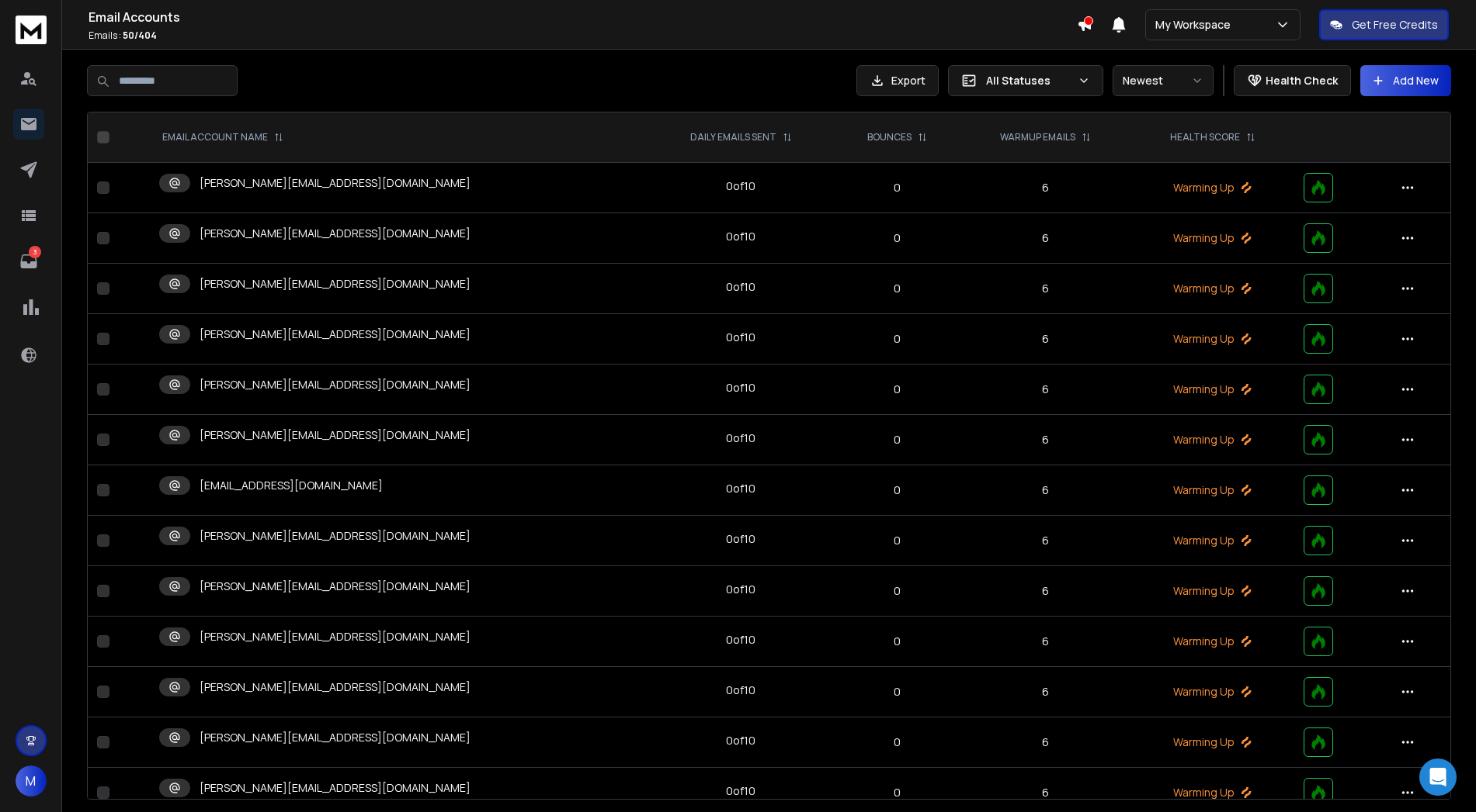
click at [1029, 69] on div "All Statuses" at bounding box center [1025, 80] width 155 height 31
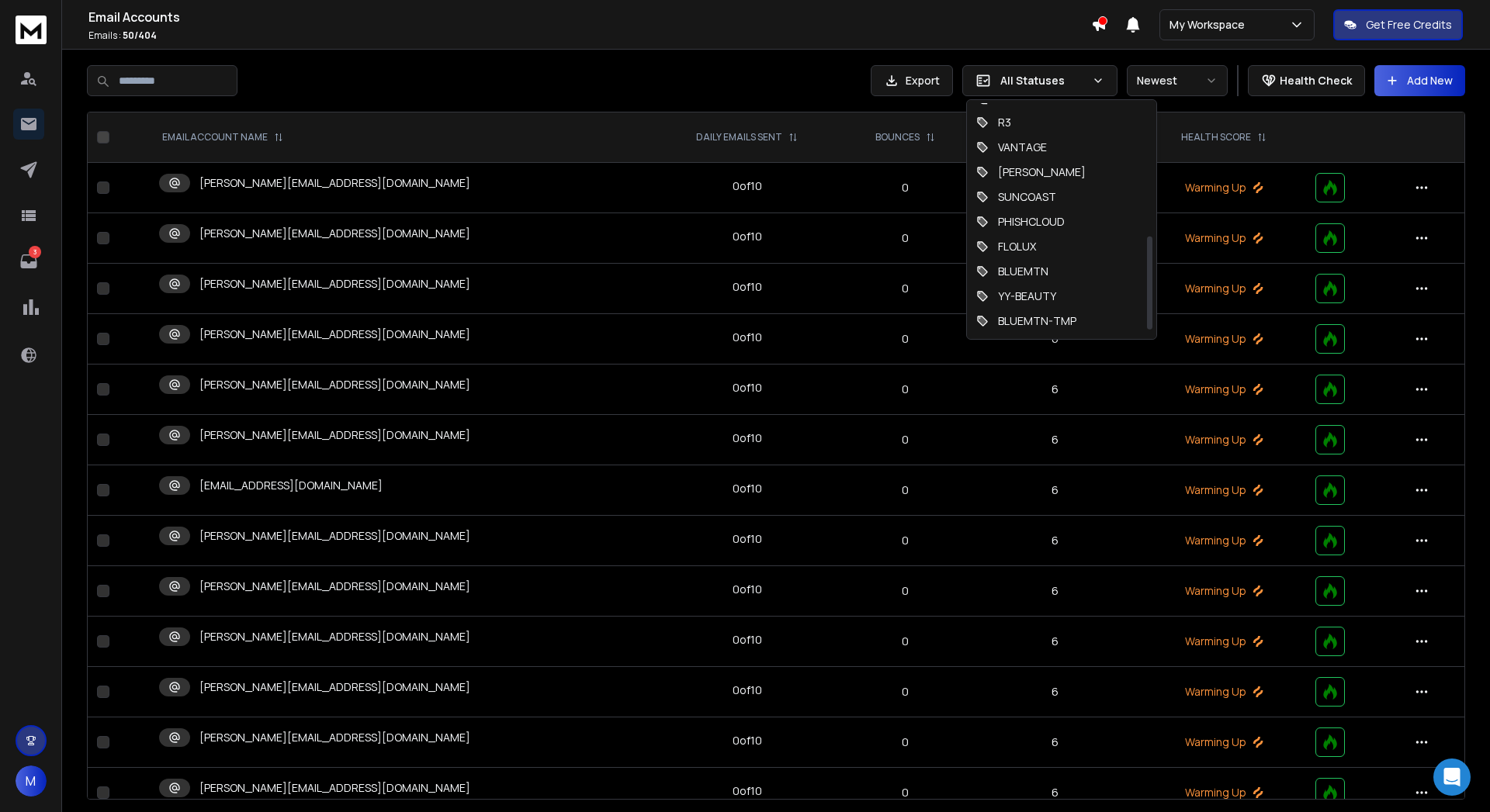
scroll to position [344, 0]
click at [1022, 217] on div "BLUEMTN-TMP" at bounding box center [1026, 224] width 100 height 15
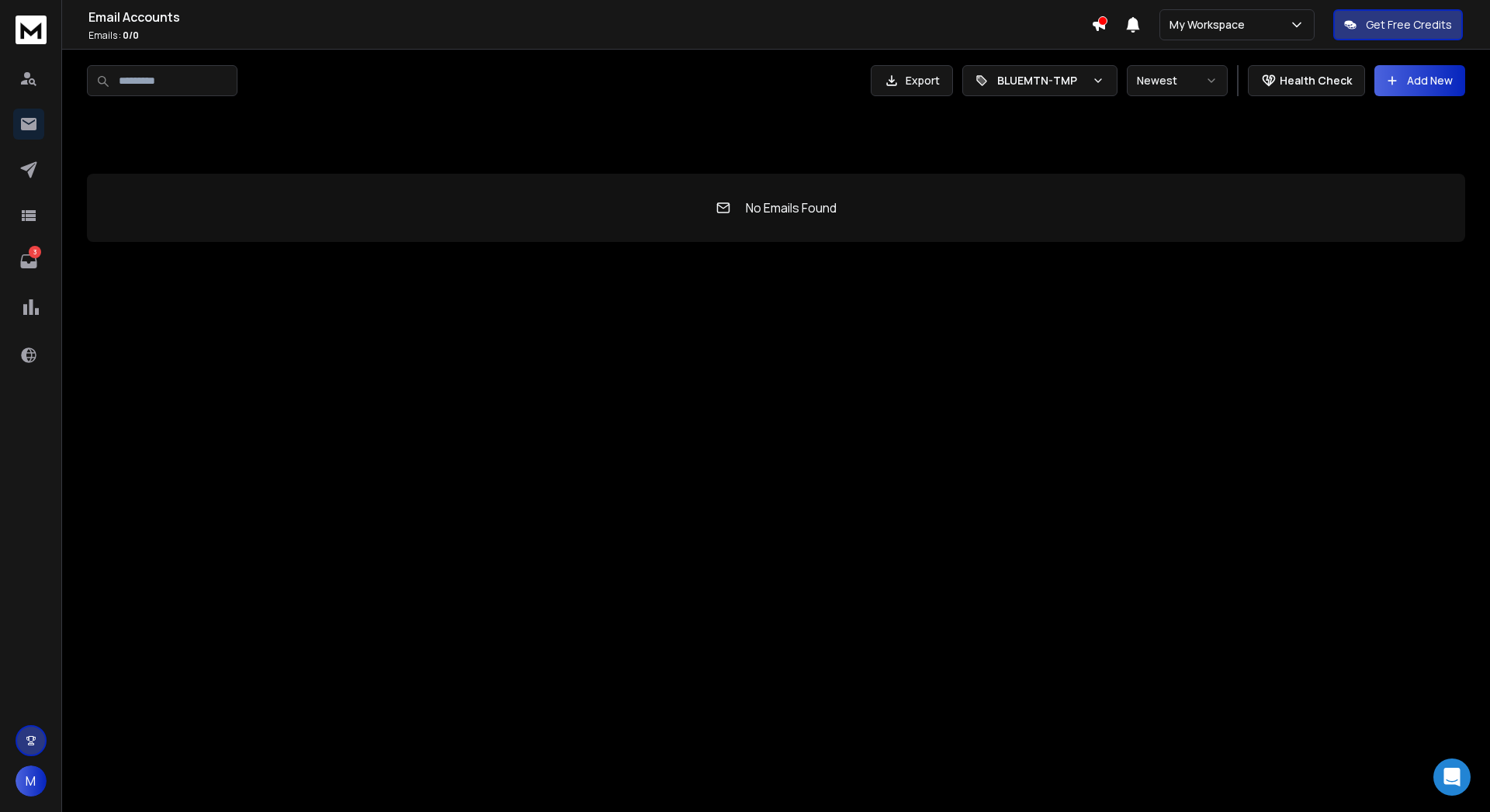
click at [1075, 81] on p "BLUEMTN-TMP" at bounding box center [1042, 80] width 89 height 15
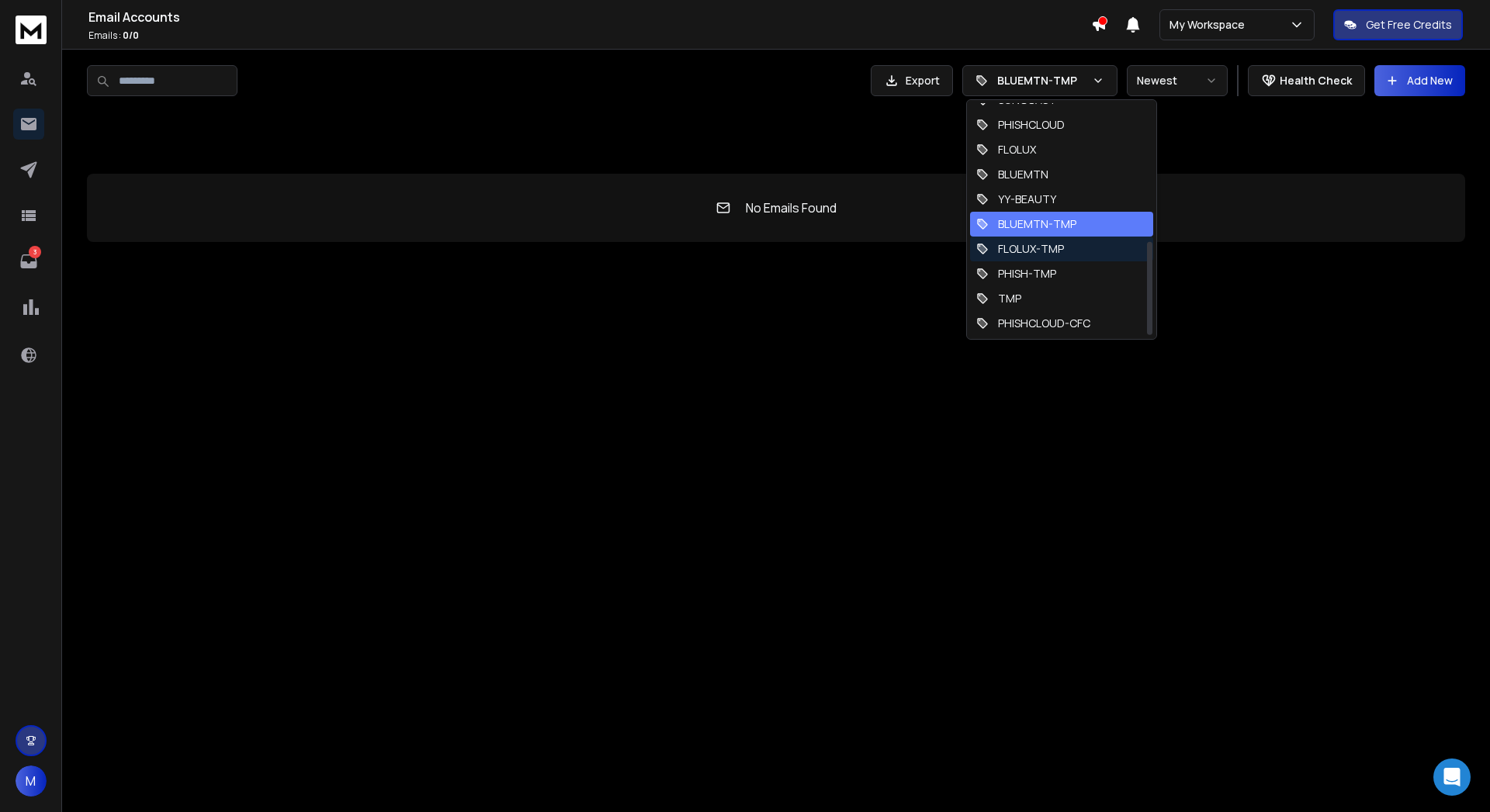
click at [1022, 247] on div "FLOLUX-TMP" at bounding box center [1020, 249] width 88 height 15
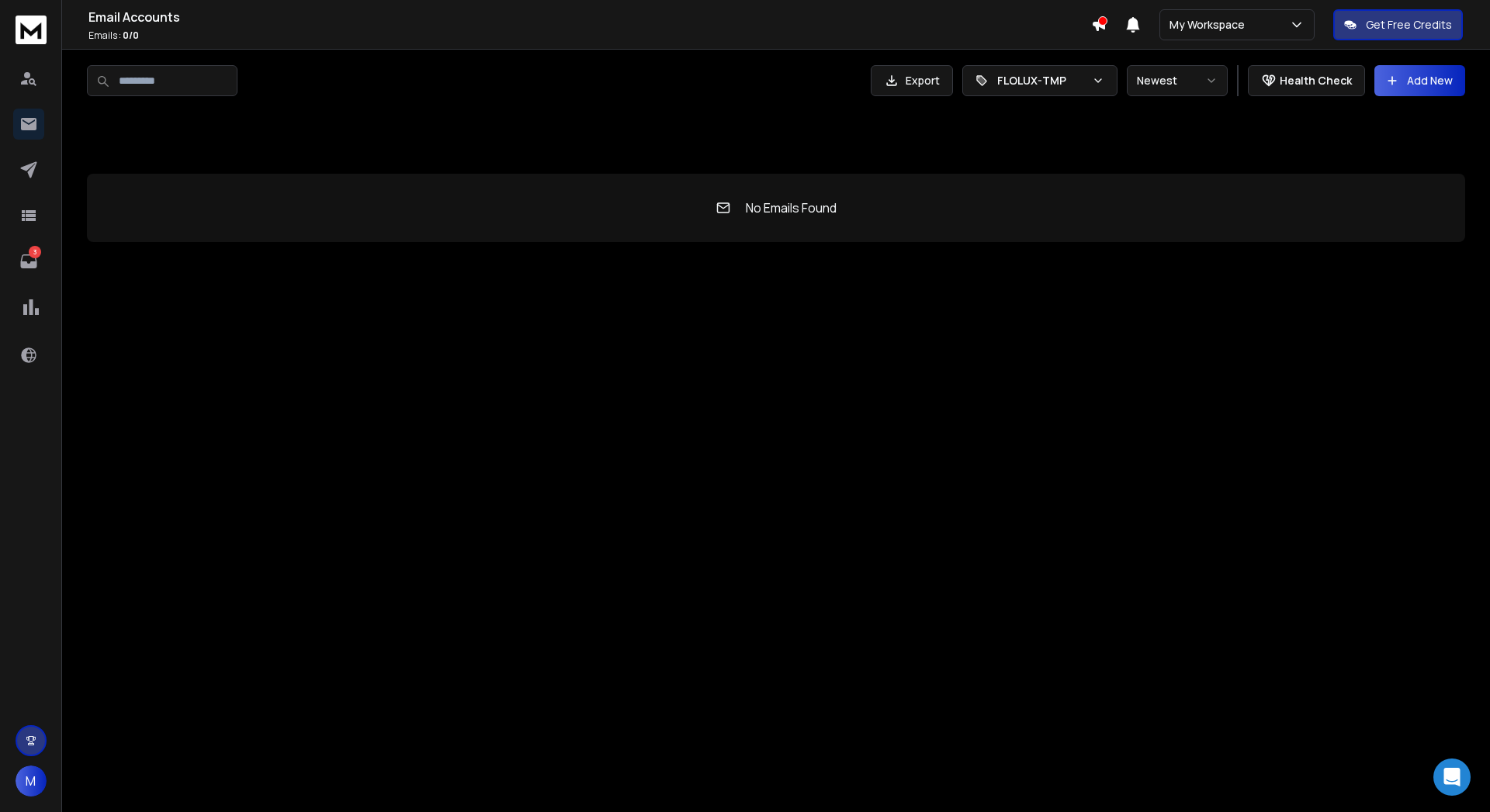
click at [1059, 80] on p "FLOLUX-TMP" at bounding box center [1042, 80] width 89 height 15
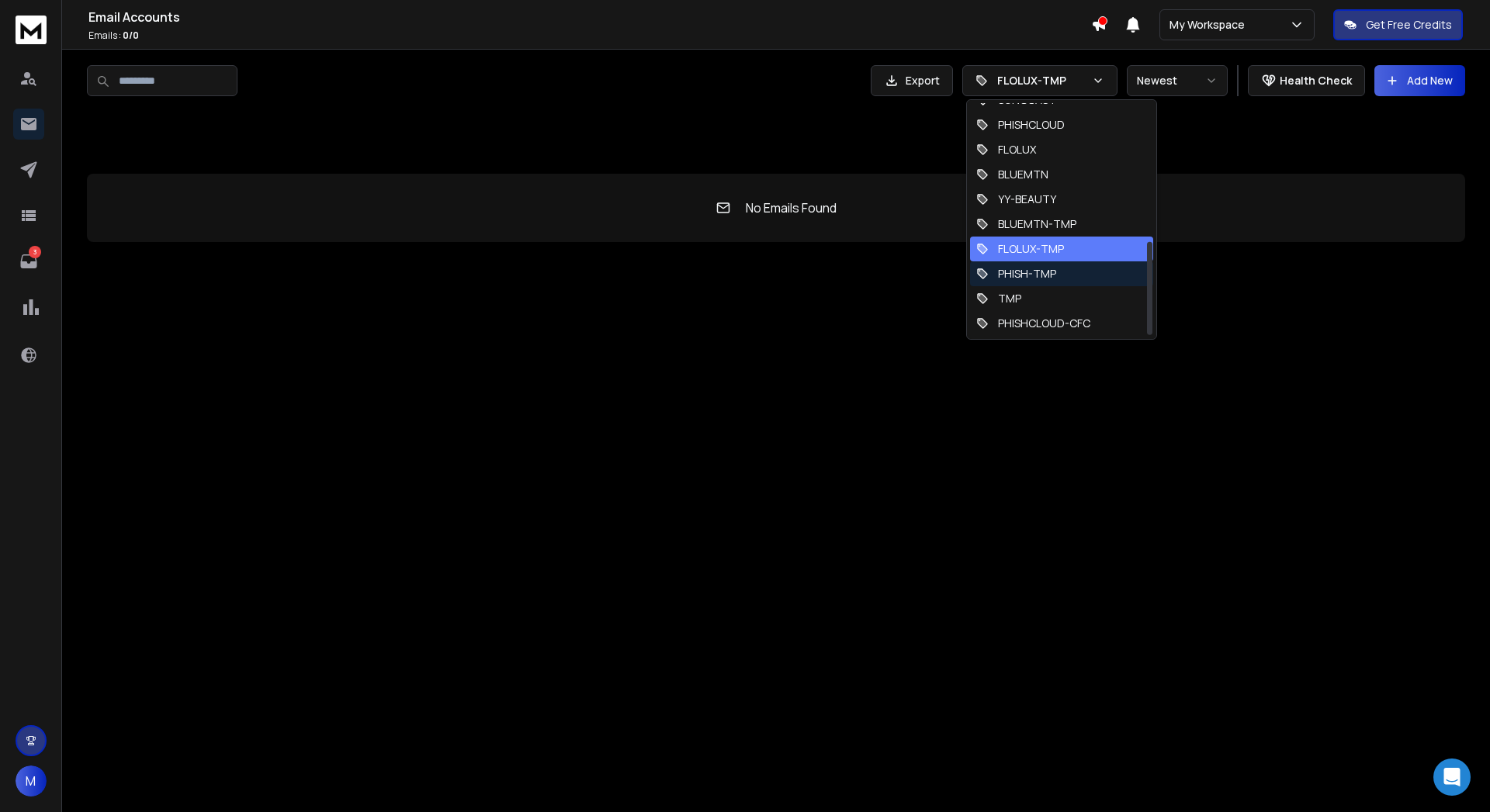
click at [1025, 271] on div "PHISH-TMP" at bounding box center [1016, 274] width 80 height 15
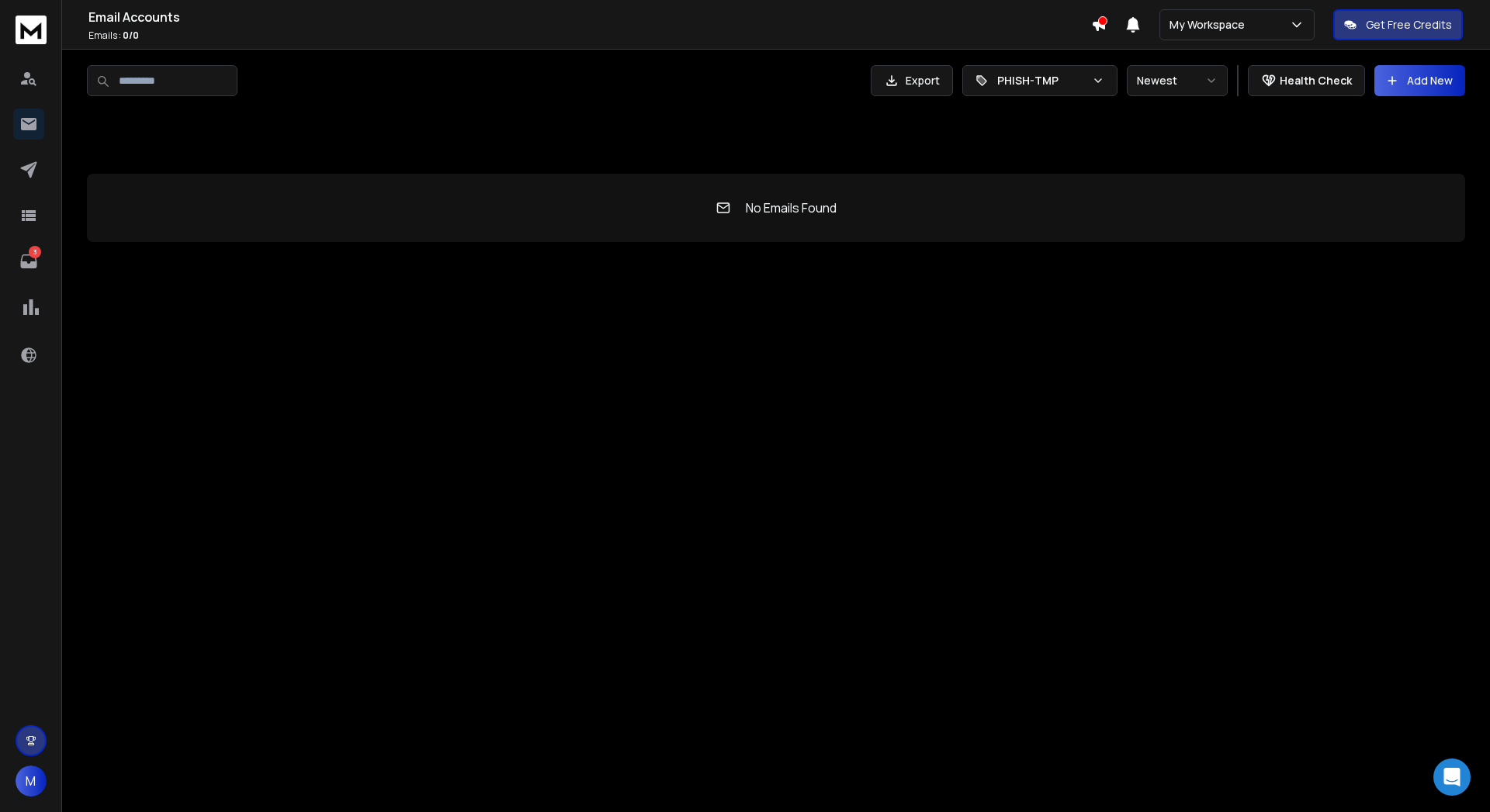
click at [1042, 75] on p "PHISH-TMP" at bounding box center [1042, 80] width 89 height 15
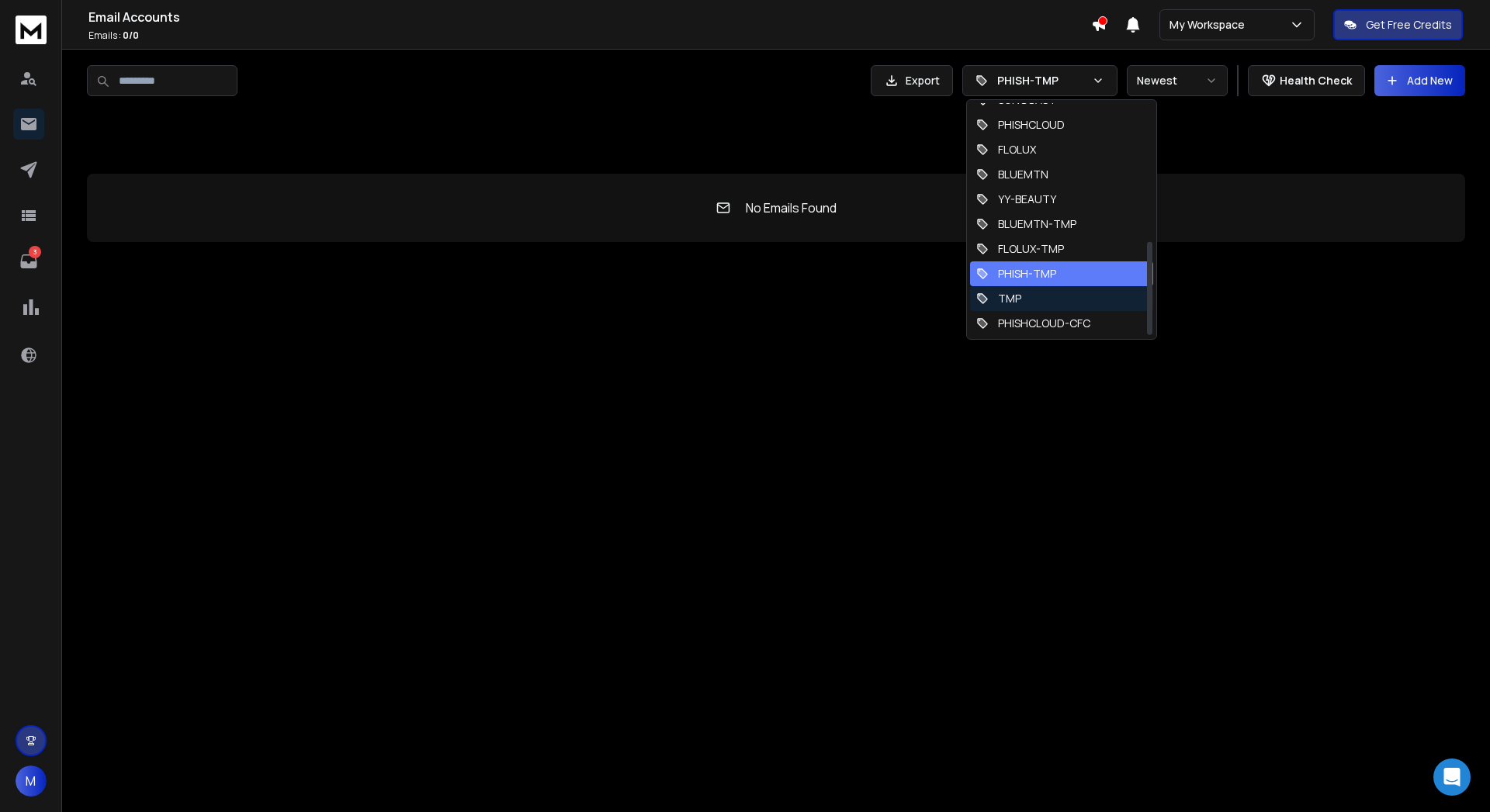
click at [1013, 296] on div "TMP" at bounding box center [998, 299] width 45 height 15
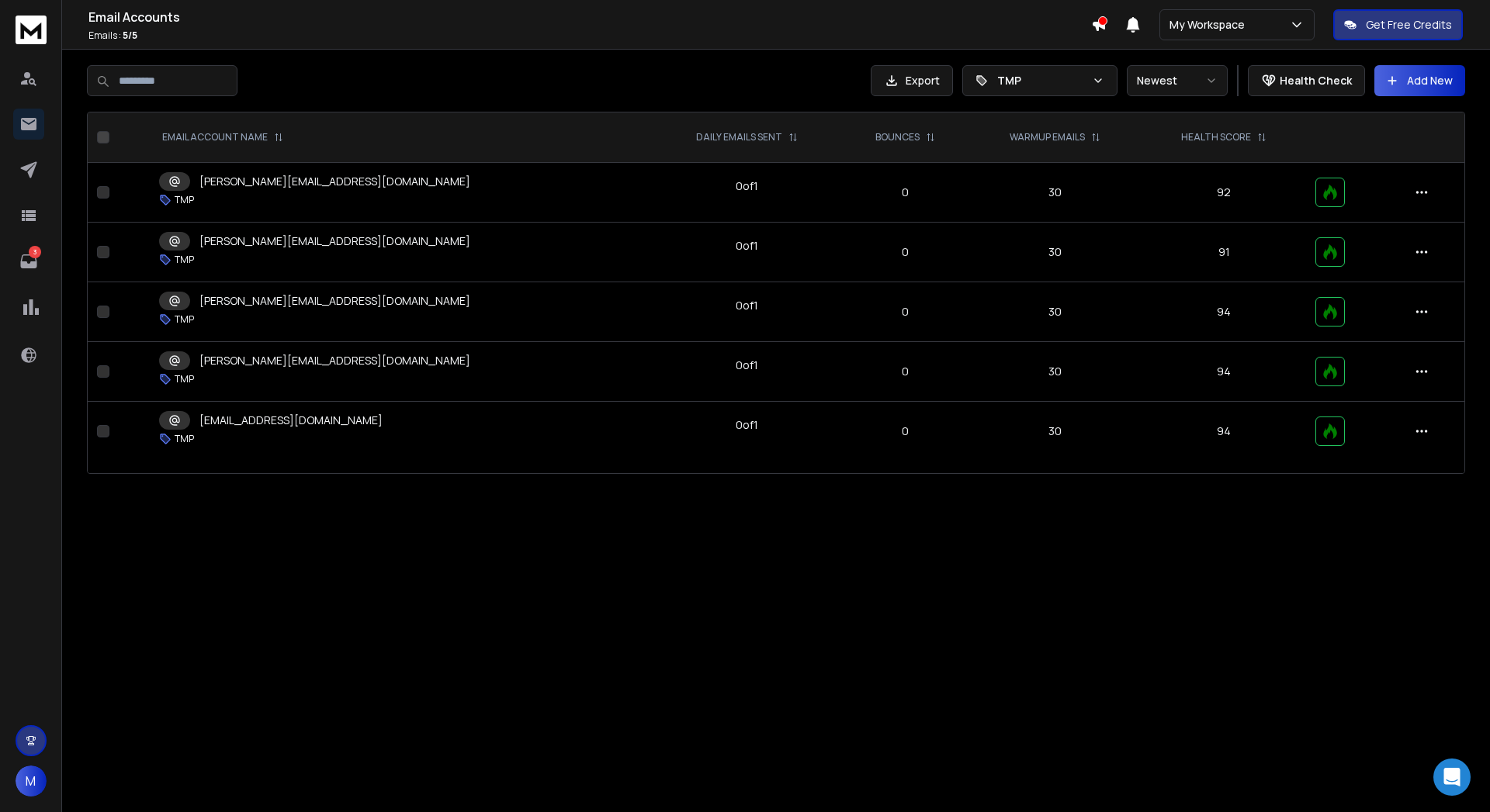
click at [1424, 80] on button "Add New" at bounding box center [1420, 80] width 91 height 31
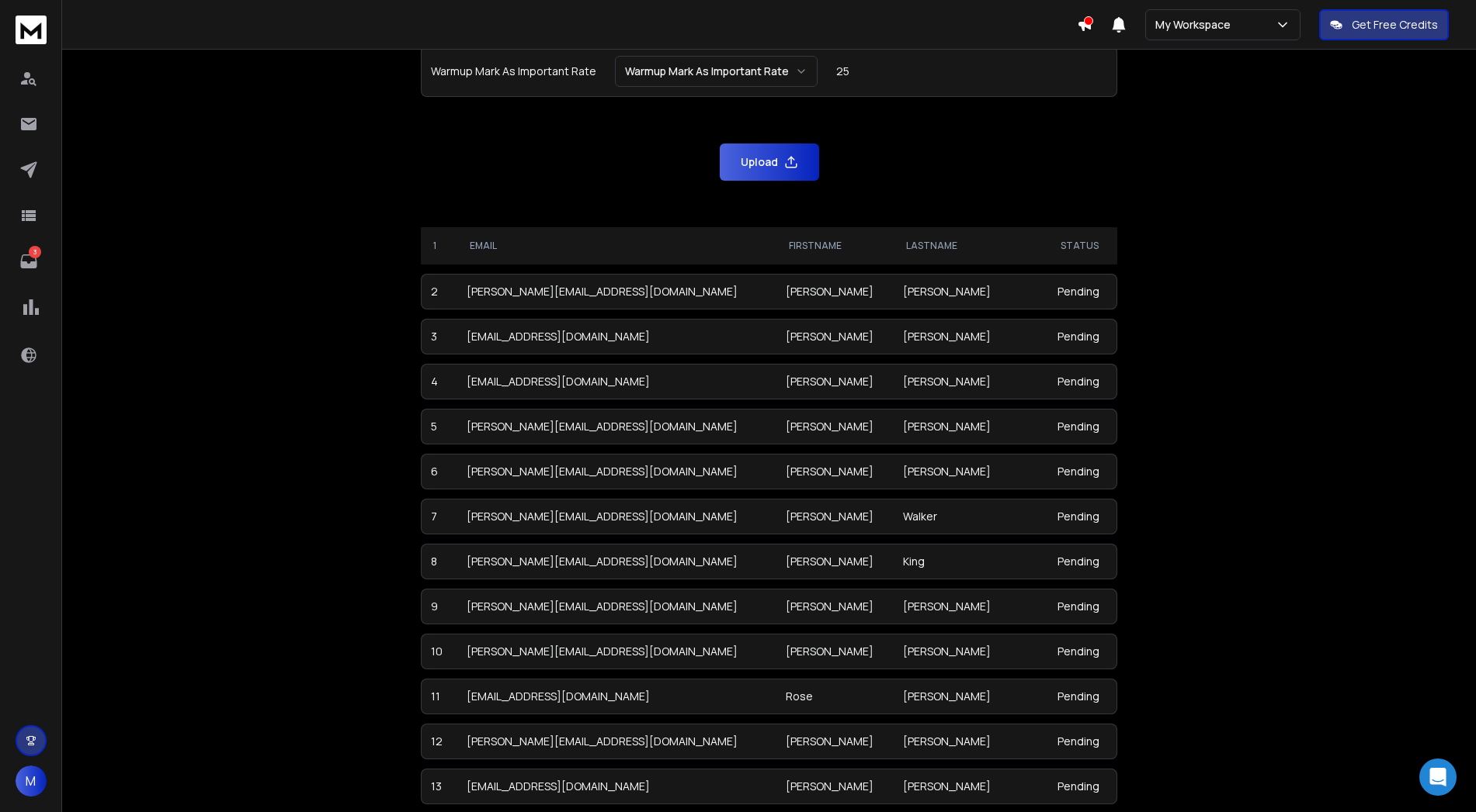
scroll to position [1118, 0]
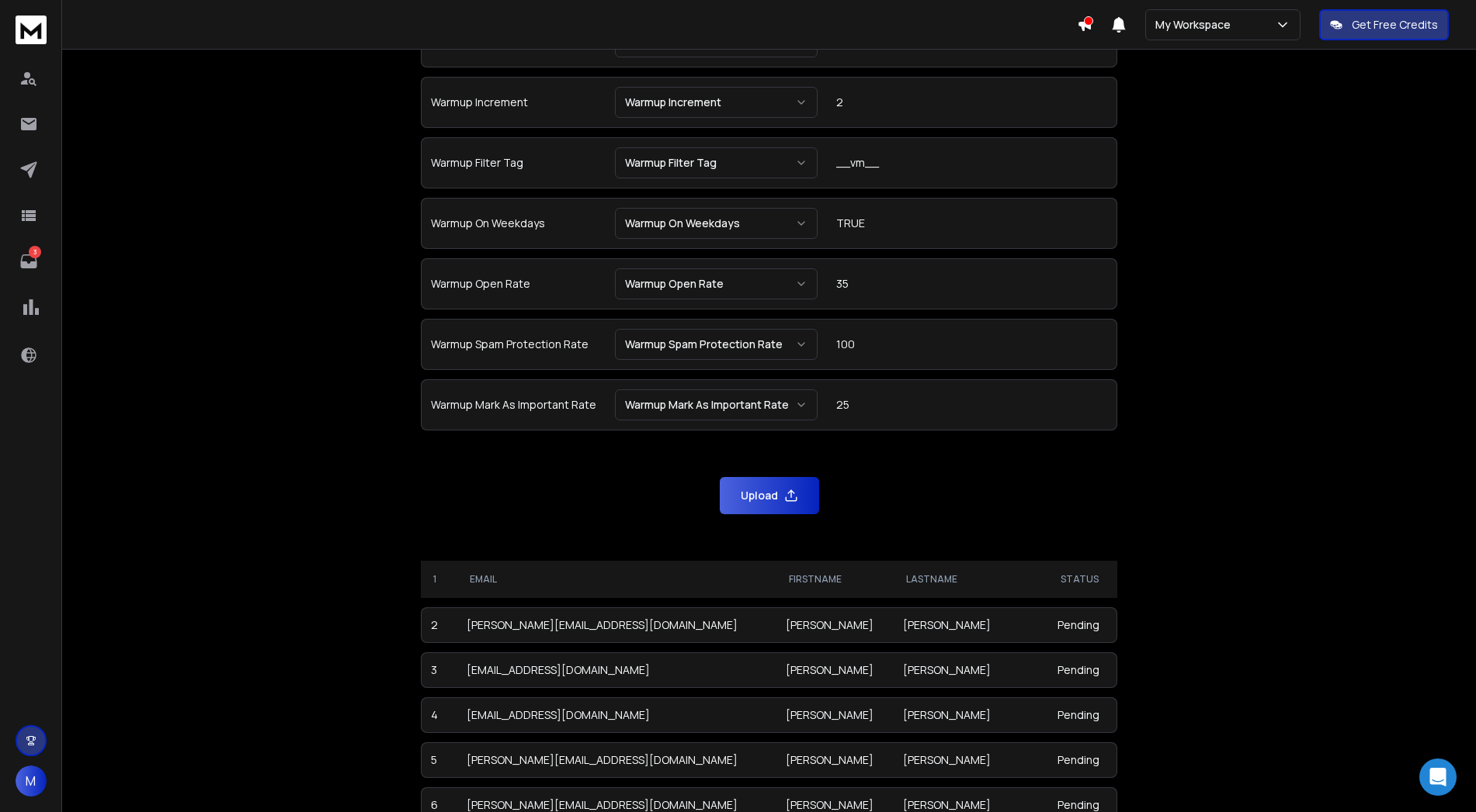
click at [780, 497] on button "Upload" at bounding box center [768, 496] width 99 height 37
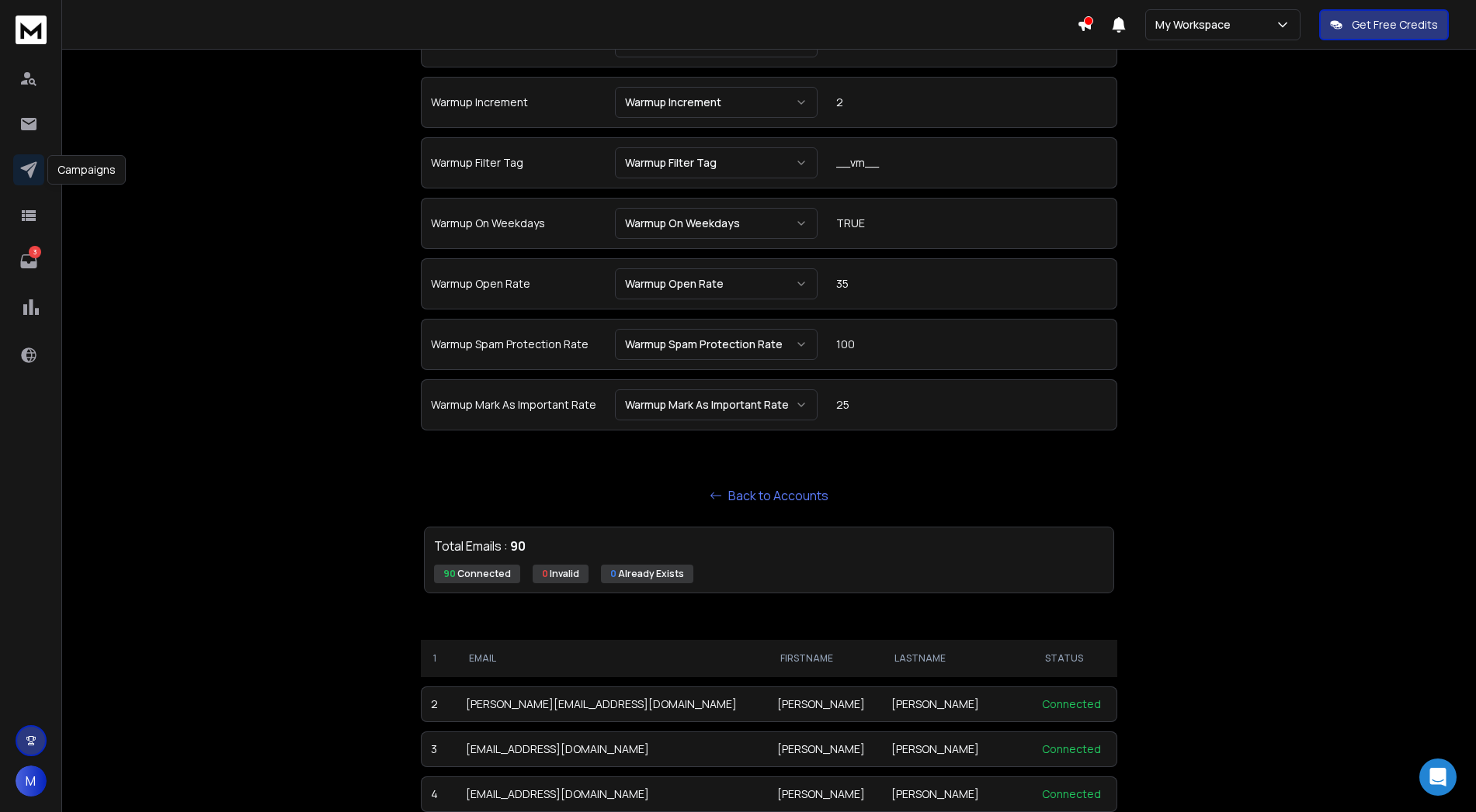
click at [31, 167] on icon at bounding box center [29, 170] width 19 height 19
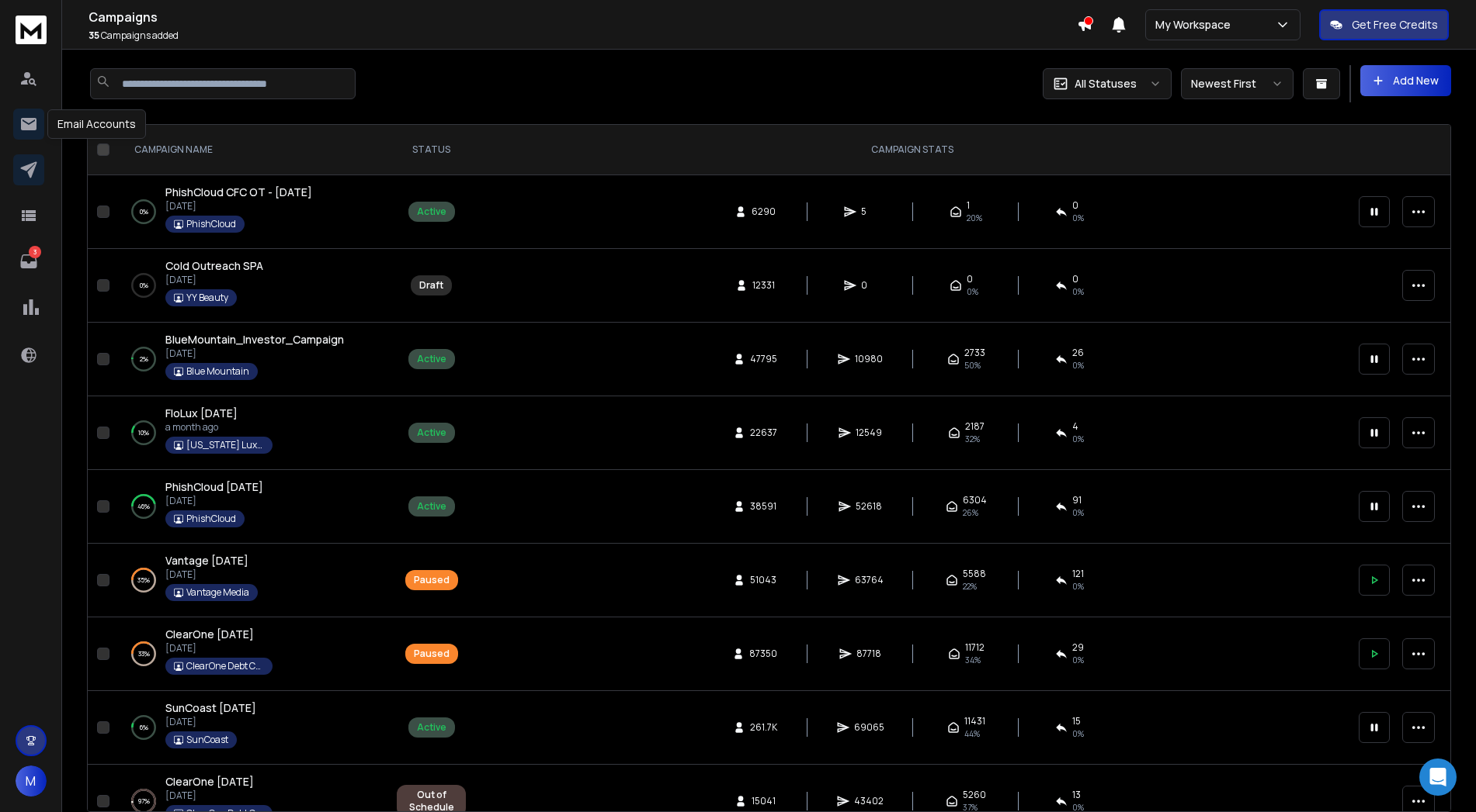
click at [29, 127] on icon at bounding box center [29, 123] width 15 height 13
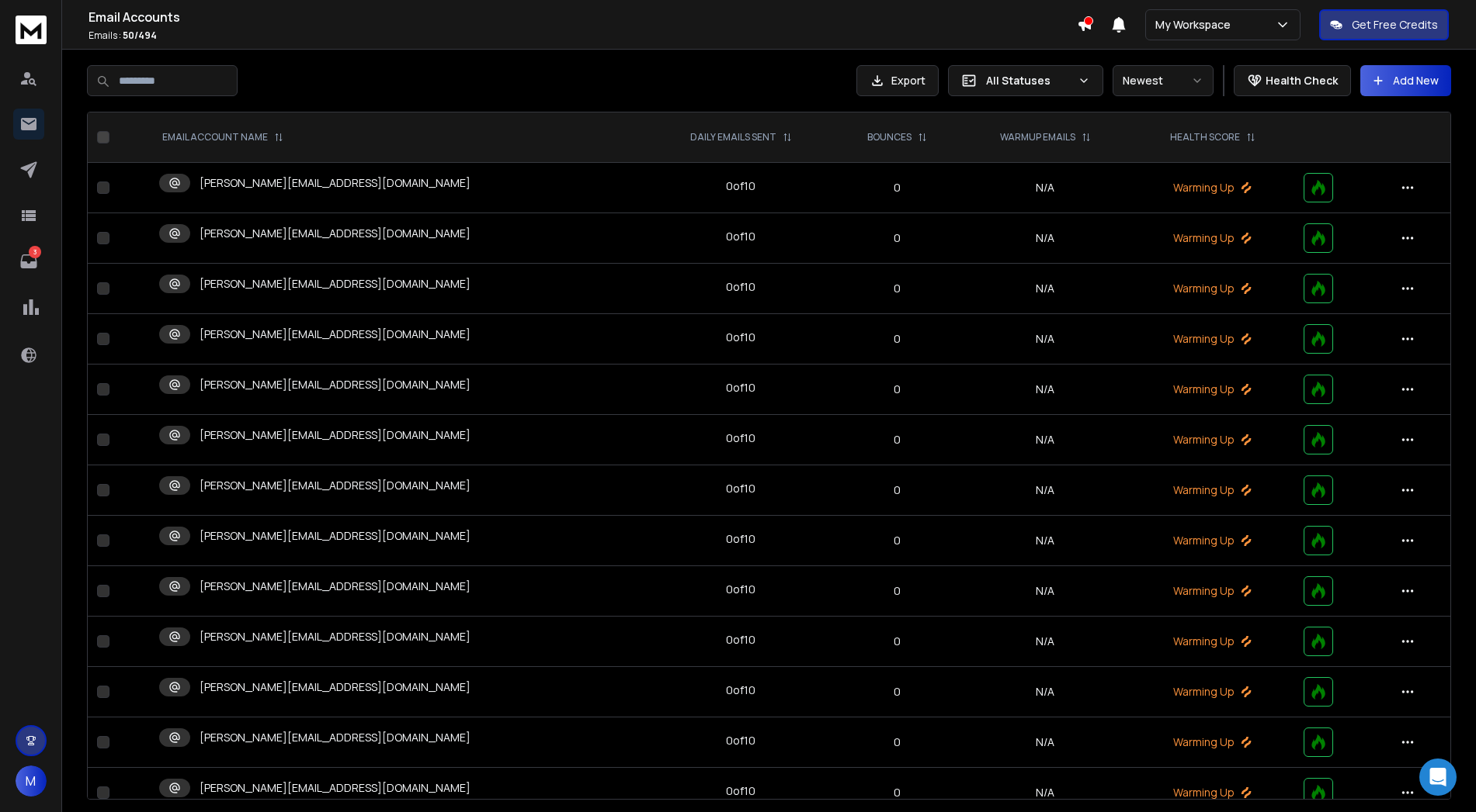
click at [1046, 81] on p "All Statuses" at bounding box center [1028, 80] width 85 height 15
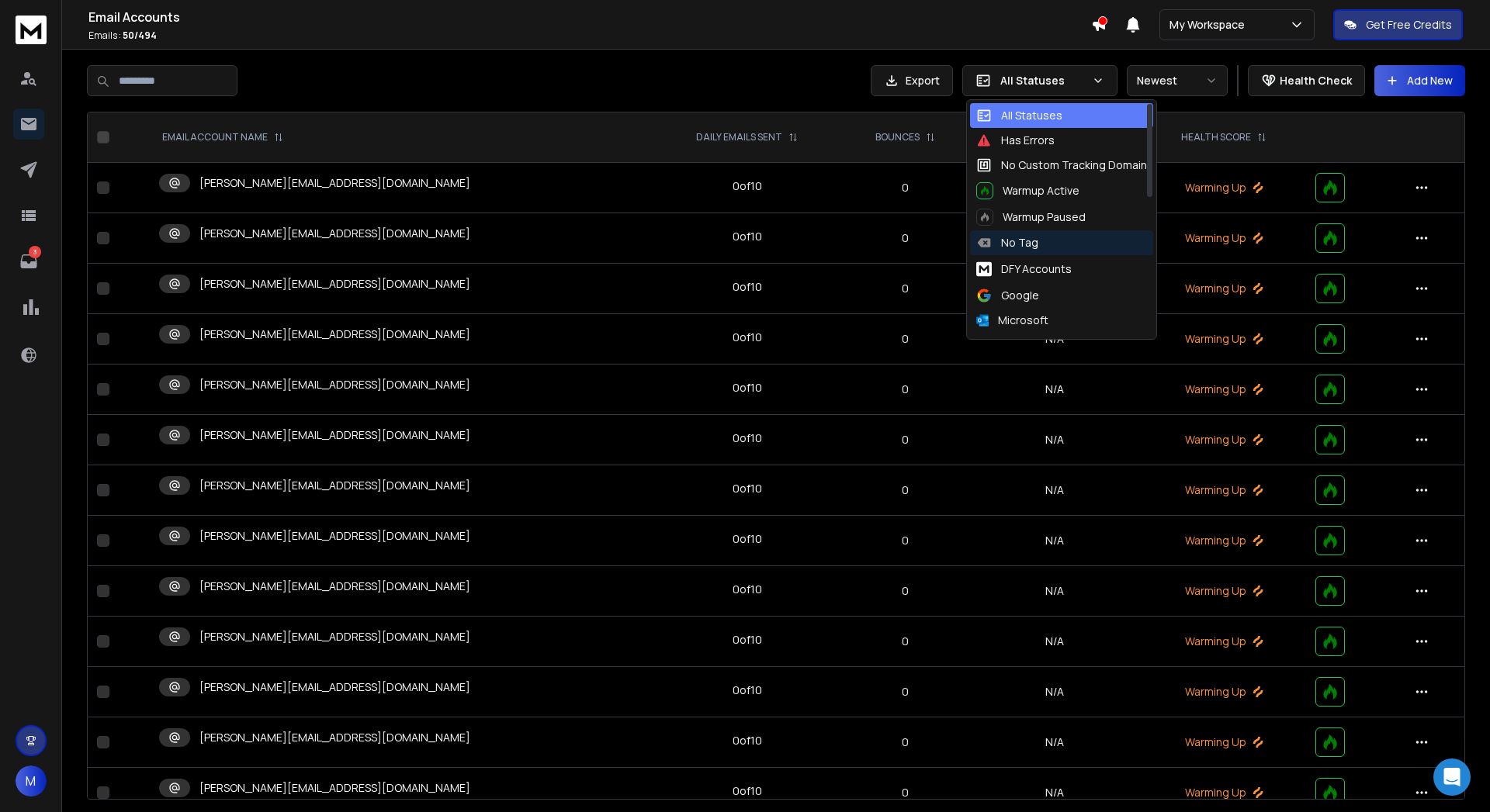
click at [1041, 248] on div "No Tag" at bounding box center [1062, 242] width 183 height 25
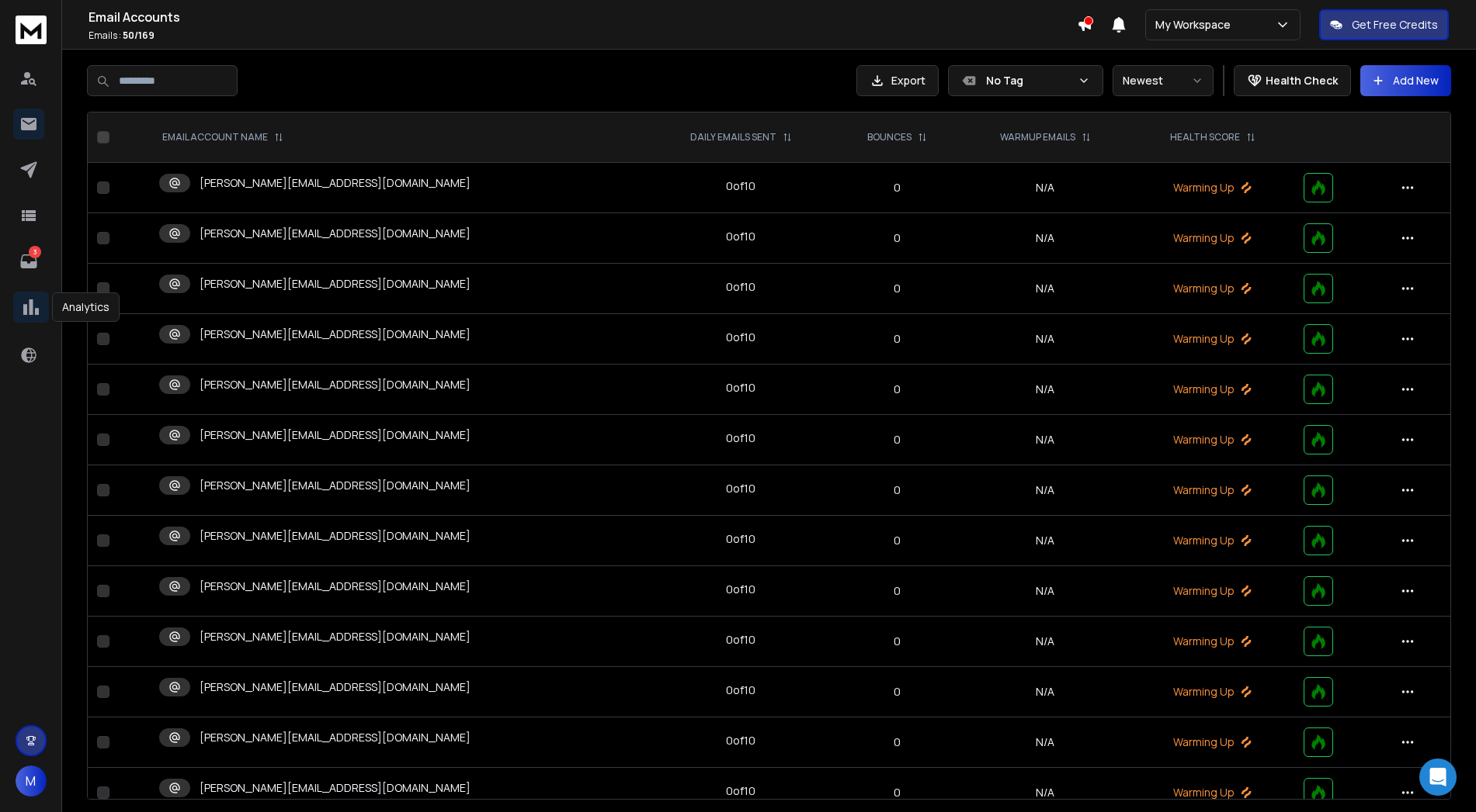
click at [20, 314] on icon at bounding box center [31, 307] width 24 height 24
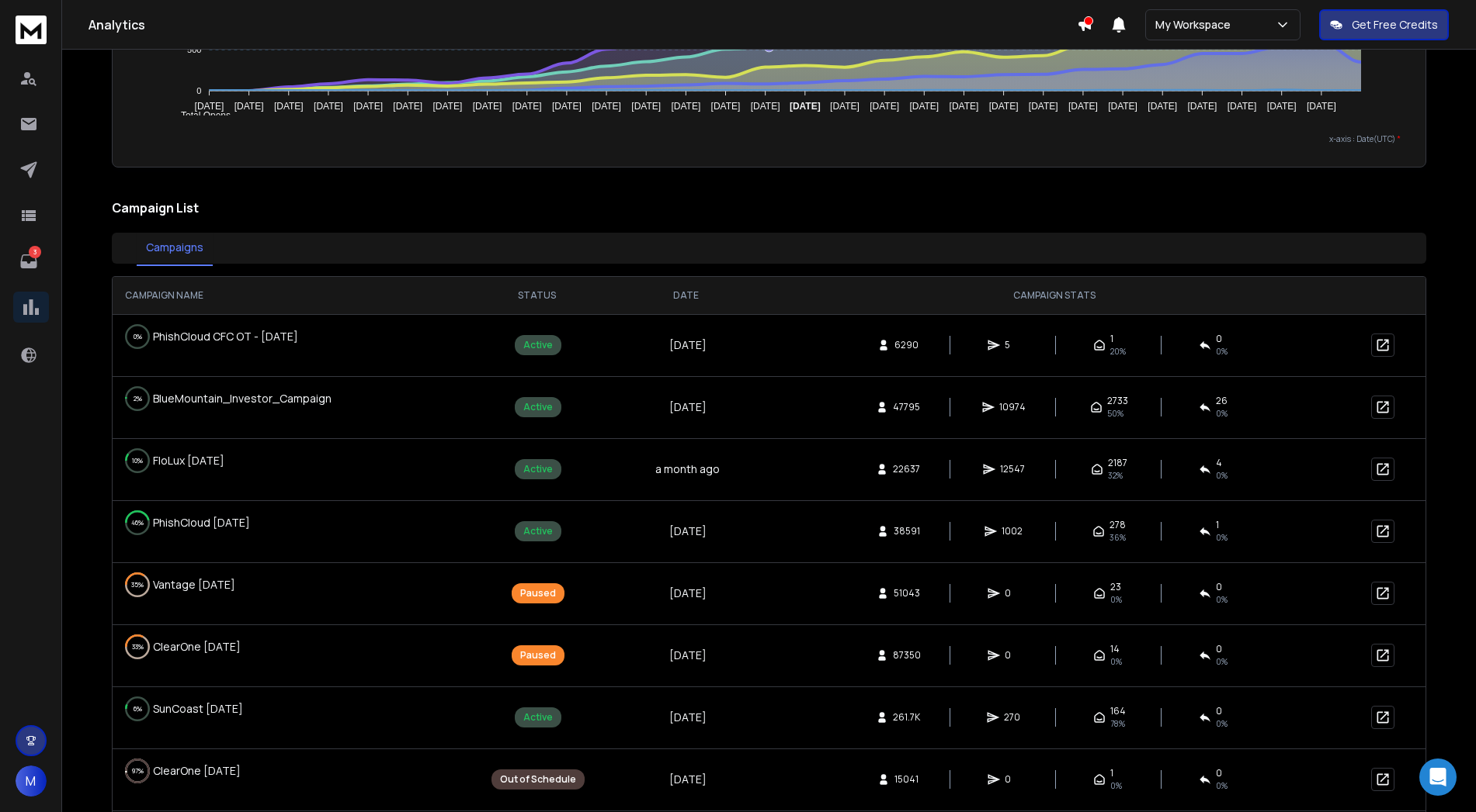
scroll to position [485, 0]
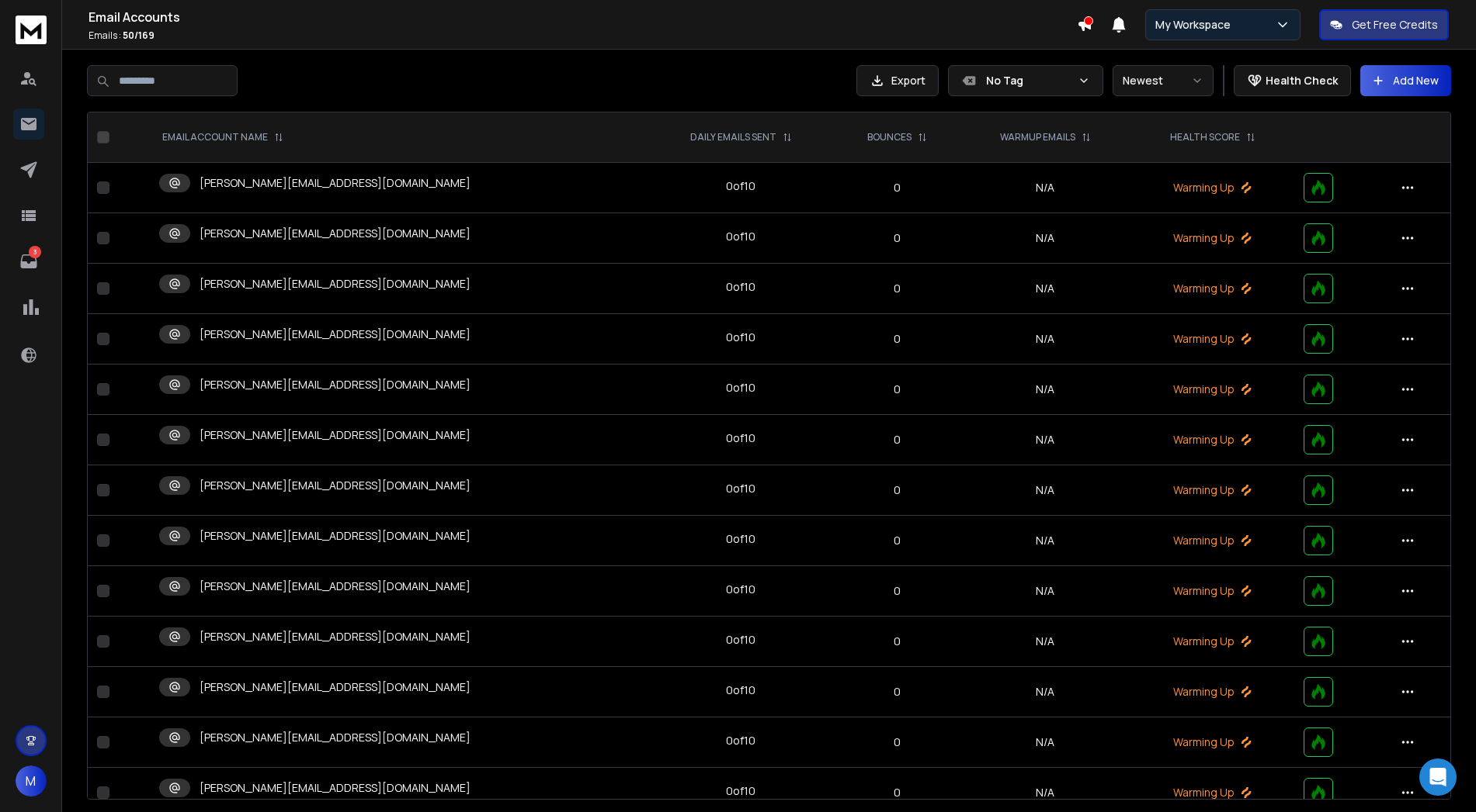
click at [1263, 30] on div "My Workspace" at bounding box center [1223, 25] width 135 height 15
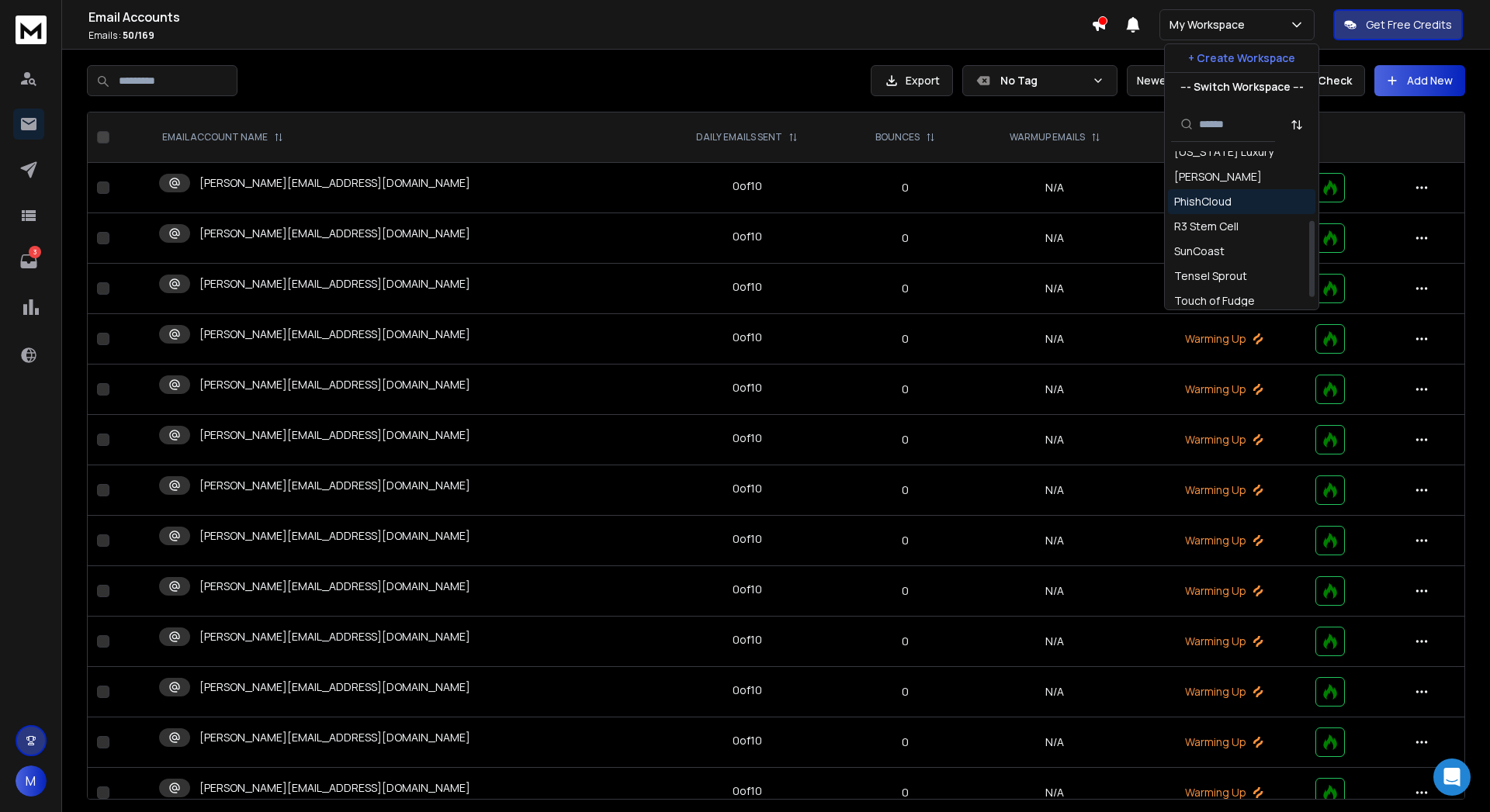
scroll to position [158, 0]
click at [902, 11] on h1 "Email Accounts" at bounding box center [590, 17] width 1003 height 19
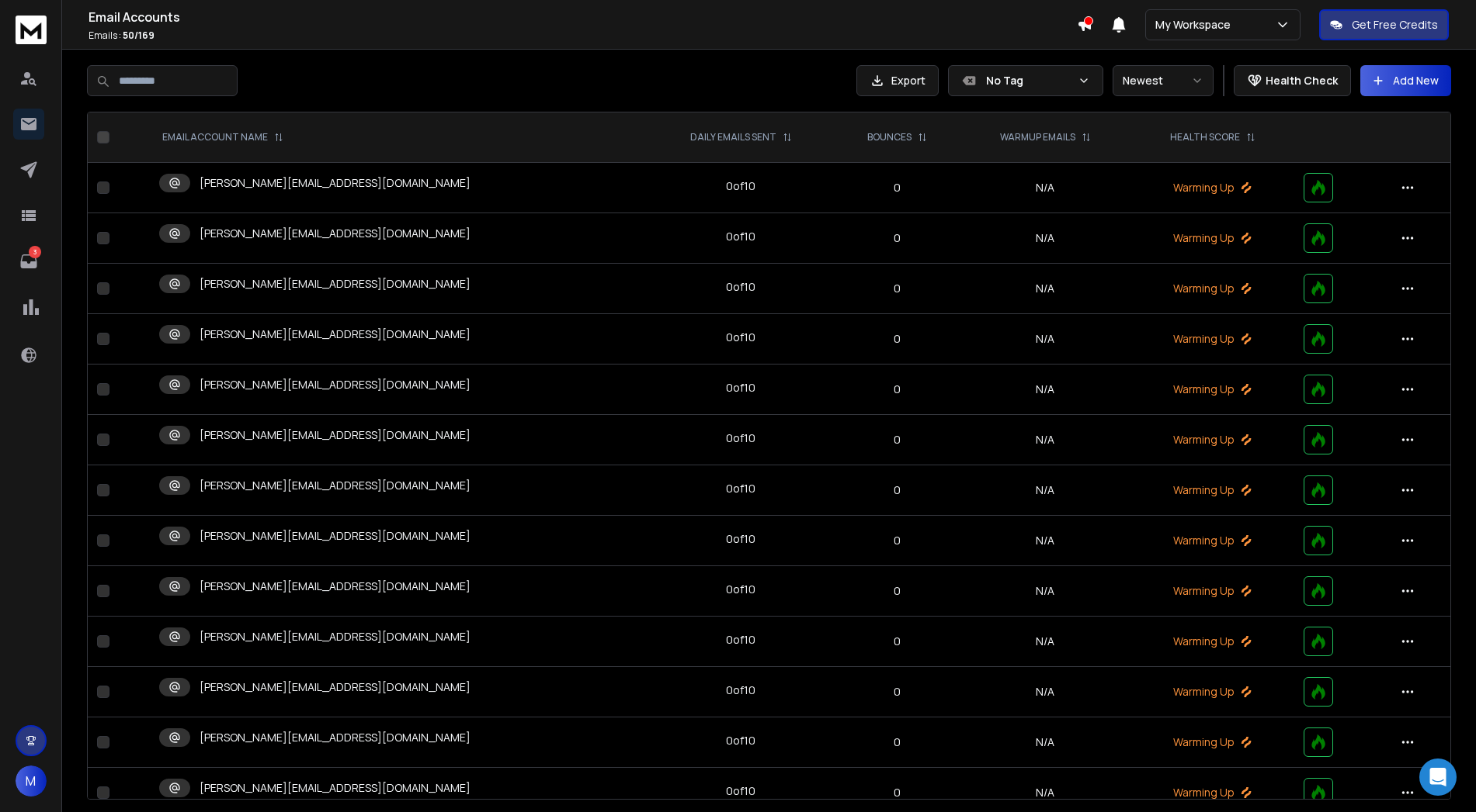
click at [1030, 75] on p "No Tag" at bounding box center [1028, 80] width 85 height 15
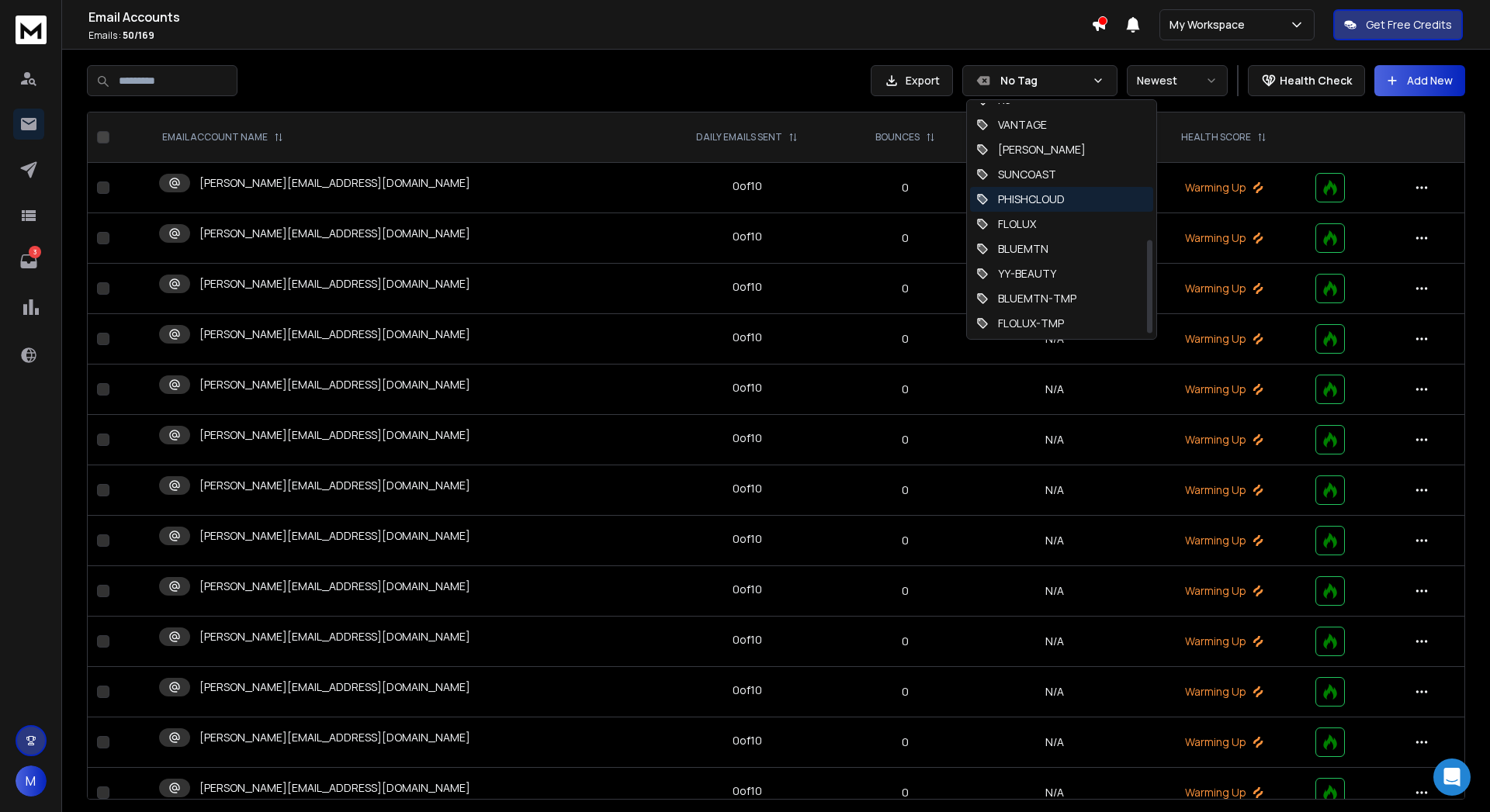
scroll to position [344, 0]
click at [1014, 295] on div "TMP" at bounding box center [998, 299] width 45 height 15
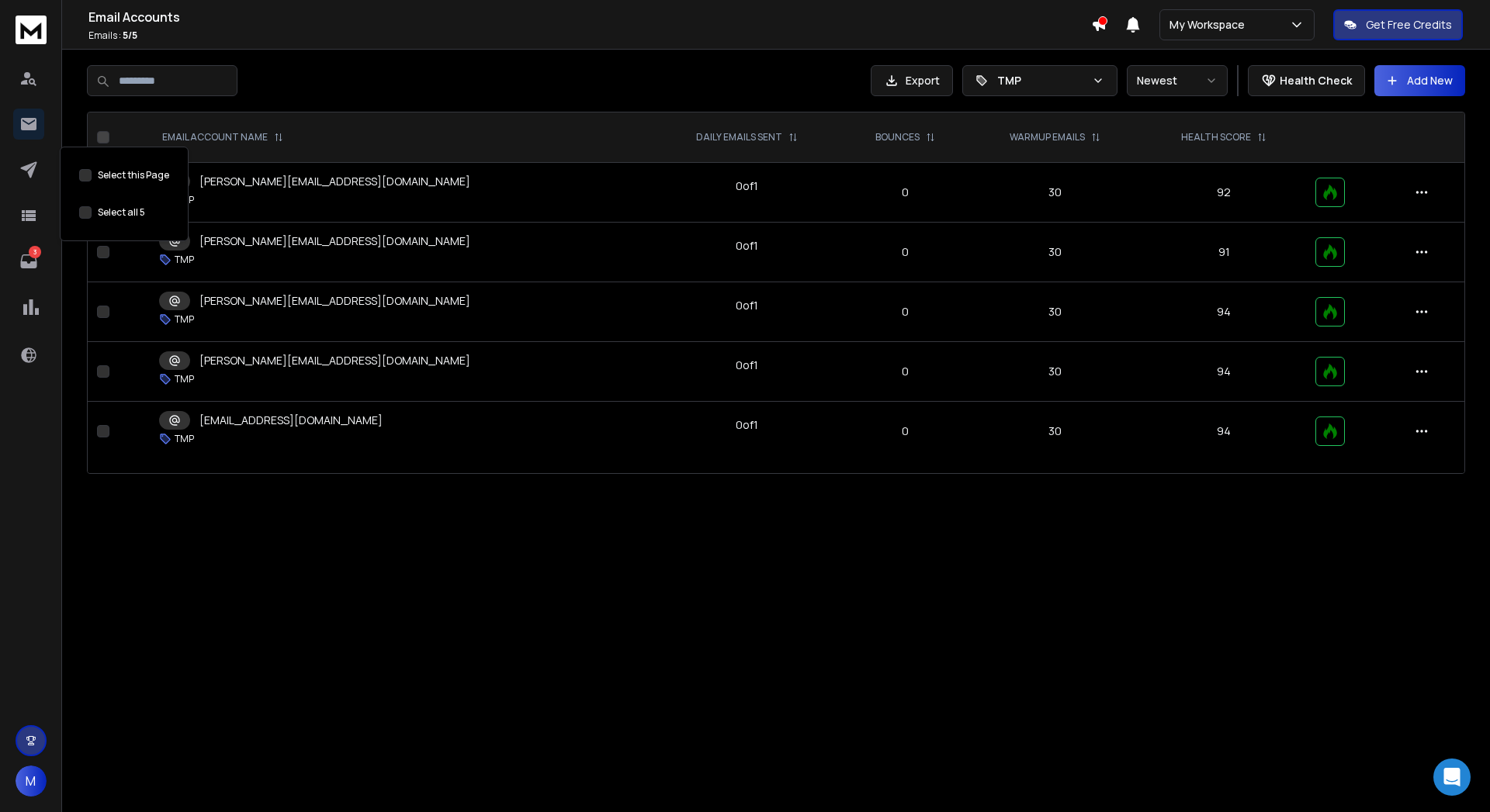
click at [85, 214] on button "Select this Page" at bounding box center [85, 212] width 13 height 13
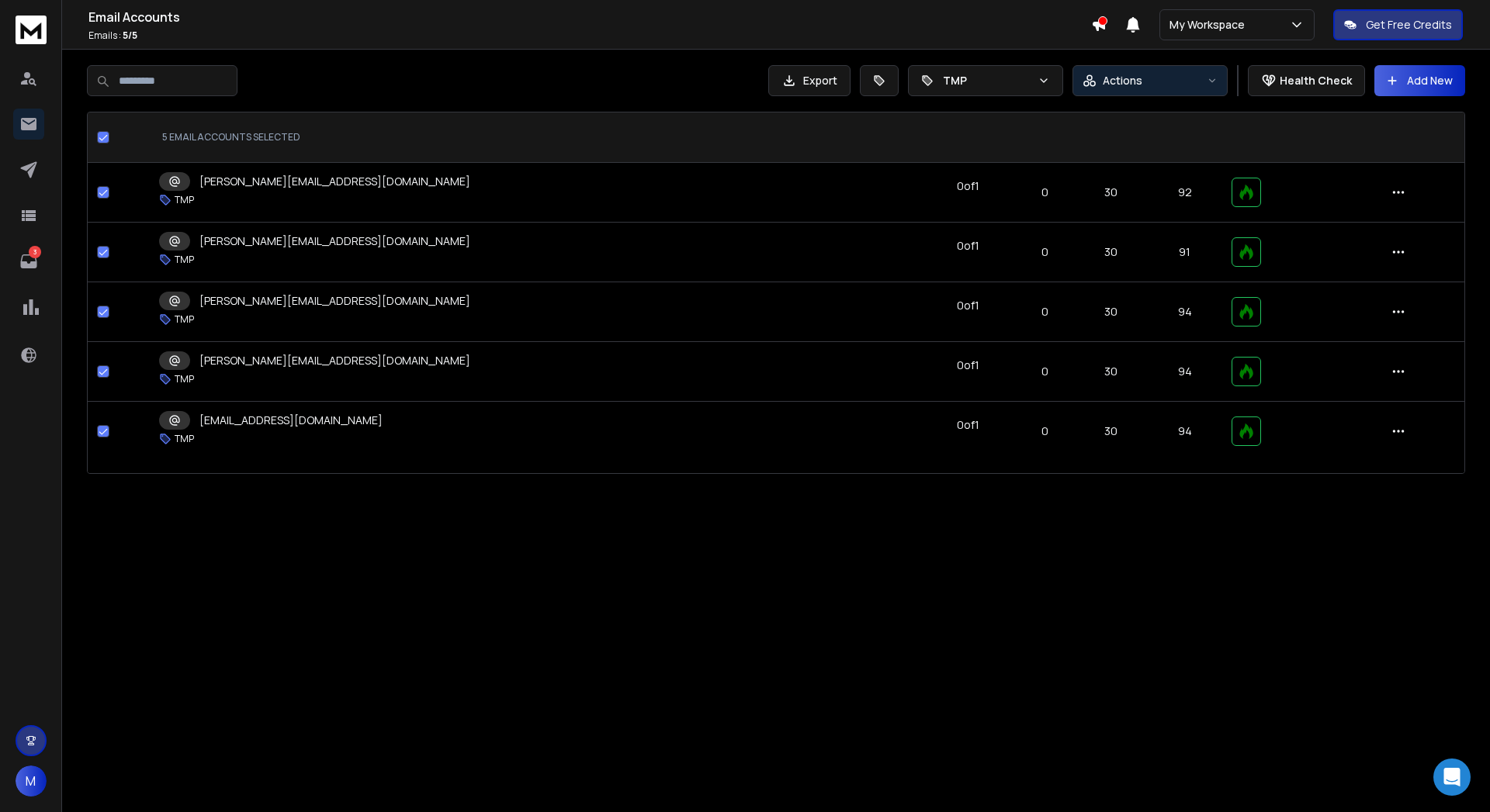
click at [1190, 76] on div "Actions" at bounding box center [1141, 80] width 118 height 15
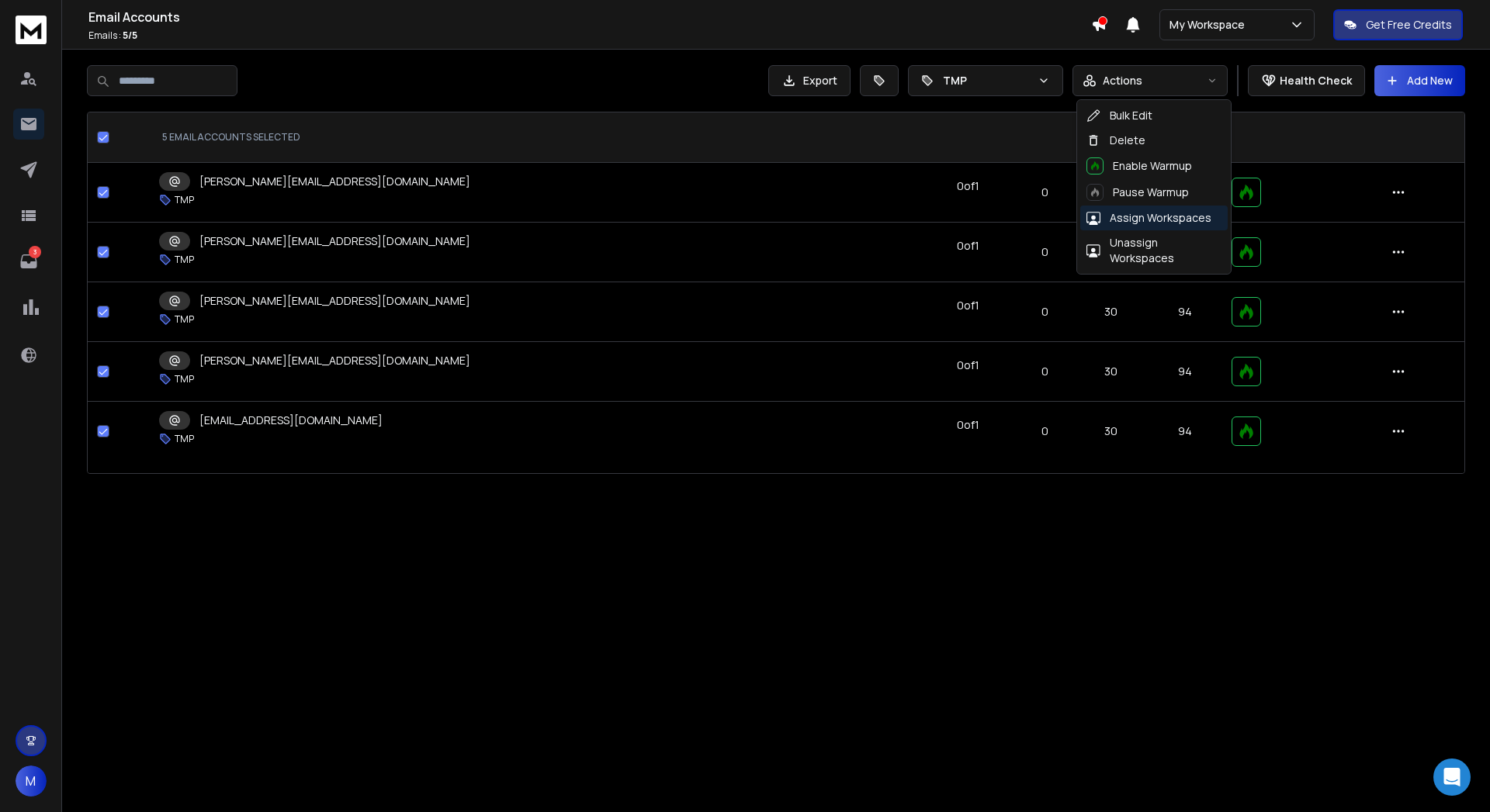
click at [1151, 217] on div "Assign Workspaces" at bounding box center [1149, 218] width 125 height 15
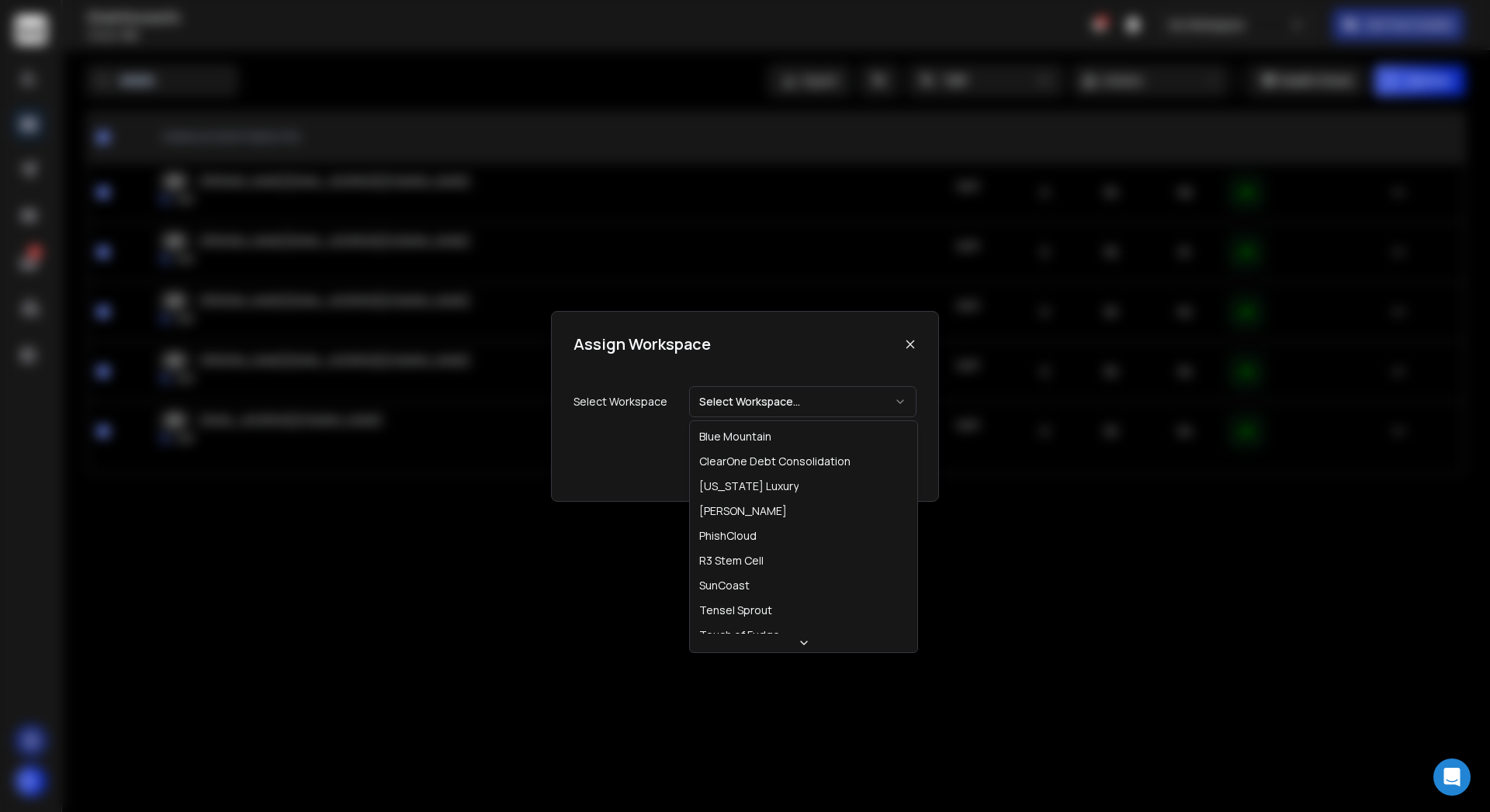
click at [768, 403] on button "Select Workspace..." at bounding box center [803, 402] width 228 height 31
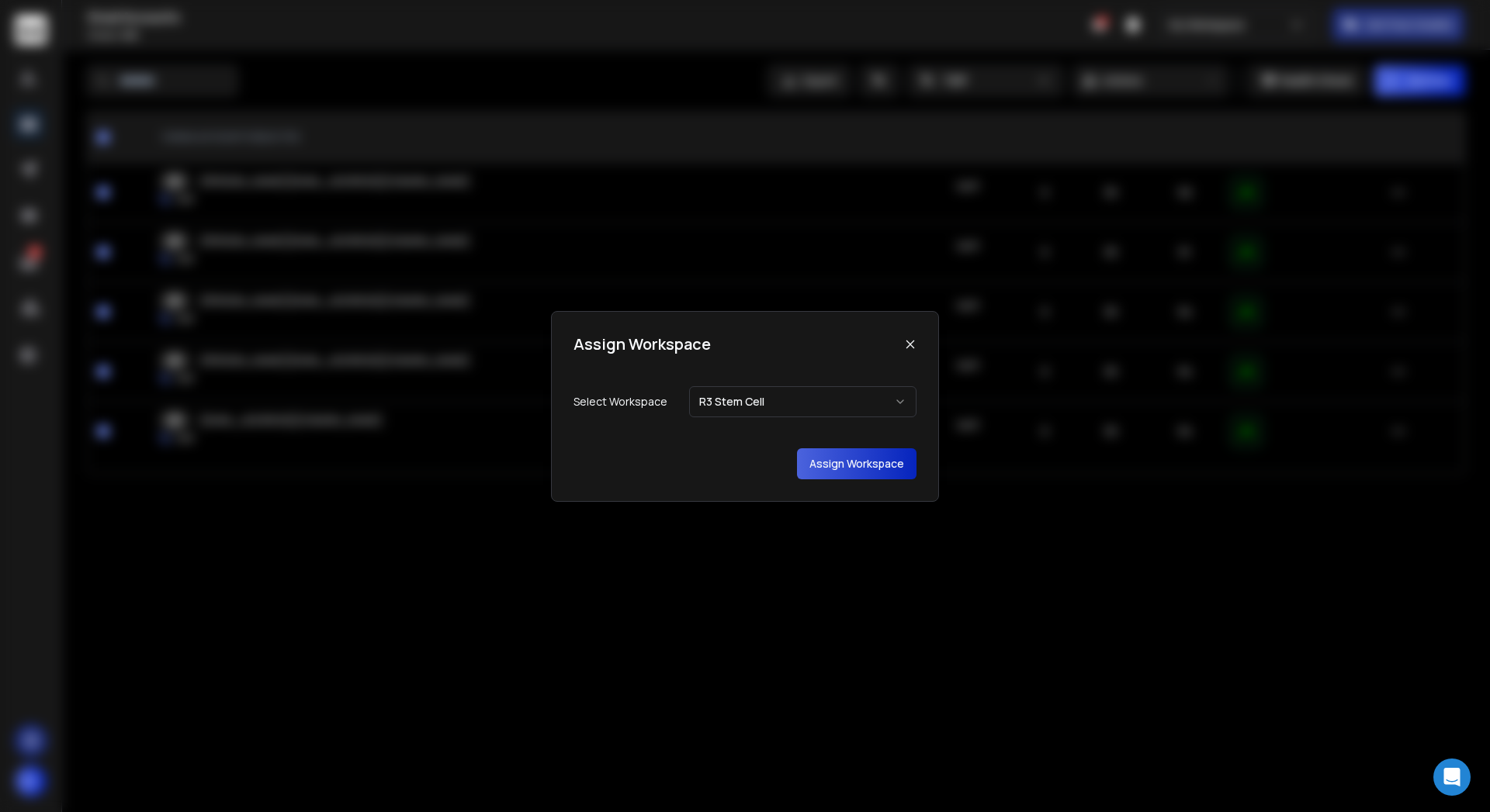
click at [854, 464] on button "Assign Workspace" at bounding box center [856, 464] width 119 height 31
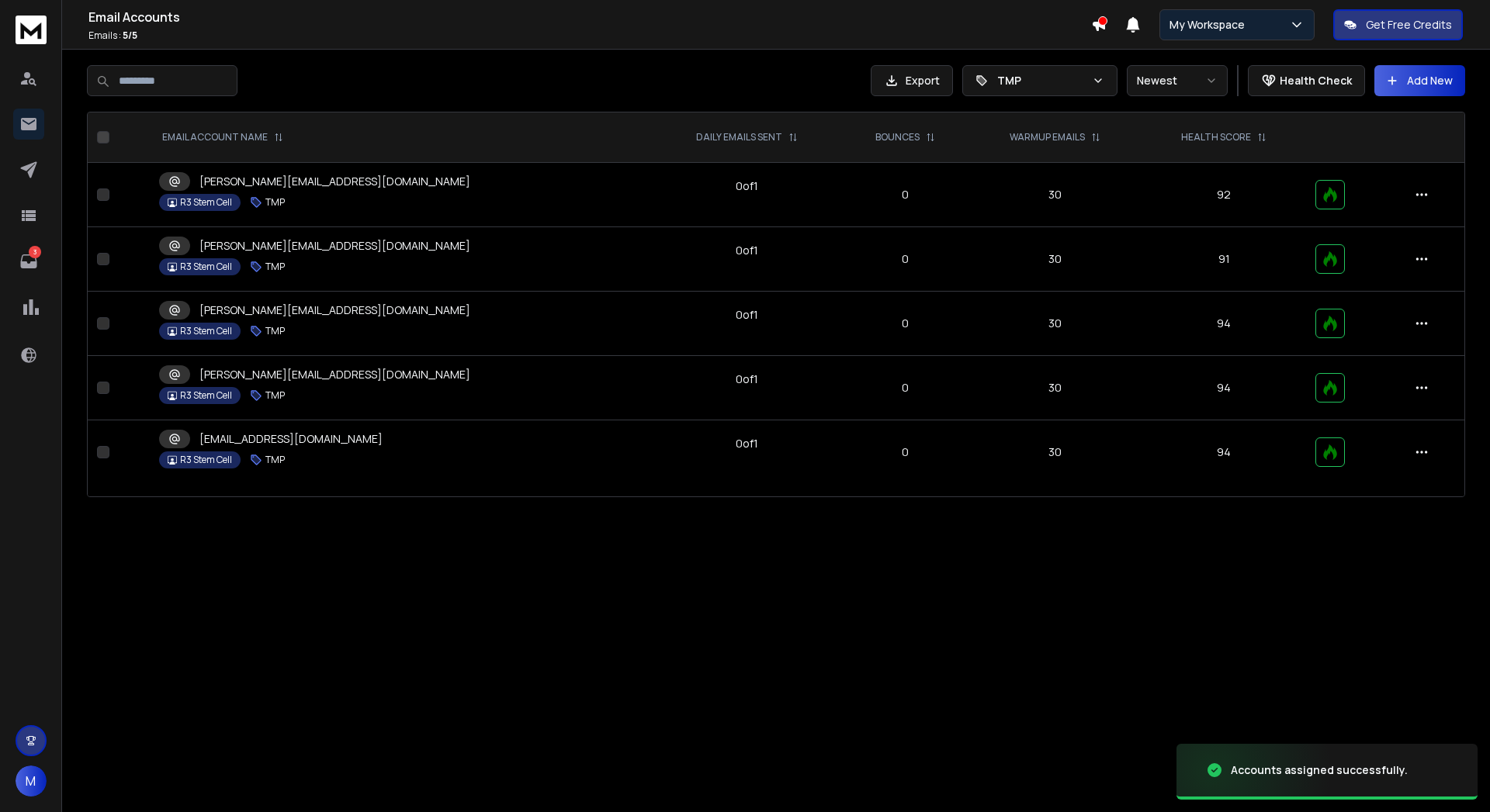
click at [1242, 17] on p "My Workspace" at bounding box center [1210, 25] width 81 height 15
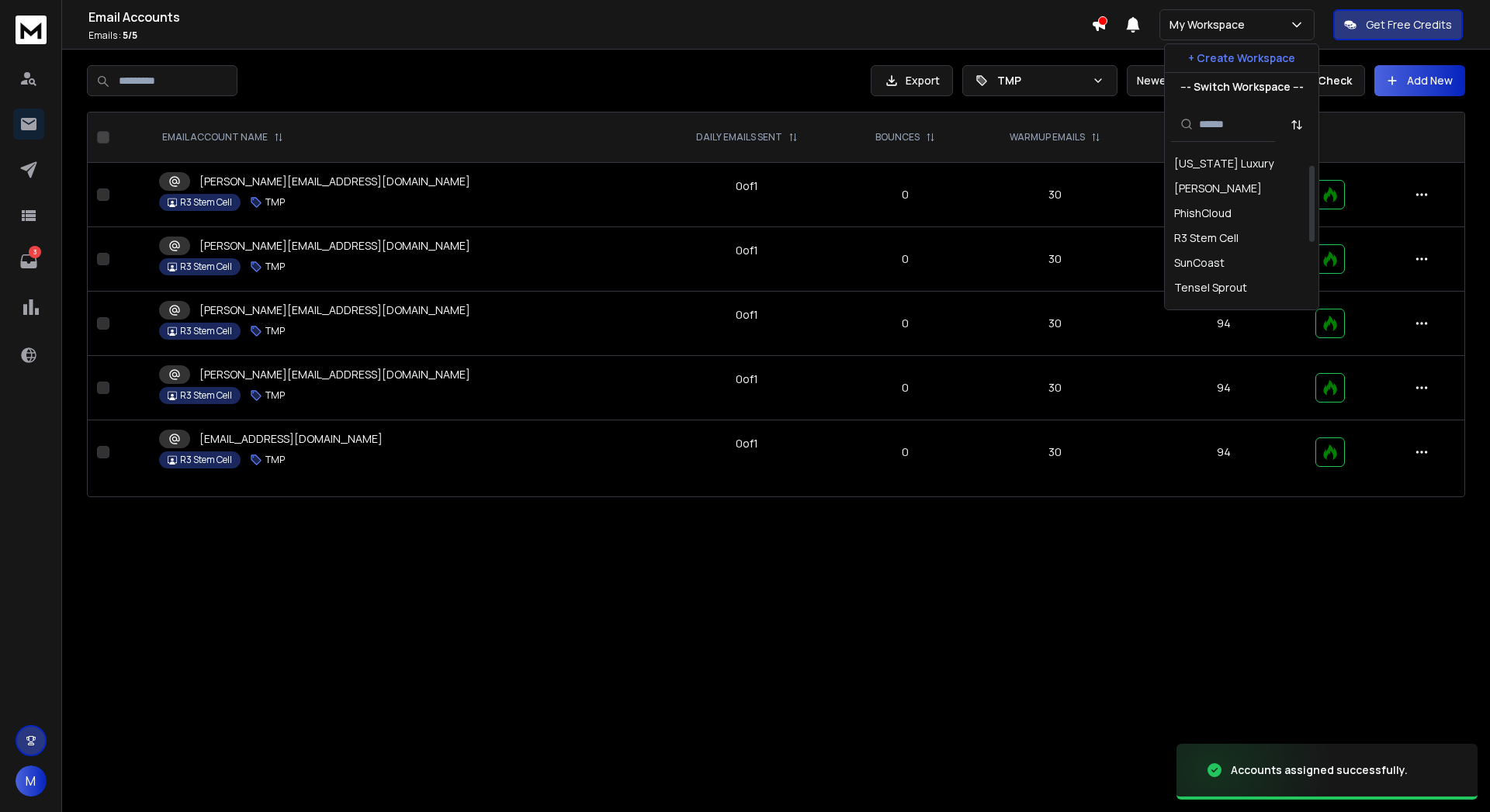
scroll to position [158, 0]
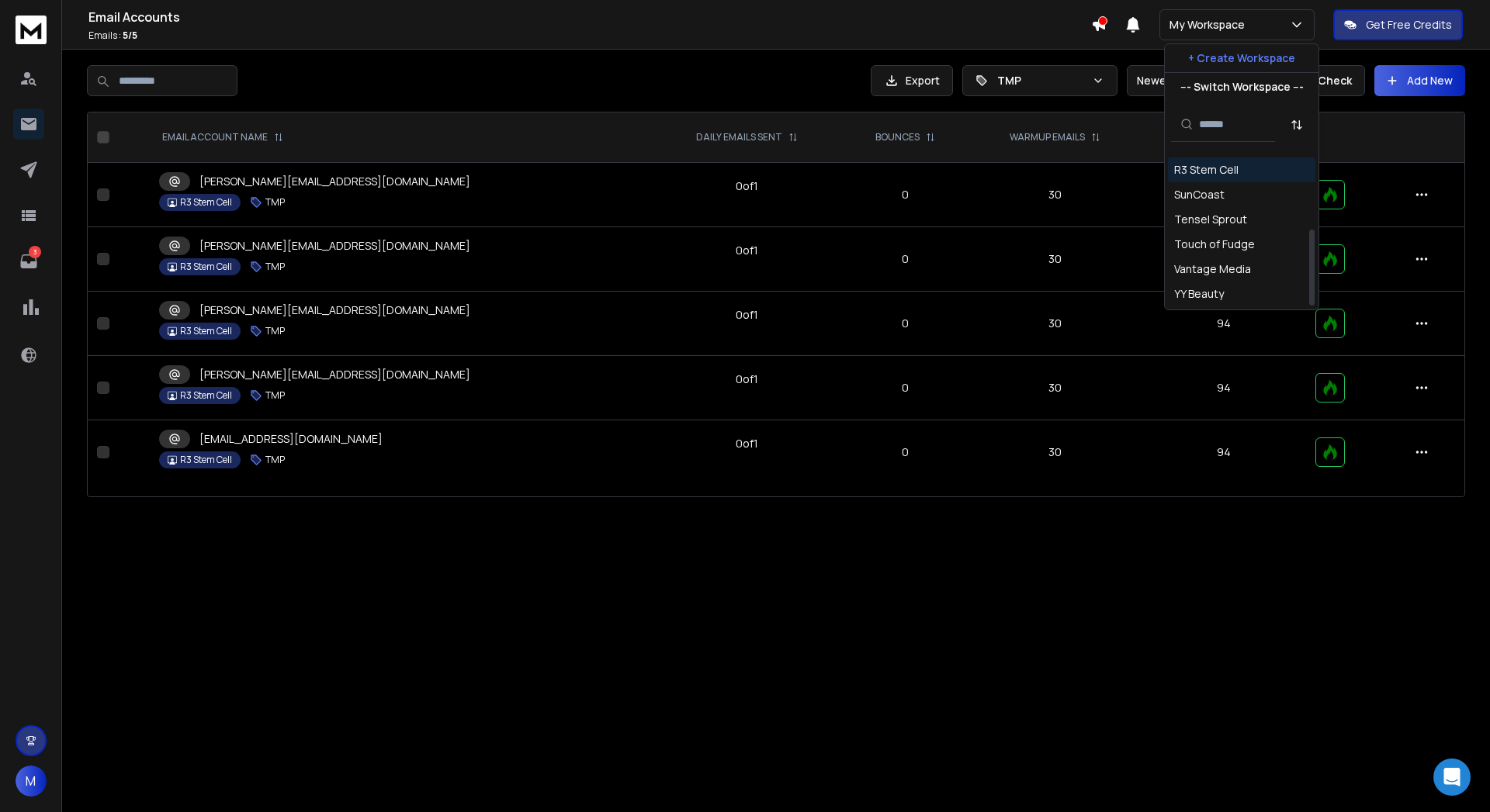
click at [1199, 170] on div "R3 Stem Cell" at bounding box center [1207, 170] width 64 height 15
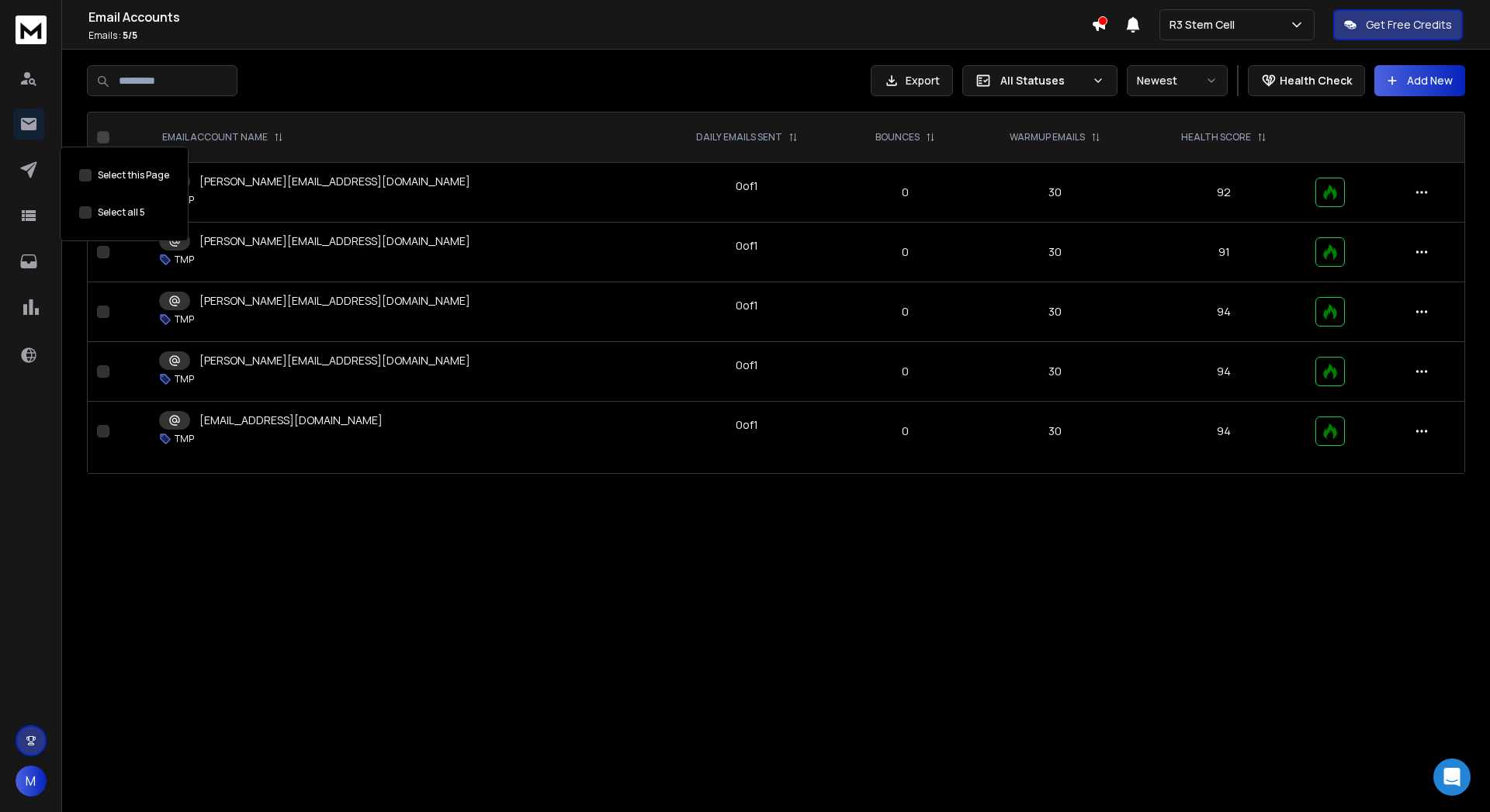
click at [85, 211] on button "Select this Page" at bounding box center [85, 212] width 13 height 13
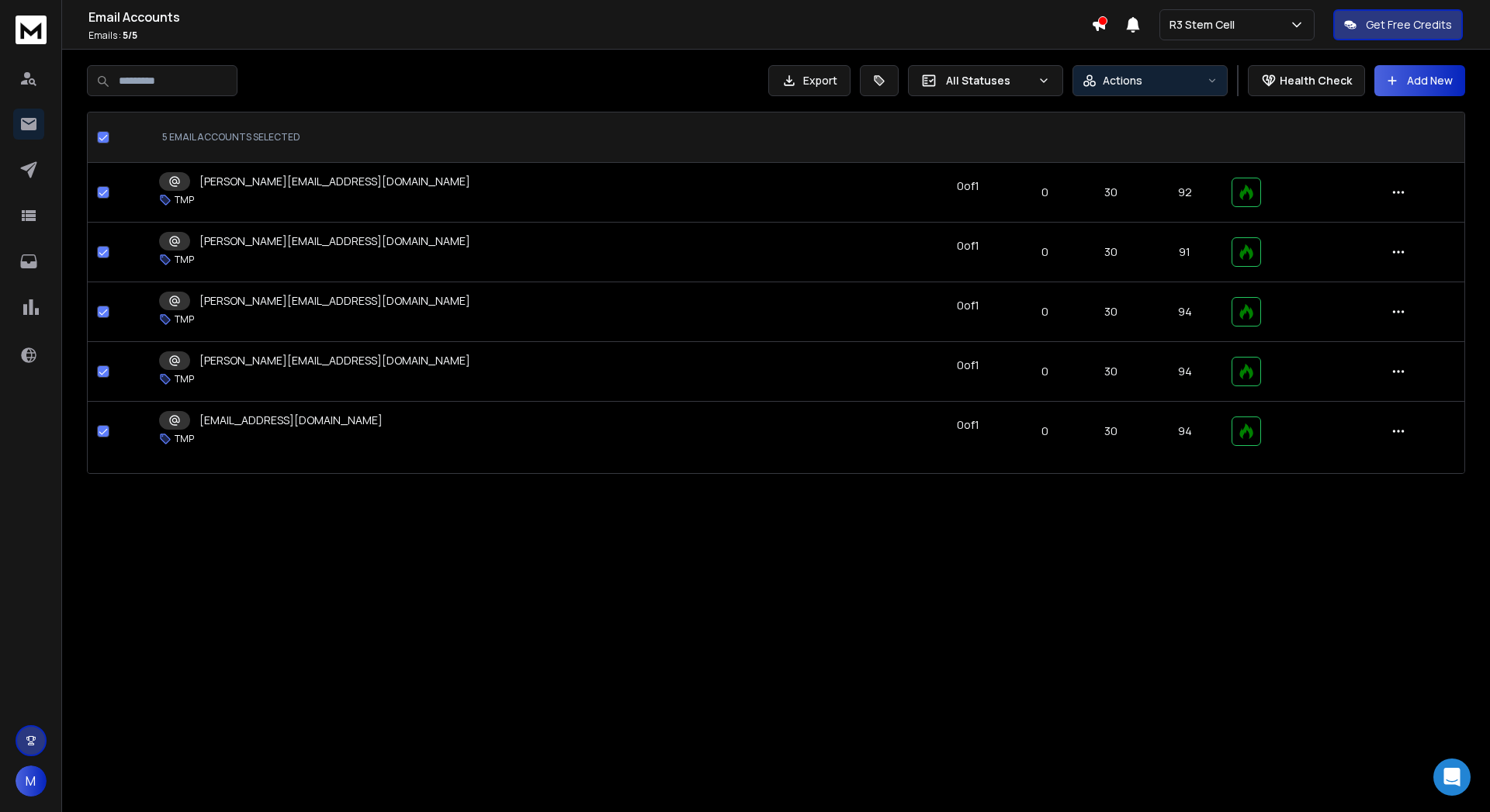
click at [1173, 79] on div "Actions" at bounding box center [1141, 80] width 118 height 15
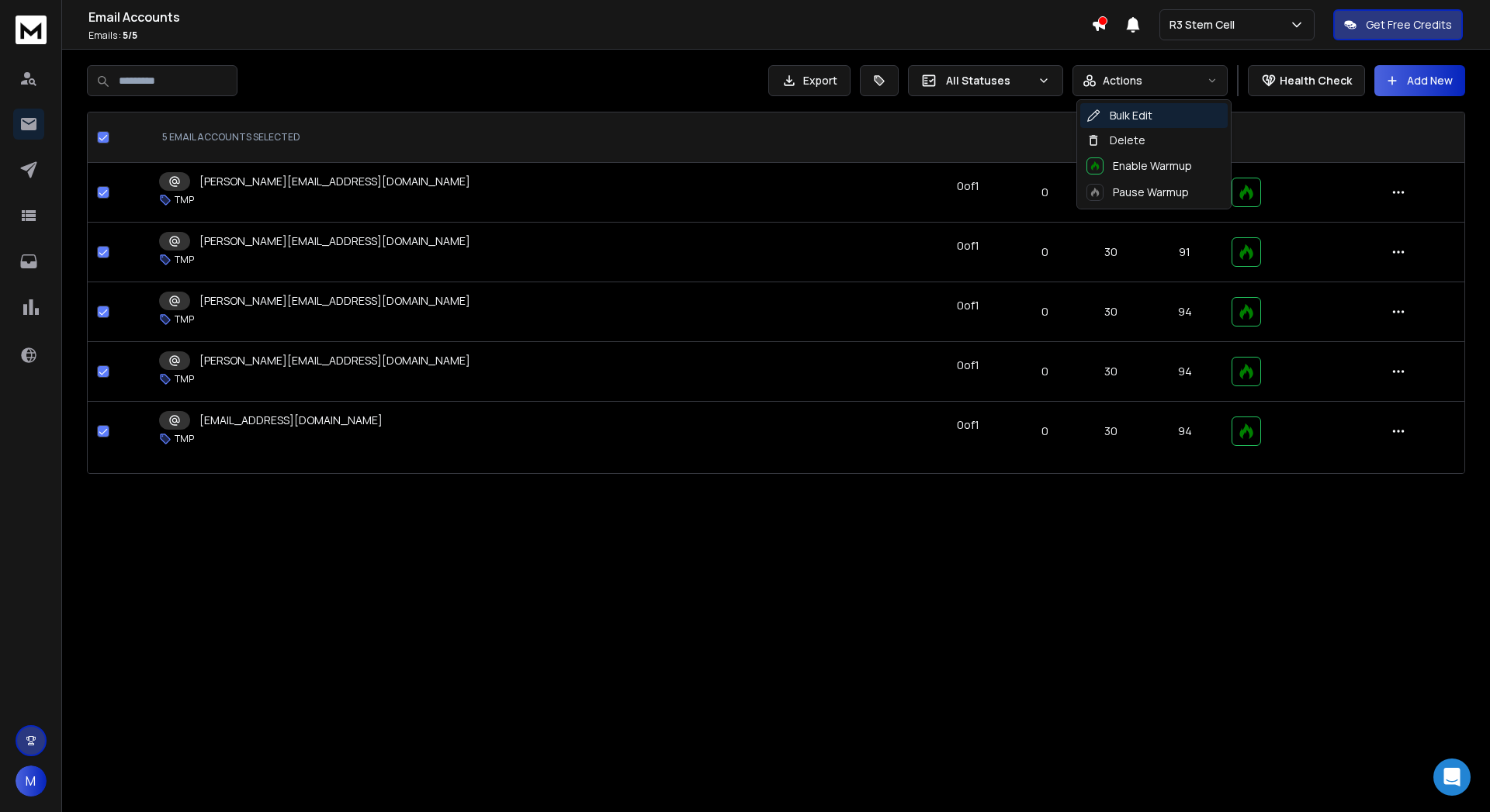
click at [1153, 118] on div "Bulk Edit" at bounding box center [1154, 115] width 147 height 25
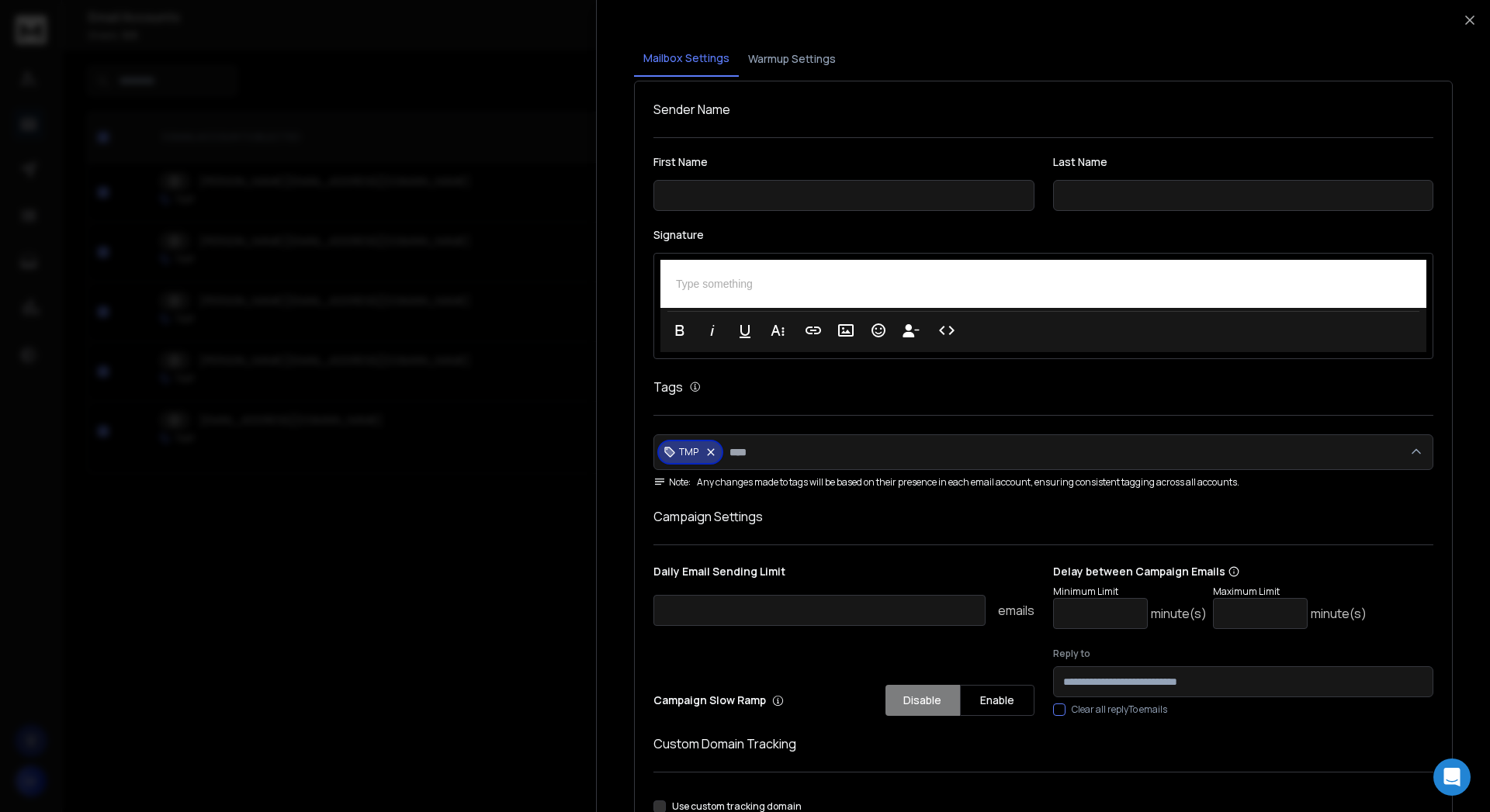
click at [1251, 612] on input "number" at bounding box center [1261, 613] width 95 height 31
type input "**"
click at [957, 449] on div "TMP" at bounding box center [1043, 453] width 780 height 36
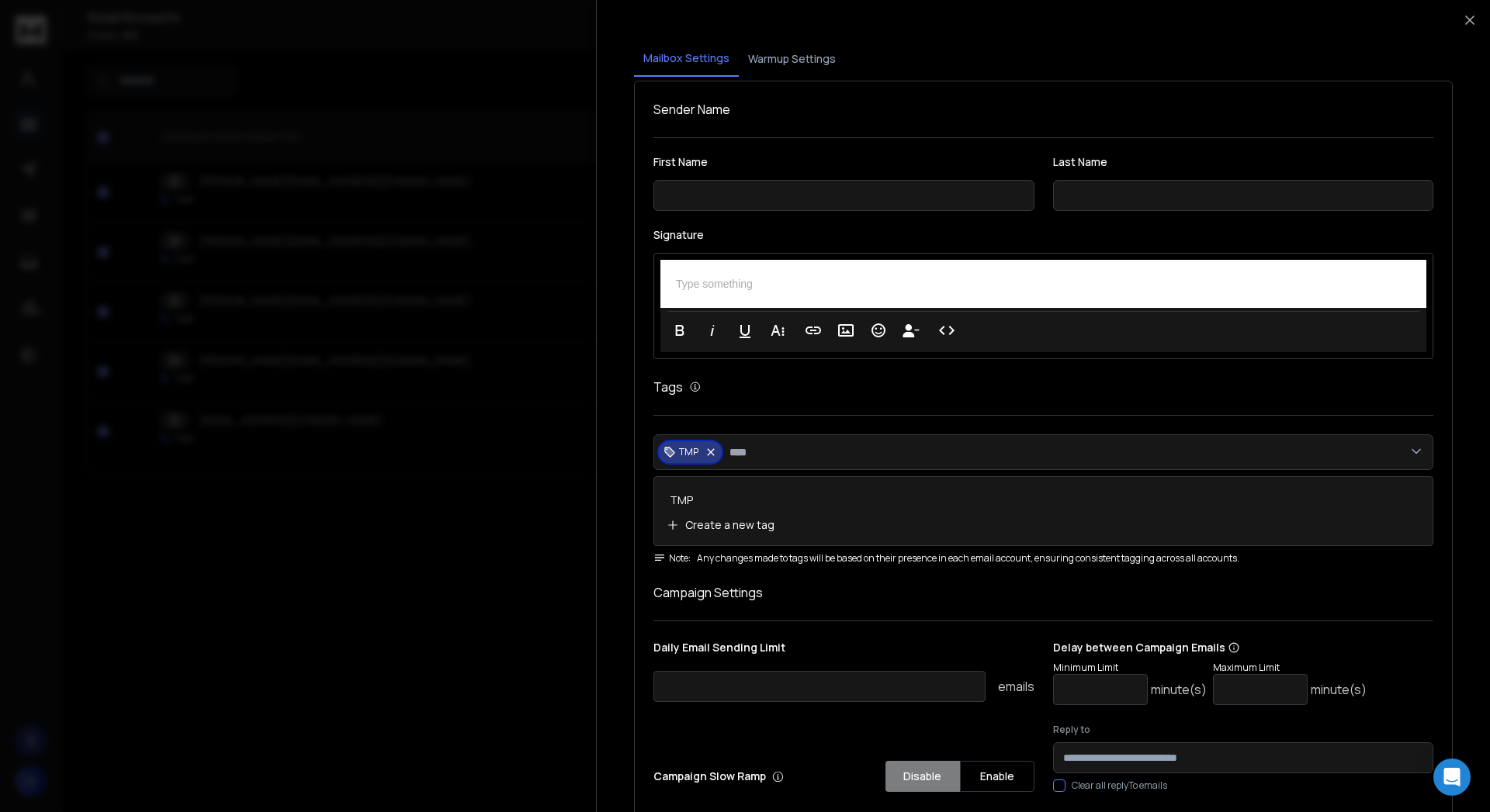
click at [737, 529] on p "Create a new tag" at bounding box center [729, 525] width 89 height 15
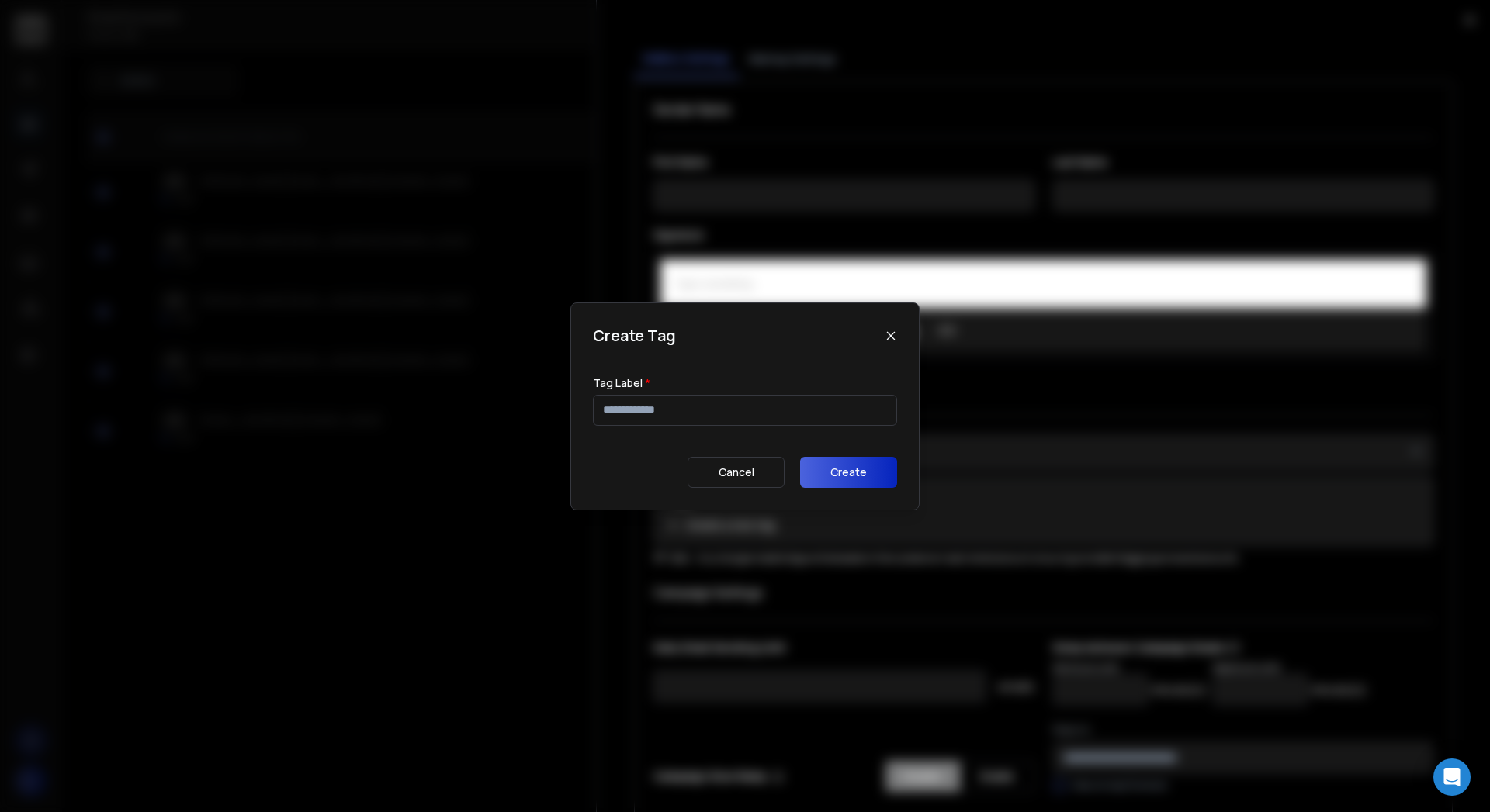
click at [691, 408] on input "text" at bounding box center [745, 410] width 305 height 31
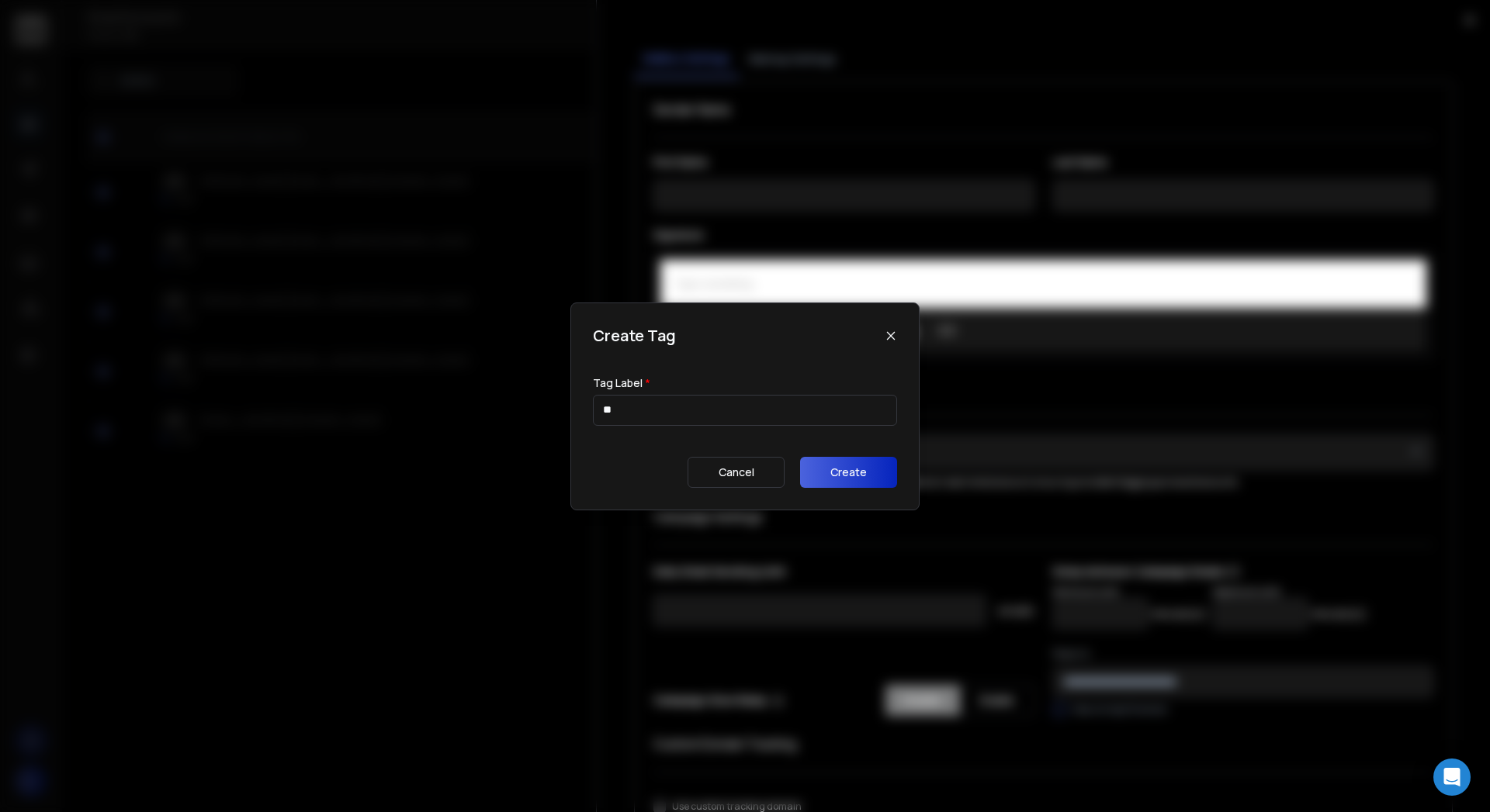
type input "**"
click at [860, 469] on button "Create" at bounding box center [849, 472] width 97 height 31
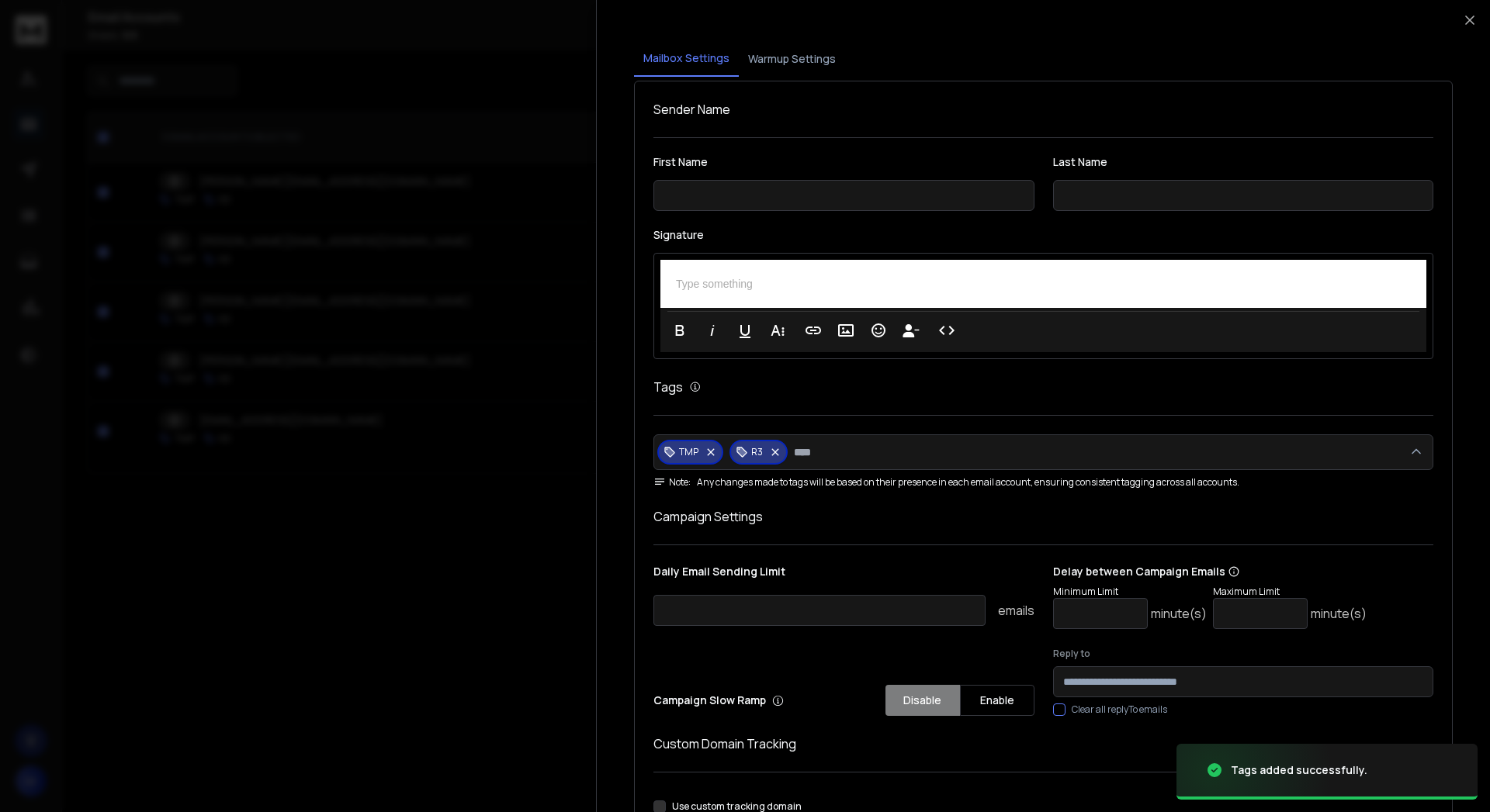
click at [712, 453] on icon at bounding box center [711, 453] width 7 height 7
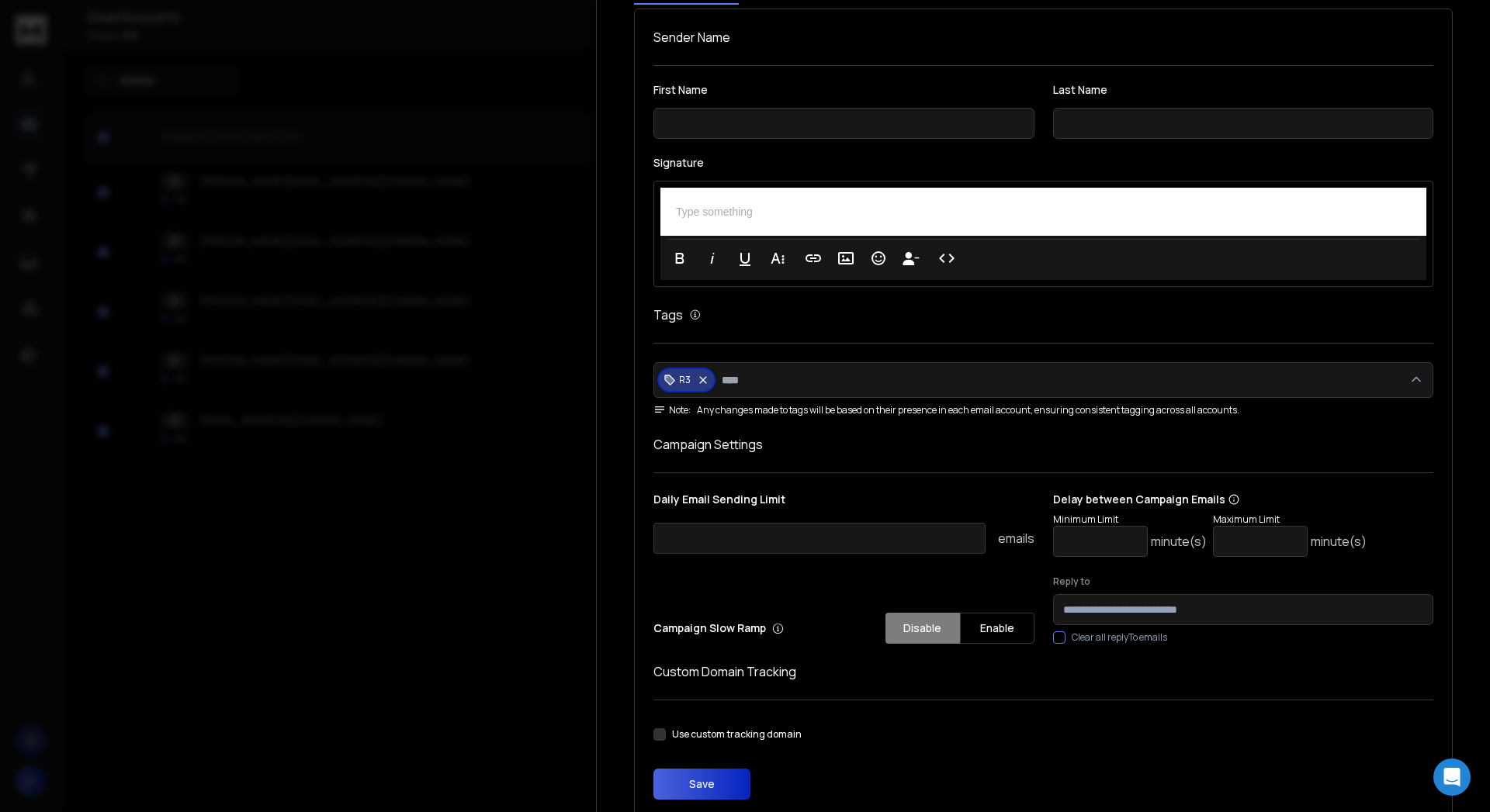
scroll to position [123, 0]
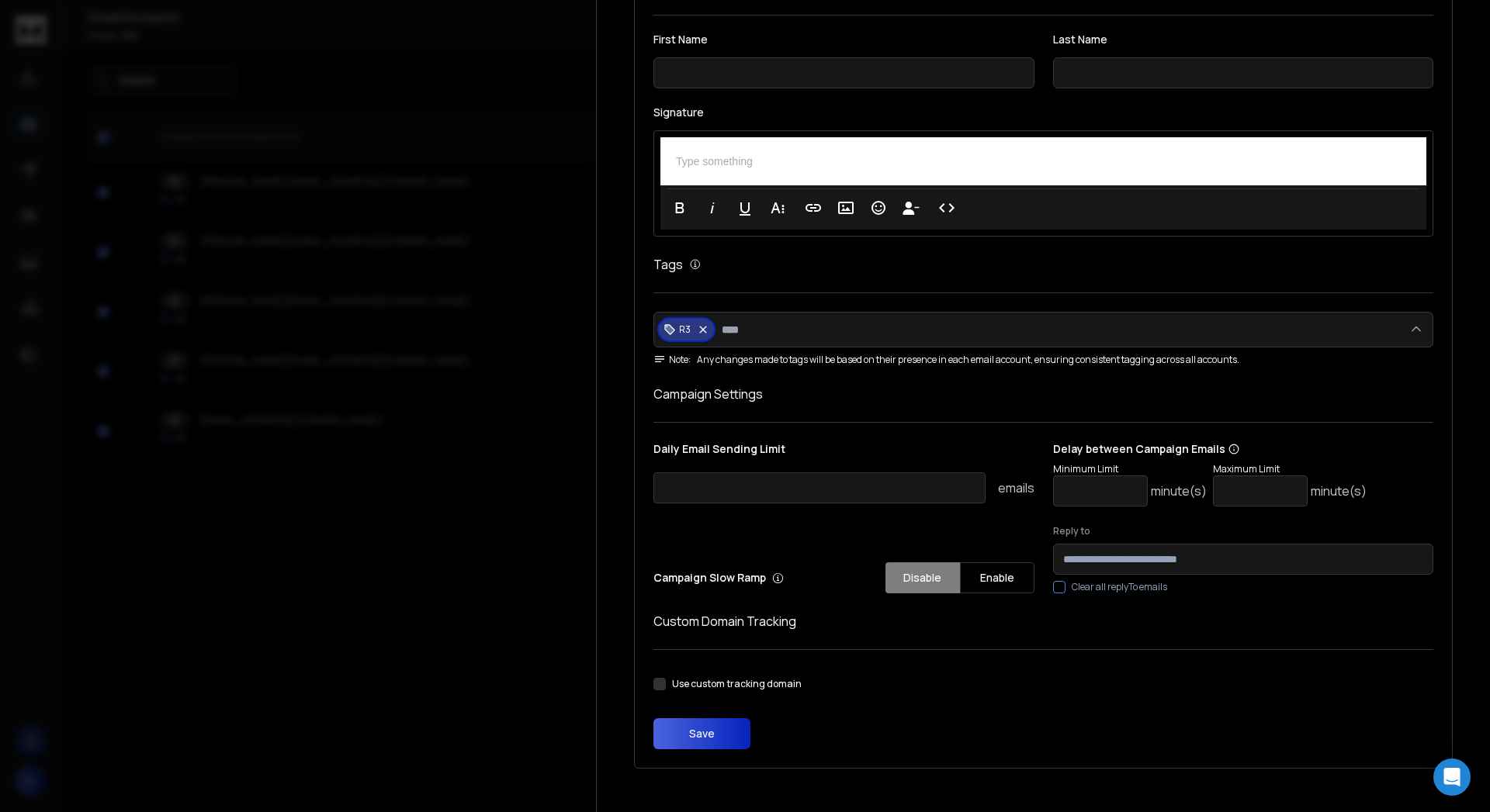
drag, startPoint x: 709, startPoint y: 730, endPoint x: 630, endPoint y: 697, distance: 85.6
click at [708, 730] on button "Save" at bounding box center [701, 733] width 97 height 31
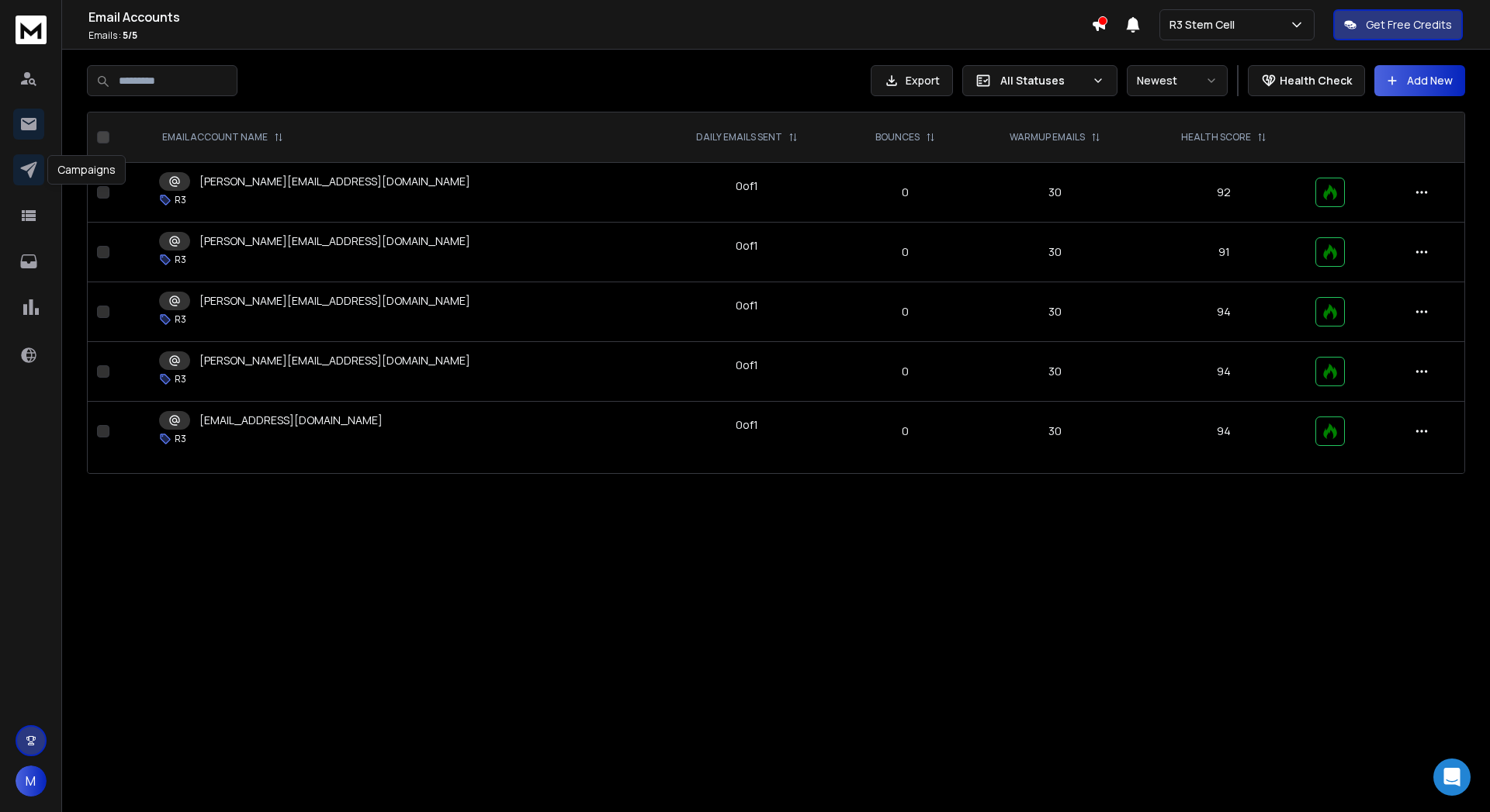
click at [33, 169] on icon at bounding box center [28, 169] width 16 height 16
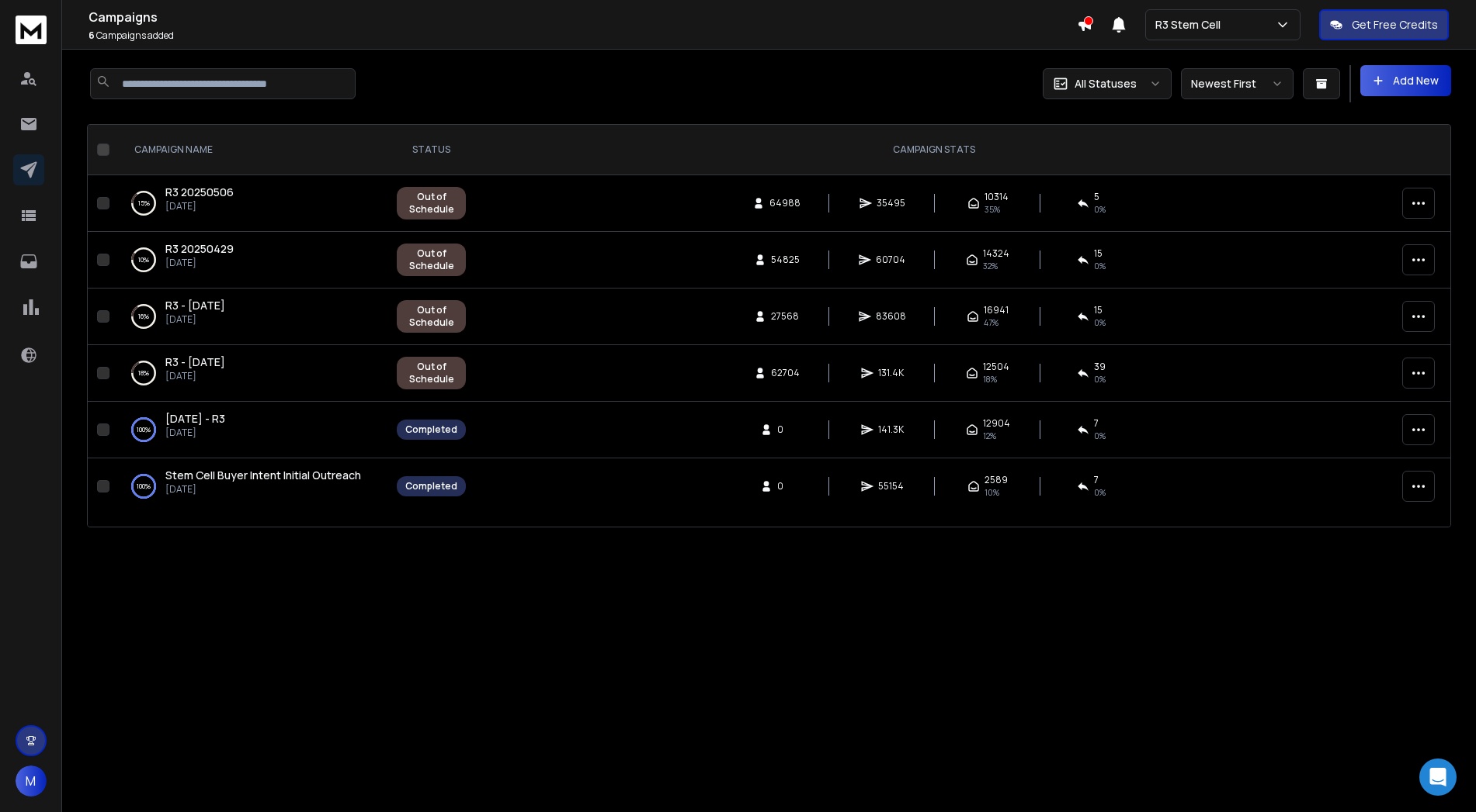
click at [204, 188] on span "R3 20250506" at bounding box center [199, 191] width 69 height 14
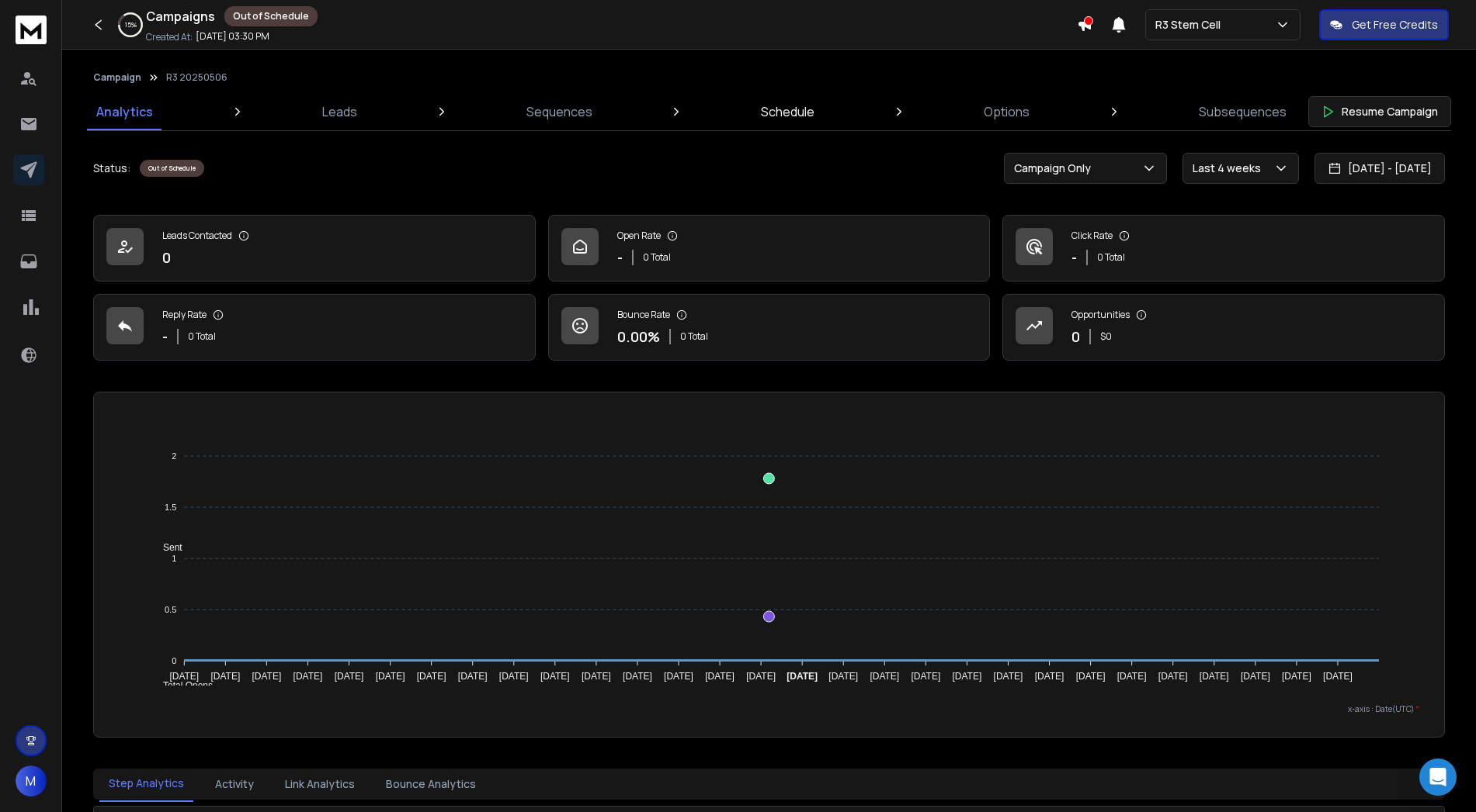
click at [782, 115] on p "Schedule" at bounding box center [787, 112] width 53 height 19
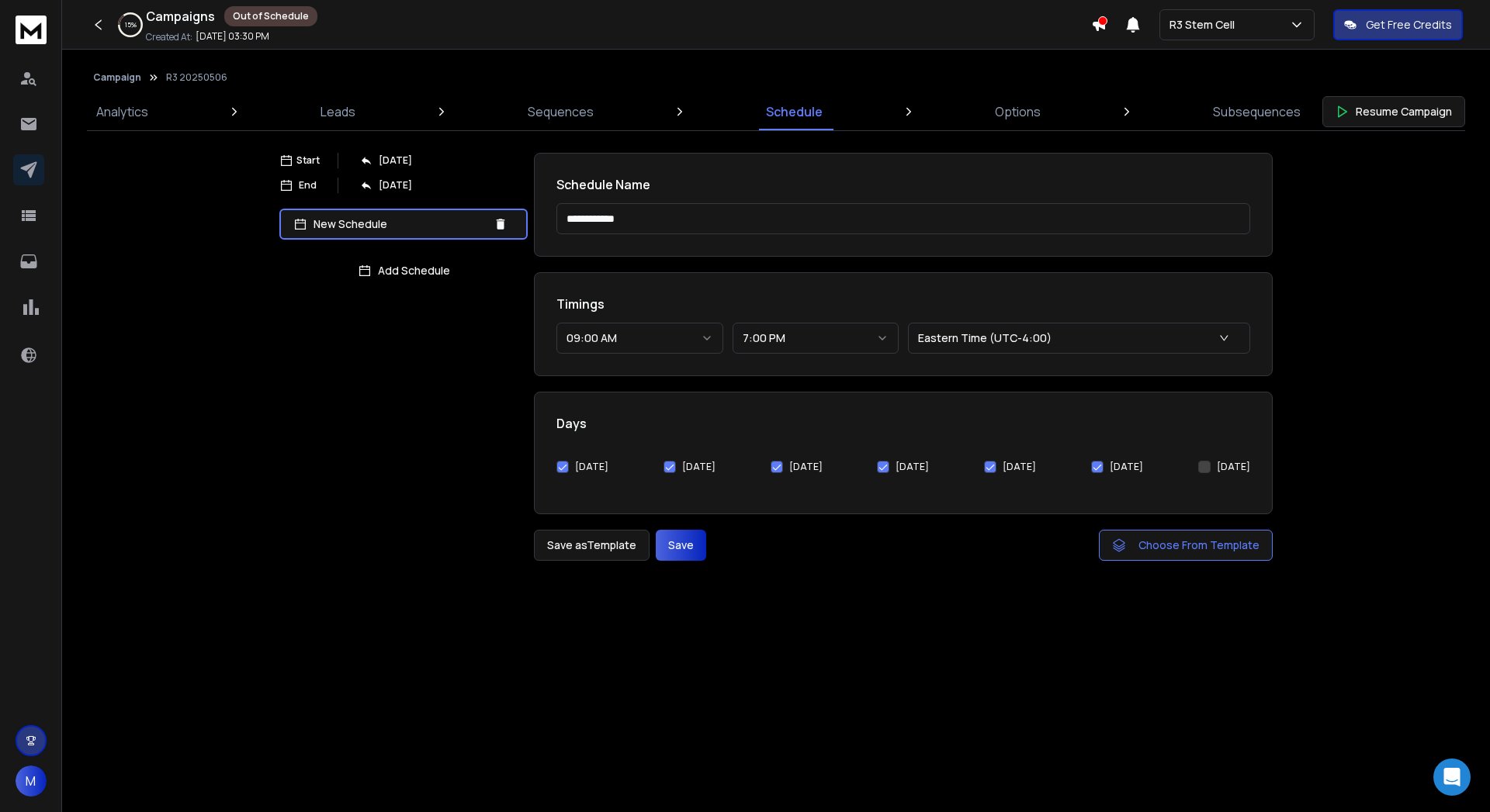
click at [409, 185] on p "[DATE]" at bounding box center [395, 185] width 33 height 13
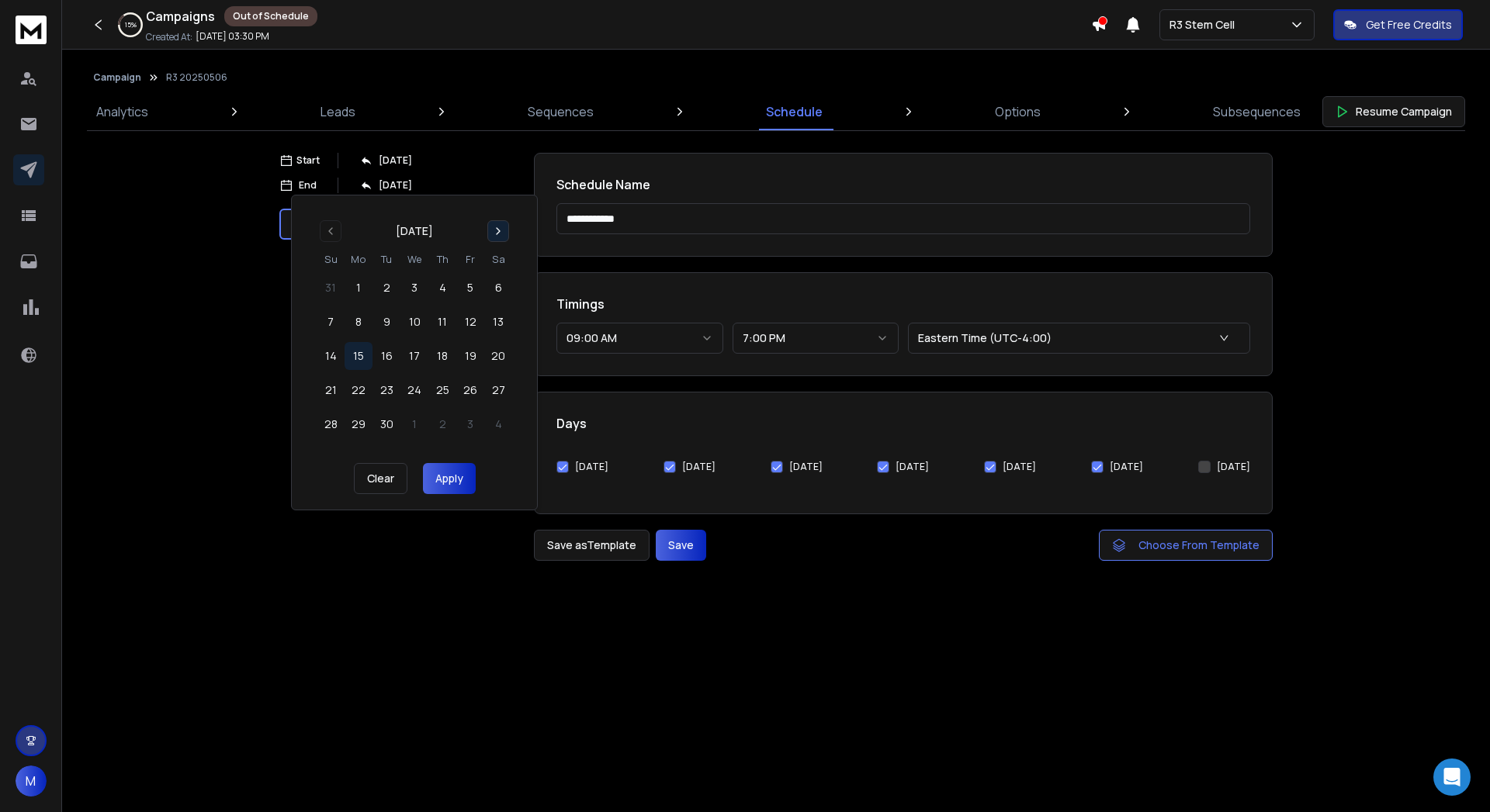
click at [500, 228] on icon "Go to next month" at bounding box center [498, 231] width 13 height 13
click at [414, 425] on button "31" at bounding box center [414, 424] width 28 height 28
click at [459, 479] on button "Apply" at bounding box center [449, 479] width 52 height 31
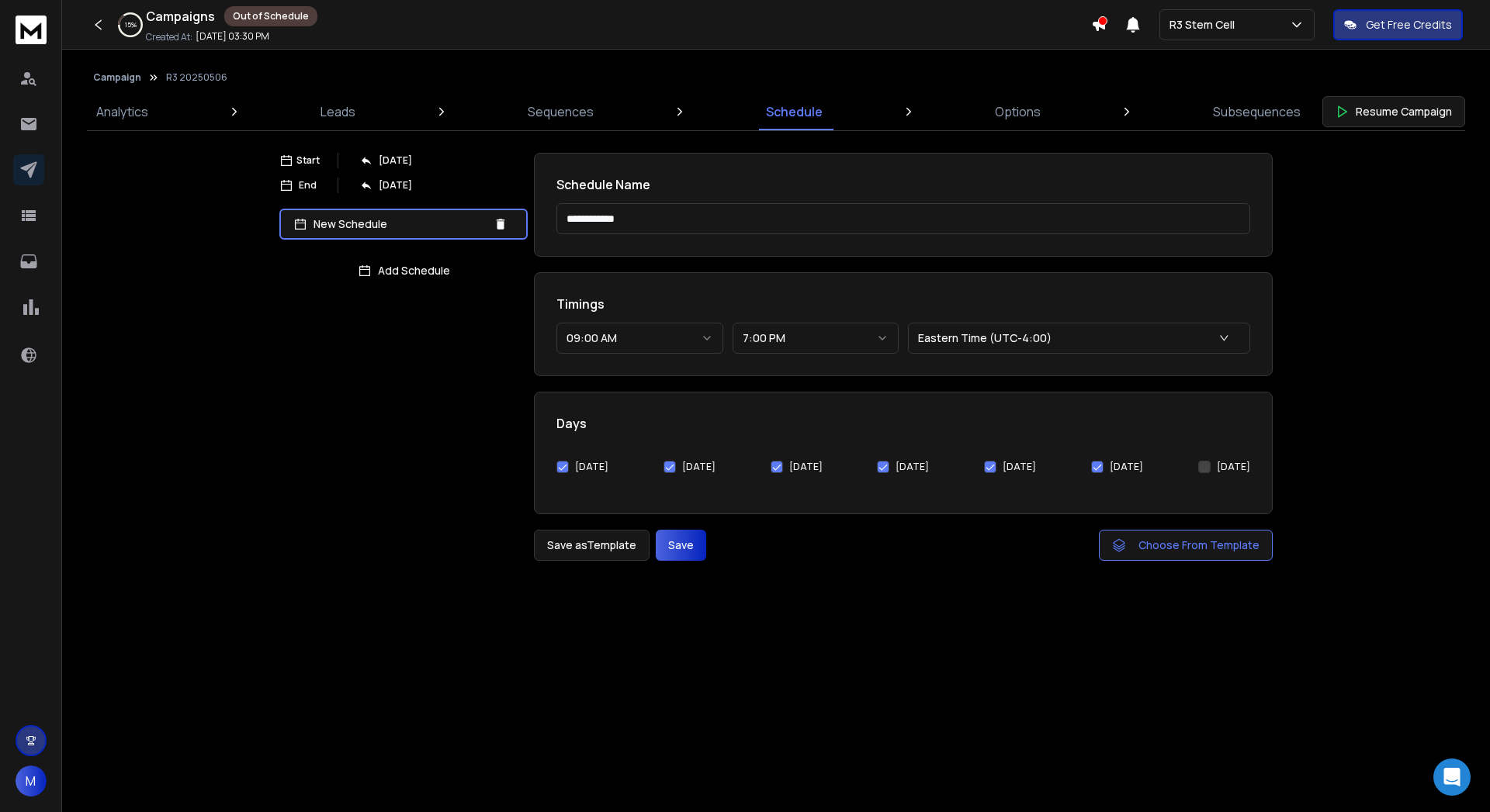
click at [674, 547] on button "Save" at bounding box center [681, 546] width 51 height 31
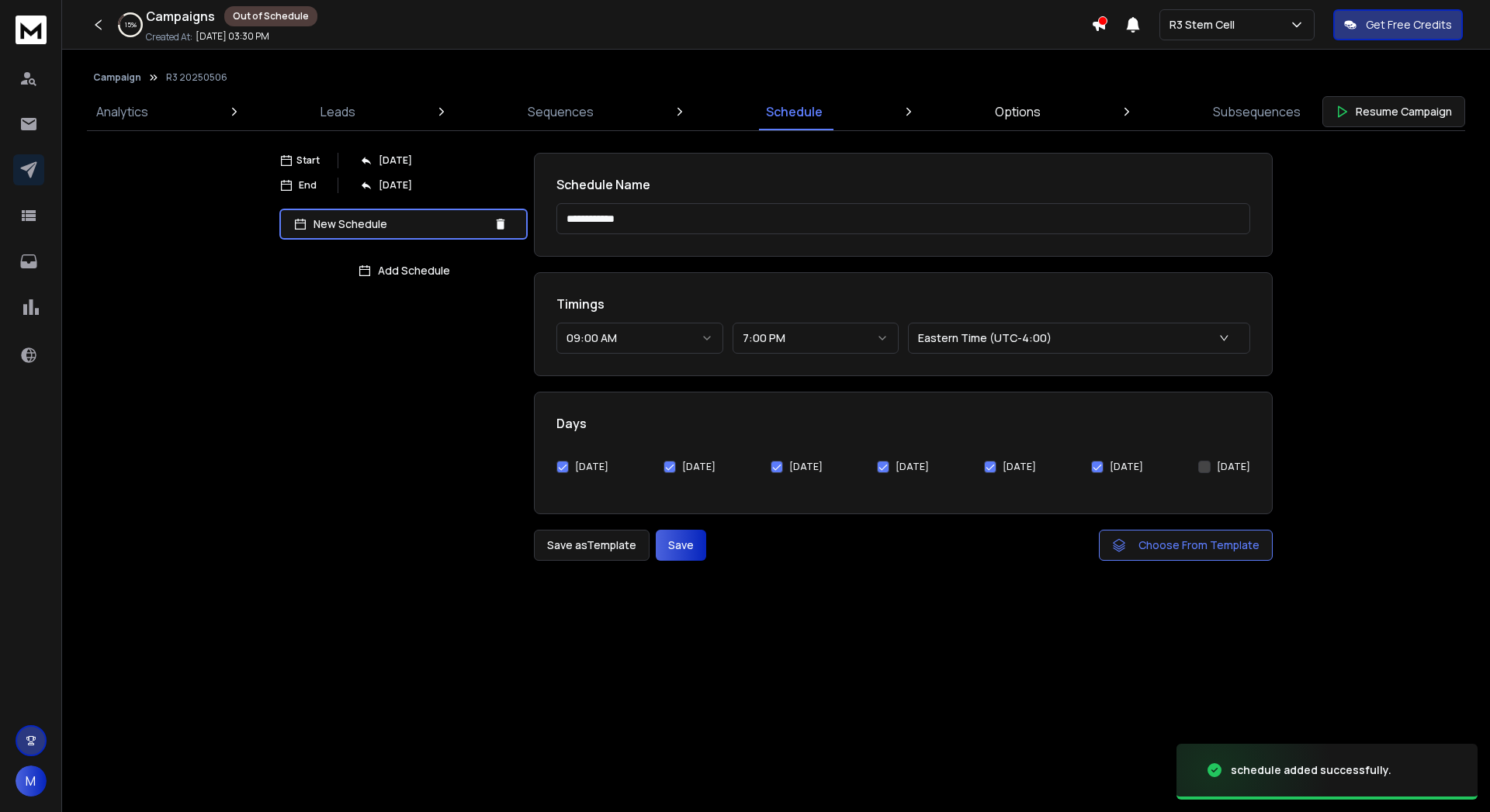
click at [1010, 116] on p "Options" at bounding box center [1018, 112] width 46 height 19
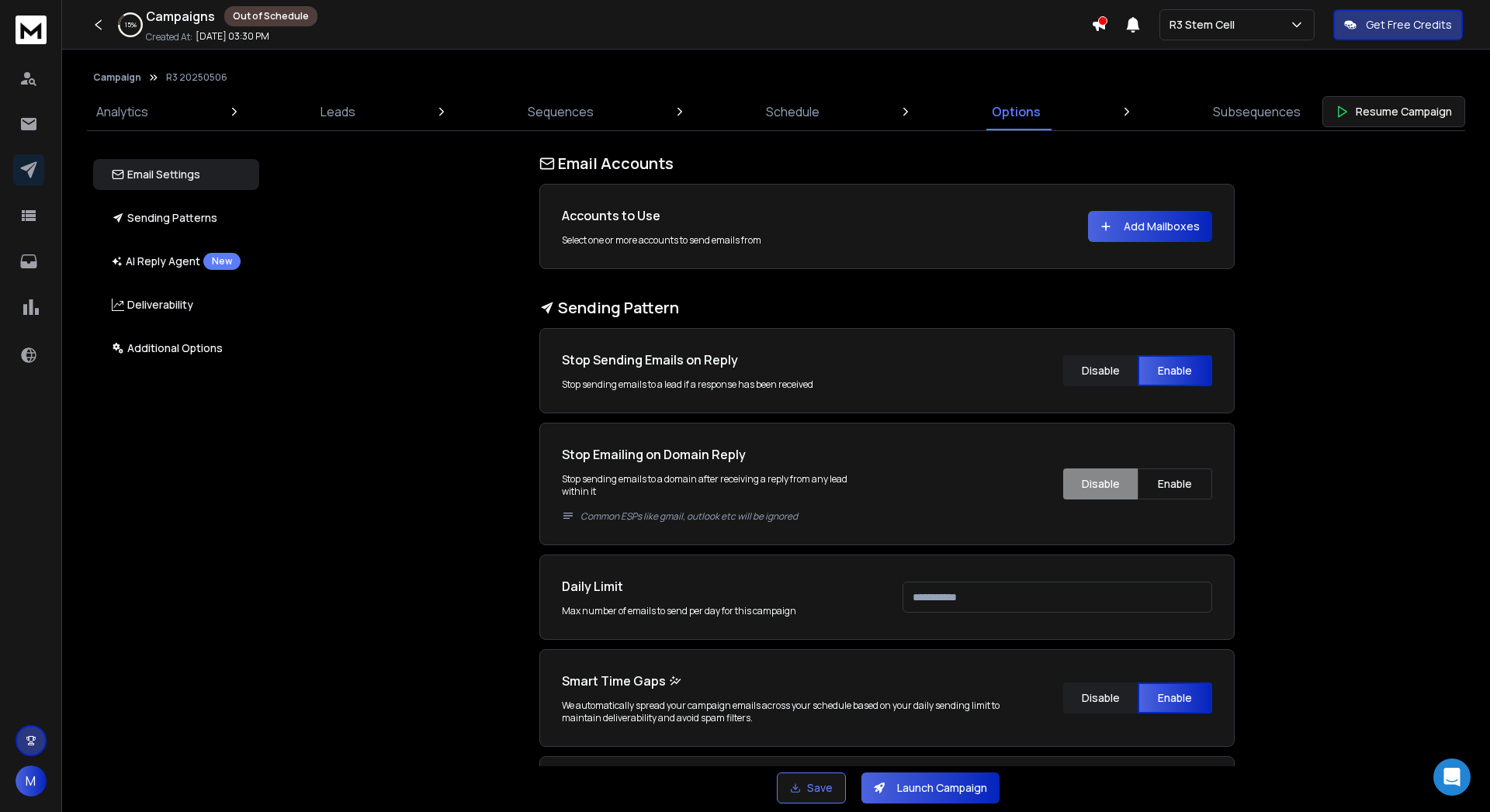
click at [1131, 223] on button "Add Mailboxes" at bounding box center [1150, 227] width 124 height 31
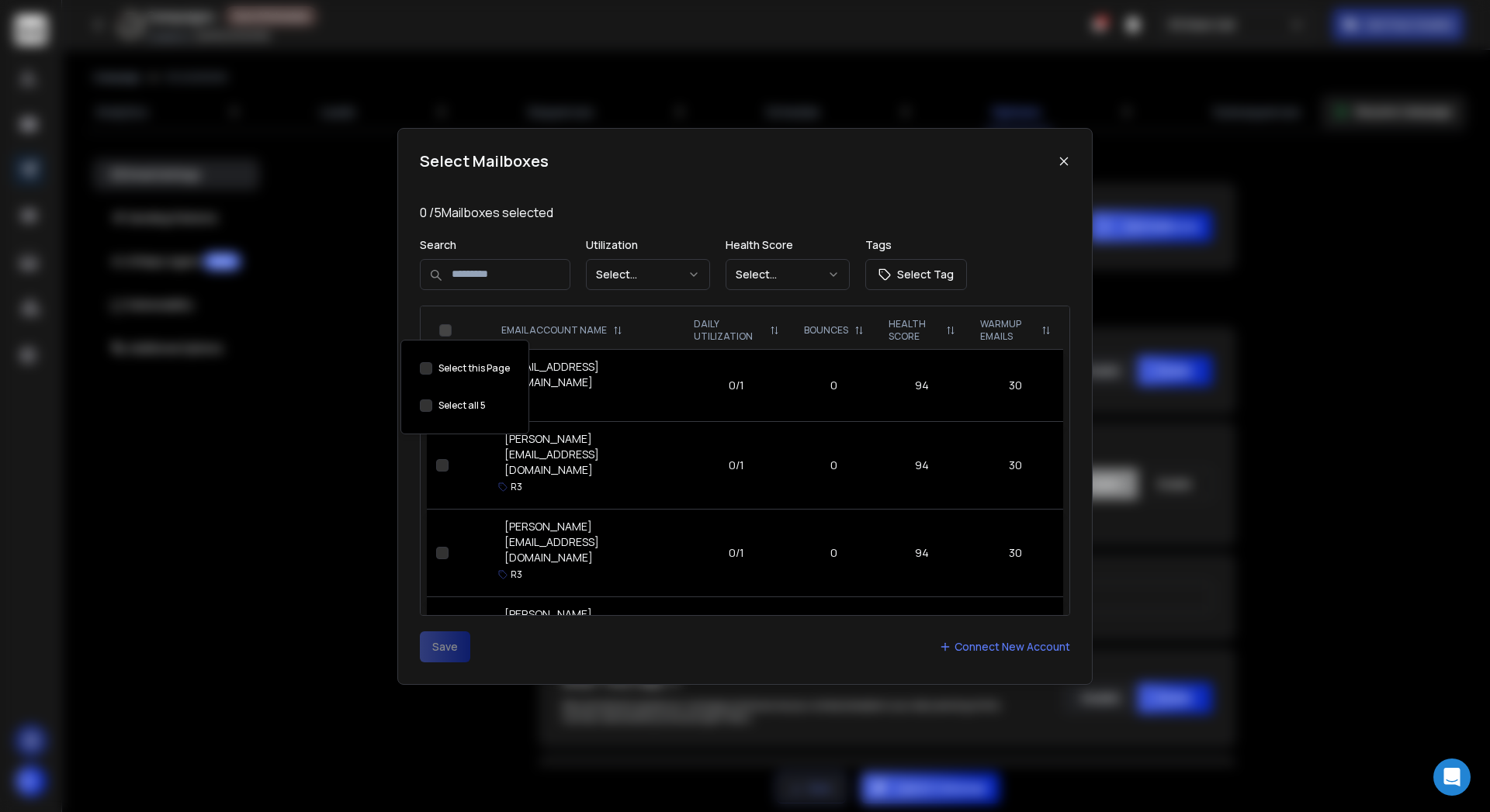
click at [426, 406] on button "Select this Page" at bounding box center [426, 405] width 13 height 13
click at [440, 650] on button "Save" at bounding box center [445, 647] width 51 height 31
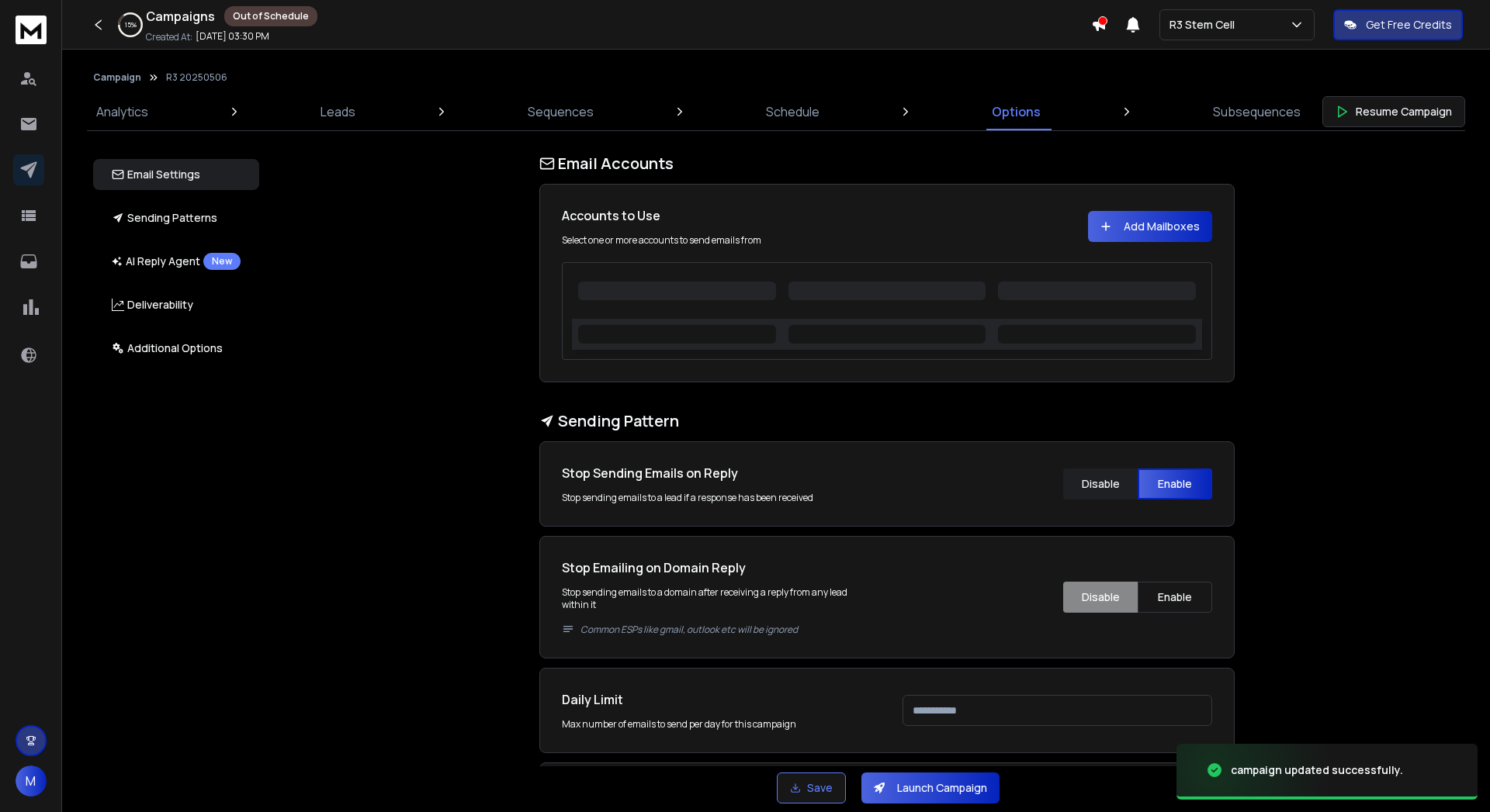
click at [909, 787] on button "Launch Campaign" at bounding box center [930, 788] width 138 height 31
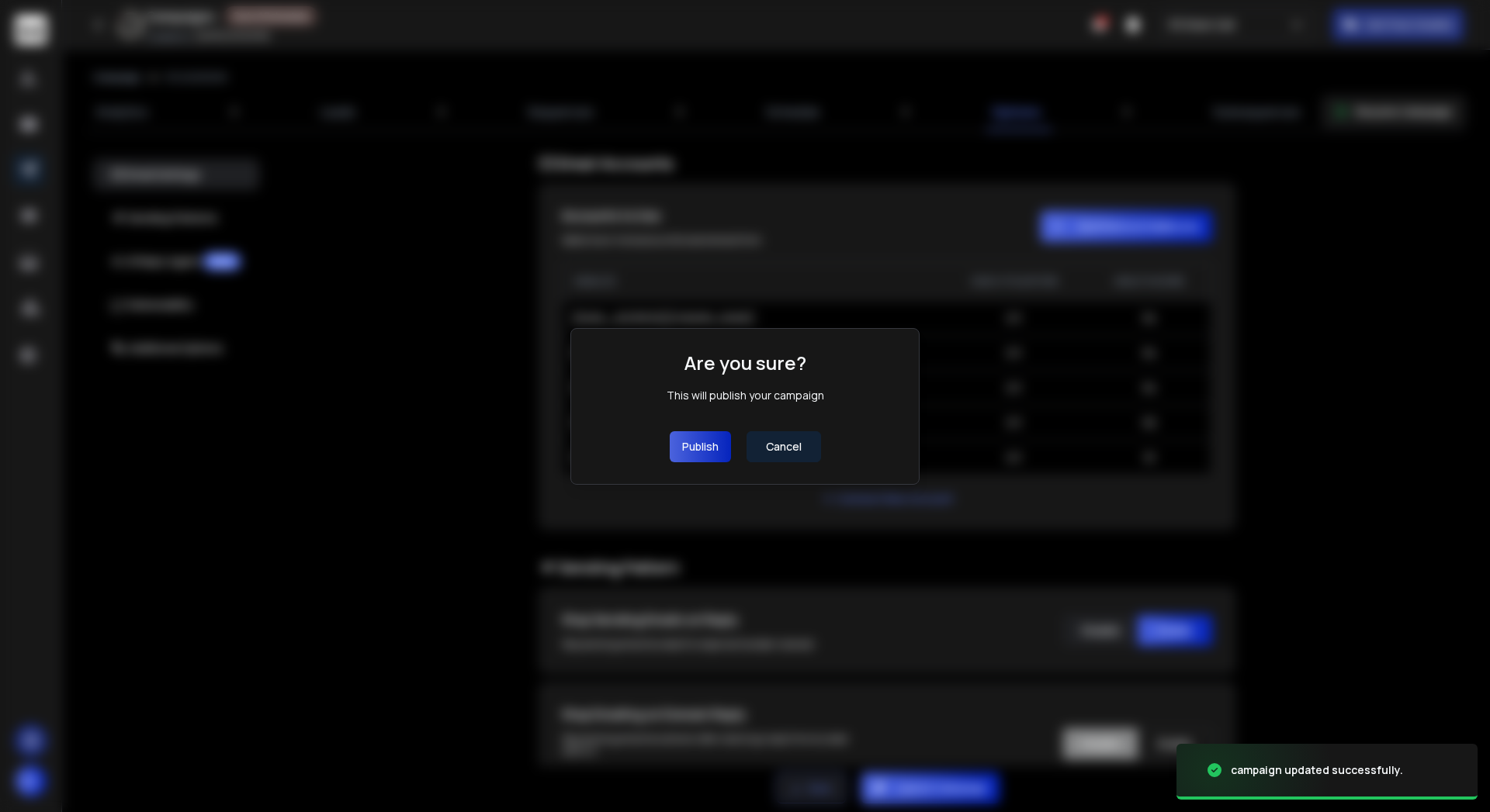
click at [702, 447] on button "Publish" at bounding box center [701, 447] width 61 height 31
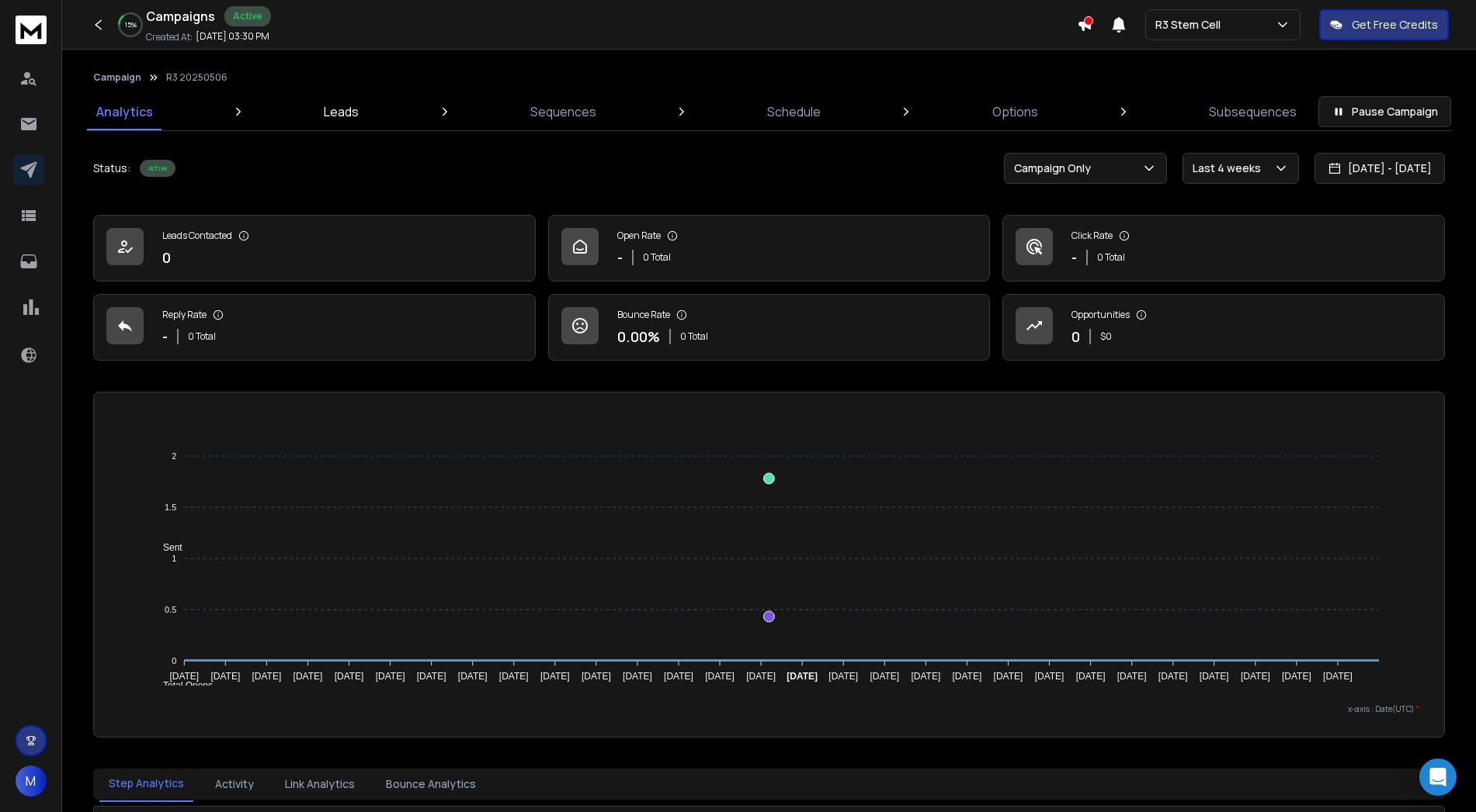
click at [340, 115] on p "Leads" at bounding box center [341, 112] width 35 height 19
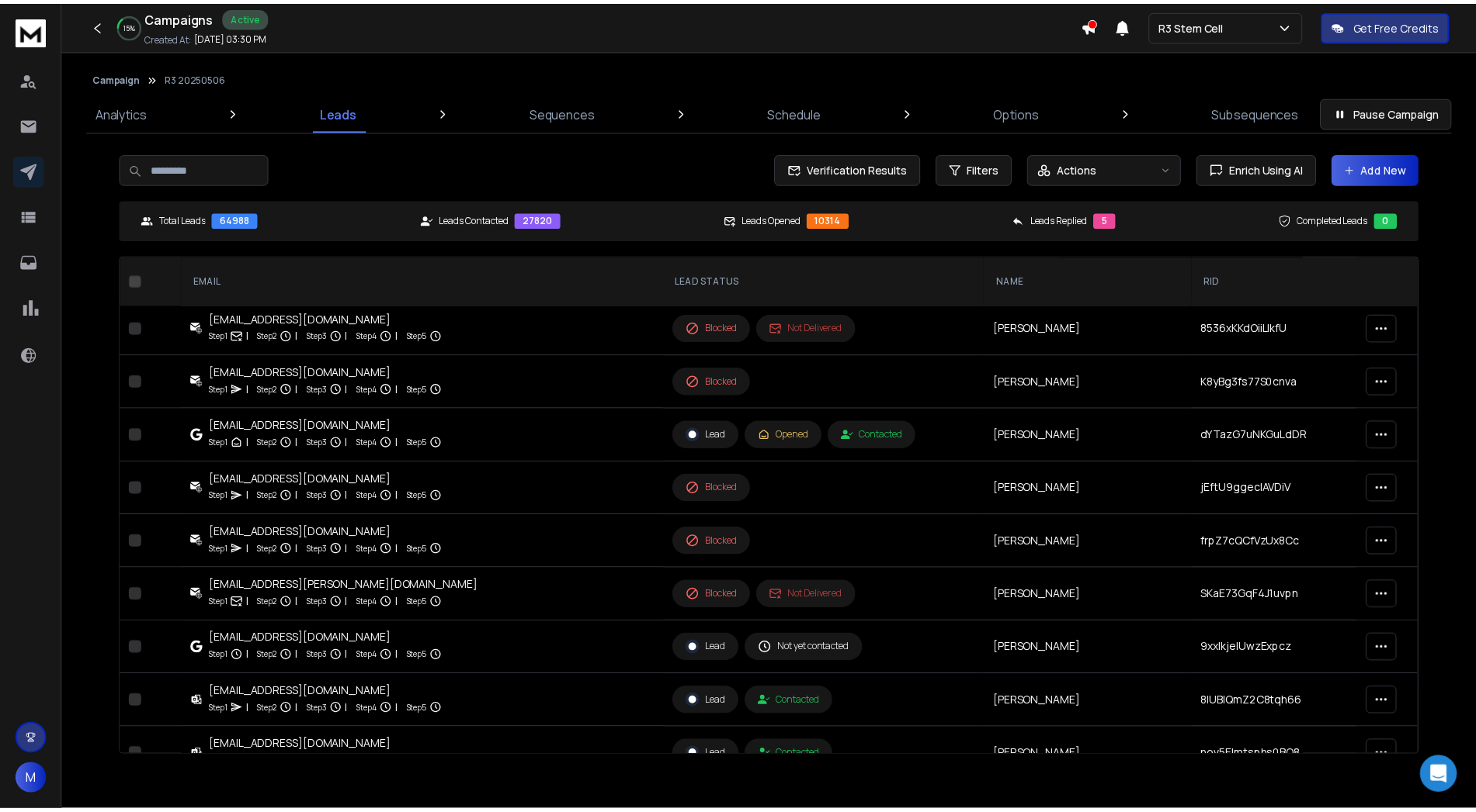
scroll to position [8, 0]
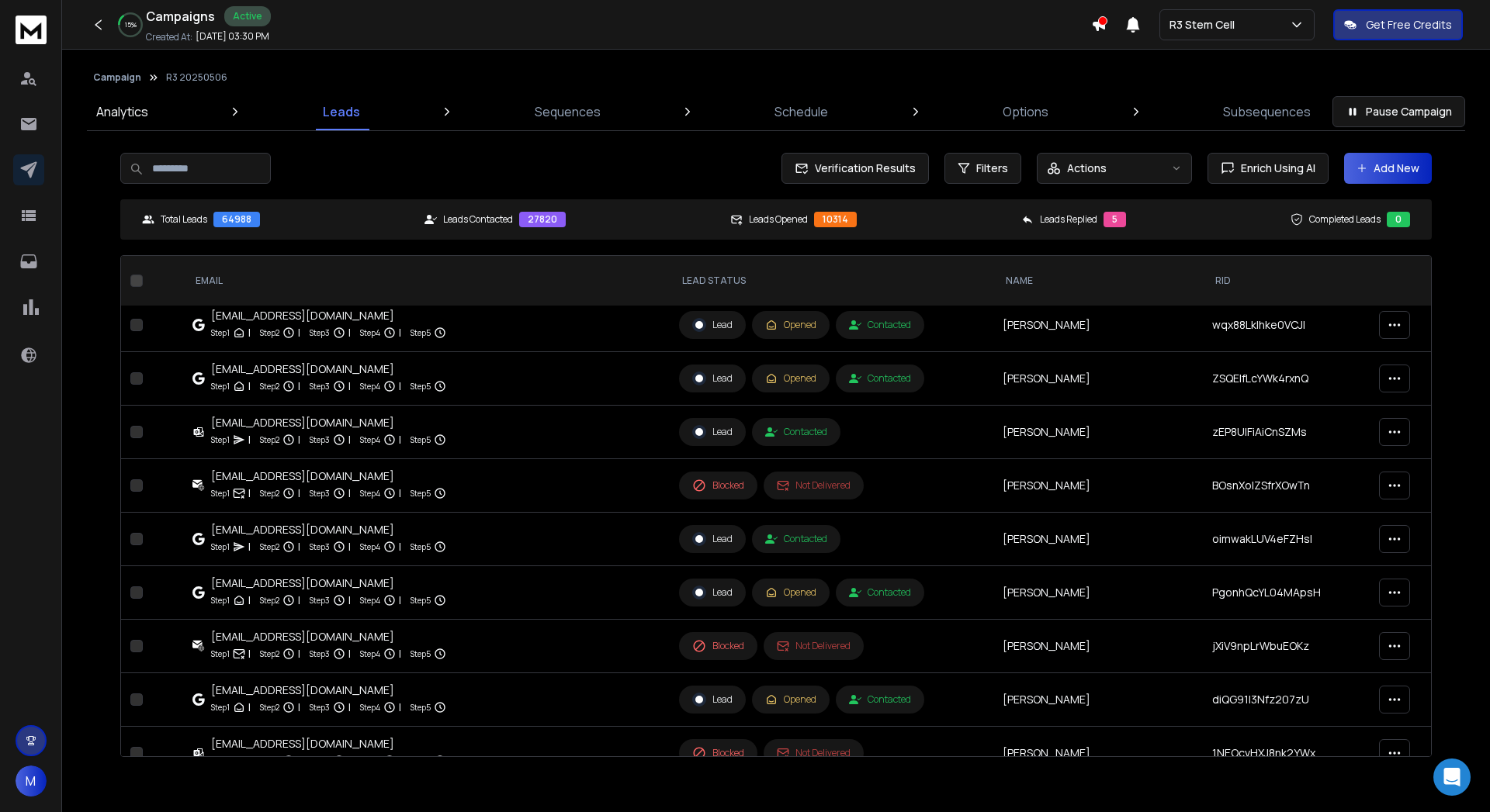
click at [116, 111] on p "Analytics" at bounding box center [122, 112] width 52 height 19
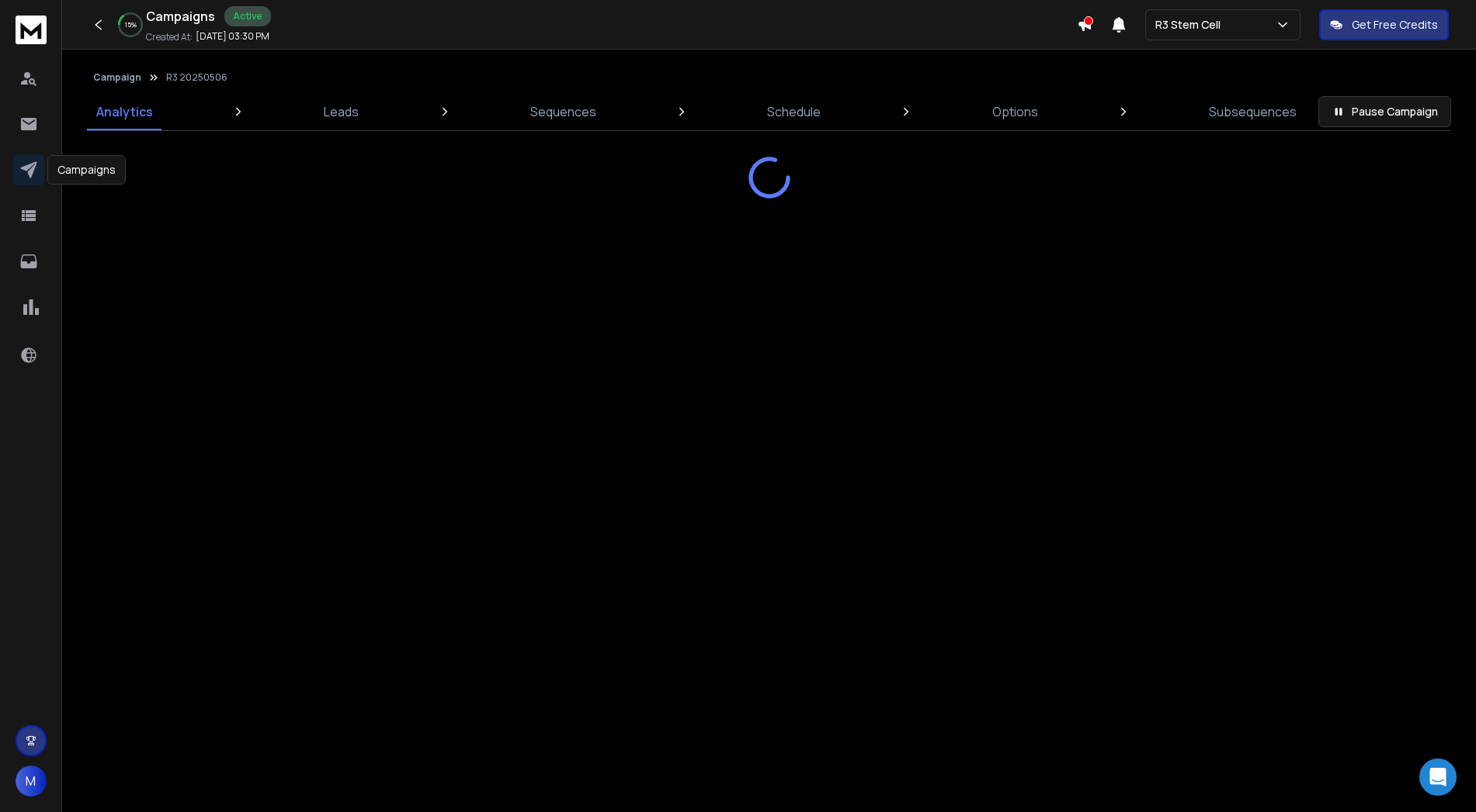
click at [28, 168] on icon at bounding box center [28, 169] width 16 height 16
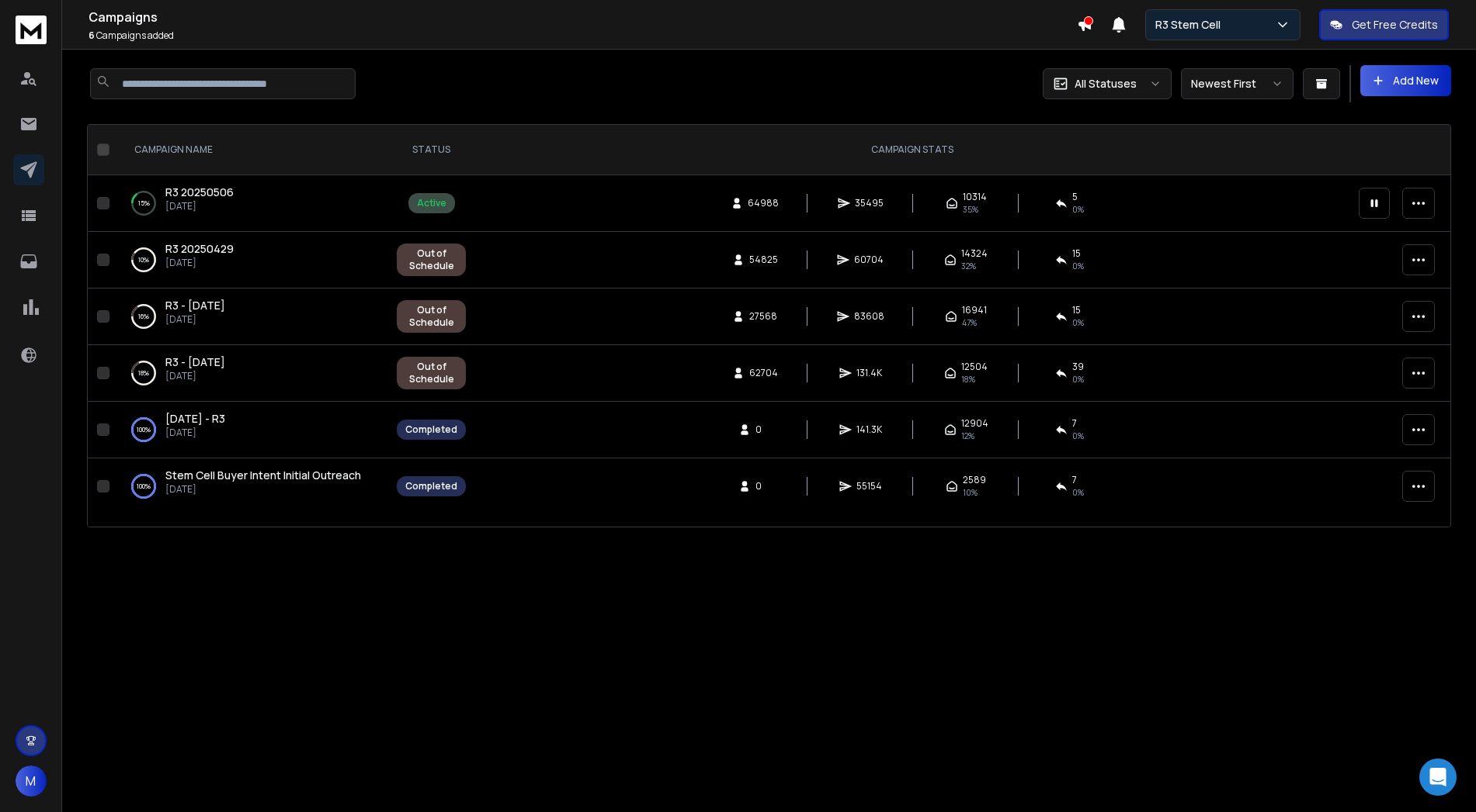
click at [1286, 24] on icon "button" at bounding box center [1282, 25] width 8 height 4
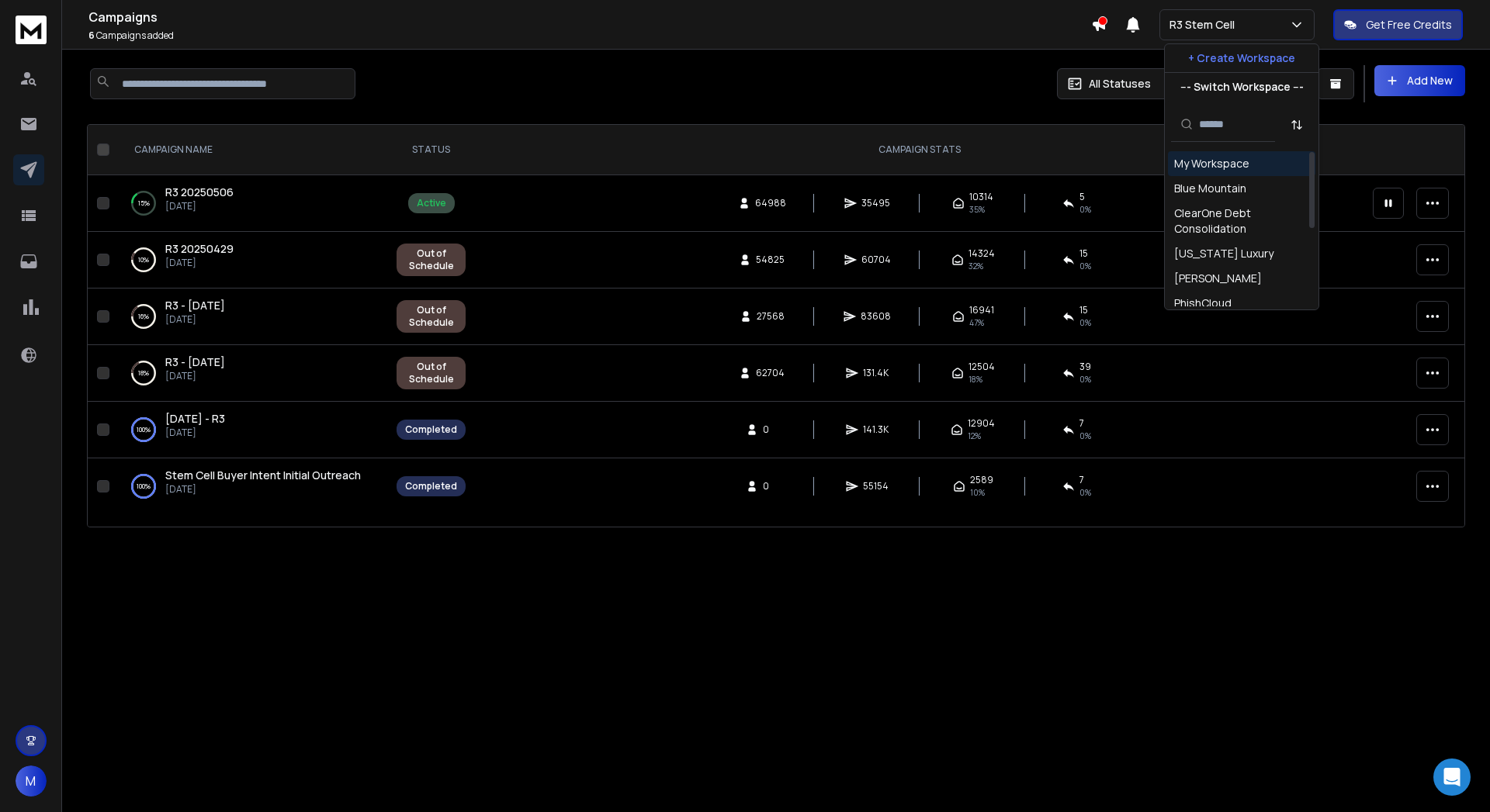
click at [1211, 162] on div "My Workspace" at bounding box center [1212, 163] width 75 height 15
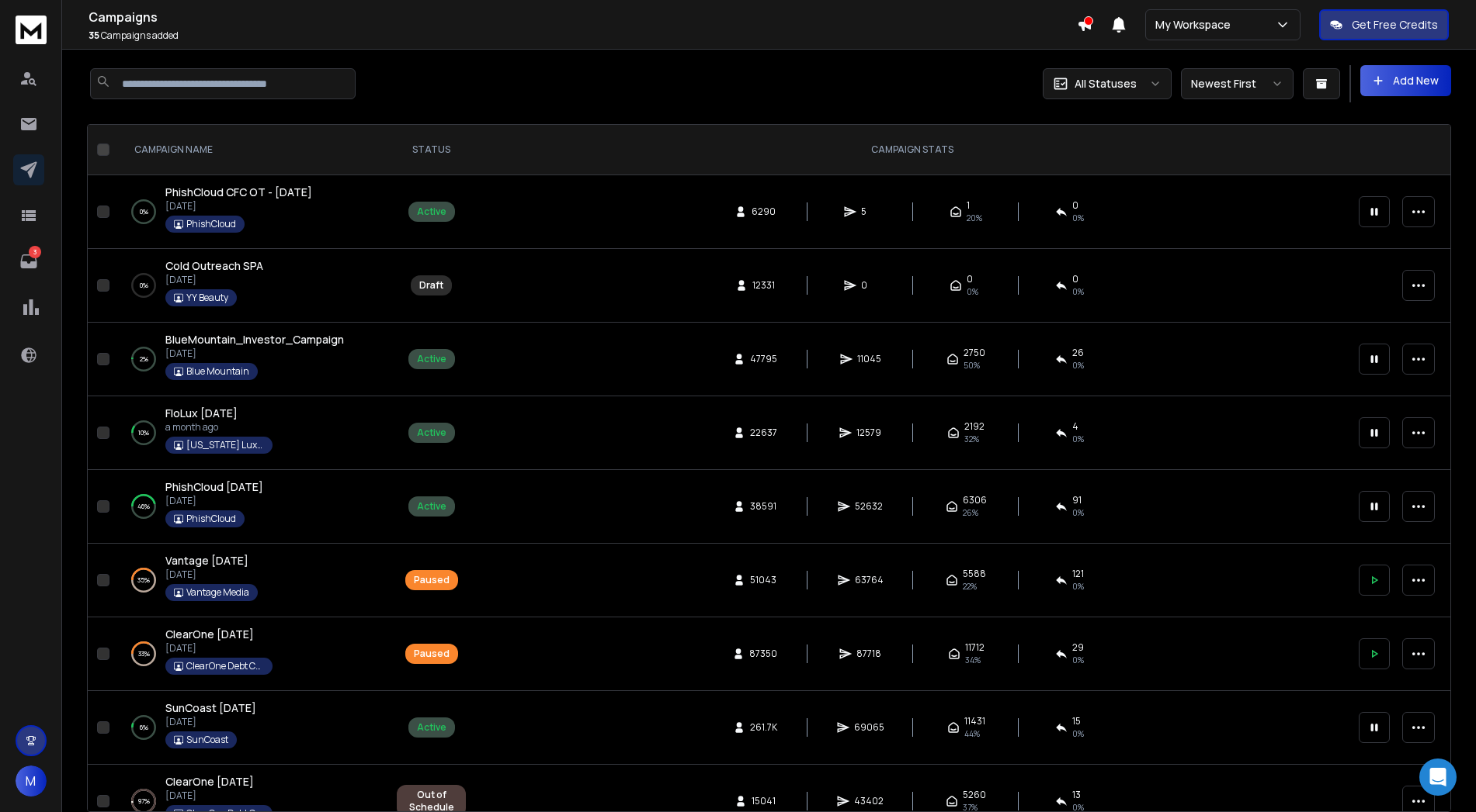
click at [1367, 726] on icon at bounding box center [1374, 727] width 14 height 14
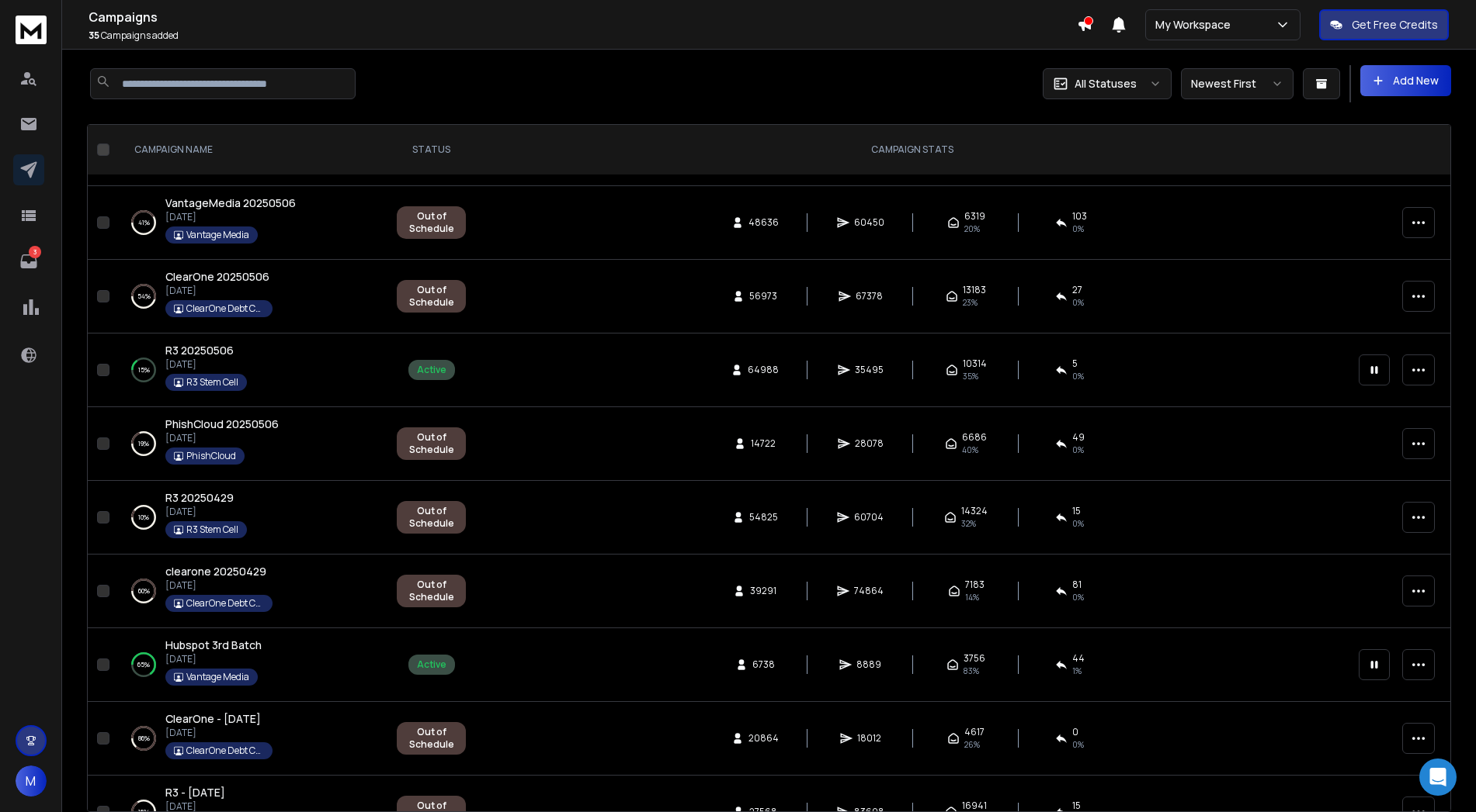
scroll to position [970, 0]
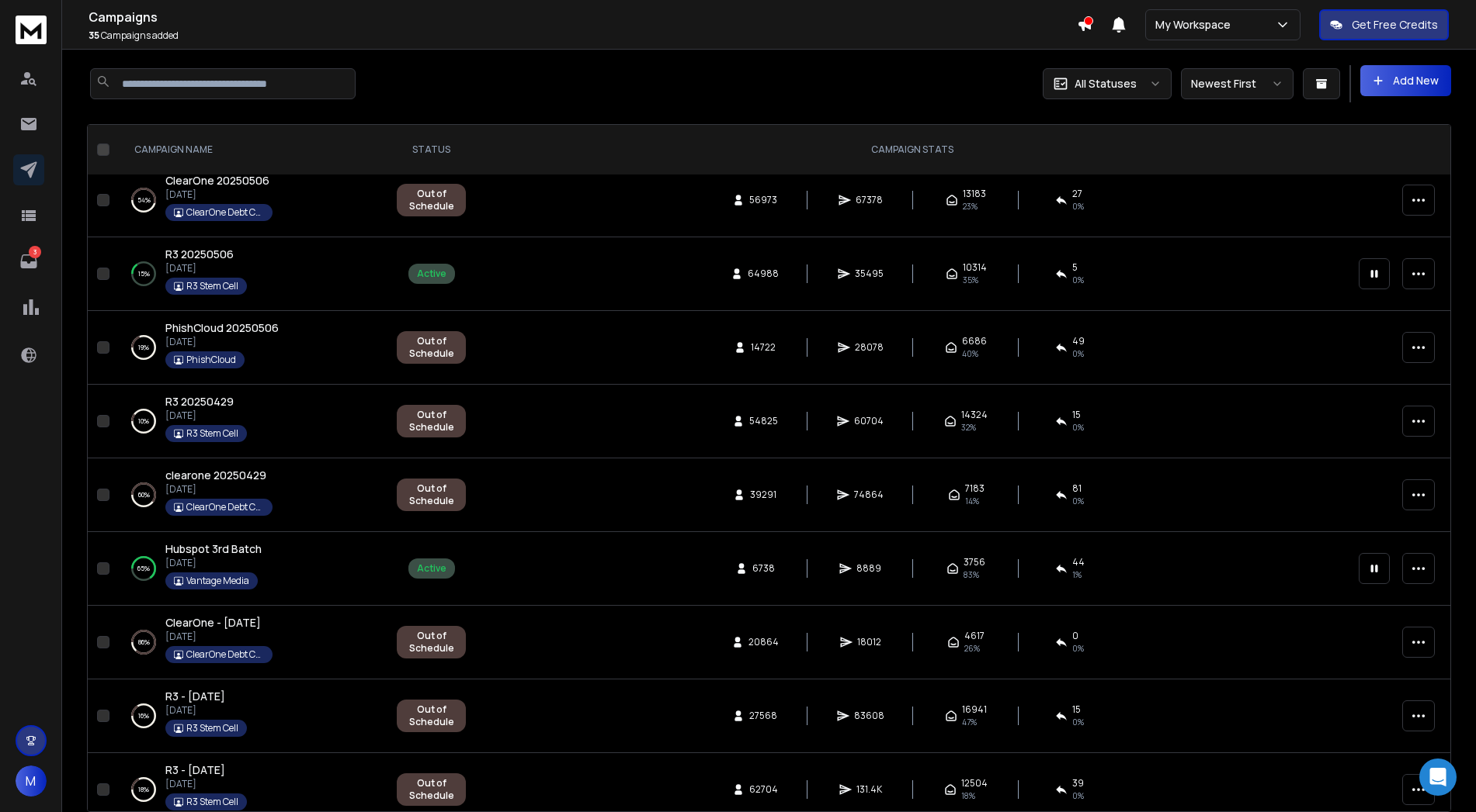
click at [1367, 571] on icon at bounding box center [1374, 568] width 14 height 14
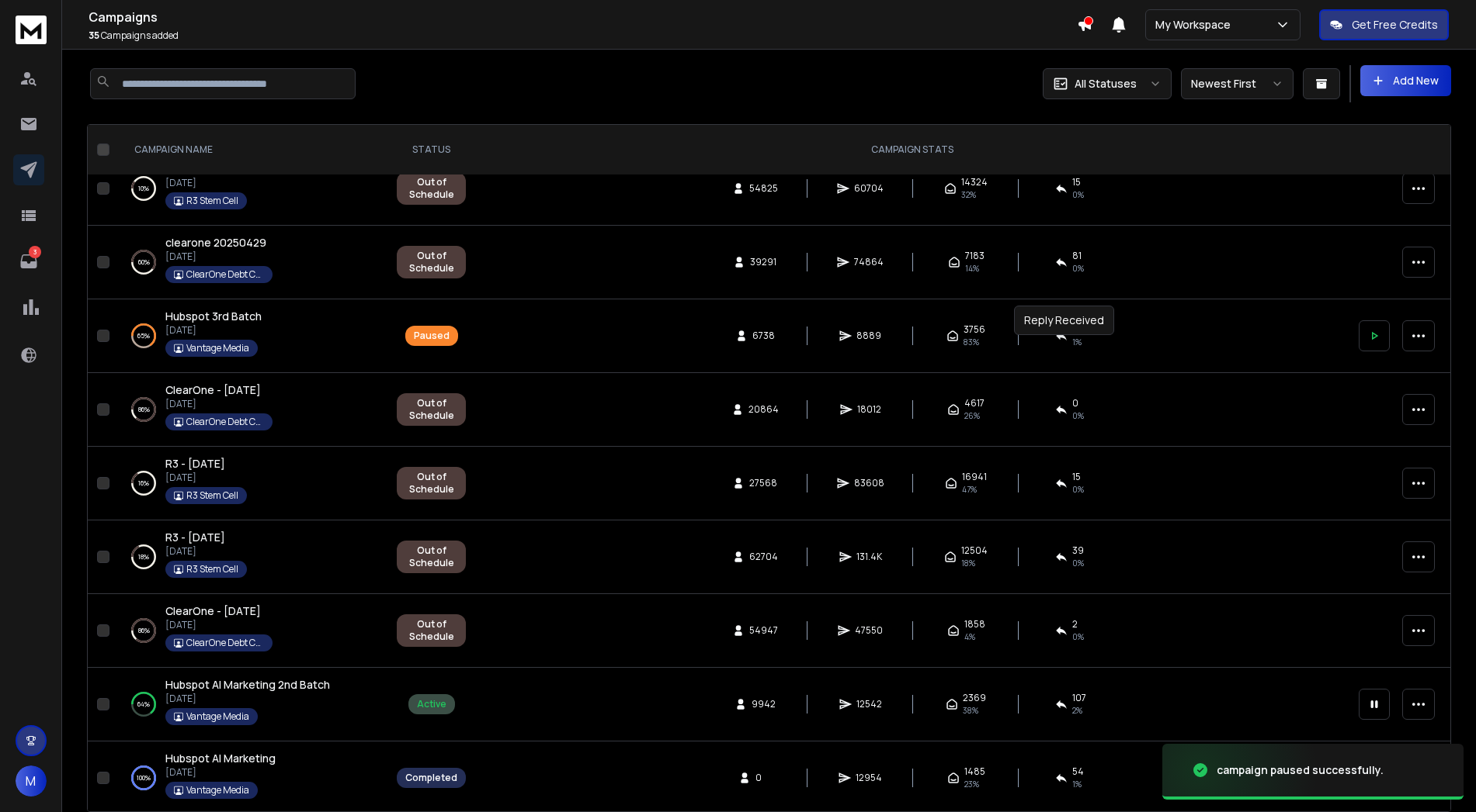
scroll to position [1358, 0]
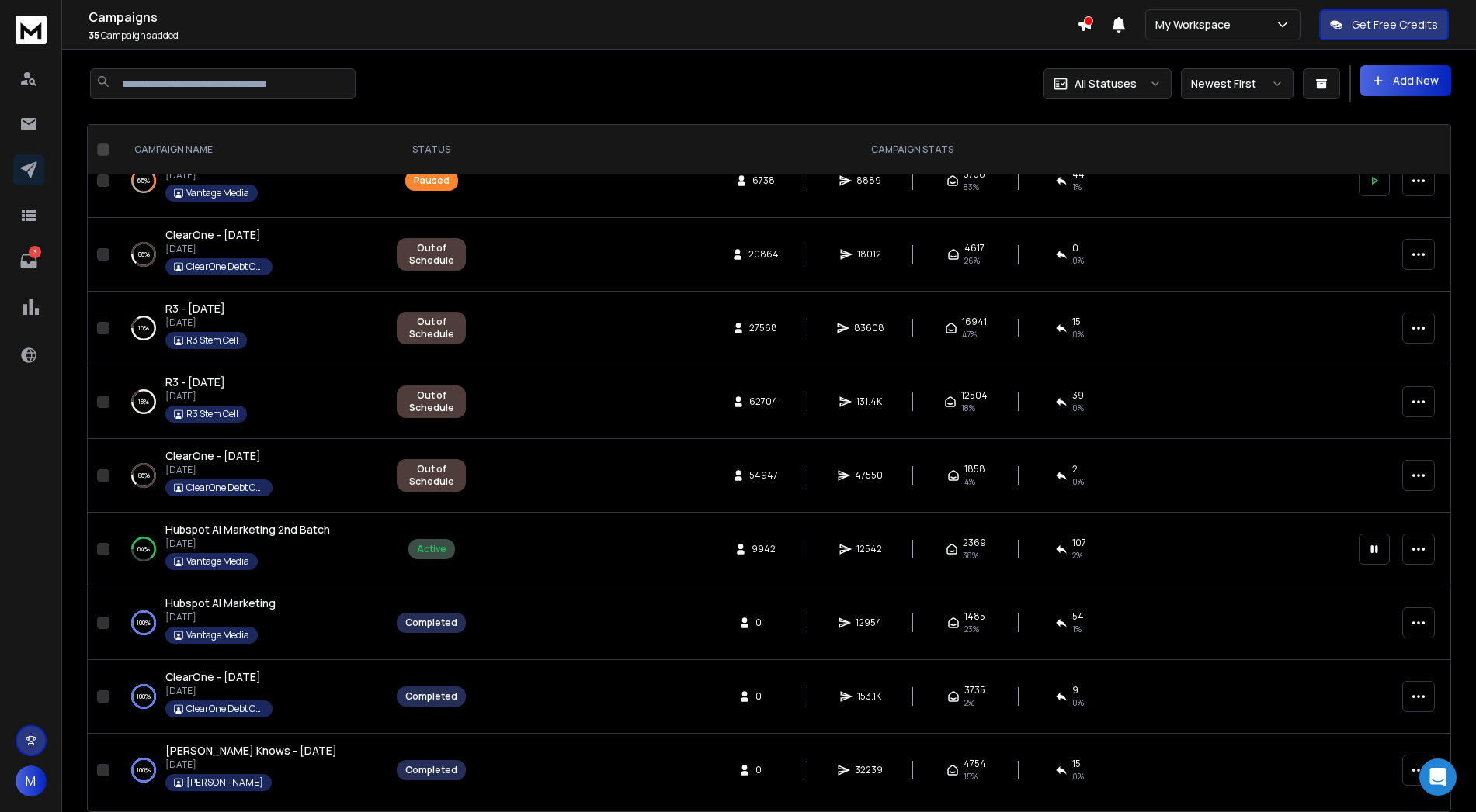
click at [1367, 550] on icon at bounding box center [1374, 549] width 14 height 14
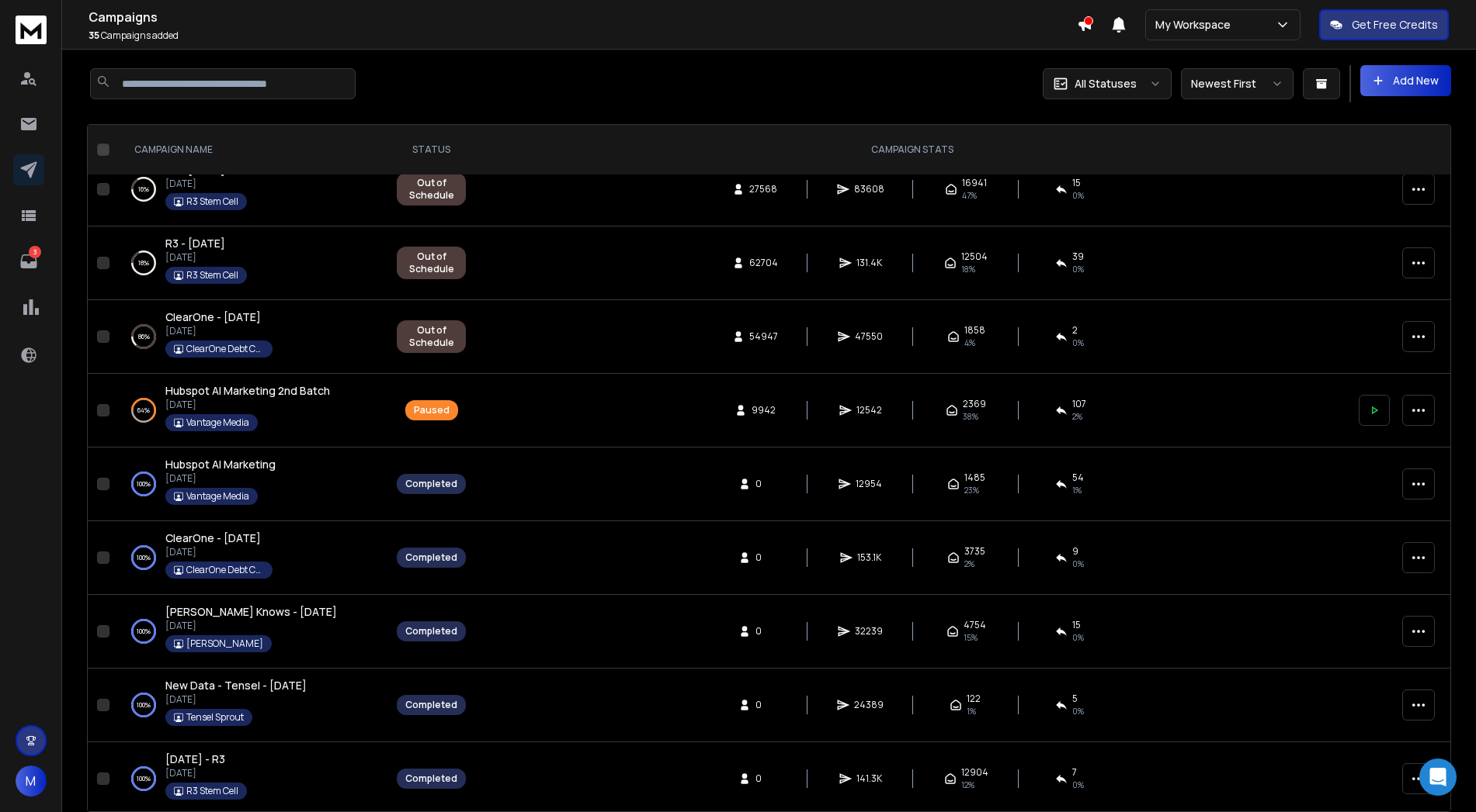
scroll to position [1470, 0]
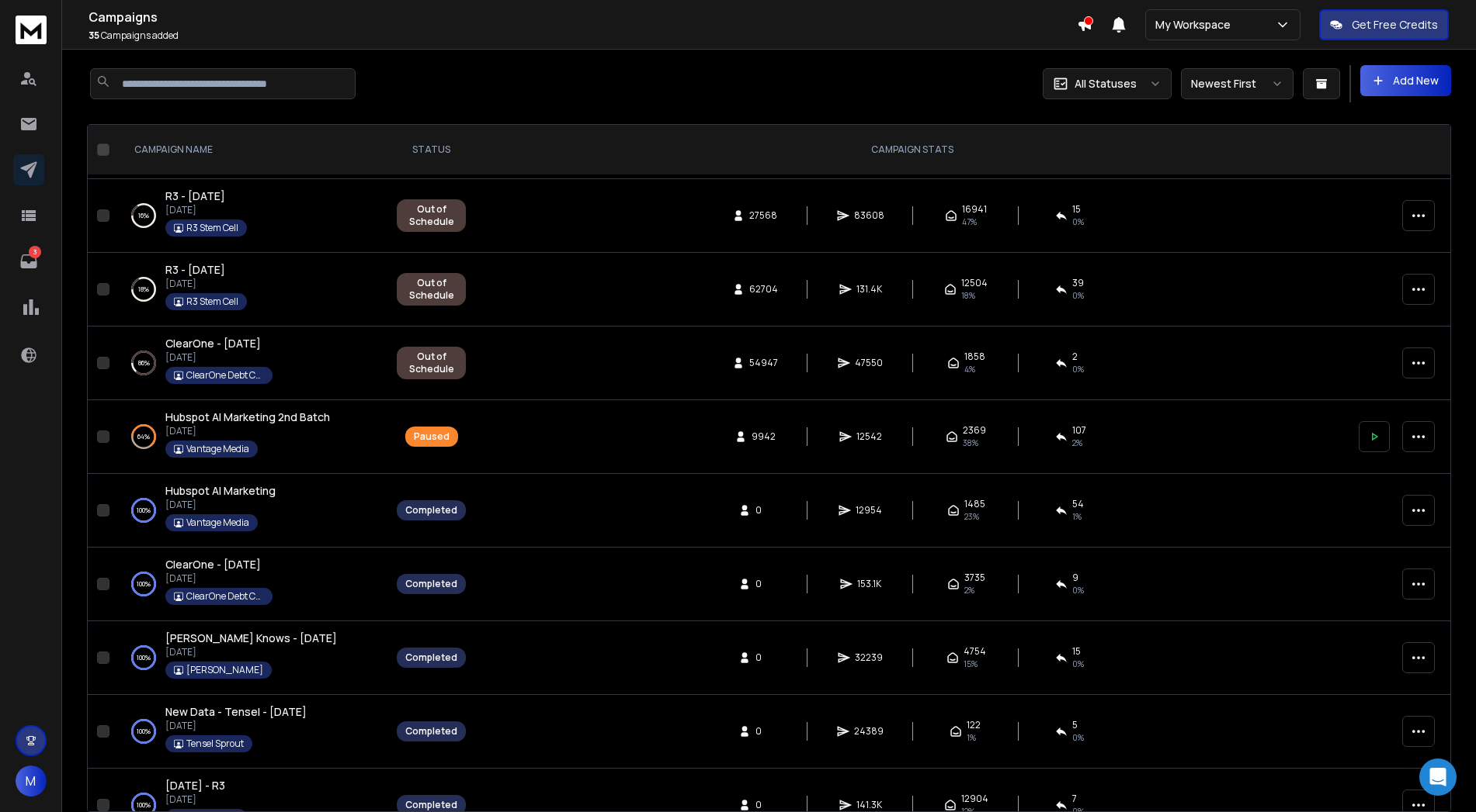
click at [1411, 443] on icon "button" at bounding box center [1418, 436] width 15 height 15
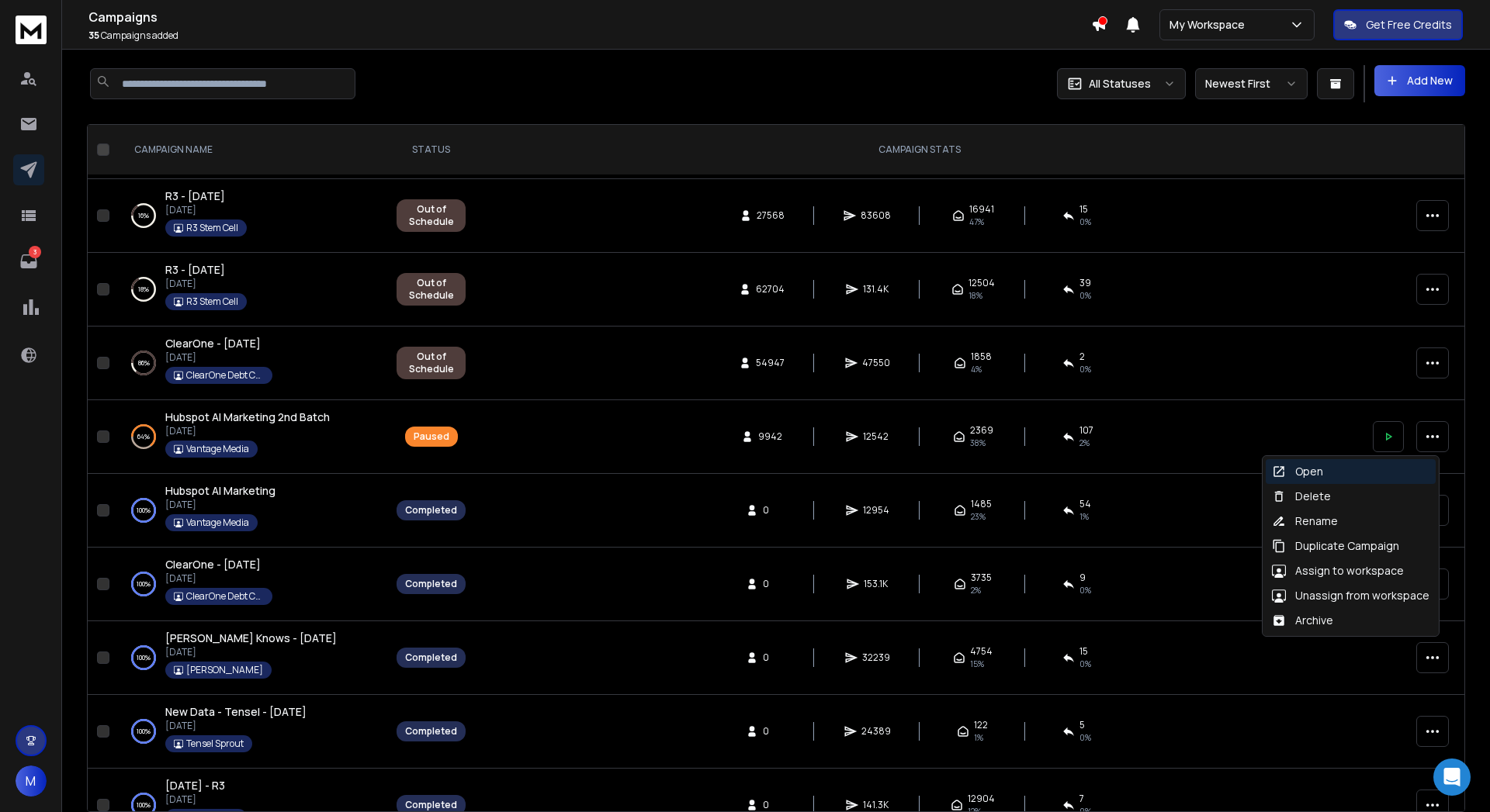
click at [1229, 436] on div "9942 12542 2369 38 % 107 2 %" at bounding box center [919, 436] width 870 height 25
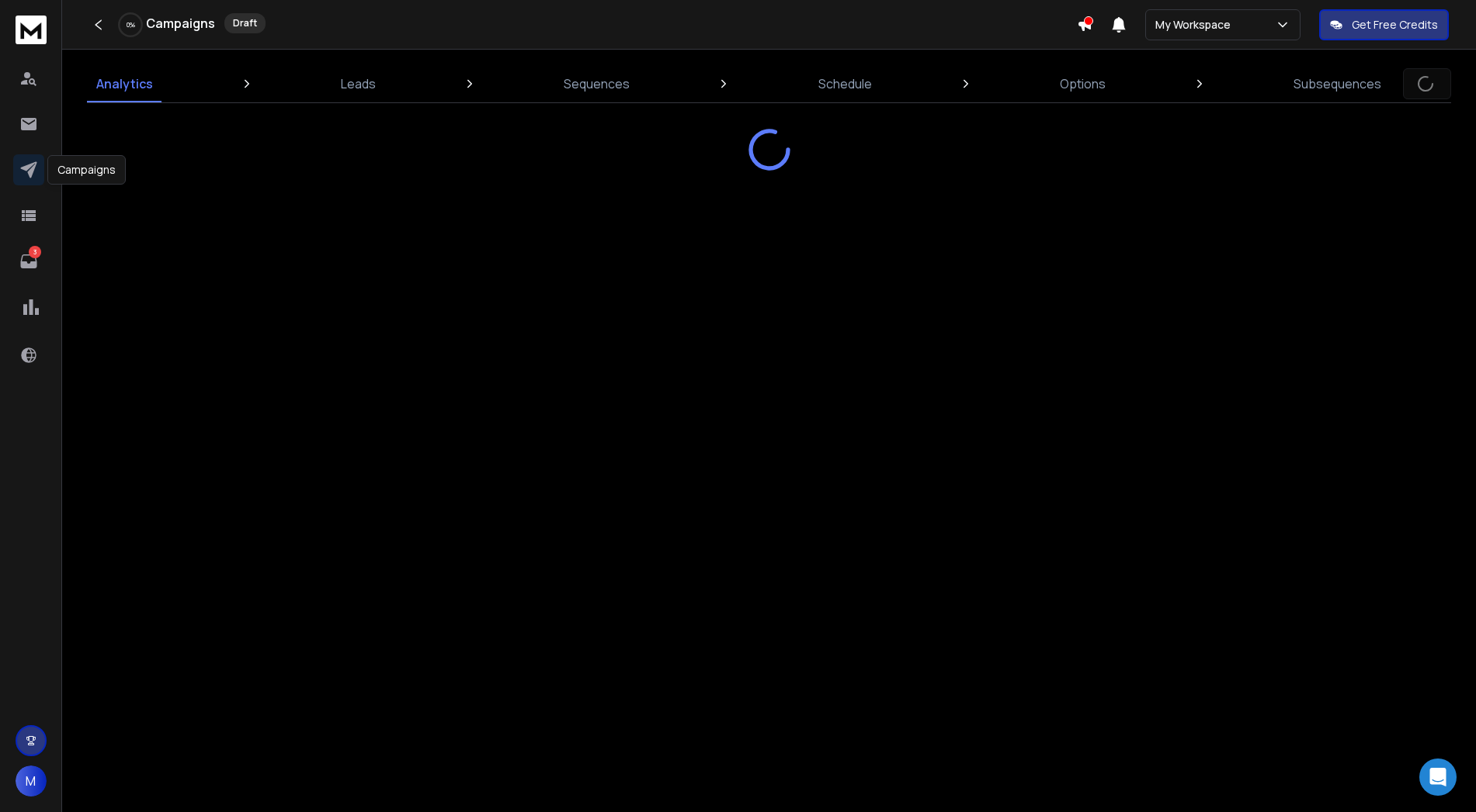
click at [23, 176] on icon at bounding box center [29, 170] width 19 height 19
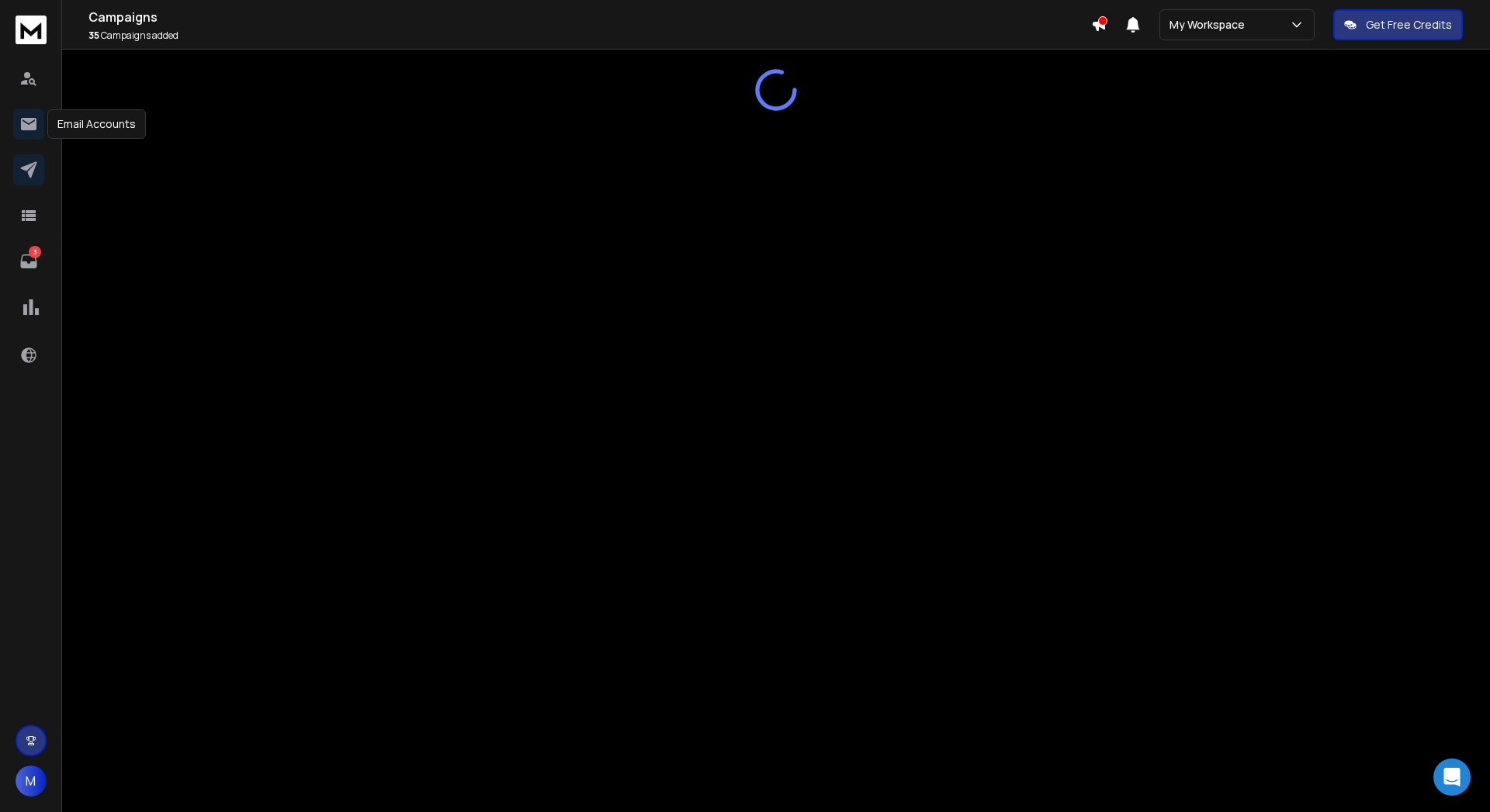
click at [30, 126] on icon at bounding box center [29, 123] width 15 height 13
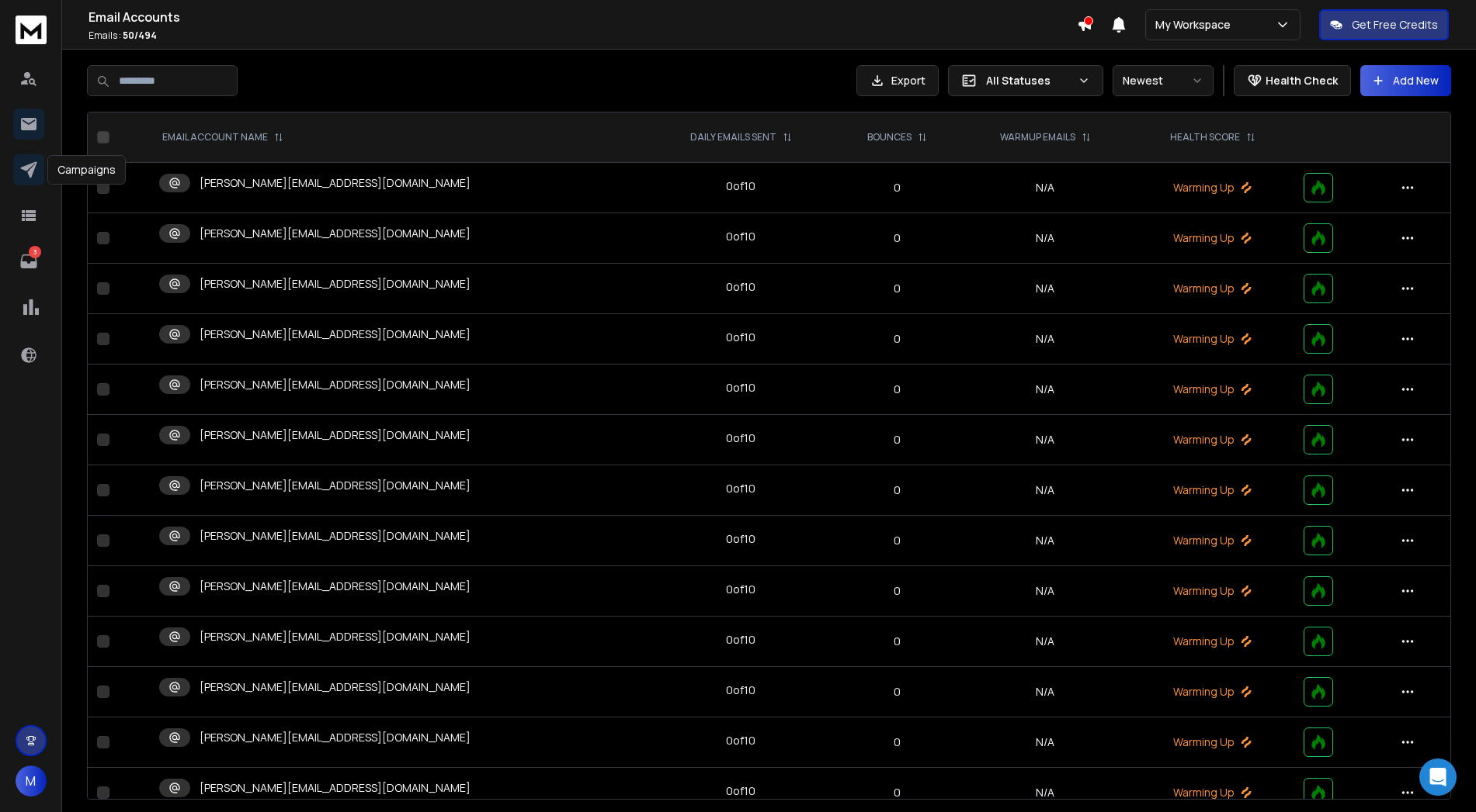
click at [26, 176] on icon at bounding box center [29, 170] width 19 height 19
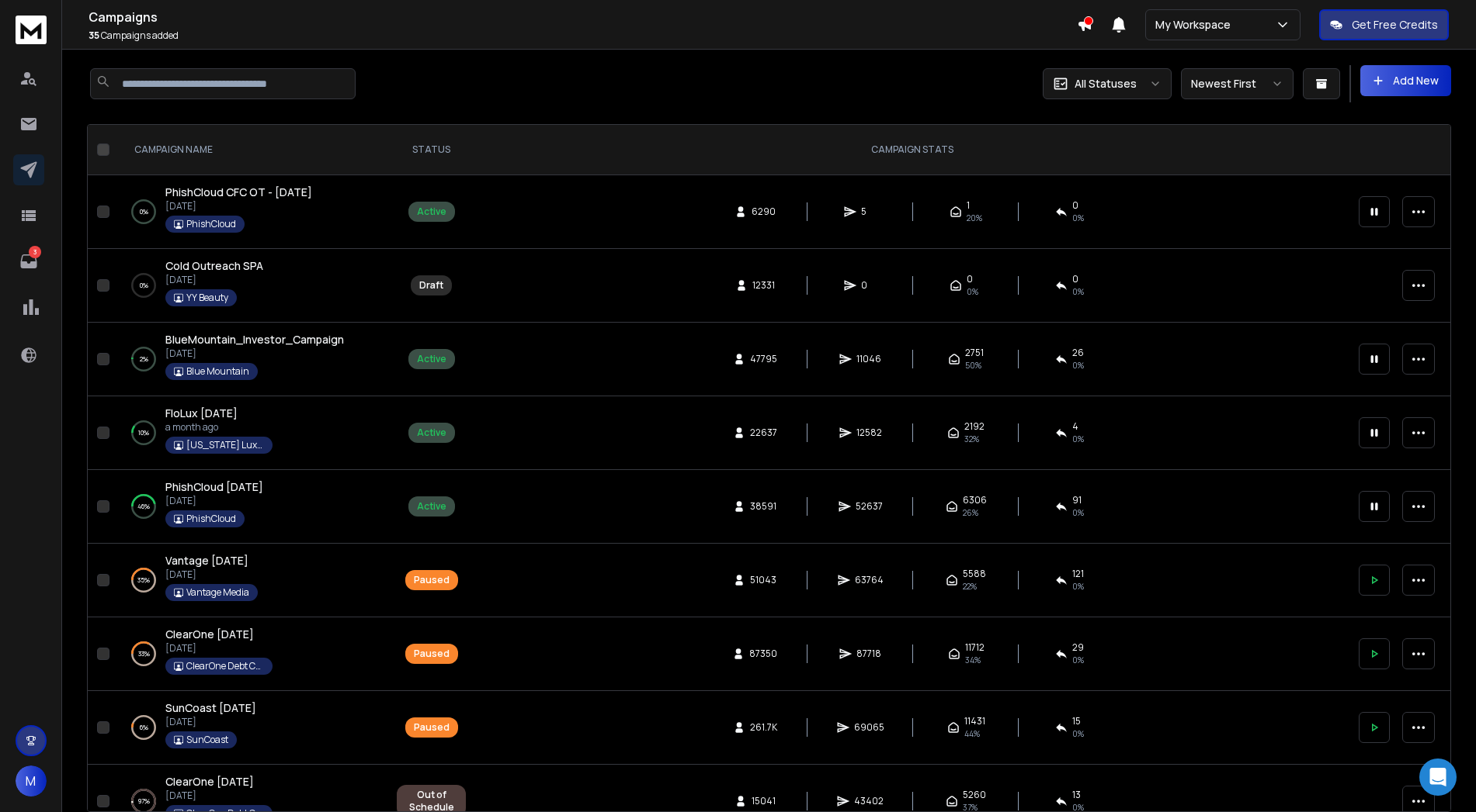
click at [303, 191] on span "PhishCloud CFC OT - [DATE]" at bounding box center [238, 191] width 146 height 14
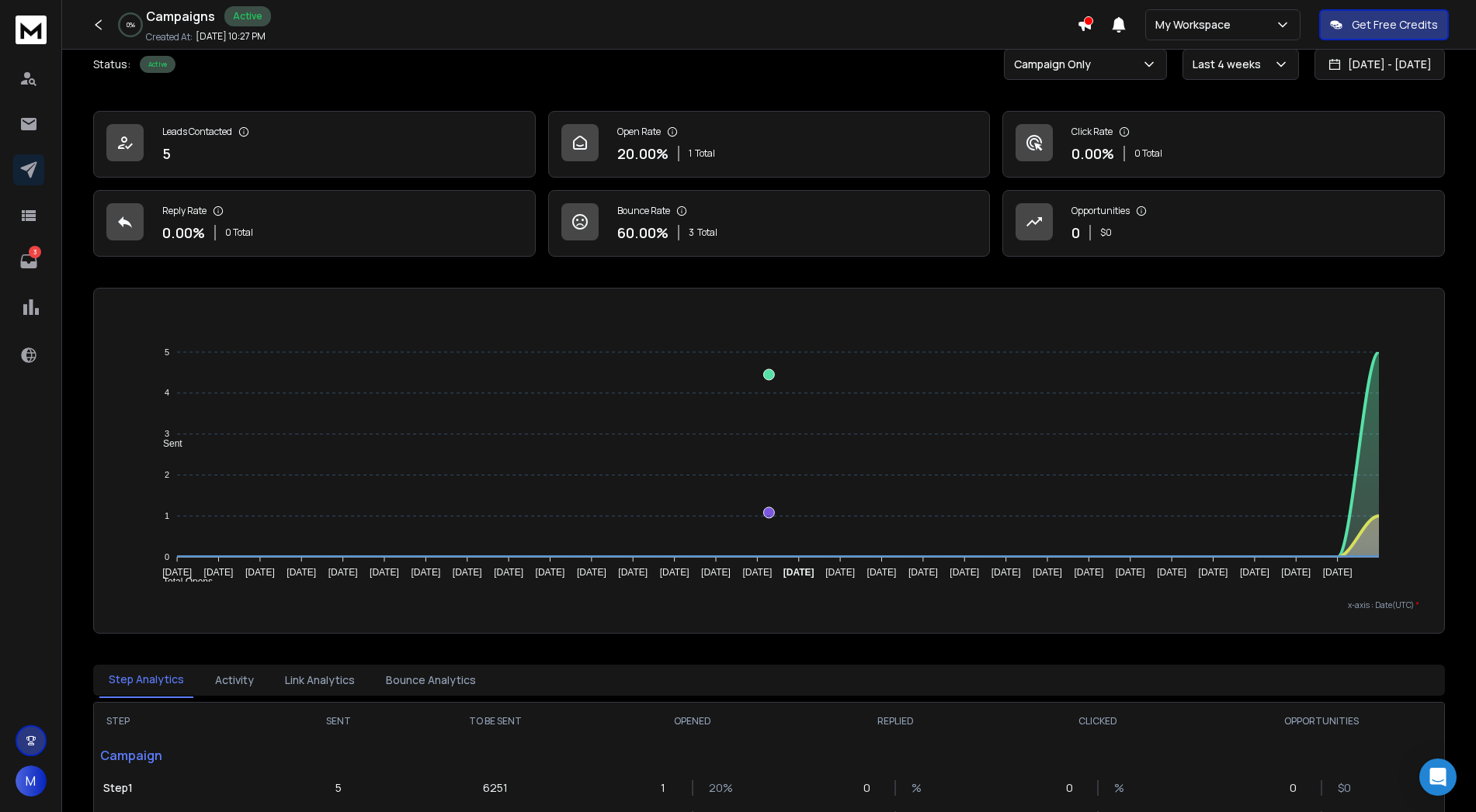
scroll to position [174, 0]
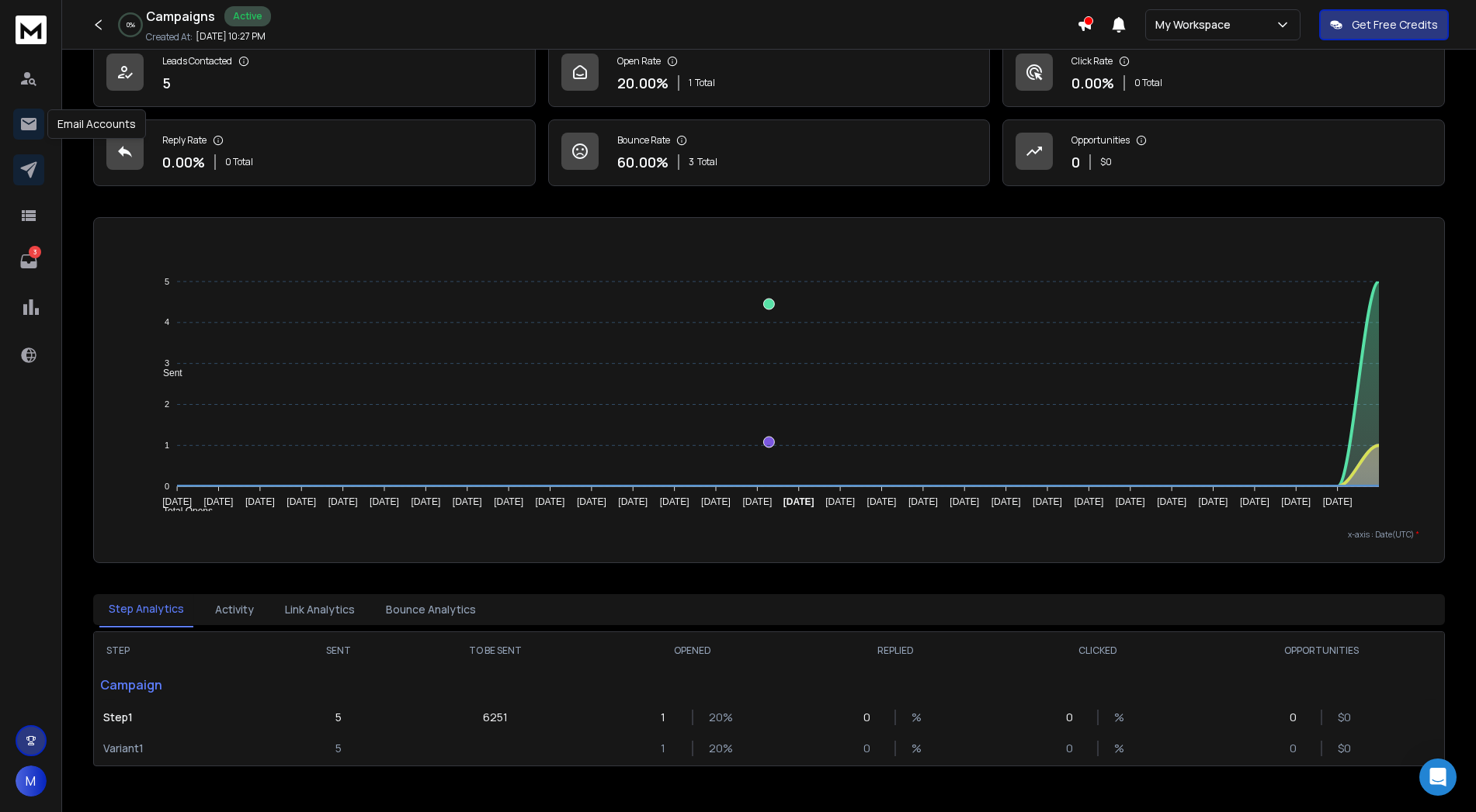
click at [20, 123] on icon at bounding box center [29, 124] width 19 height 19
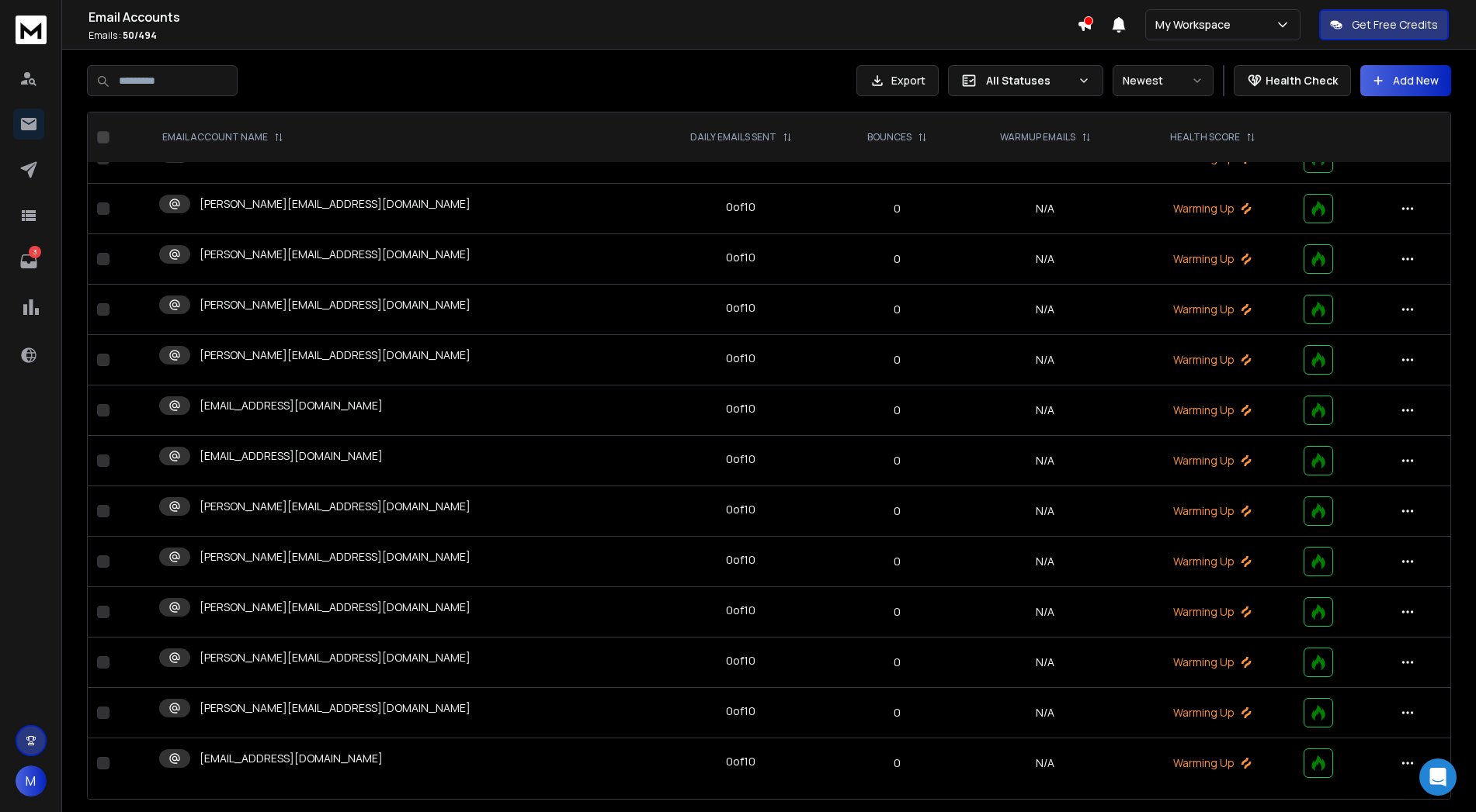
scroll to position [1922, 0]
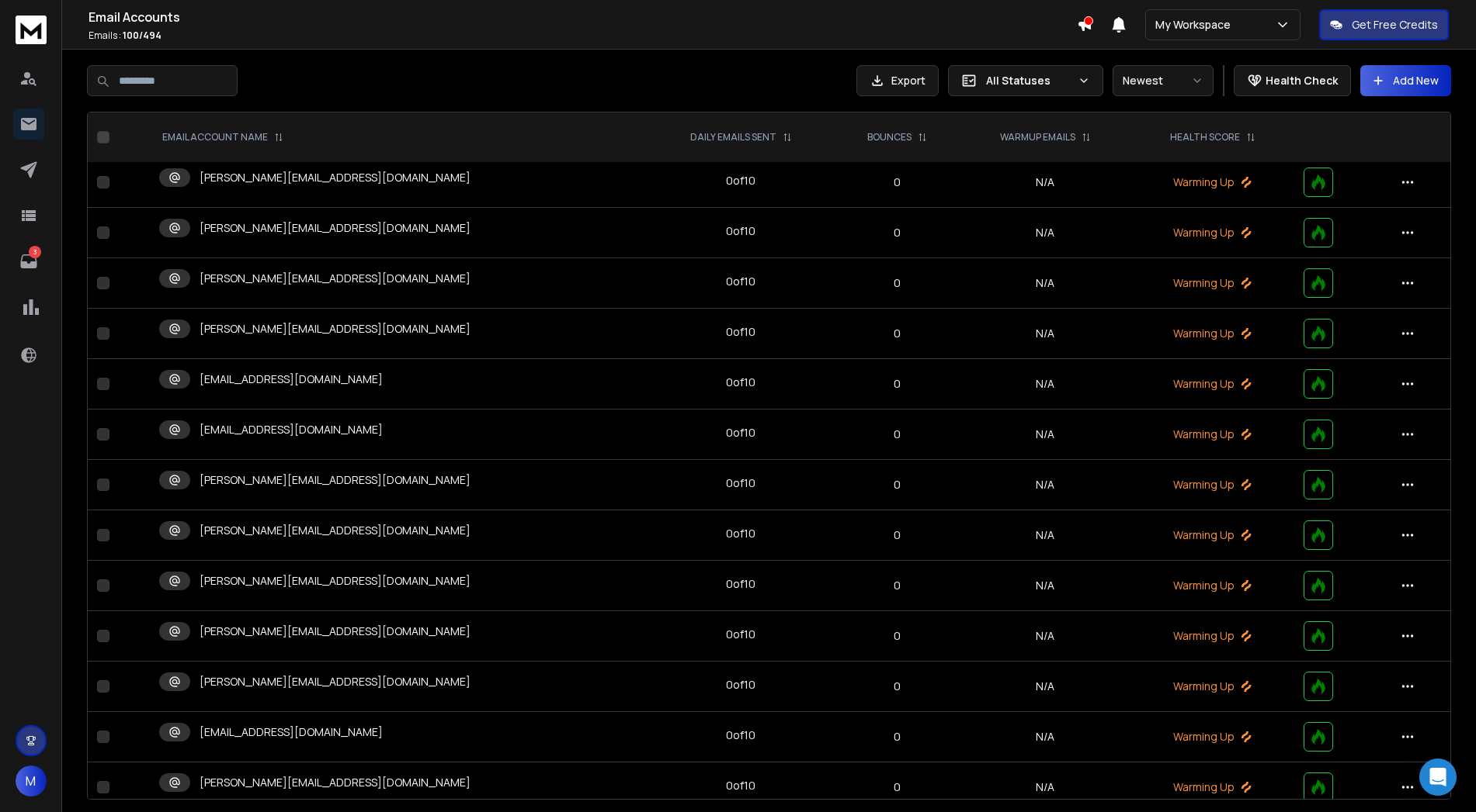
click at [389, 2] on div "Email Accounts Emails : 100 / 494 My Workspace Get Free Credits" at bounding box center [738, 25] width 1476 height 50
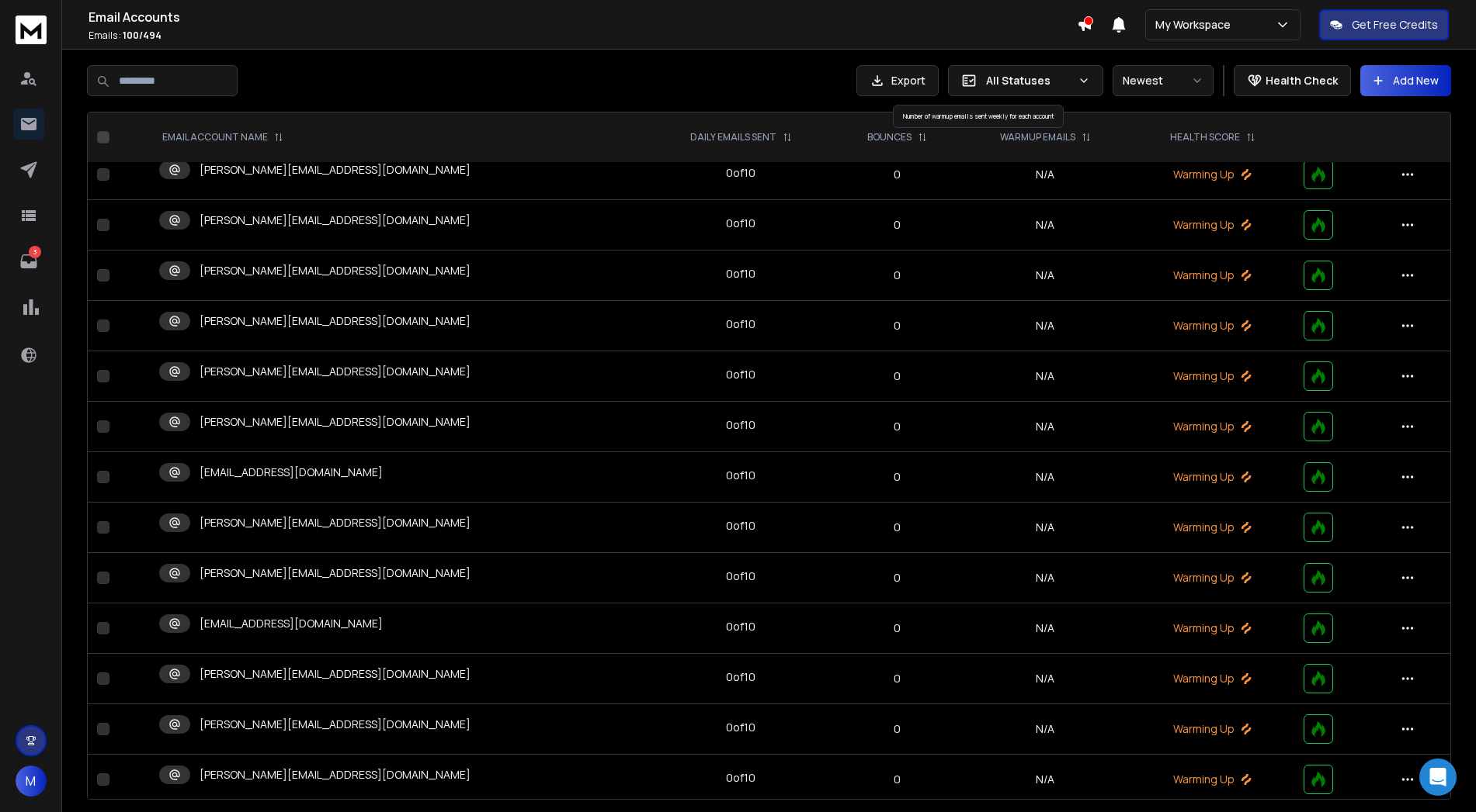
scroll to position [0, 0]
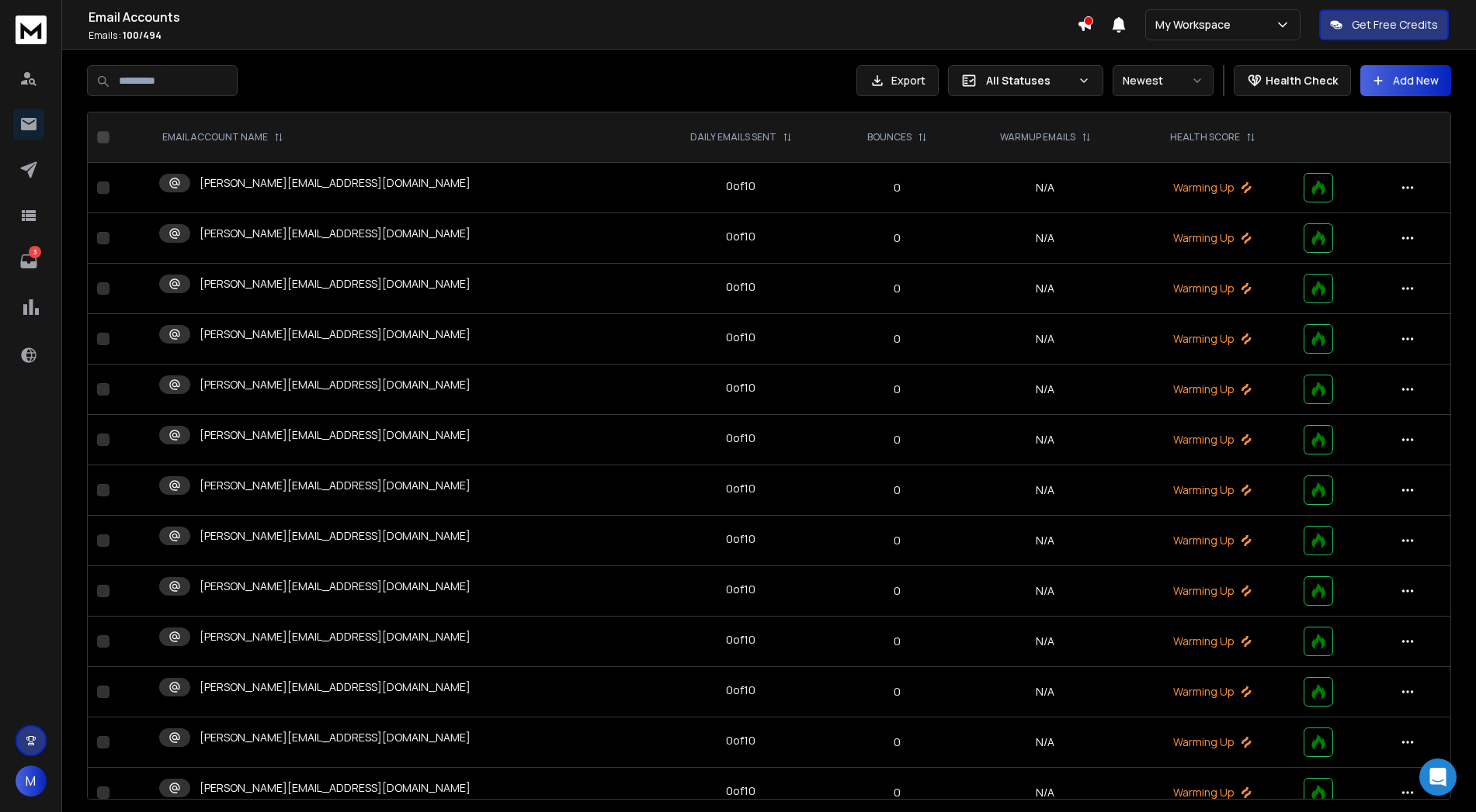
click at [693, 139] on div "DAILY EMAILS SENT" at bounding box center [741, 137] width 162 height 13
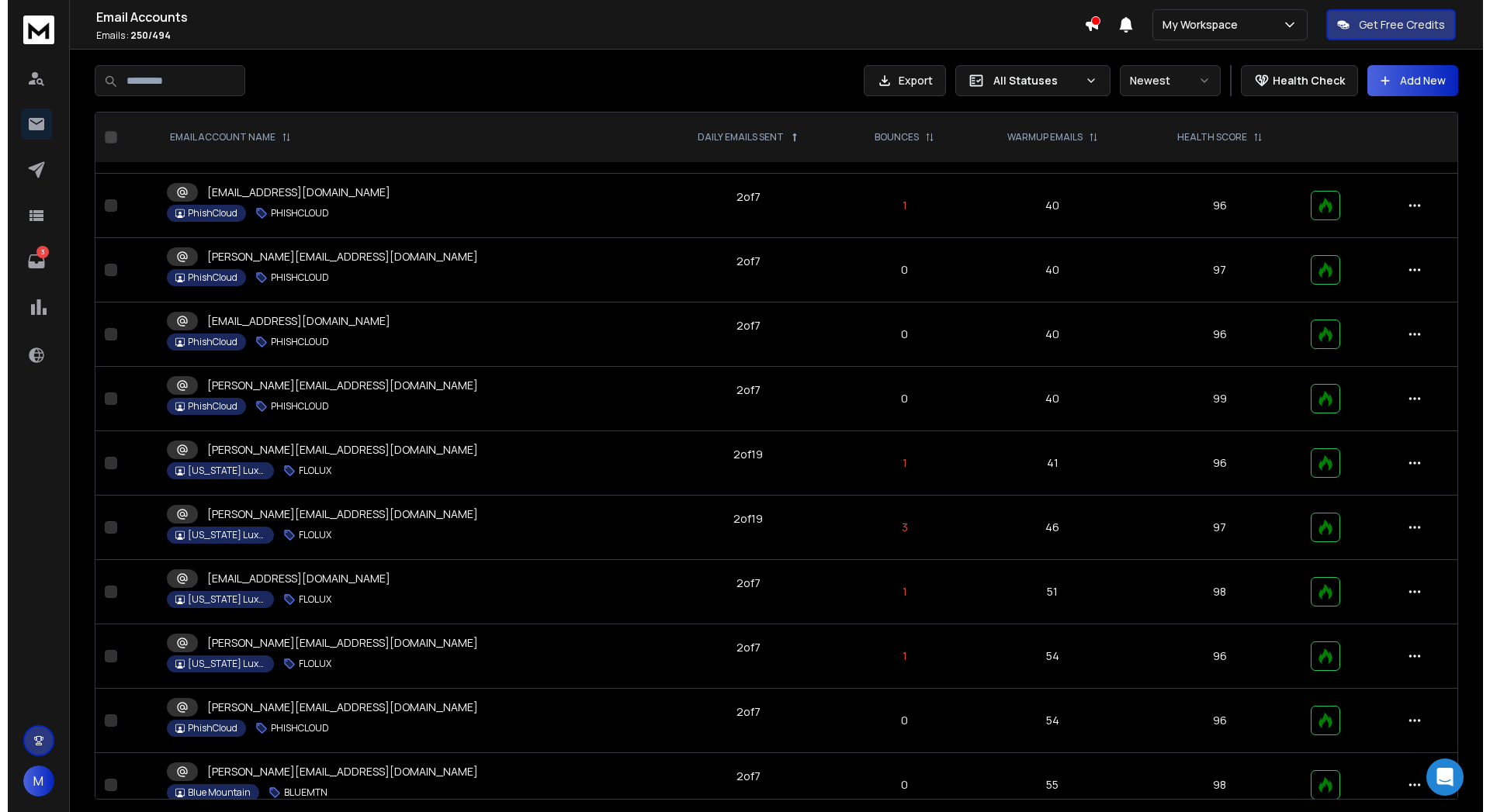
scroll to position [15092, 0]
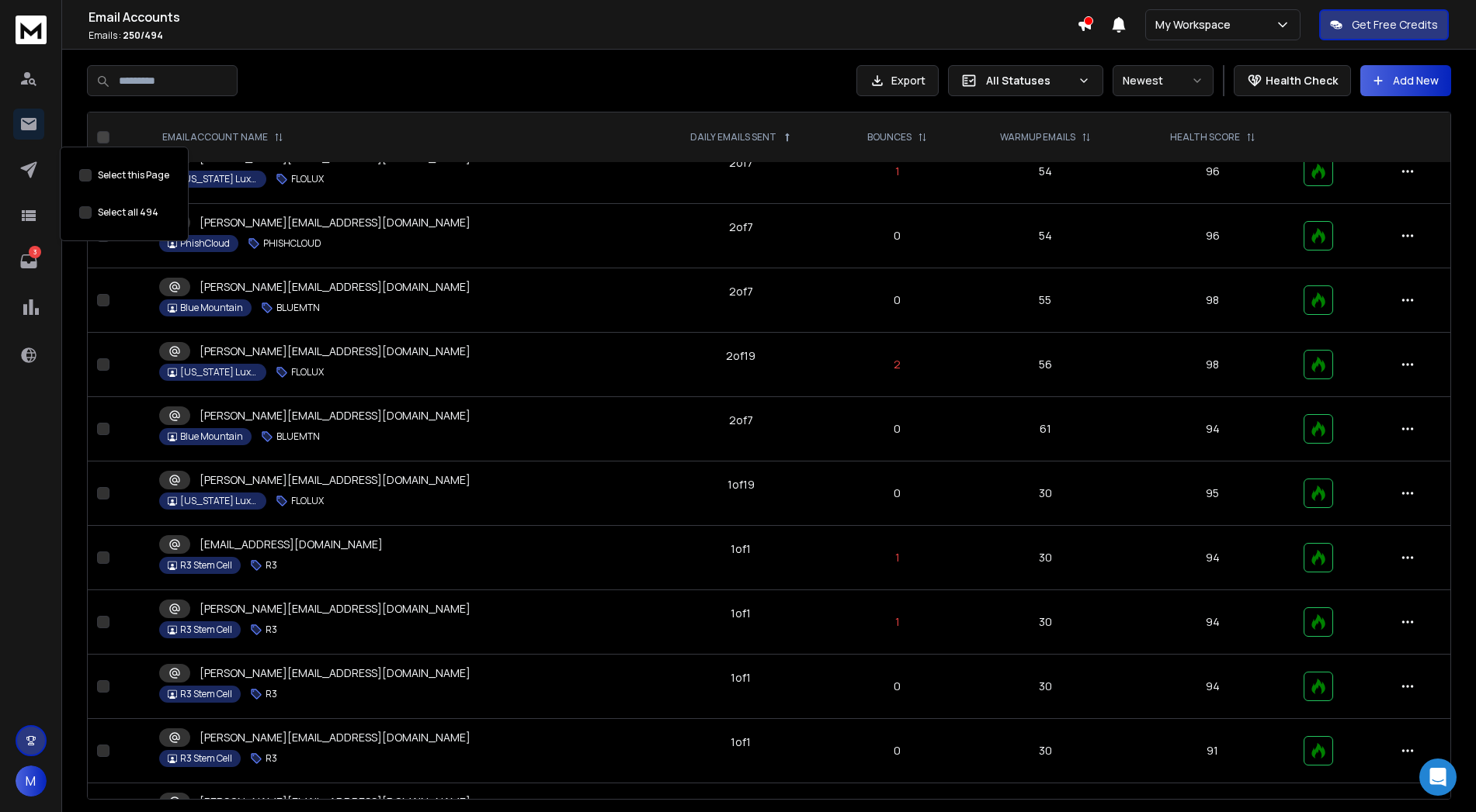
click at [84, 214] on button "Select this Page" at bounding box center [85, 212] width 13 height 13
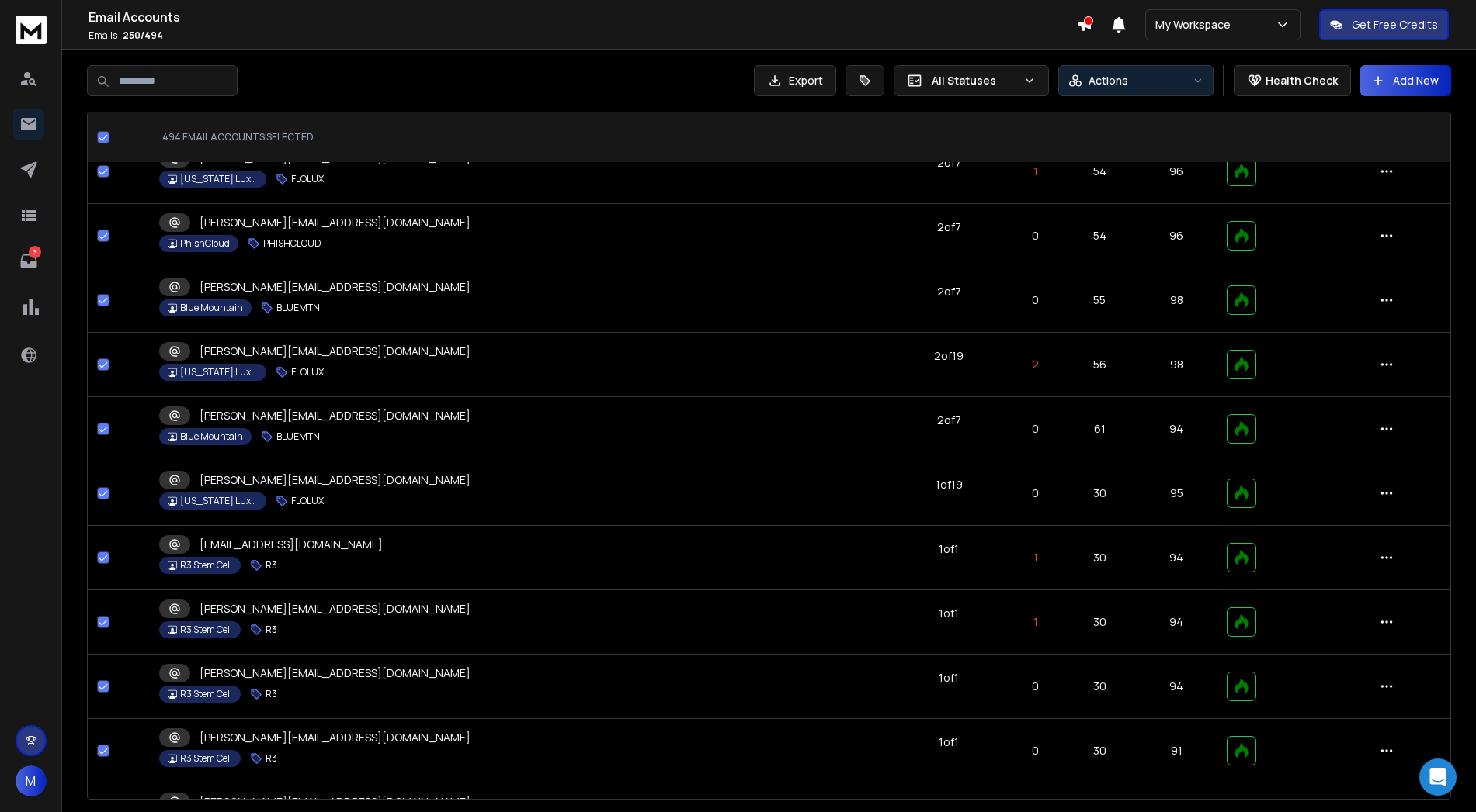
click at [1187, 80] on div "Actions" at bounding box center [1126, 80] width 118 height 15
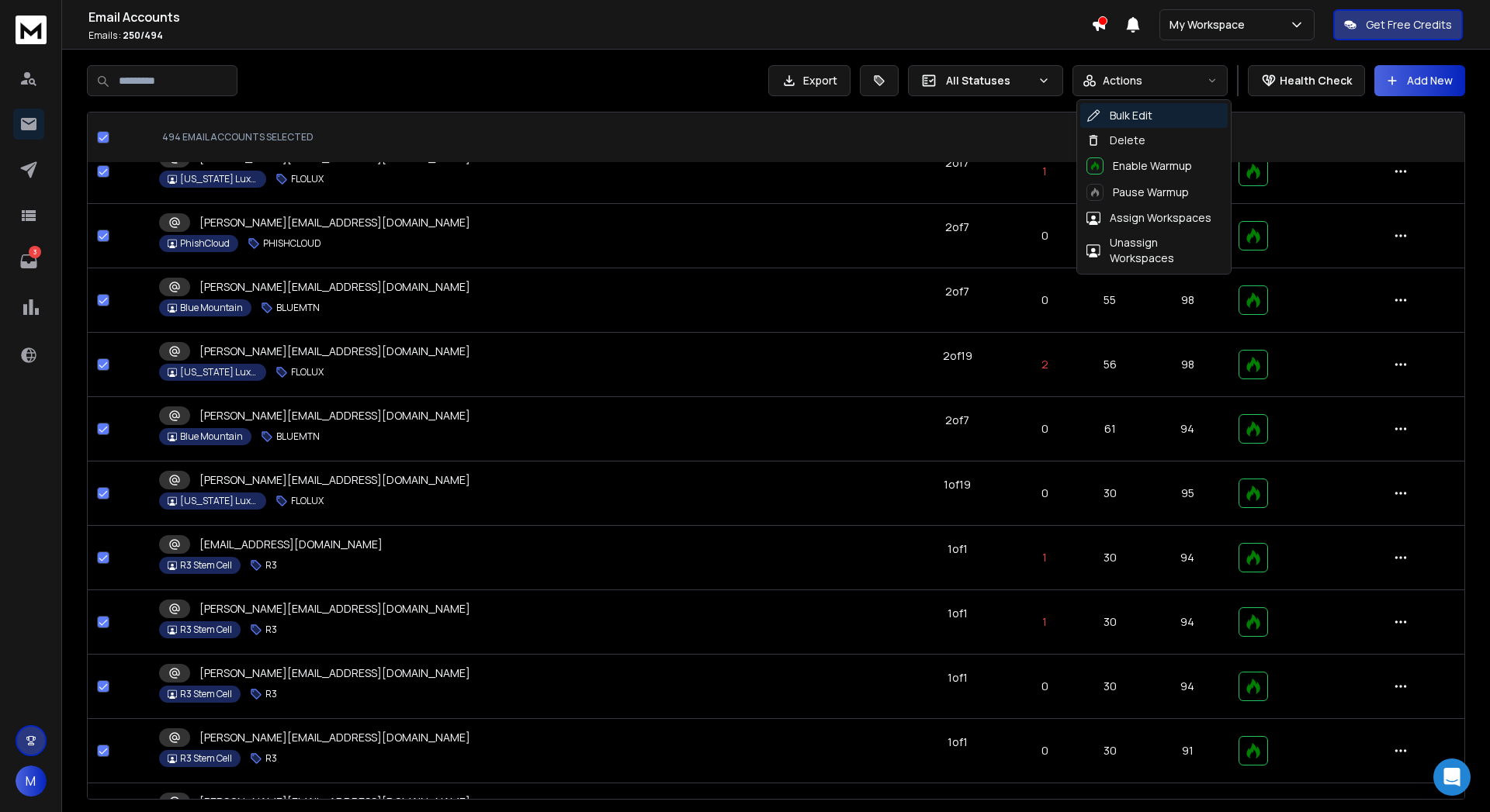
click at [1118, 119] on div "Bulk Edit" at bounding box center [1119, 116] width 66 height 15
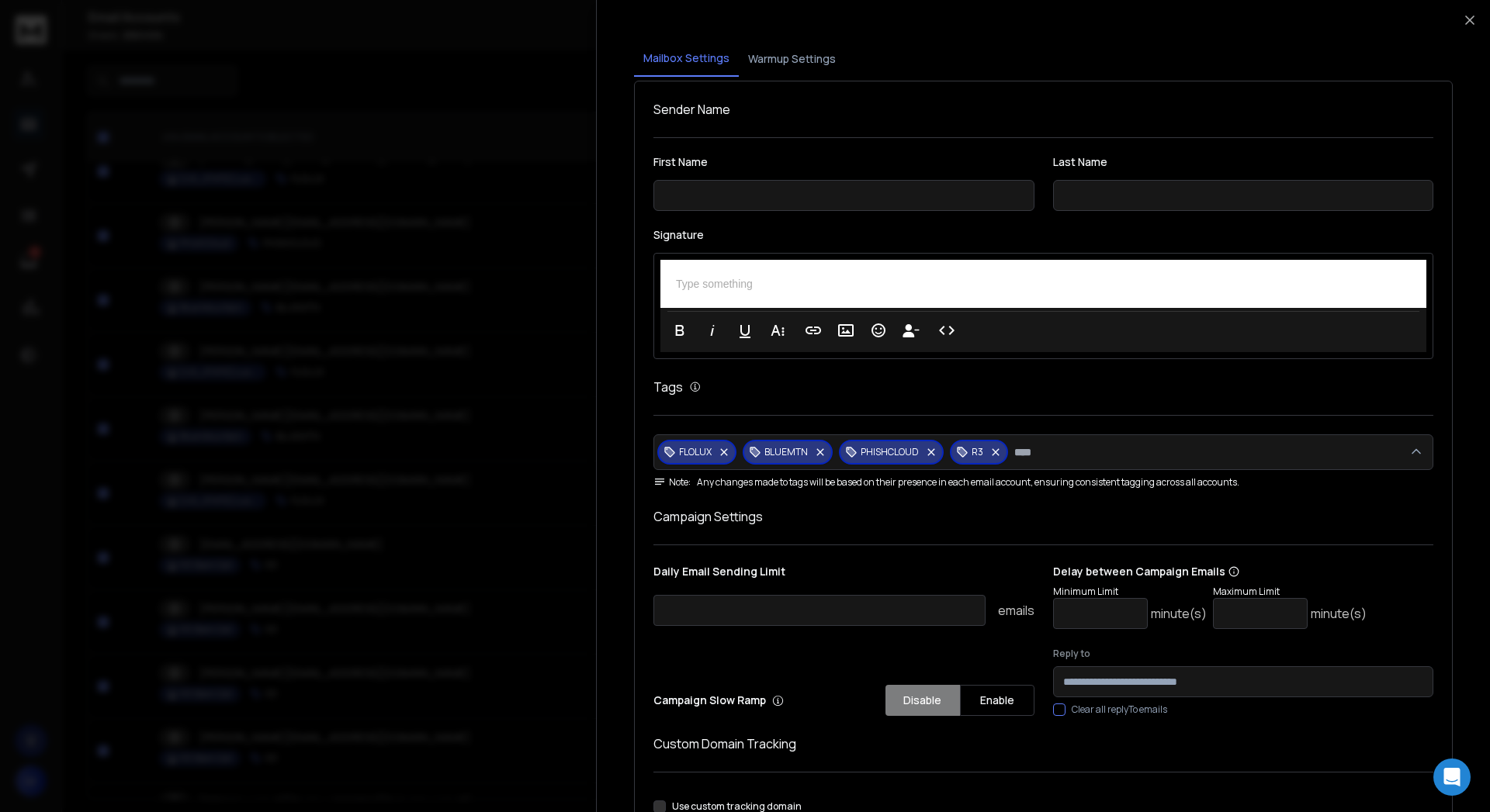
click at [1267, 618] on input "number" at bounding box center [1261, 613] width 95 height 31
type input "**"
type input "*"
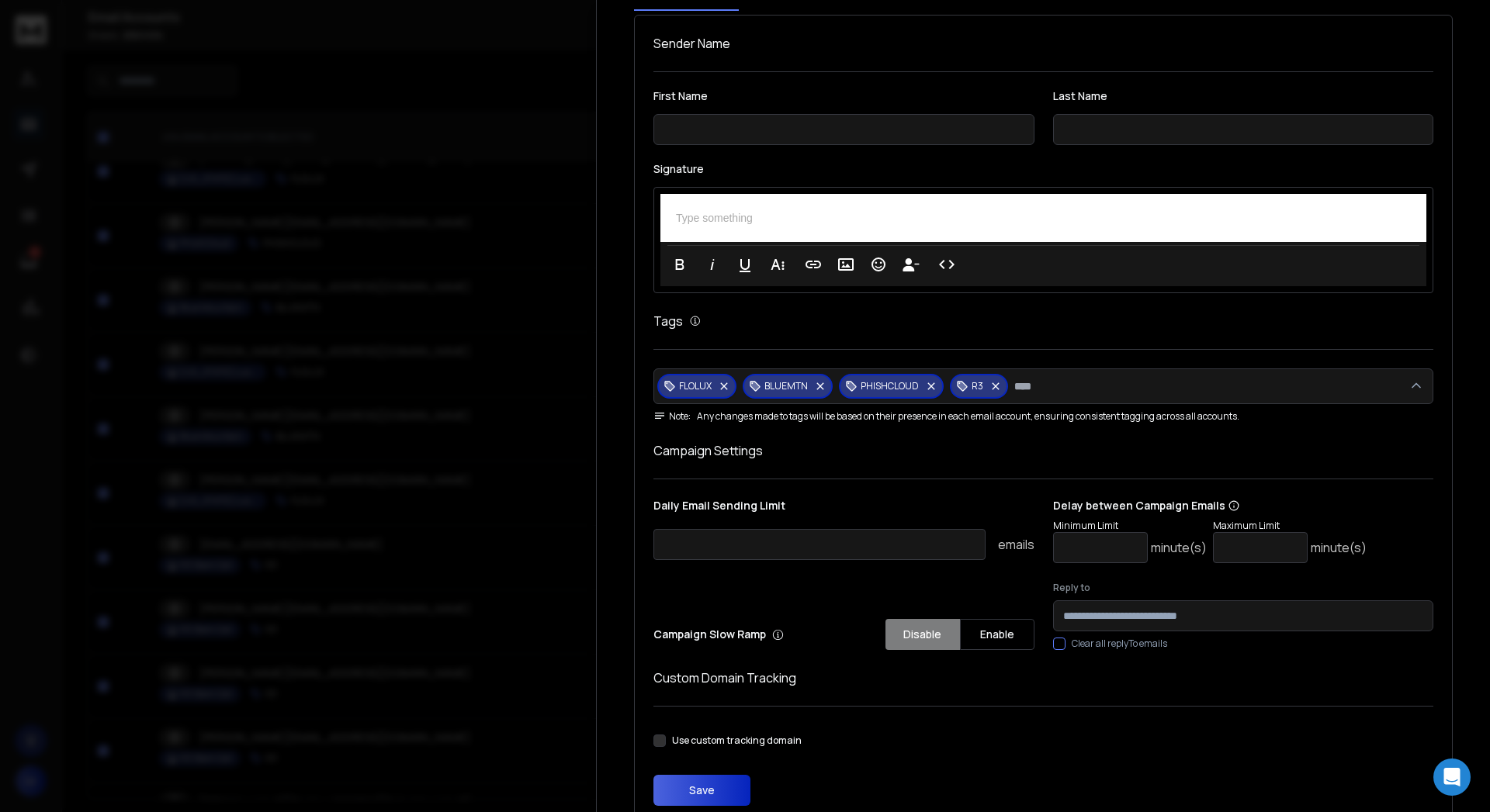
scroll to position [123, 0]
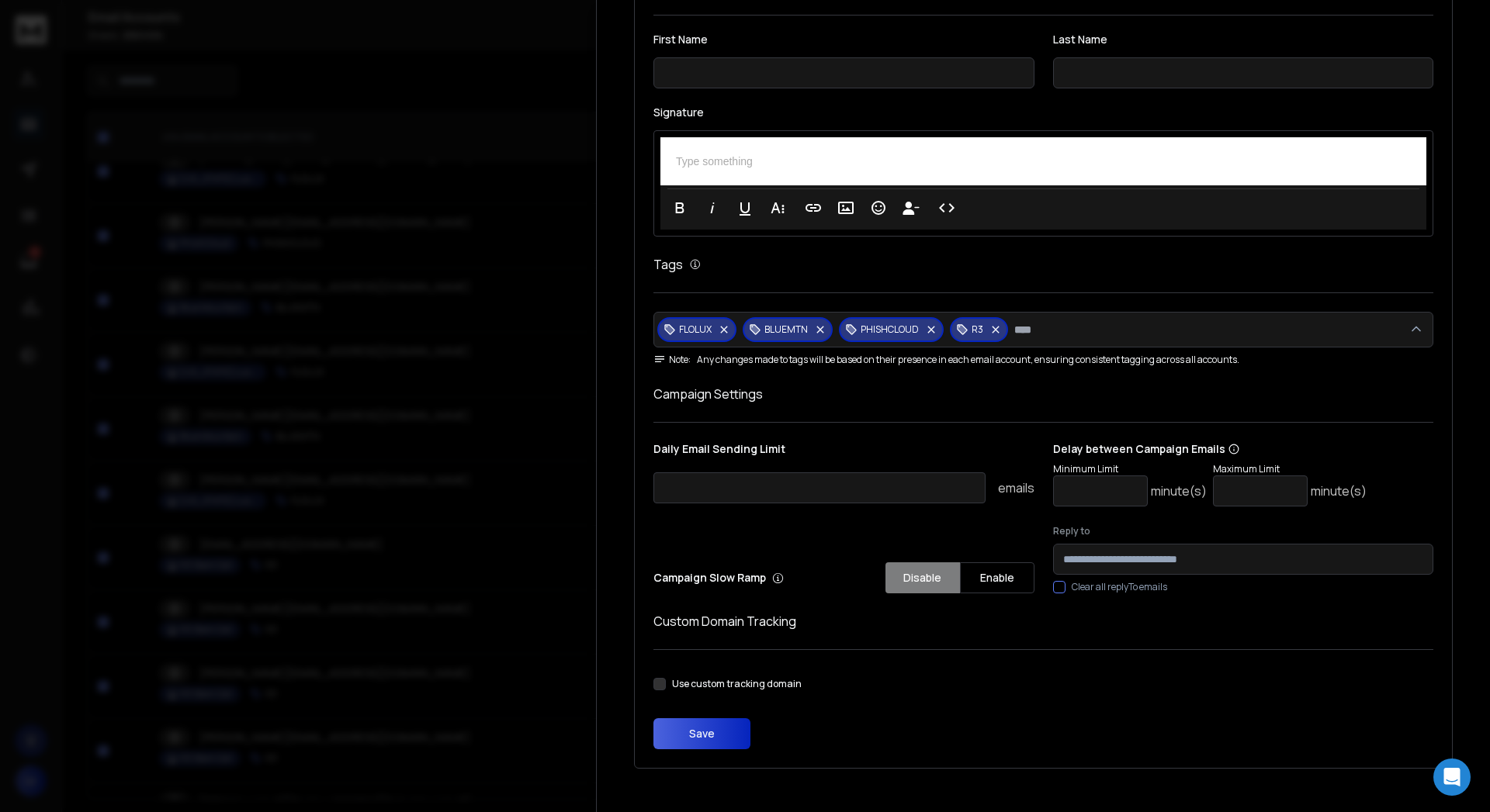
click at [692, 732] on button "Save" at bounding box center [701, 733] width 97 height 31
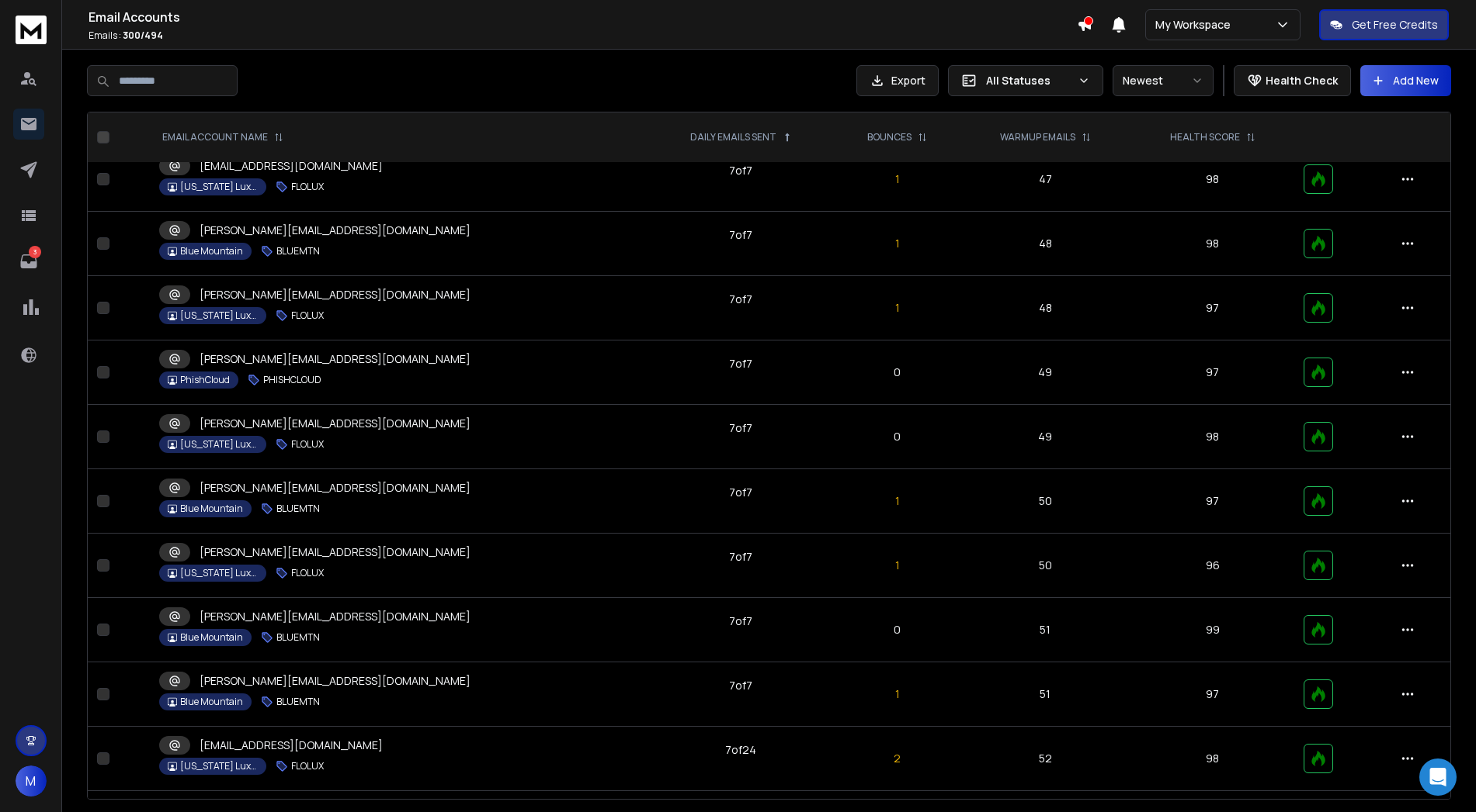
scroll to position [5704, 0]
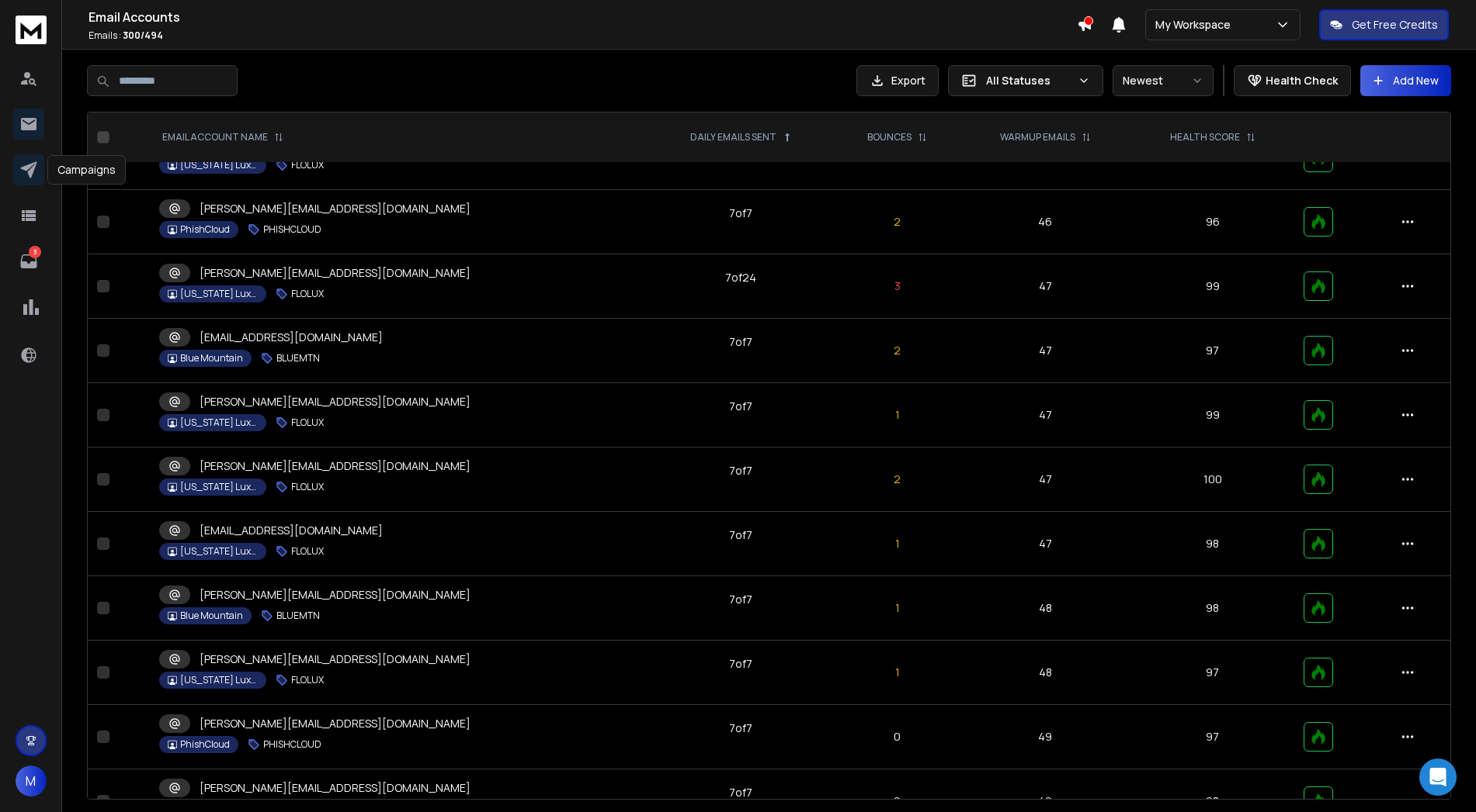
click at [36, 170] on icon at bounding box center [29, 170] width 19 height 19
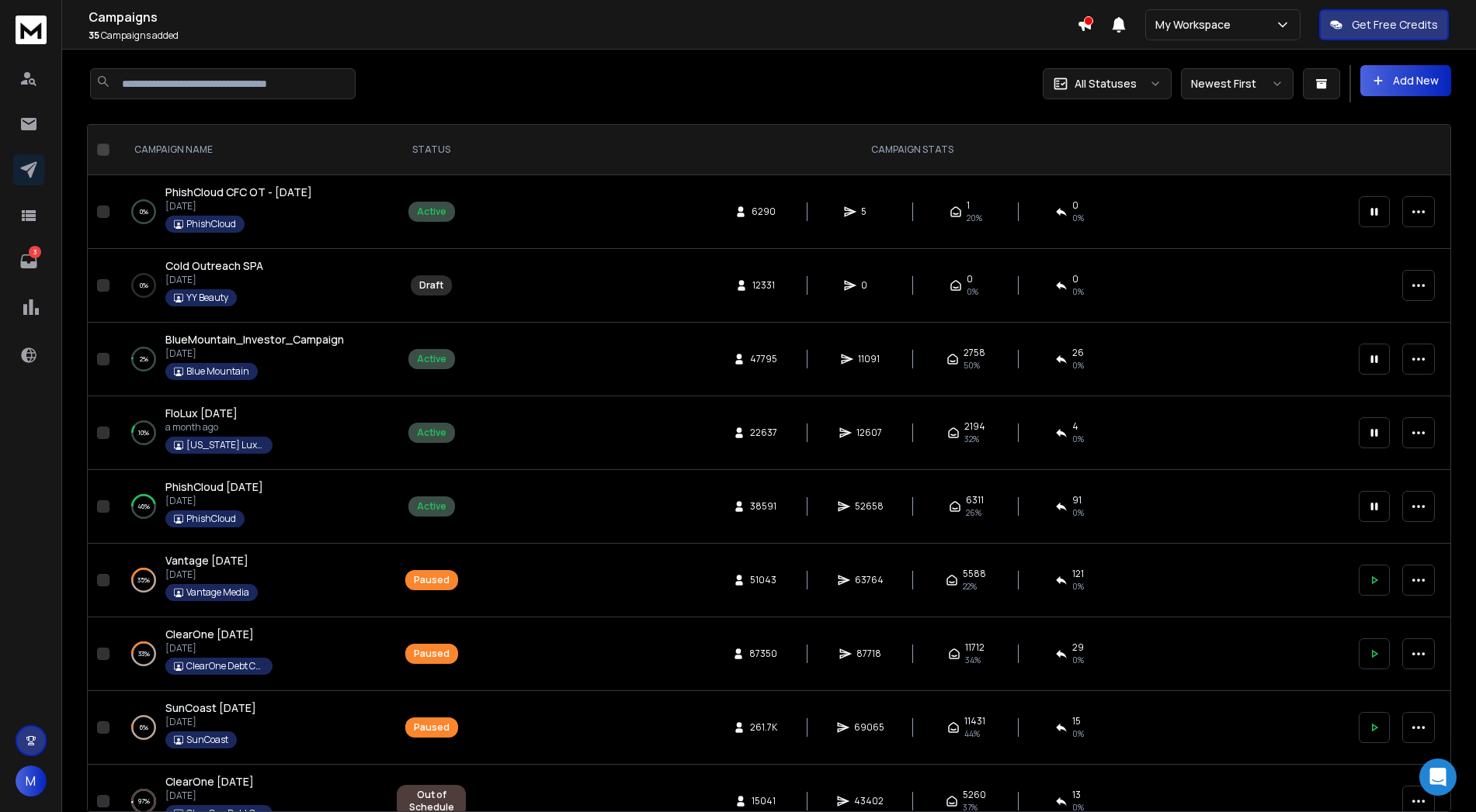
click at [255, 486] on span "PhishCloud [DATE]" at bounding box center [214, 486] width 98 height 14
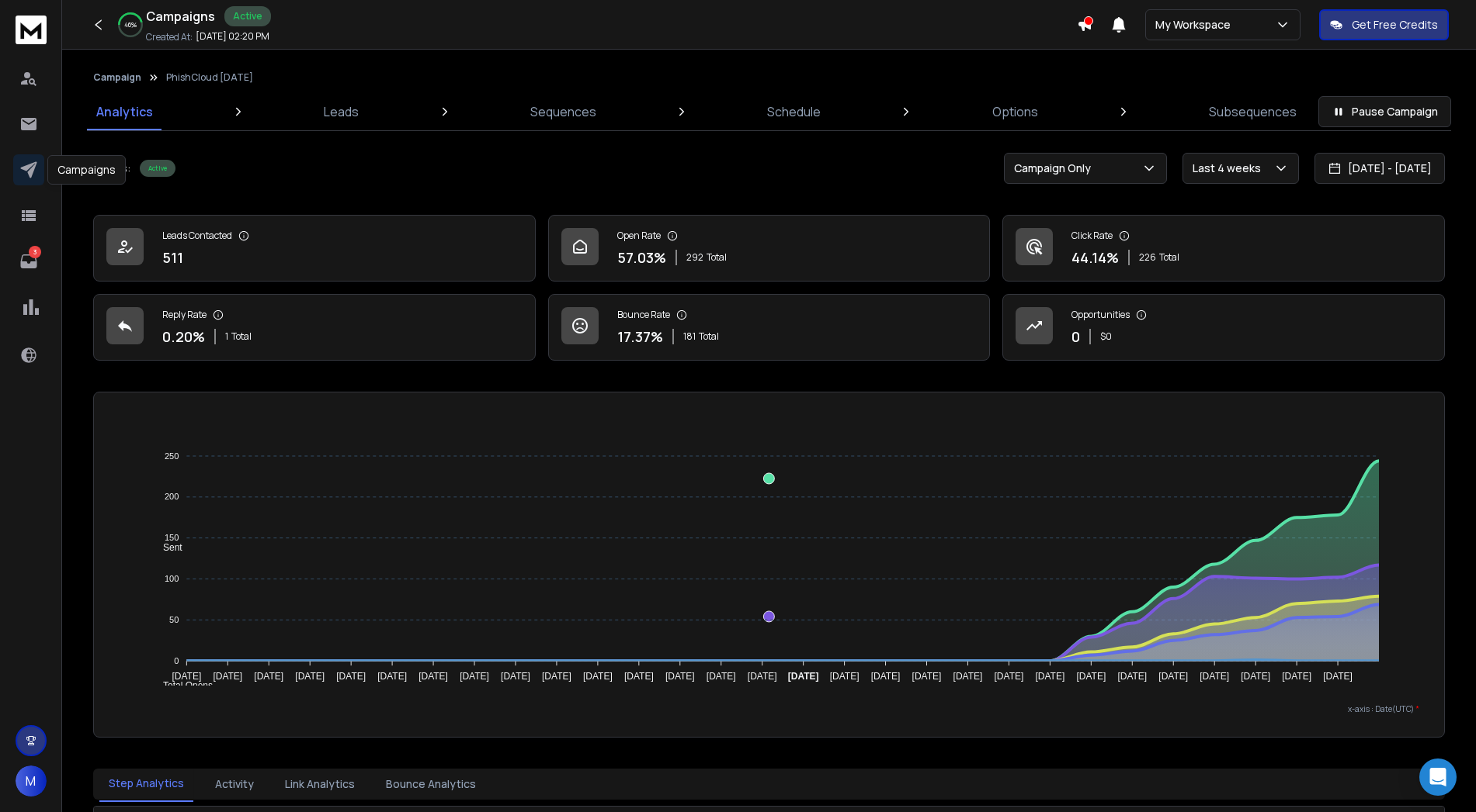
click at [28, 170] on icon at bounding box center [29, 170] width 19 height 19
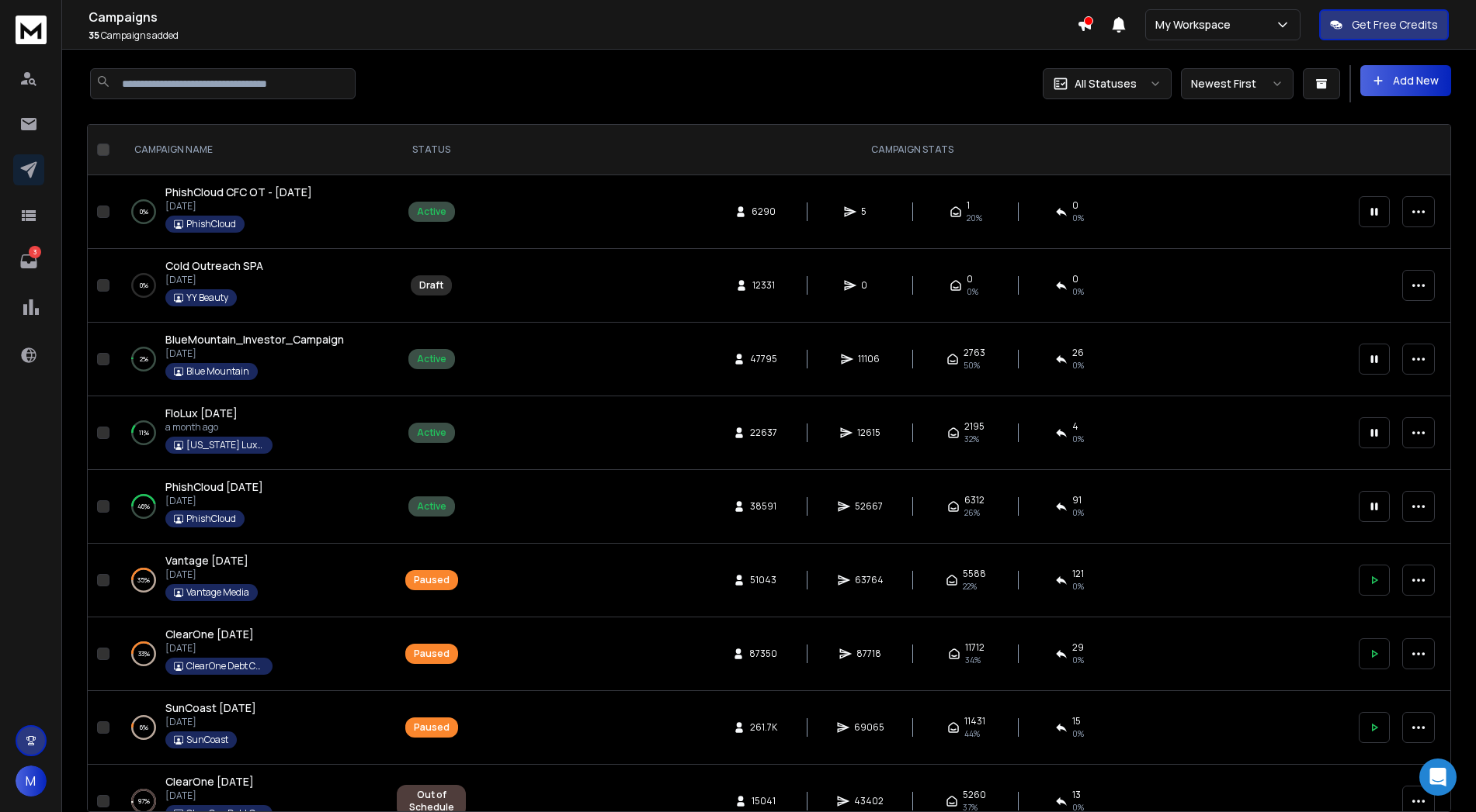
click at [291, 337] on span "BlueMountain_Investor_Campaign" at bounding box center [254, 339] width 179 height 14
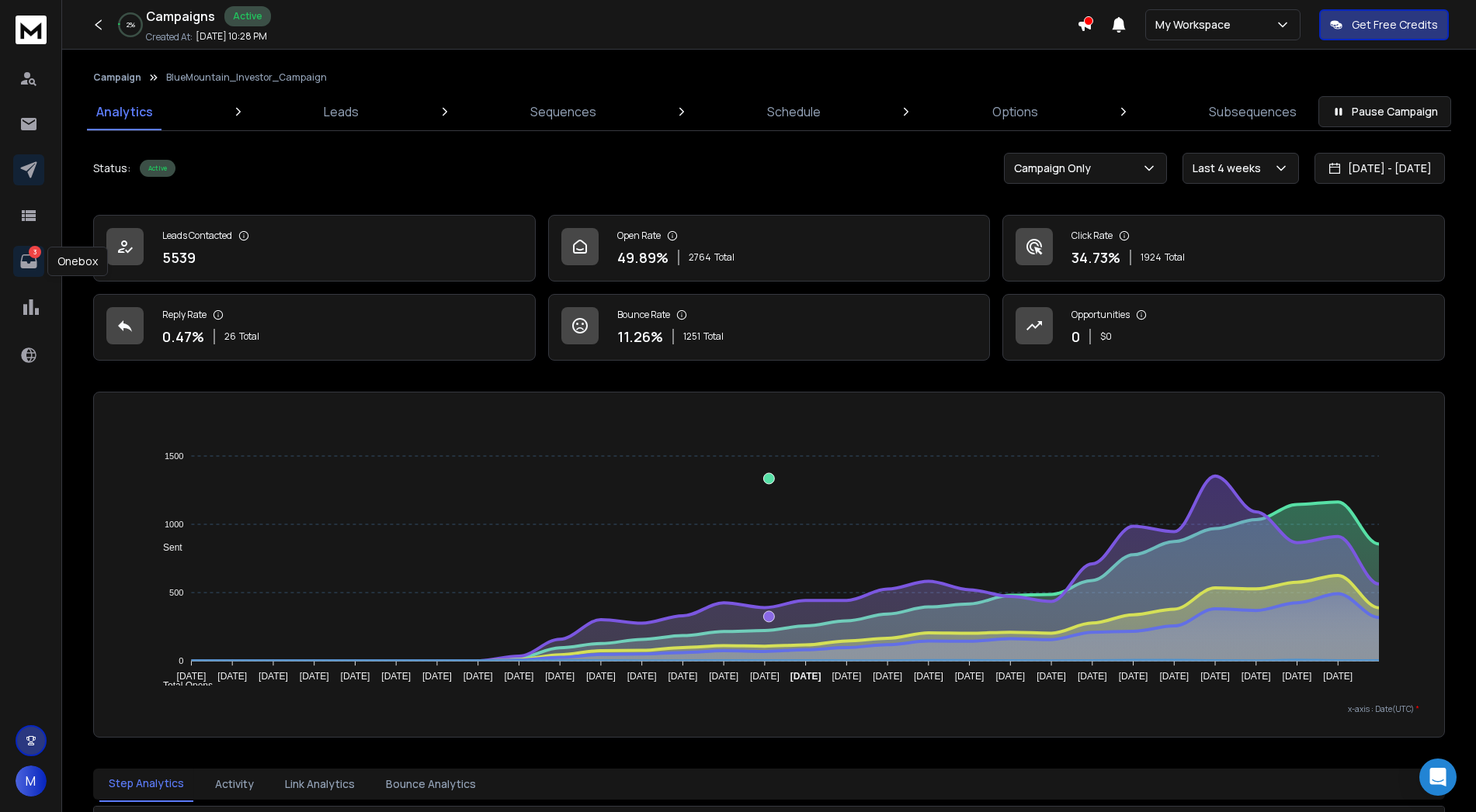
click at [33, 255] on p "3" at bounding box center [35, 252] width 13 height 13
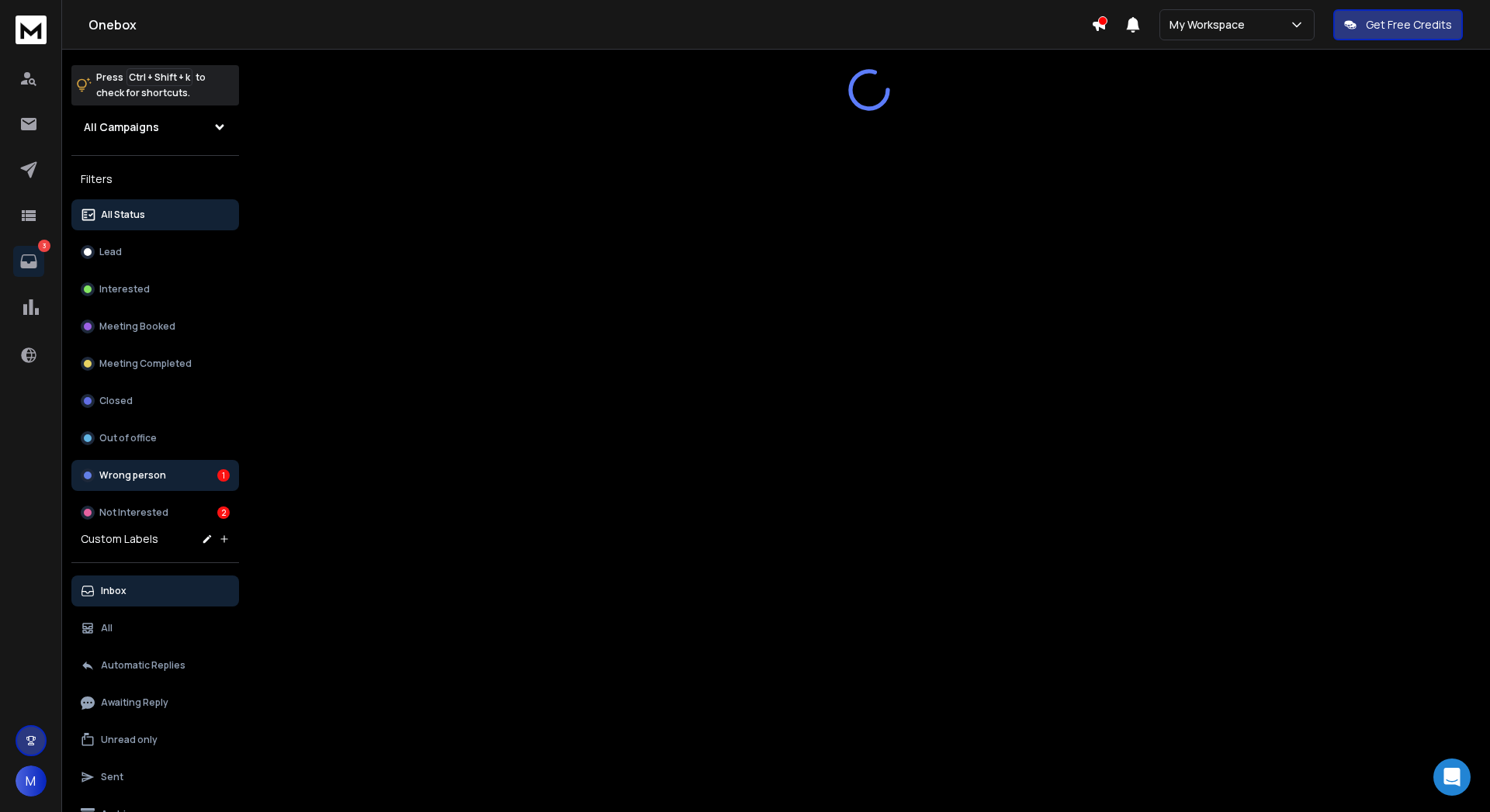
click at [128, 480] on p "Wrong person" at bounding box center [132, 475] width 67 height 13
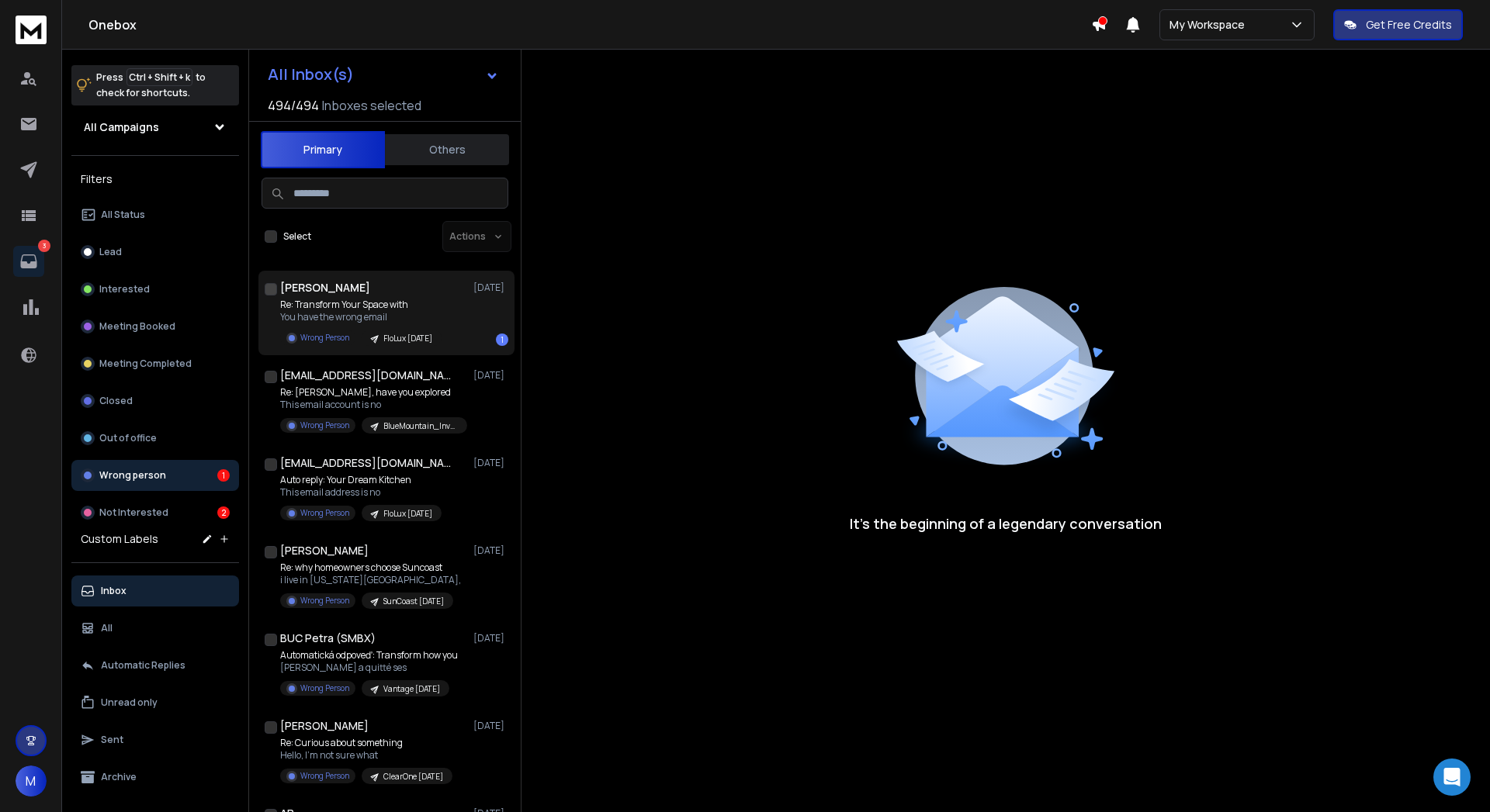
click at [311, 299] on p "Re: Transform Your Space with" at bounding box center [360, 304] width 162 height 13
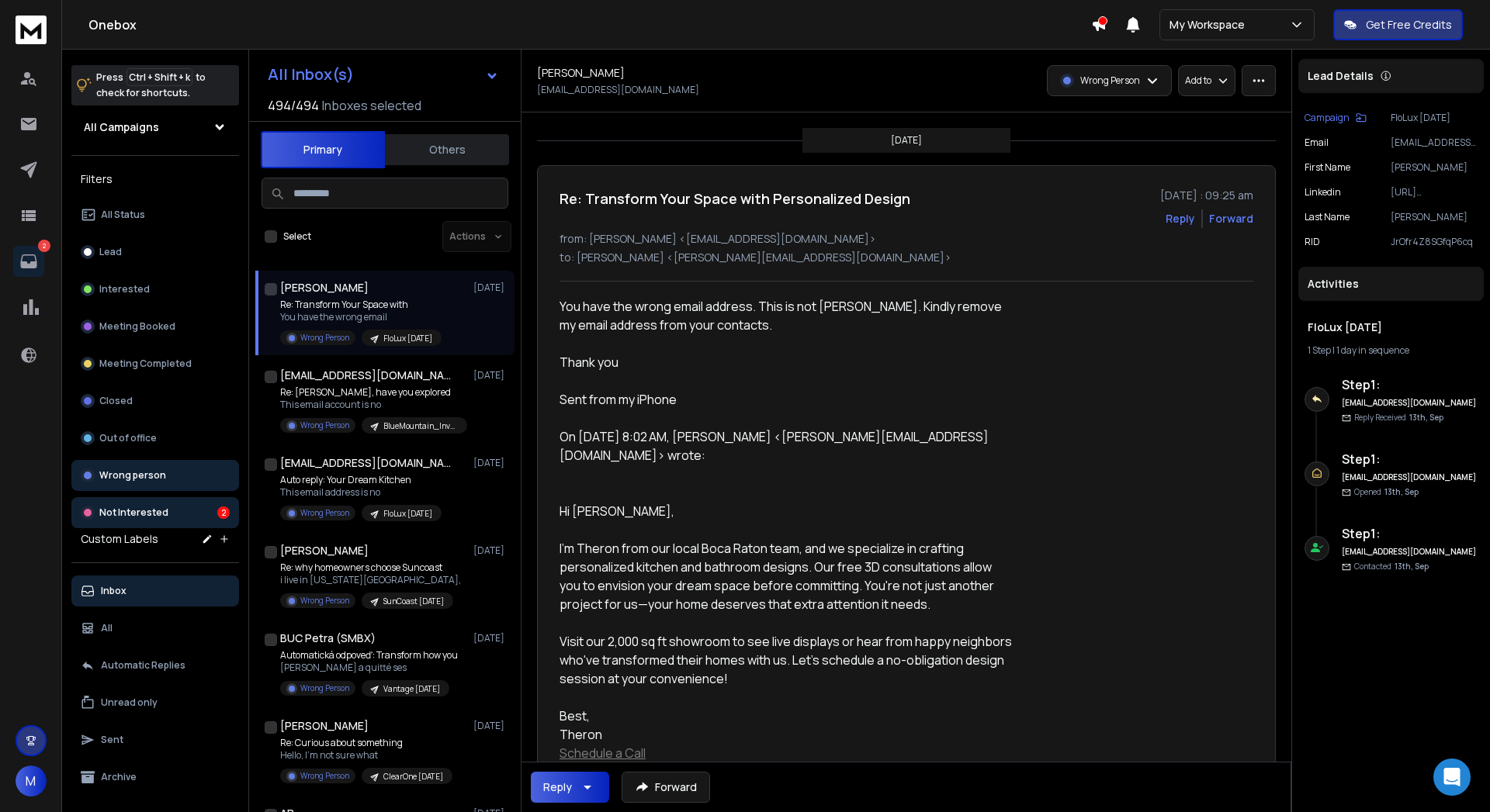
click at [127, 524] on button "Not Interested 2" at bounding box center [155, 513] width 168 height 31
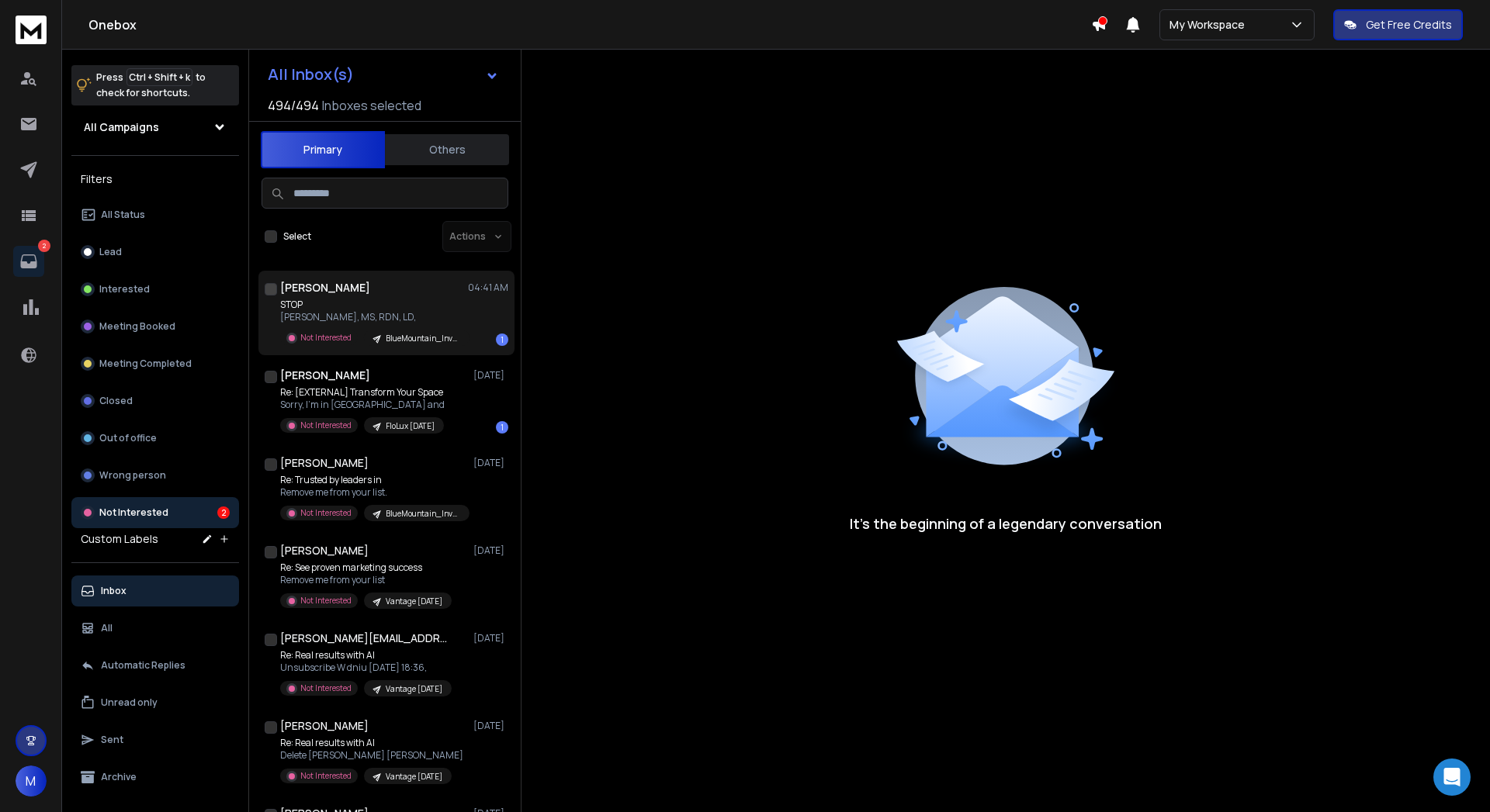
click at [396, 320] on p "Sally Brozek, MS, RDN, LD," at bounding box center [373, 317] width 186 height 13
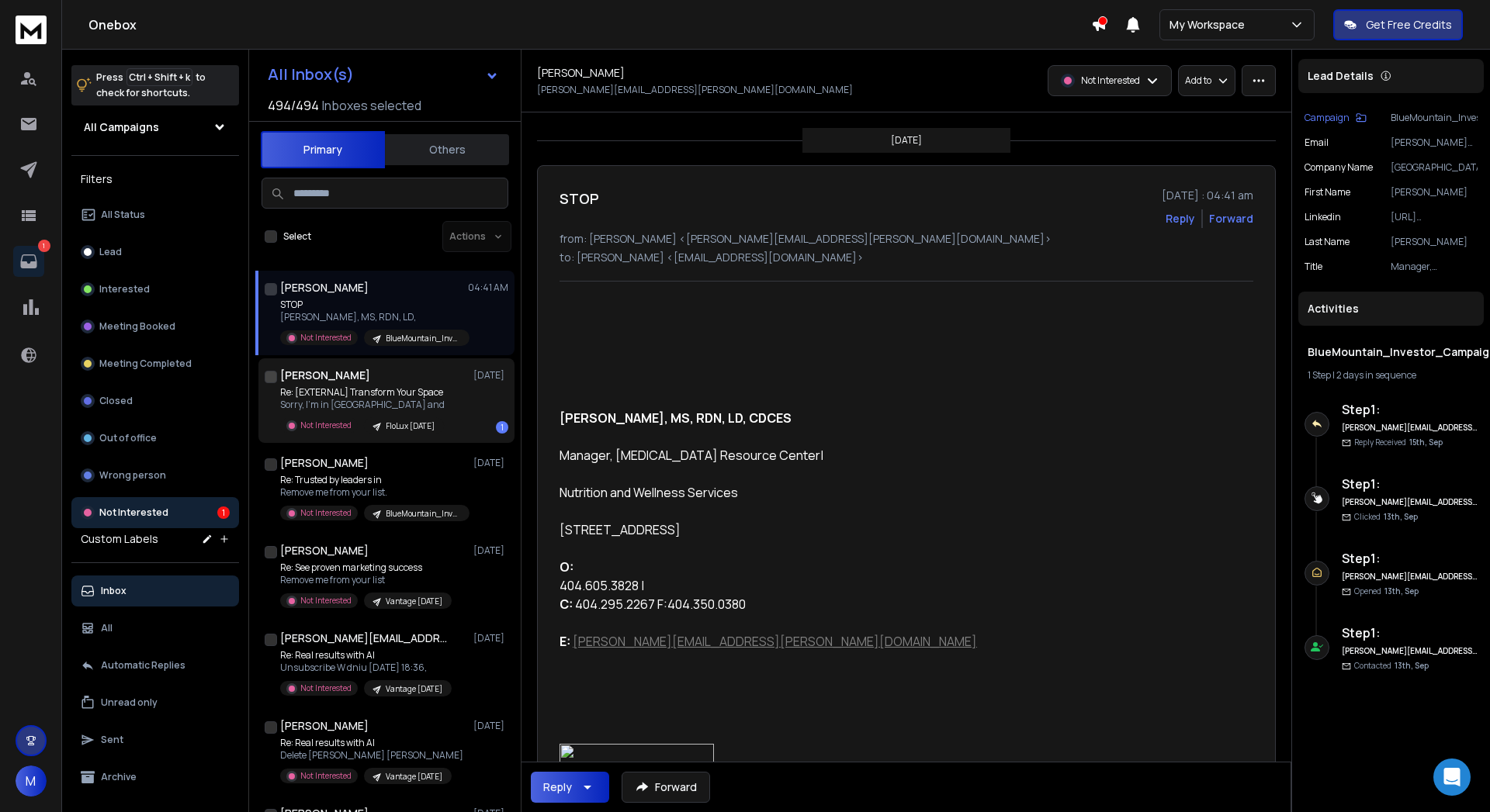
click at [408, 403] on p "Sorry, I'm in TX and" at bounding box center [362, 404] width 164 height 13
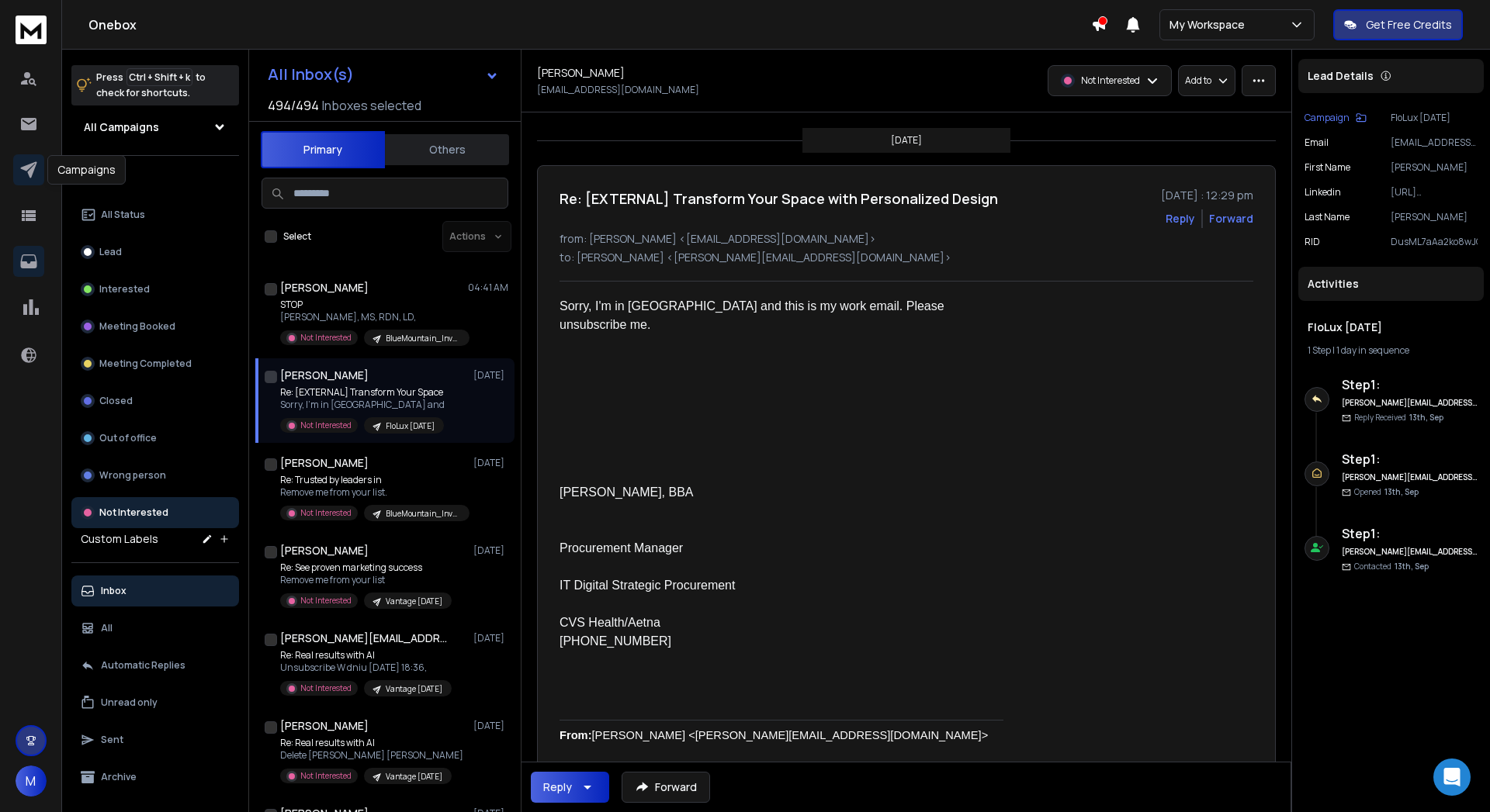
click at [30, 166] on icon at bounding box center [28, 169] width 16 height 16
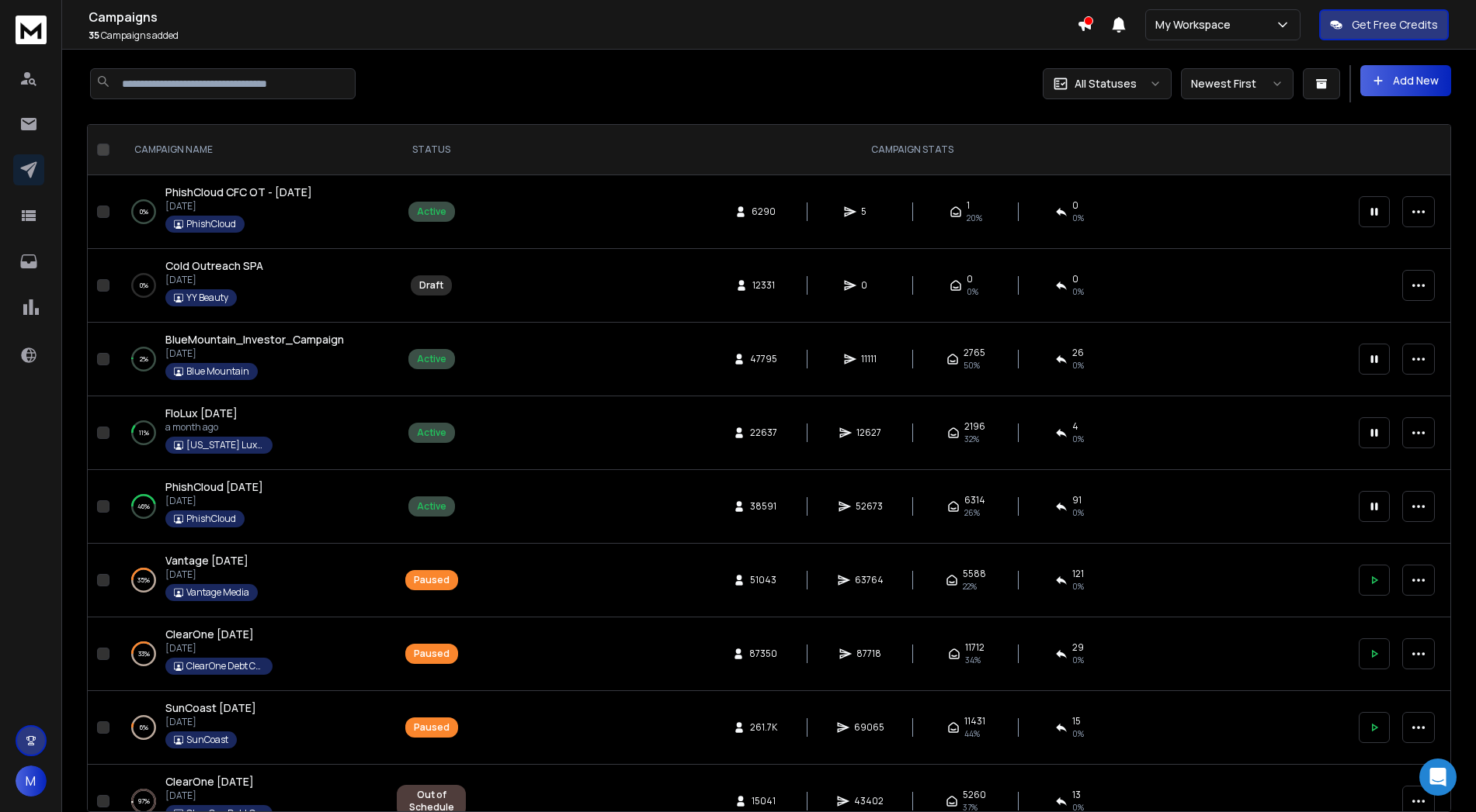
click at [238, 410] on span "FloLux [DATE]" at bounding box center [201, 413] width 72 height 14
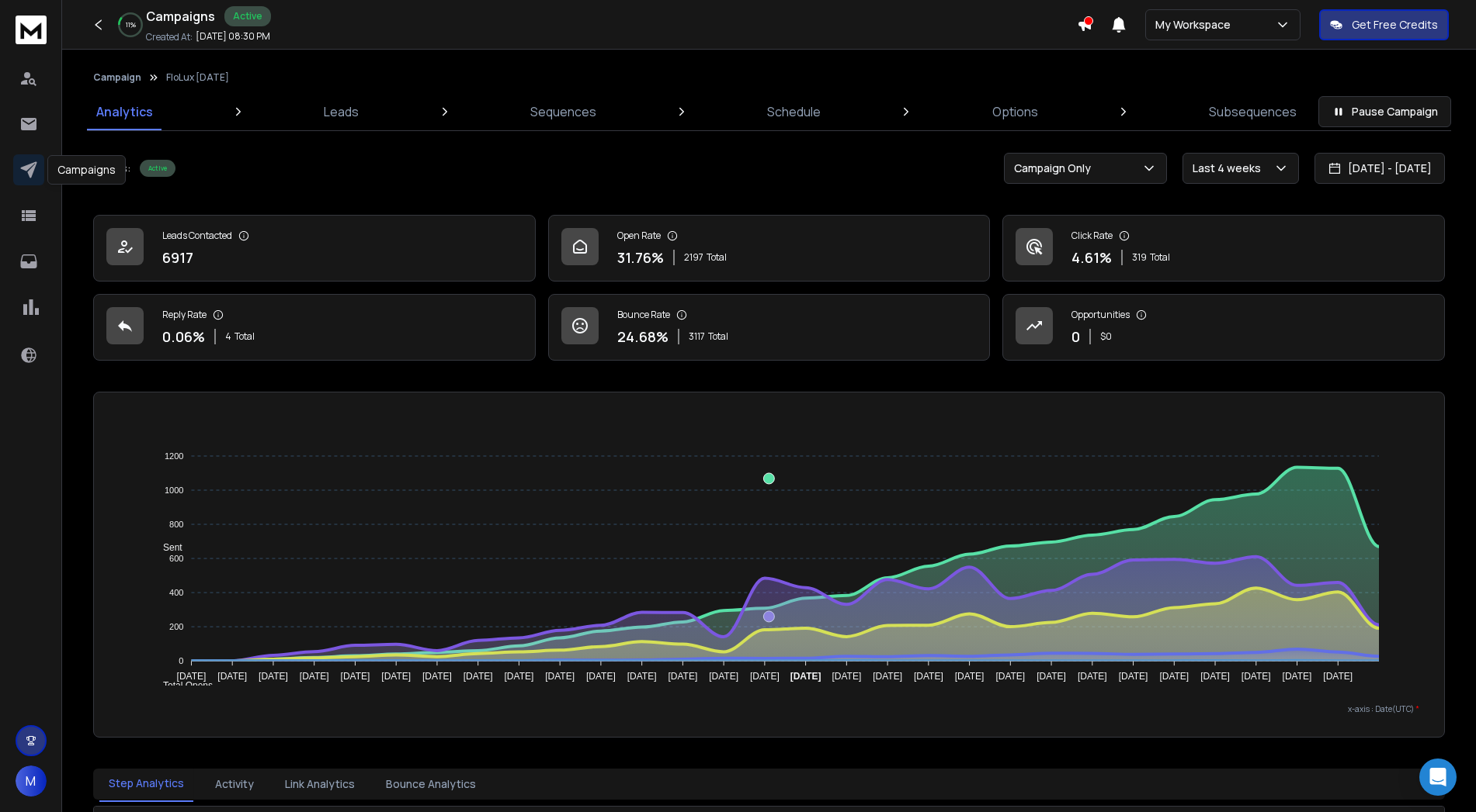
click at [32, 167] on icon at bounding box center [28, 169] width 16 height 16
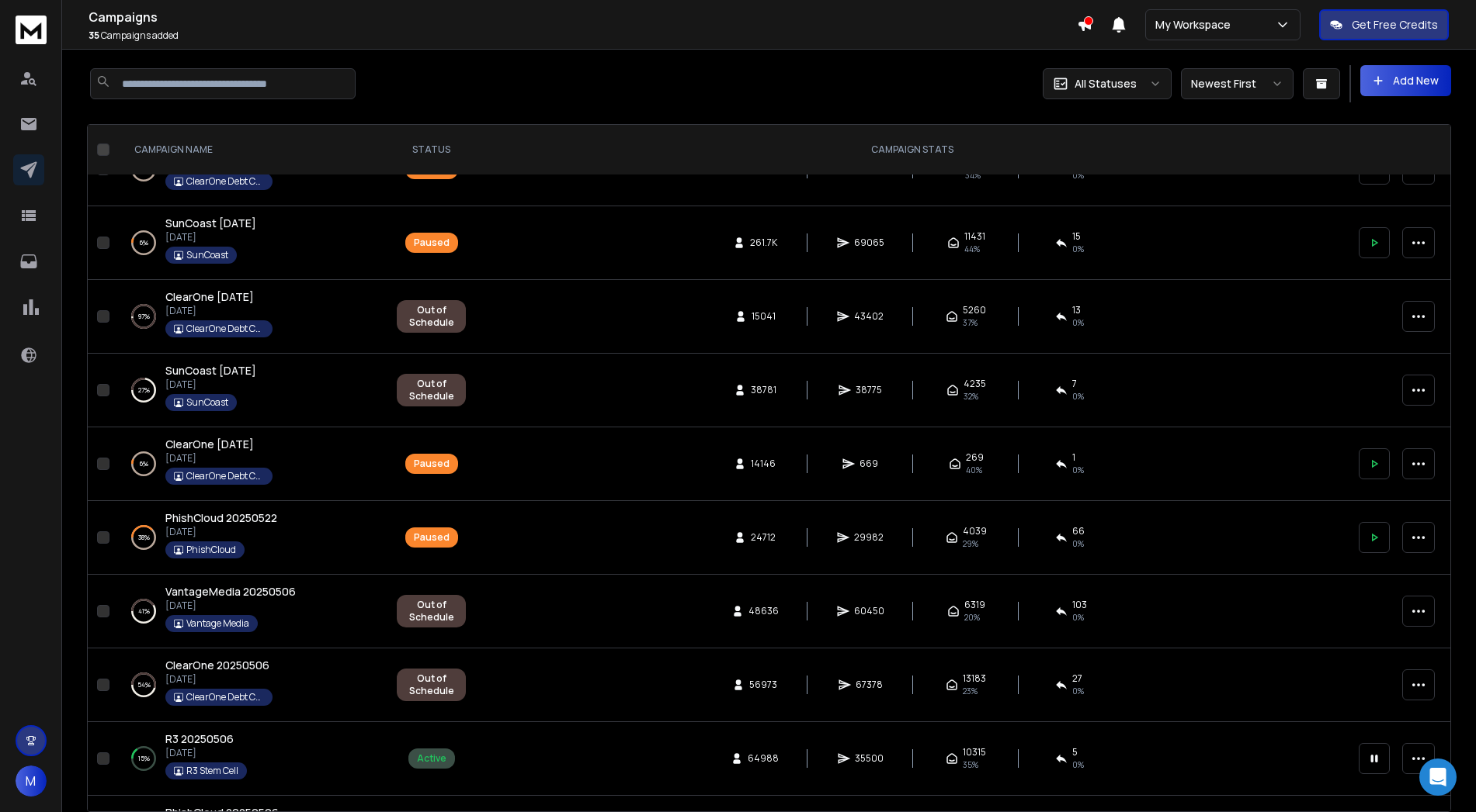
scroll to position [582, 0]
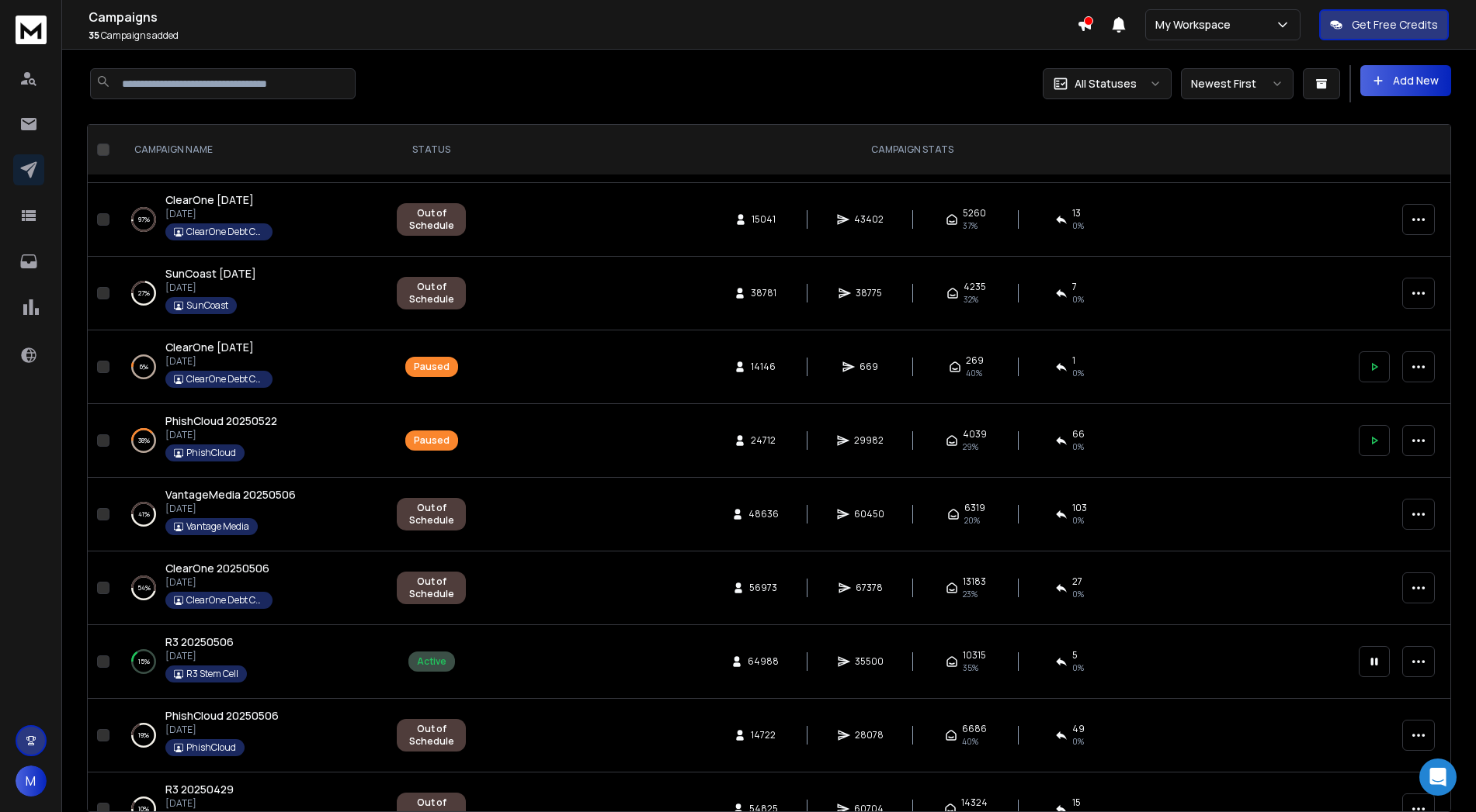
click at [215, 639] on span "R3 20250506" at bounding box center [199, 641] width 69 height 14
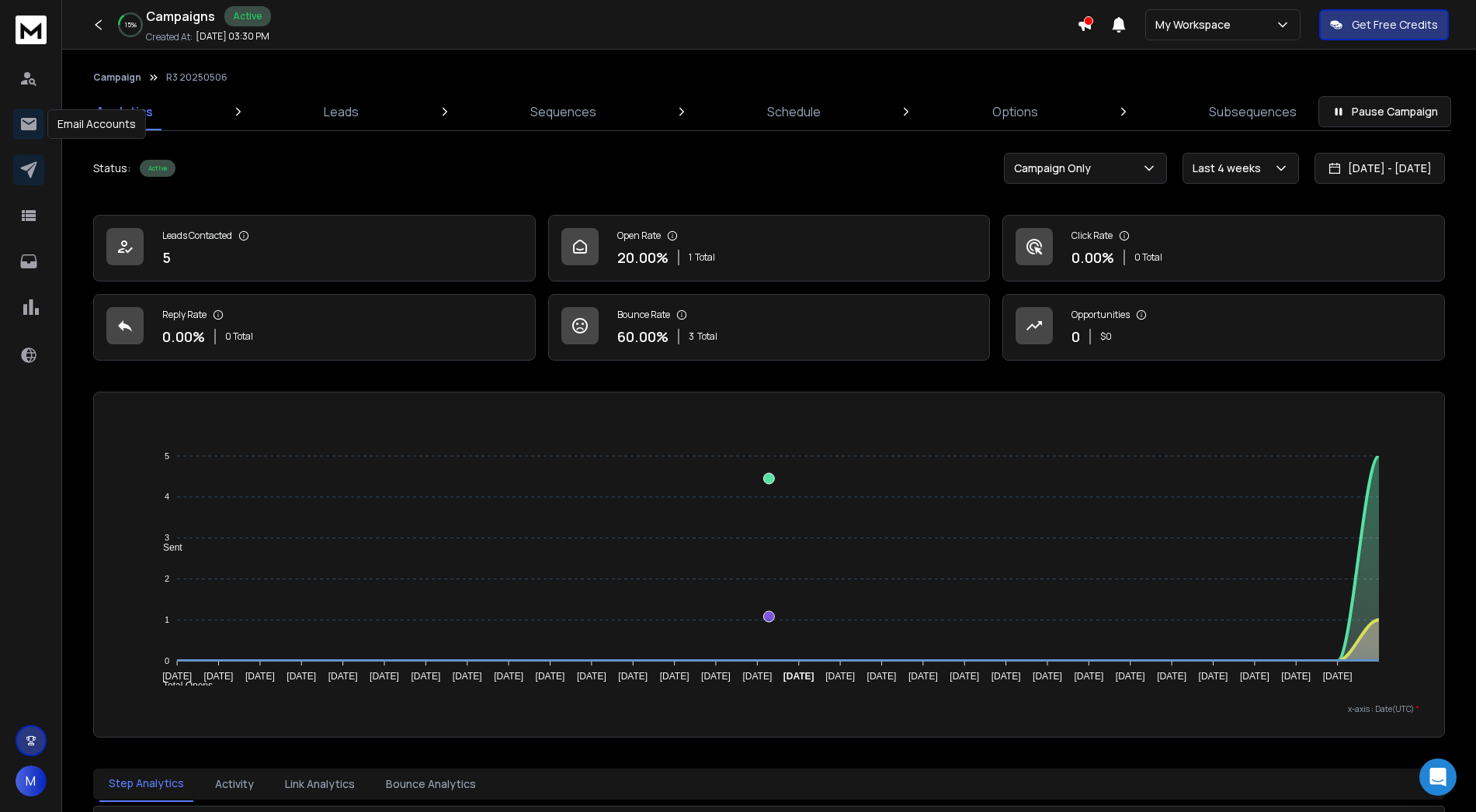
click at [25, 124] on icon at bounding box center [29, 123] width 15 height 13
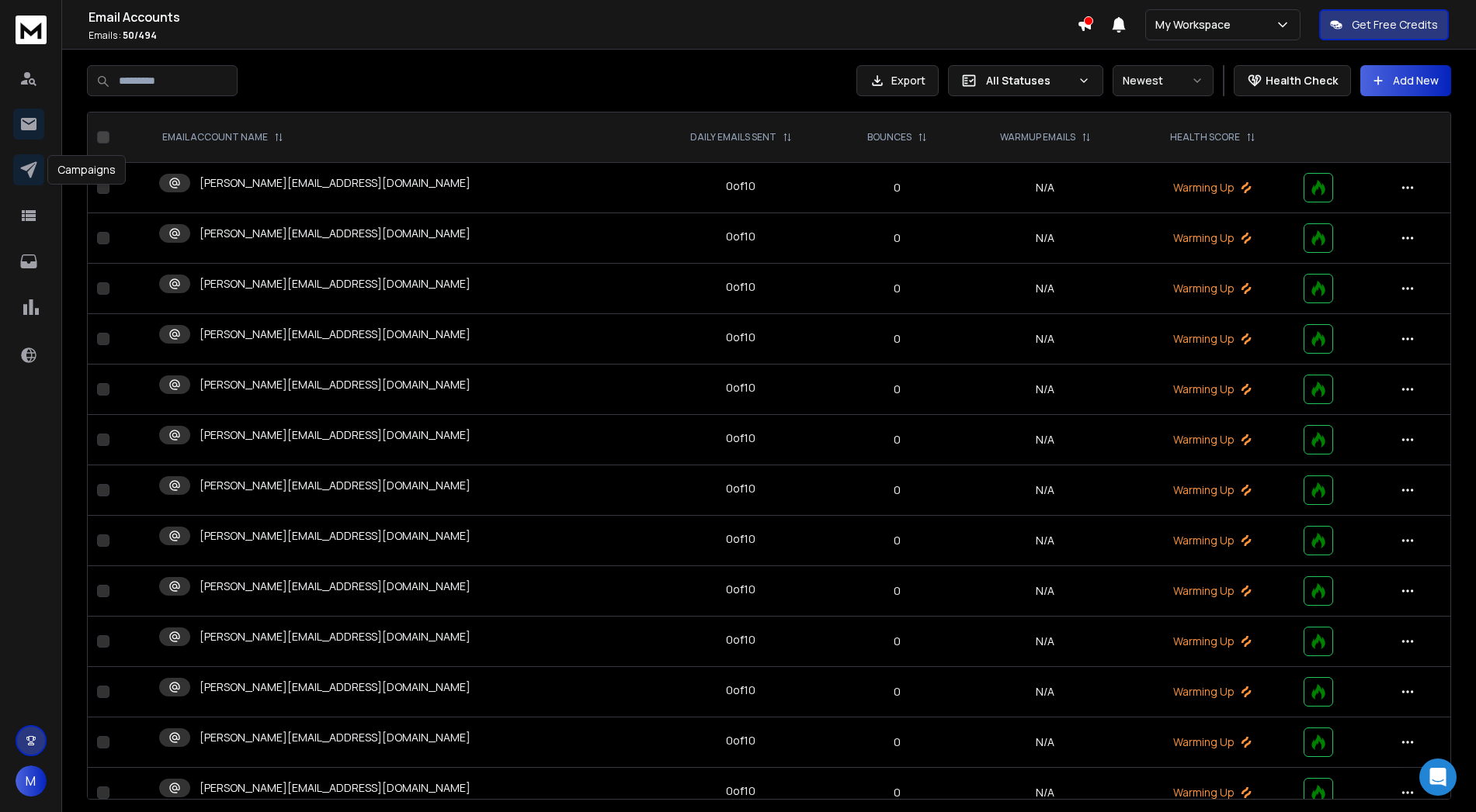
click at [36, 169] on icon at bounding box center [29, 170] width 19 height 19
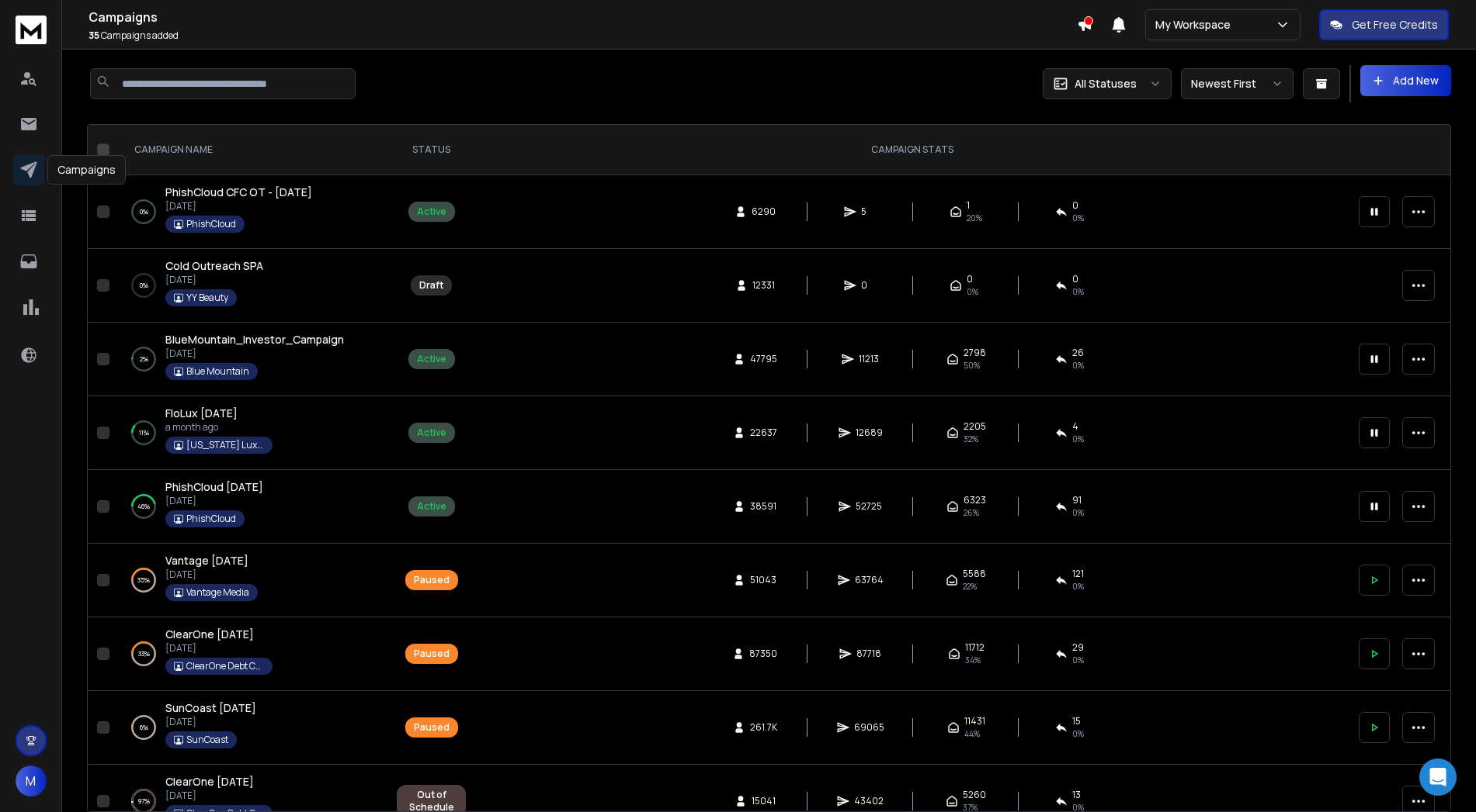
click at [23, 163] on icon at bounding box center [29, 170] width 19 height 19
click at [685, 102] on div "Campaigns 35 Campaigns Added All Statuses Newest First Add New CAMPAIGN NAME ST…" at bounding box center [769, 471] width 1364 height 812
click at [1090, 25] on icon at bounding box center [1084, 25] width 13 height 13
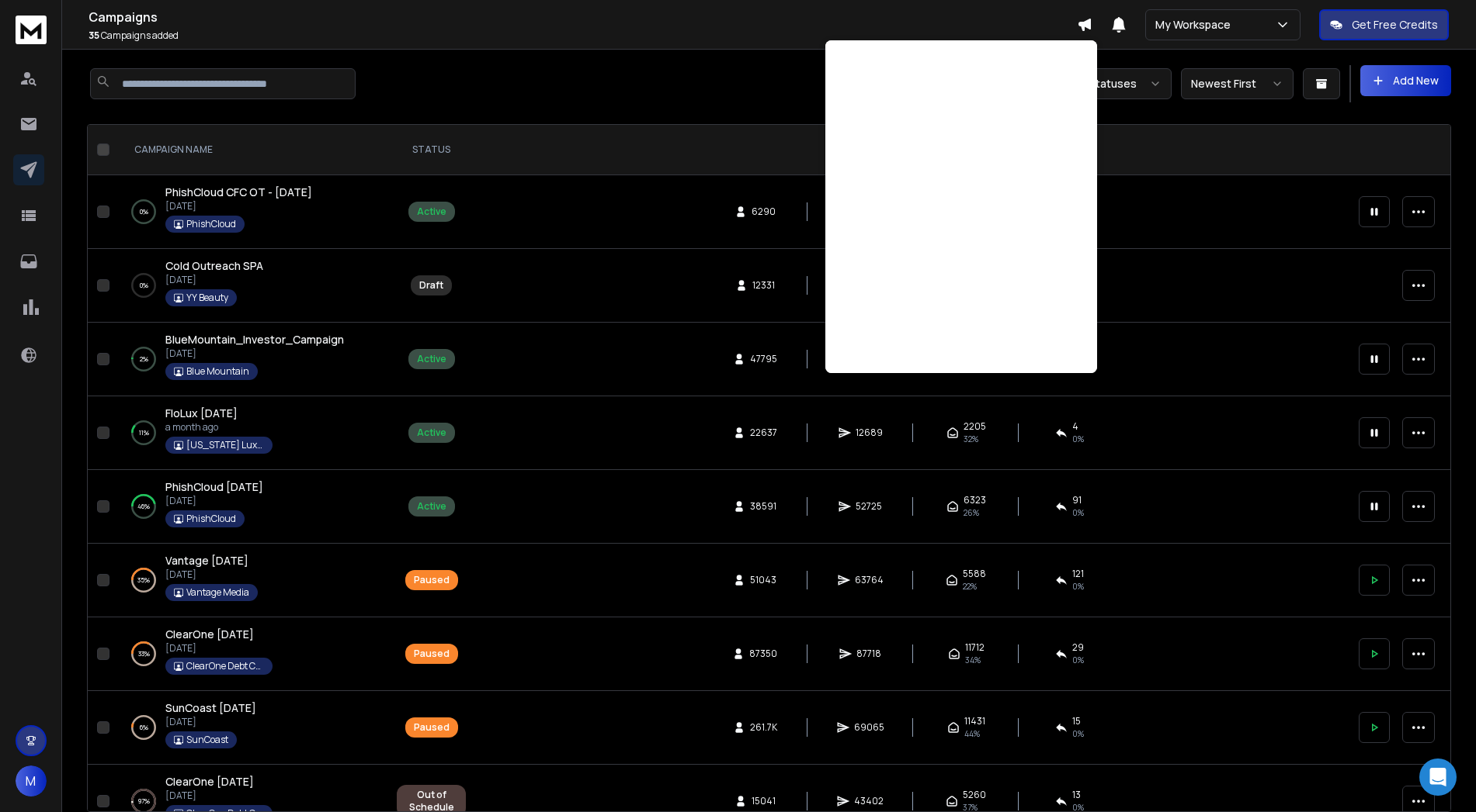
click at [725, 104] on div "Campaigns 35 Campaigns Added All Statuses Newest First Add New CAMPAIGN NAME ST…" at bounding box center [769, 471] width 1364 height 812
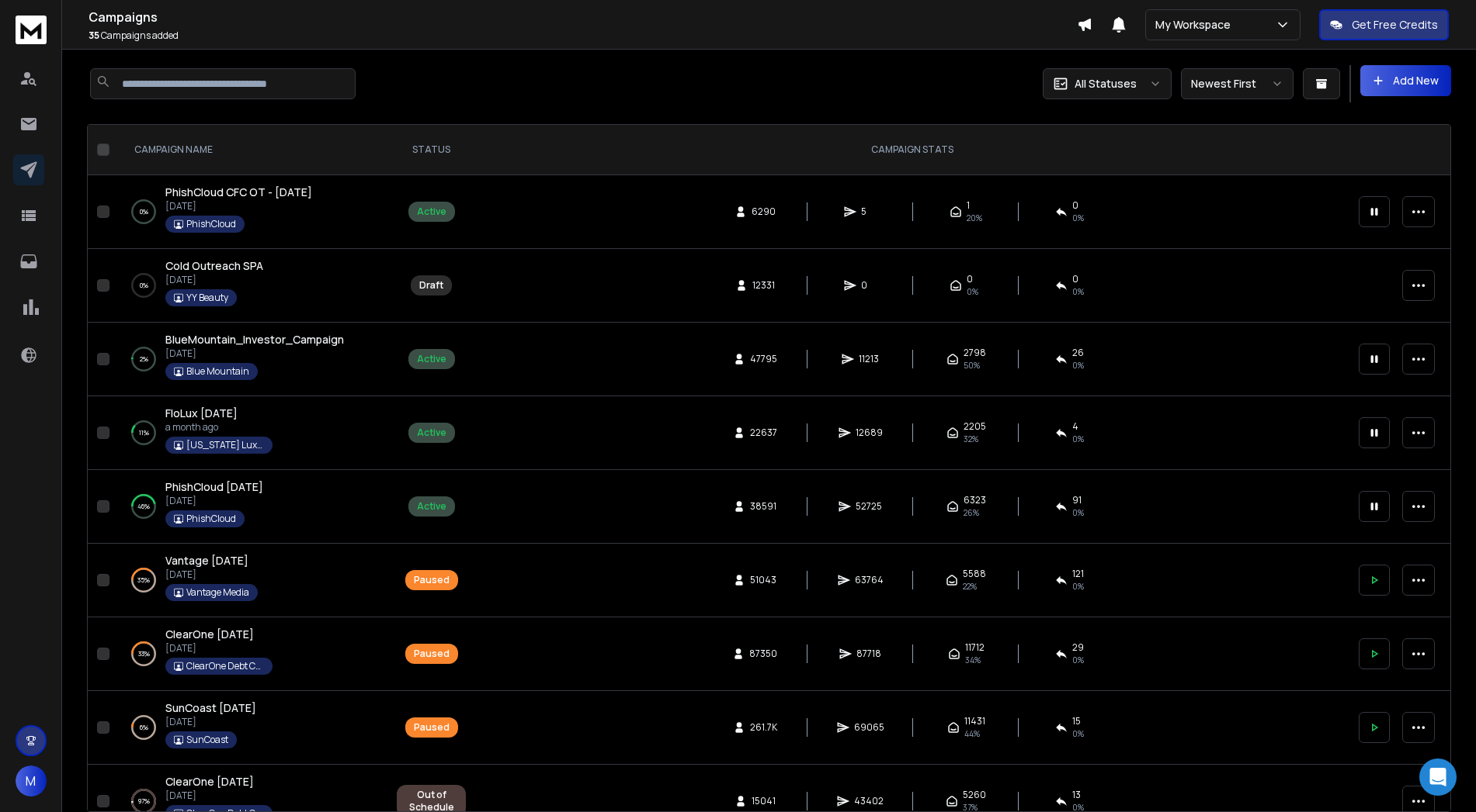
click at [312, 195] on span "PhishCloud CFC OT - [DATE]" at bounding box center [238, 191] width 146 height 14
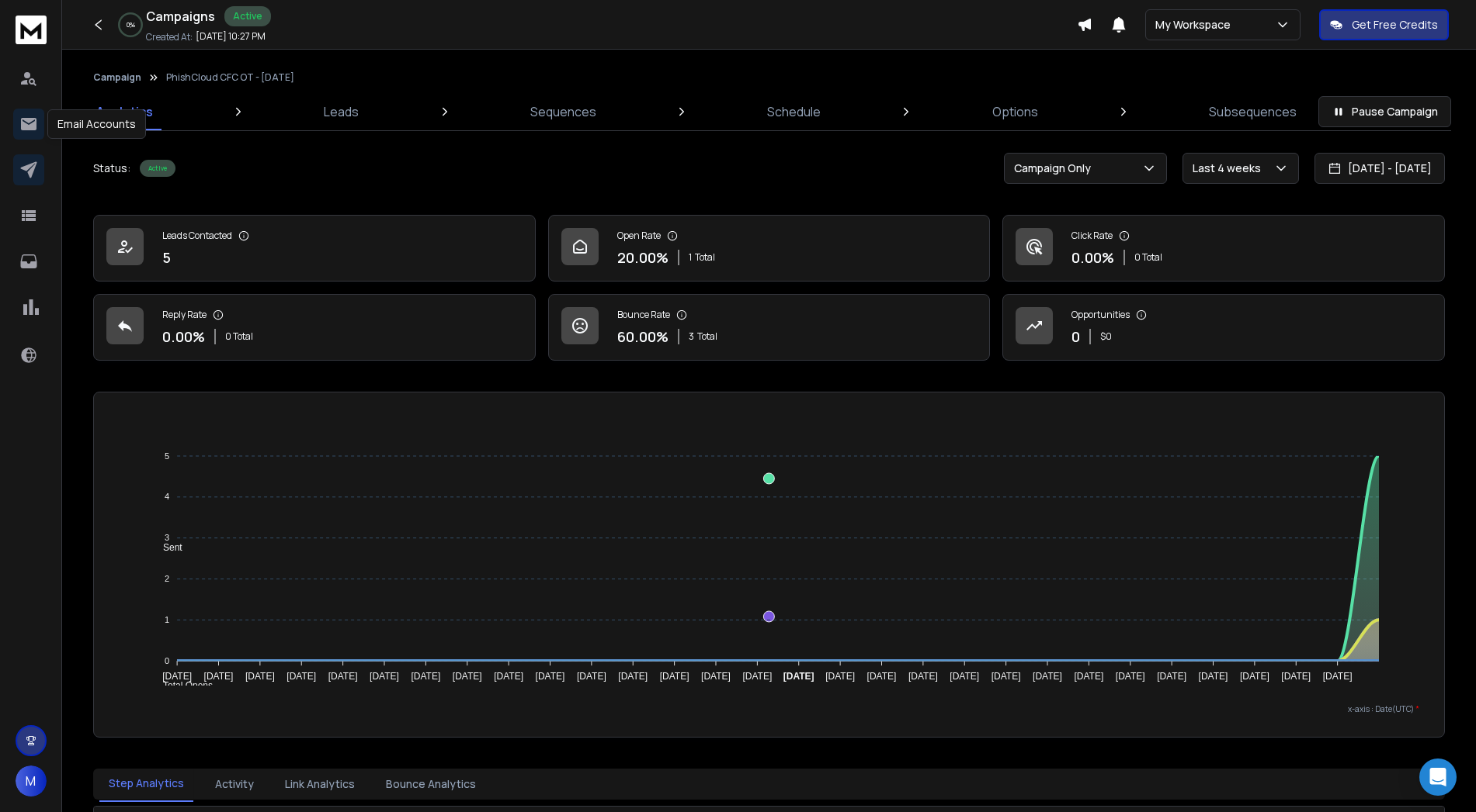
click at [23, 118] on icon at bounding box center [29, 123] width 15 height 13
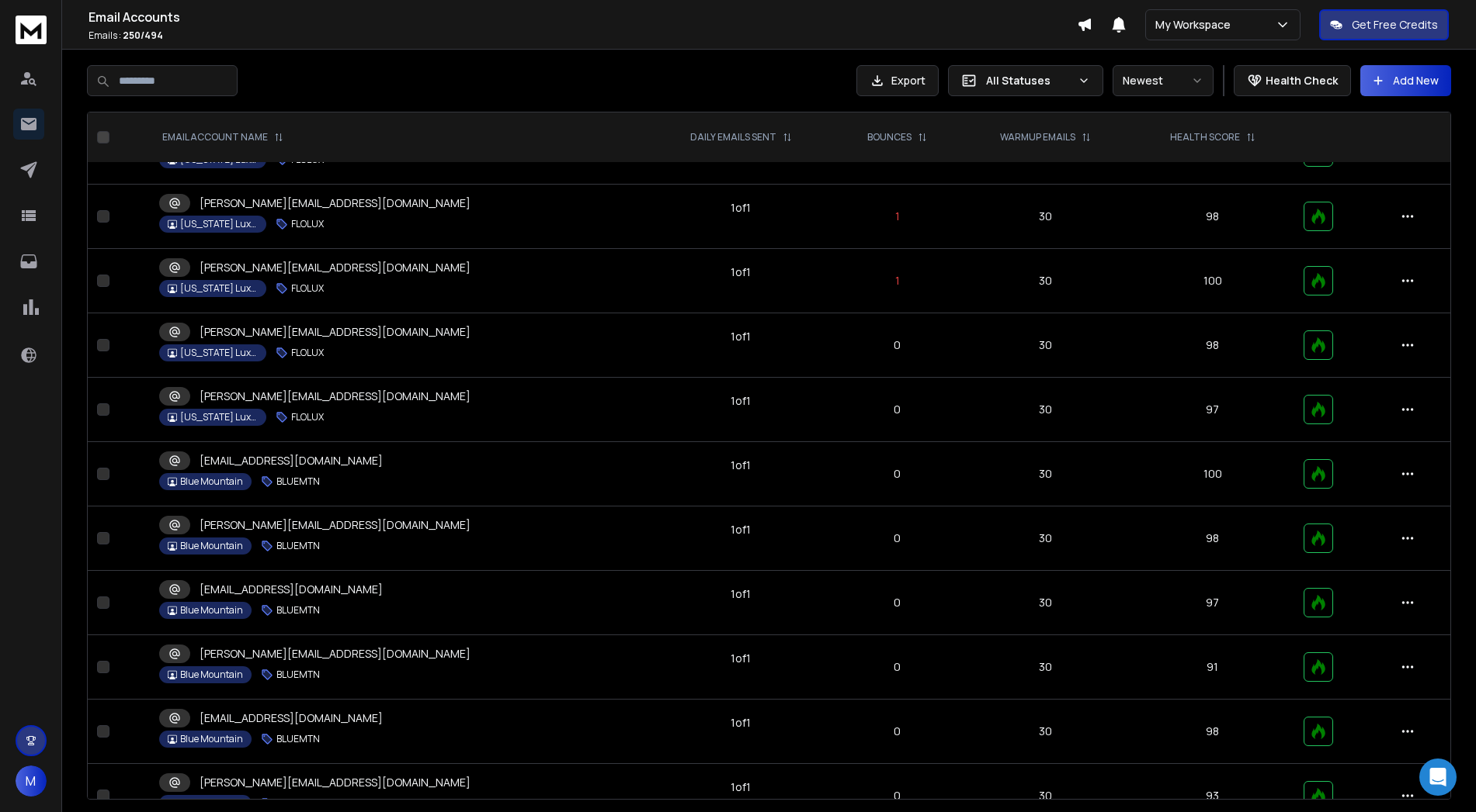
scroll to position [8852, 0]
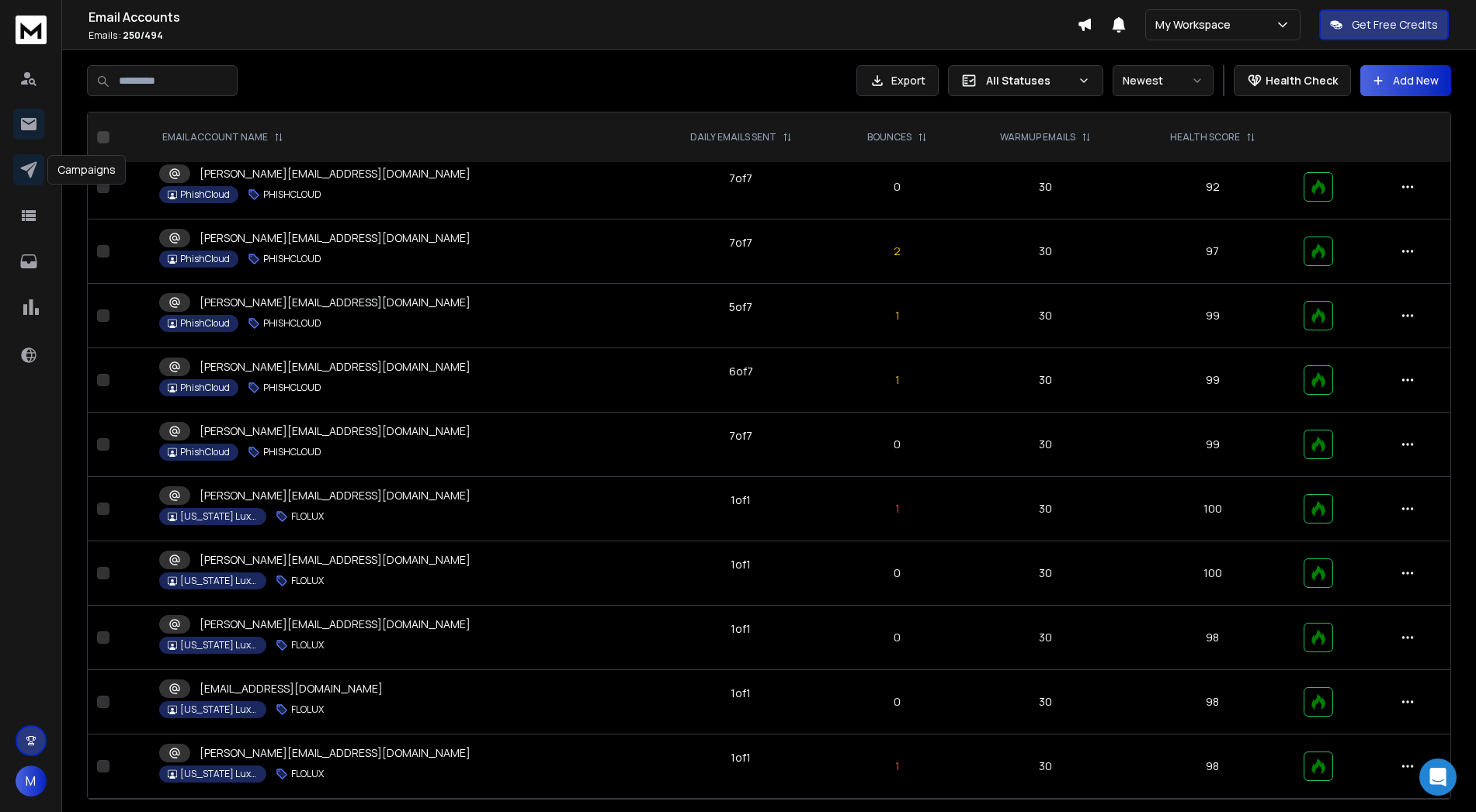
click at [36, 174] on icon at bounding box center [29, 170] width 19 height 19
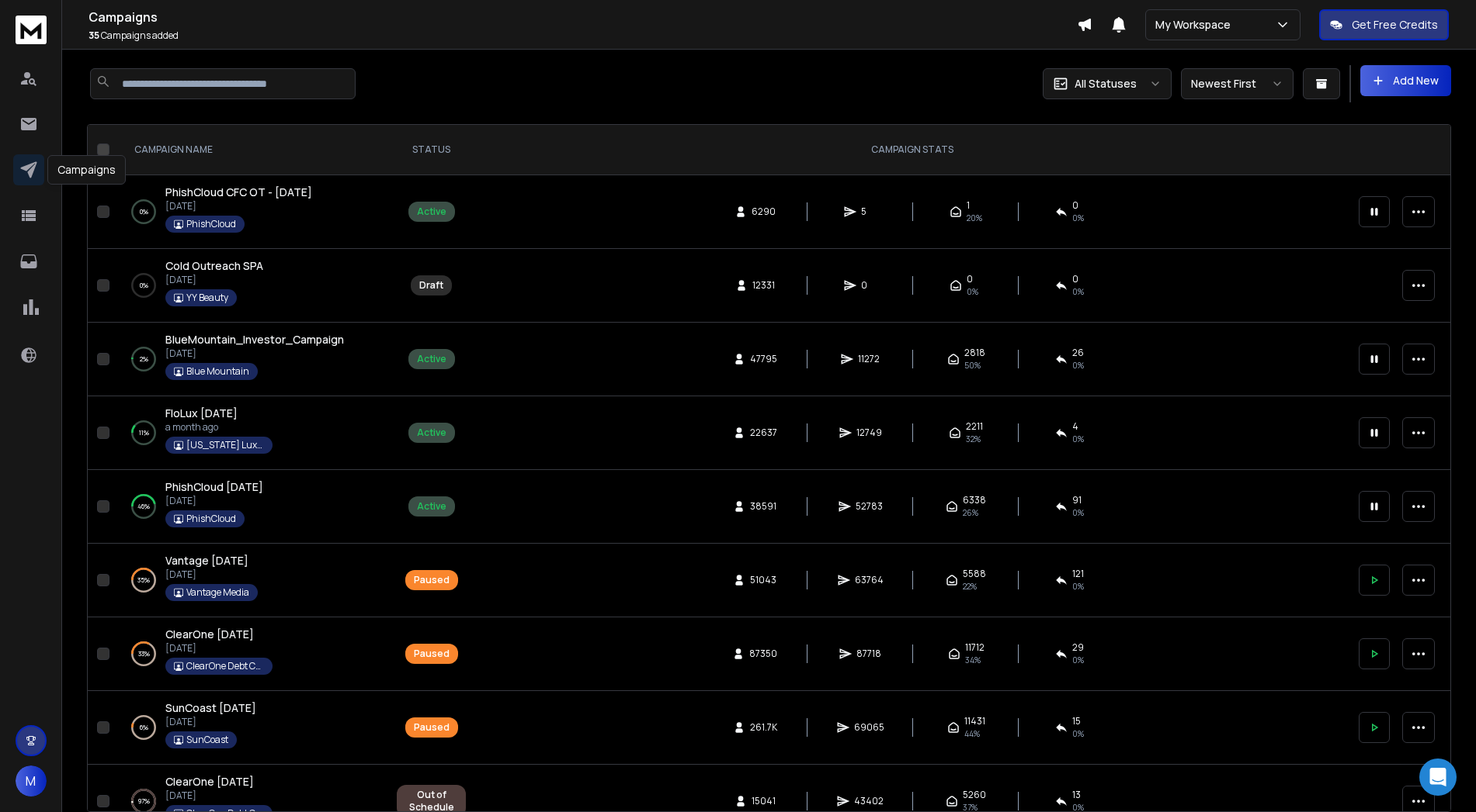
click at [24, 174] on icon at bounding box center [29, 170] width 19 height 19
click at [25, 118] on icon at bounding box center [29, 123] width 15 height 13
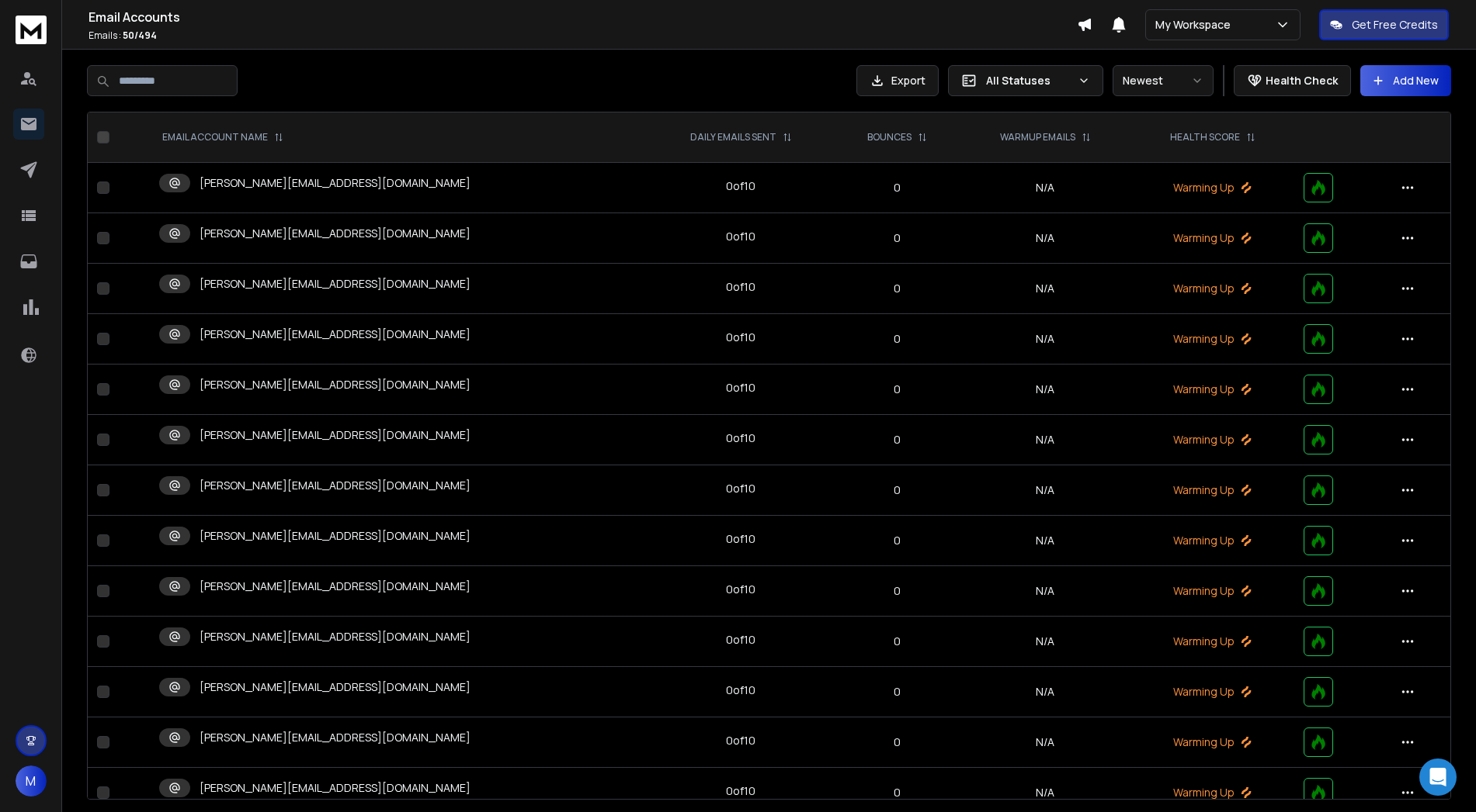
click at [1082, 136] on icon at bounding box center [1086, 137] width 9 height 9
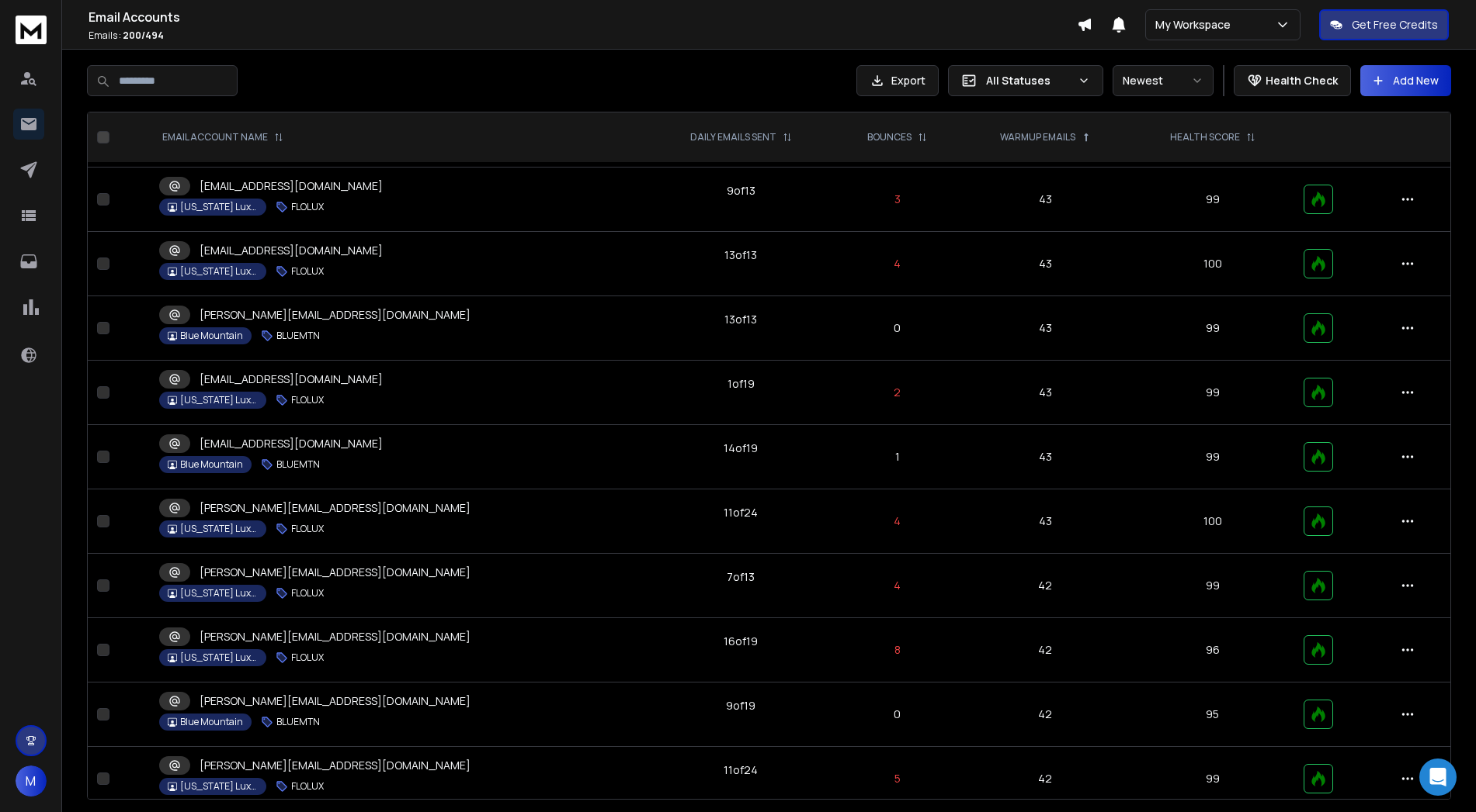
scroll to position [10127, 0]
